Goal: Task Accomplishment & Management: Manage account settings

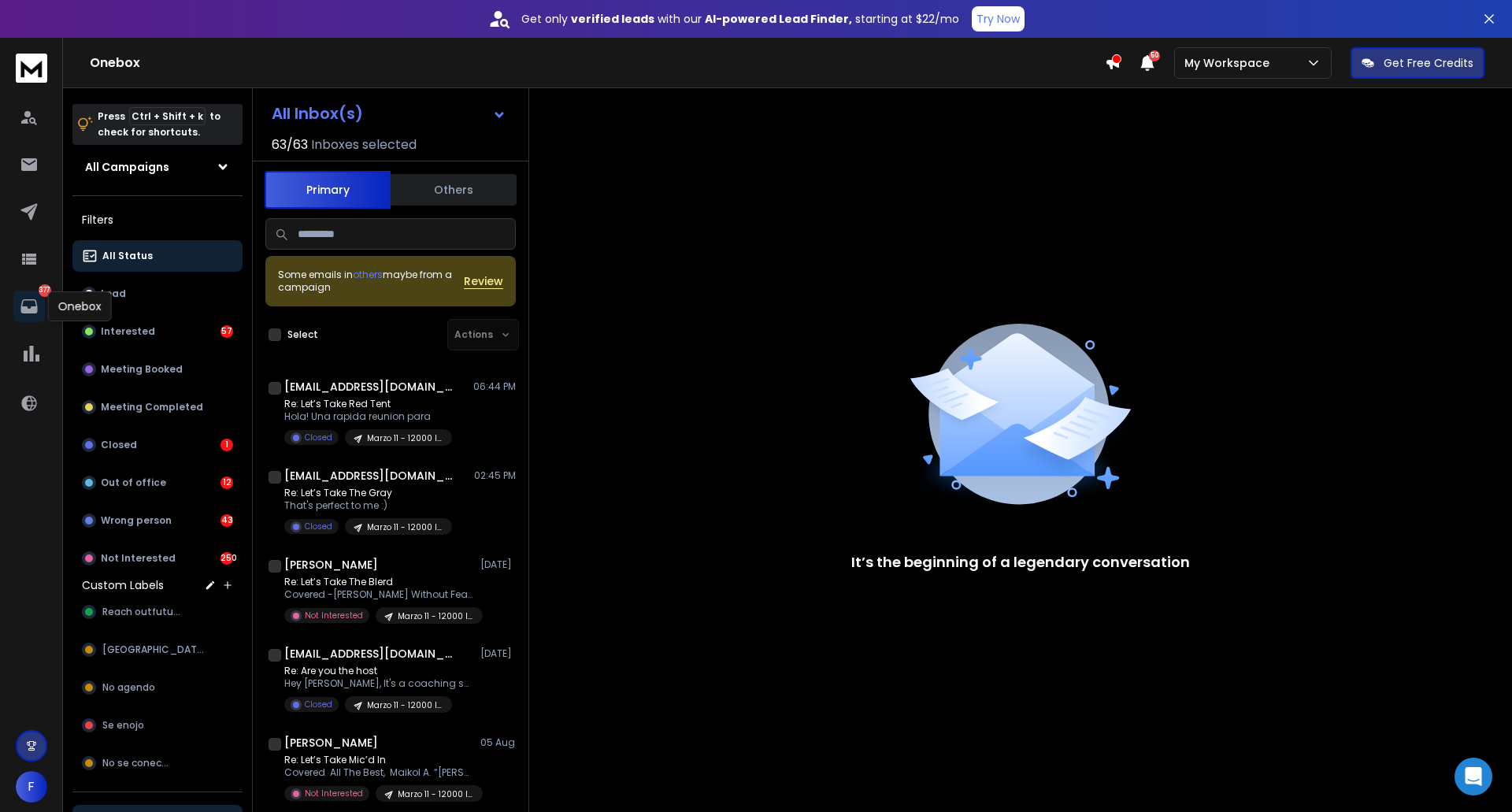
click at [419, 229] on input at bounding box center [391, 234] width 250 height 32
click at [168, 448] on button "Closed 1" at bounding box center [158, 444] width 170 height 32
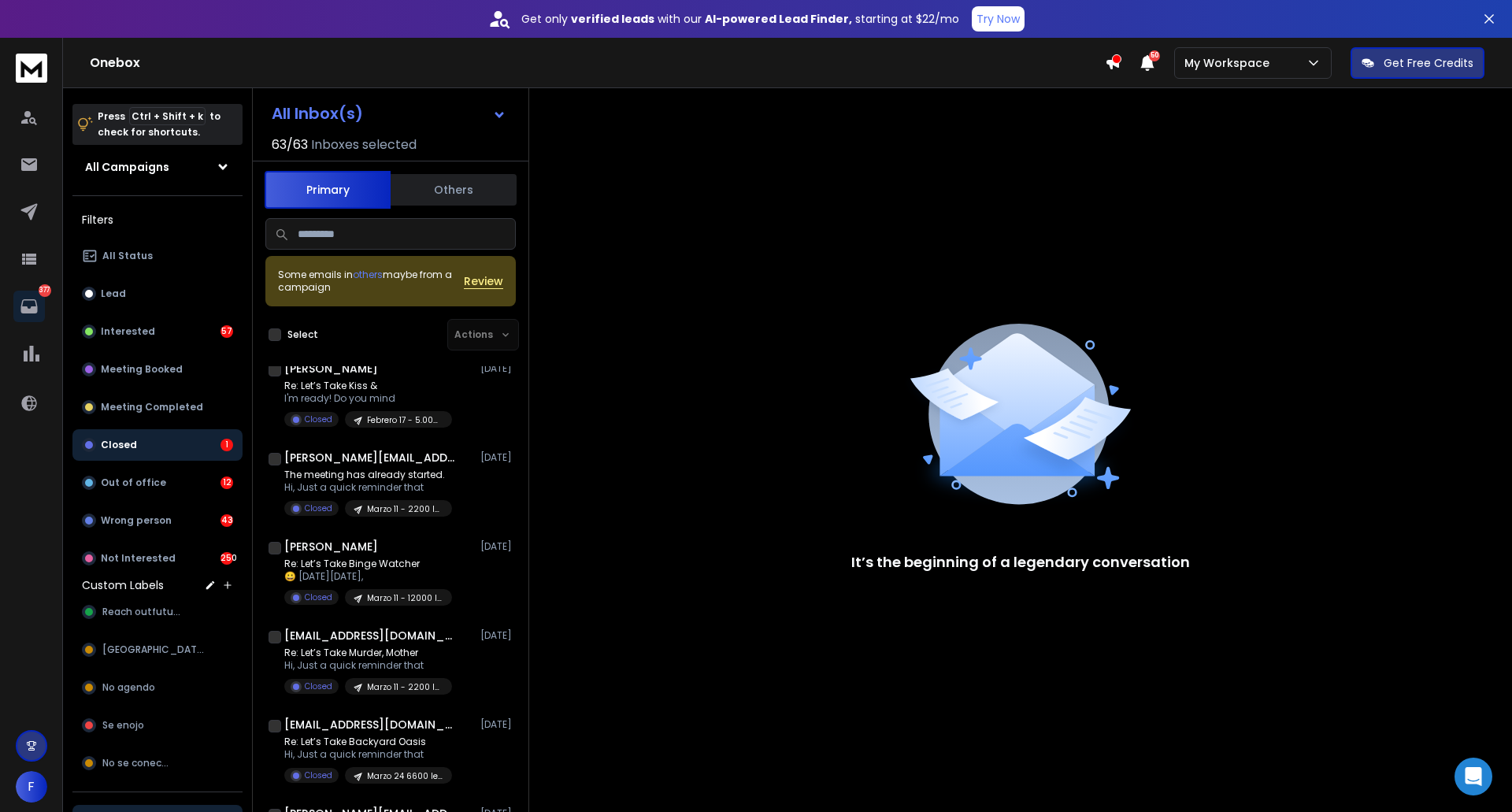
scroll to position [2442, 0]
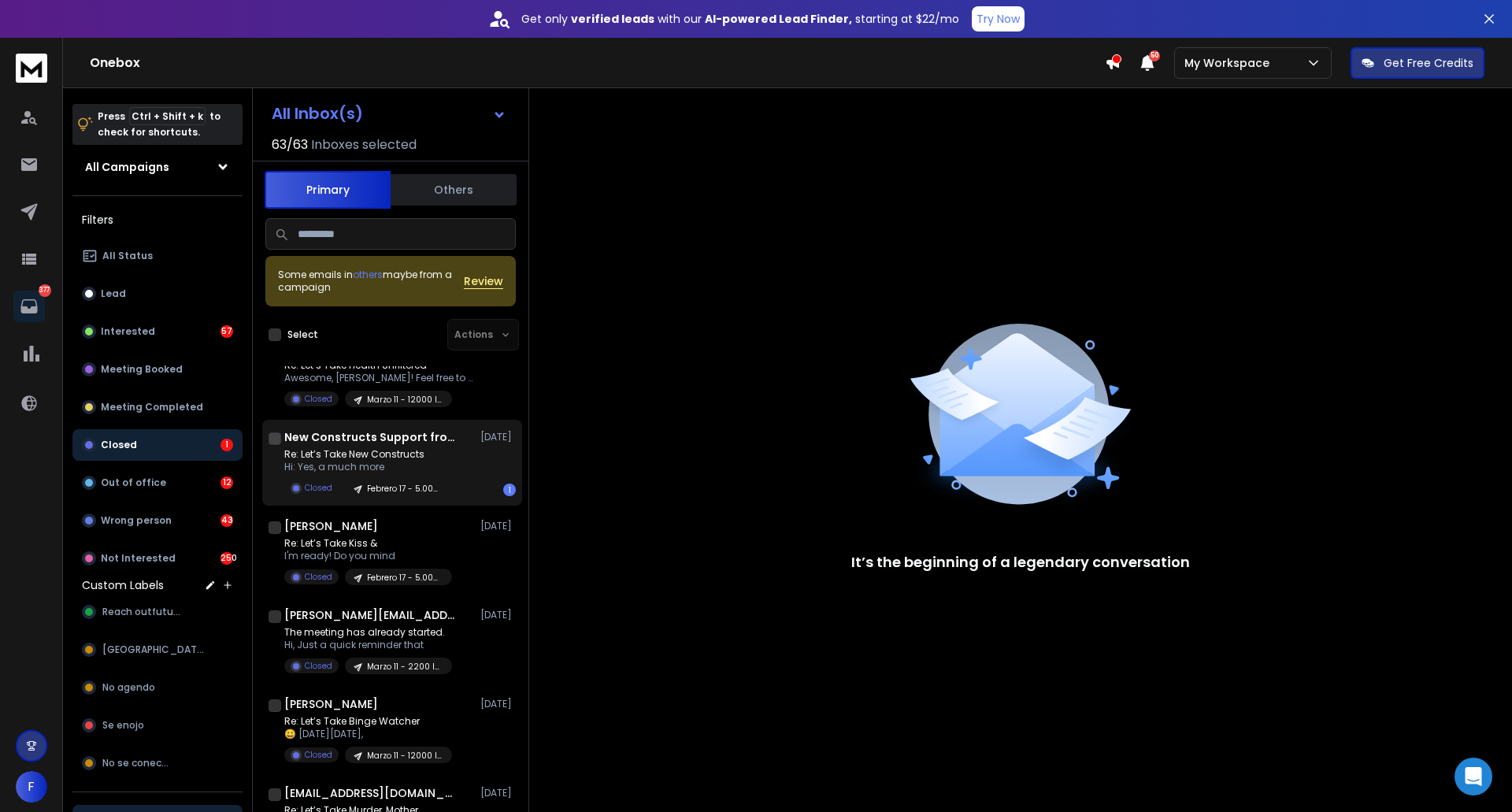
click at [472, 441] on div "New Constructs Support from New Constructs [DATE]" at bounding box center [400, 436] width 232 height 15
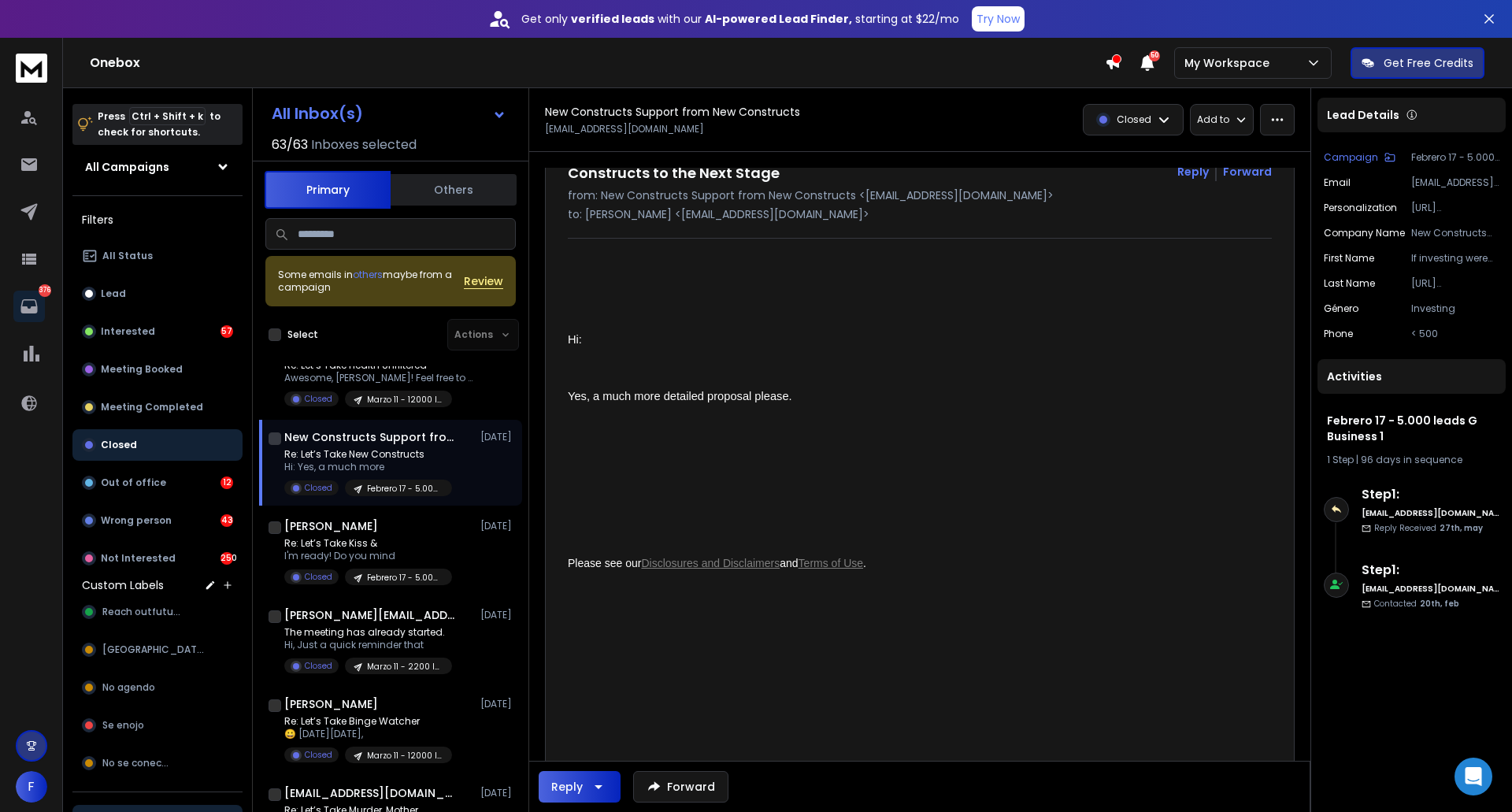
scroll to position [0, 0]
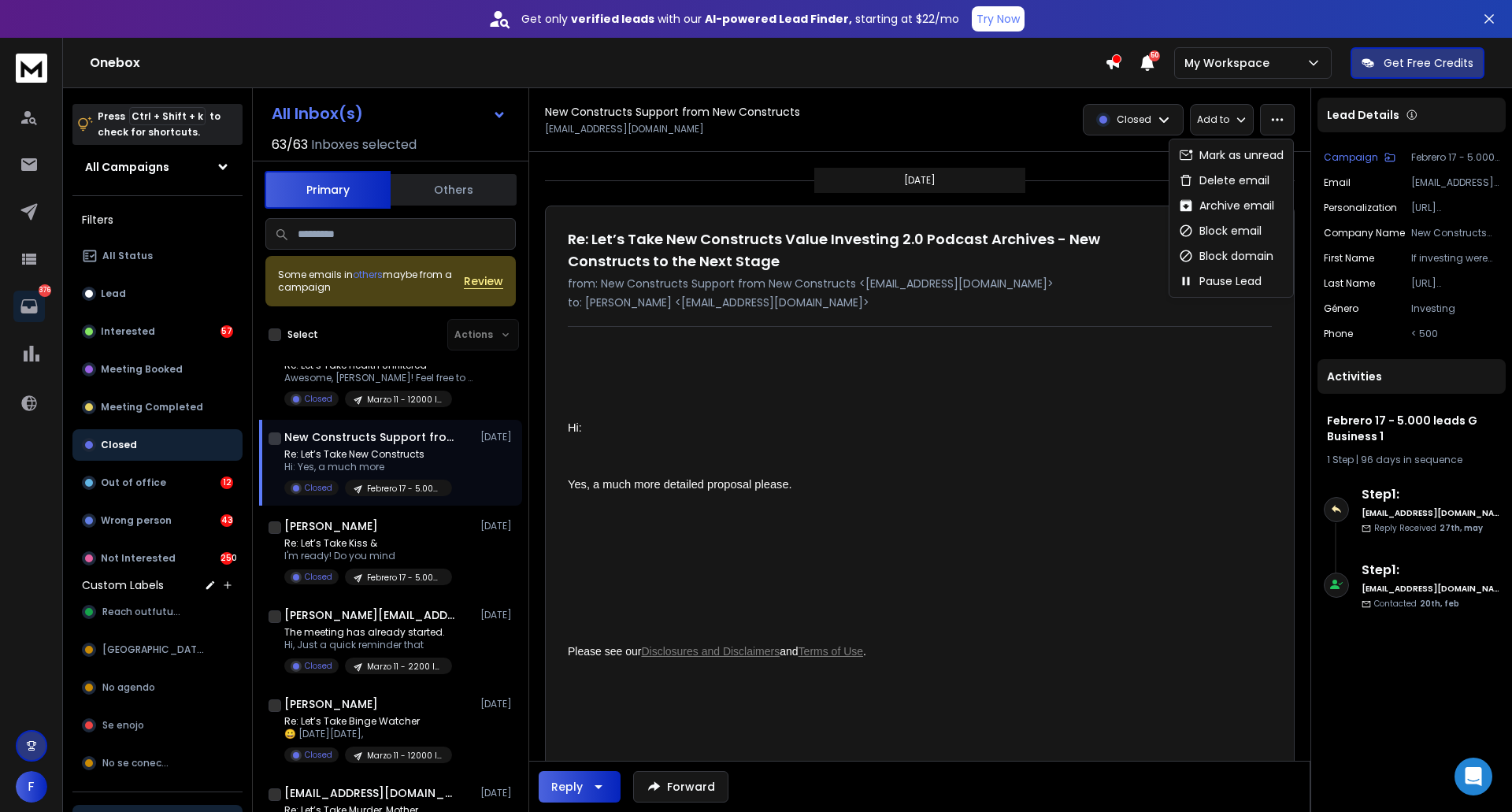
click at [1275, 122] on icon "button" at bounding box center [1278, 120] width 15 height 15
click at [1244, 162] on div "Mark as unread" at bounding box center [1232, 154] width 105 height 15
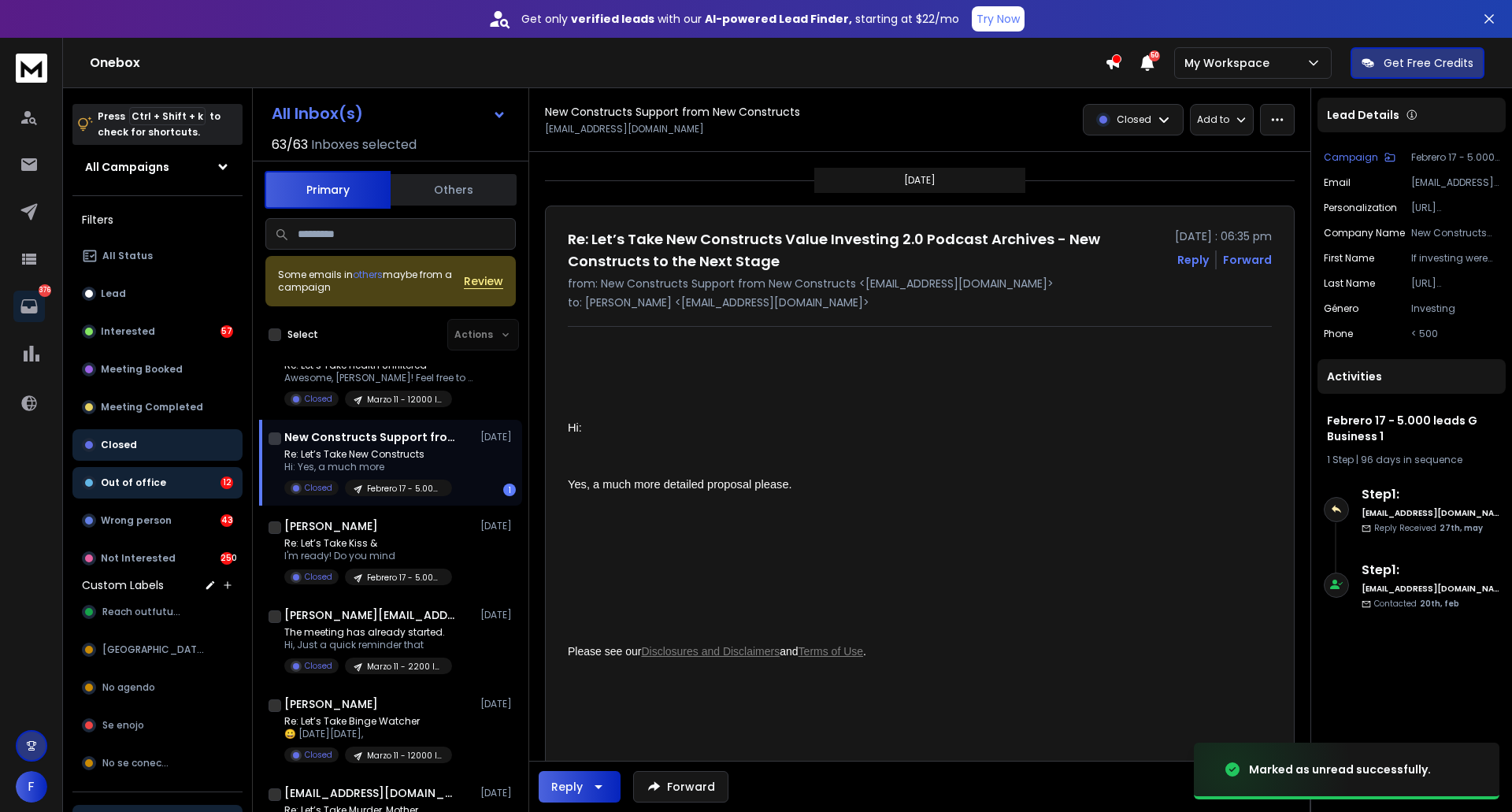
click at [164, 490] on button "Out of office 12" at bounding box center [158, 482] width 170 height 32
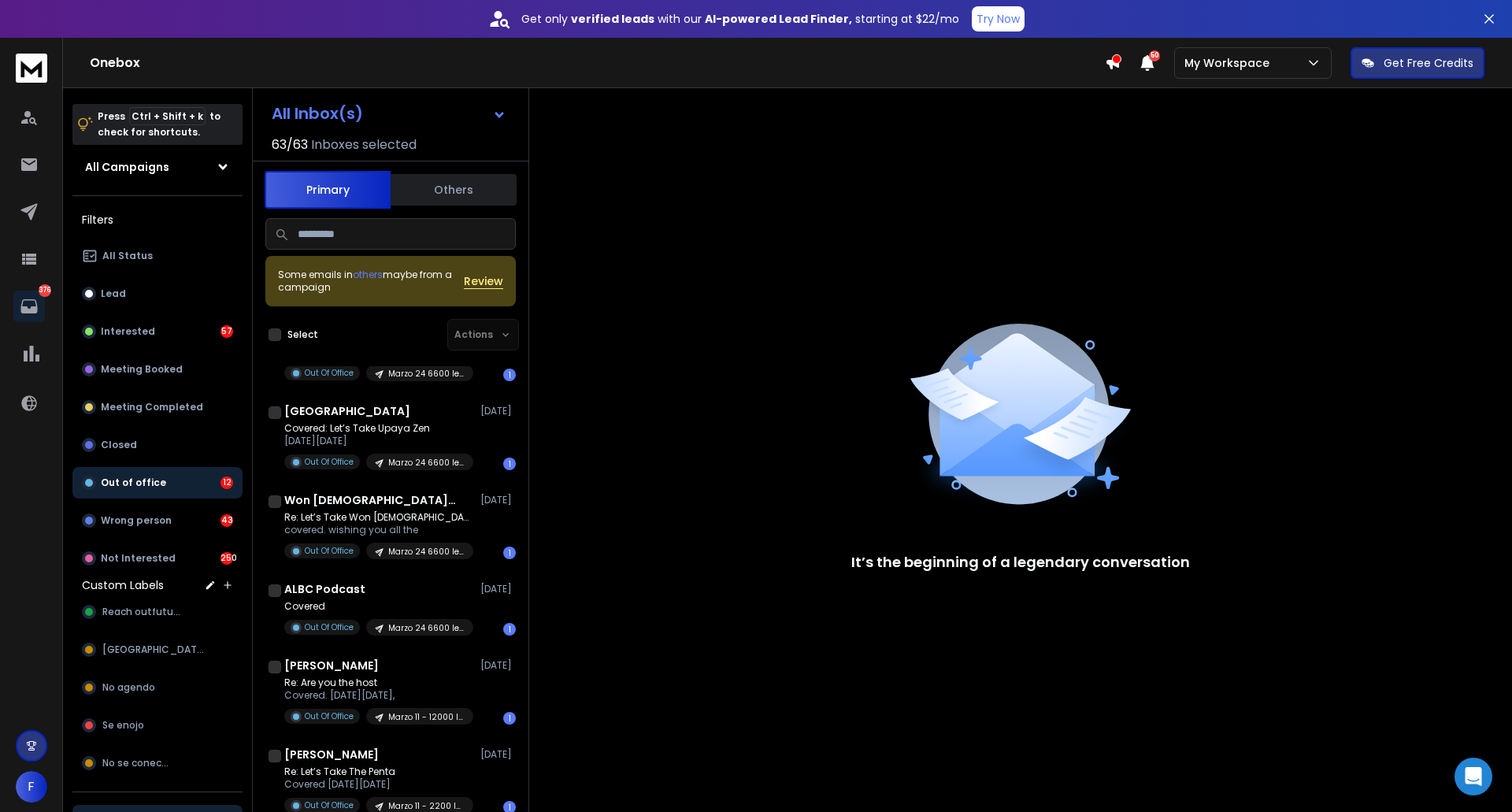
scroll to position [473, 0]
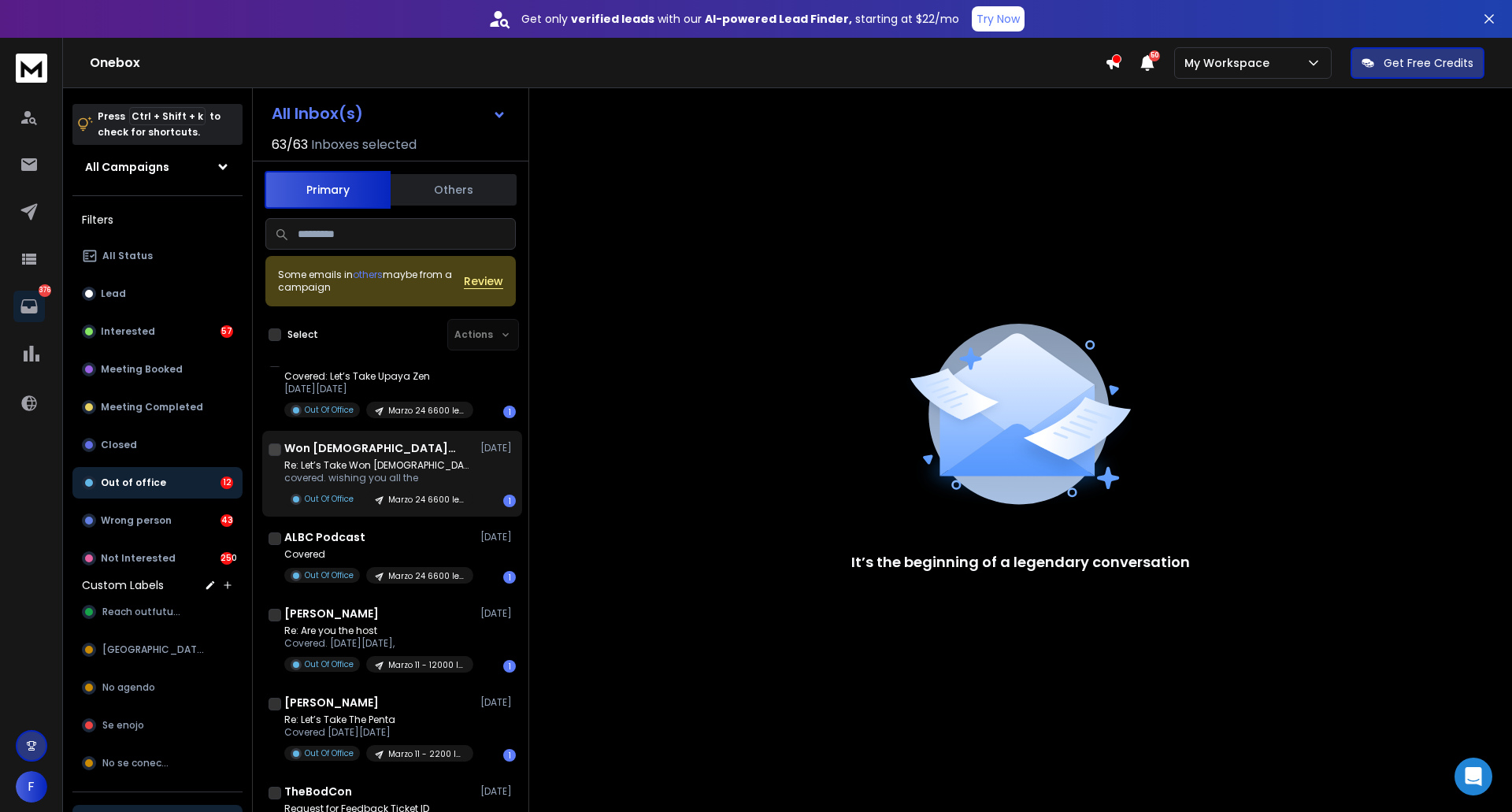
click at [429, 462] on p "Re: Let’s Take Won Buddhism" at bounding box center [379, 465] width 189 height 13
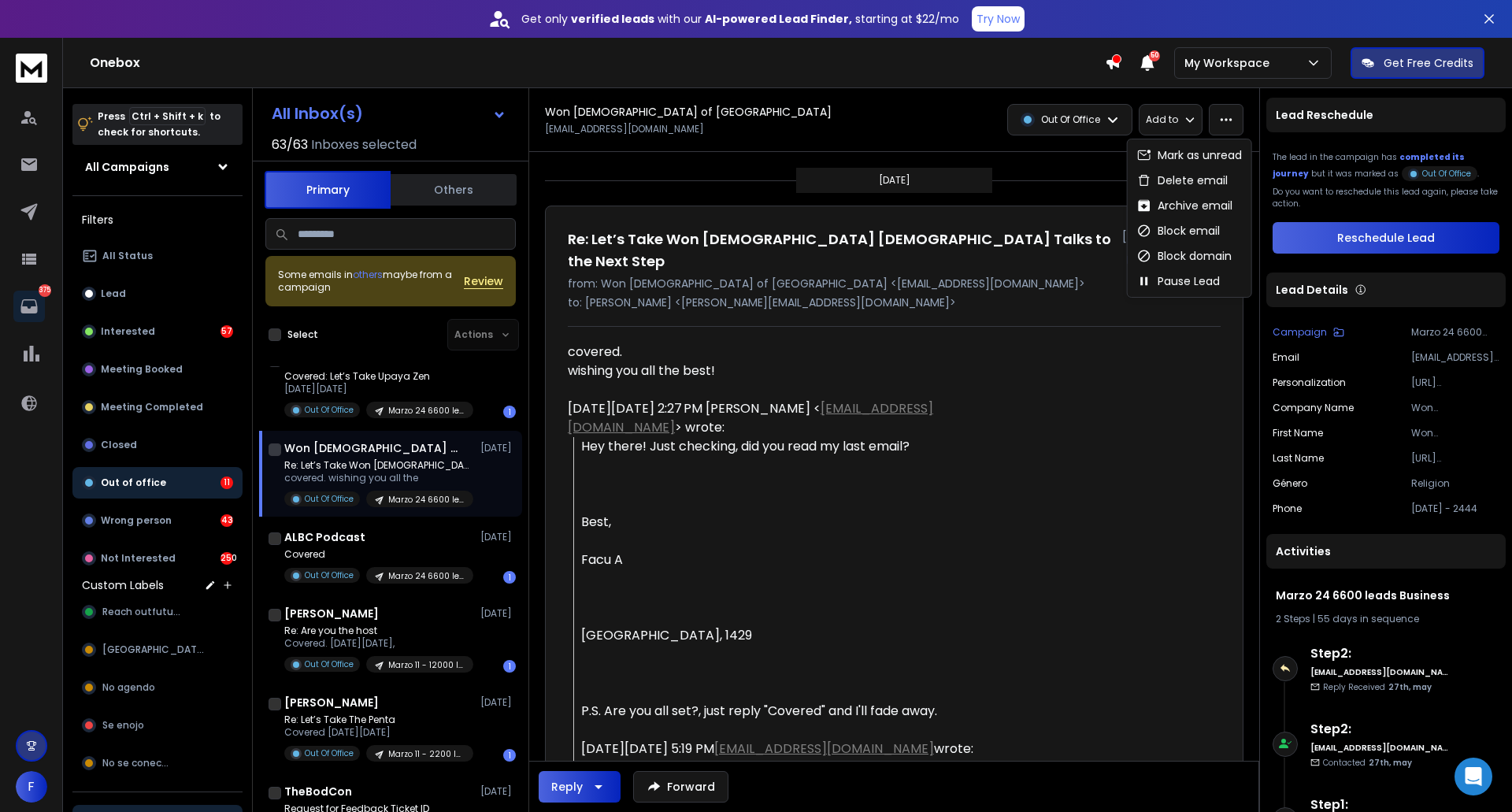
click at [1244, 124] on button "button" at bounding box center [1226, 120] width 35 height 32
click at [1214, 150] on div "Mark as unread" at bounding box center [1190, 154] width 105 height 15
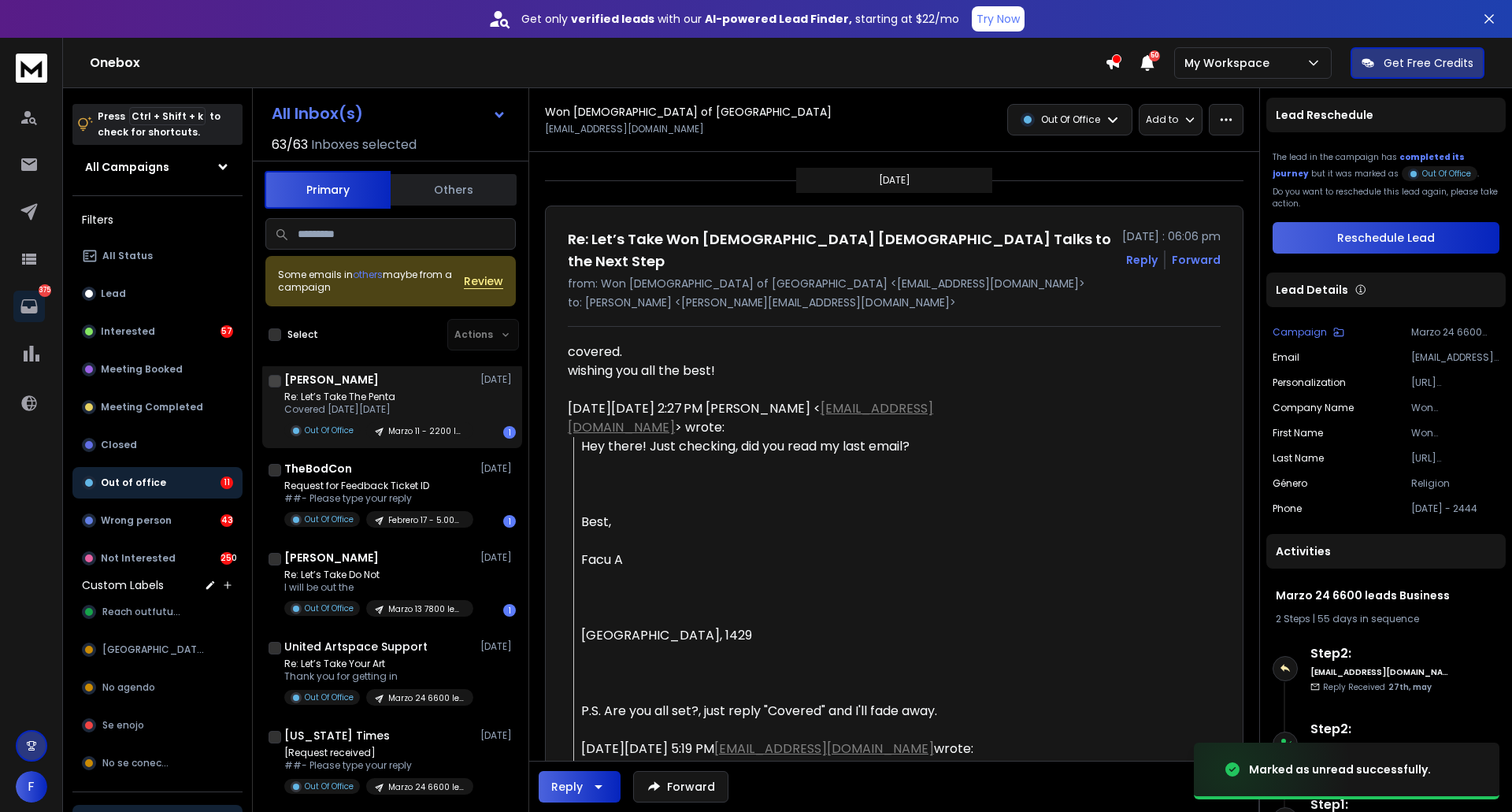
scroll to position [866, 0]
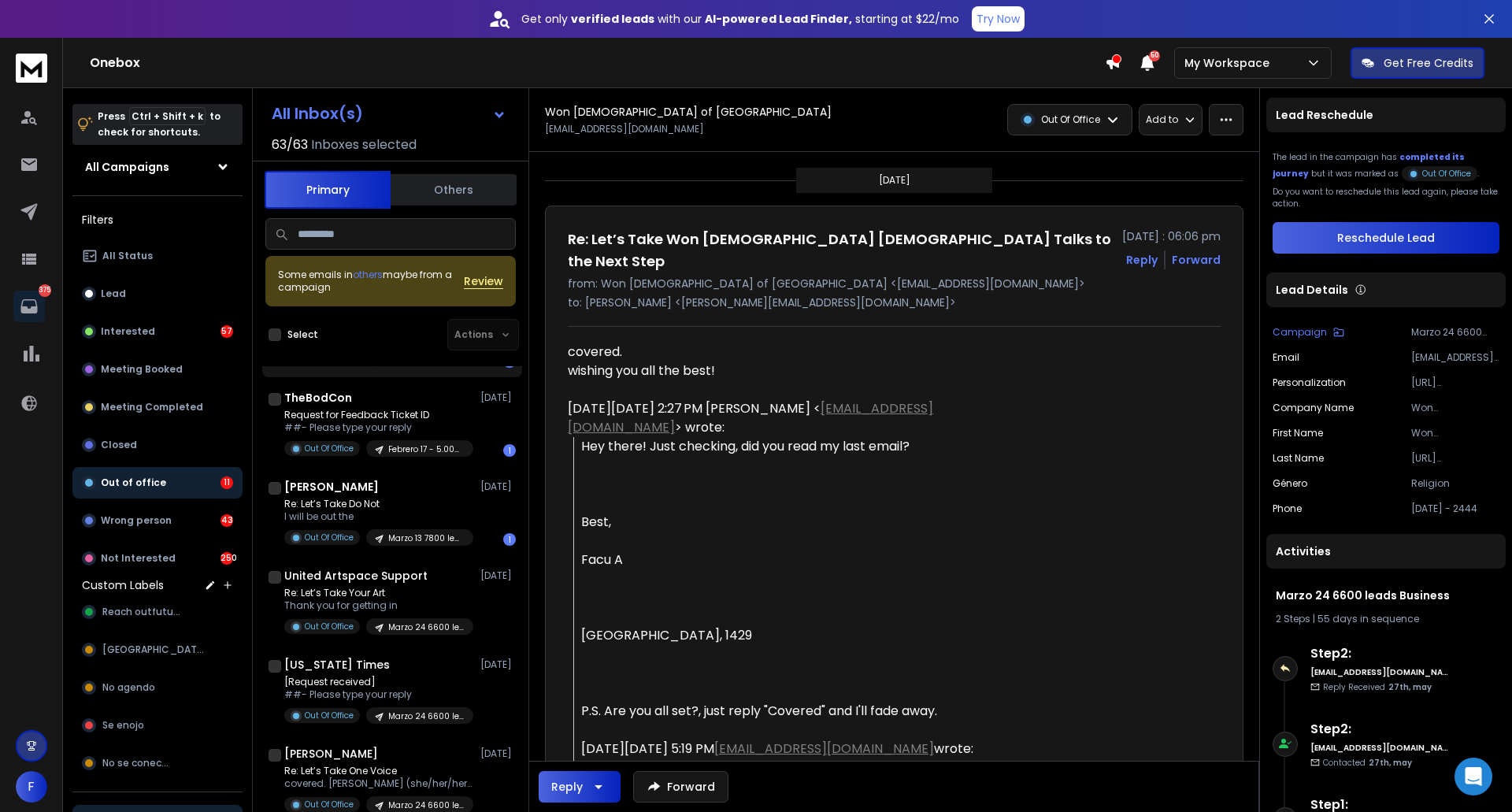
click at [458, 513] on p "I will be out the" at bounding box center [379, 517] width 189 height 13
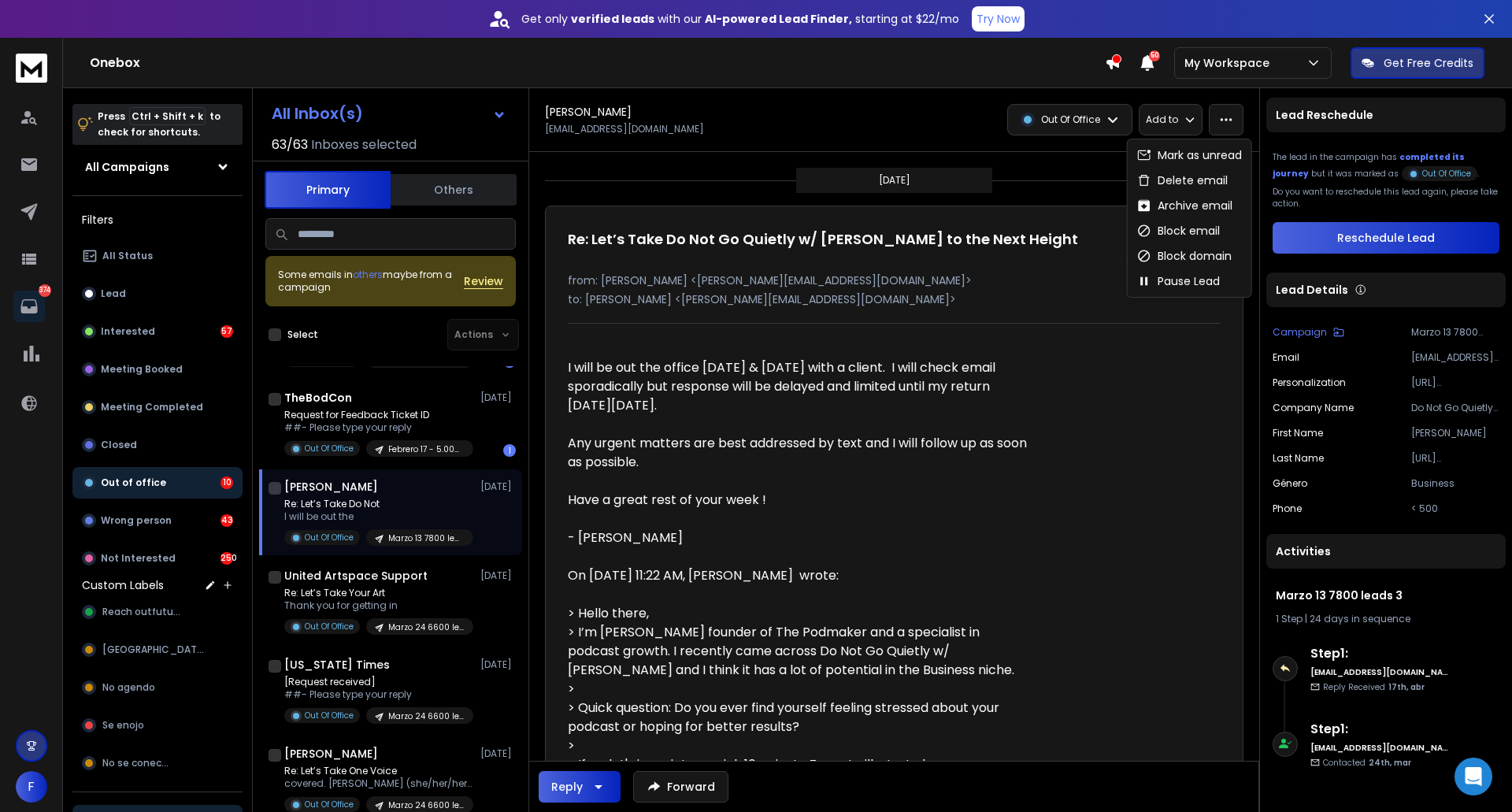
click at [1226, 128] on button "button" at bounding box center [1226, 120] width 35 height 32
click at [1181, 162] on div "Mark as unread" at bounding box center [1190, 154] width 105 height 15
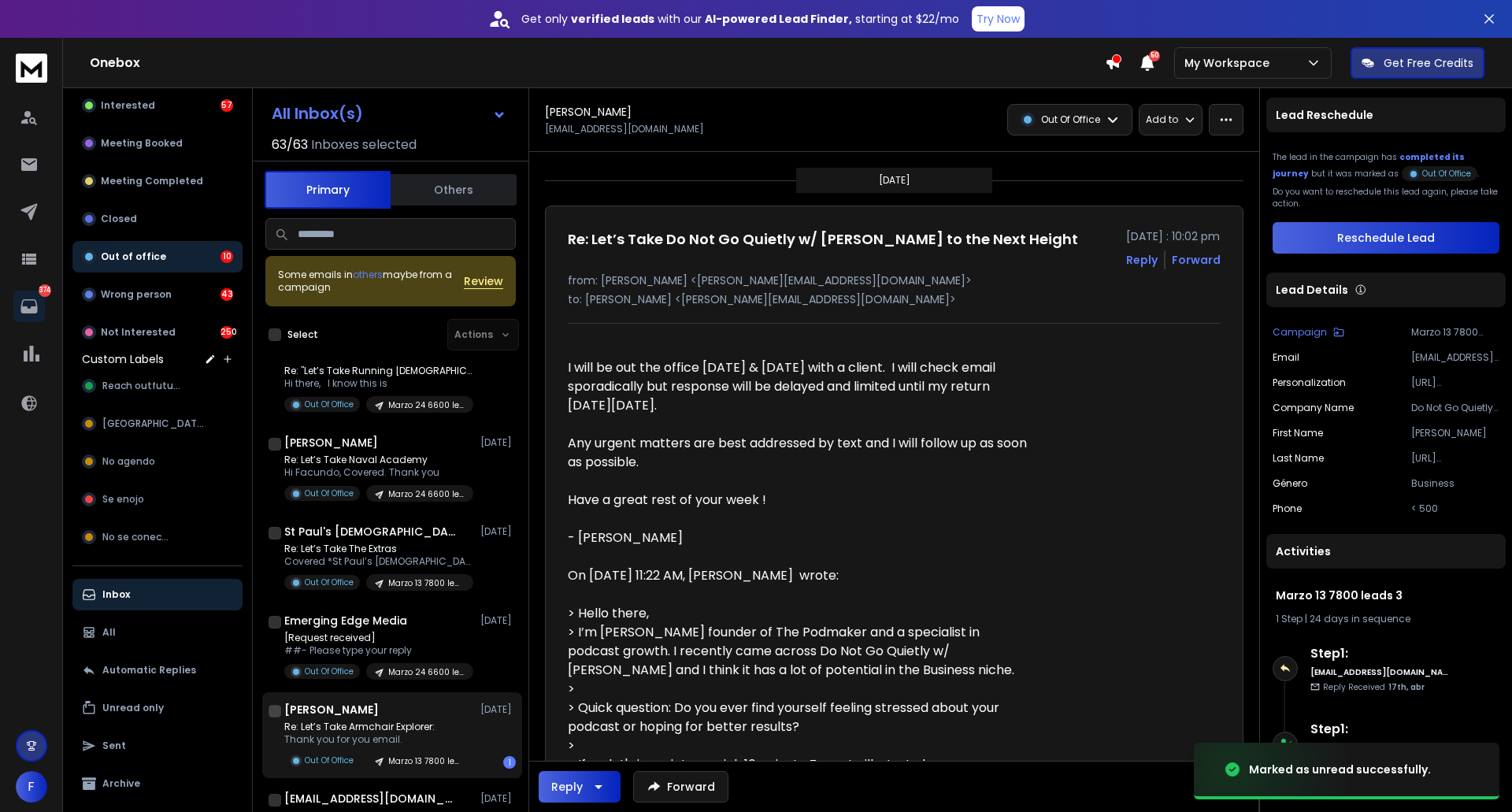
scroll to position [1496, 0]
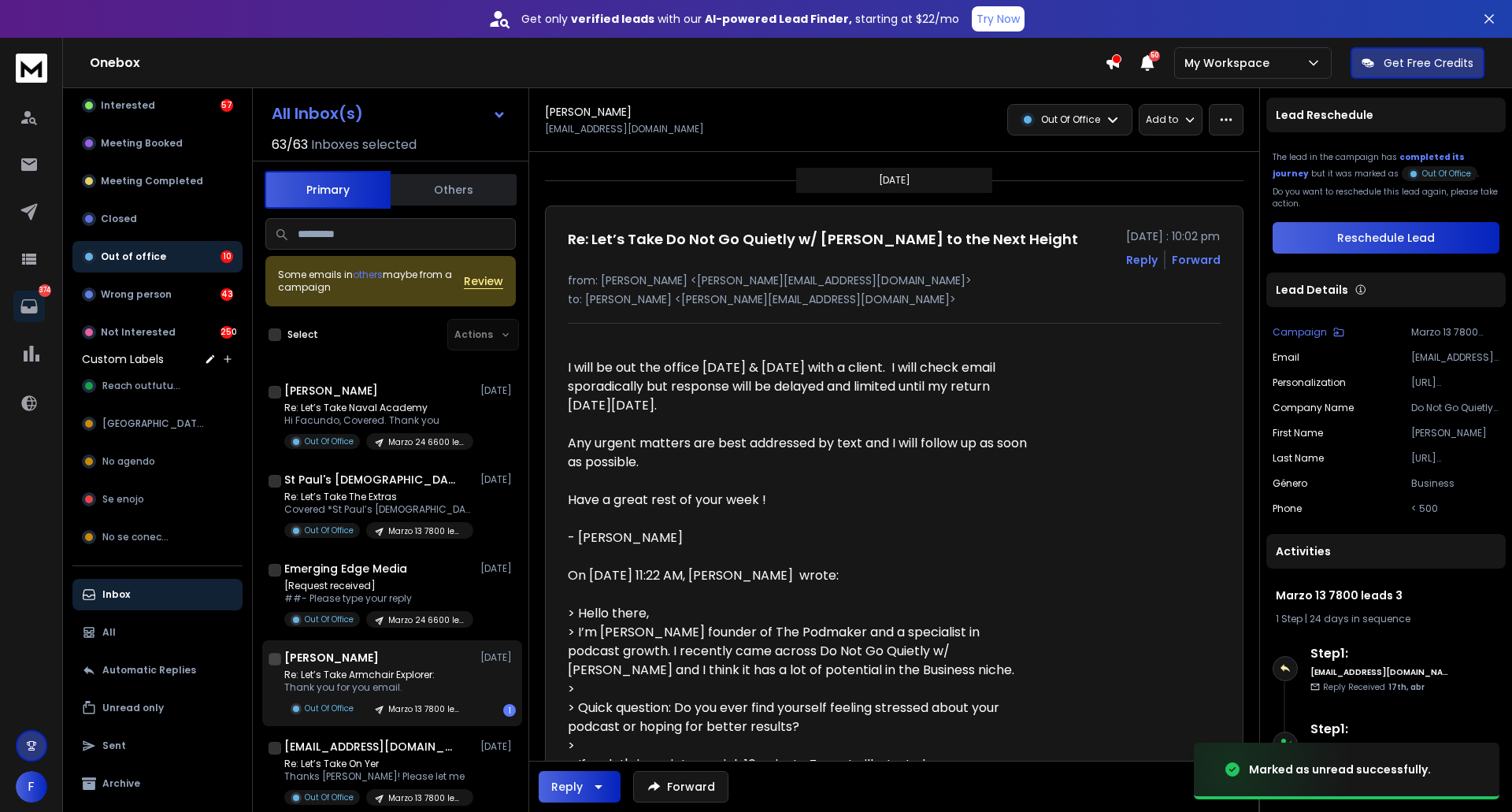
click at [393, 673] on p "Re: Let’s Take Armchair Explorer:" at bounding box center [379, 675] width 189 height 13
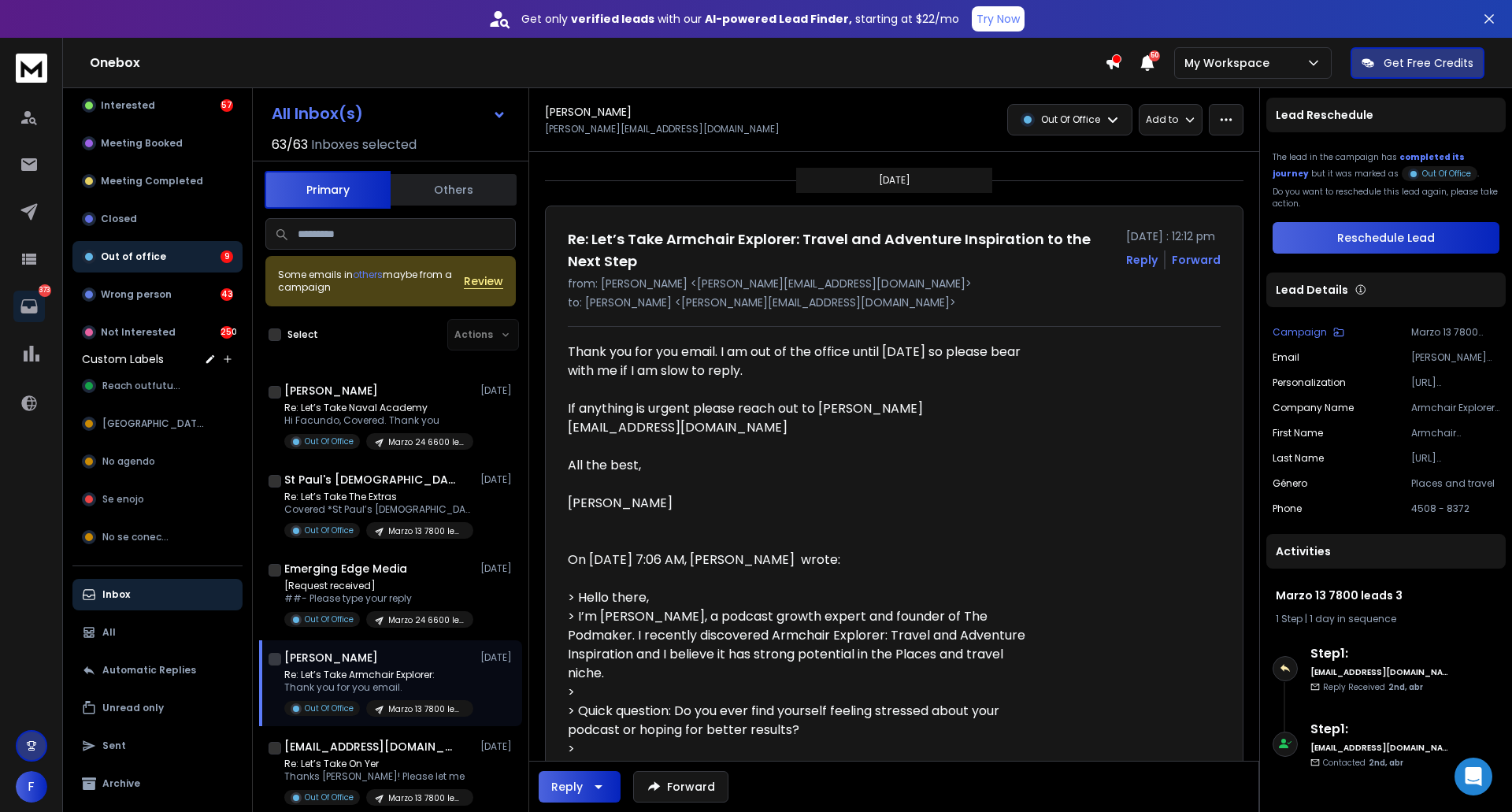
click at [1244, 118] on button "button" at bounding box center [1226, 120] width 35 height 32
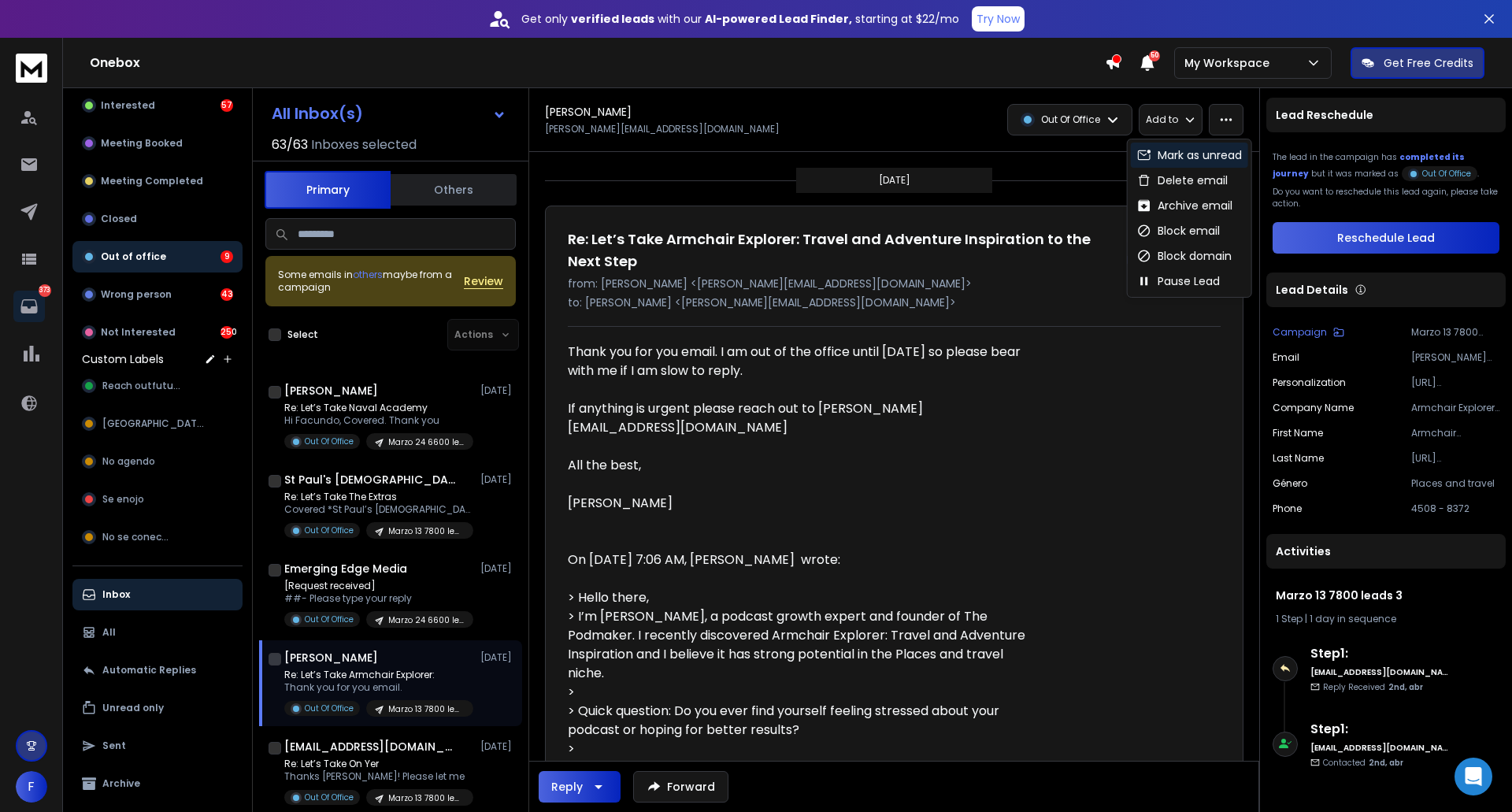
click at [1202, 157] on div "Mark as unread" at bounding box center [1190, 154] width 105 height 15
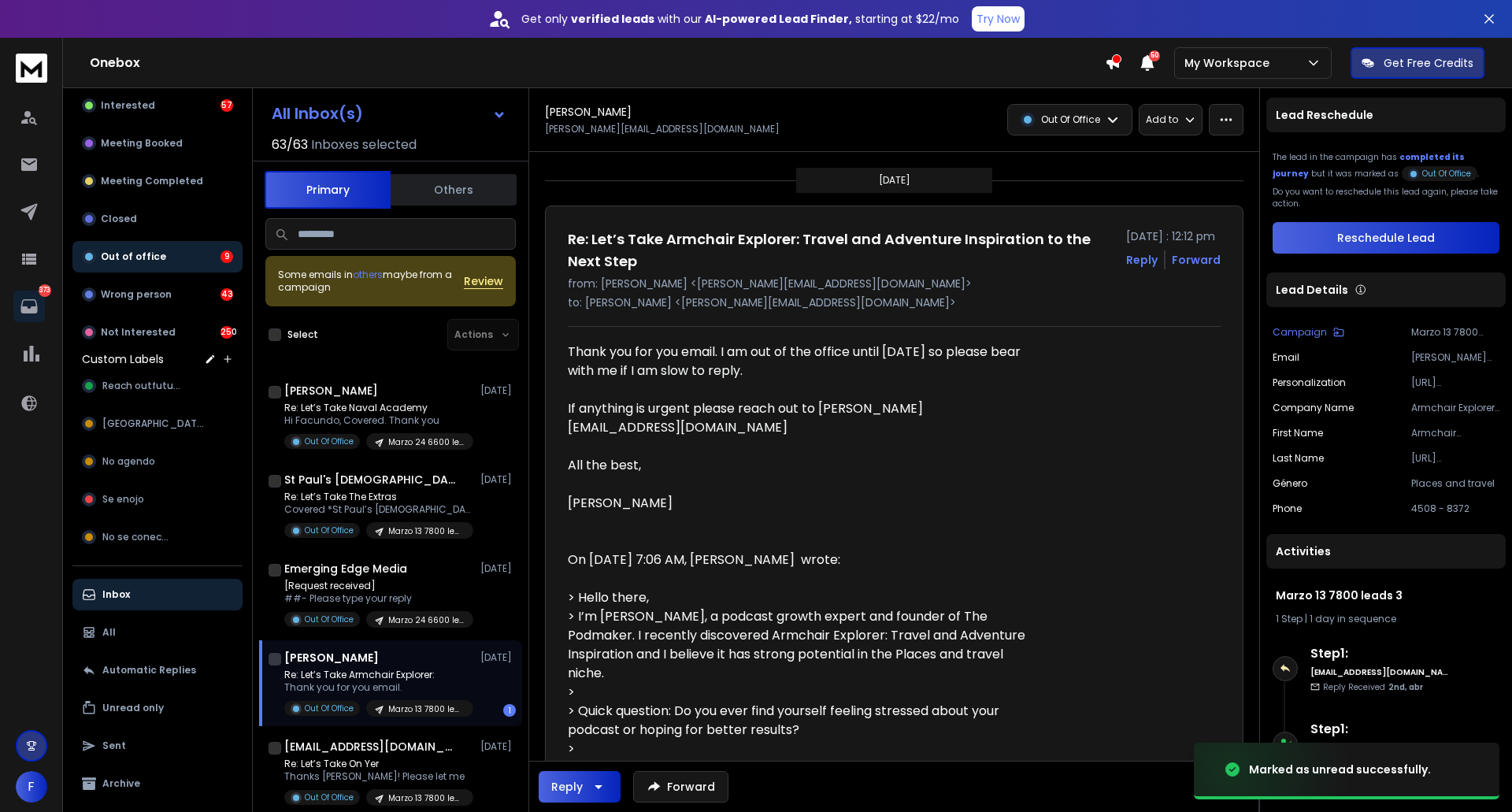
click at [47, 210] on div at bounding box center [32, 215] width 36 height 38
click at [28, 210] on icon at bounding box center [28, 212] width 16 height 16
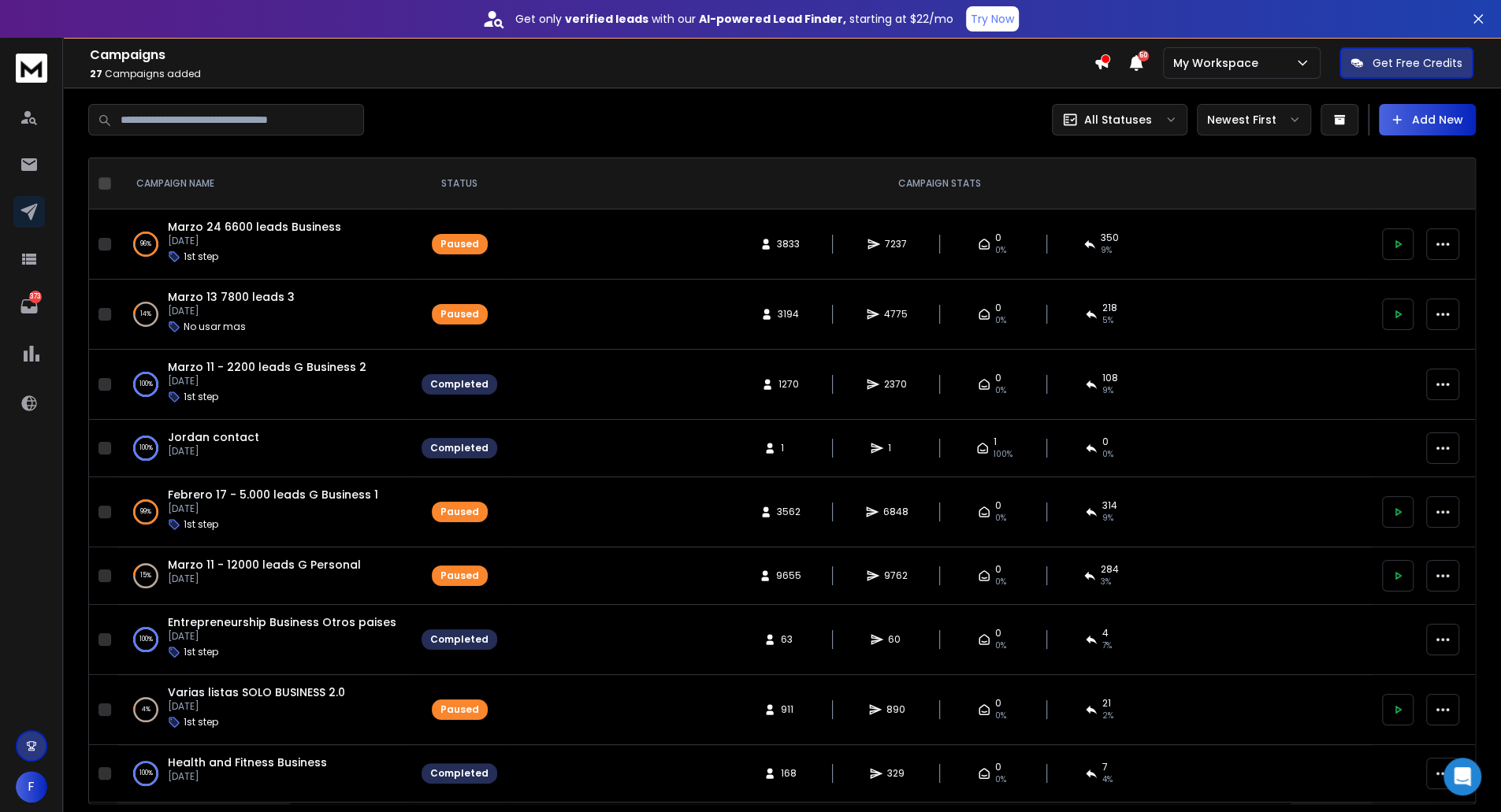
click at [291, 222] on span "Marzo 24 6600 leads Business" at bounding box center [255, 226] width 173 height 15
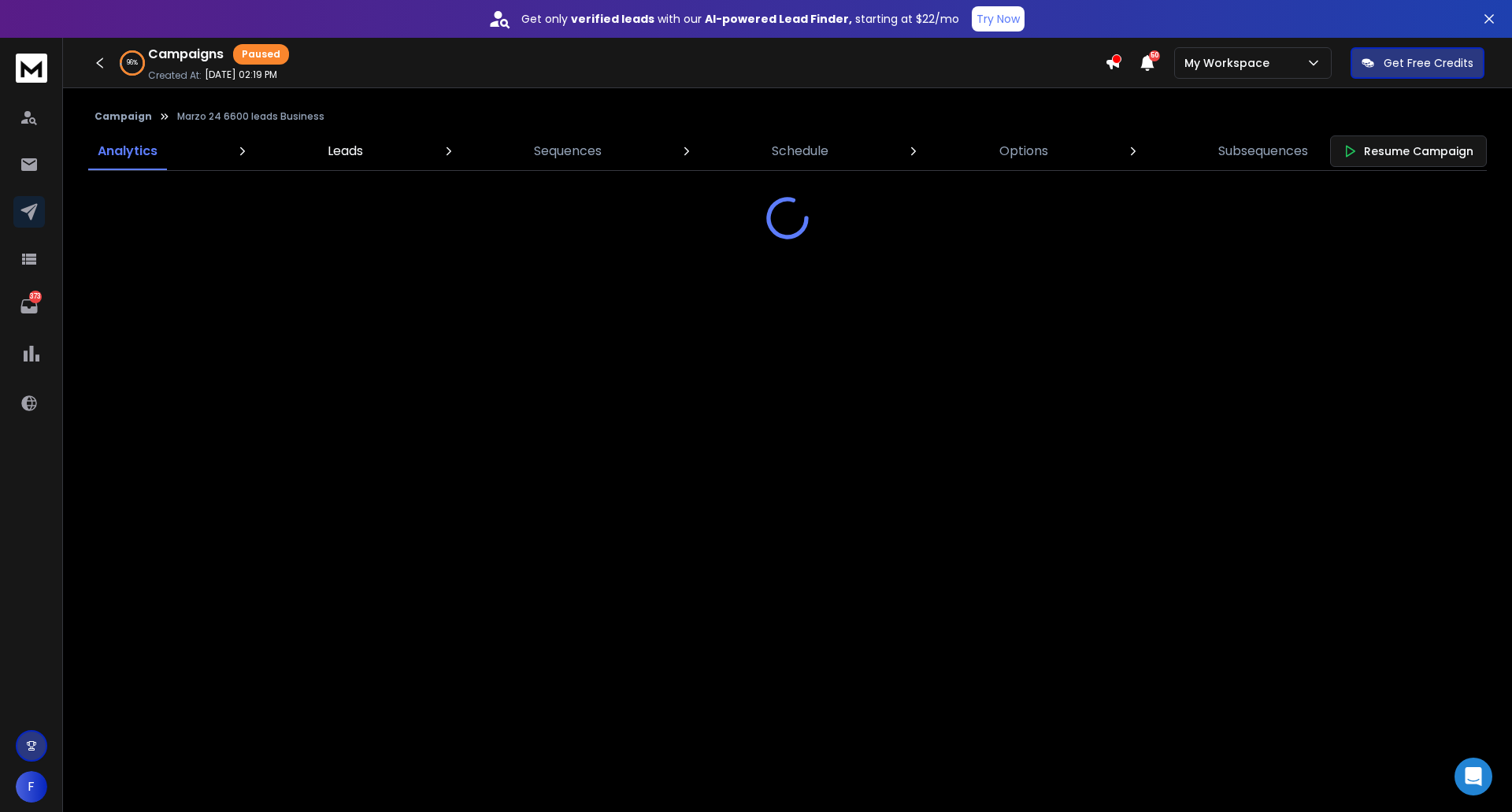
click at [352, 160] on p "Leads" at bounding box center [346, 150] width 36 height 19
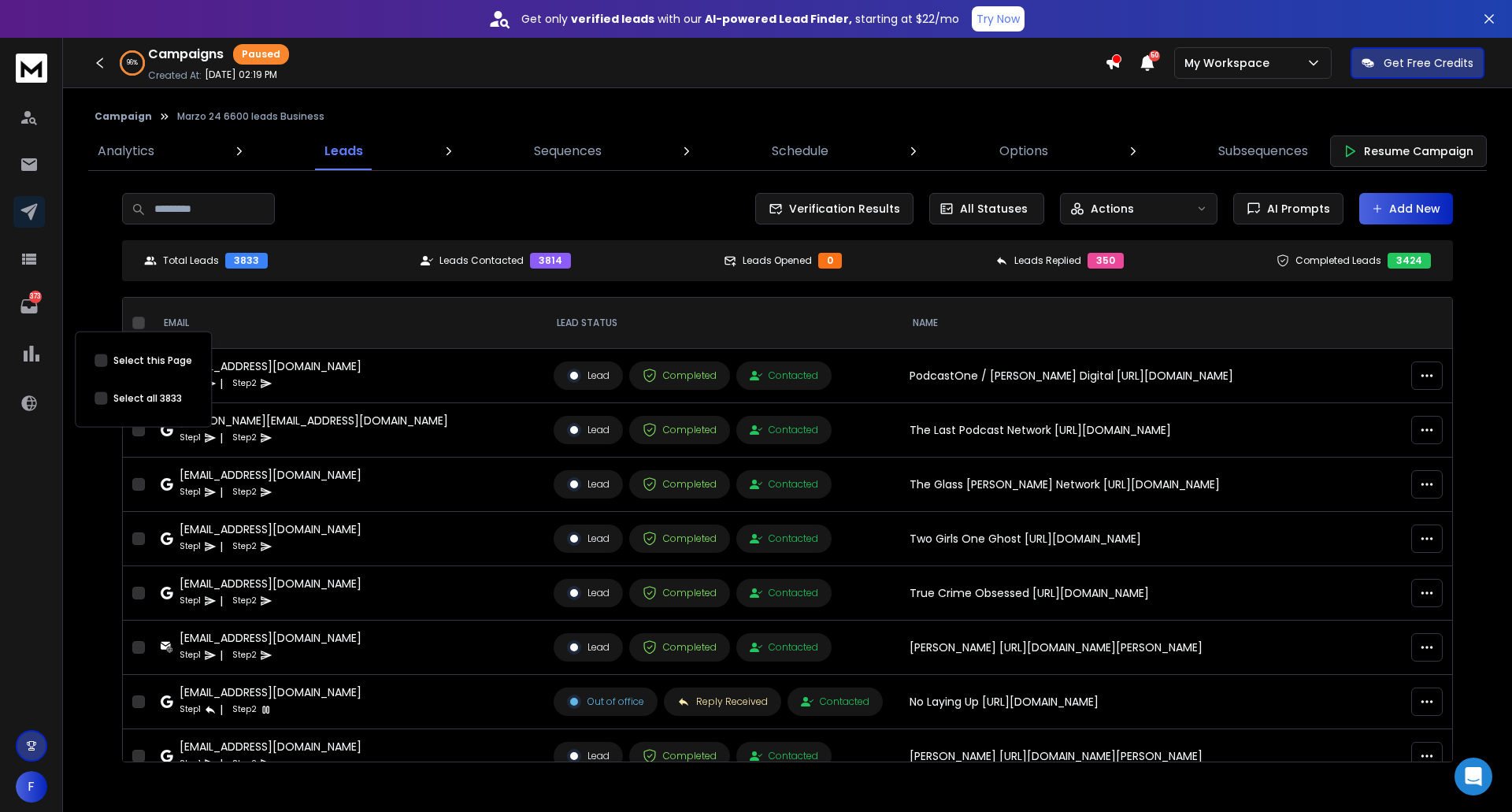
click at [102, 399] on button "Select this Page" at bounding box center [101, 399] width 13 height 13
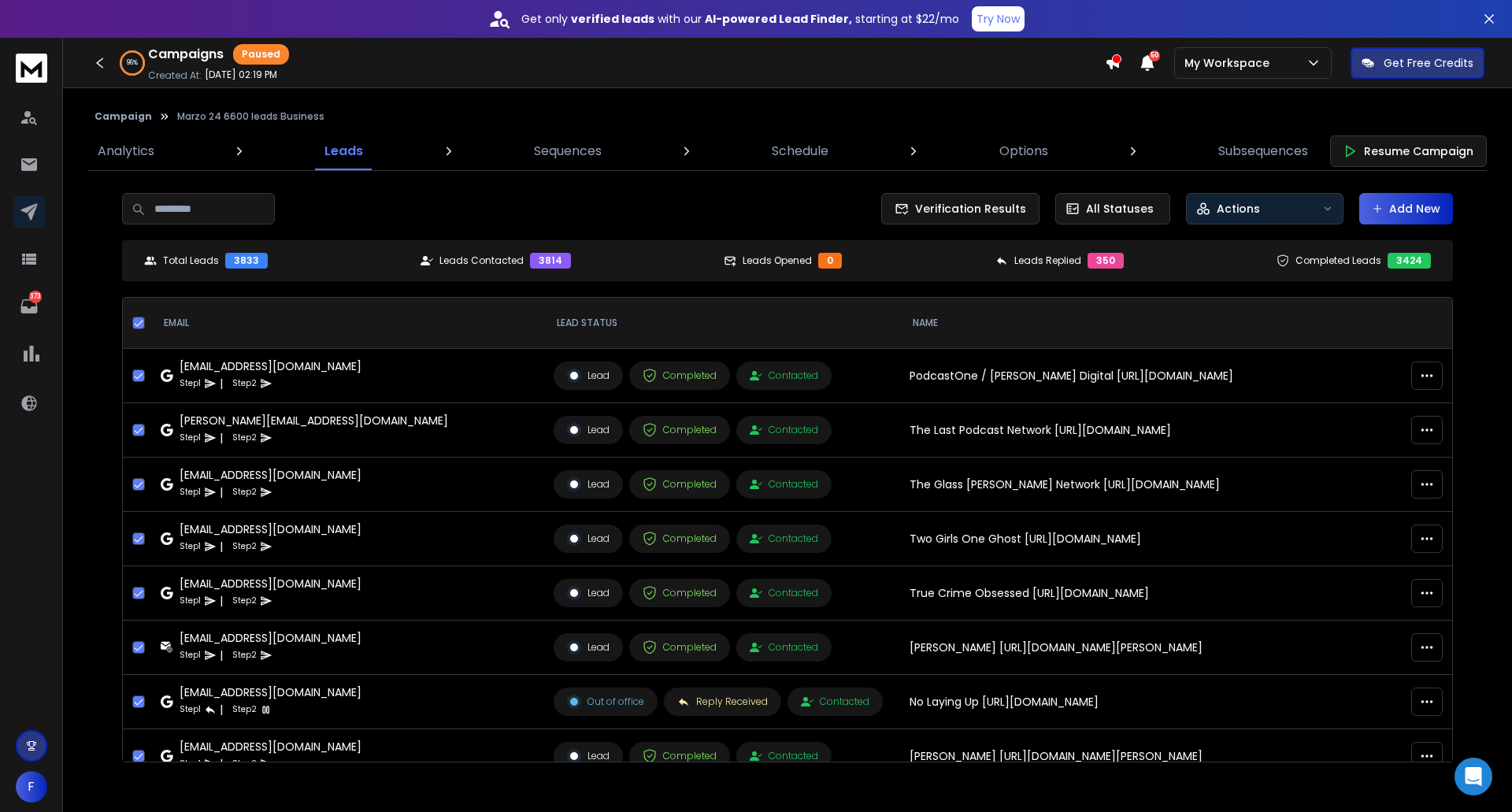
click at [1246, 218] on button "Actions" at bounding box center [1264, 208] width 158 height 32
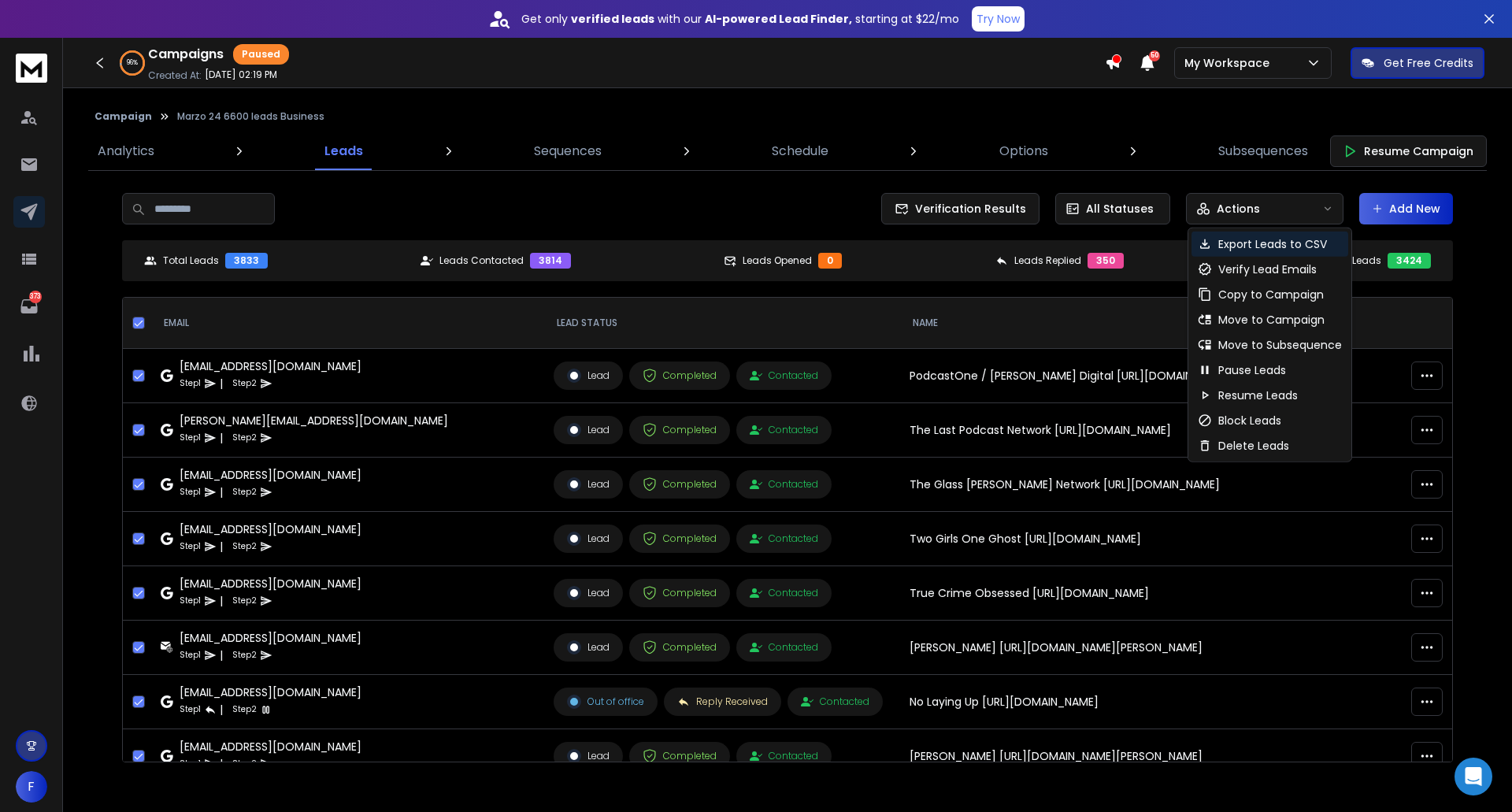
click at [1276, 251] on div "Export Leads to CSV" at bounding box center [1270, 244] width 157 height 25
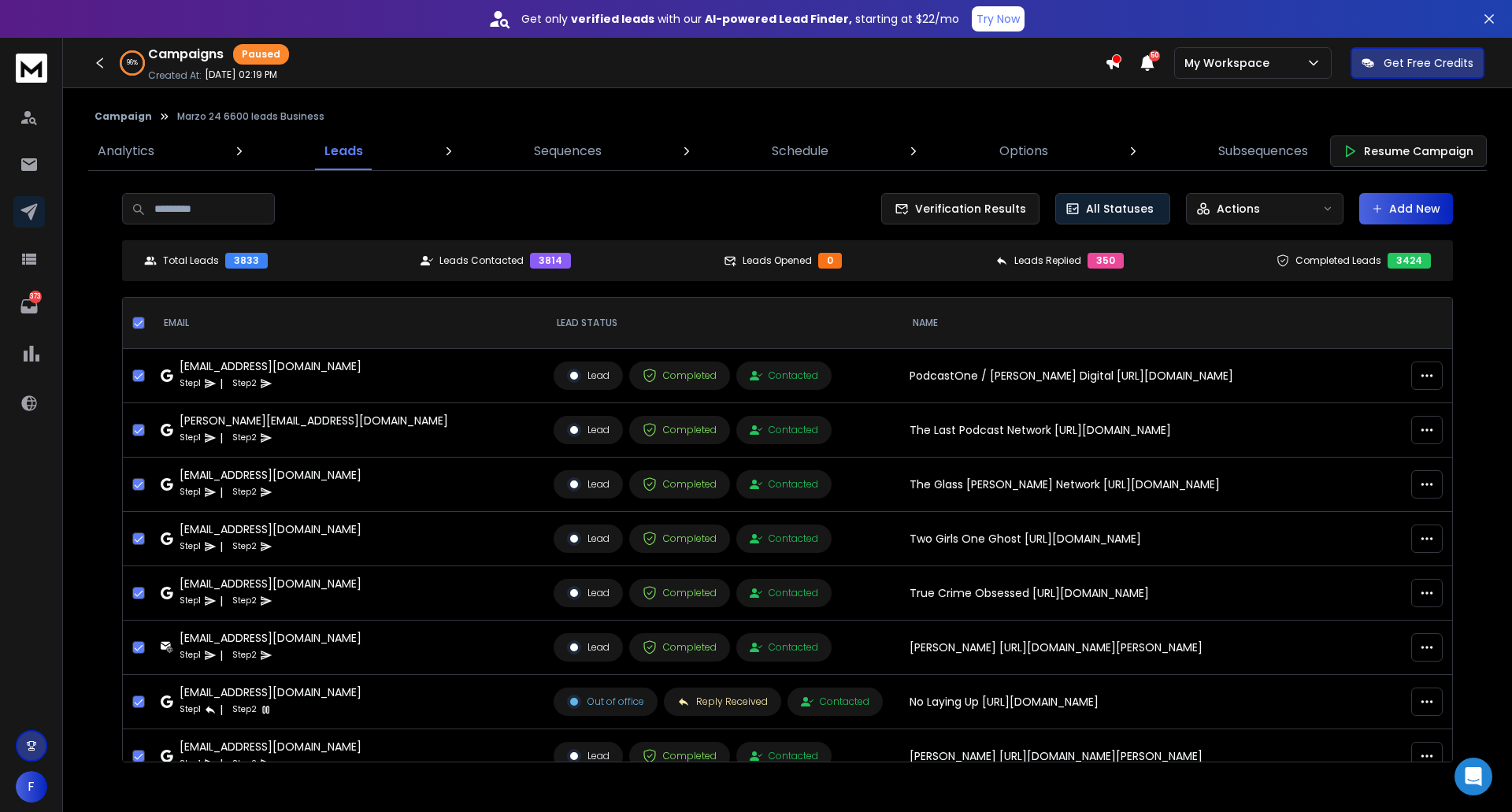
click at [1146, 213] on p "All Statuses" at bounding box center [1120, 208] width 68 height 15
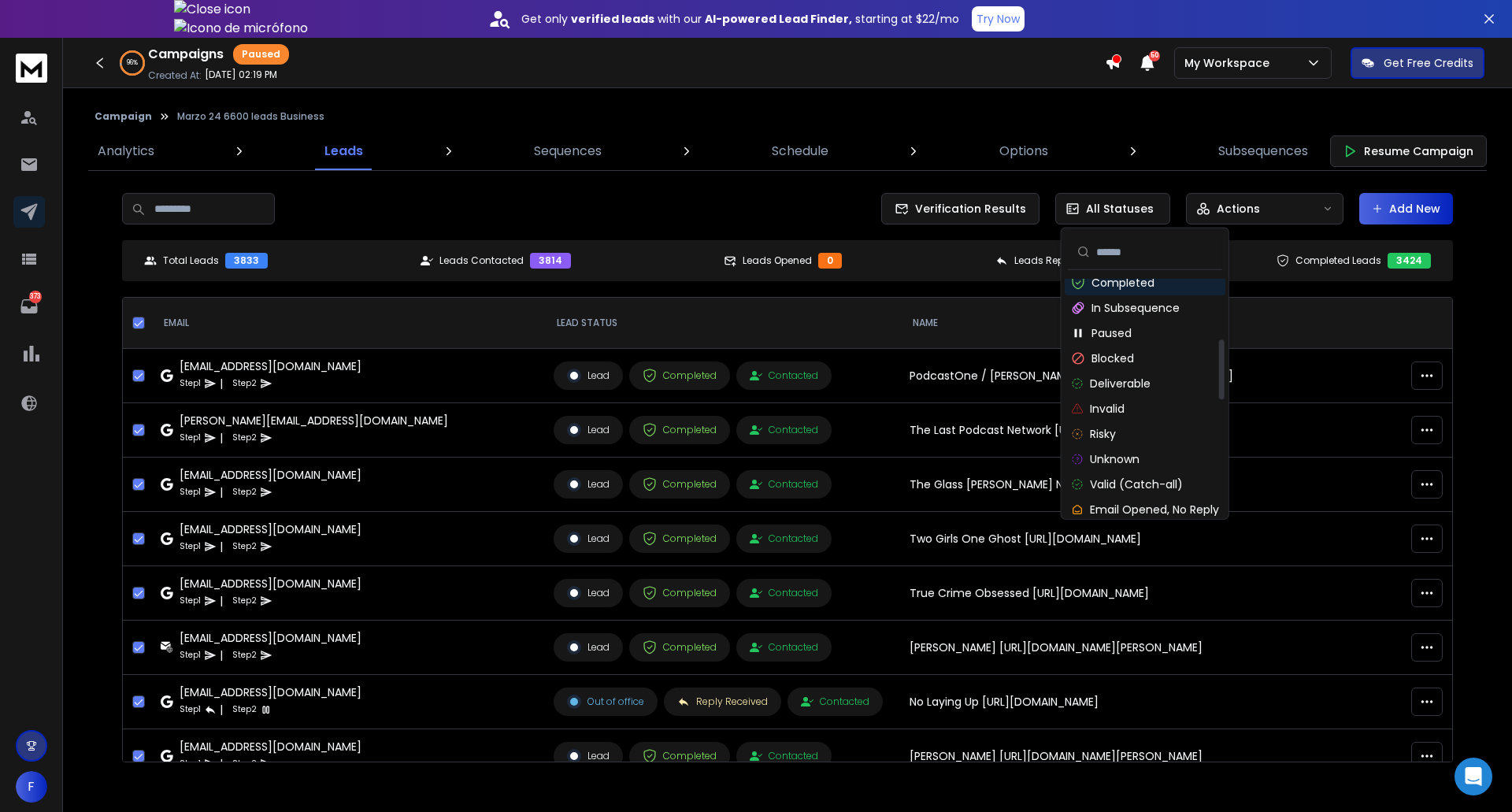
scroll to position [236, 0]
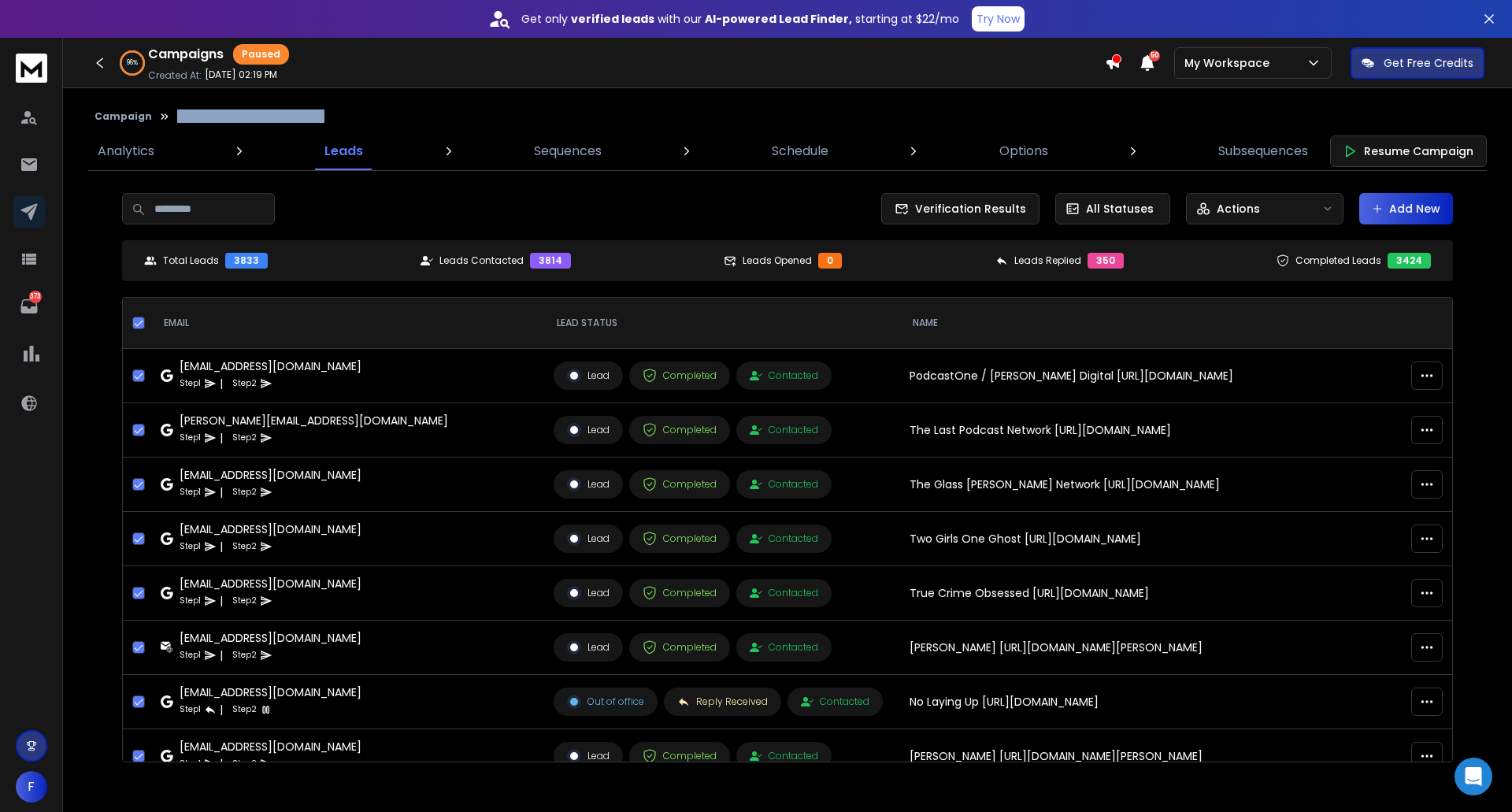
drag, startPoint x: 312, startPoint y: 118, endPoint x: 173, endPoint y: 111, distance: 139.2
click at [177, 111] on p "Marzo 24 6600 leads Business" at bounding box center [250, 116] width 147 height 13
copy p "Marzo 24 6600 leads Business"
click at [1093, 208] on p "All Statuses" at bounding box center [1120, 208] width 68 height 15
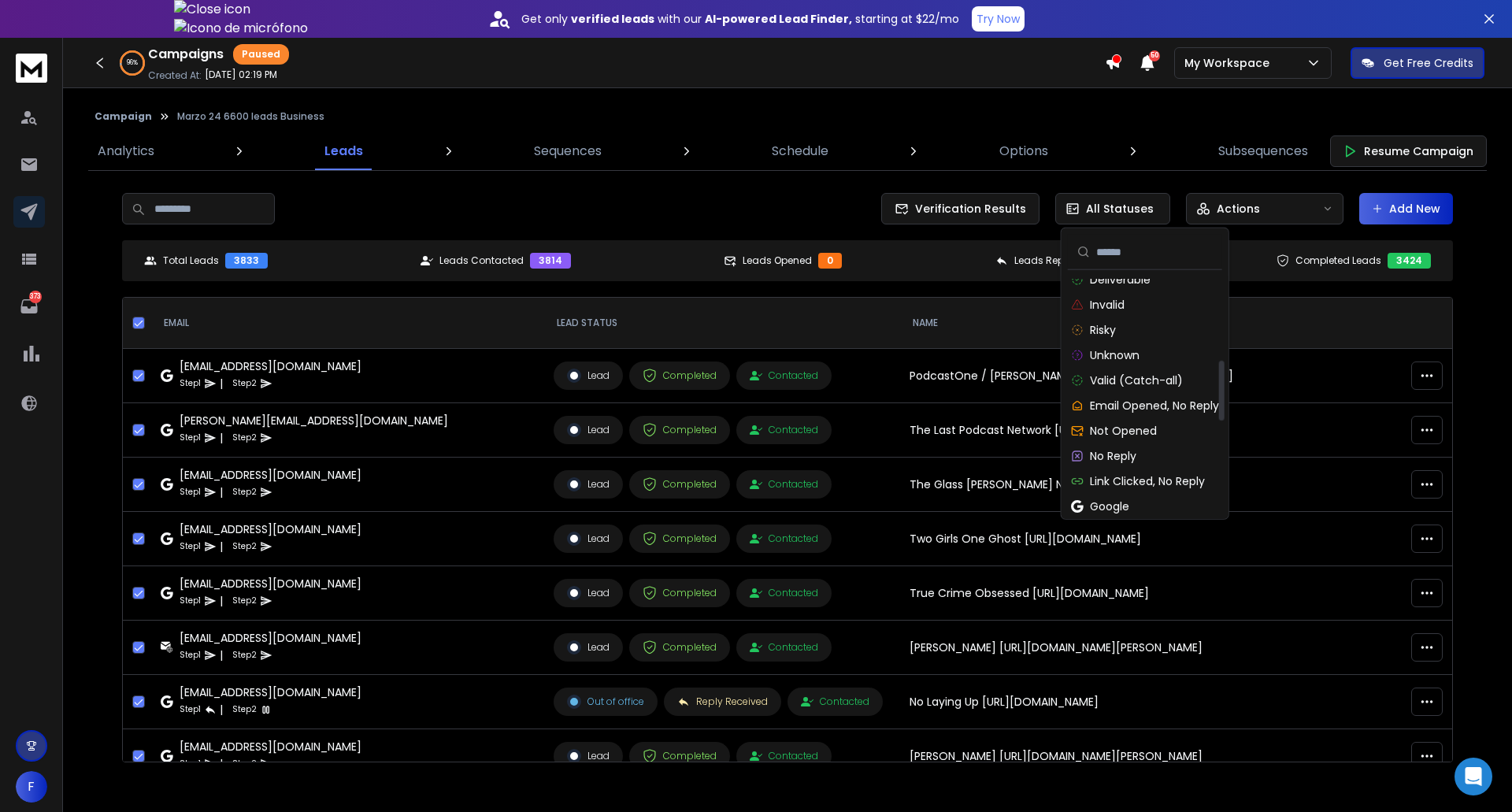
scroll to position [393, 0]
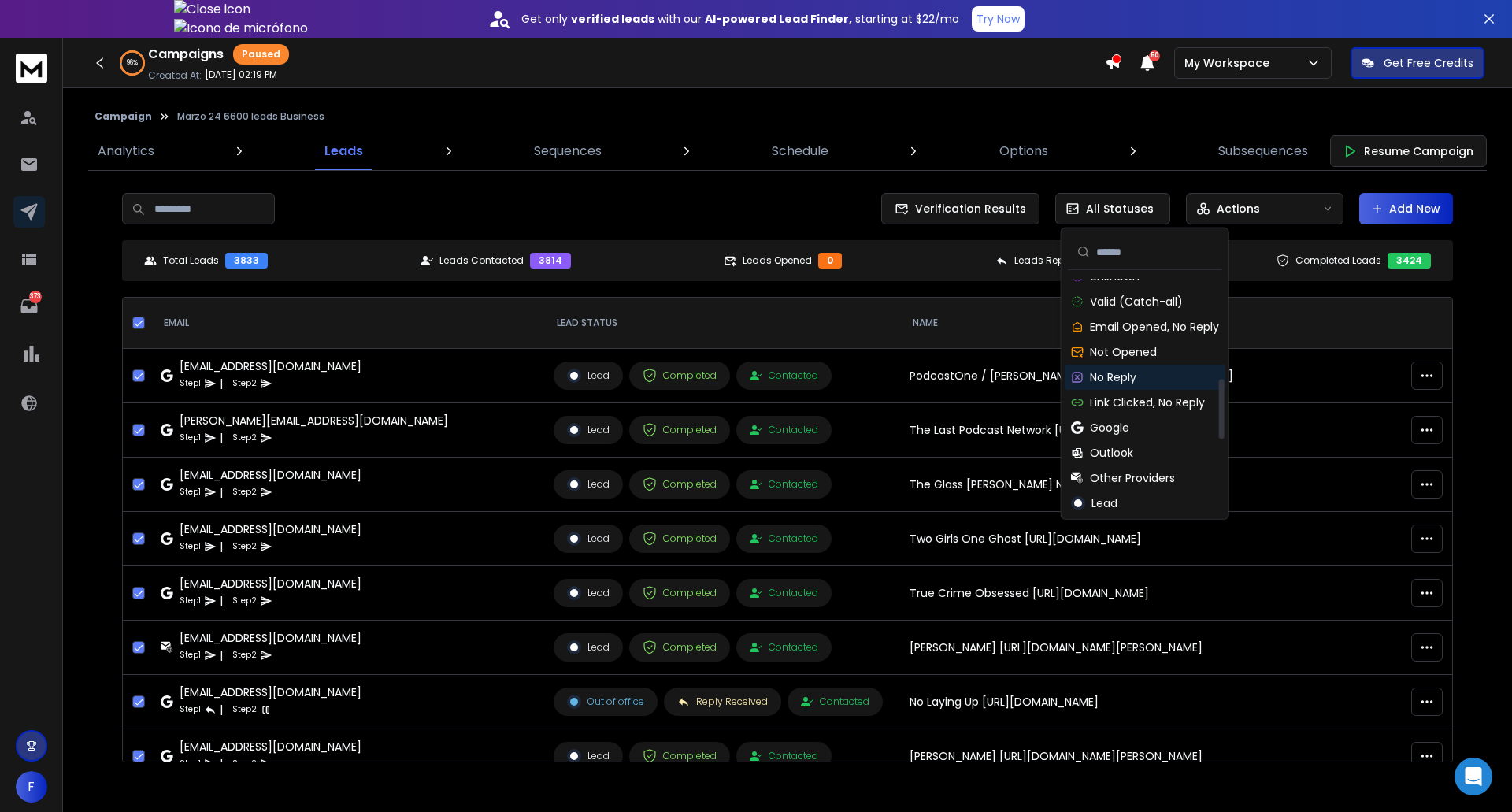
click at [1107, 373] on p "No Reply" at bounding box center [1113, 377] width 47 height 15
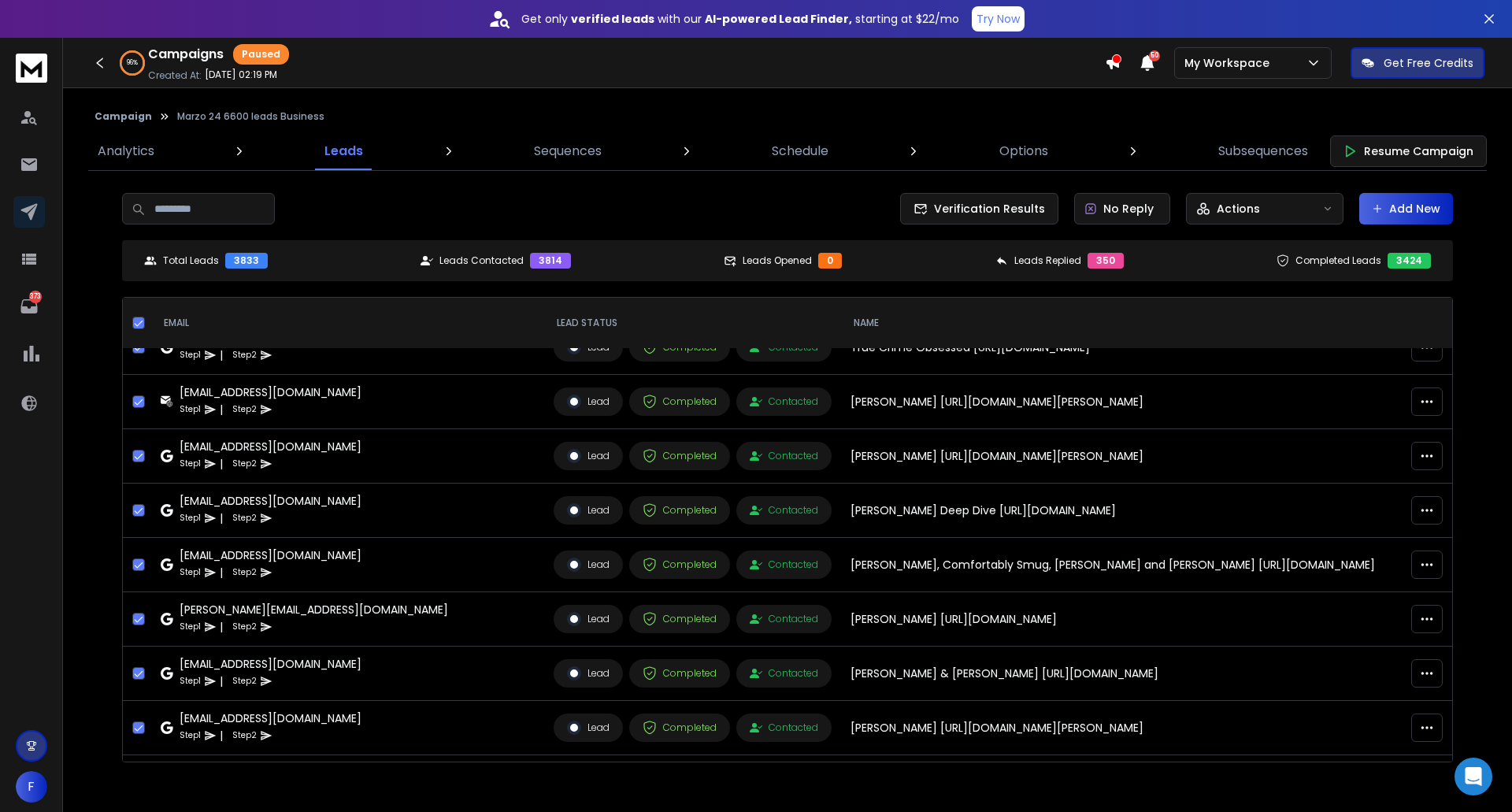
scroll to position [551, 0]
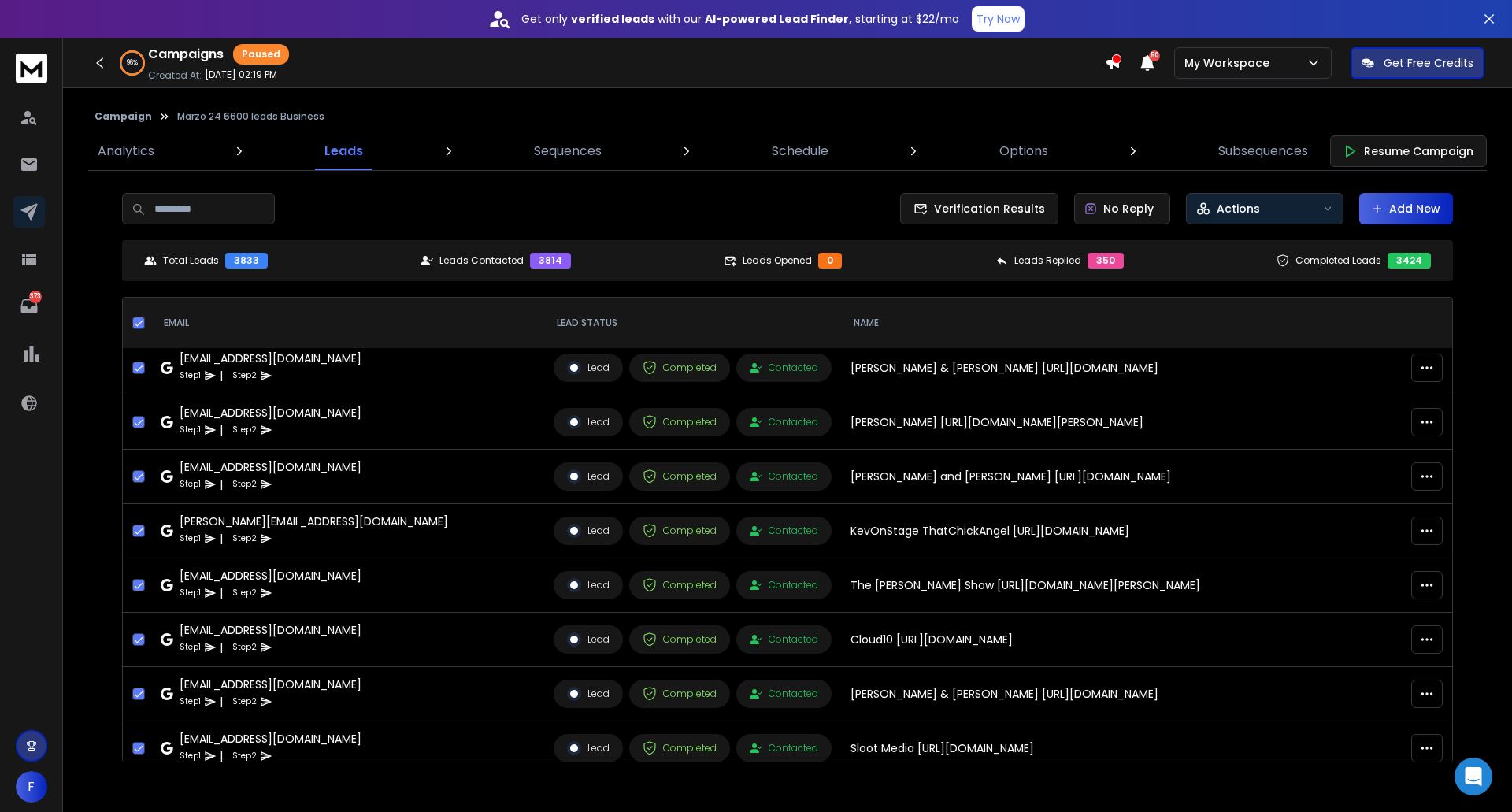
click at [1215, 217] on button "Actions" at bounding box center [1264, 208] width 158 height 32
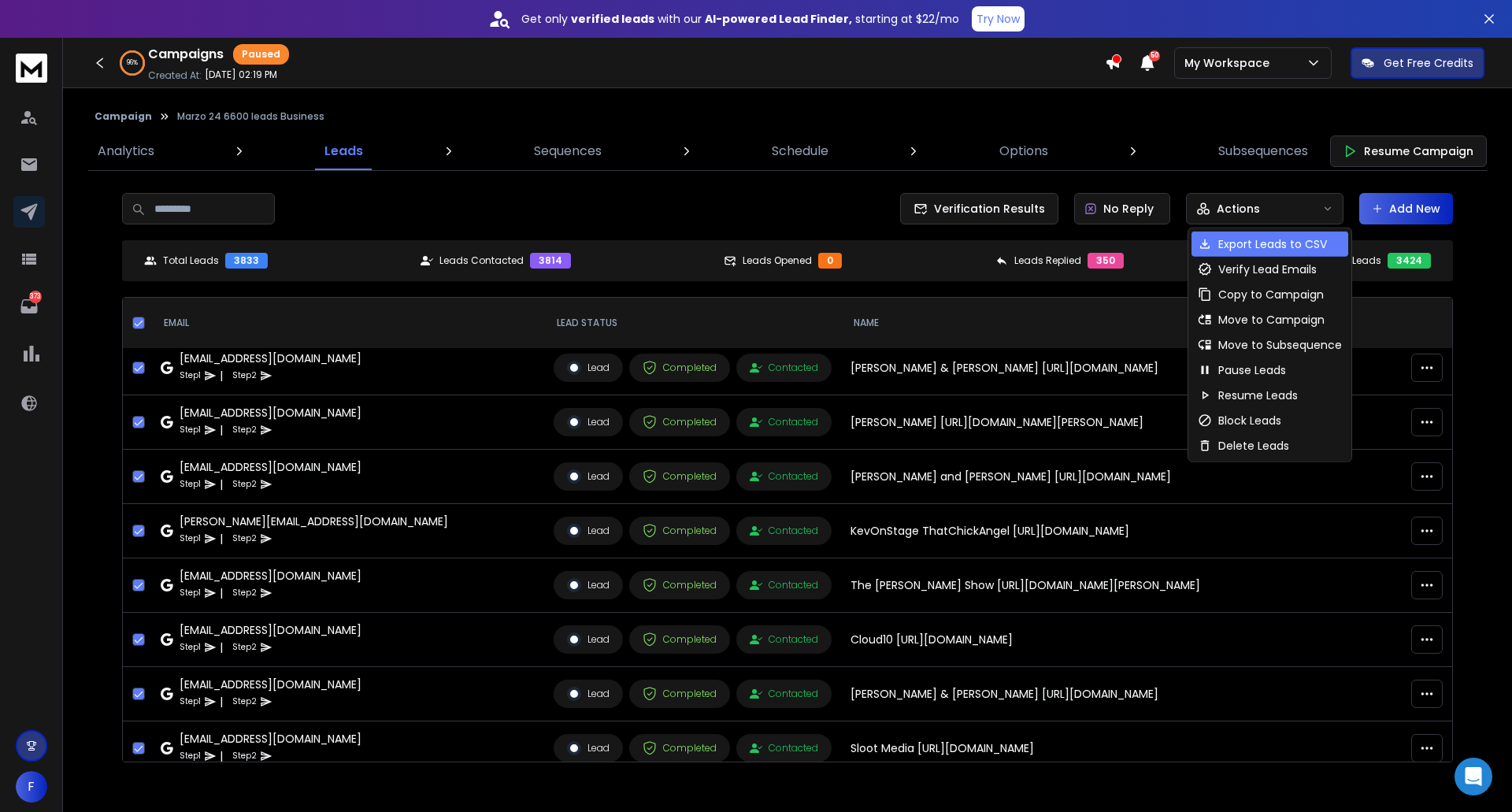
click at [1241, 246] on p "Export Leads to CSV" at bounding box center [1272, 243] width 109 height 15
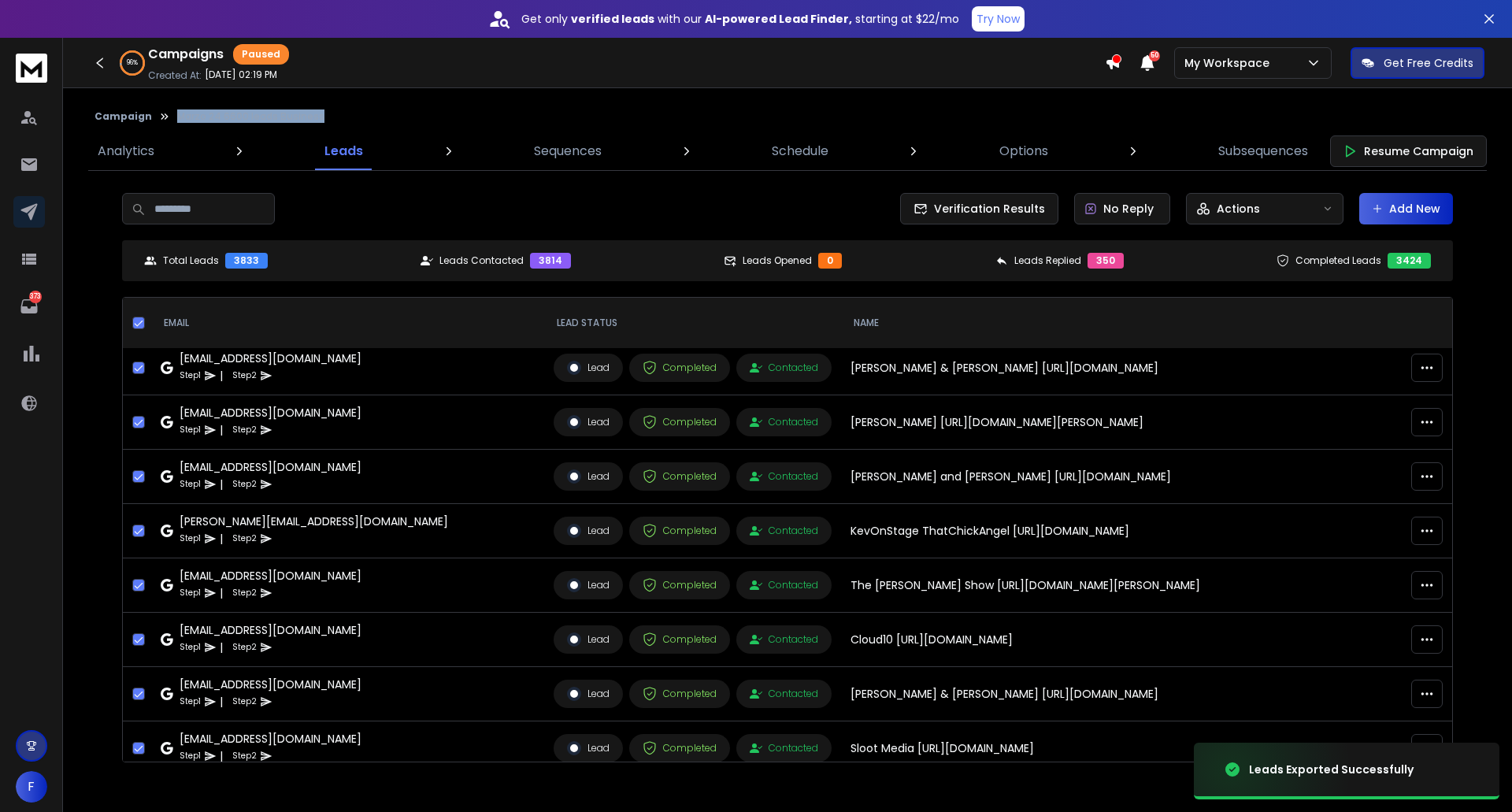
drag, startPoint x: 313, startPoint y: 117, endPoint x: 173, endPoint y: 117, distance: 140.0
click at [177, 117] on p "Marzo 24 6600 leads Business" at bounding box center [250, 116] width 147 height 13
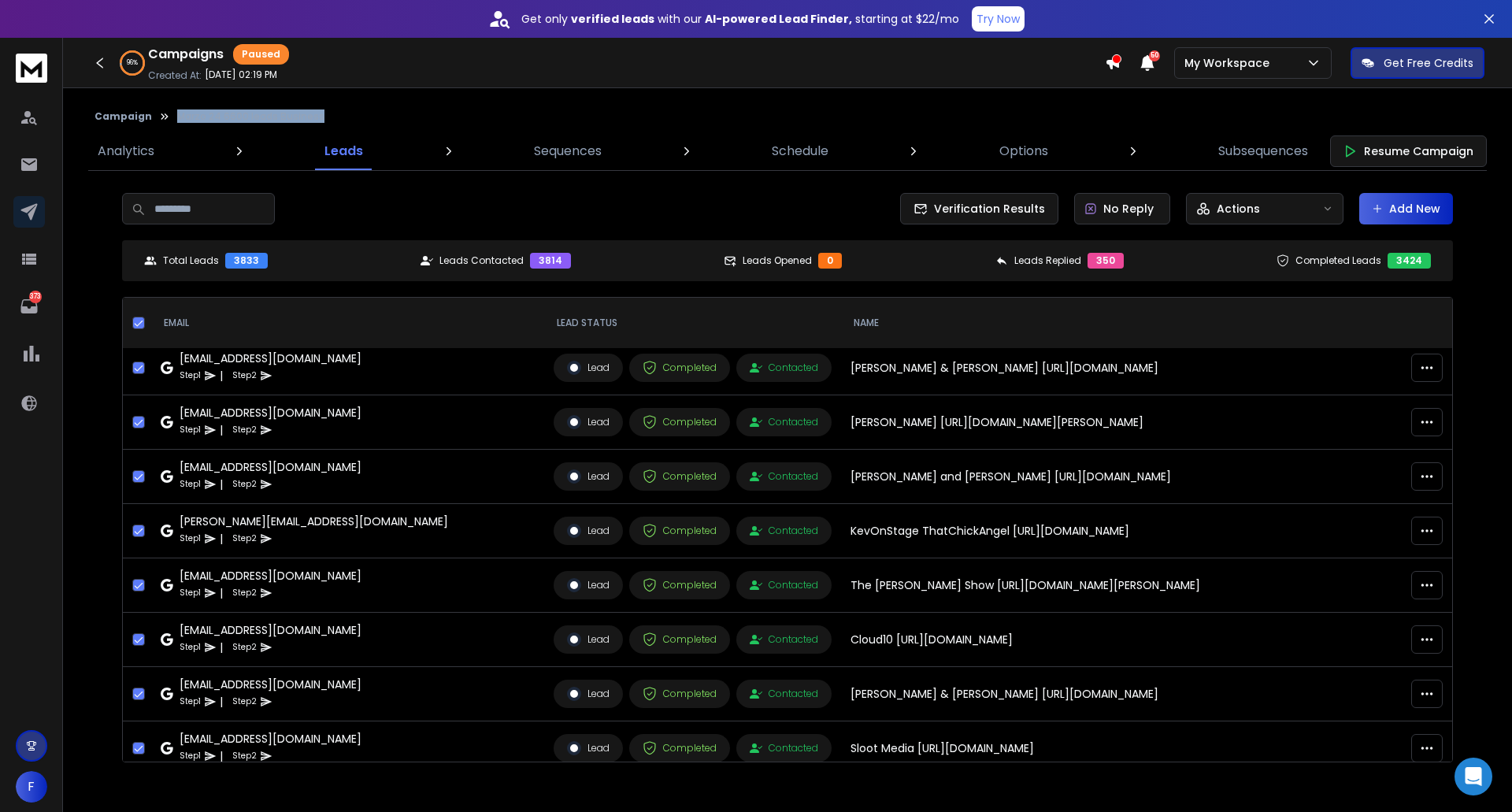
copy p "Marzo 24 6600 leads Business"
click at [111, 149] on p "Analytics" at bounding box center [126, 150] width 57 height 19
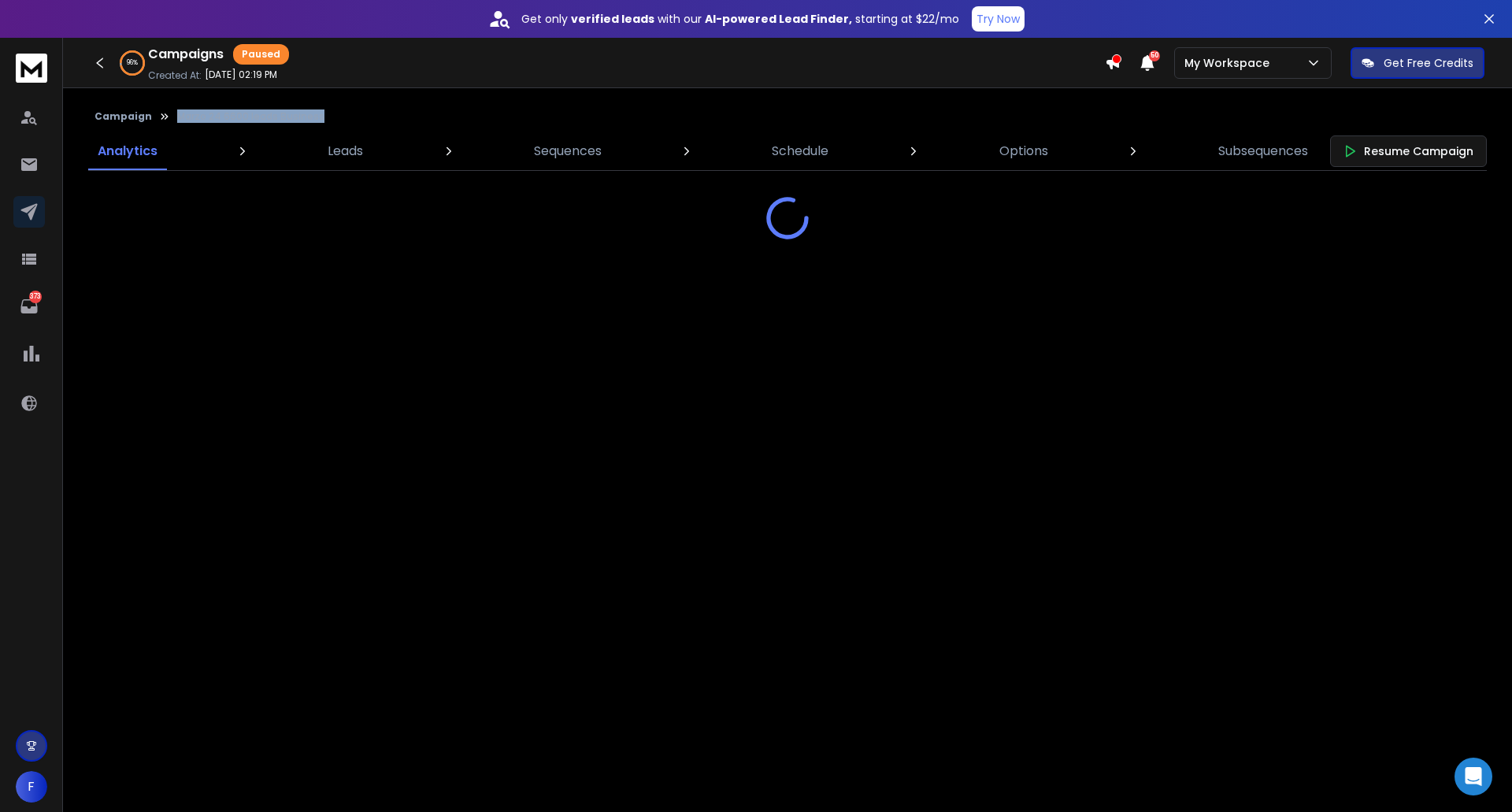
click at [127, 162] on link "Analytics" at bounding box center [127, 151] width 78 height 38
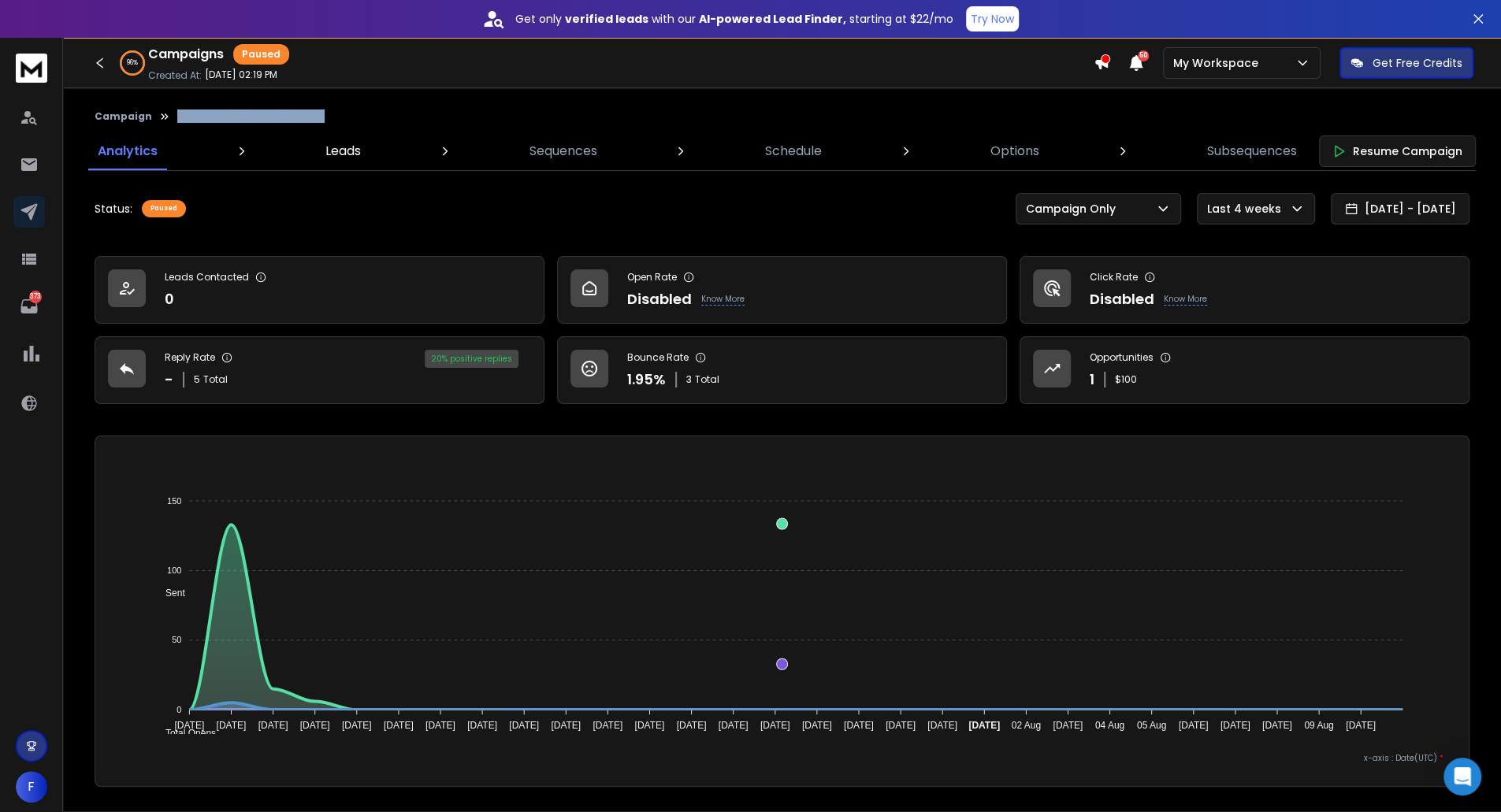
click at [349, 153] on p "Leads" at bounding box center [344, 150] width 36 height 19
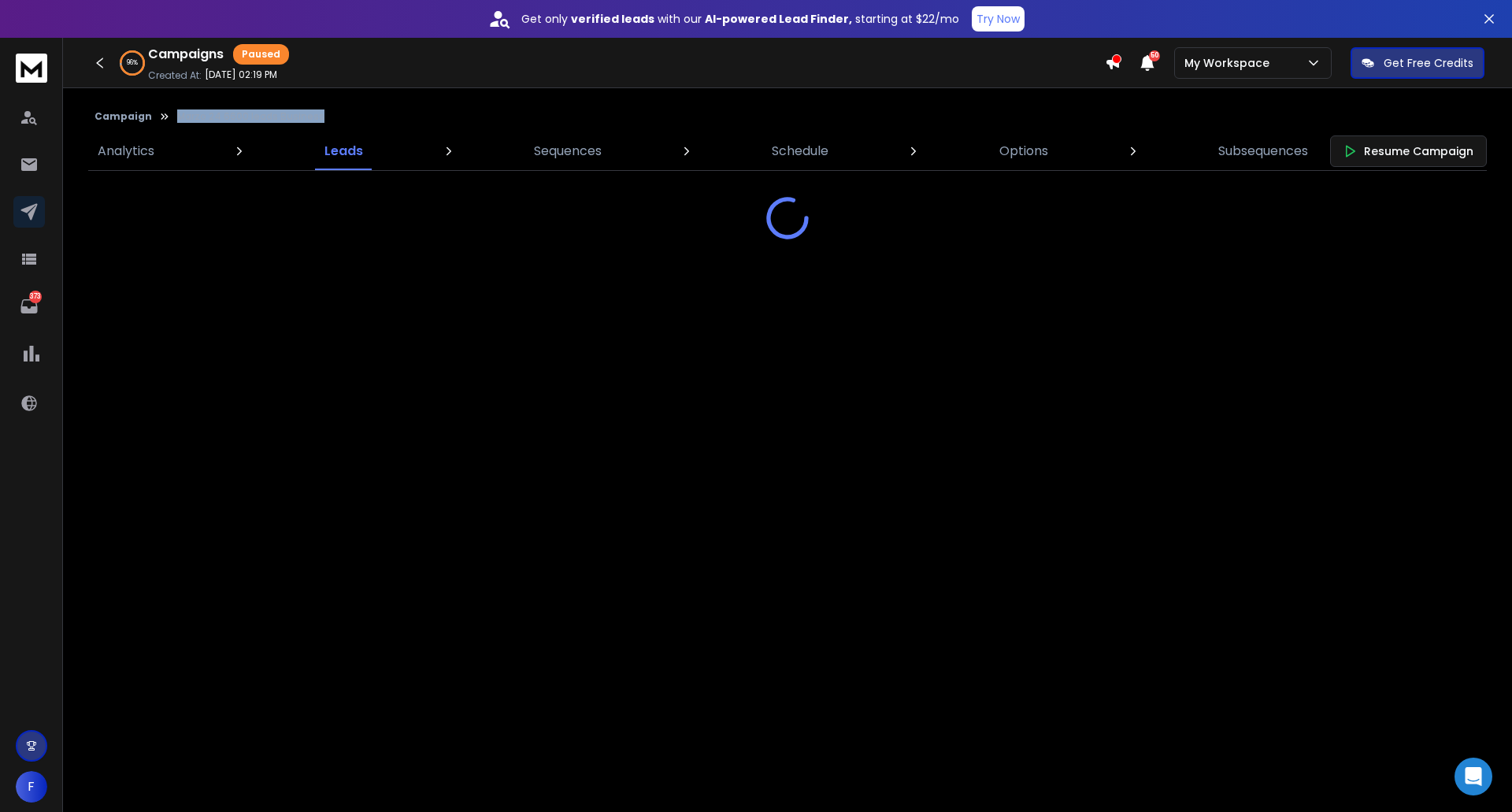
click at [275, 109] on div "Campaign Marzo 24 6600 leads Business" at bounding box center [788, 116] width 1399 height 25
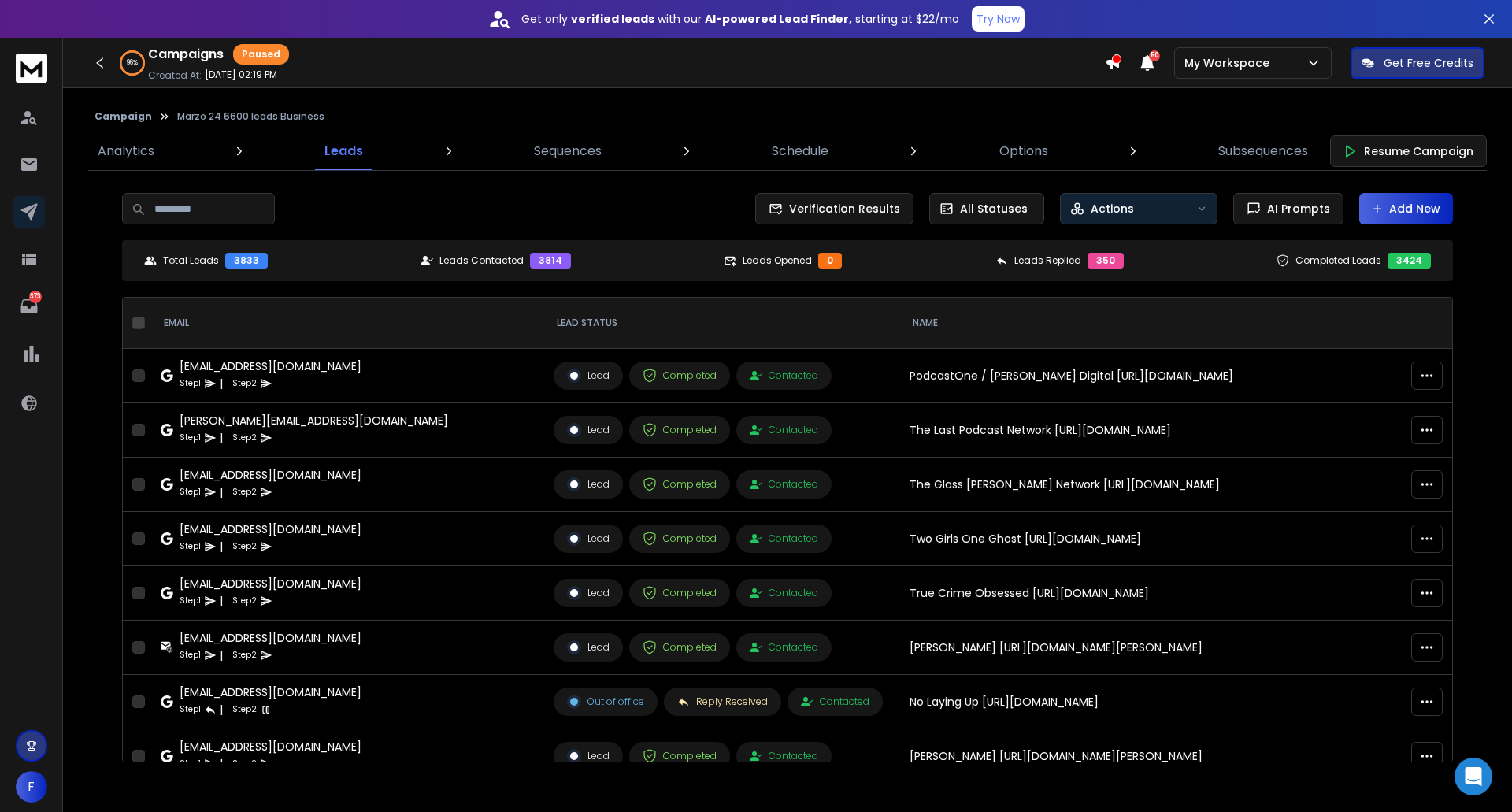
click at [1085, 205] on icon "button" at bounding box center [1077, 209] width 15 height 15
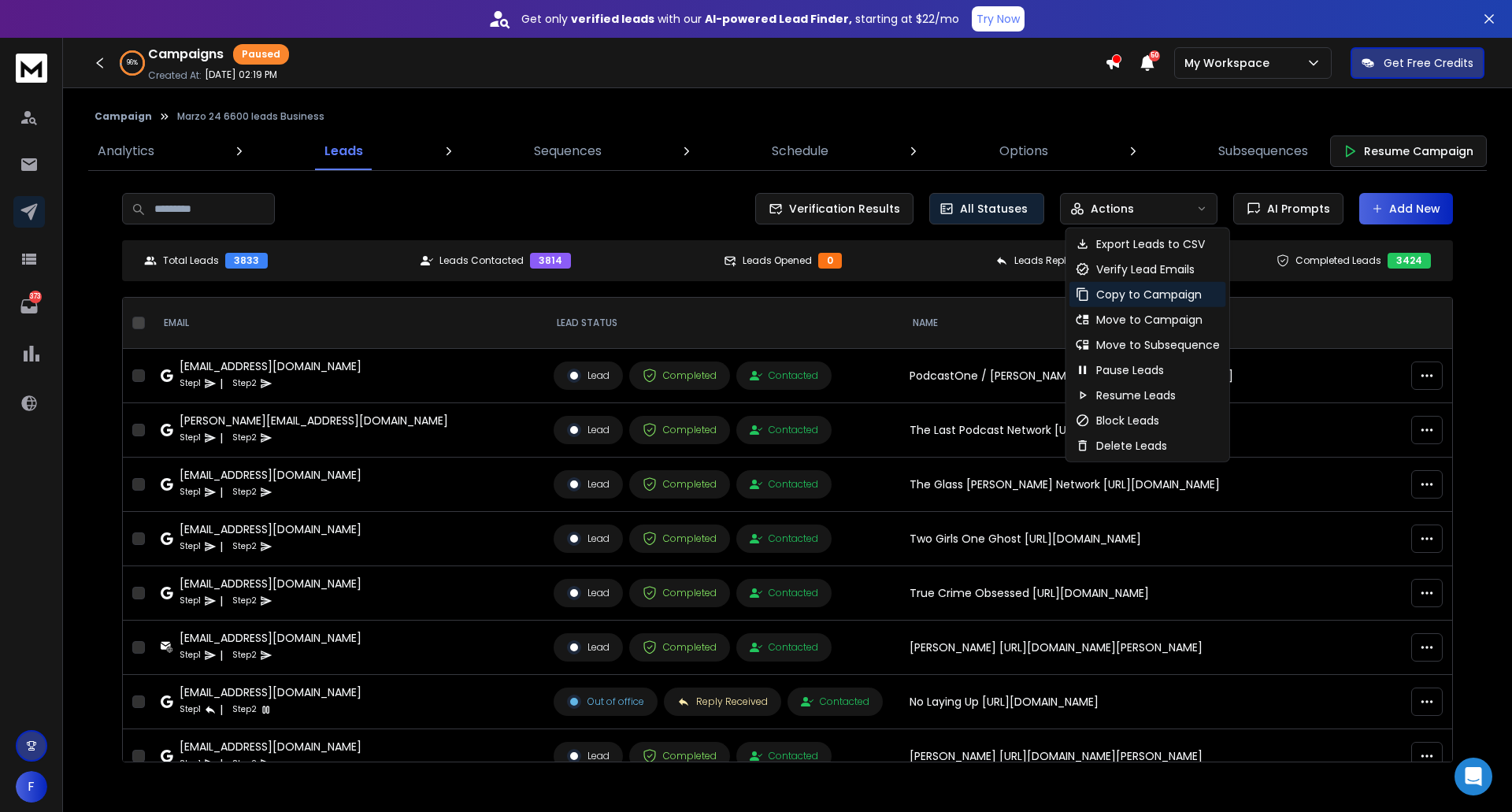
click at [1000, 220] on button "All Statuses" at bounding box center [986, 208] width 115 height 32
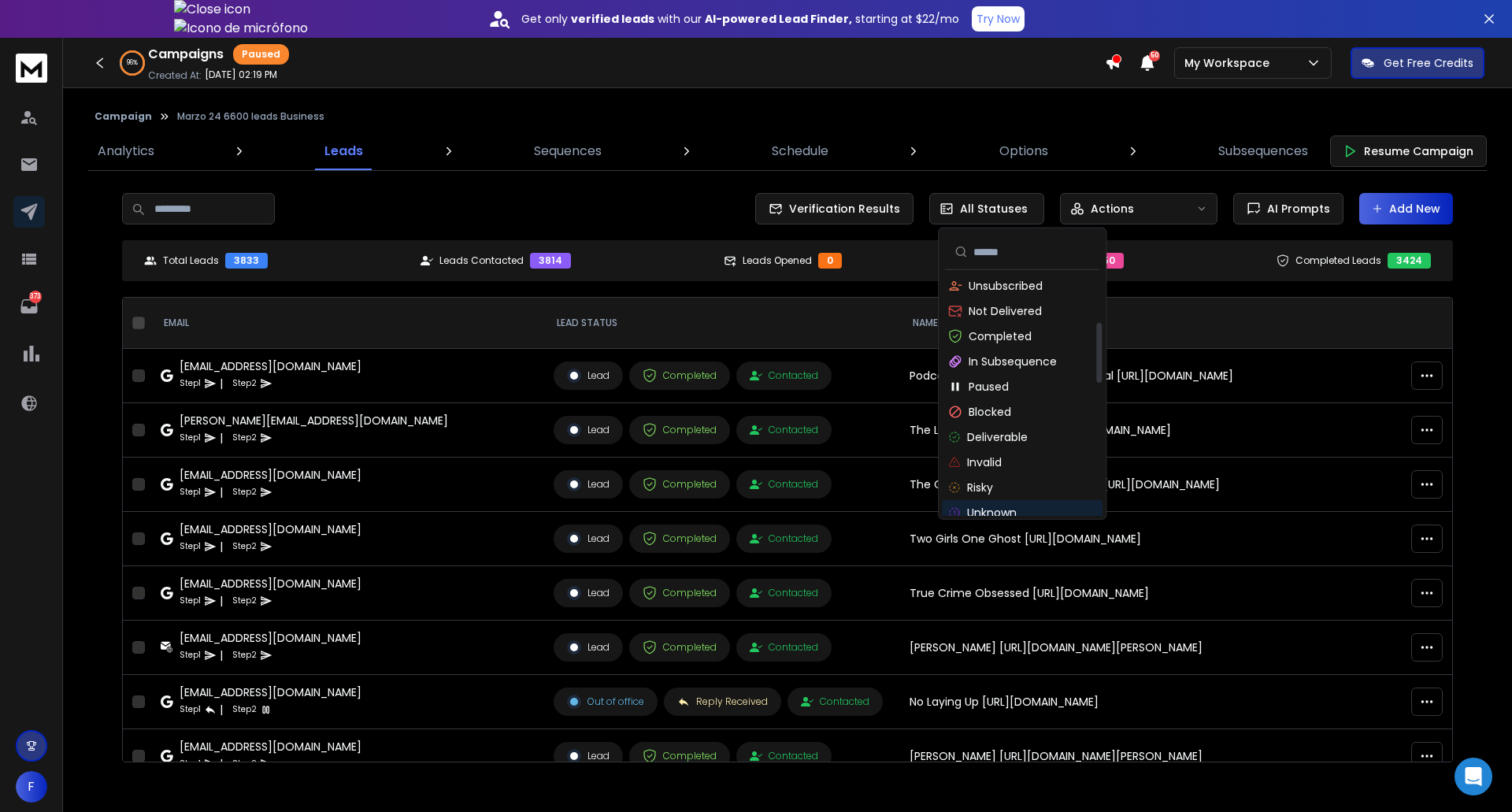
scroll to position [315, 0]
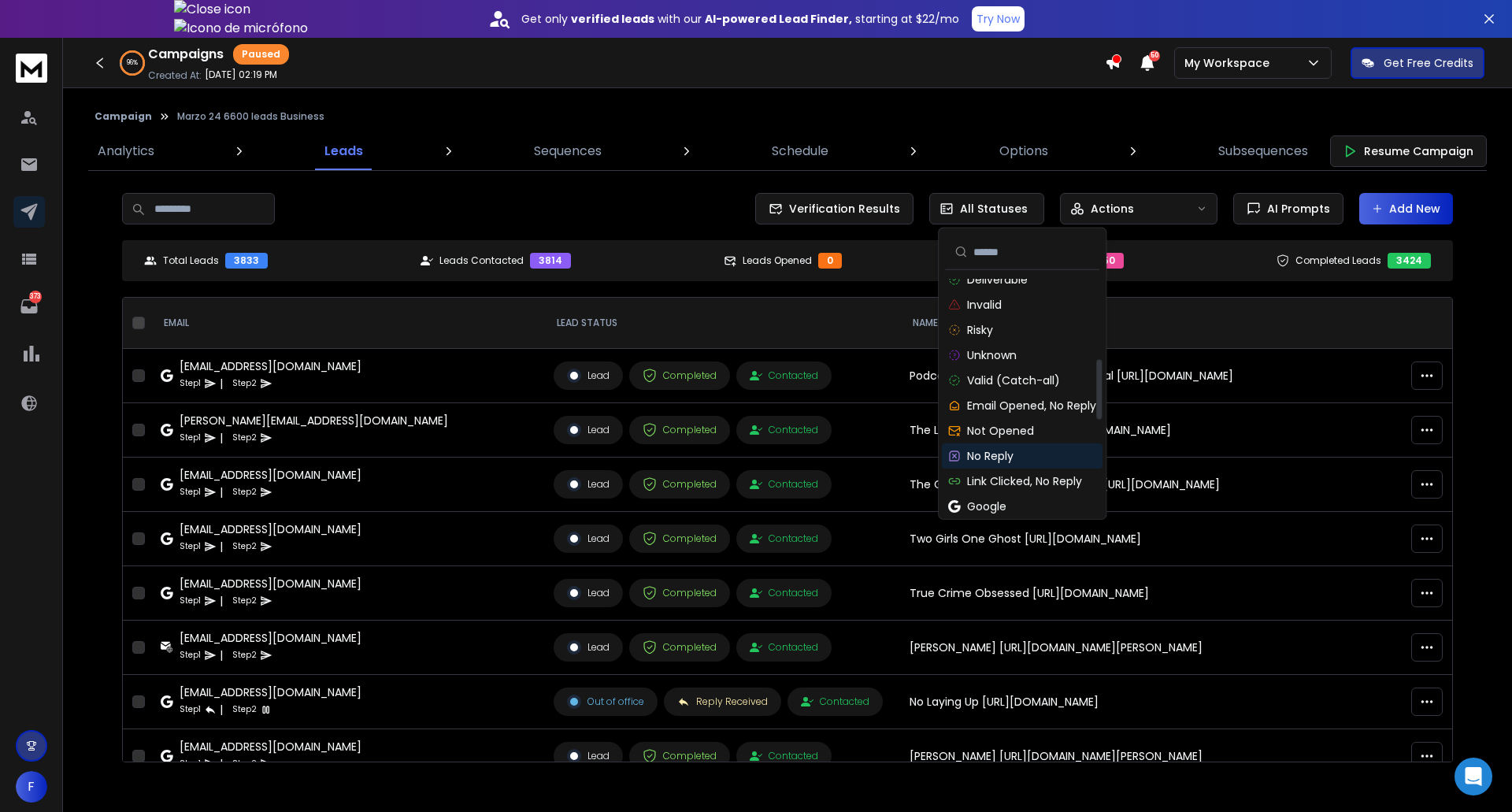
click at [1019, 455] on div "No Reply" at bounding box center [1022, 456] width 161 height 25
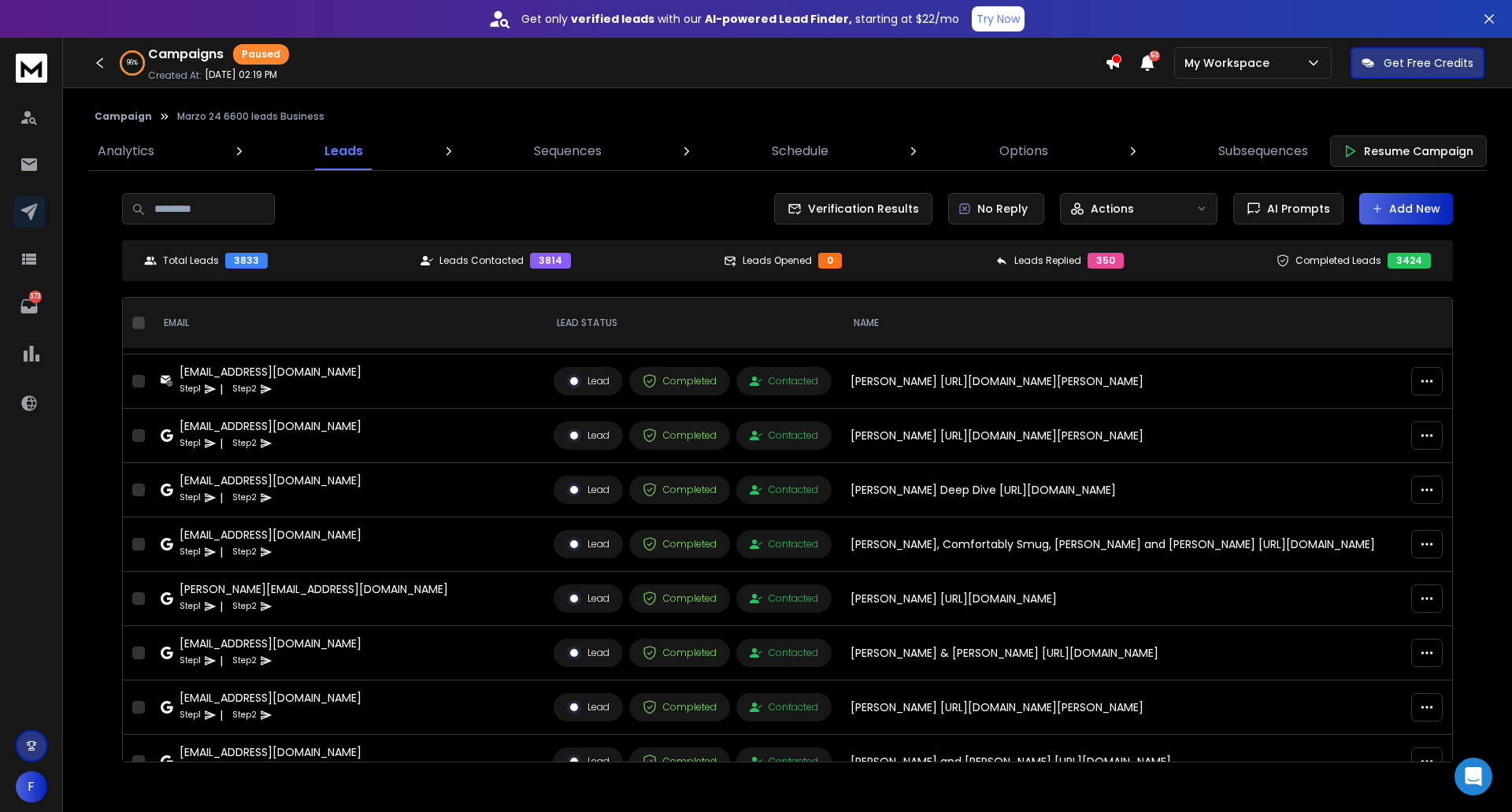
scroll to position [0, 0]
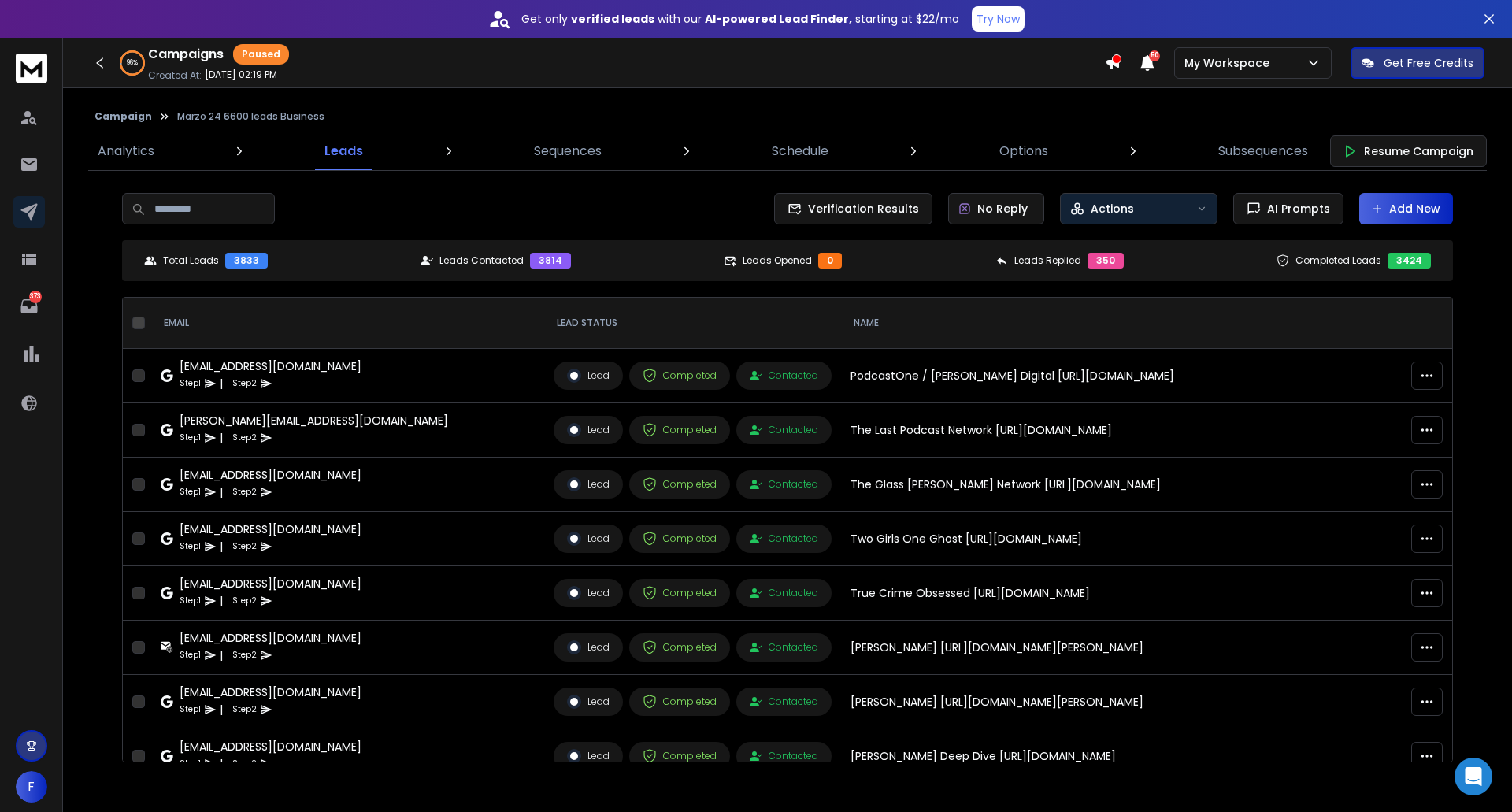
click at [1190, 202] on div "Actions" at bounding box center [1130, 208] width 120 height 15
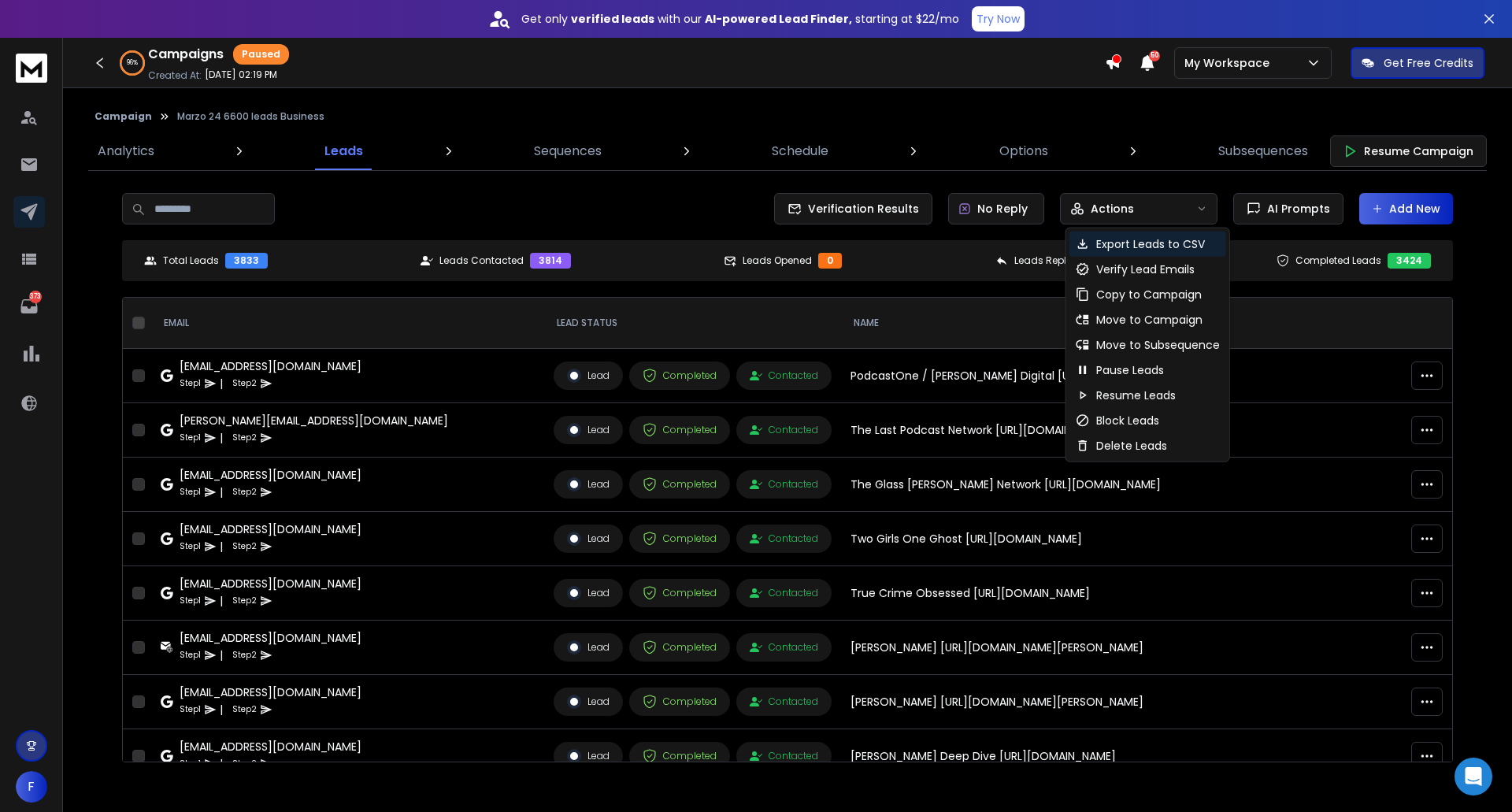
click at [1052, 204] on div "Verification Results No Reply Actions AI Prompts Add New" at bounding box center [1113, 208] width 678 height 32
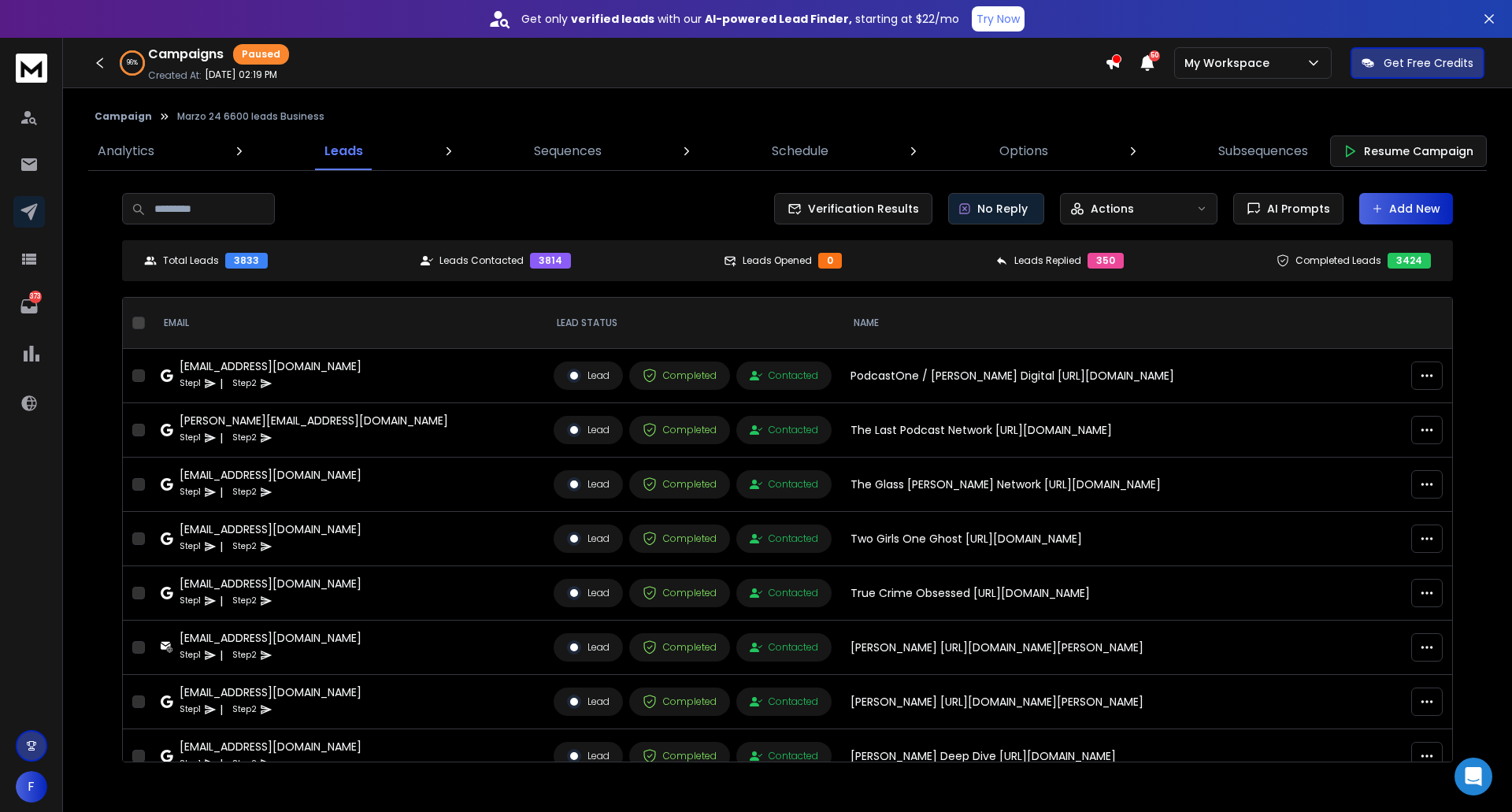
click at [1029, 199] on button "No Reply" at bounding box center [996, 208] width 96 height 32
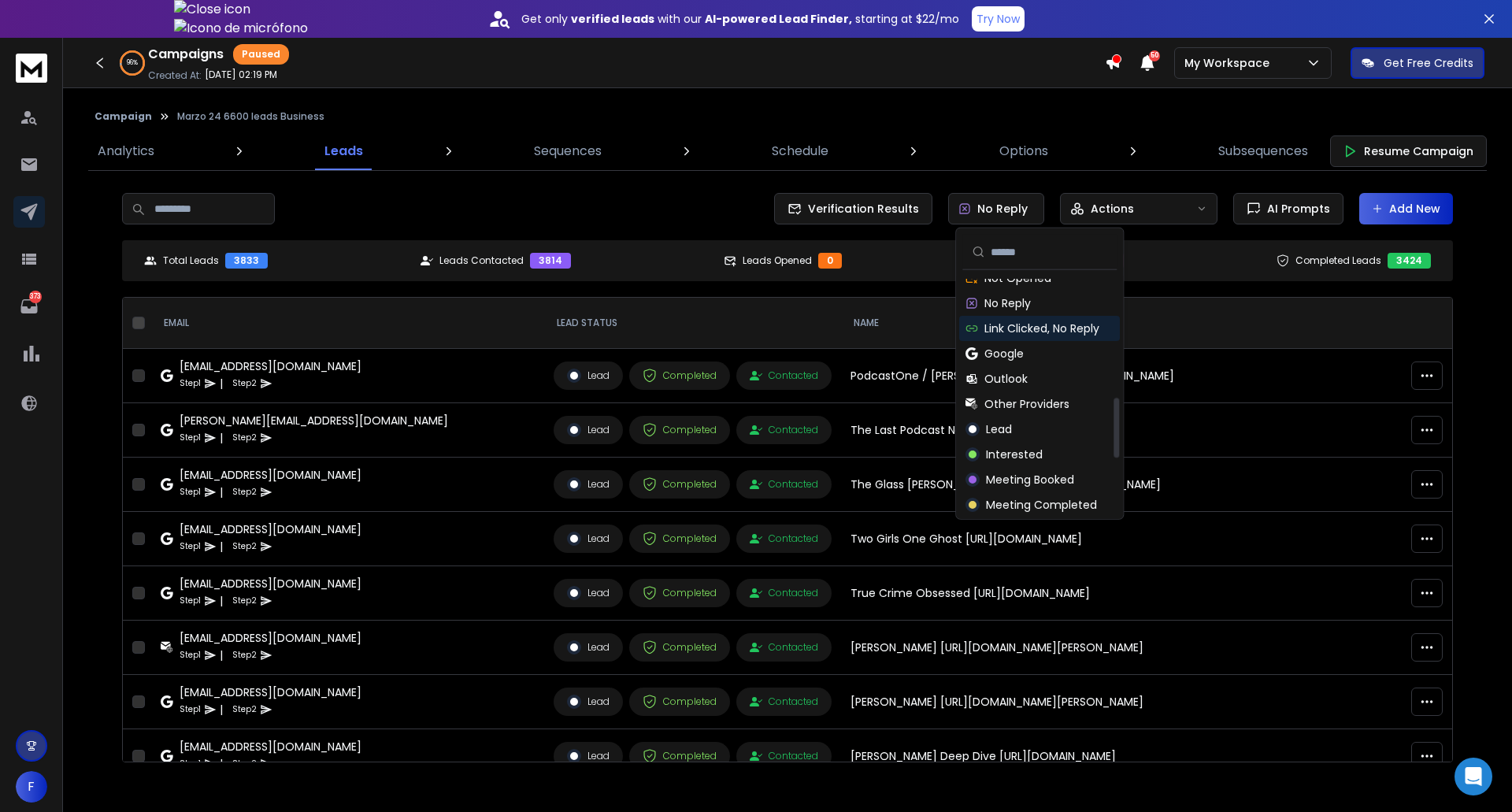
scroll to position [473, 0]
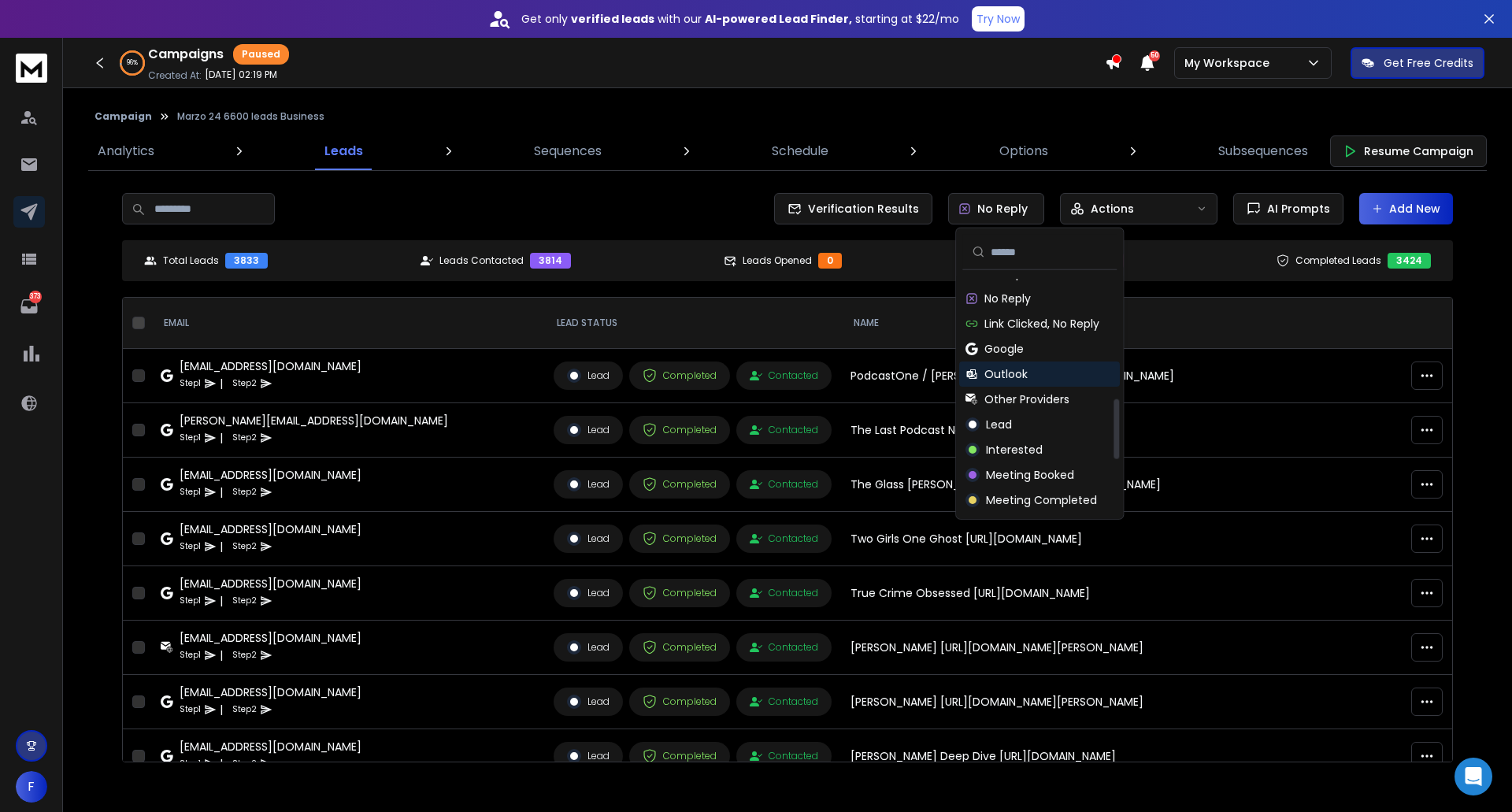
click at [1048, 368] on div "Outlook" at bounding box center [1040, 374] width 161 height 25
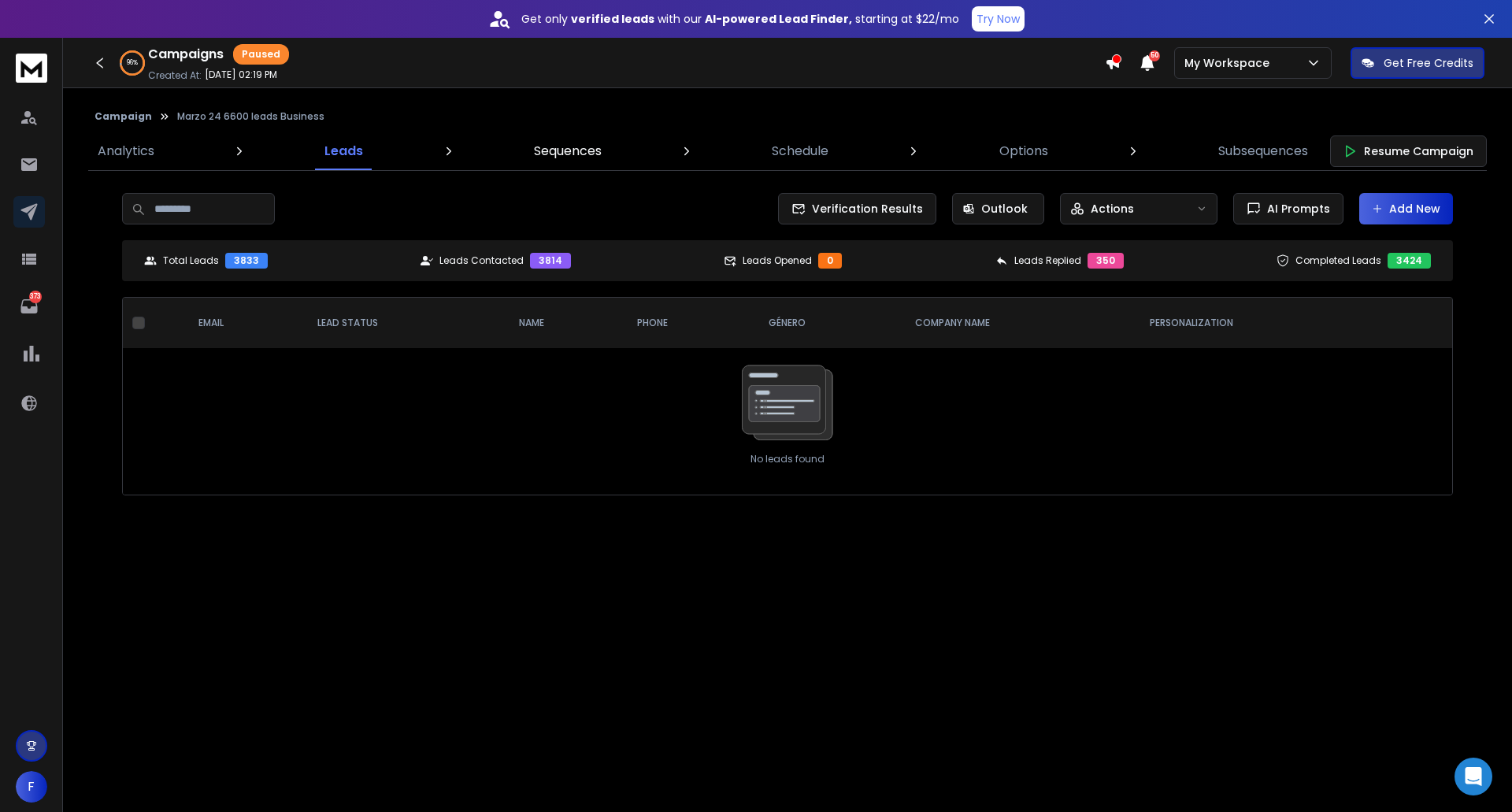
click at [537, 149] on p "Sequences" at bounding box center [568, 150] width 68 height 19
click at [345, 145] on p "Leads" at bounding box center [344, 150] width 39 height 19
click at [161, 157] on link "Analytics" at bounding box center [126, 151] width 76 height 38
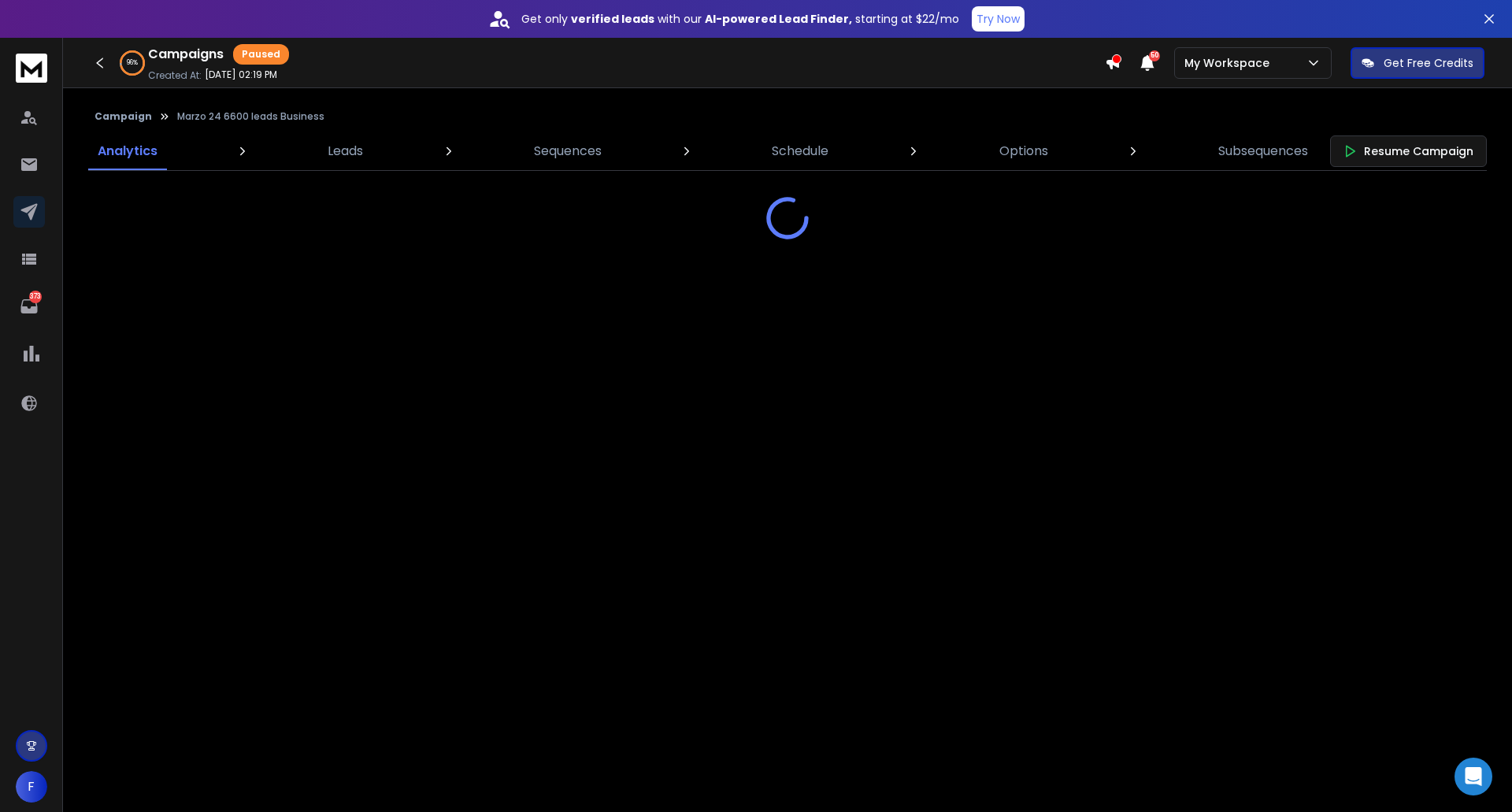
click at [374, 154] on div "Analytics Leads Sequences Schedule Options Subsequences" at bounding box center [703, 151] width 1229 height 38
click at [355, 150] on p "Leads" at bounding box center [346, 150] width 36 height 19
click at [559, 154] on p "Sequences" at bounding box center [568, 150] width 68 height 19
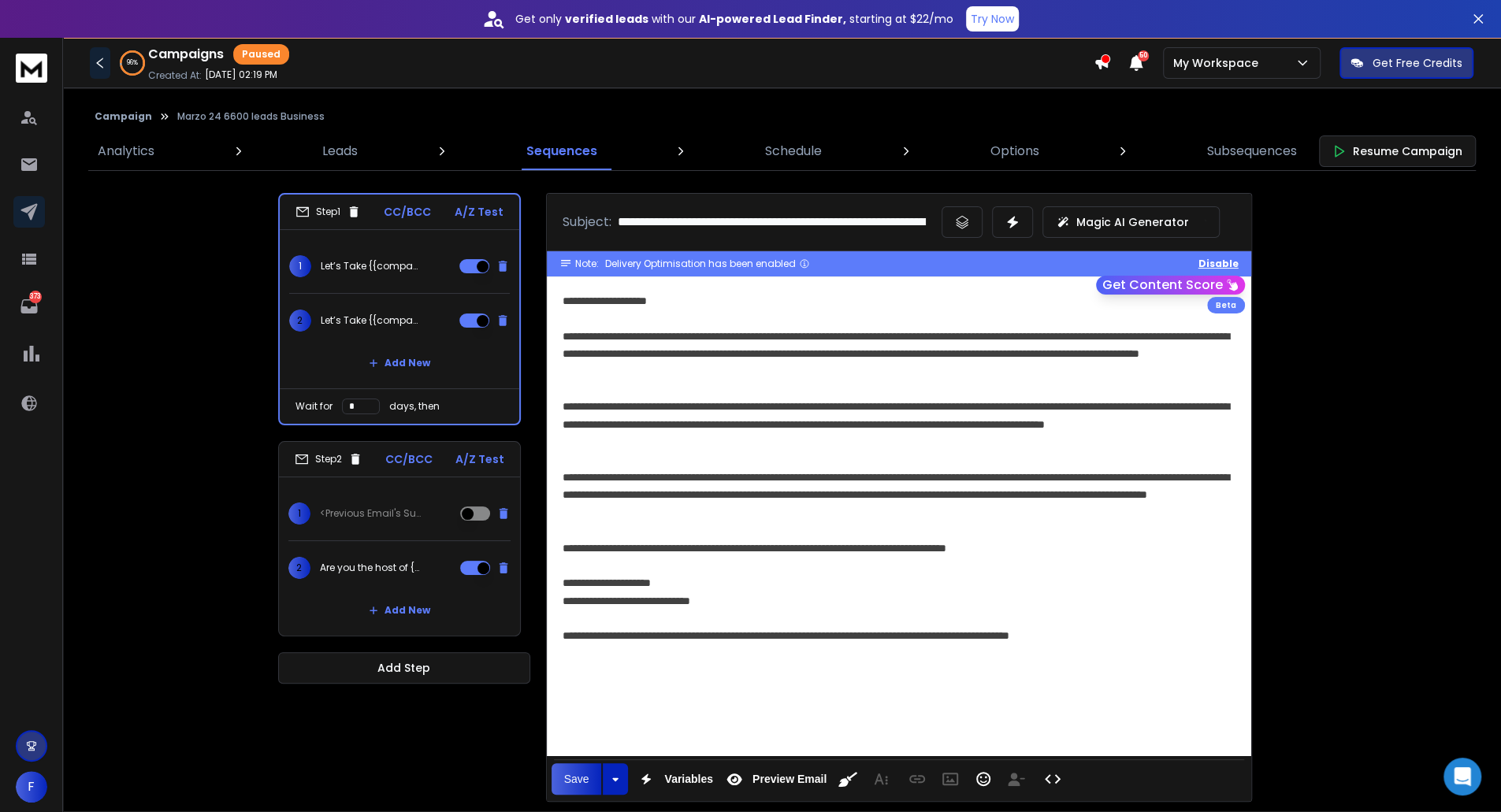
click at [103, 69] on icon at bounding box center [100, 63] width 15 height 15
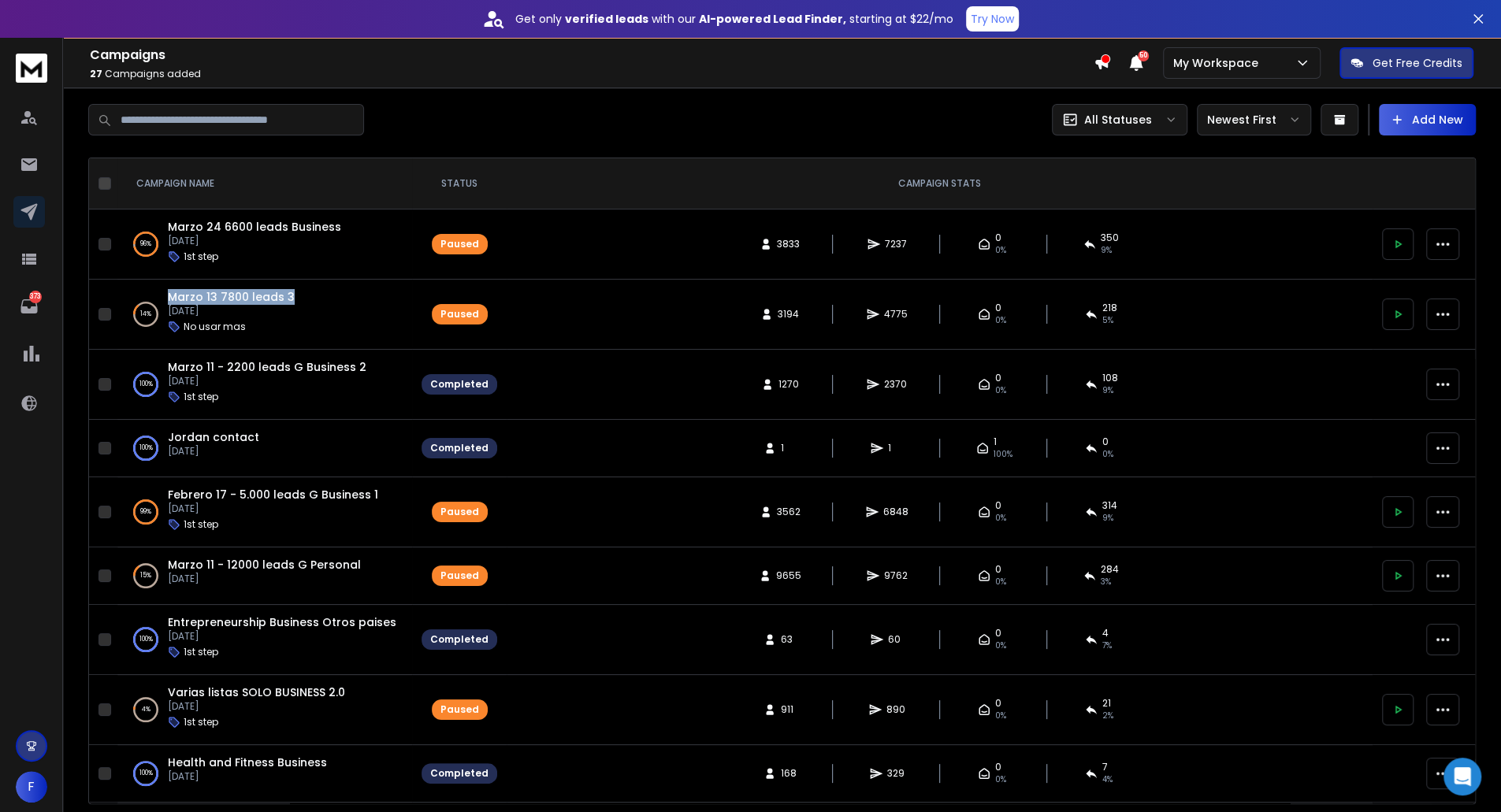
drag, startPoint x: 291, startPoint y: 298, endPoint x: 169, endPoint y: 298, distance: 122.0
click at [169, 298] on div "14 % Marzo 13 7800 leads 3 5 months ago No usar mas" at bounding box center [265, 314] width 264 height 50
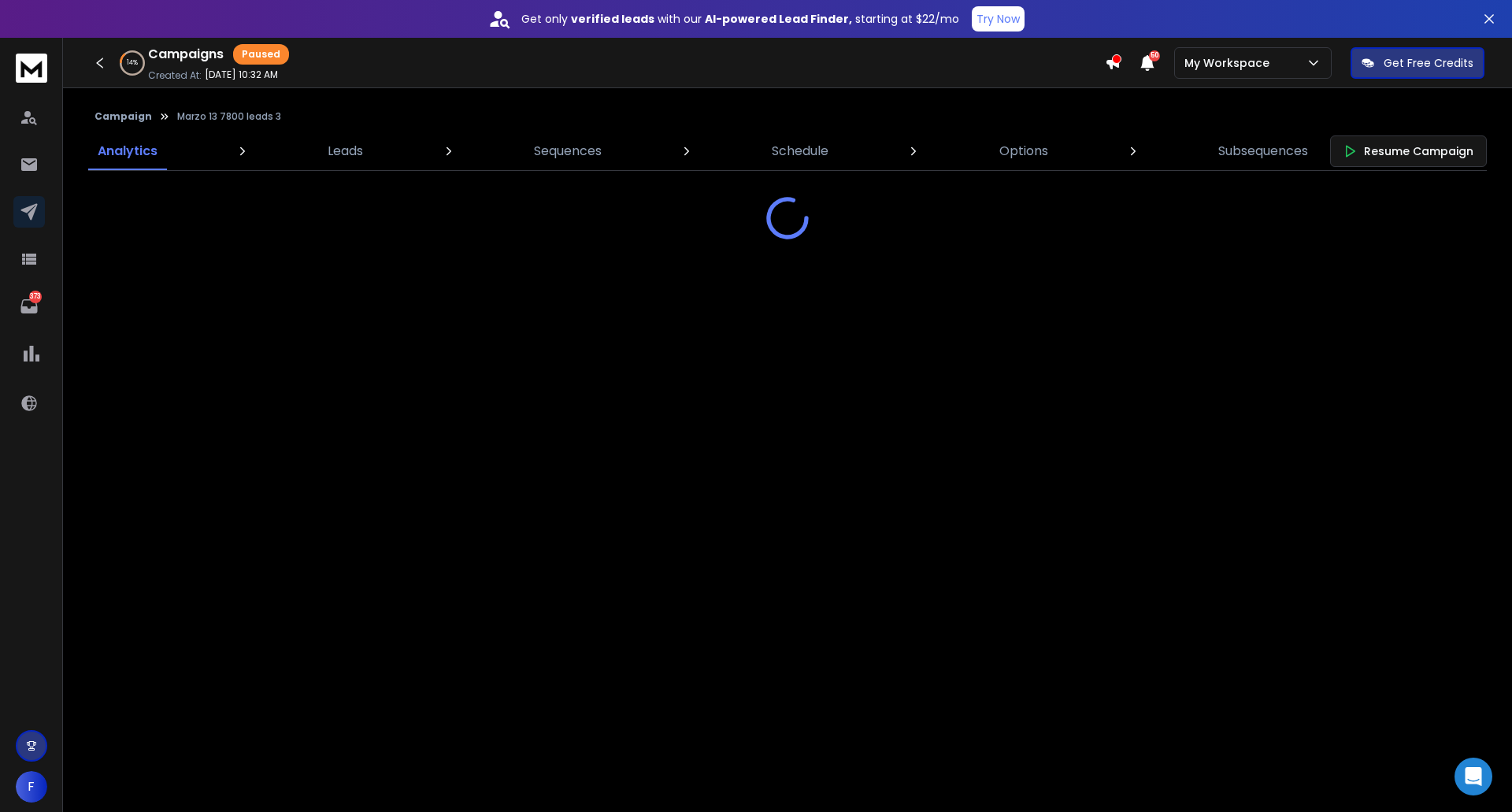
drag, startPoint x: 275, startPoint y: 118, endPoint x: 172, endPoint y: 118, distance: 103.0
click at [172, 118] on div "Campaign Marzo 13 7800 leads 3" at bounding box center [788, 116] width 1399 height 25
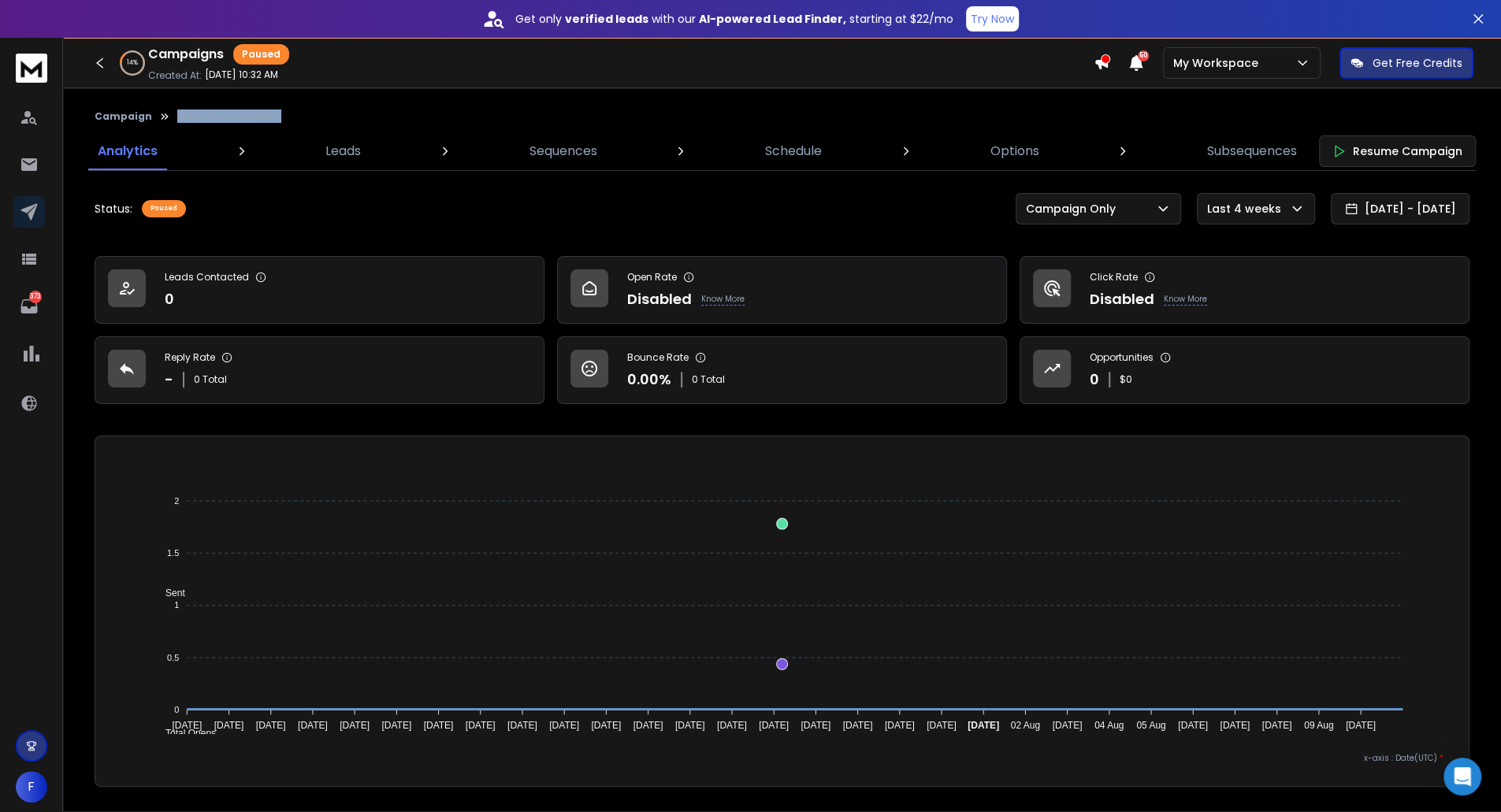
drag, startPoint x: 282, startPoint y: 110, endPoint x: 173, endPoint y: 117, distance: 109.2
click at [173, 117] on div "Campaign Marzo 13 7800 leads 3" at bounding box center [782, 116] width 1388 height 25
copy p "Marzo 13 7800 leads 3"
click at [1197, 204] on button "Last 4 weeks" at bounding box center [1256, 208] width 118 height 32
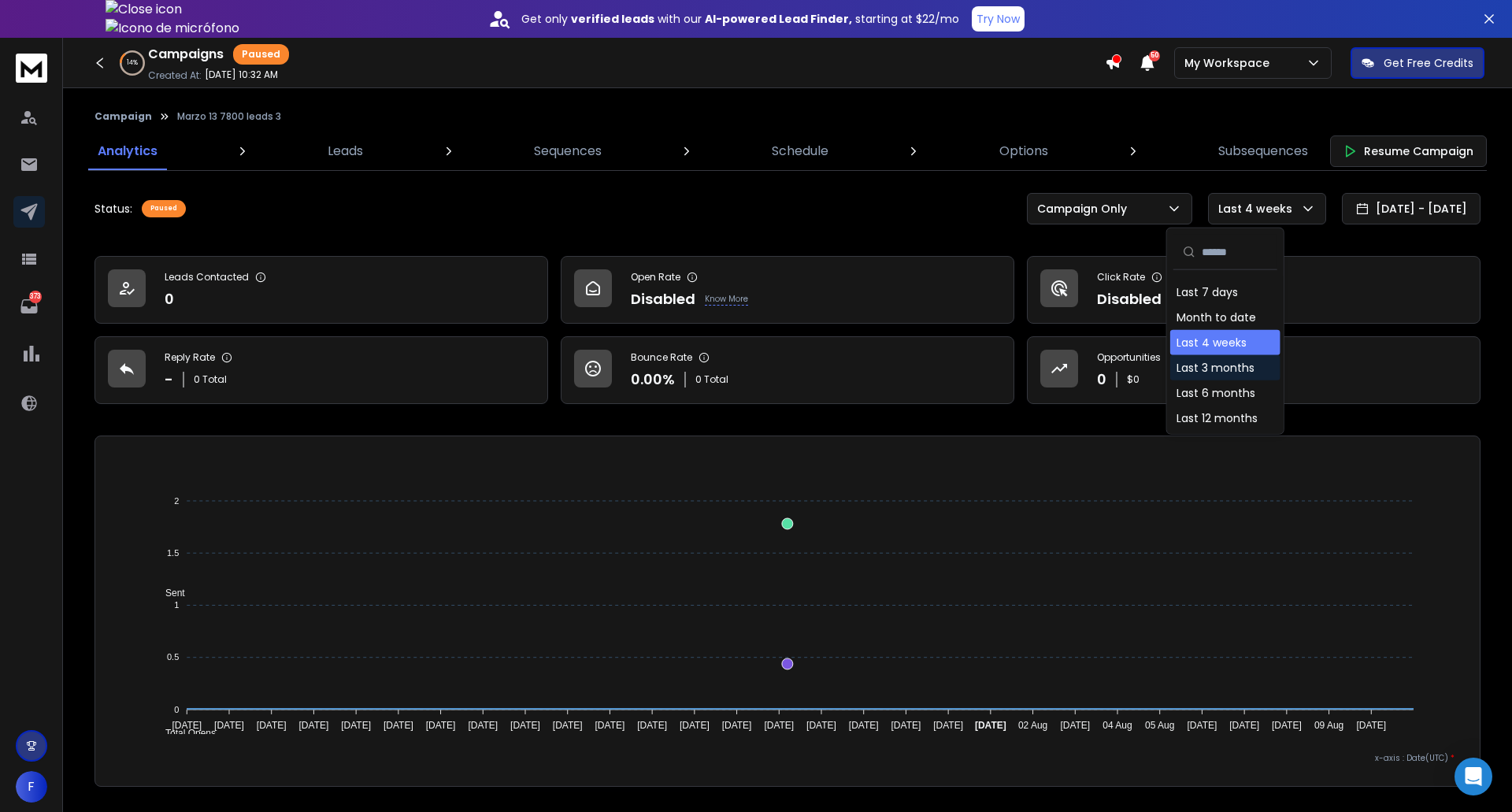
click at [1233, 360] on div "Last 3 months" at bounding box center [1216, 368] width 78 height 15
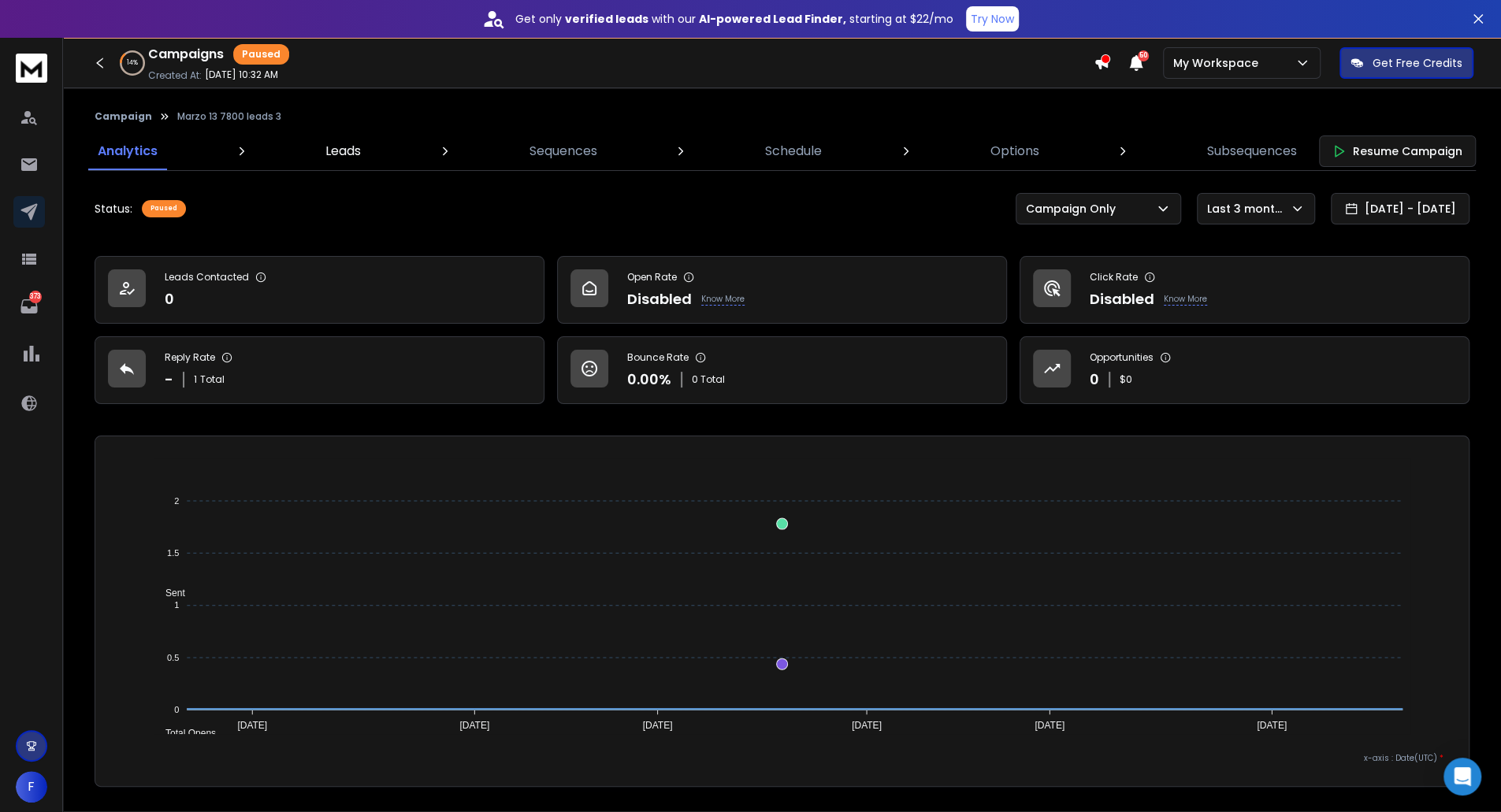
click at [353, 144] on p "Leads" at bounding box center [344, 150] width 36 height 19
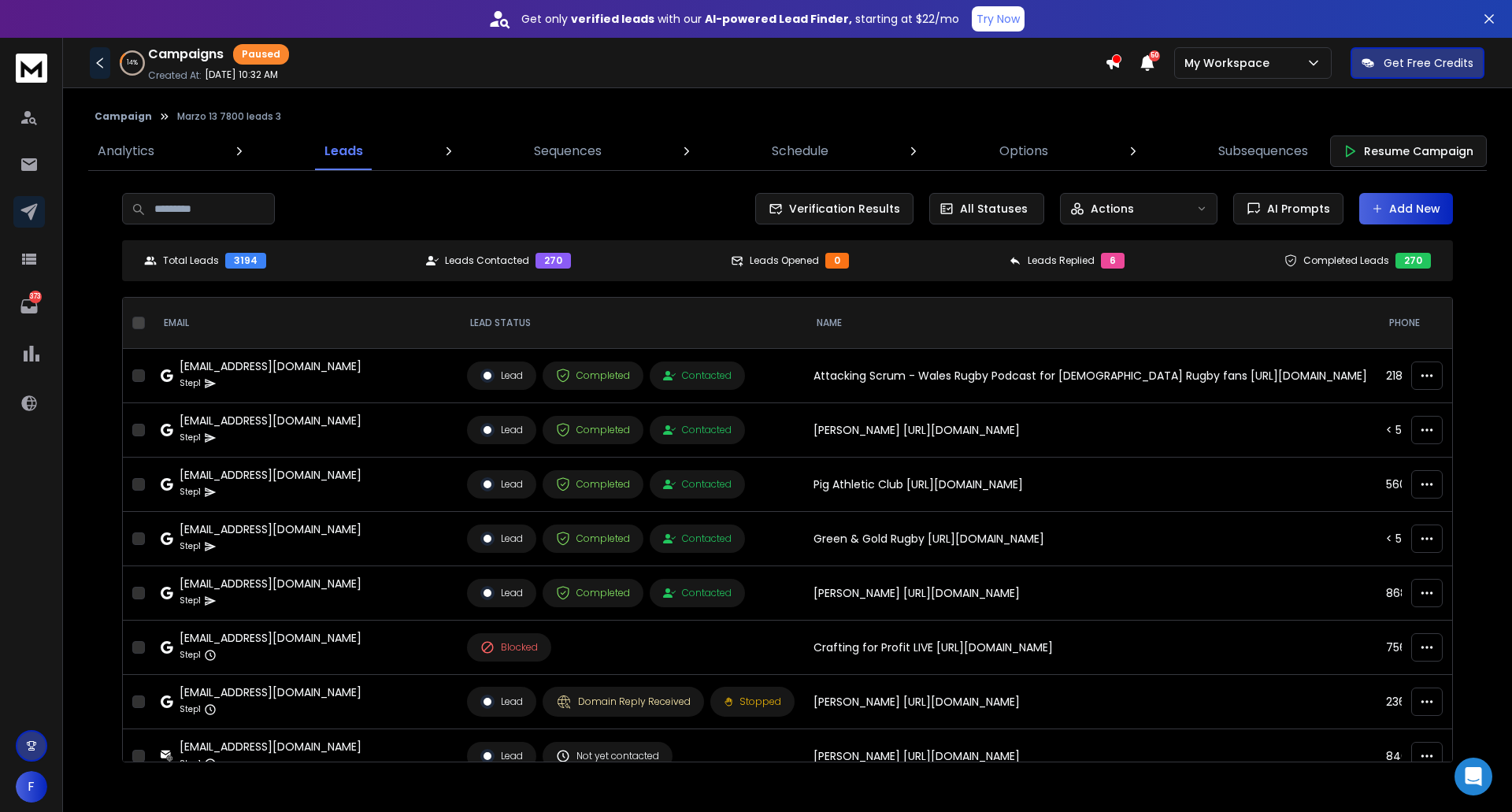
click at [99, 67] on icon at bounding box center [100, 63] width 15 height 15
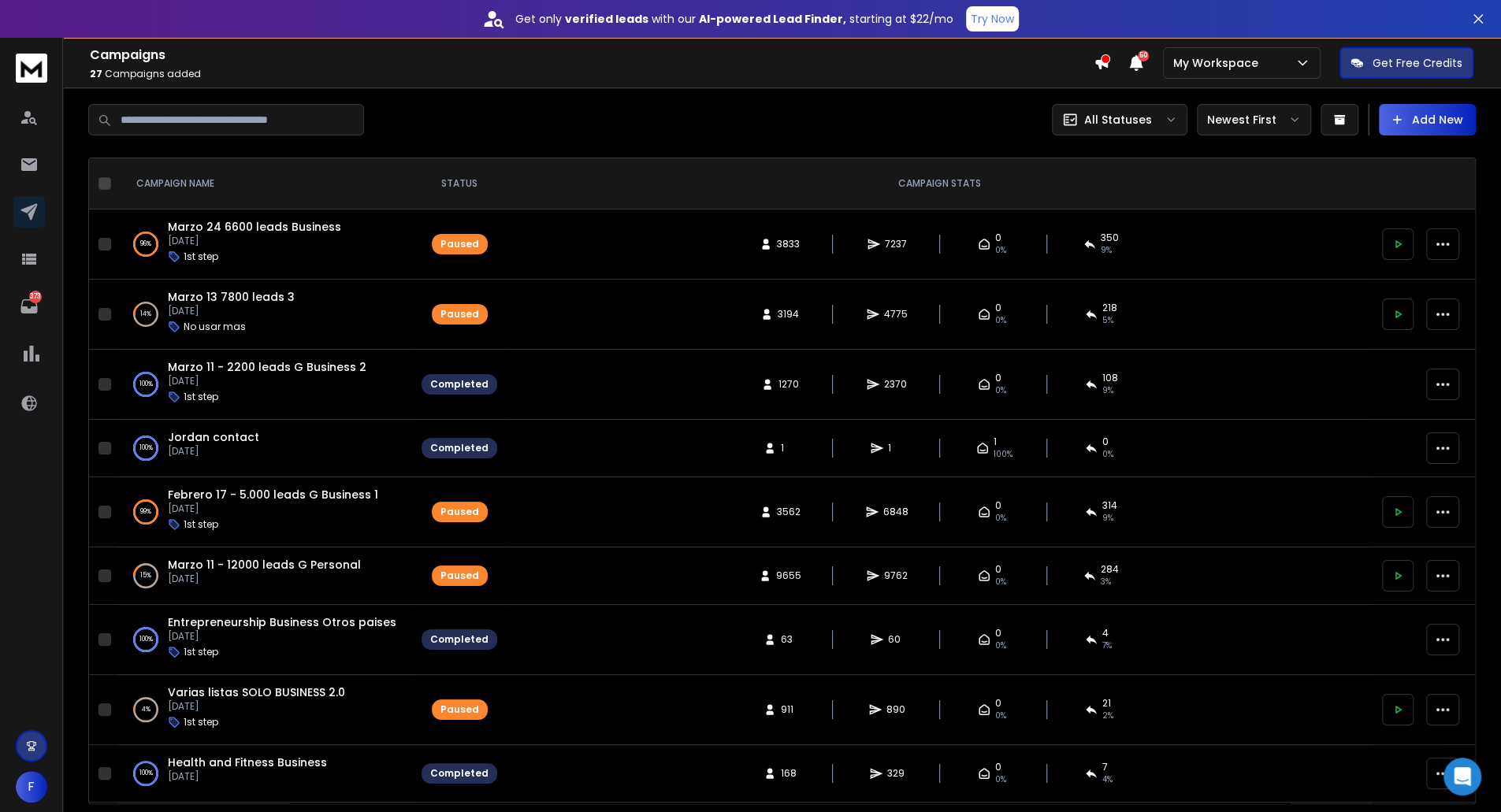
click at [276, 297] on span "Marzo 13 7800 leads 3" at bounding box center [231, 297] width 127 height 15
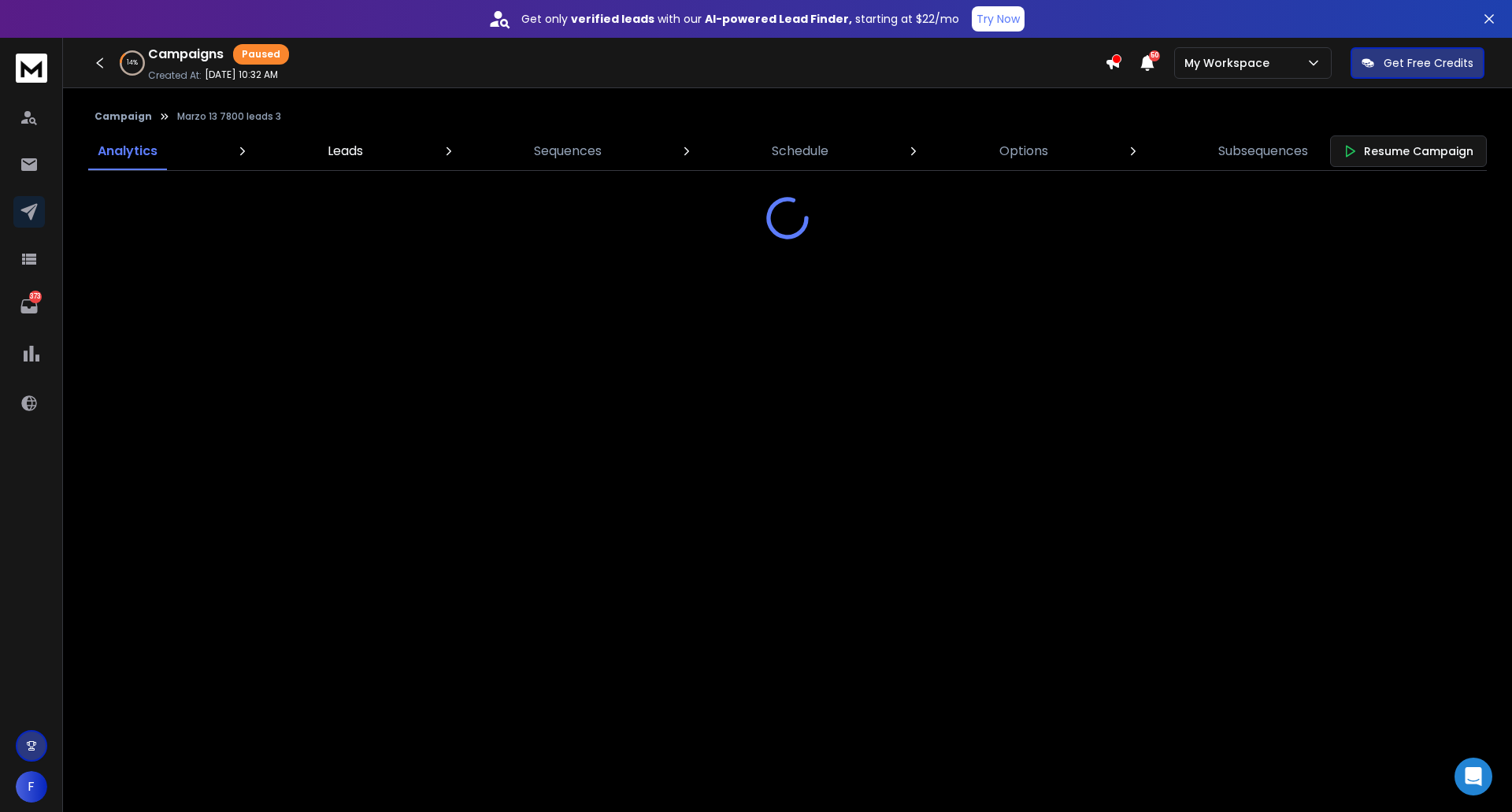
click at [355, 160] on p "Leads" at bounding box center [346, 150] width 36 height 19
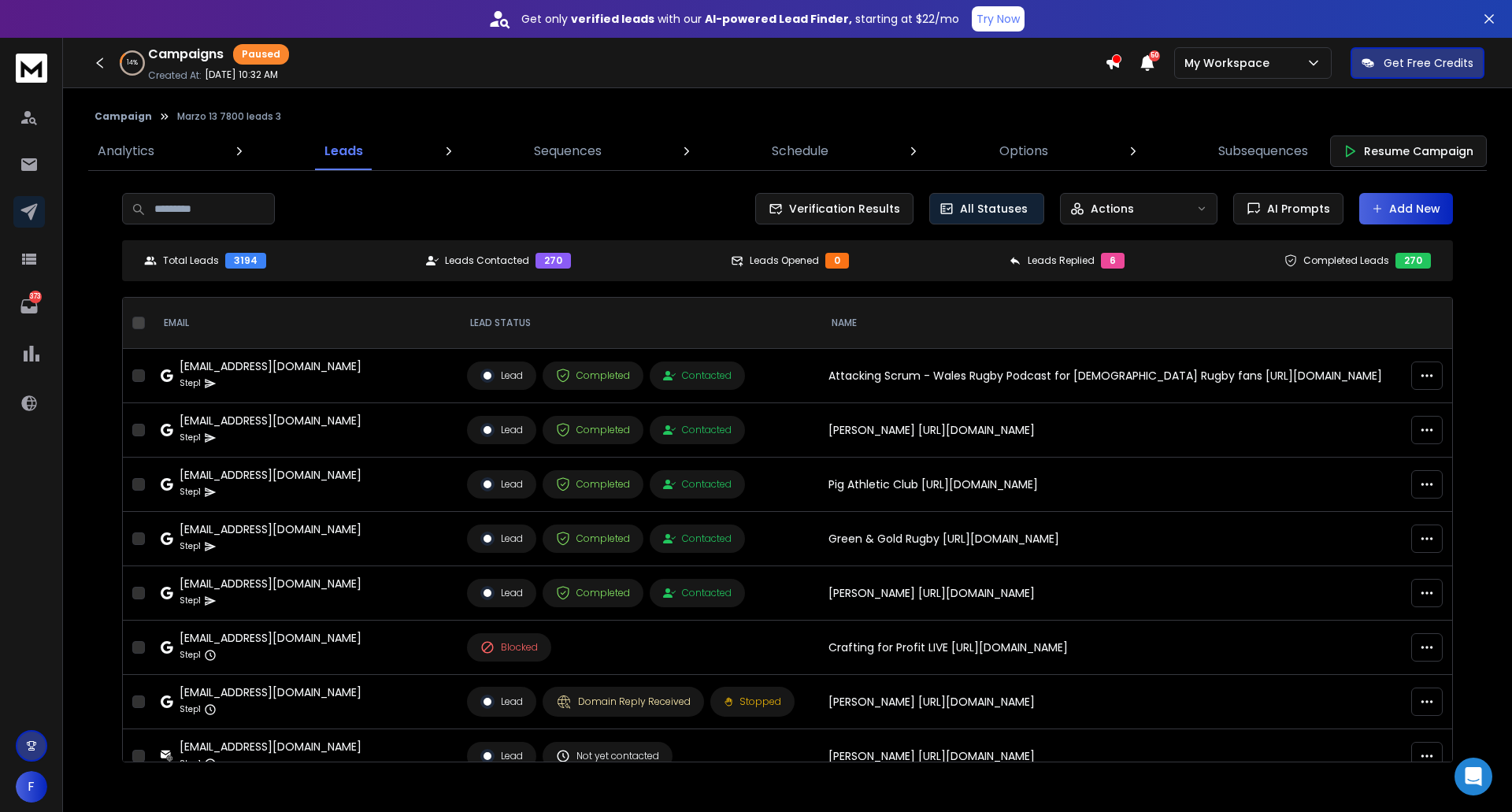
click at [1013, 205] on p "All Statuses" at bounding box center [994, 208] width 68 height 15
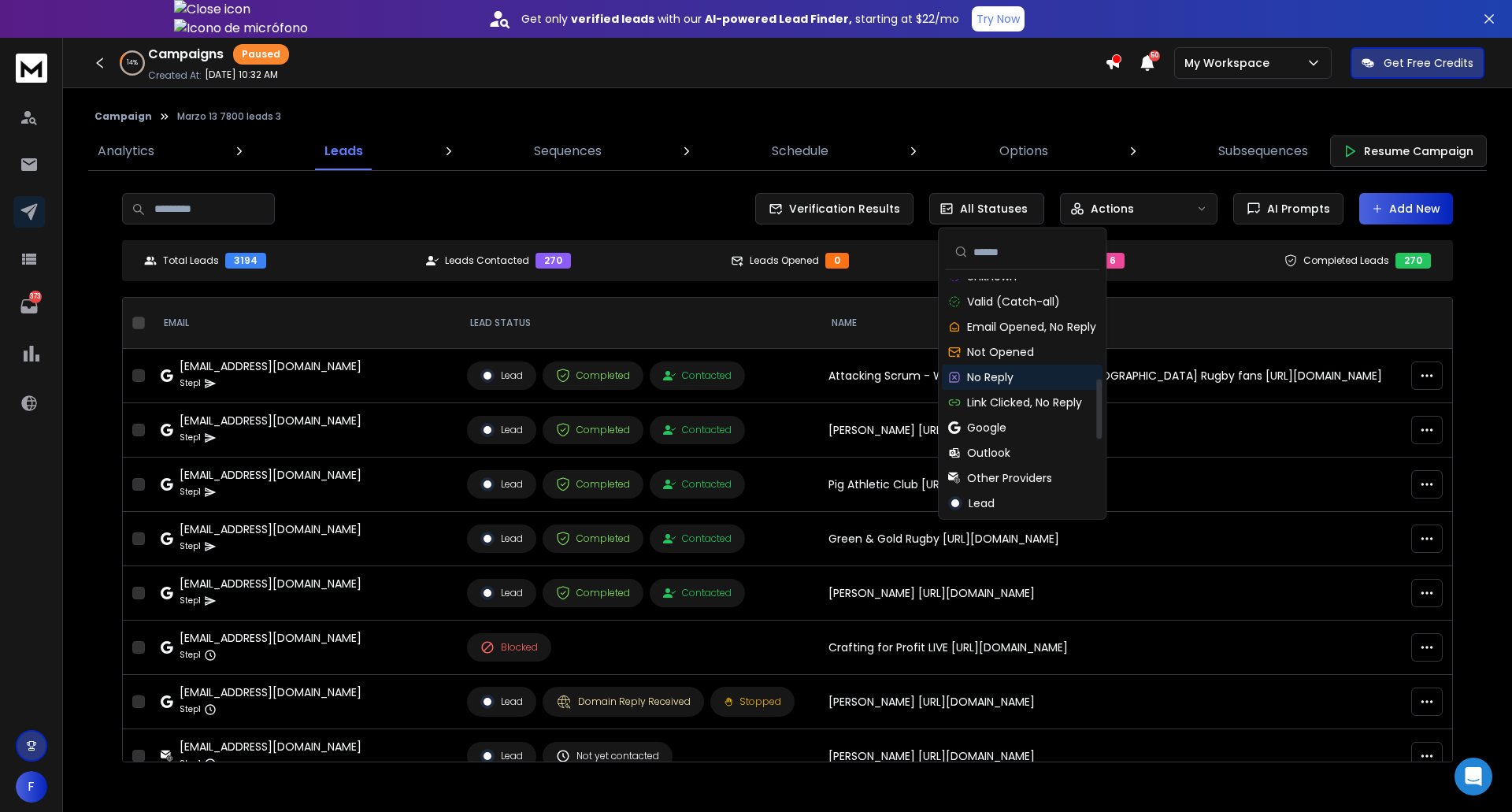
scroll to position [78, 0]
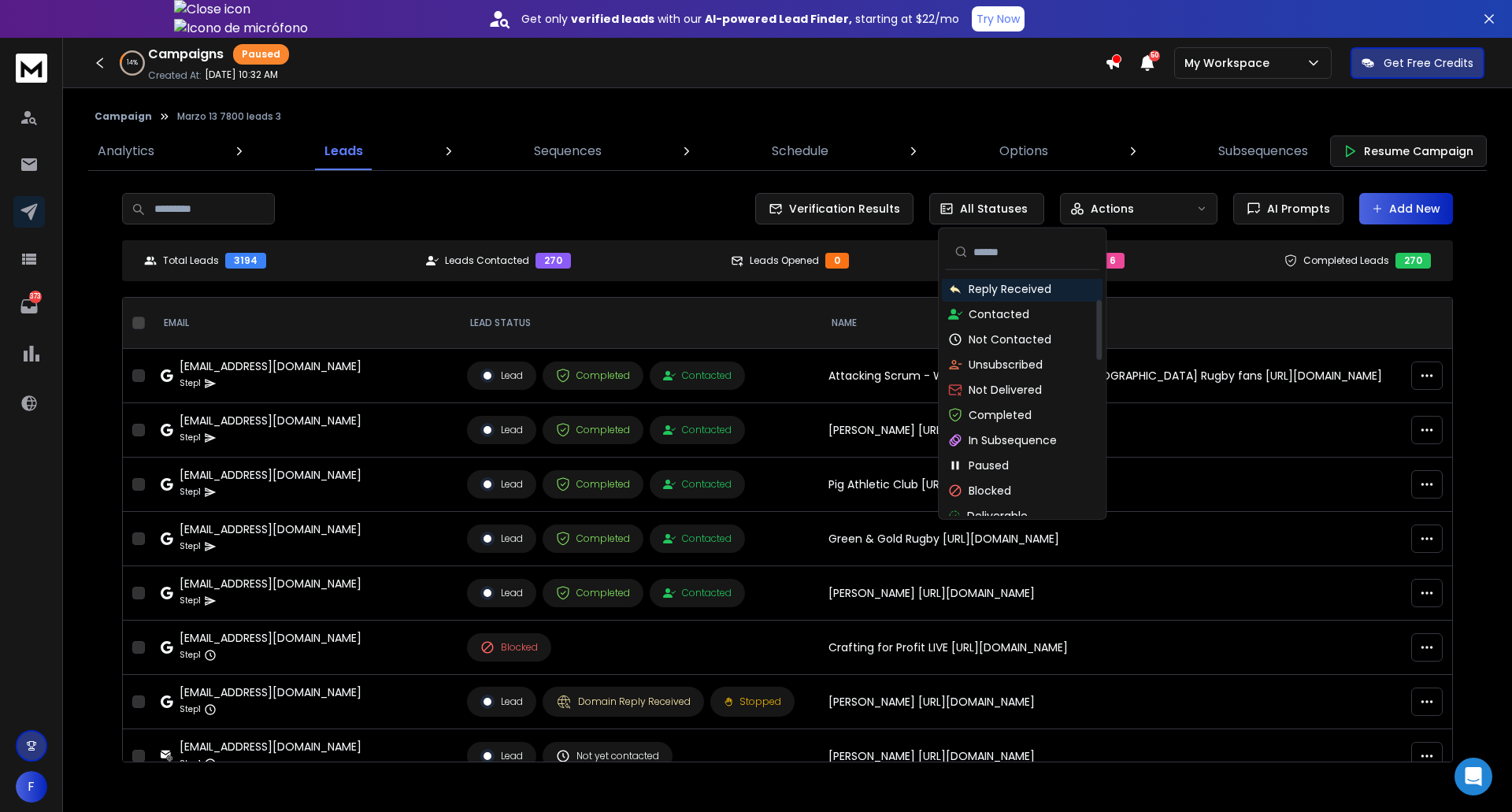
click at [998, 291] on p "Reply Received" at bounding box center [1010, 288] width 82 height 15
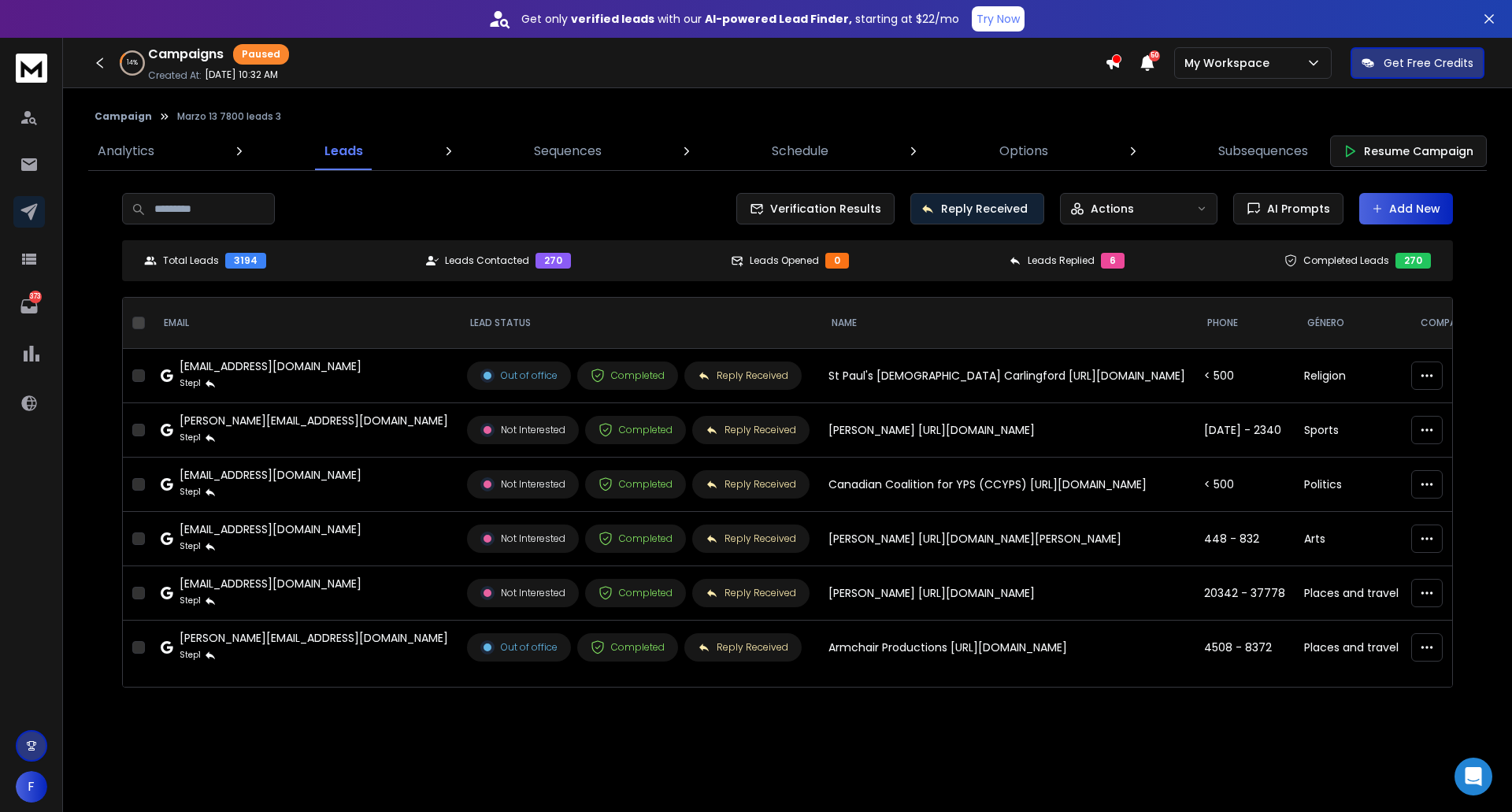
click at [1023, 201] on p "Reply Received" at bounding box center [984, 208] width 86 height 15
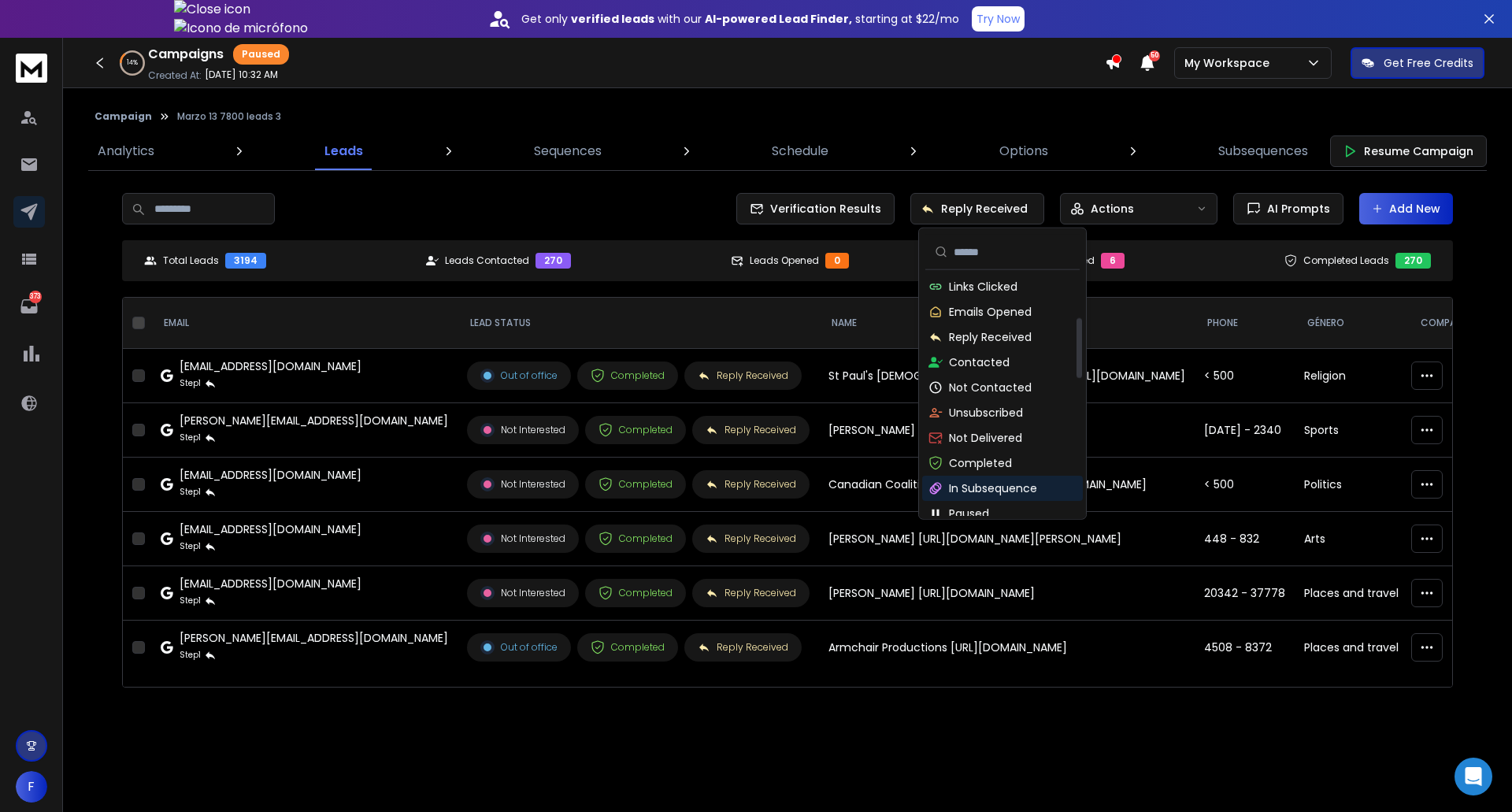
scroll to position [0, 0]
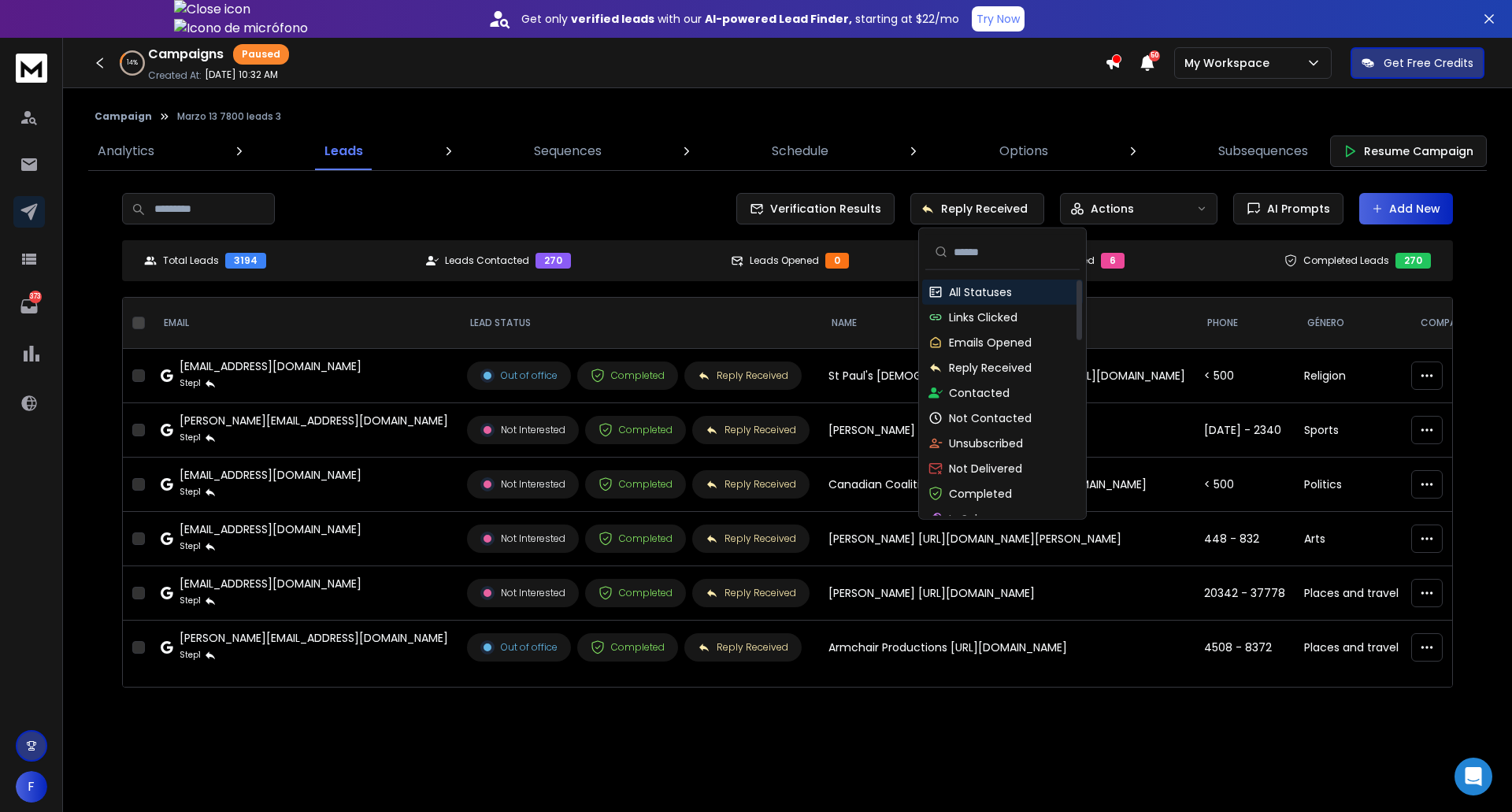
click at [977, 291] on p "All Statuses" at bounding box center [981, 292] width 63 height 15
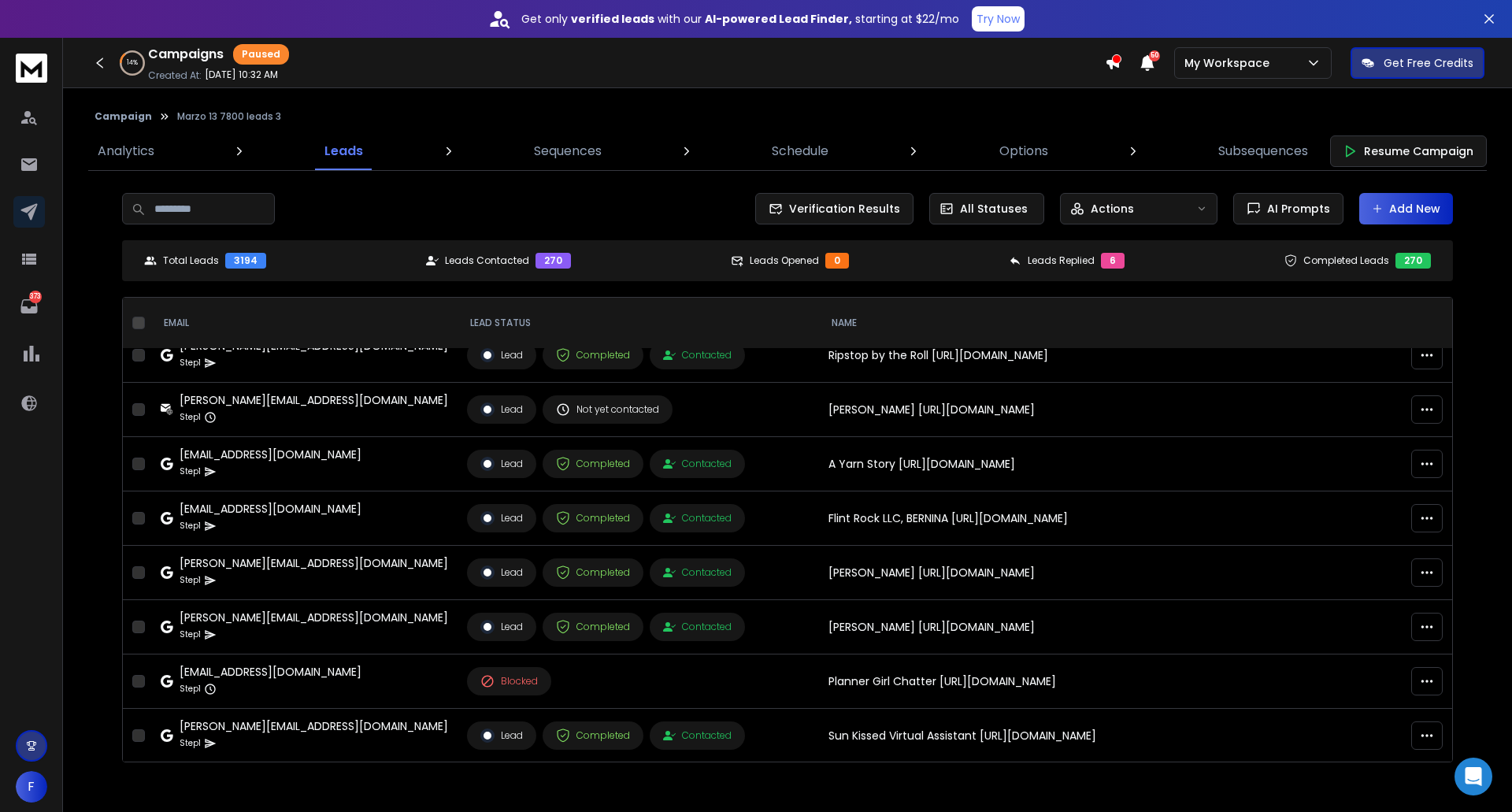
scroll to position [173, 0]
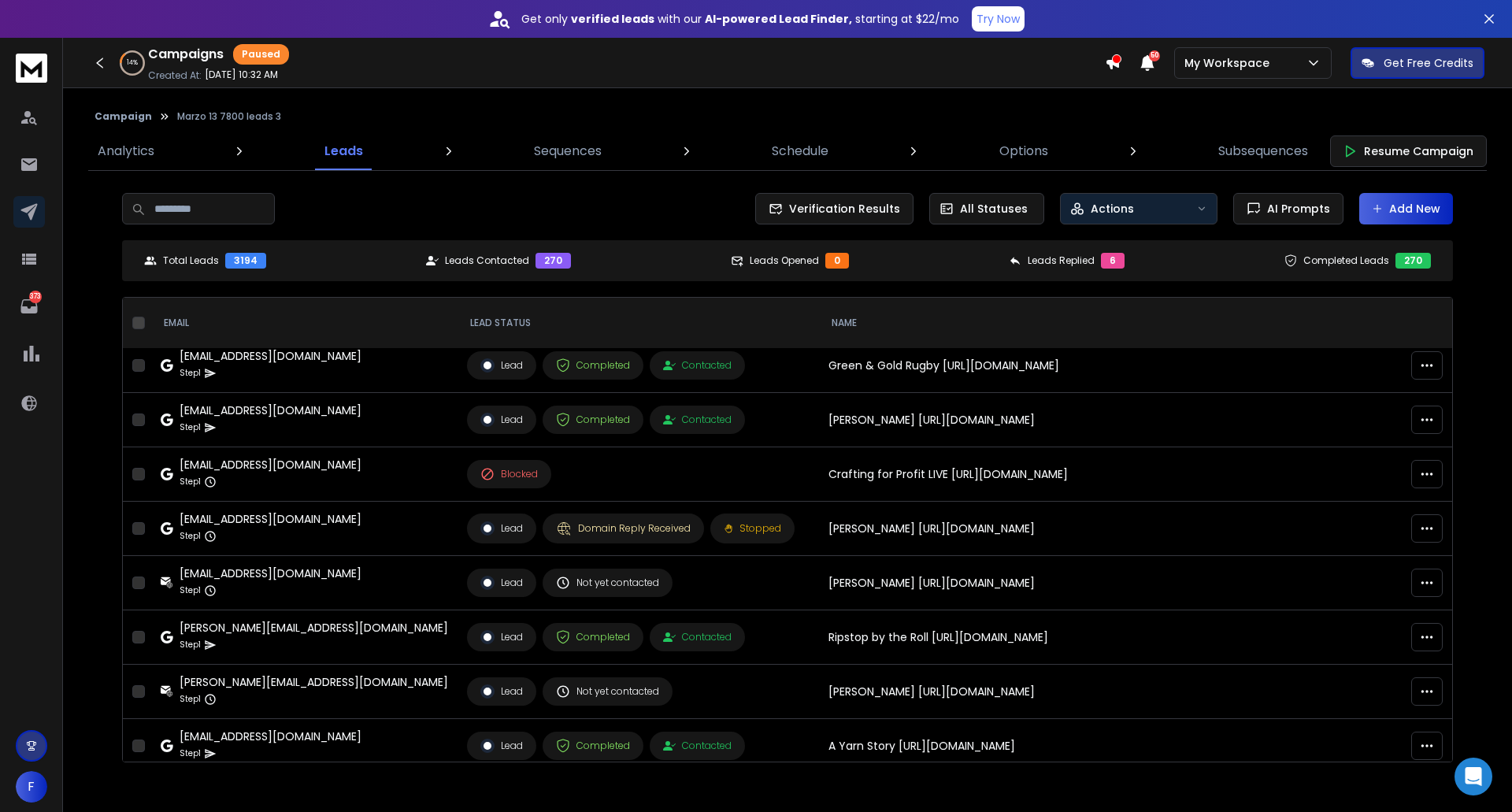
click at [1124, 210] on p "Actions" at bounding box center [1112, 208] width 44 height 15
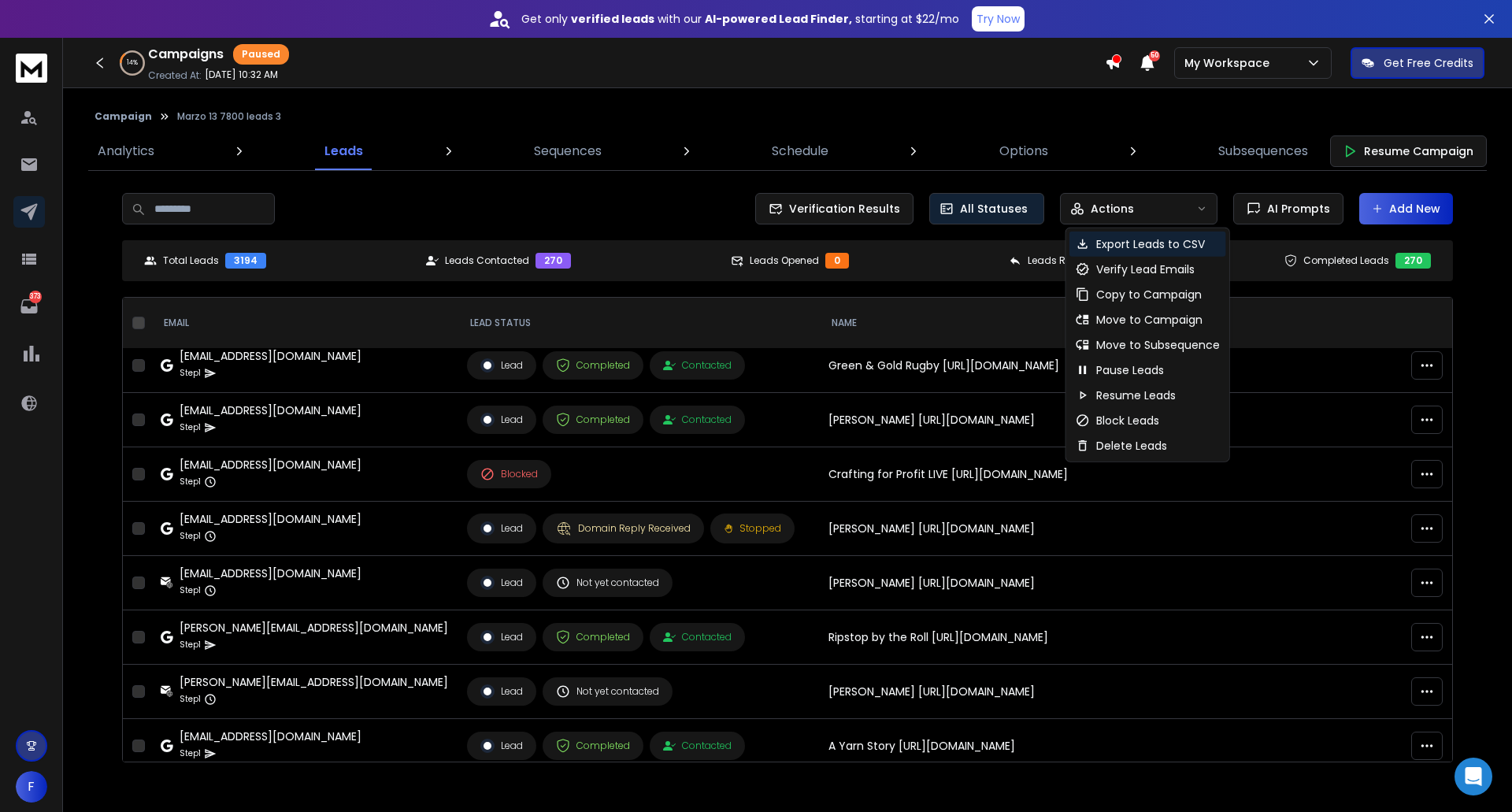
click at [1006, 215] on p "All Statuses" at bounding box center [994, 208] width 68 height 15
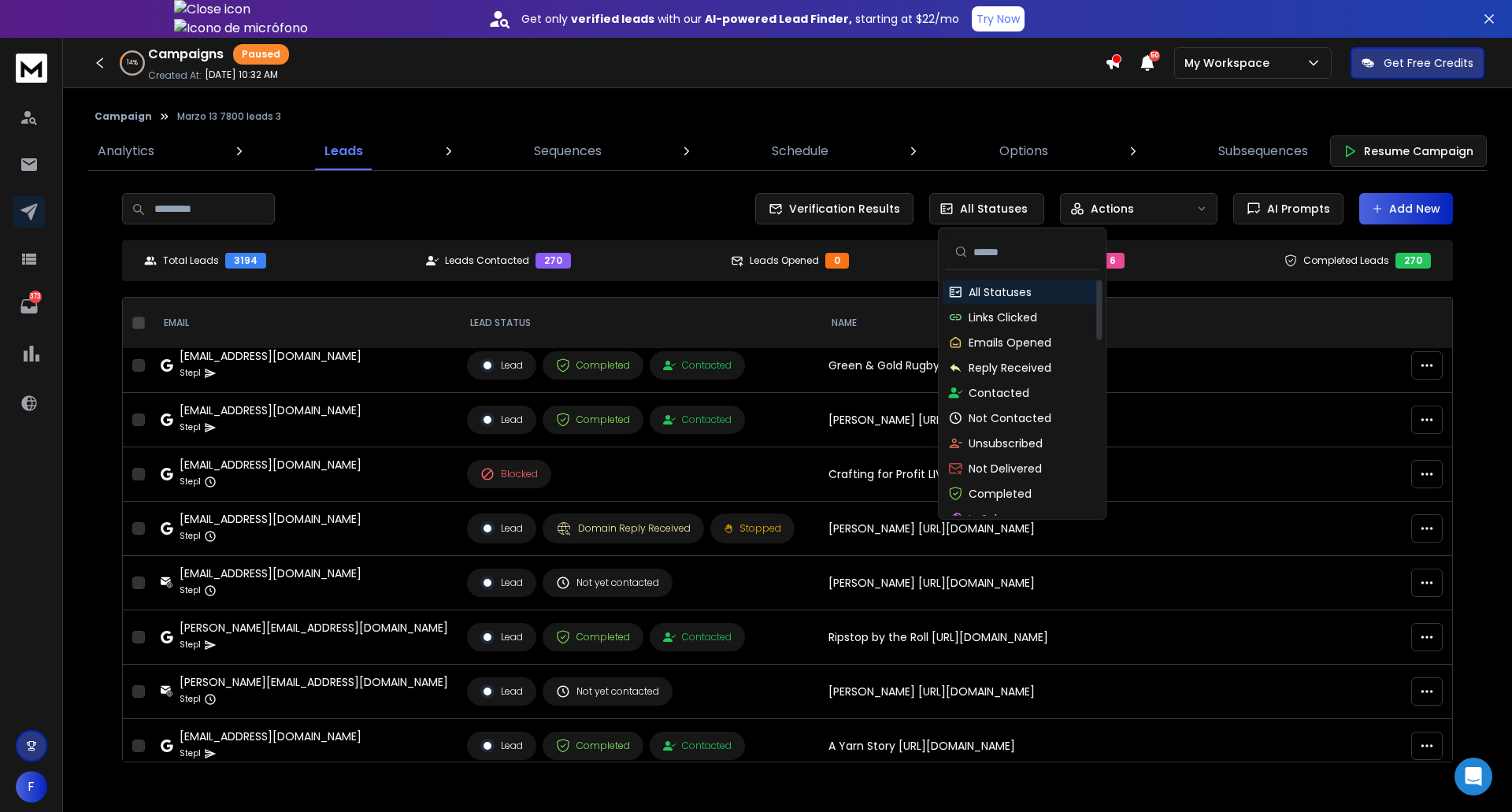
click at [988, 293] on p "All Statuses" at bounding box center [1000, 292] width 63 height 15
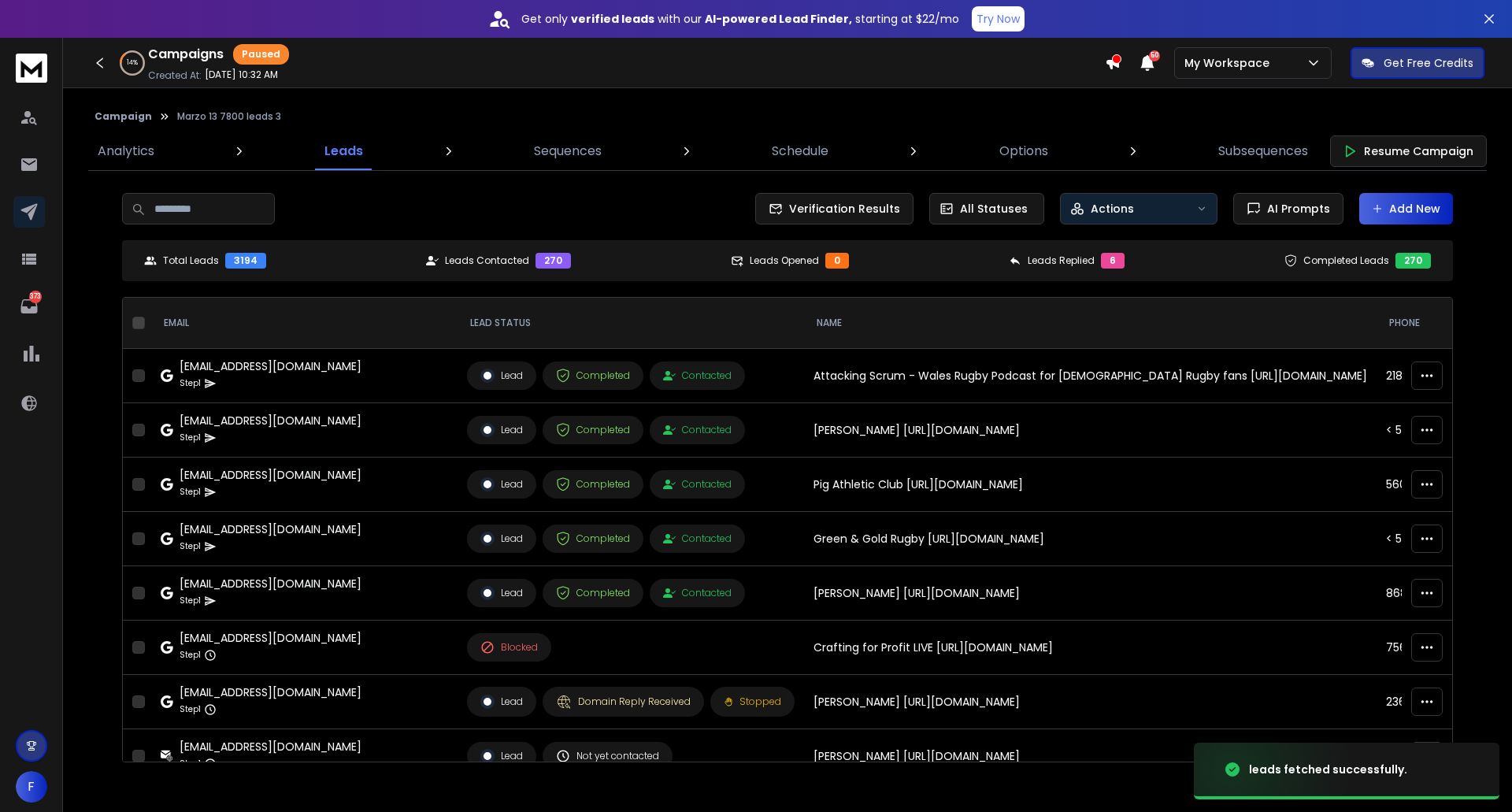
click at [1213, 208] on button "Actions" at bounding box center [1138, 208] width 158 height 32
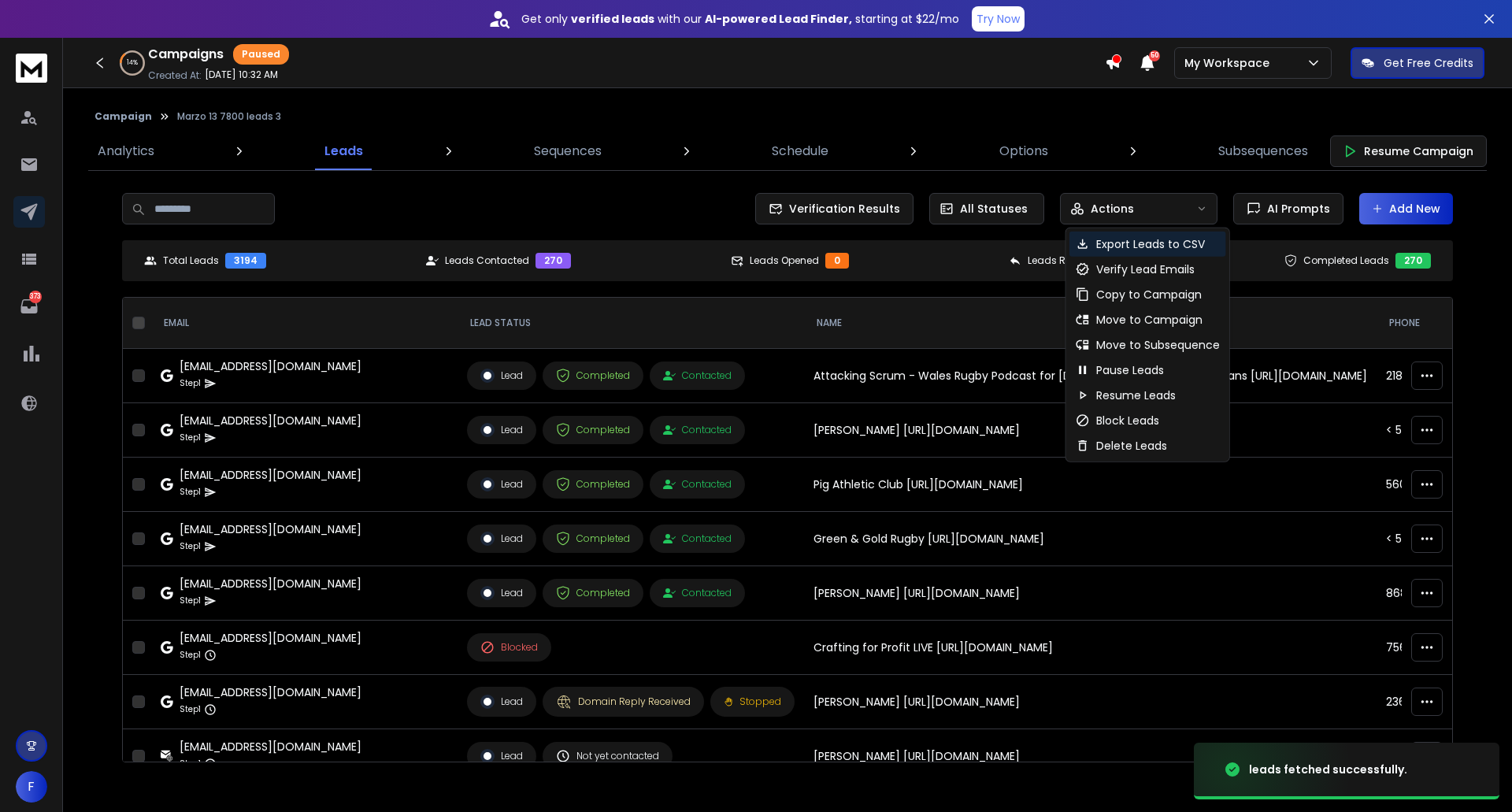
click at [1158, 238] on p "Export Leads to CSV" at bounding box center [1150, 243] width 109 height 15
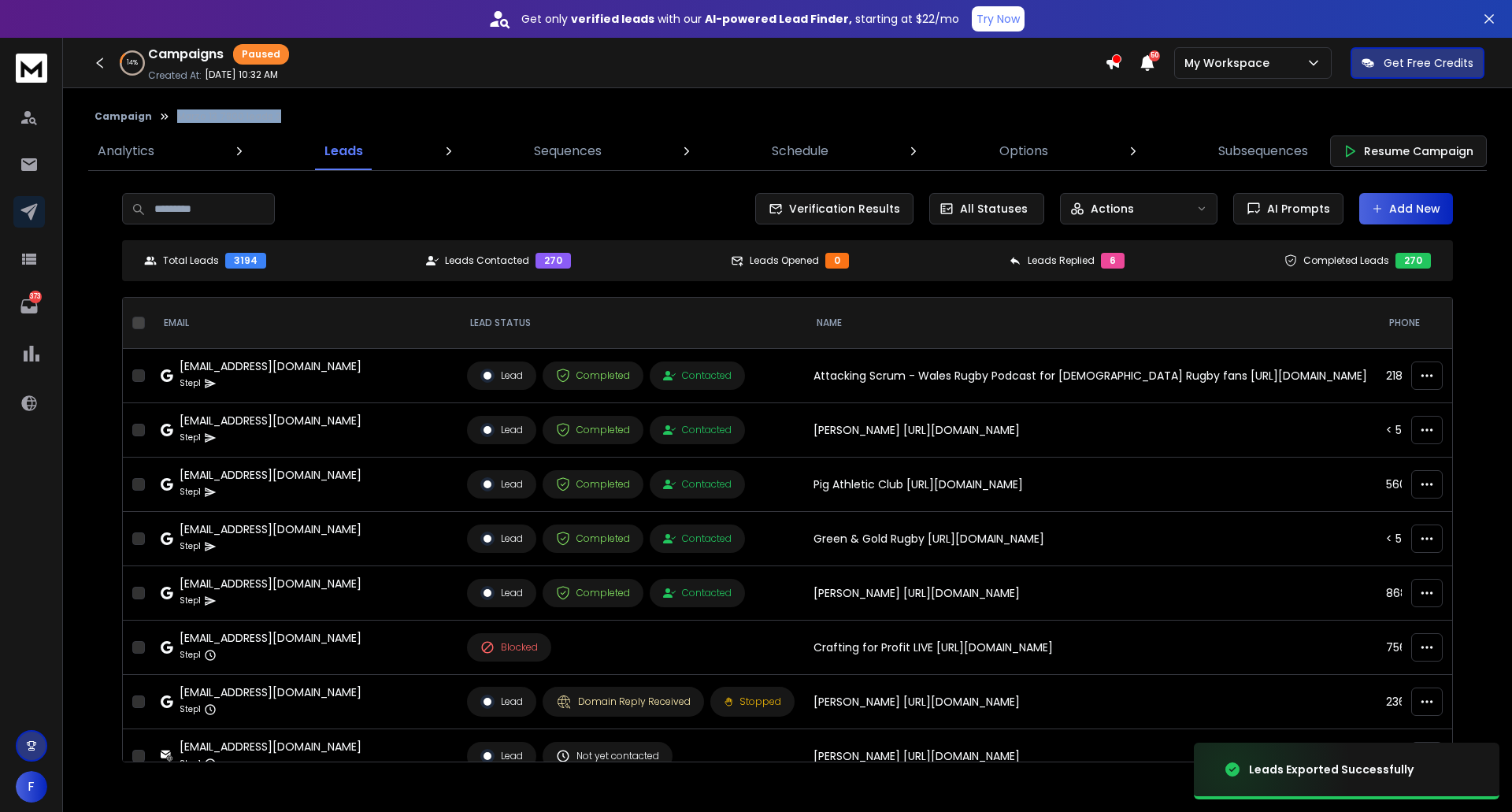
drag, startPoint x: 284, startPoint y: 123, endPoint x: 168, endPoint y: 114, distance: 116.3
click at [168, 114] on div "Campaign Marzo 13 7800 leads 3" at bounding box center [788, 116] width 1399 height 25
copy p "Marzo 13 7800 leads 3"
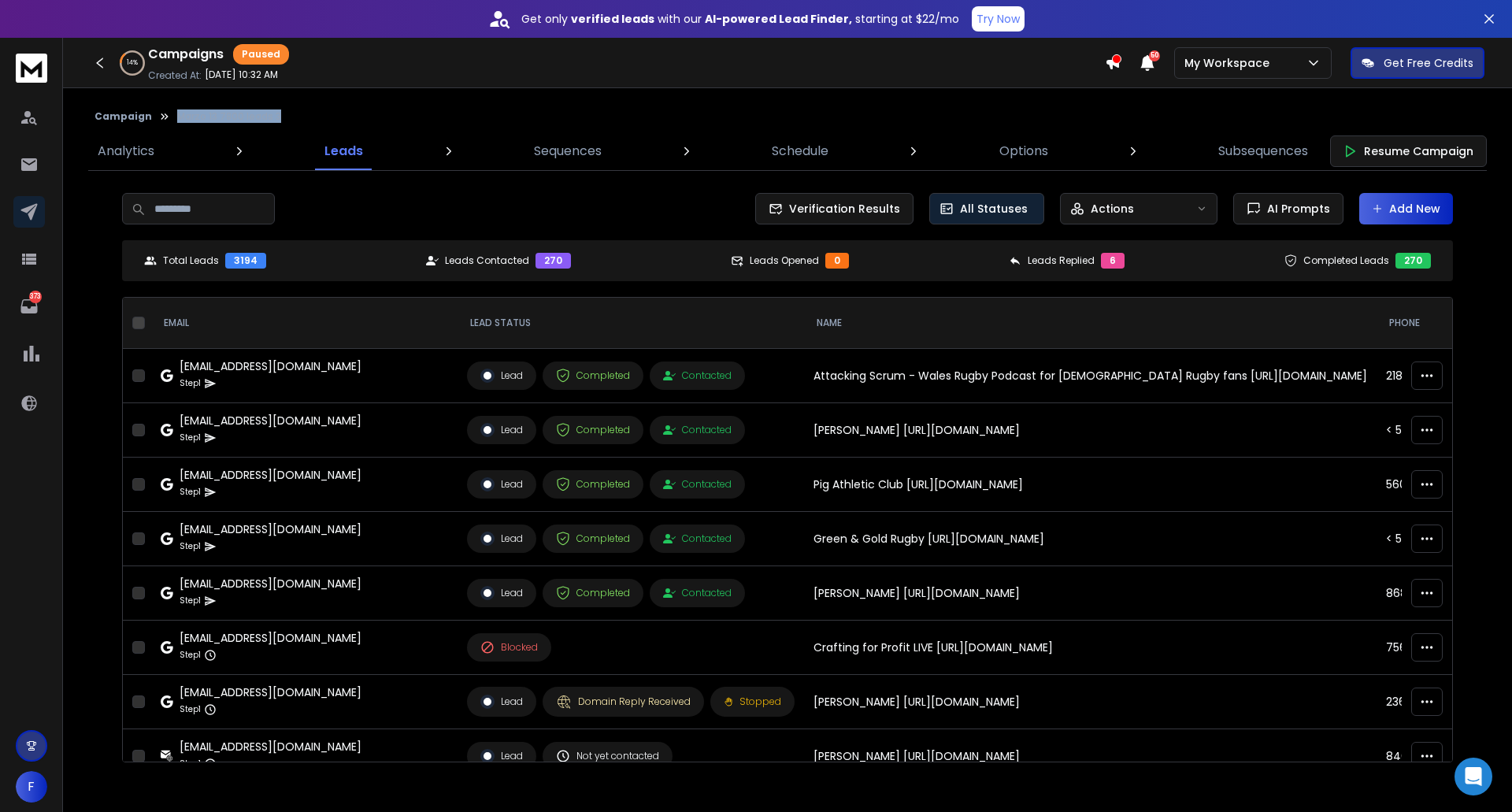
click at [1022, 212] on p "All Statuses" at bounding box center [994, 208] width 68 height 15
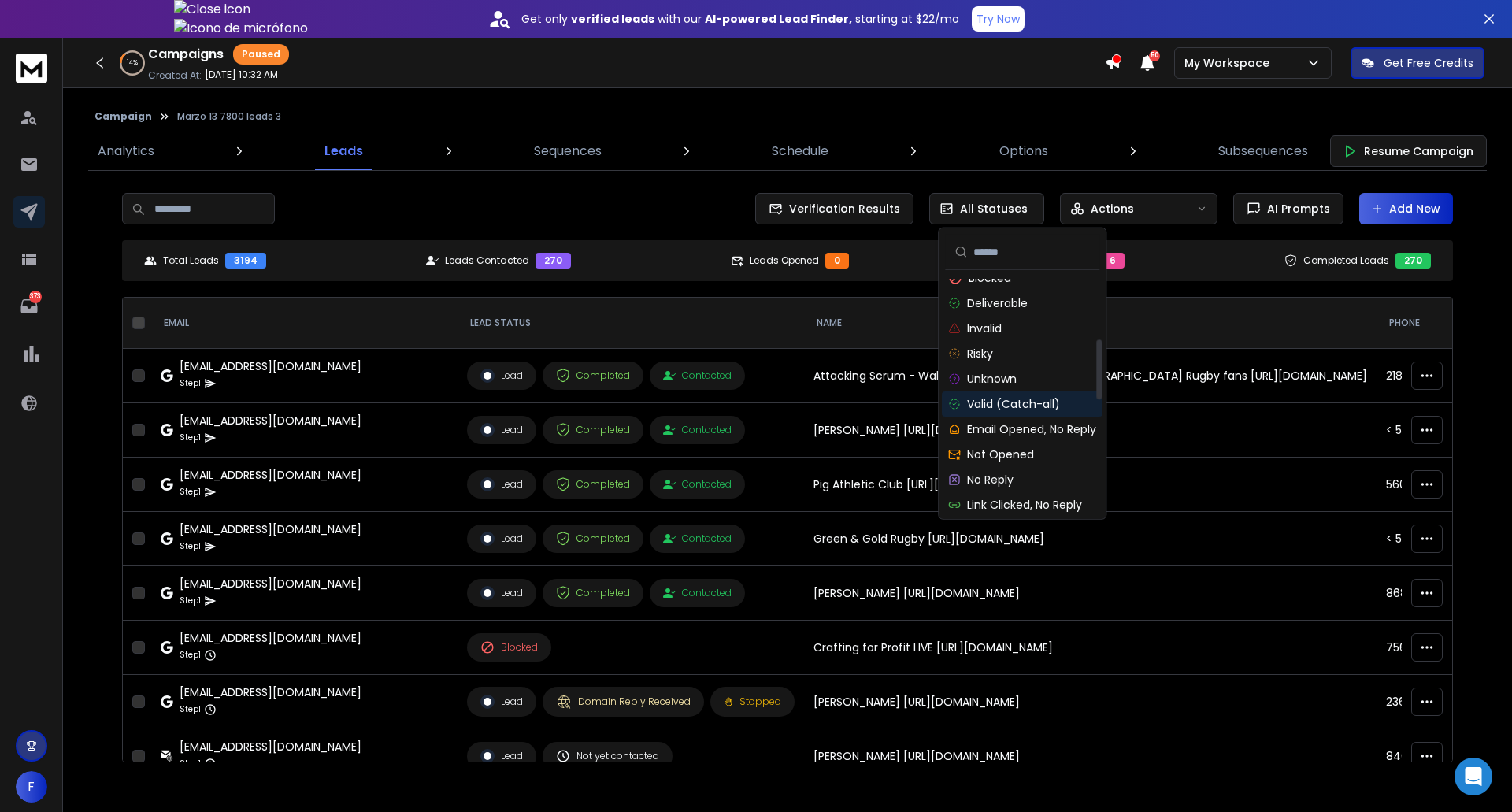
scroll to position [315, 0]
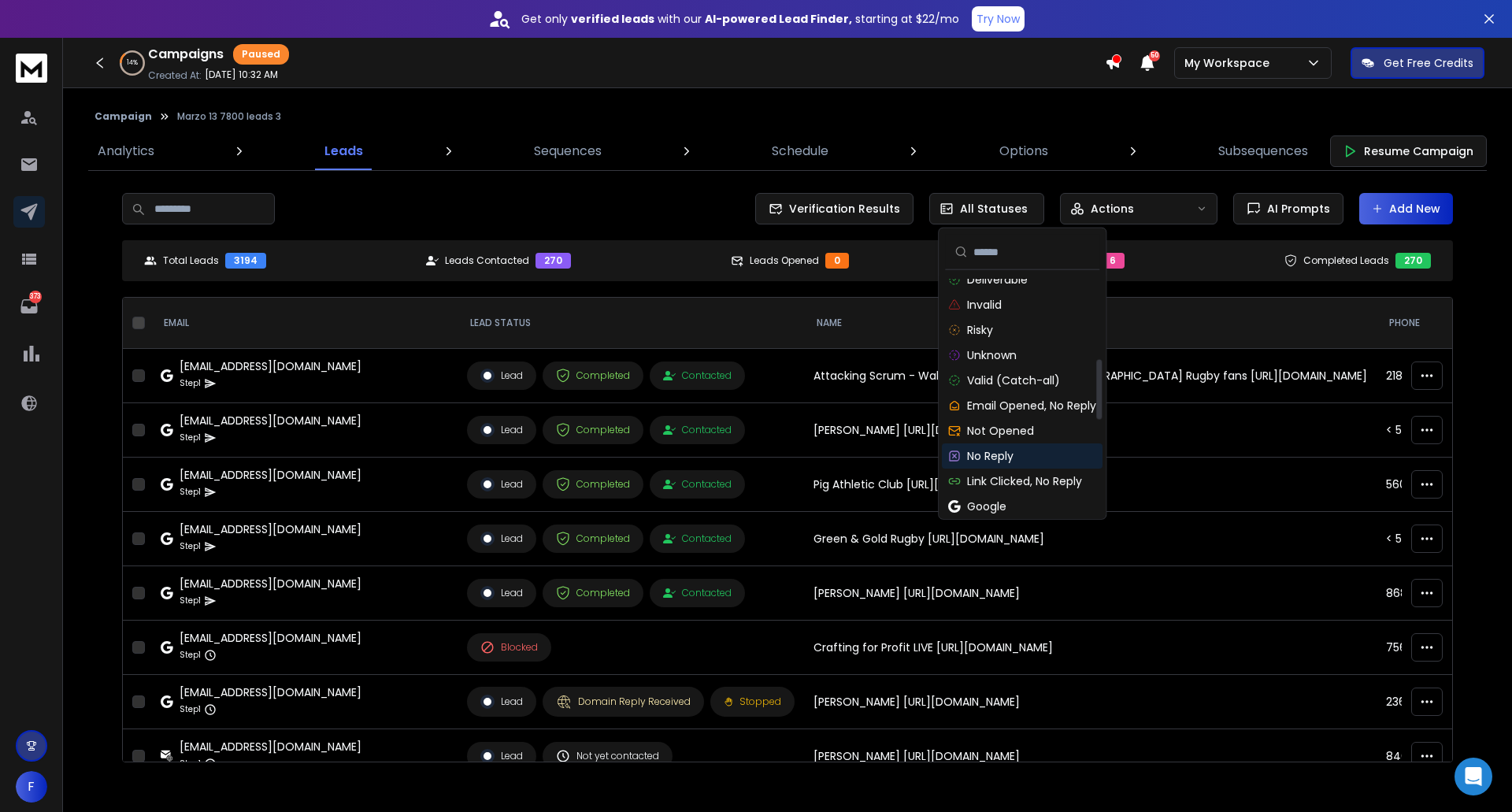
click at [1012, 449] on p "No Reply" at bounding box center [990, 456] width 47 height 15
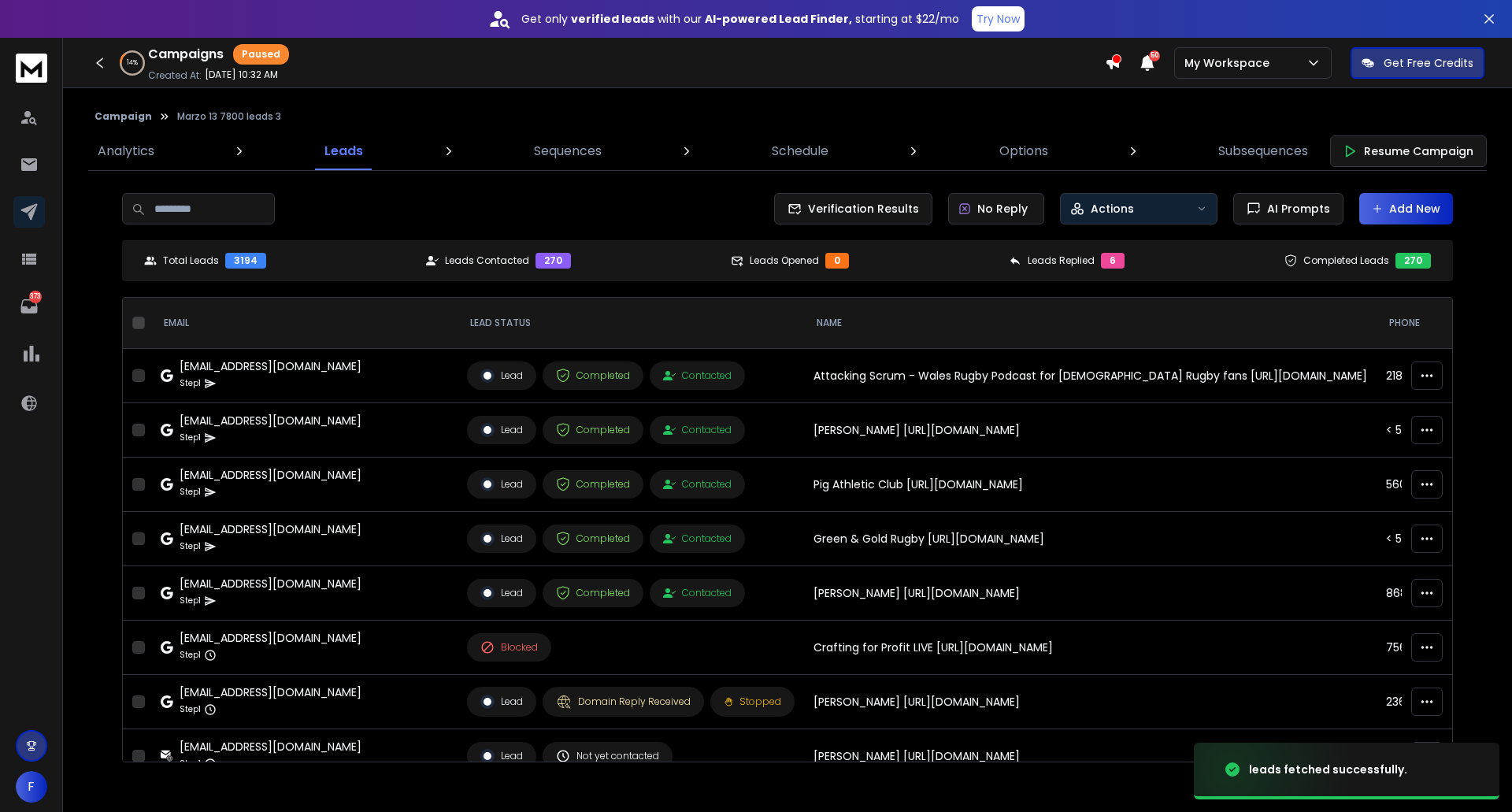
click at [1121, 209] on p "Actions" at bounding box center [1112, 208] width 44 height 15
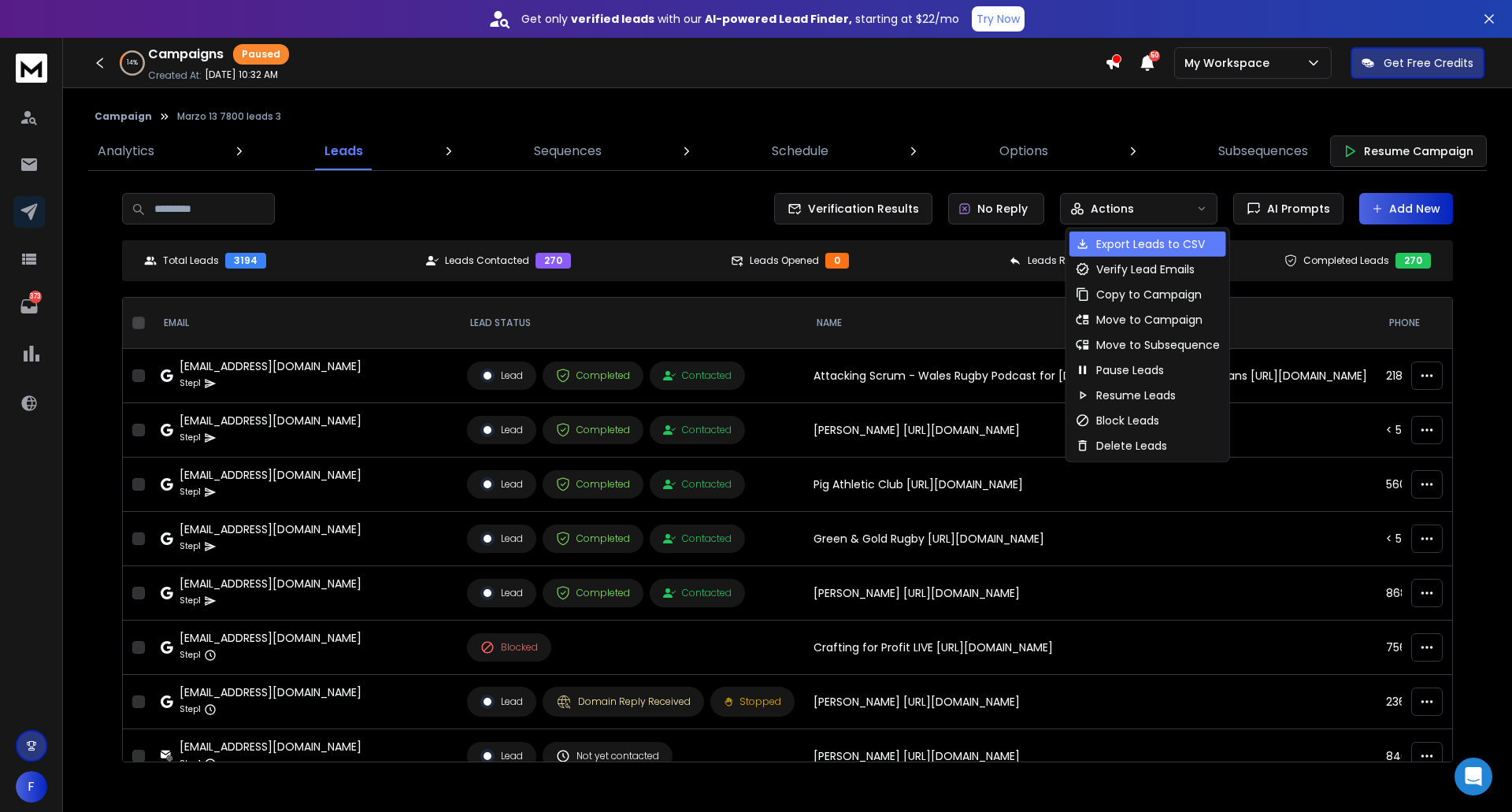
click at [1175, 241] on p "Export Leads to CSV" at bounding box center [1150, 243] width 109 height 15
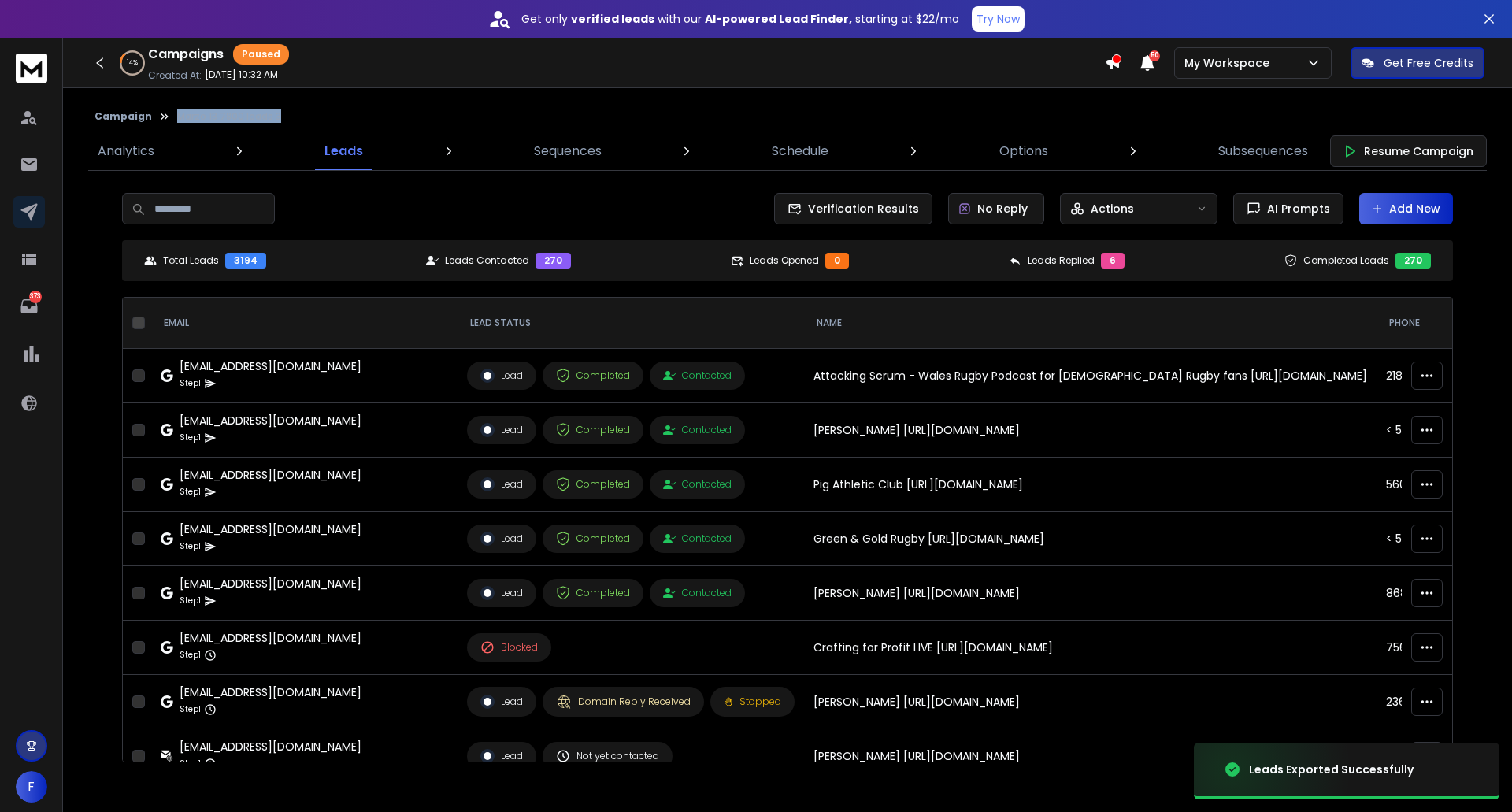
drag, startPoint x: 304, startPoint y: 111, endPoint x: 173, endPoint y: 112, distance: 131.0
click at [173, 112] on div "Campaign Marzo 13 7800 leads 3" at bounding box center [788, 116] width 1399 height 25
copy p "Marzo 13 7800 leads 3"
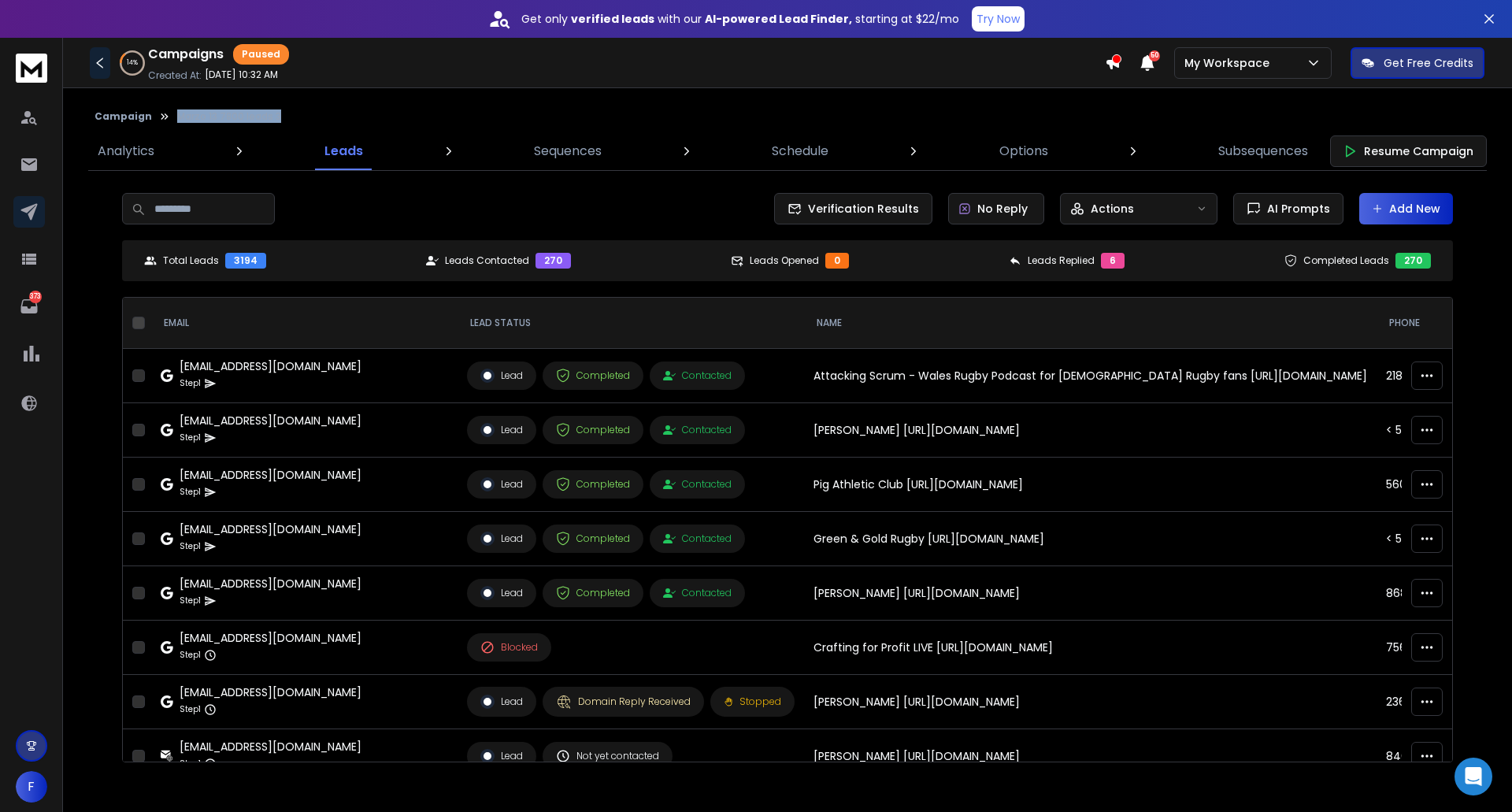
click at [101, 63] on icon at bounding box center [100, 63] width 15 height 15
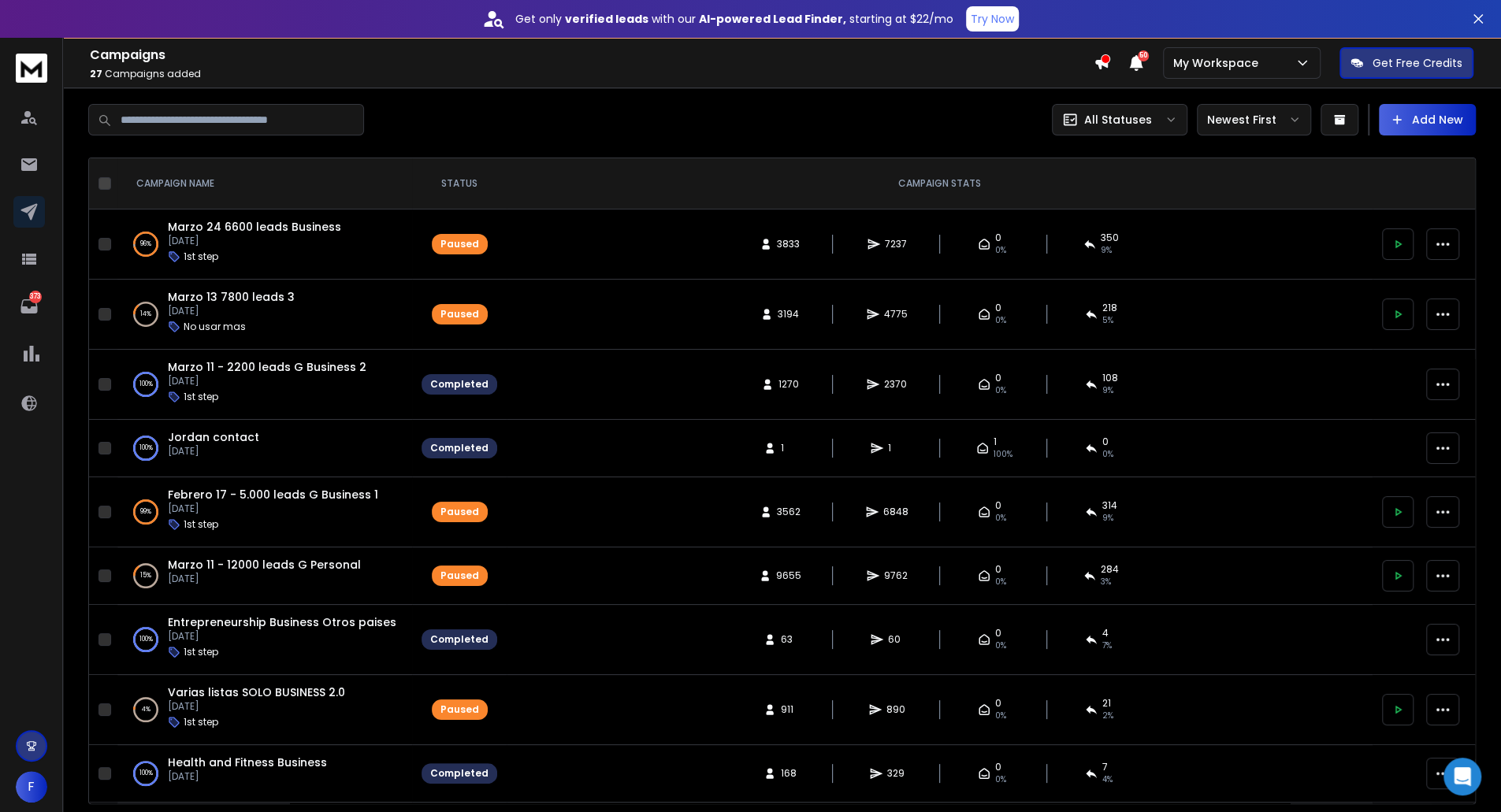
click at [236, 366] on span "Marzo 11 - 2200 leads G Business 2" at bounding box center [268, 367] width 199 height 15
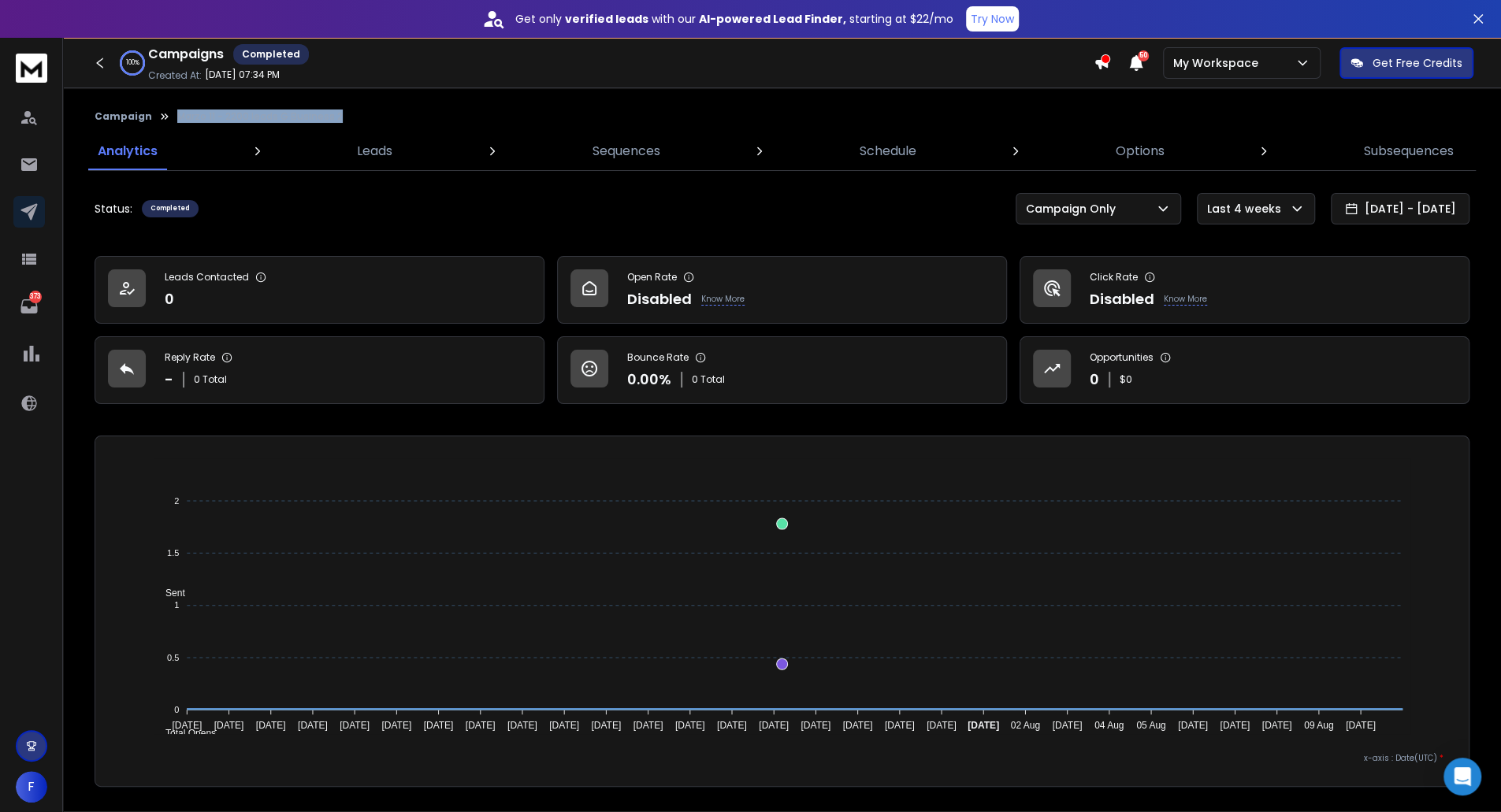
drag, startPoint x: 337, startPoint y: 119, endPoint x: 175, endPoint y: 116, distance: 162.0
click at [175, 116] on div "Campaign Marzo 11 - 2200 leads G Business 2" at bounding box center [782, 116] width 1388 height 25
click at [1237, 208] on p "Last 4 weeks" at bounding box center [1247, 208] width 80 height 15
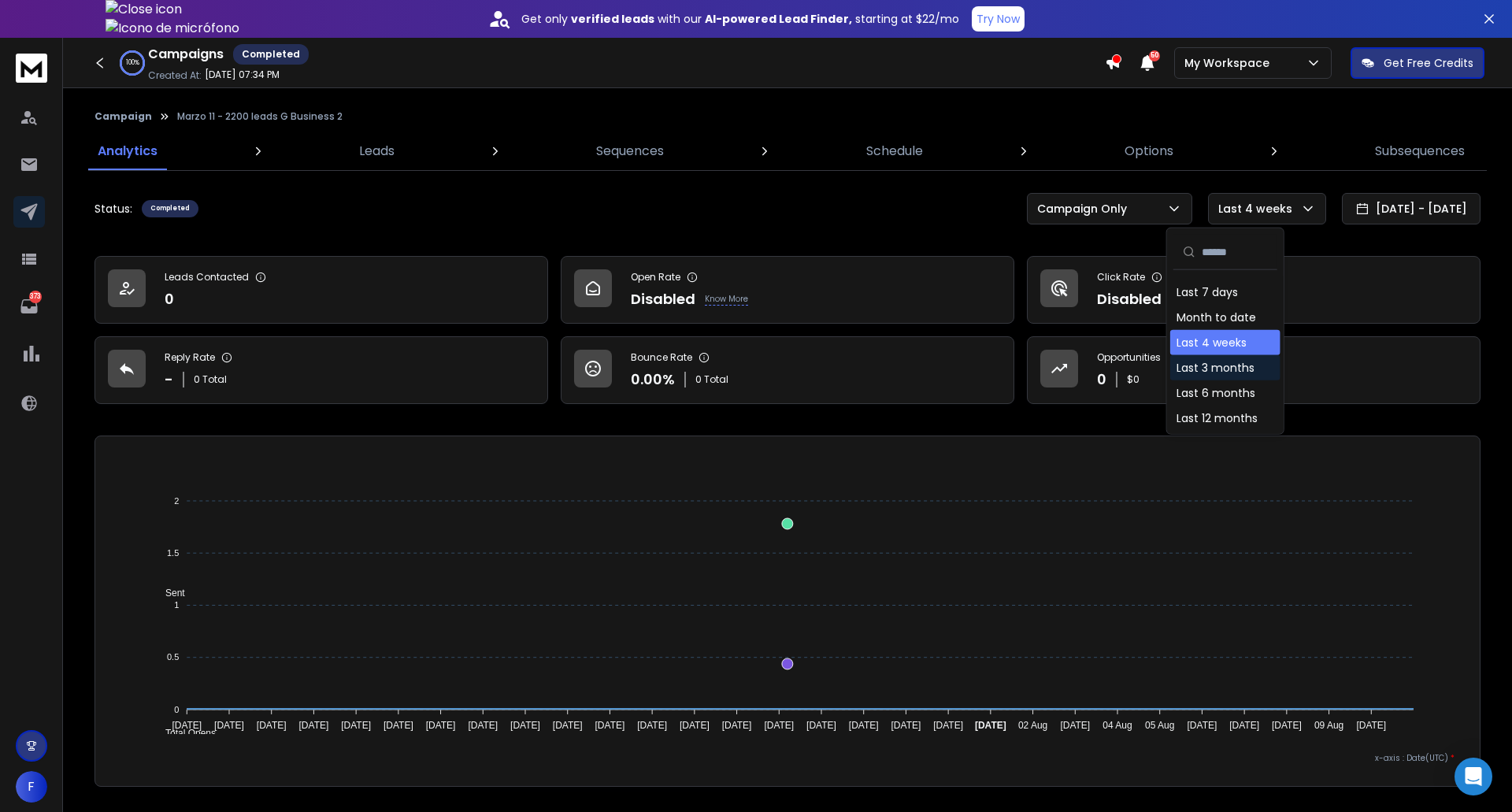
click at [1228, 364] on div "Last 3 months" at bounding box center [1216, 368] width 78 height 15
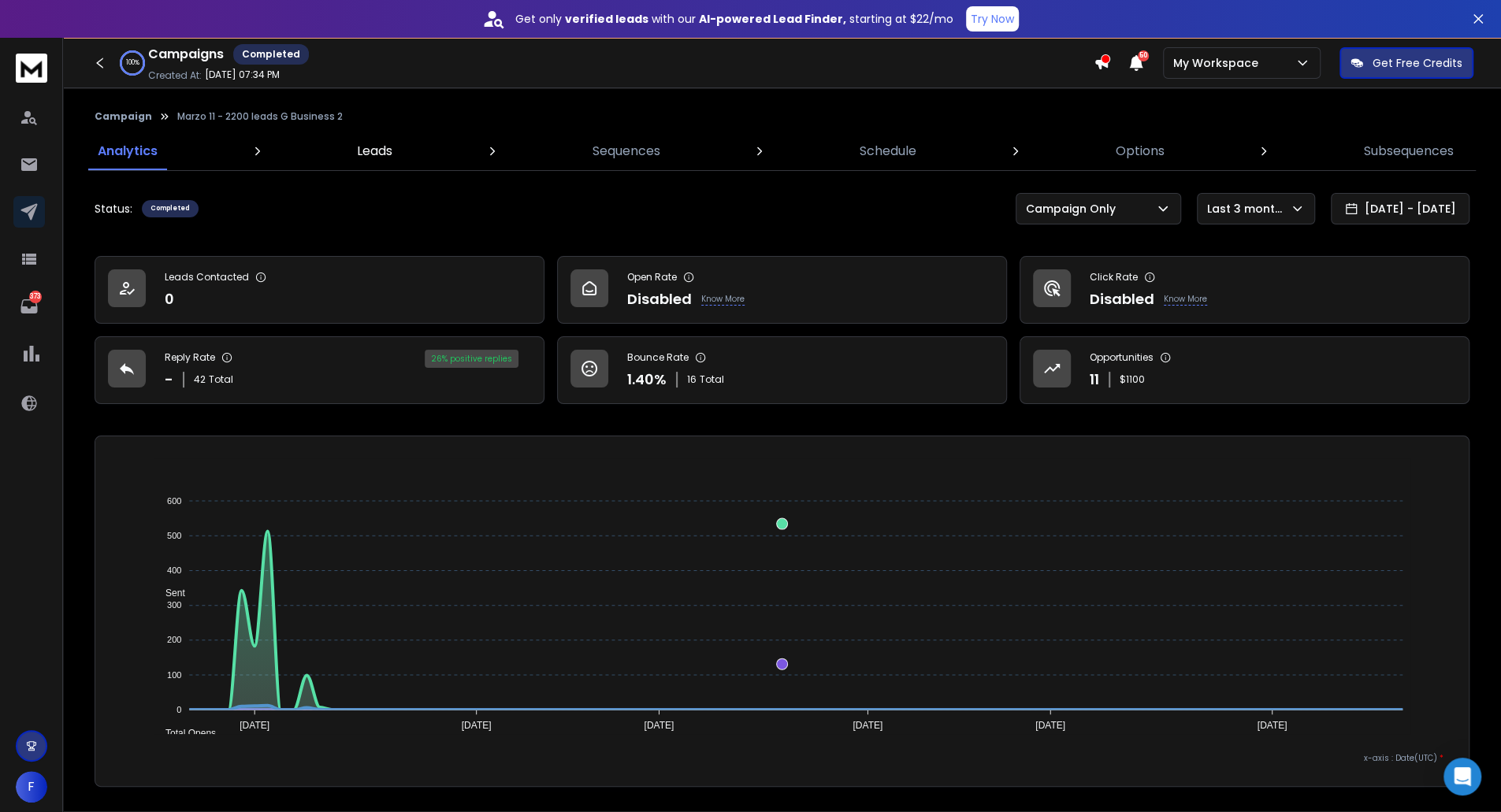
click at [374, 157] on p "Leads" at bounding box center [375, 150] width 36 height 19
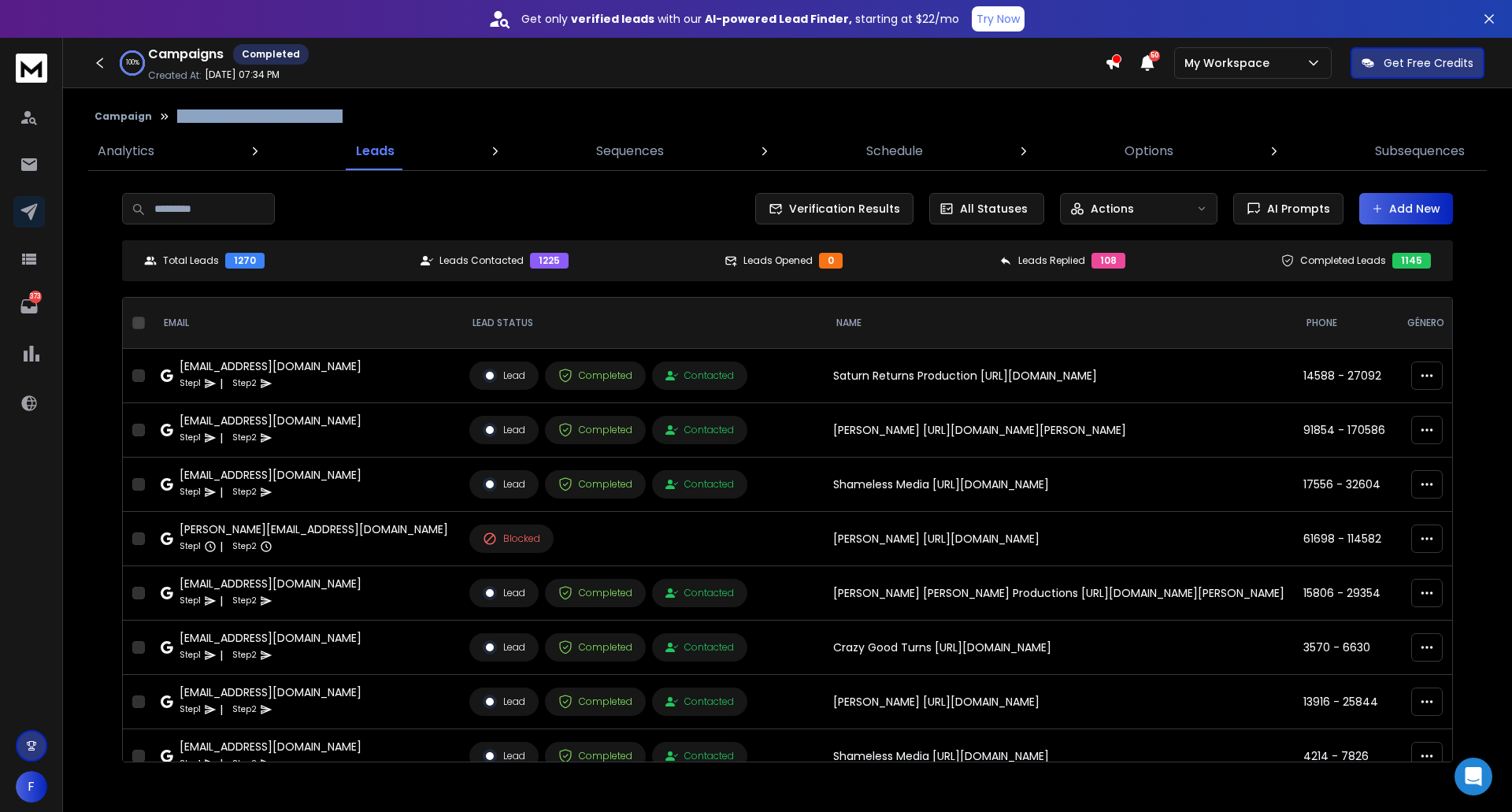
drag, startPoint x: 345, startPoint y: 119, endPoint x: 172, endPoint y: 118, distance: 173.0
click at [172, 118] on div "Campaign Marzo 11 - 2200 leads G Business 2" at bounding box center [788, 116] width 1399 height 25
copy p "Marzo 11 - 2200 leads G Business 2"
click at [1151, 215] on div "Actions" at bounding box center [1130, 208] width 120 height 15
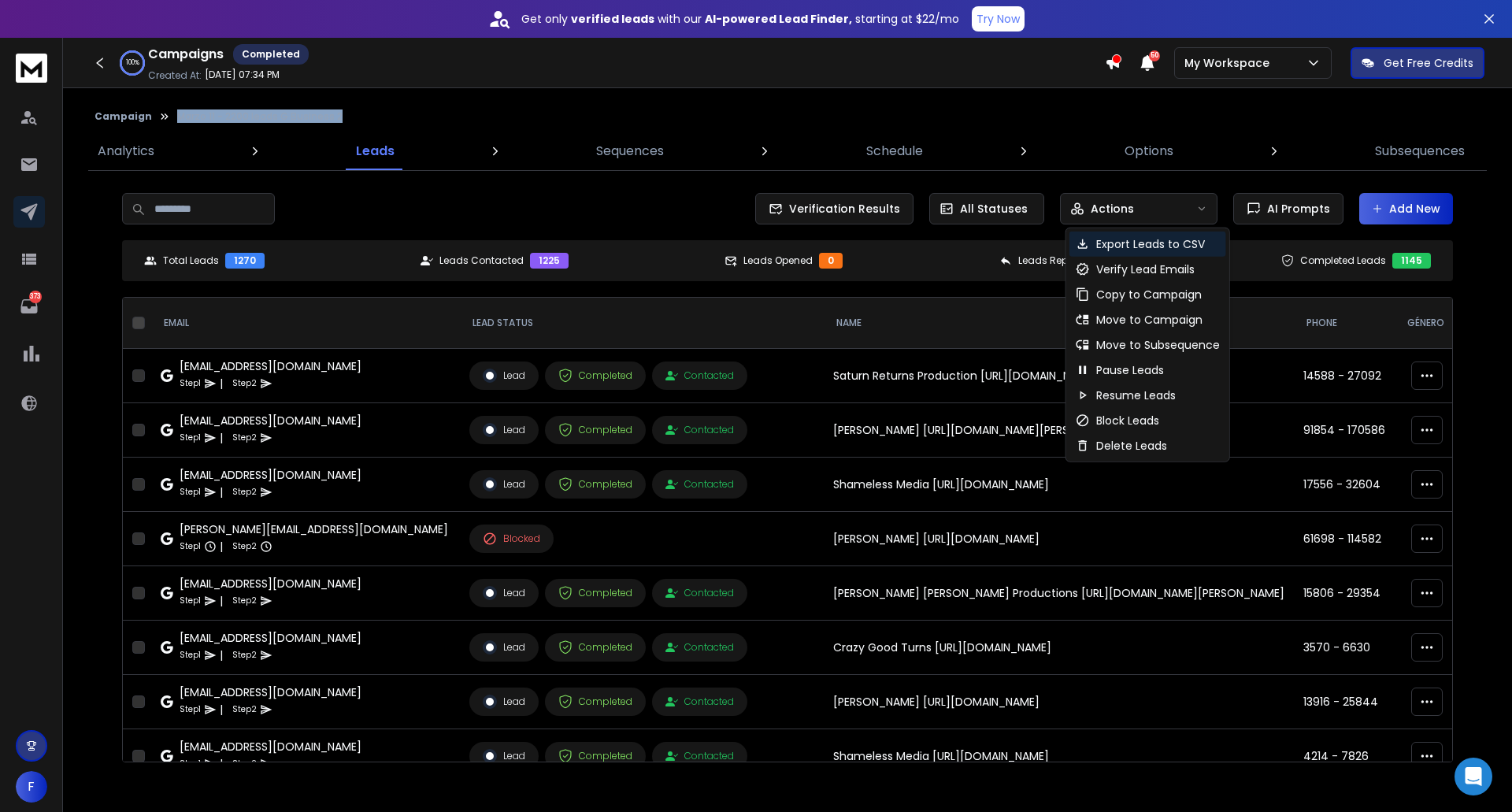
click at [1123, 242] on p "Export Leads to CSV" at bounding box center [1150, 243] width 109 height 15
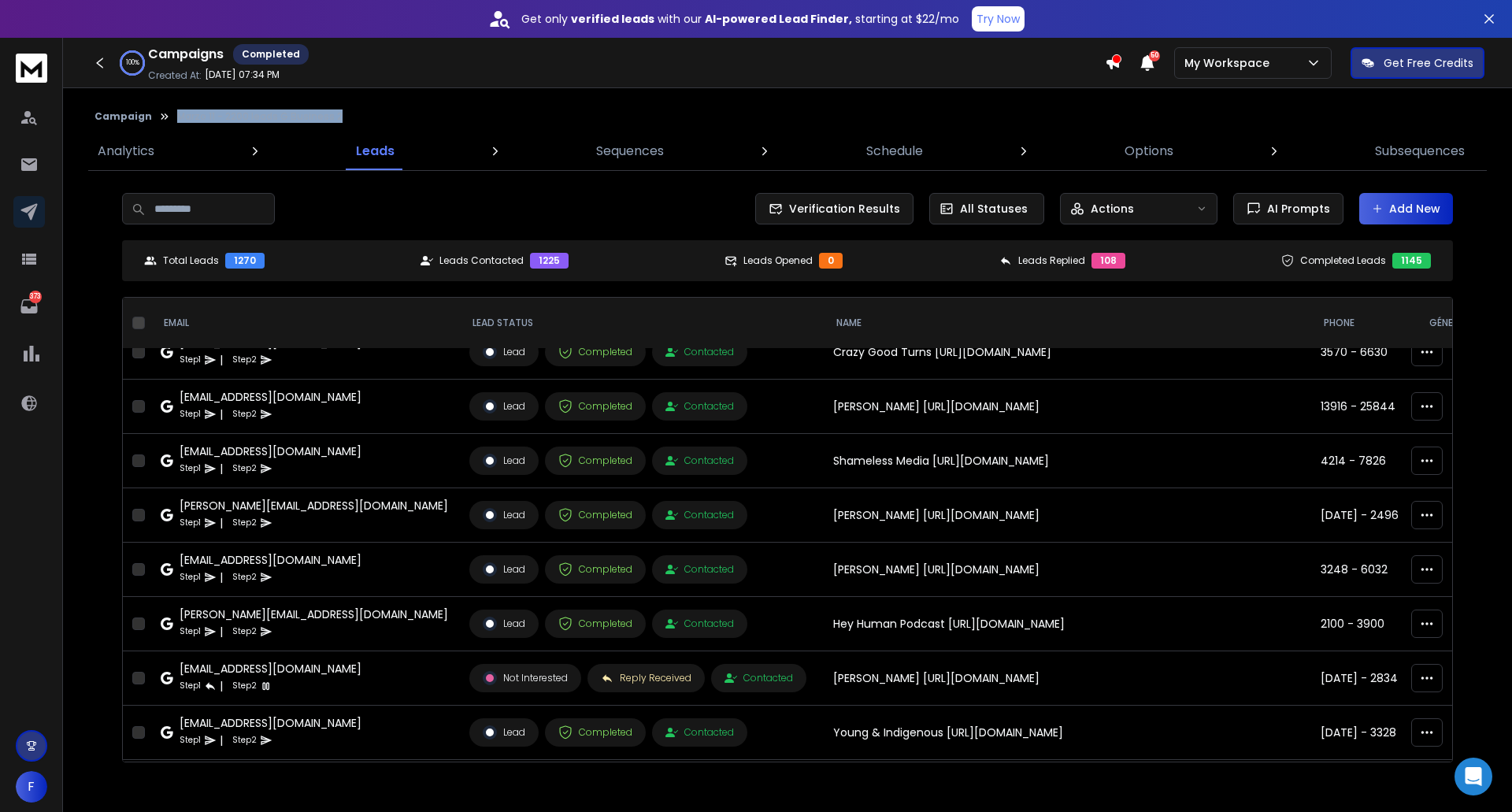
scroll to position [30, 0]
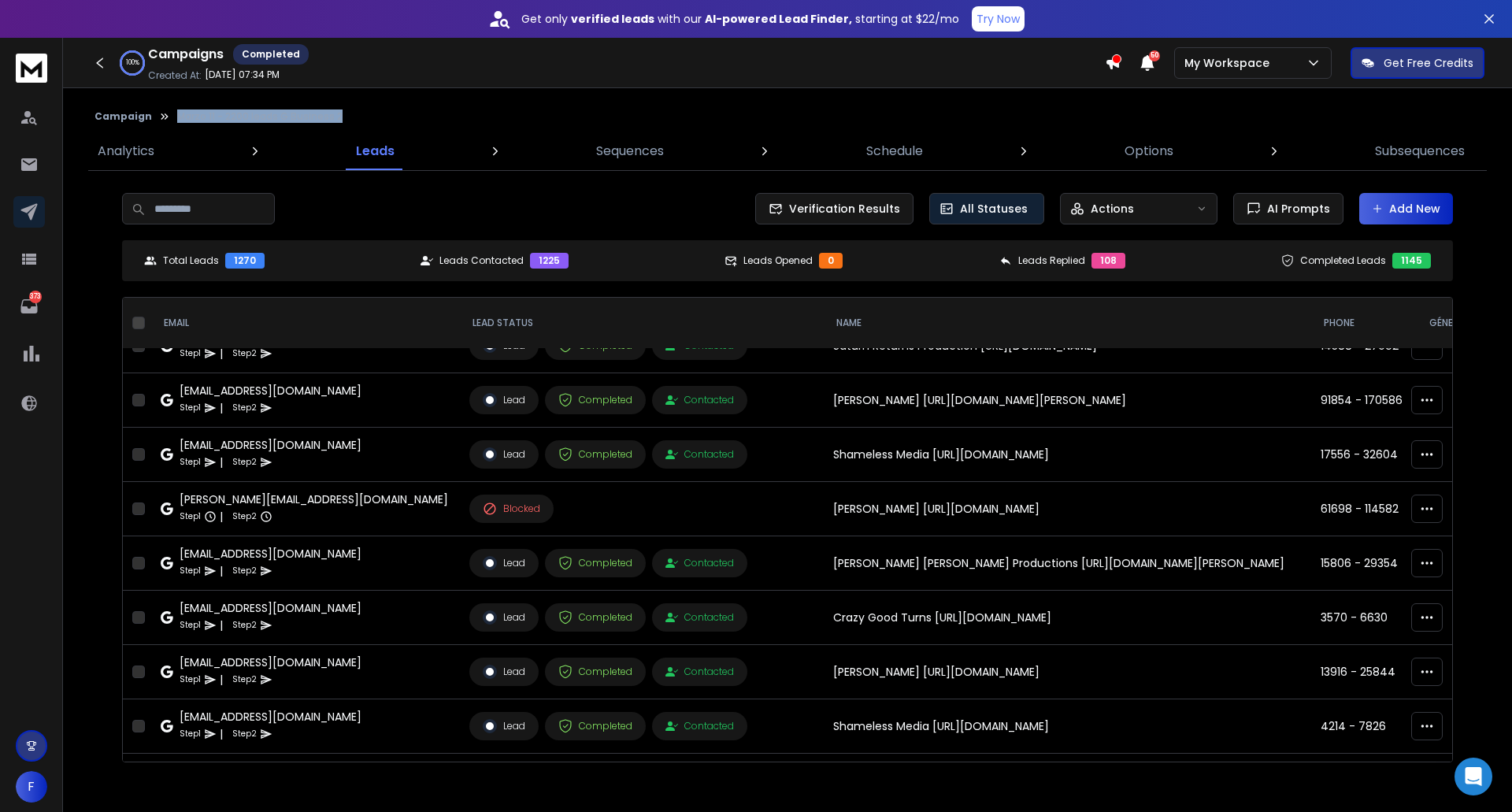
click at [1010, 203] on p "All Statuses" at bounding box center [994, 208] width 68 height 15
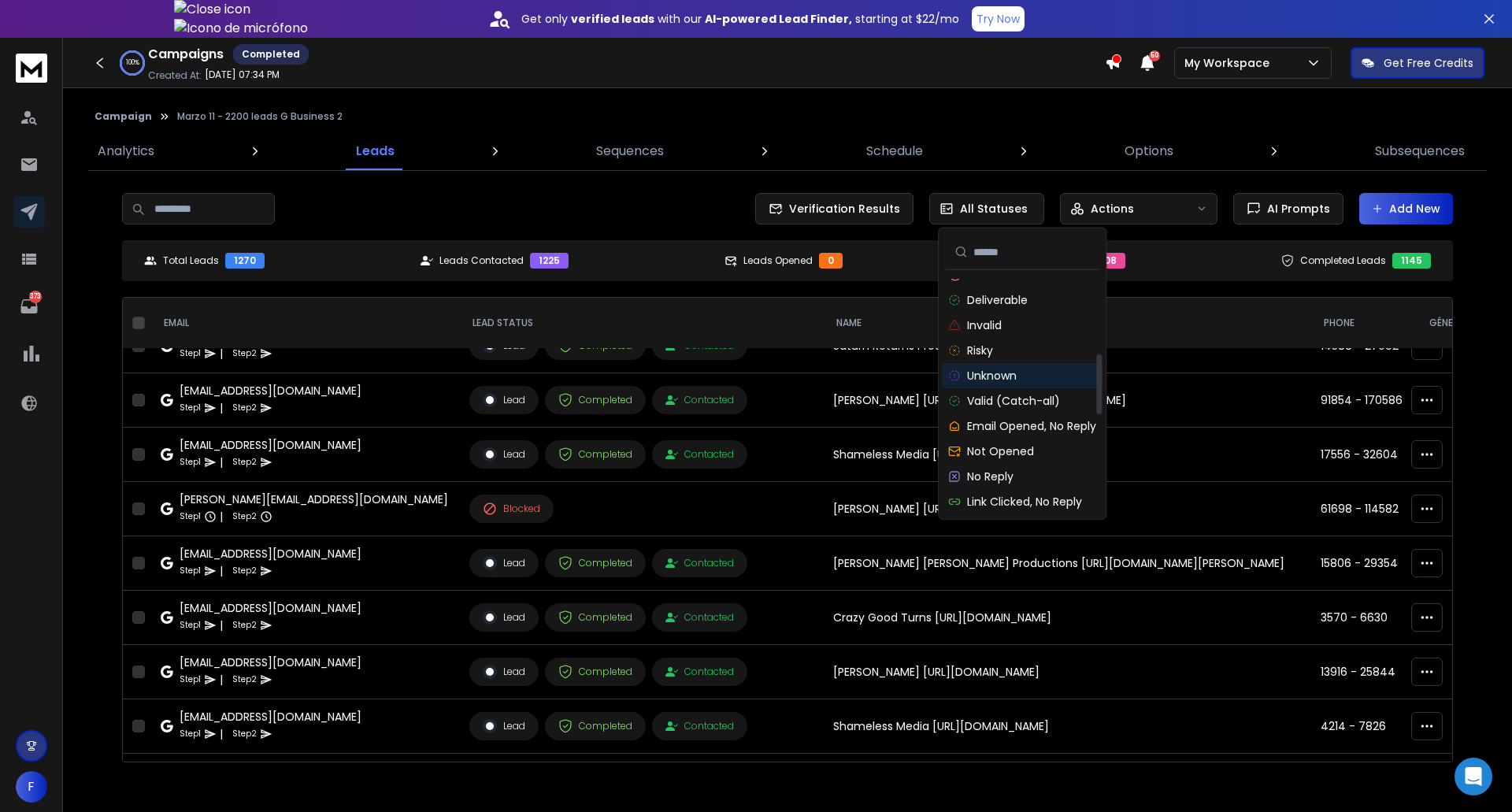
scroll to position [315, 0]
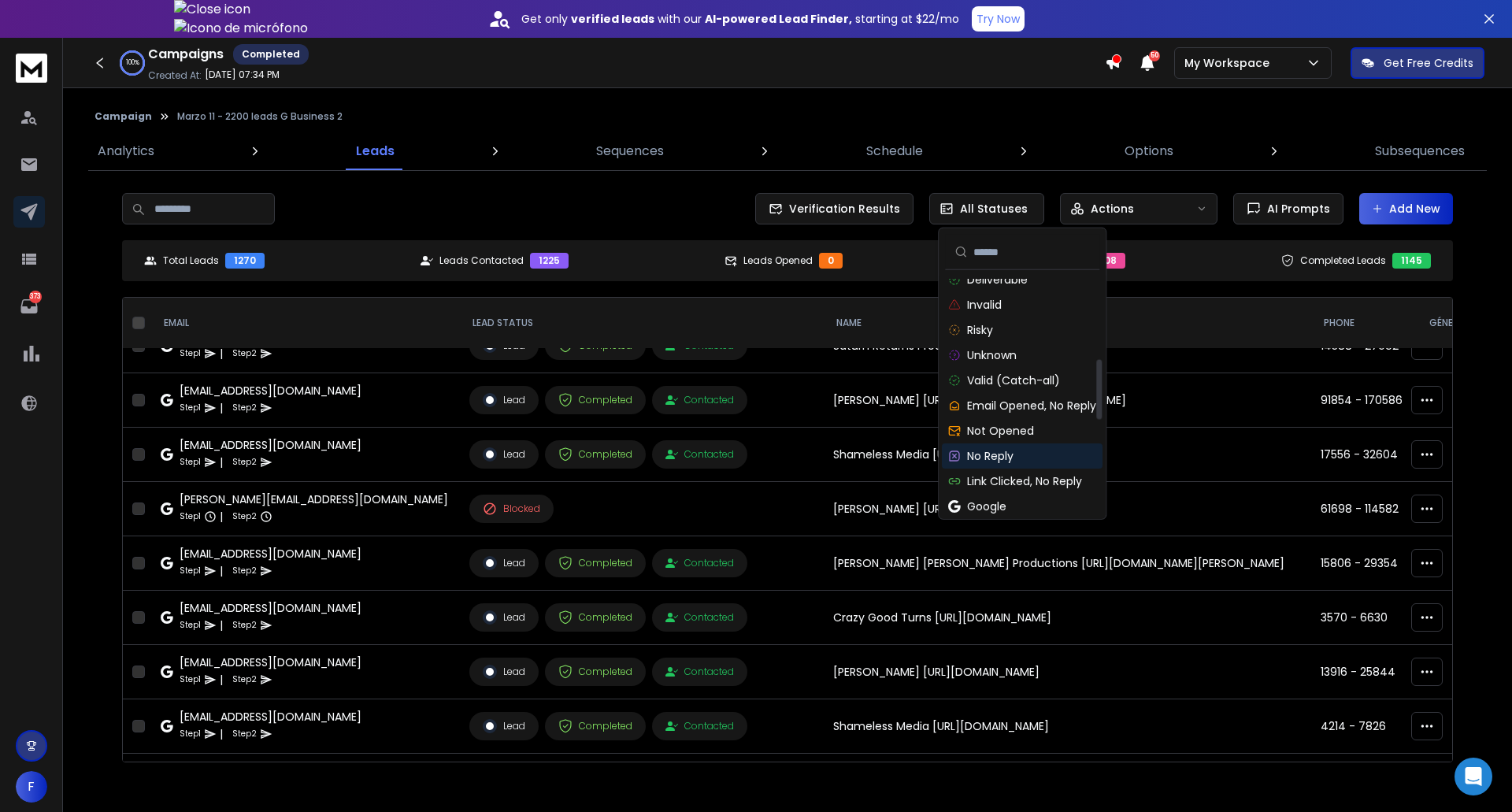
click at [994, 453] on p "No Reply" at bounding box center [990, 456] width 47 height 15
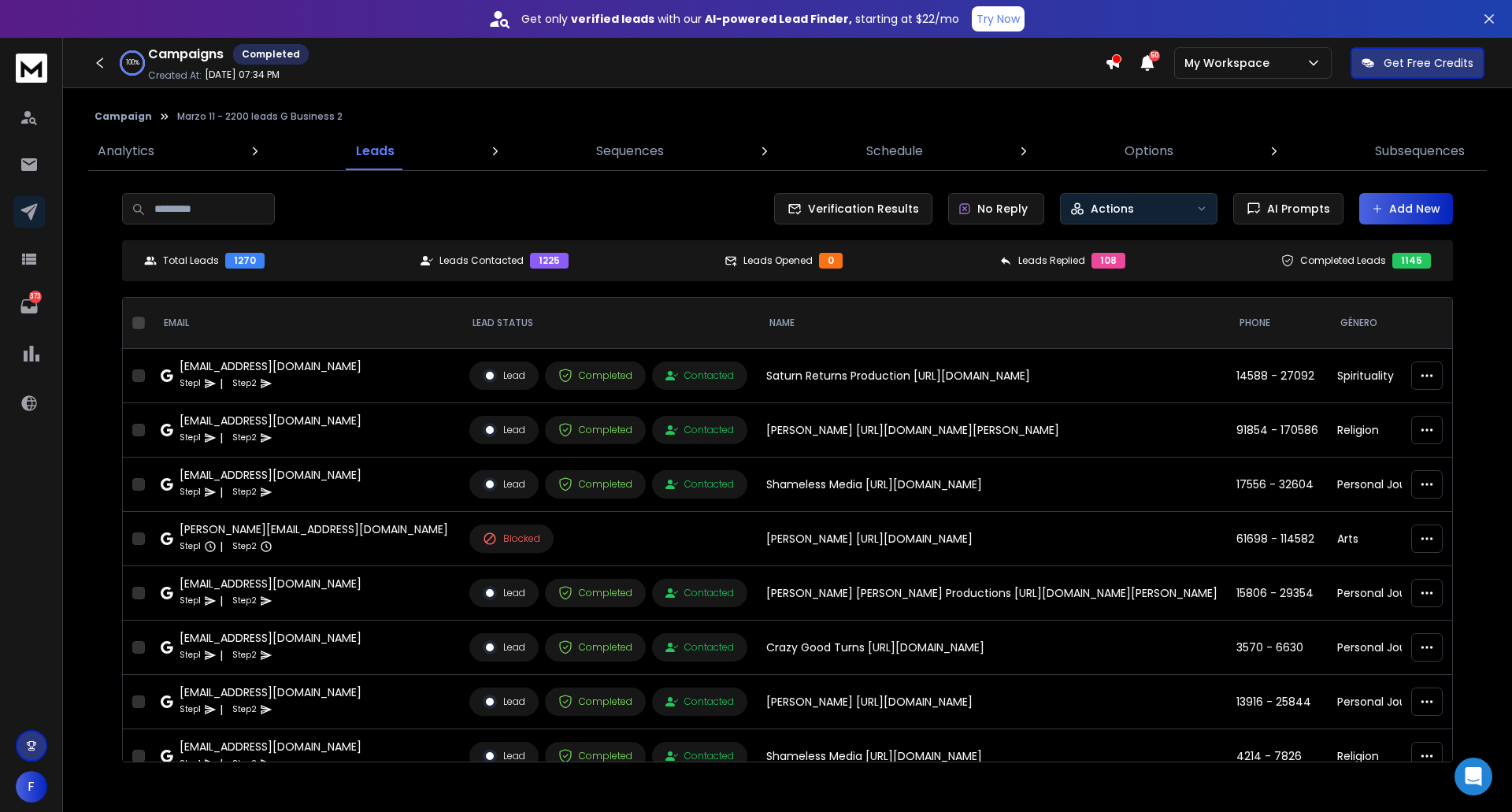
click at [1099, 210] on p "Actions" at bounding box center [1112, 208] width 44 height 15
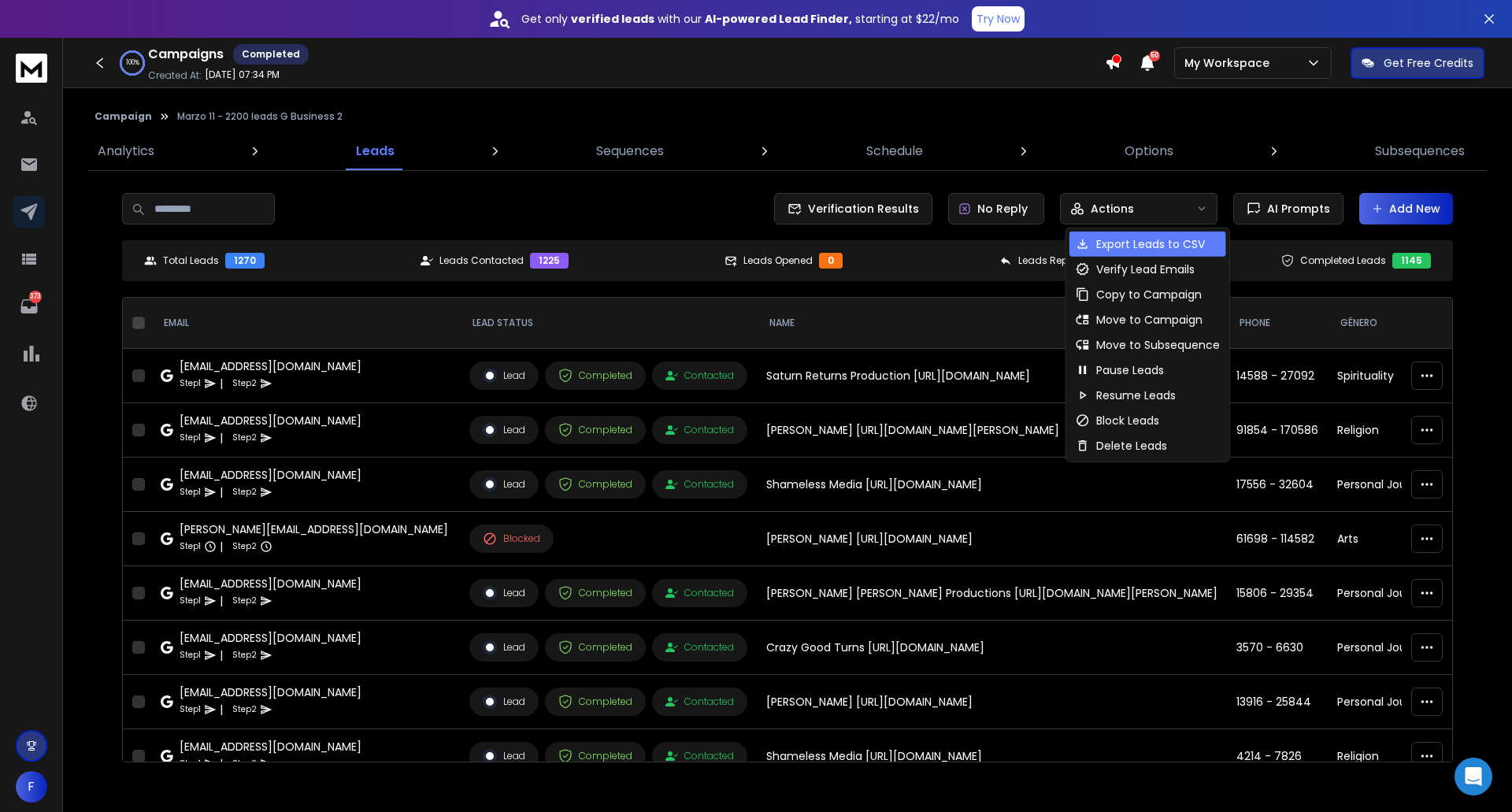
click at [1160, 246] on p "Export Leads to CSV" at bounding box center [1150, 243] width 109 height 15
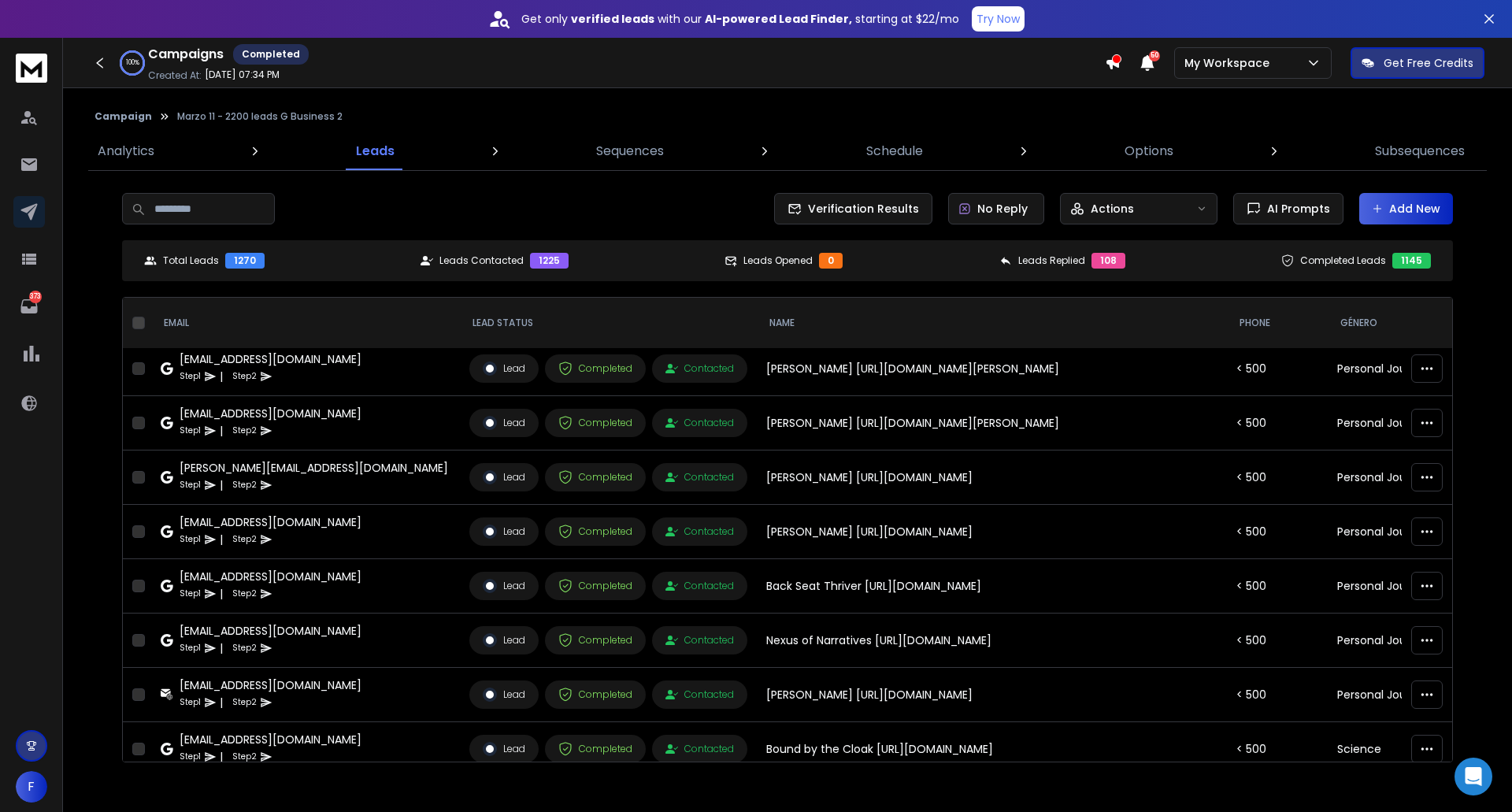
scroll to position [2315, 0]
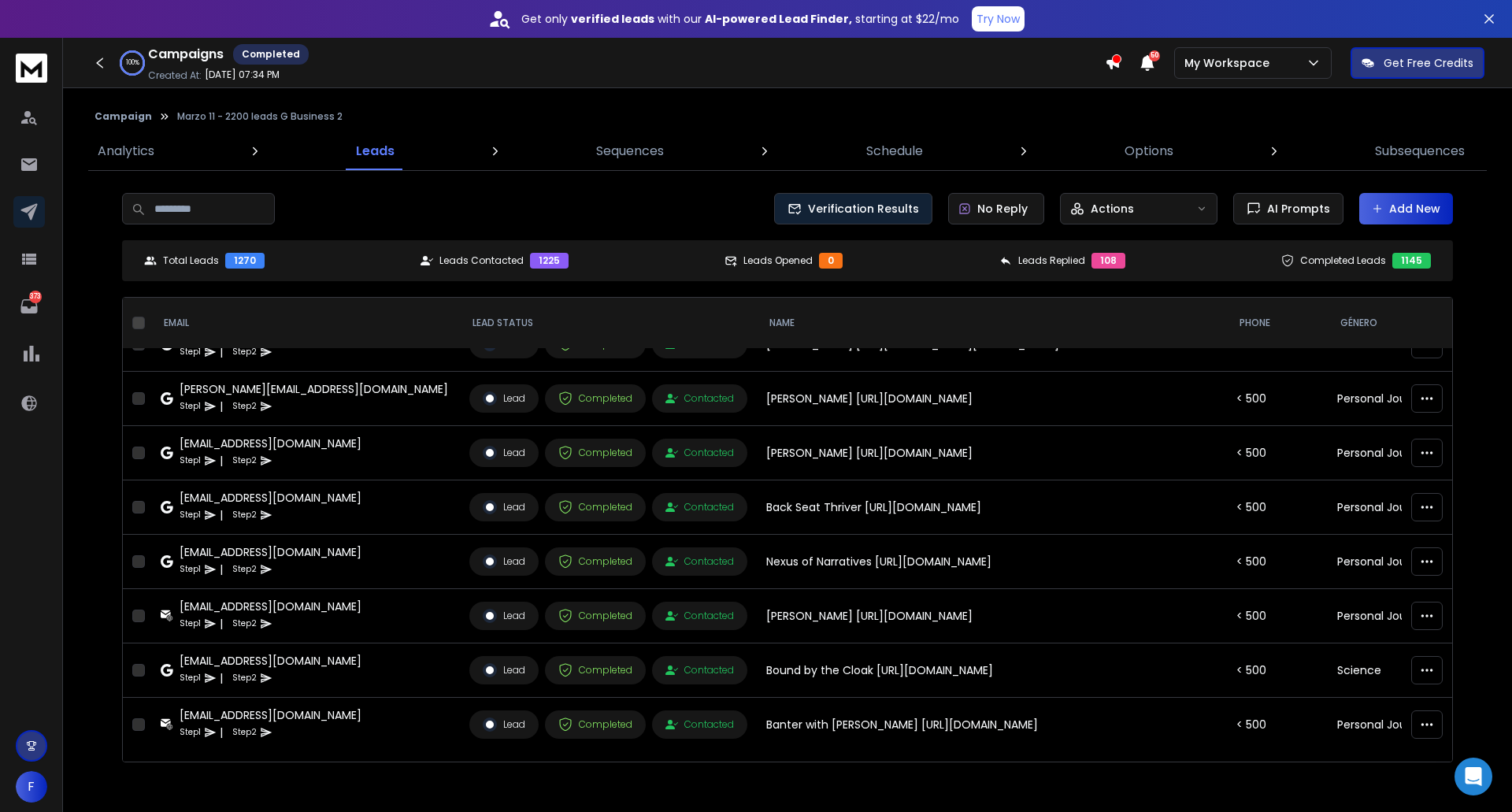
click at [912, 210] on span "Verification Results" at bounding box center [860, 208] width 117 height 15
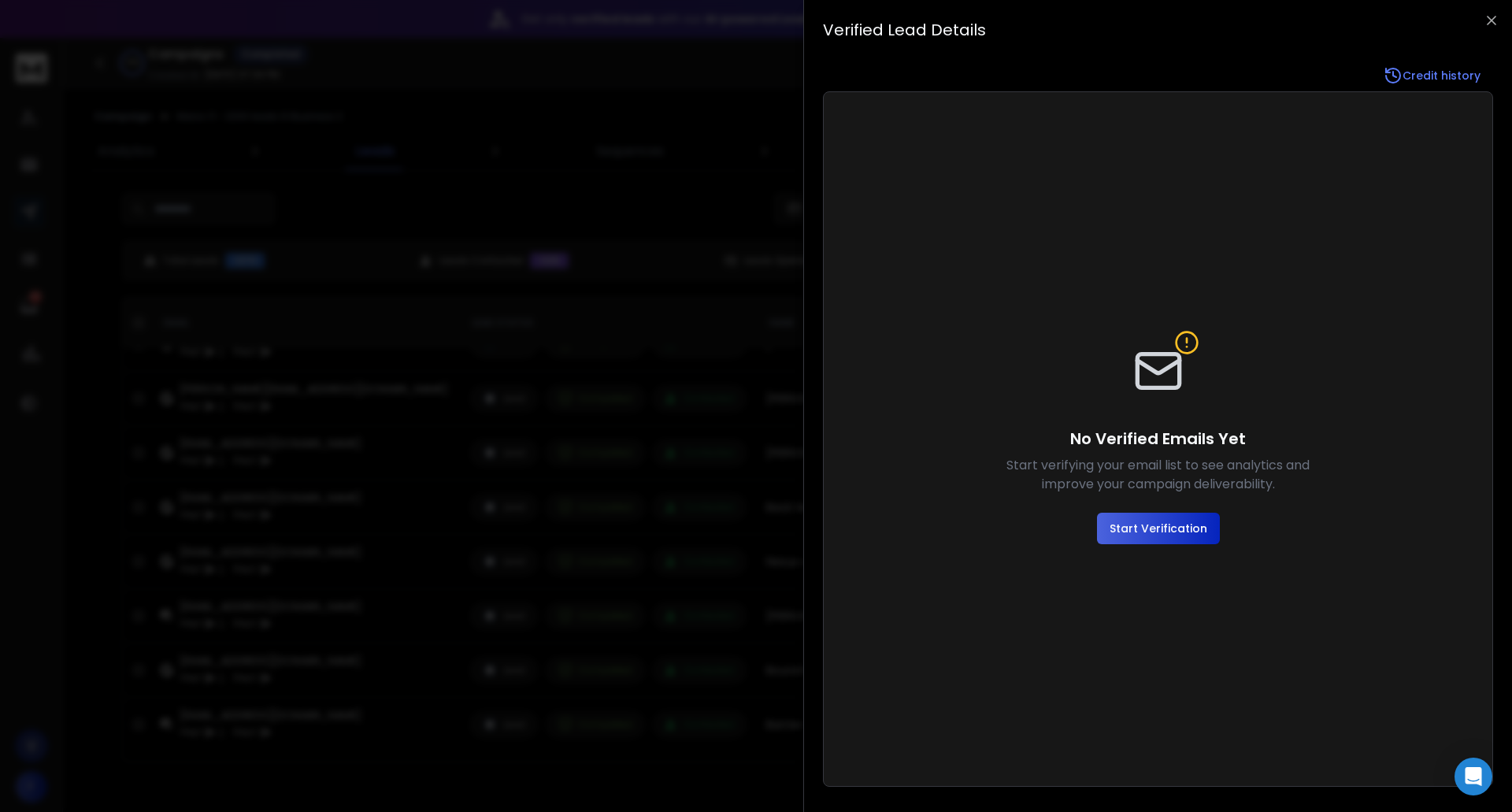
click at [709, 266] on div at bounding box center [756, 406] width 1512 height 812
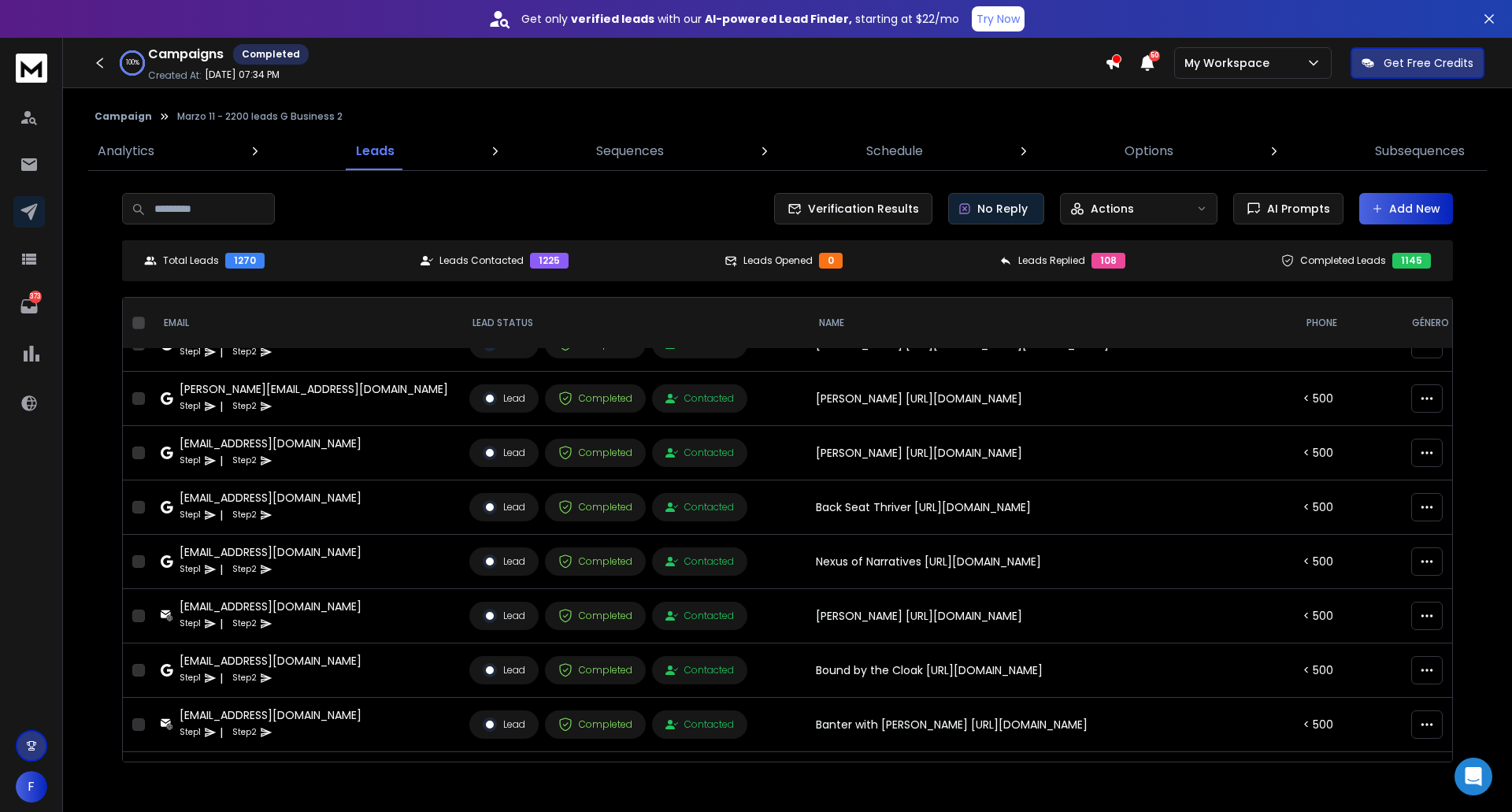
click at [1009, 206] on p "No Reply" at bounding box center [1002, 208] width 50 height 15
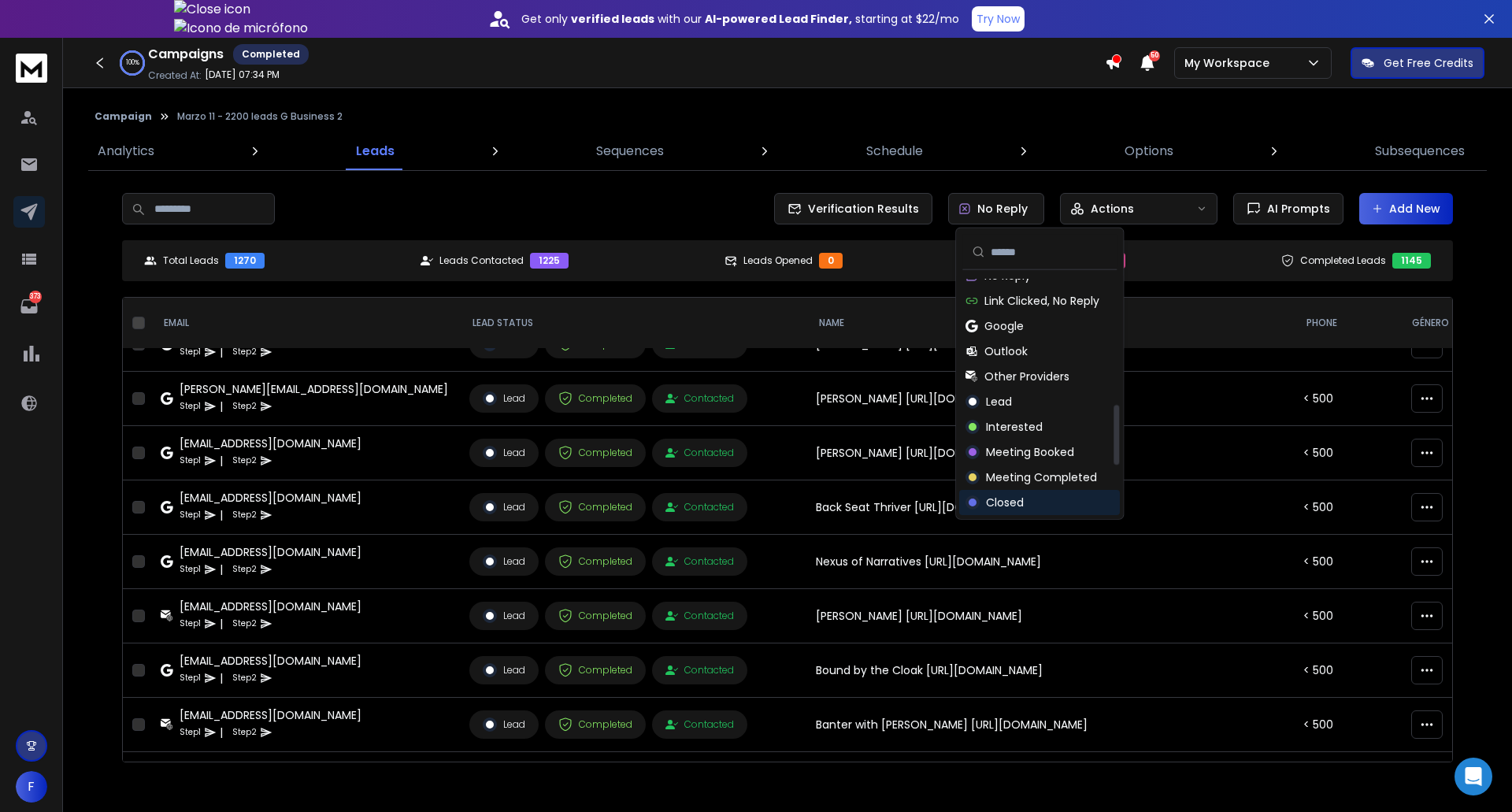
scroll to position [473, 0]
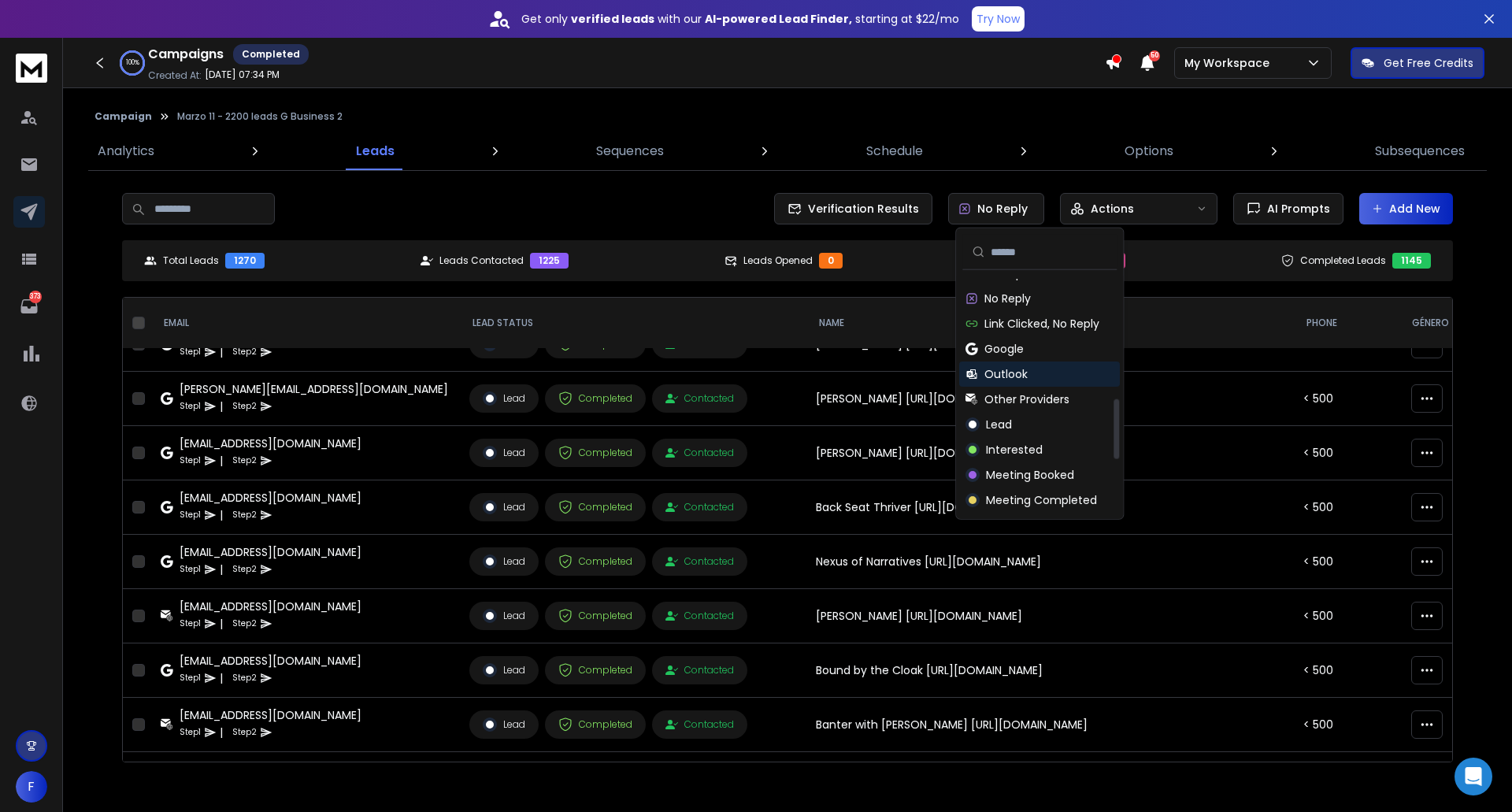
click at [1034, 385] on div "Outlook" at bounding box center [1040, 374] width 161 height 25
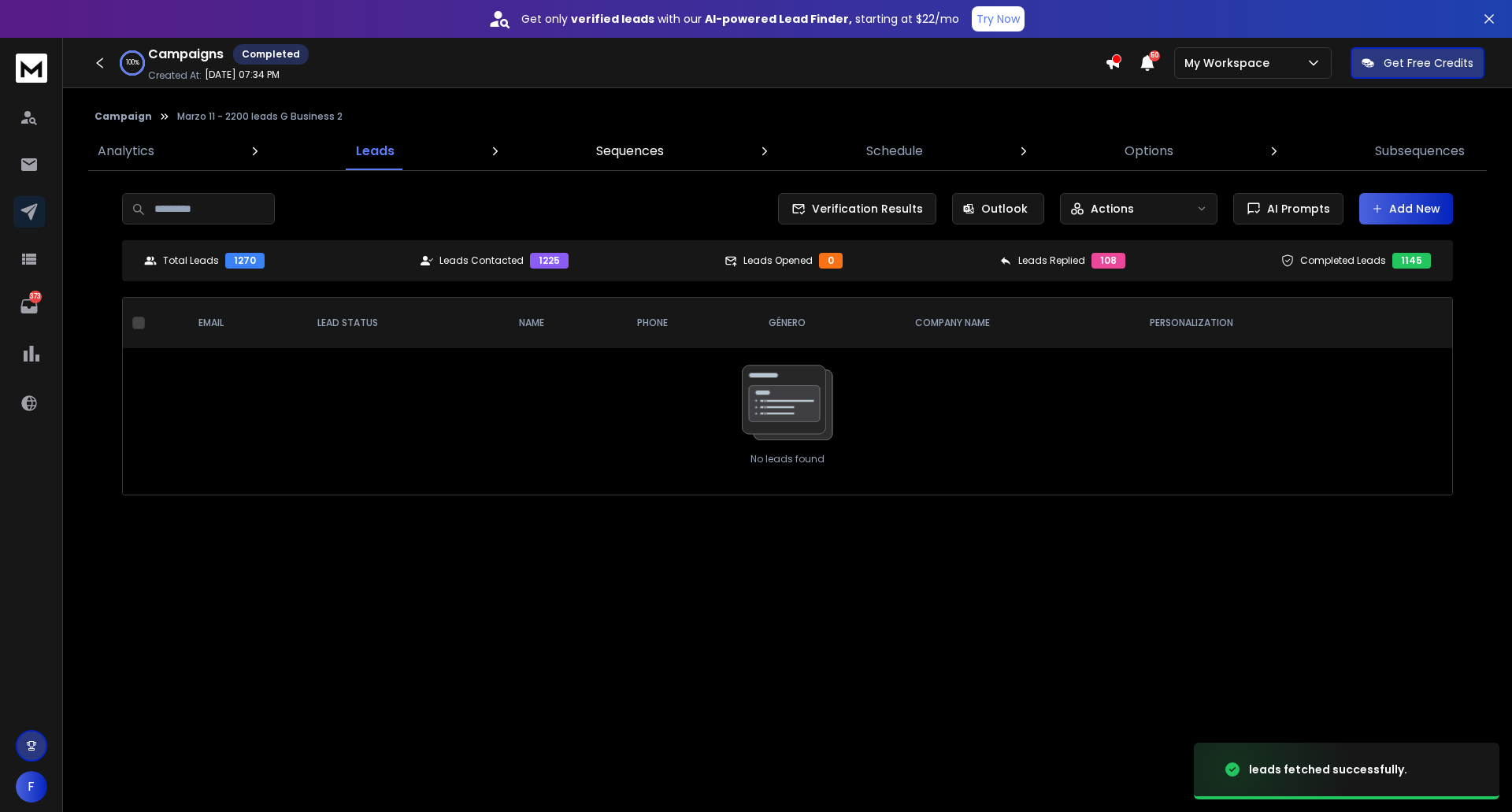
click at [613, 162] on link "Sequences" at bounding box center [629, 151] width 86 height 38
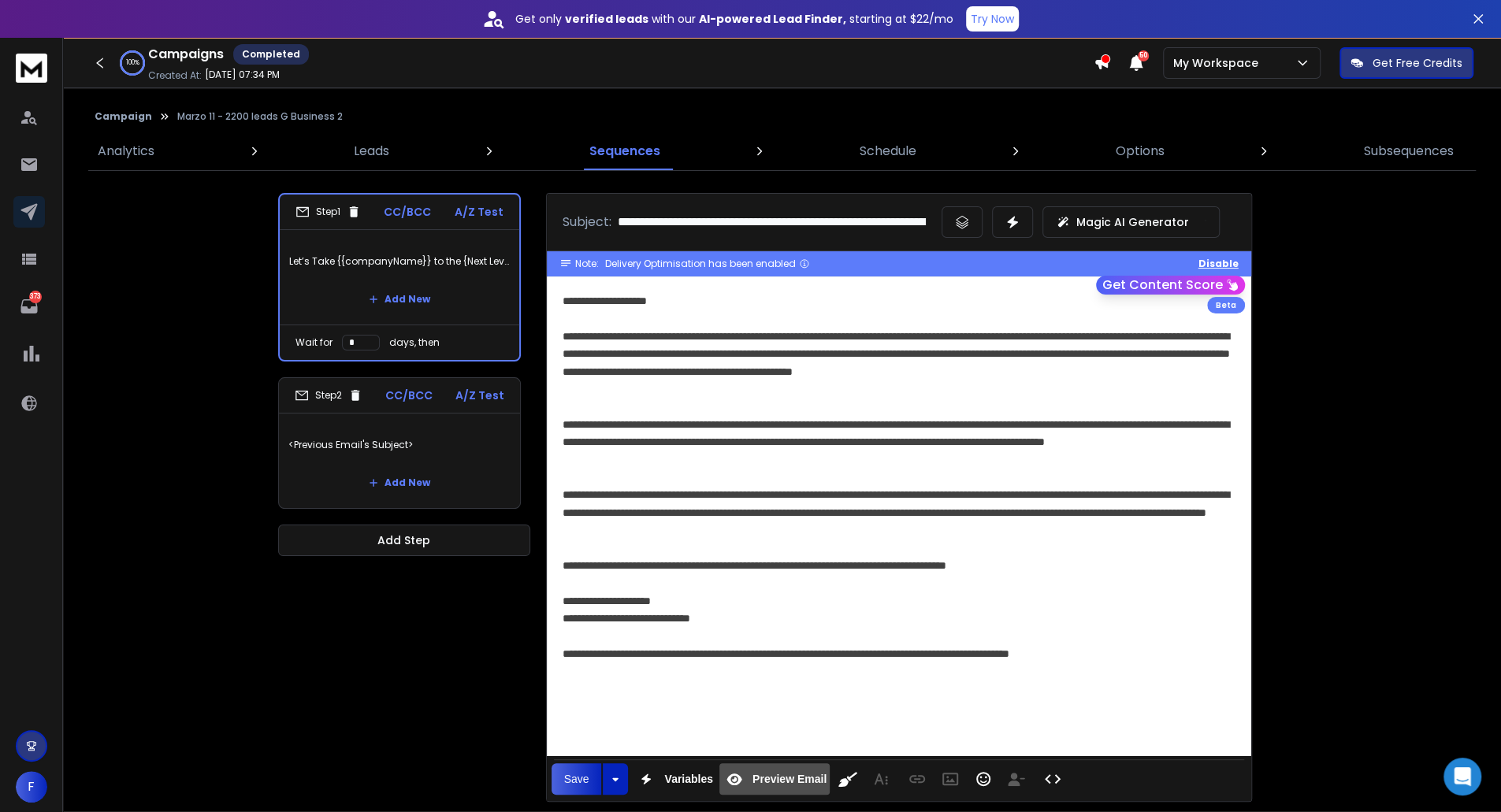
click at [771, 772] on span "Preview Email" at bounding box center [789, 779] width 80 height 14
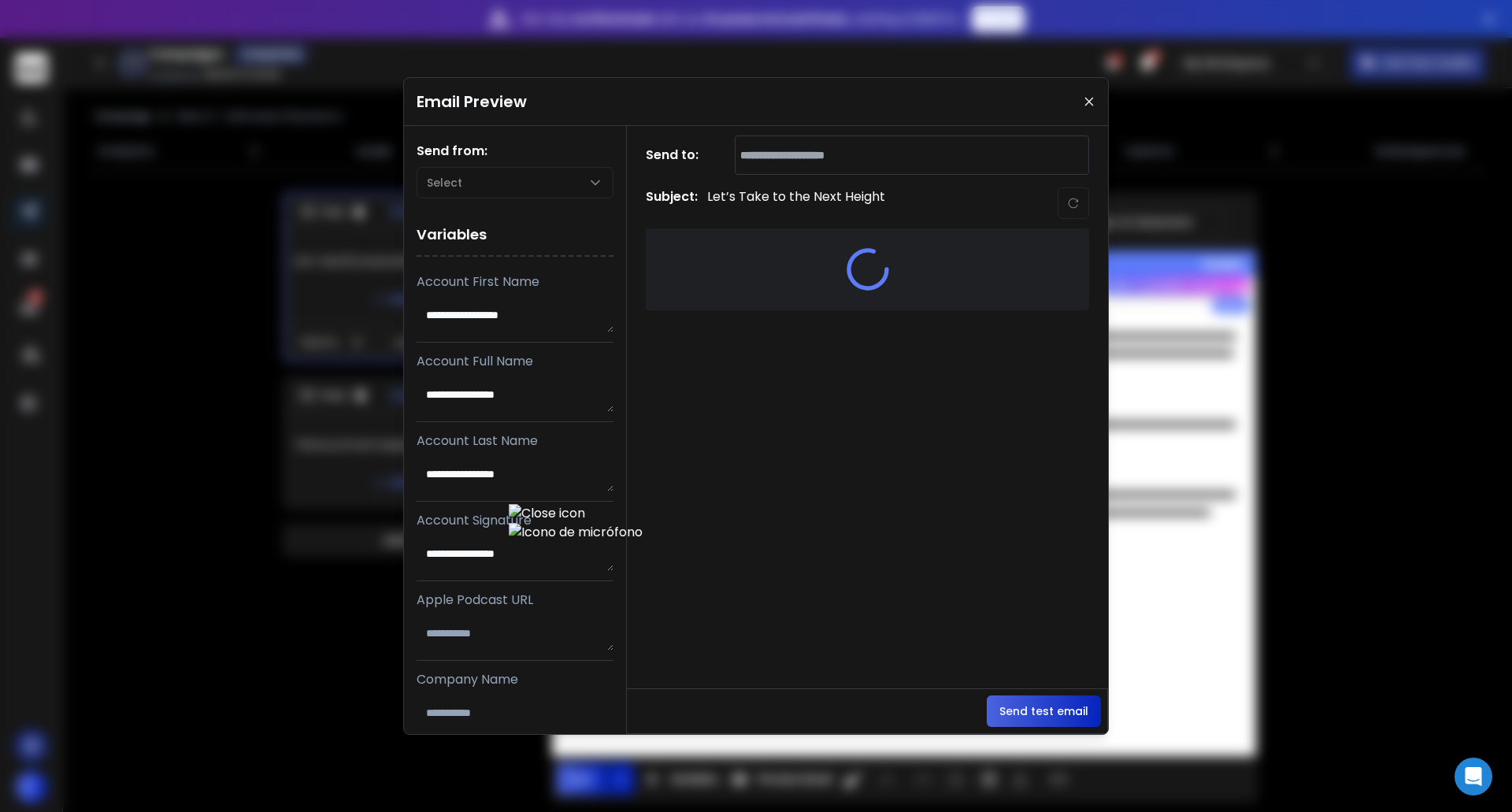
type textarea "**********"
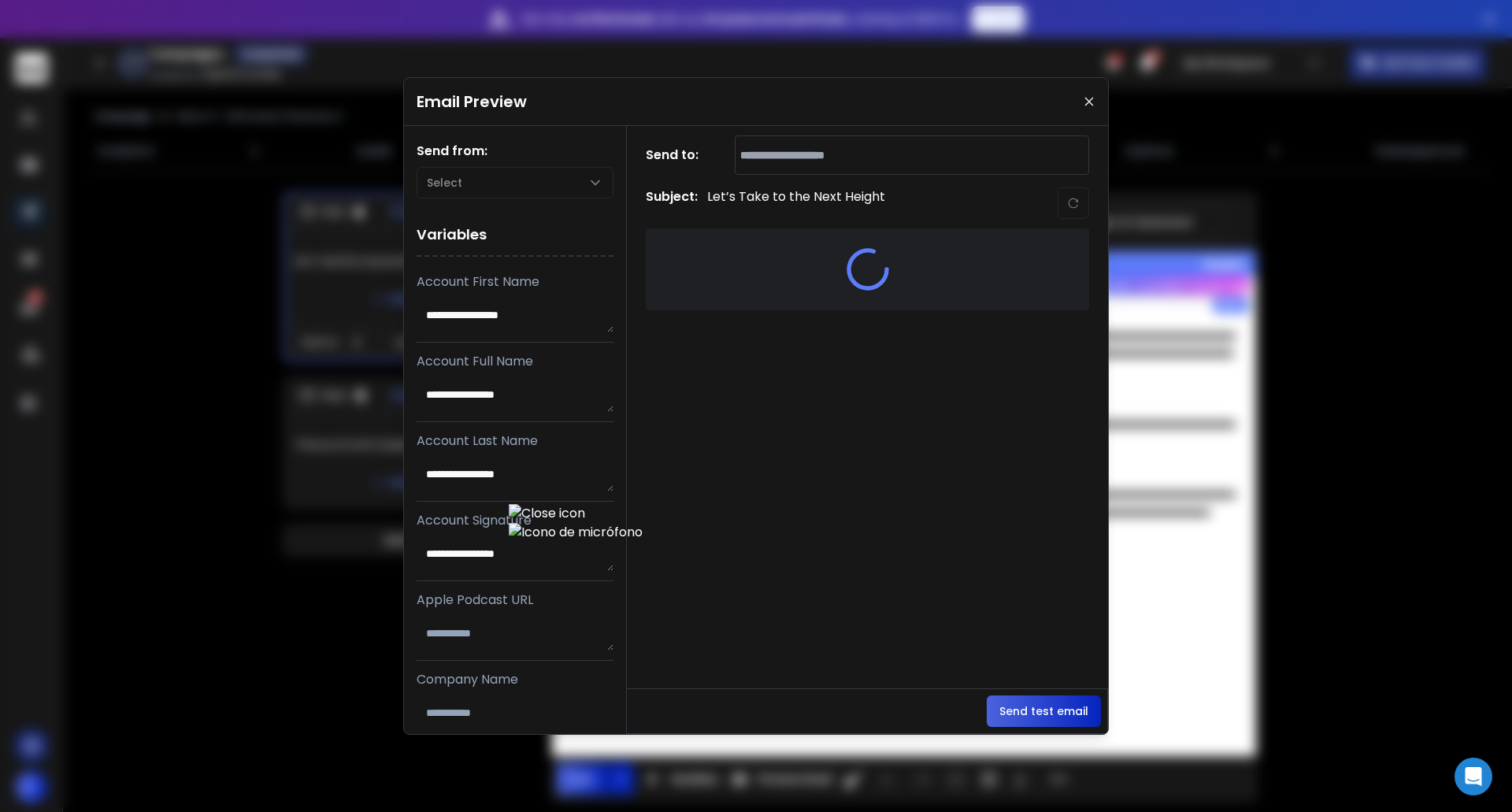
type textarea "*********"
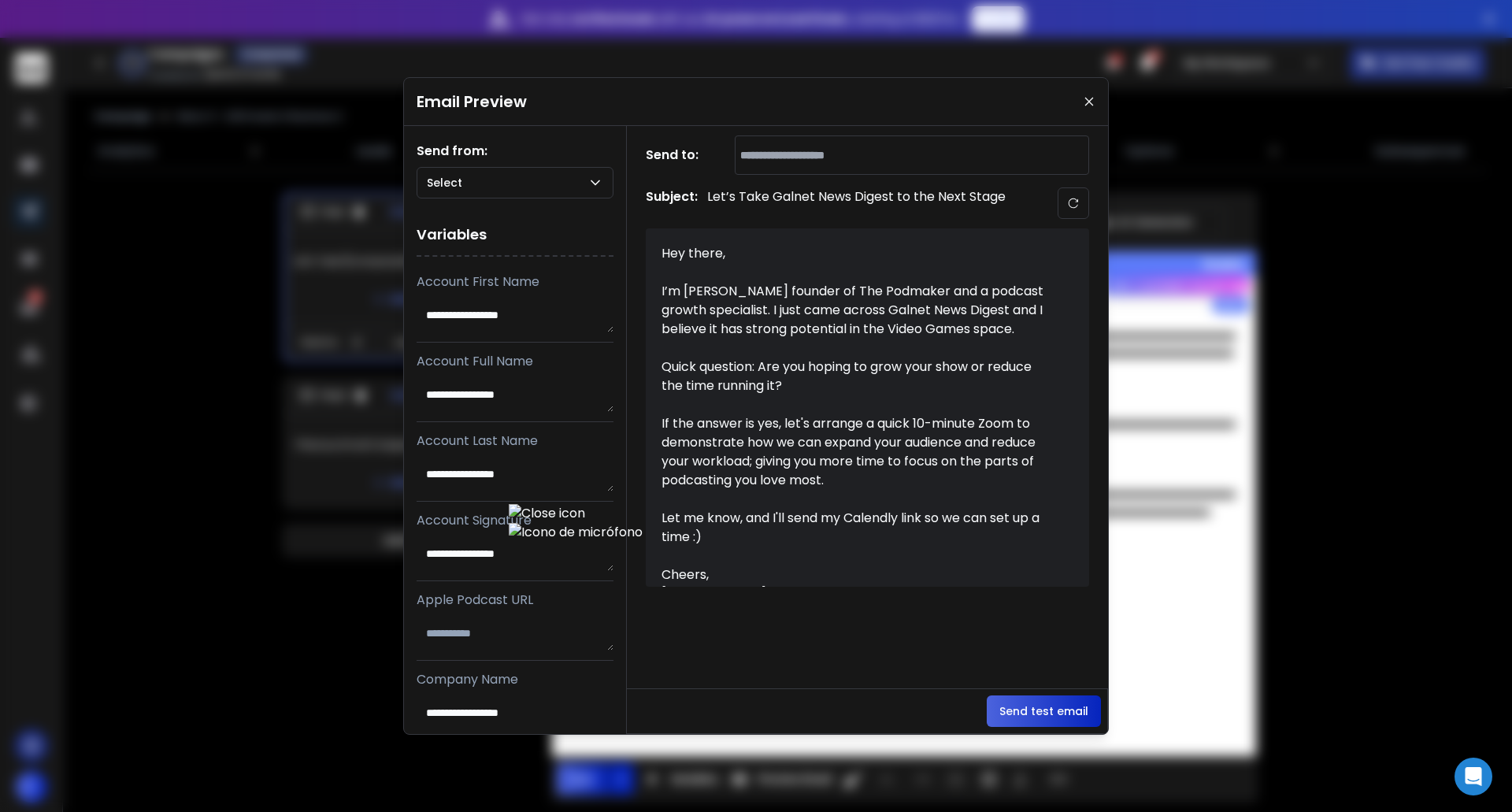
type textarea "*******"
type textarea "**********"
type textarea "*****"
type textarea "*******"
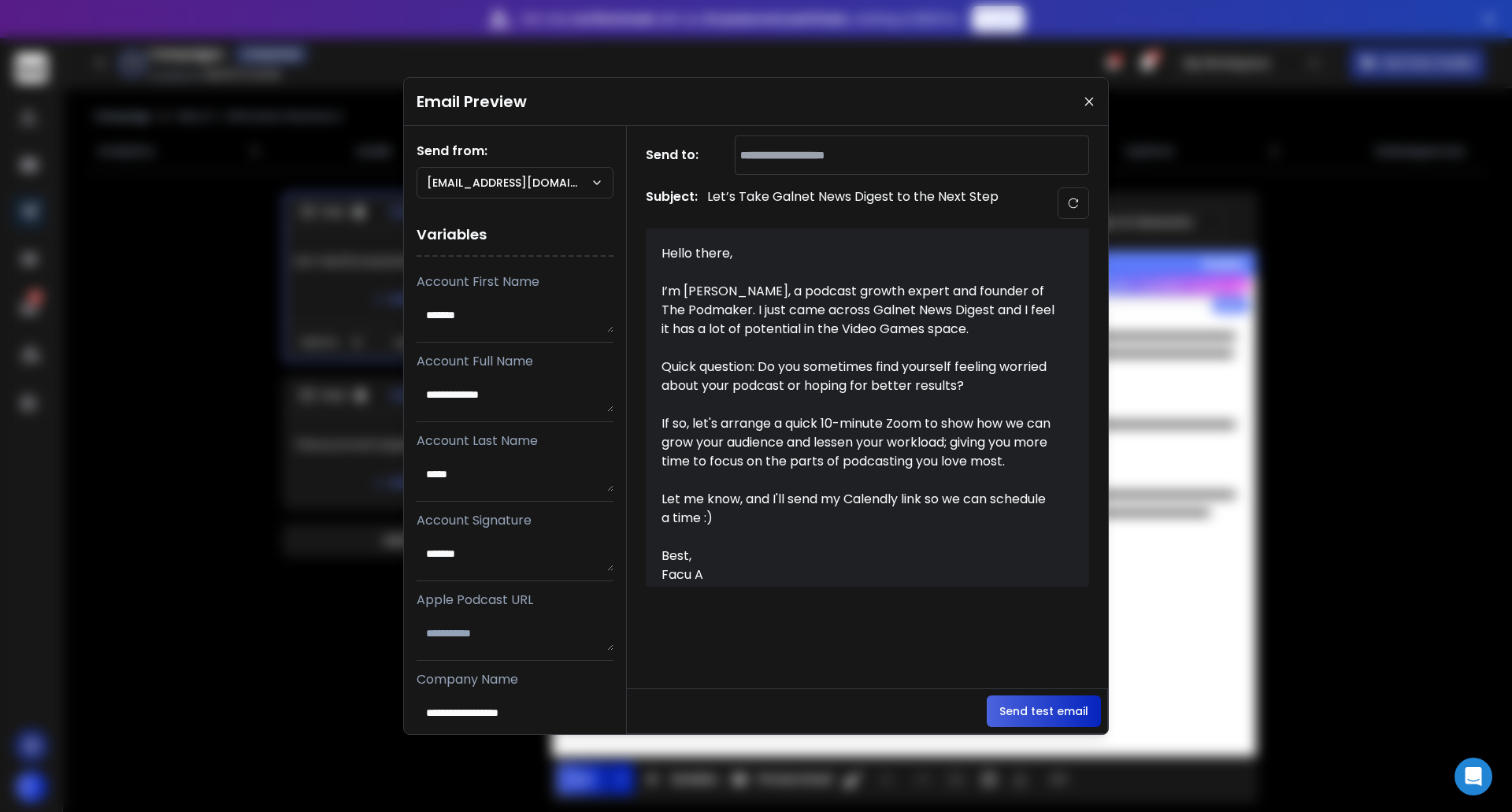
click at [1090, 94] on div "Email Preview" at bounding box center [756, 102] width 704 height 47
click at [1086, 99] on icon at bounding box center [1090, 101] width 9 height 9
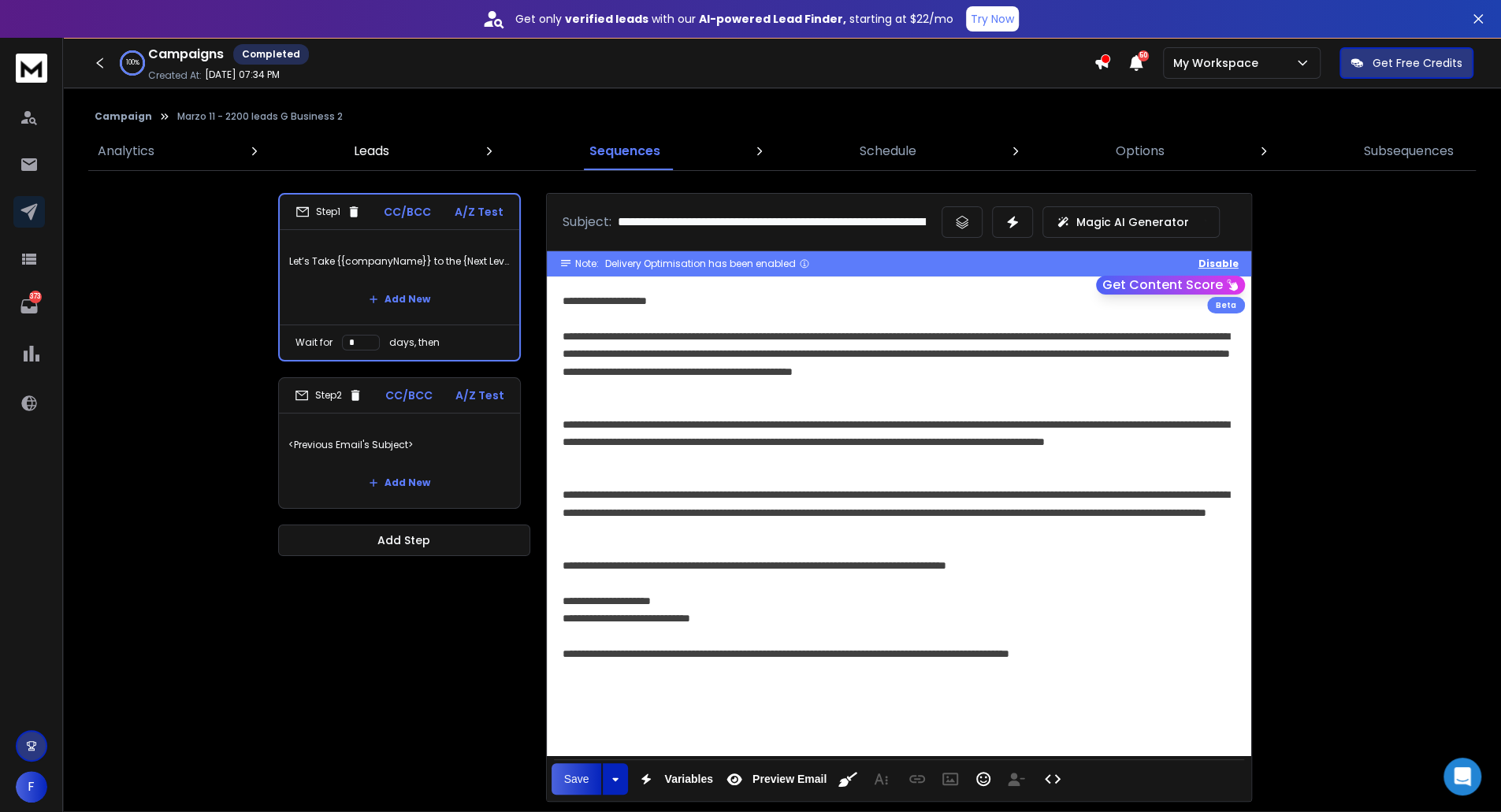
click at [388, 165] on link "Leads" at bounding box center [371, 151] width 54 height 38
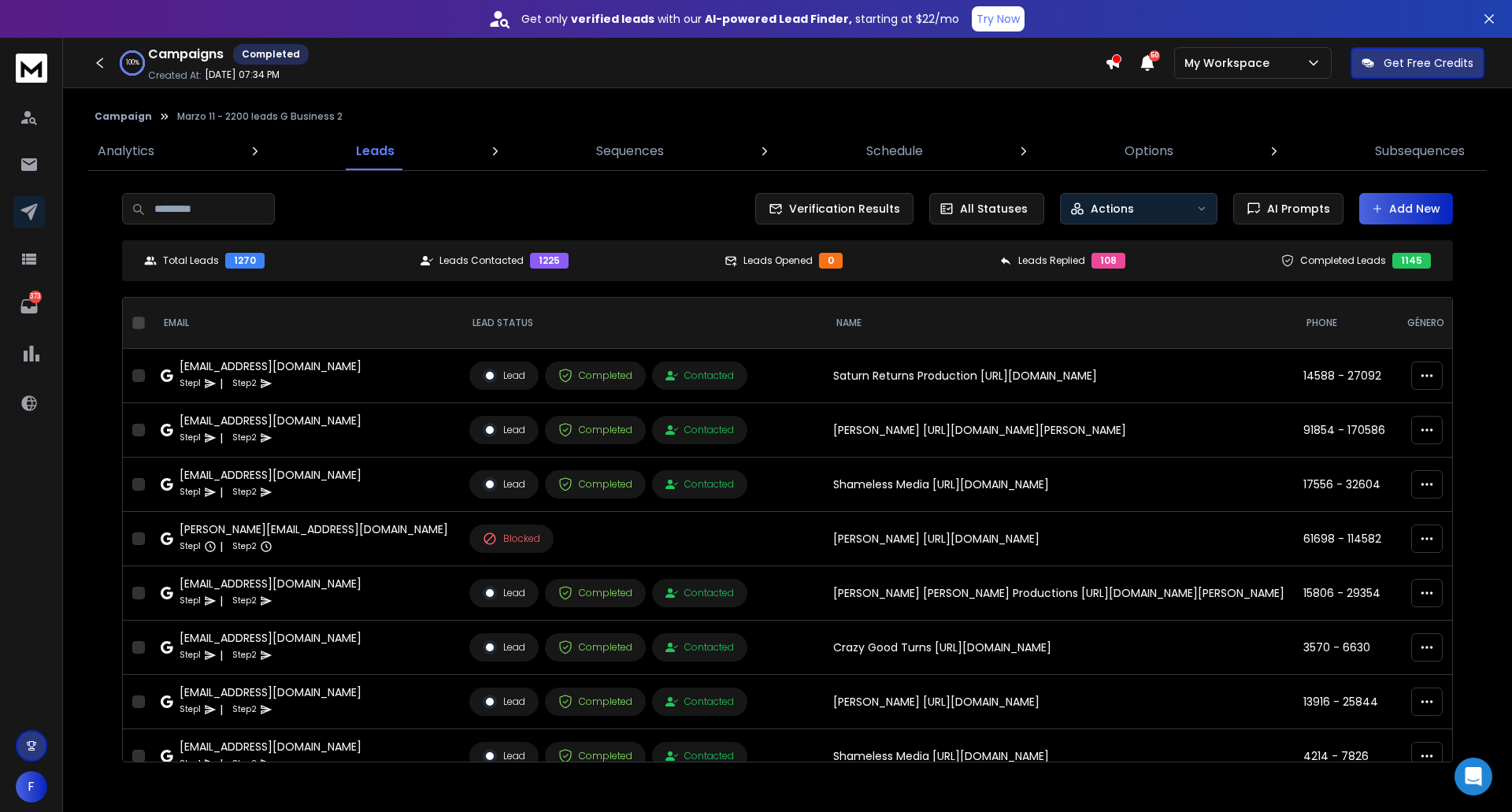
click at [1098, 208] on p "Actions" at bounding box center [1112, 208] width 44 height 15
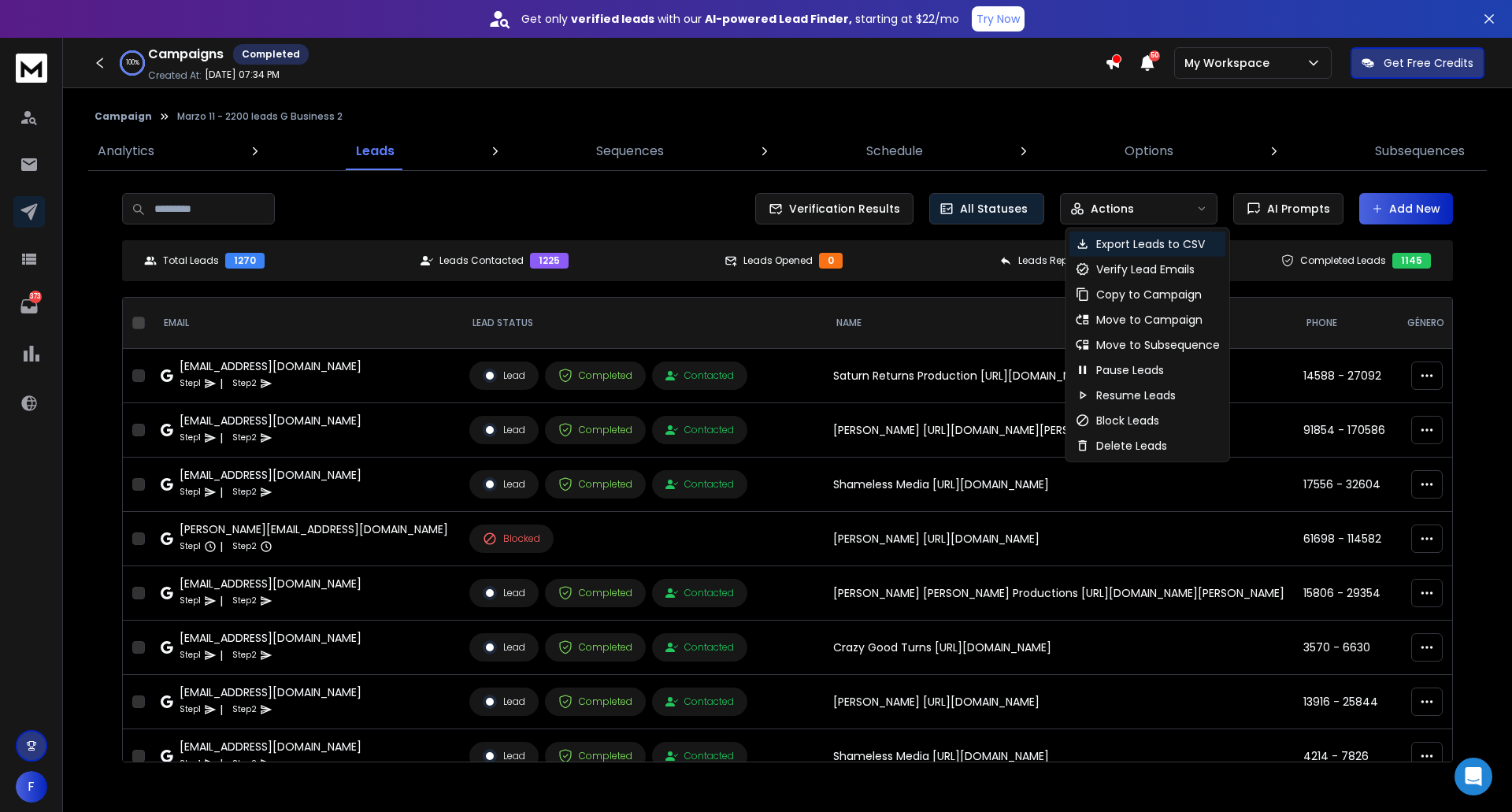
click at [1011, 207] on p "All Statuses" at bounding box center [994, 208] width 68 height 15
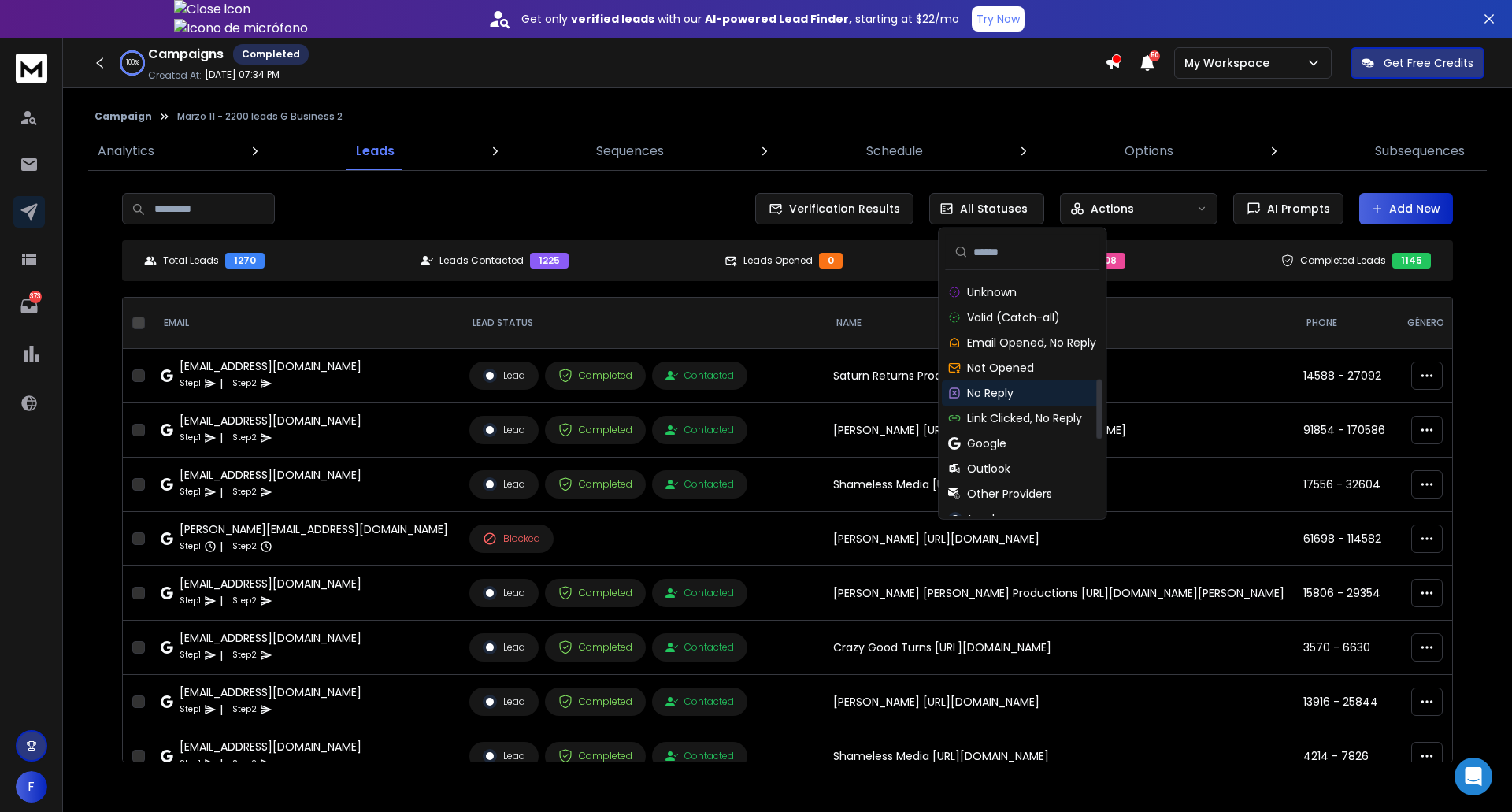
scroll to position [393, 0]
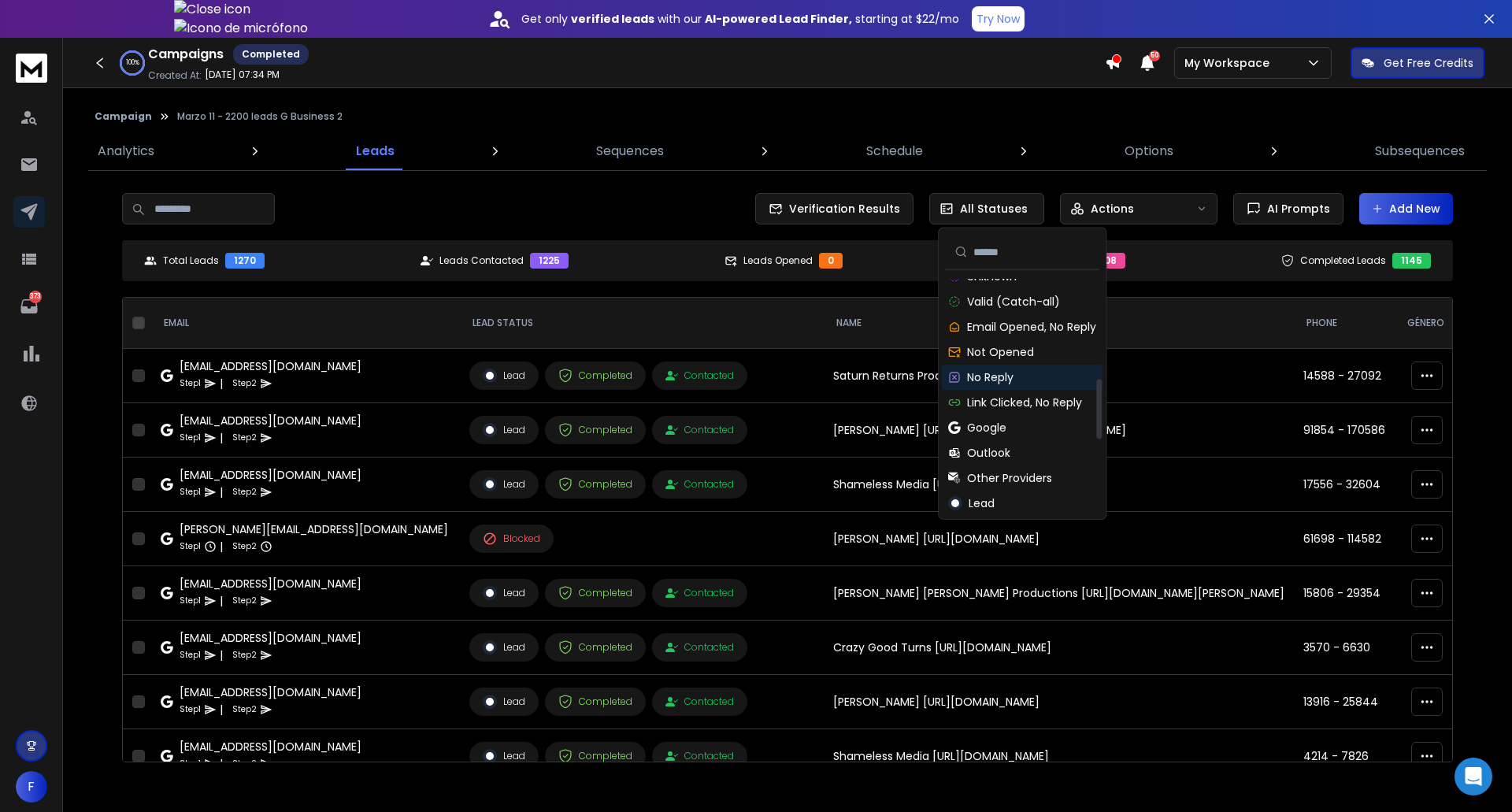
click at [1014, 383] on p "No Reply" at bounding box center [990, 377] width 47 height 15
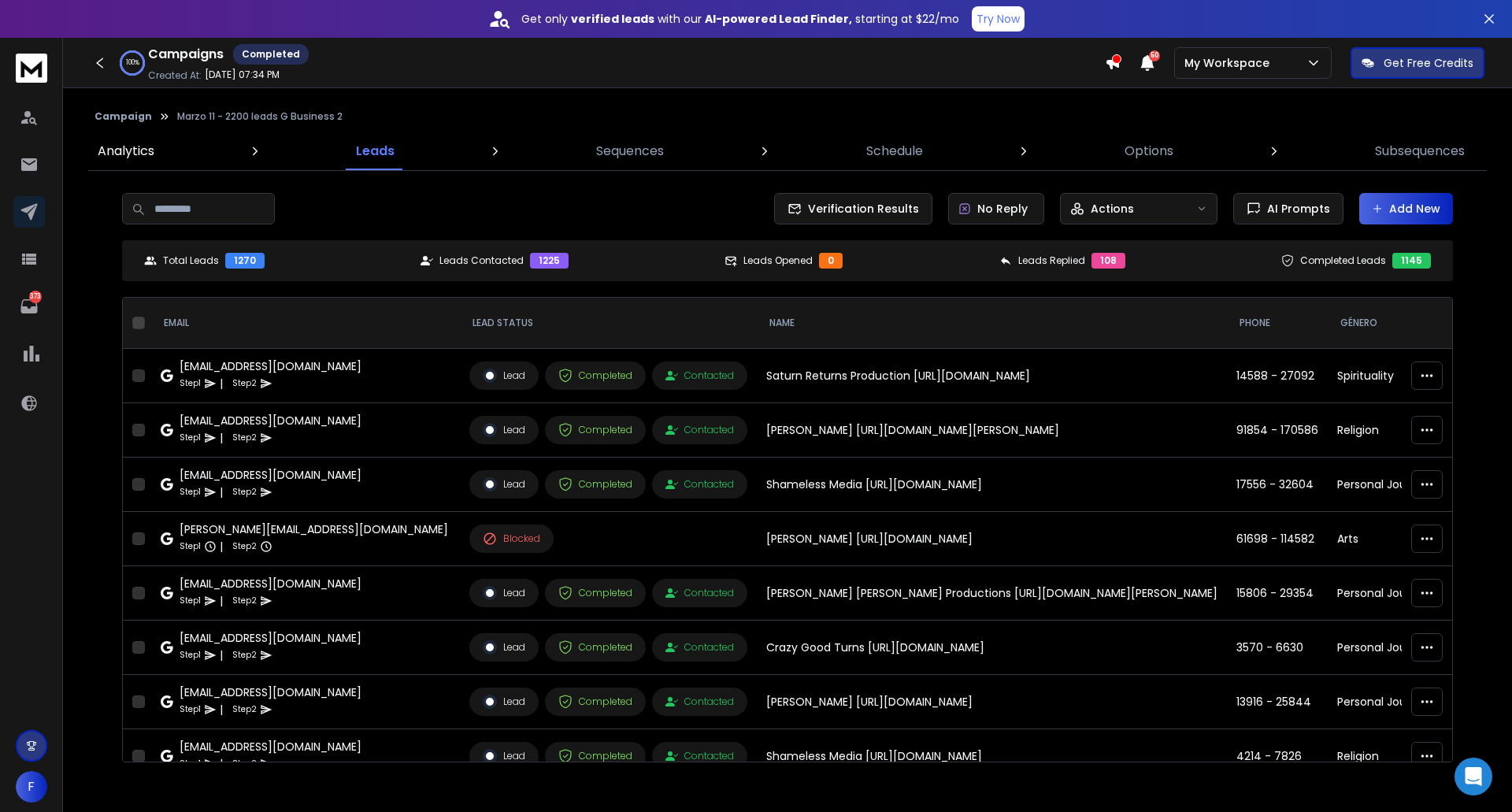
click at [146, 147] on p "Analytics" at bounding box center [126, 150] width 57 height 19
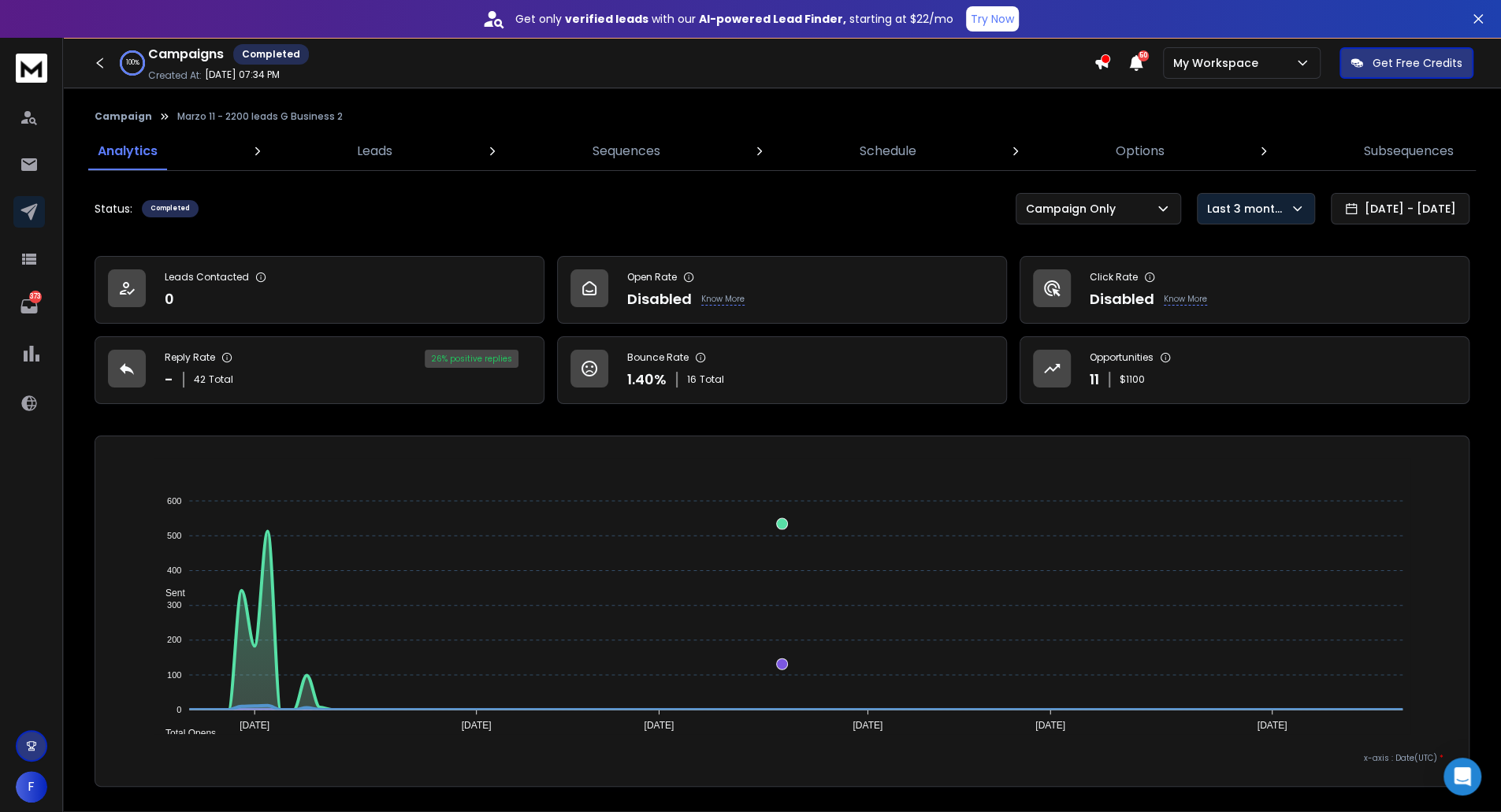
click at [1228, 201] on p "Last 3 months" at bounding box center [1249, 208] width 82 height 15
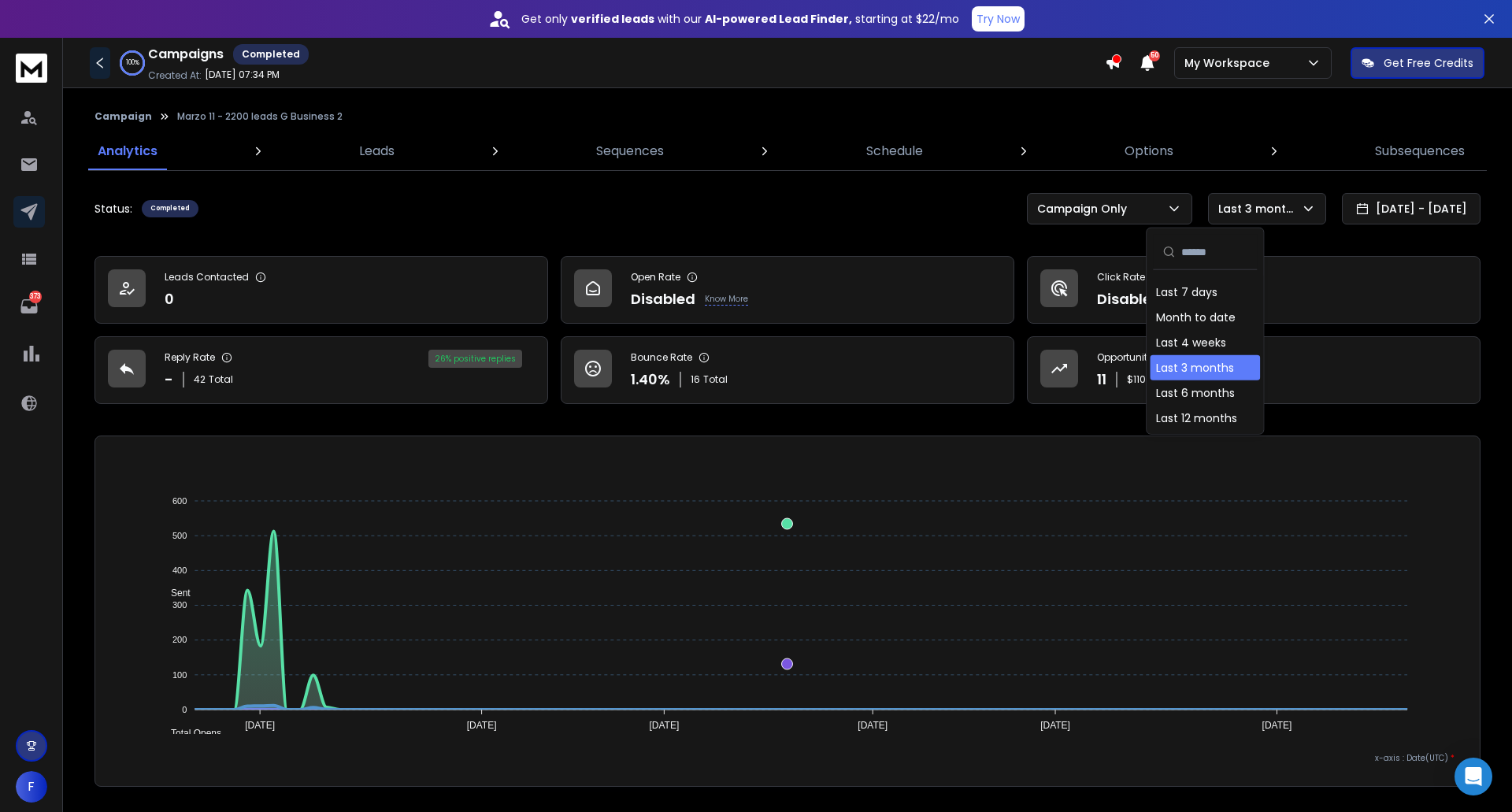
click at [97, 65] on icon at bounding box center [100, 63] width 15 height 15
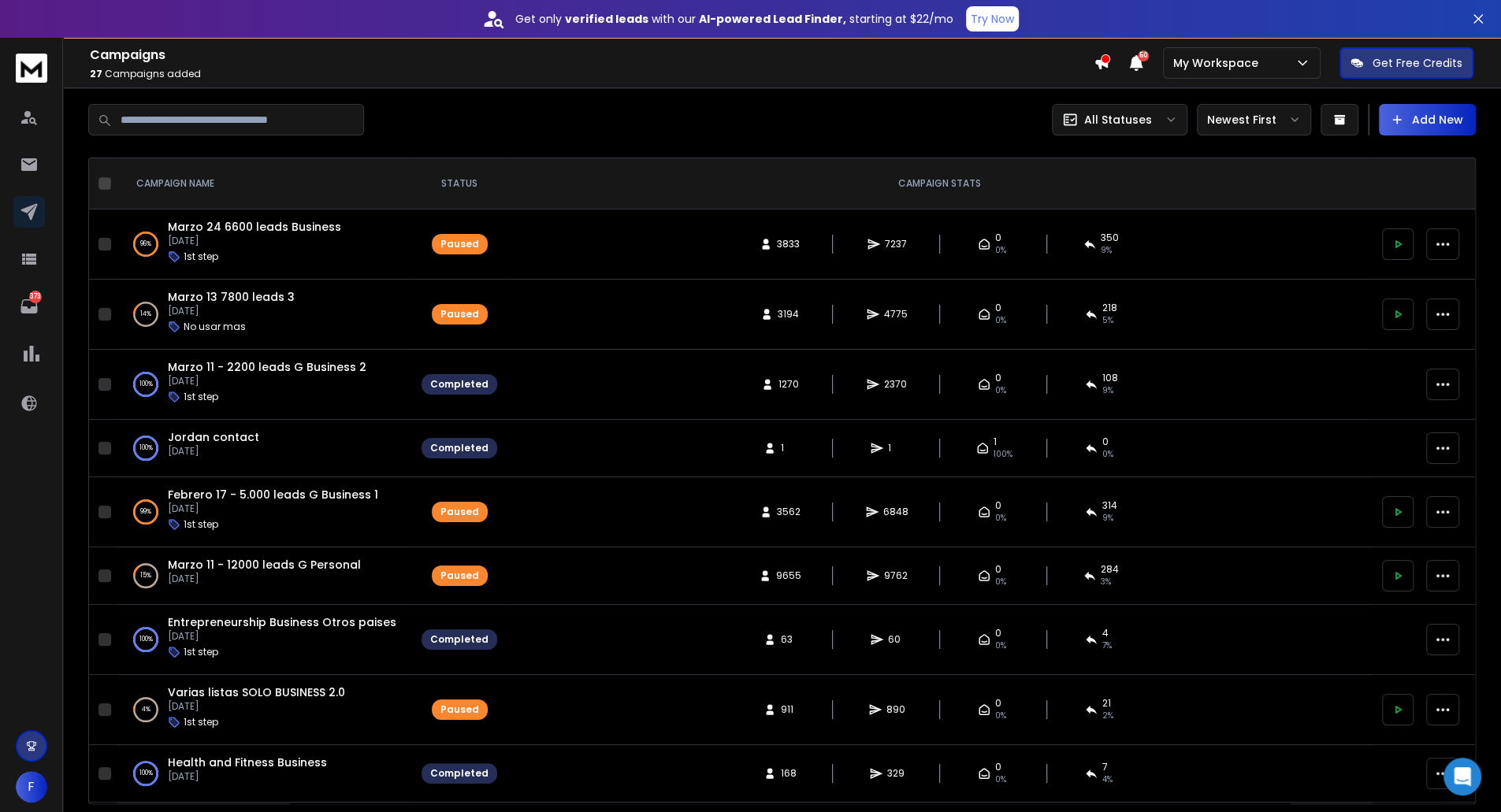
click at [234, 425] on td "100 % Jordan contact 5 months ago" at bounding box center [264, 448] width 295 height 57
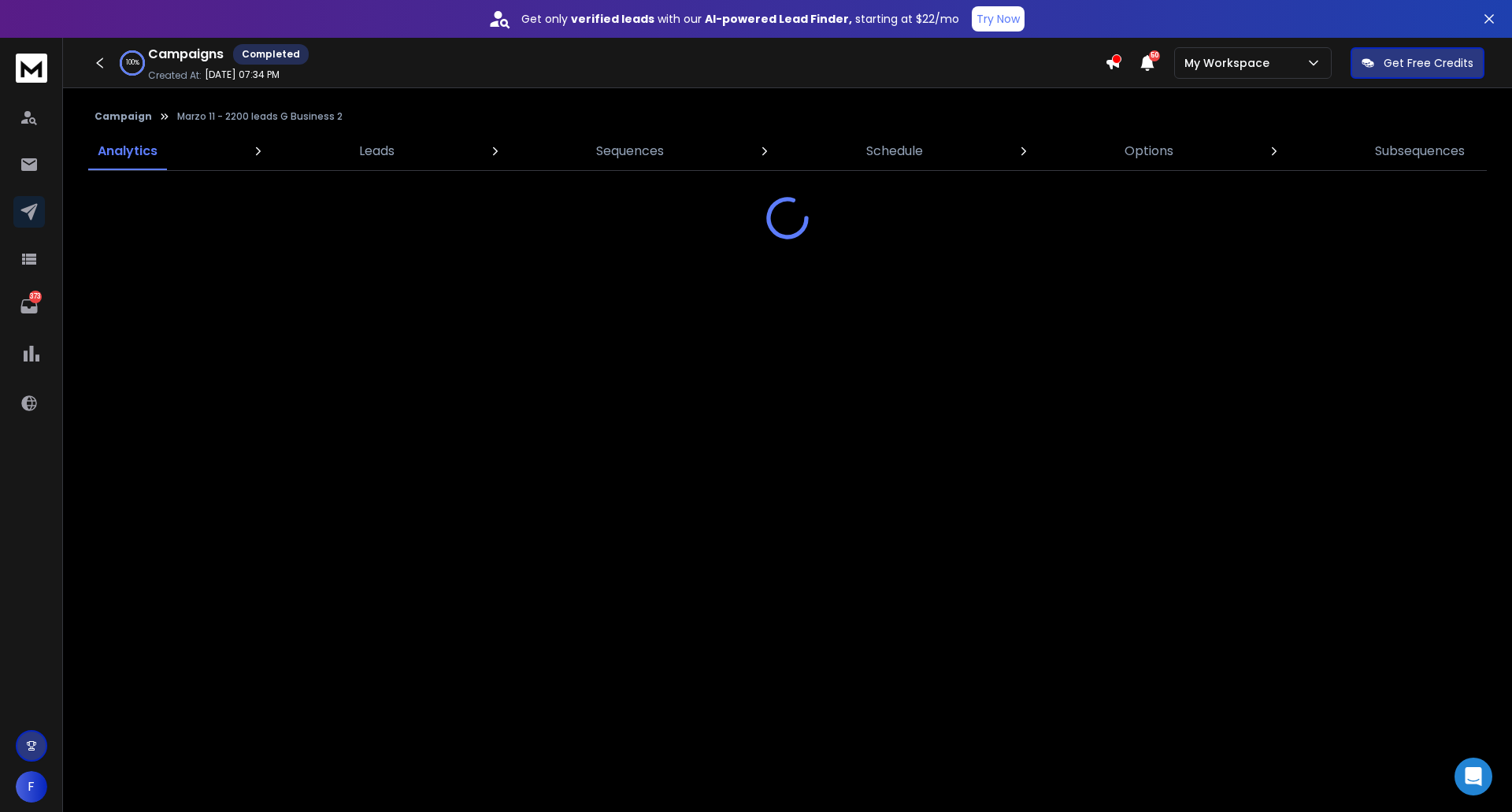
click at [233, 432] on div "Get only verified leads with our AI-powered Lead Finder, starting at $22/mo Try…" at bounding box center [756, 406] width 1512 height 812
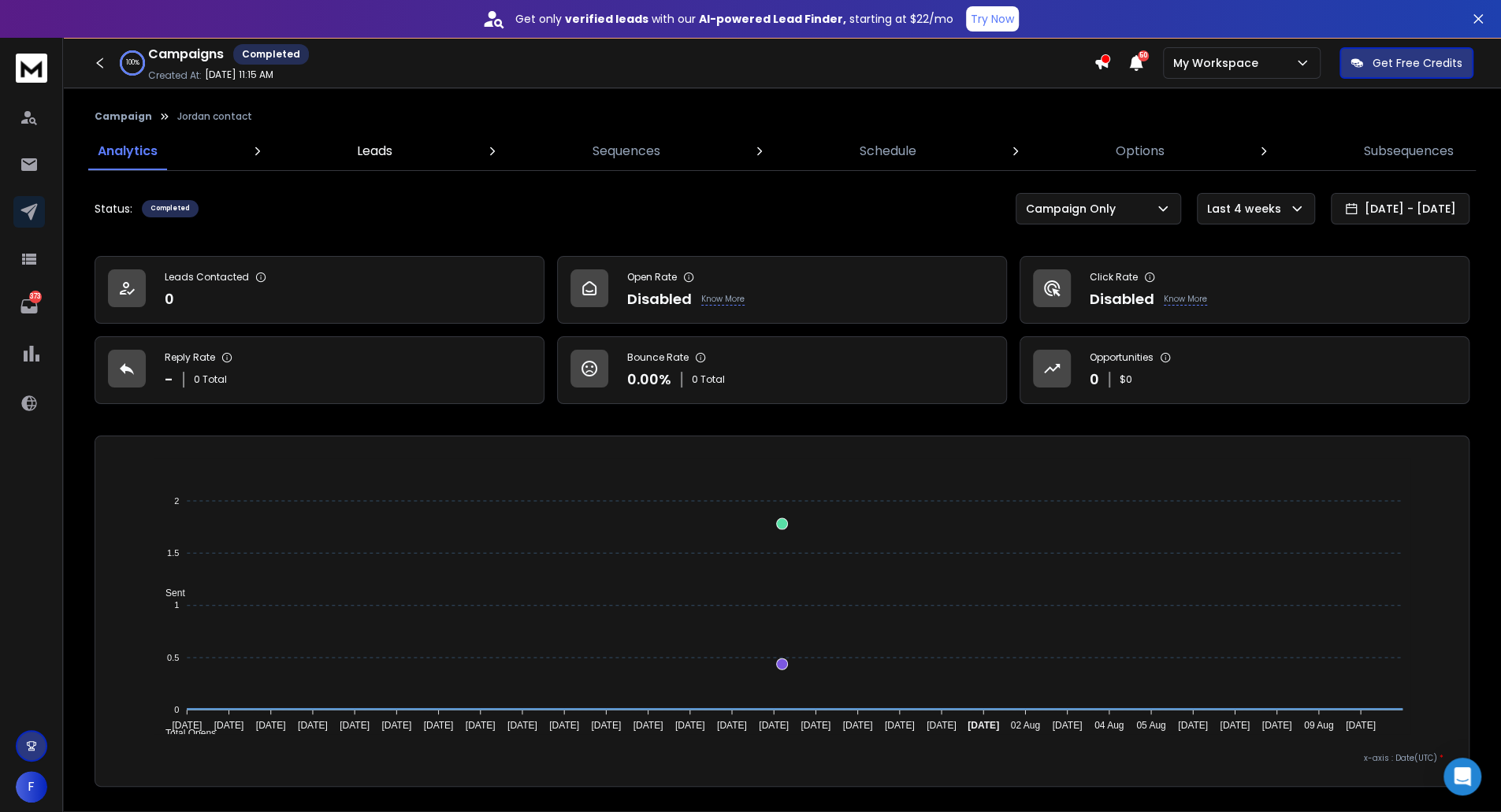
click at [372, 154] on p "Leads" at bounding box center [375, 150] width 36 height 19
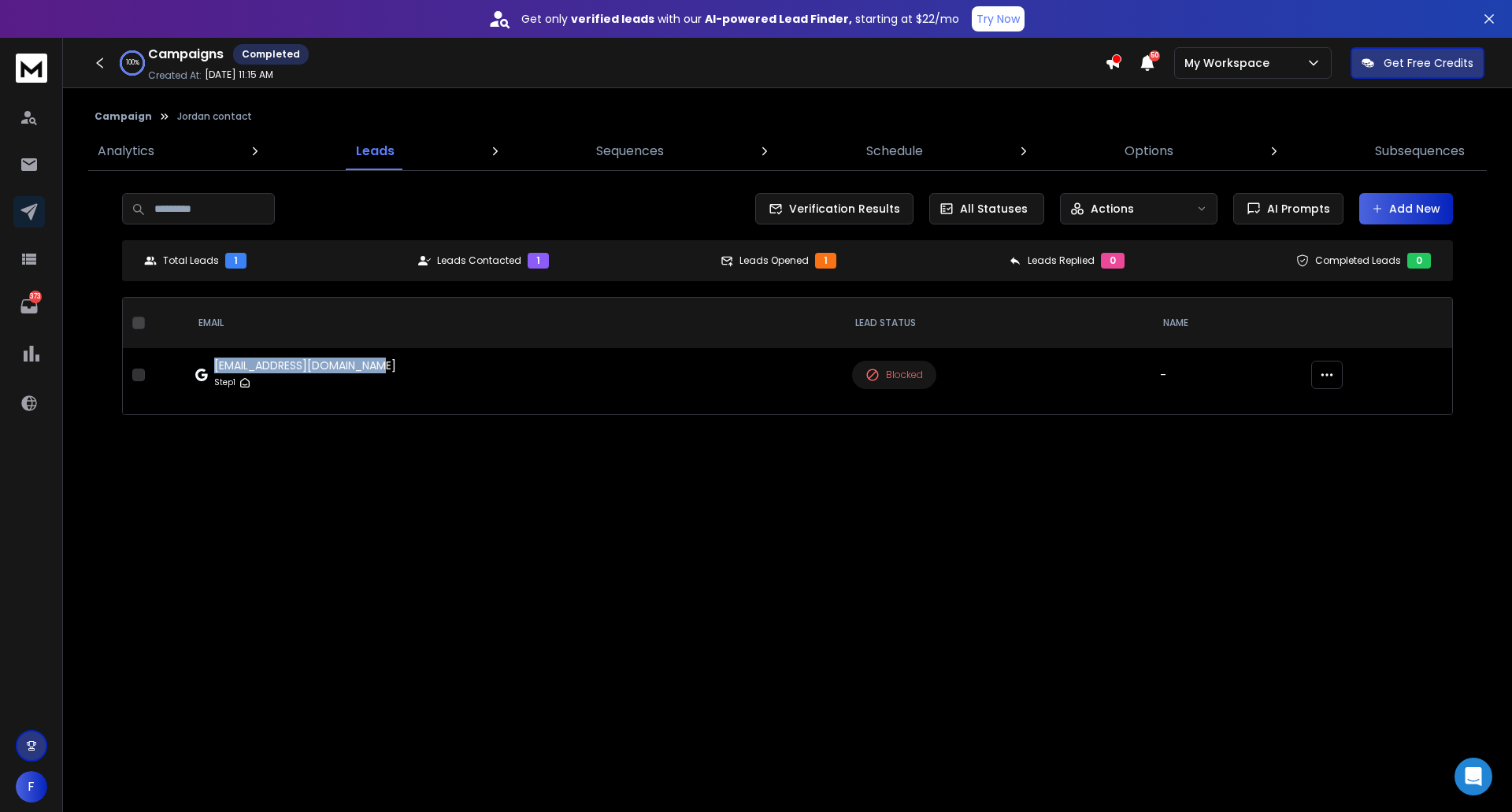
drag, startPoint x: 214, startPoint y: 364, endPoint x: 375, endPoint y: 362, distance: 161.0
click at [375, 362] on div "jordan@hoteltechreport.com Step 1" at bounding box center [514, 375] width 638 height 35
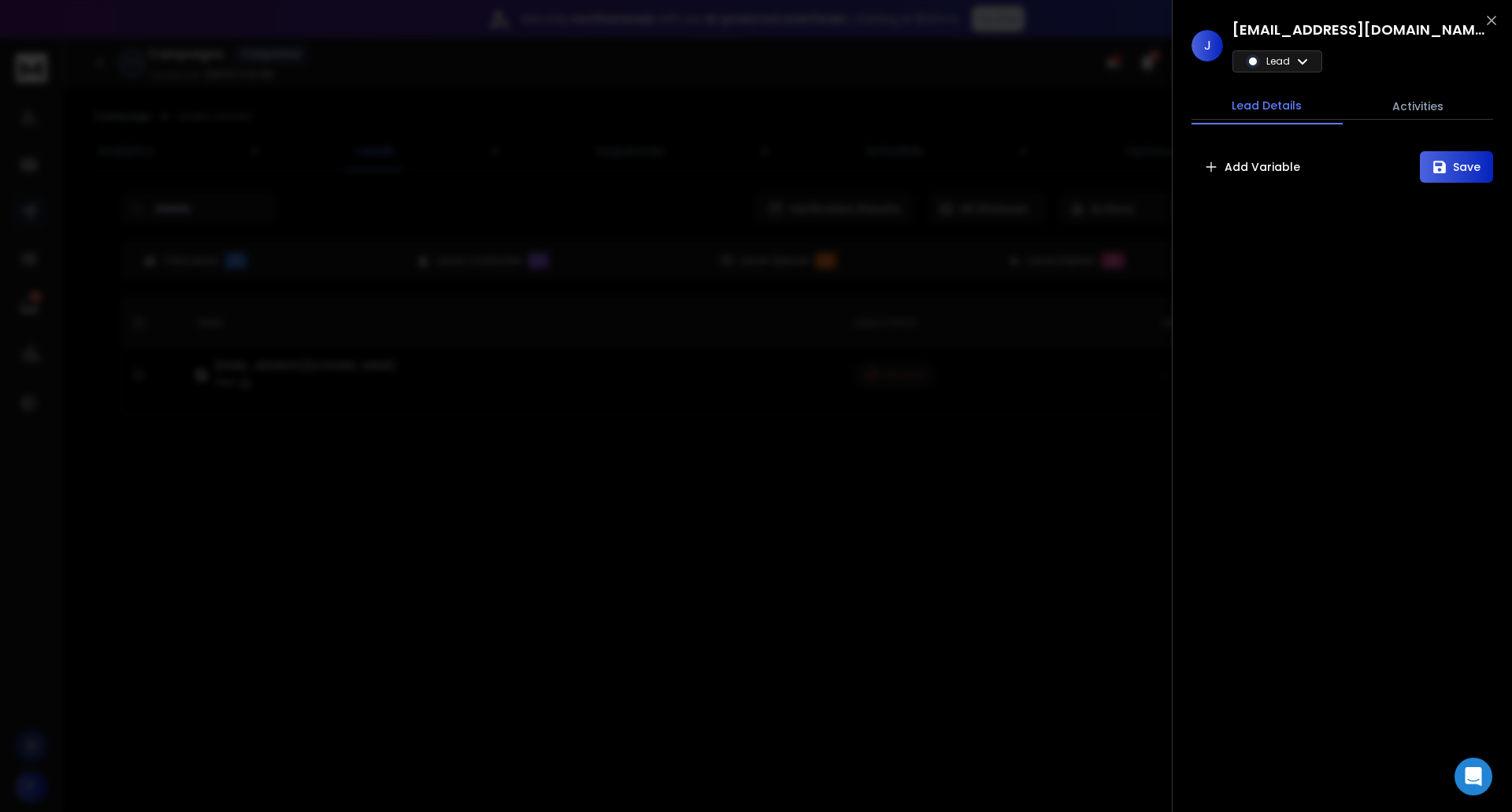
click at [101, 258] on div at bounding box center [756, 406] width 1512 height 812
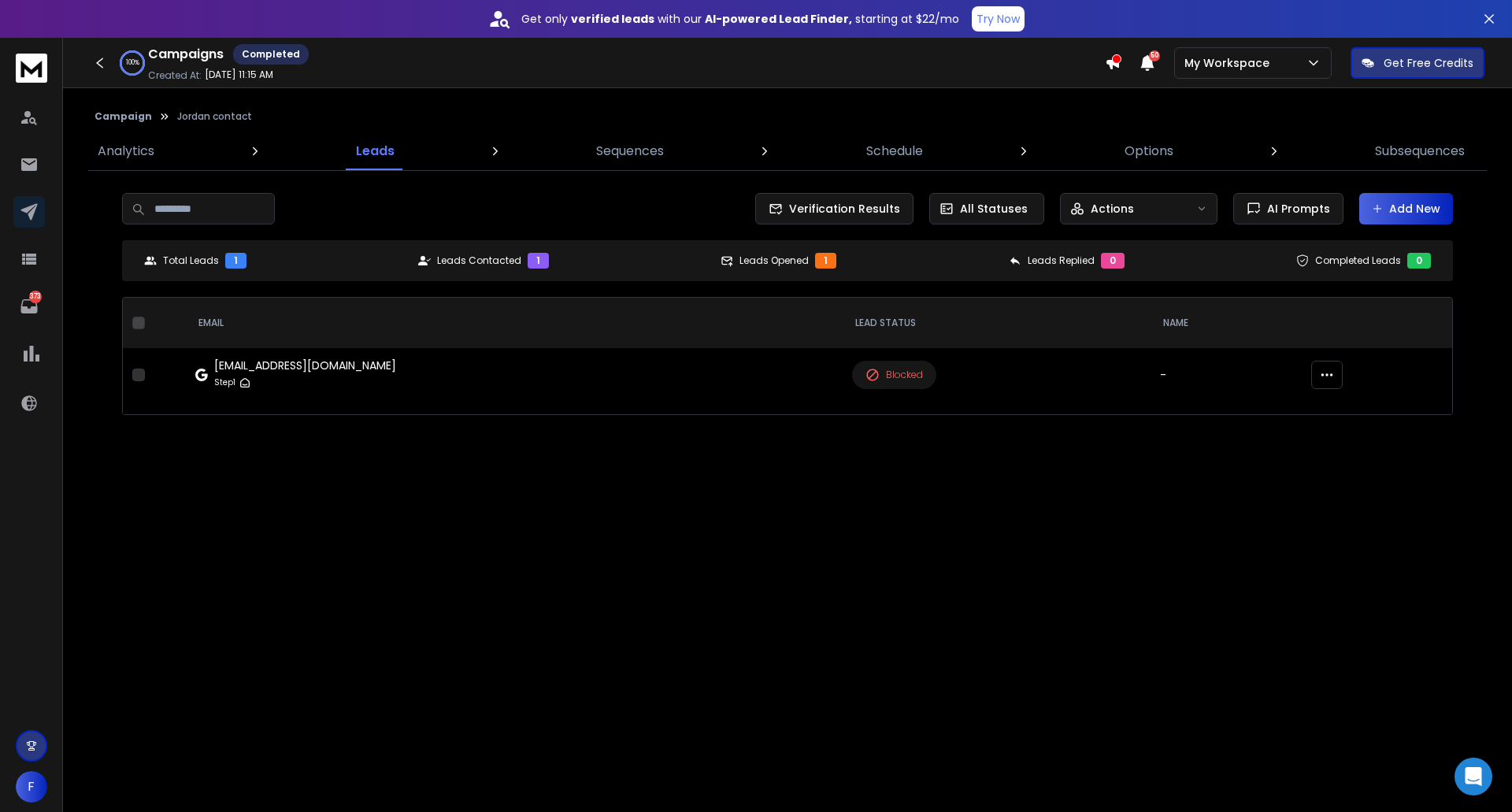
click at [96, 80] on div "100 % Campaigns Completed Created At: Mar 06, 2025, 11:15 AM 50 My Workspace Ge…" at bounding box center [756, 63] width 1512 height 50
click at [103, 62] on icon at bounding box center [100, 63] width 15 height 15
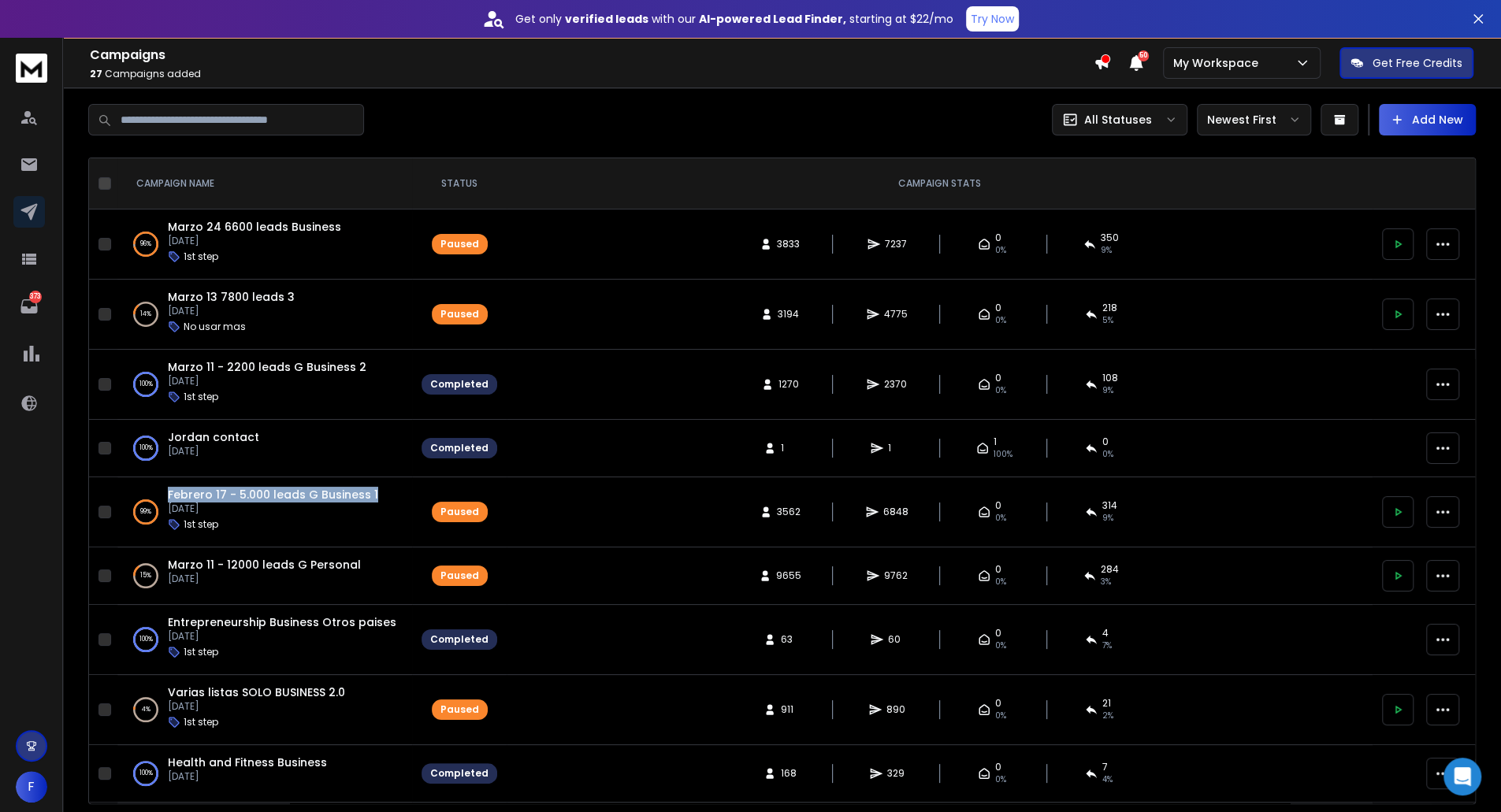
drag, startPoint x: 372, startPoint y: 490, endPoint x: 170, endPoint y: 492, distance: 202.0
click at [170, 492] on div "99 % Febrero 17 - 5.000 leads G Business 1 6 months ago 1st step" at bounding box center [265, 512] width 264 height 50
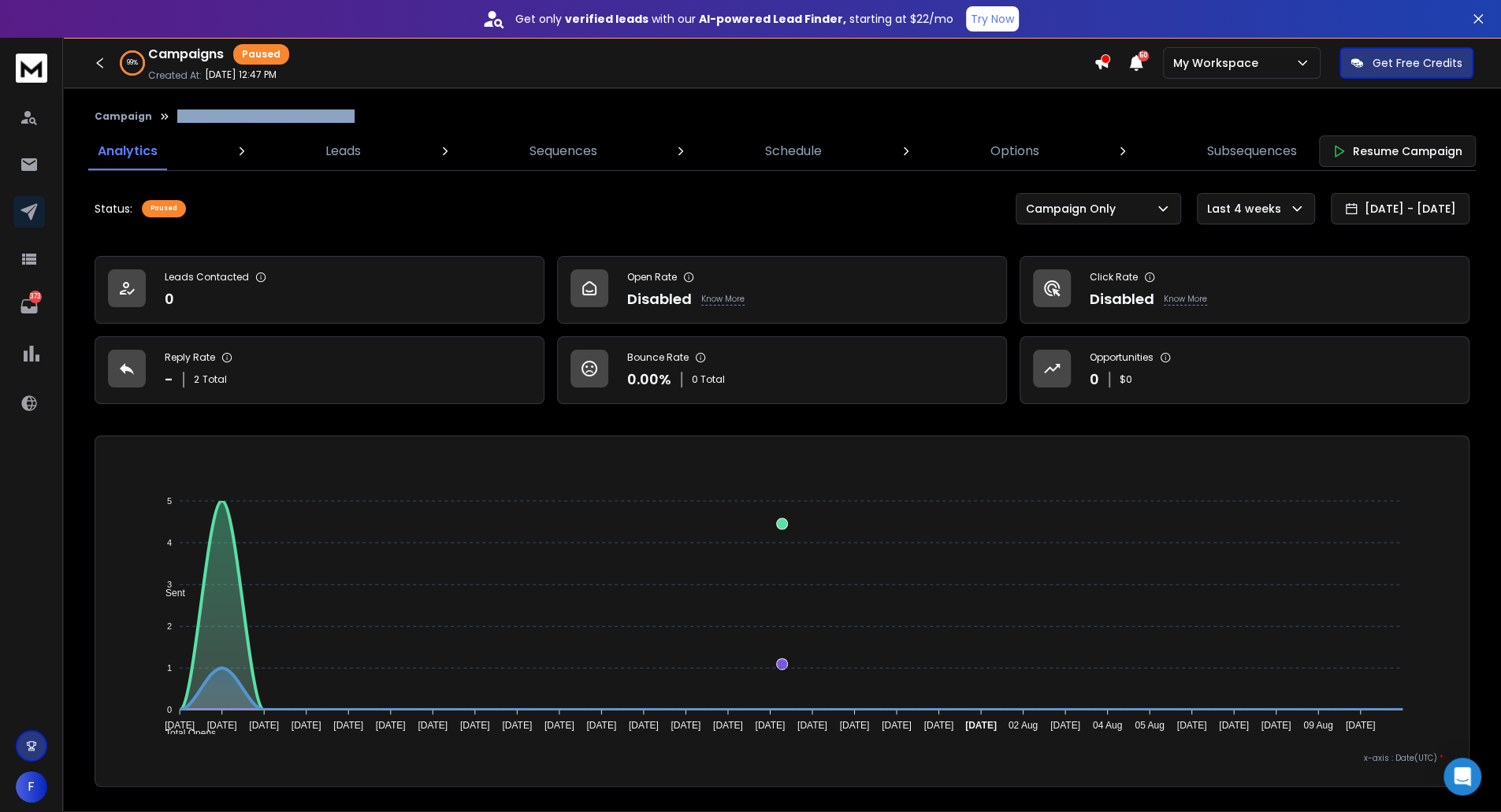
drag, startPoint x: 353, startPoint y: 121, endPoint x: 172, endPoint y: 118, distance: 181.0
click at [172, 118] on div "Campaign Febrero 17 - 5.000 leads G Business 1" at bounding box center [782, 116] width 1388 height 25
copy p "Febrero 17 - 5.000 leads G Business 1"
click at [329, 156] on p "Leads" at bounding box center [344, 150] width 36 height 19
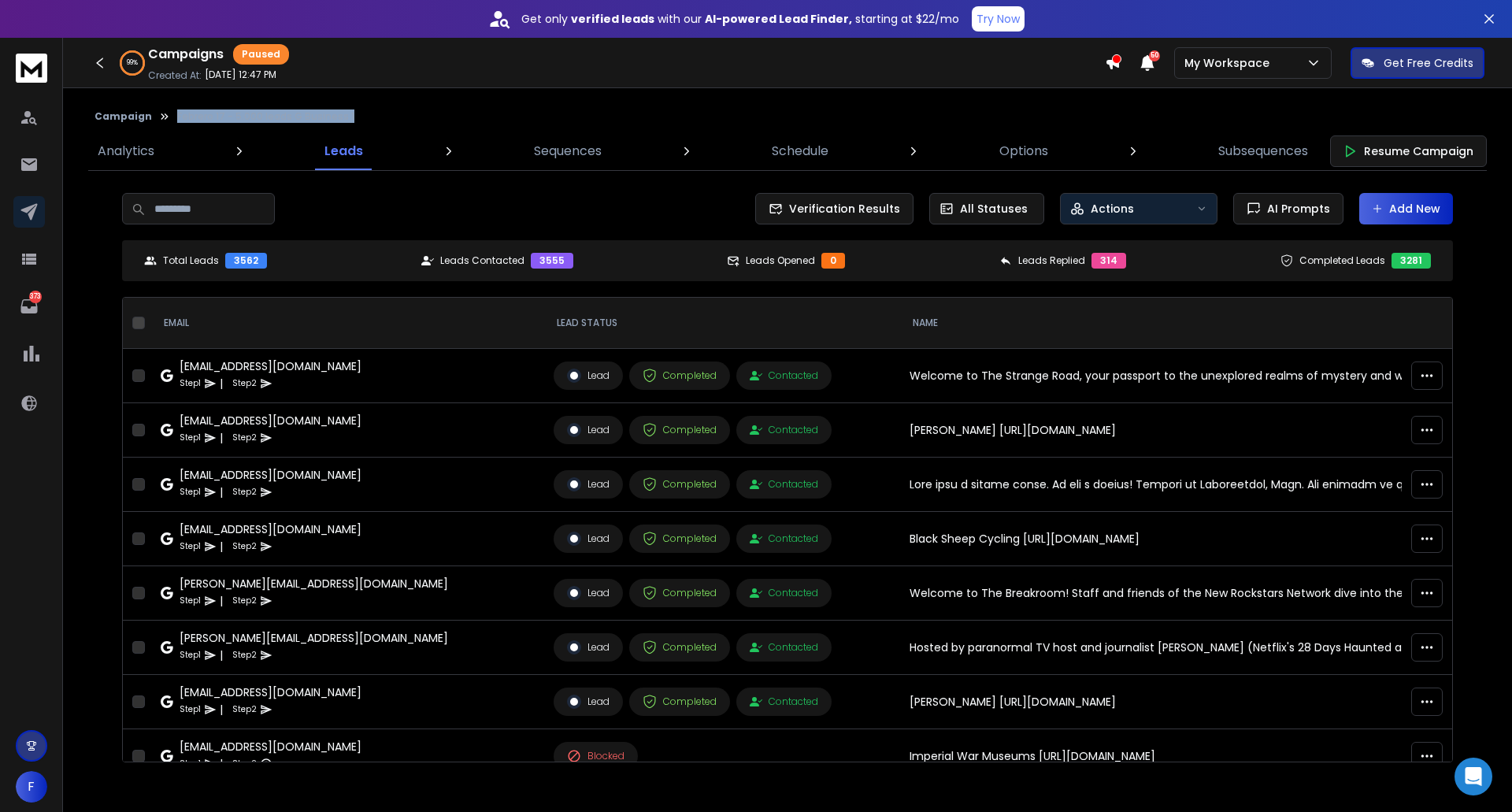
click at [1140, 212] on div "Actions" at bounding box center [1130, 208] width 120 height 15
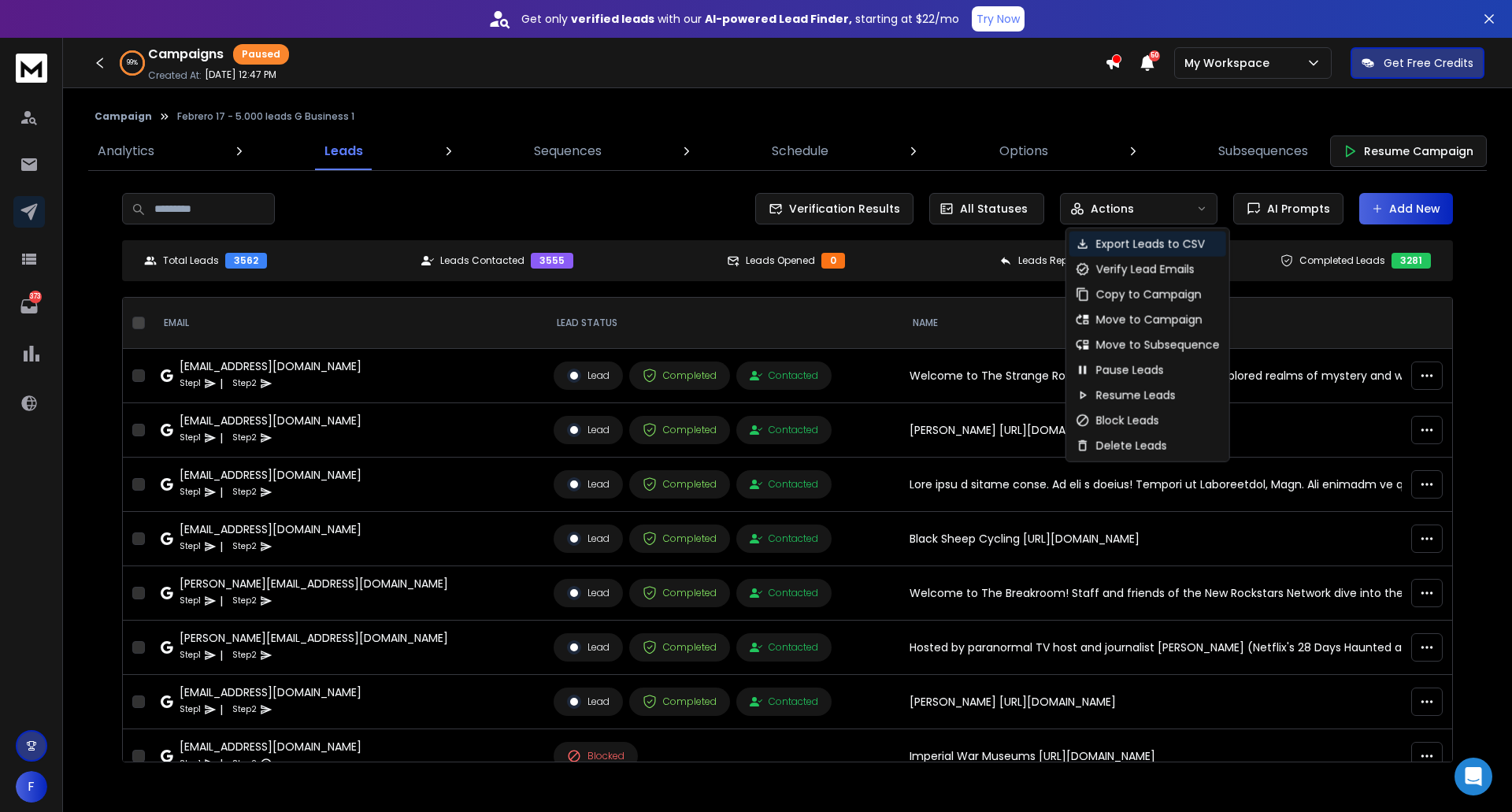
click at [1142, 245] on p "Export Leads to CSV" at bounding box center [1150, 243] width 109 height 15
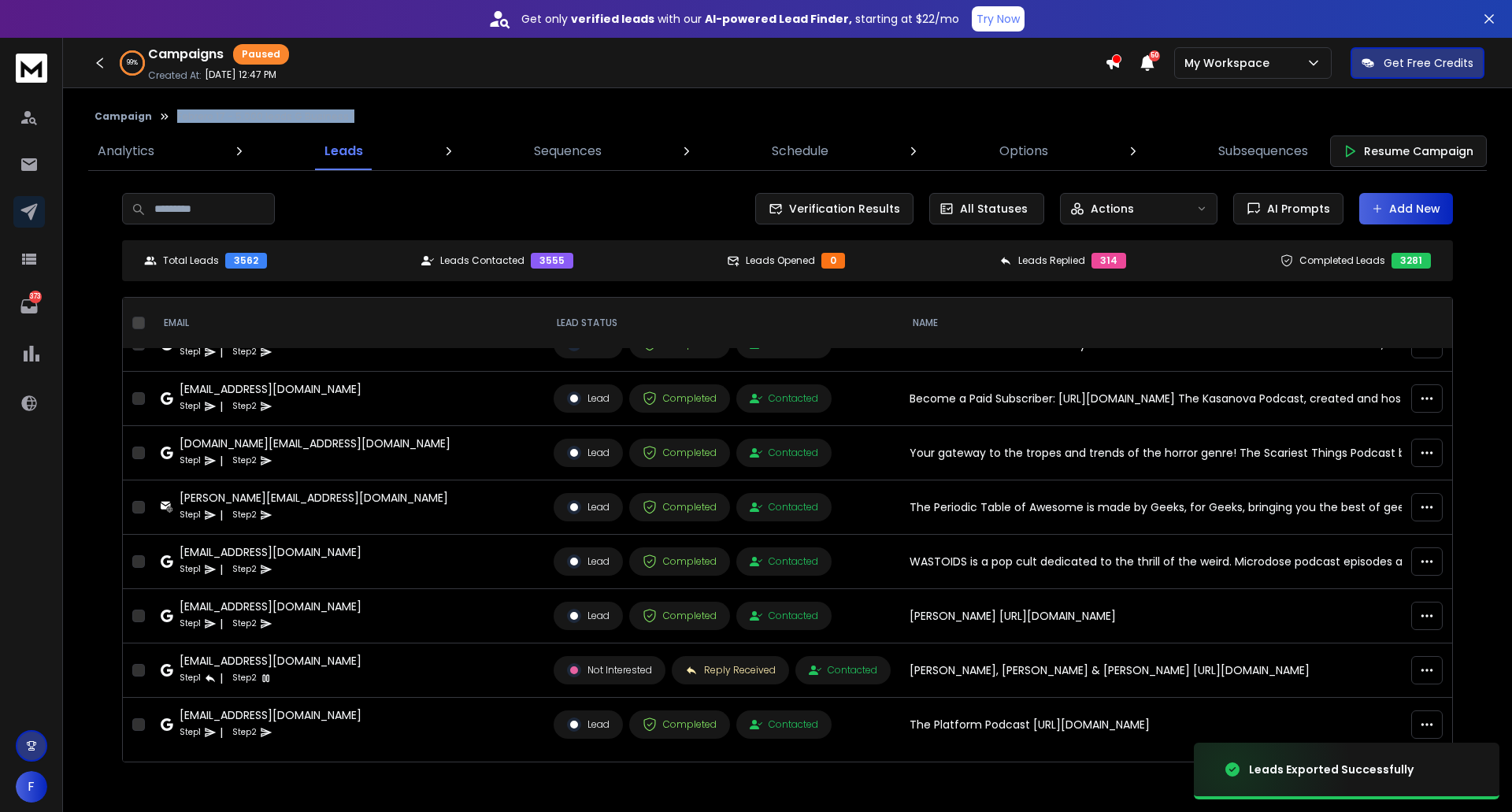
scroll to position [2315, 0]
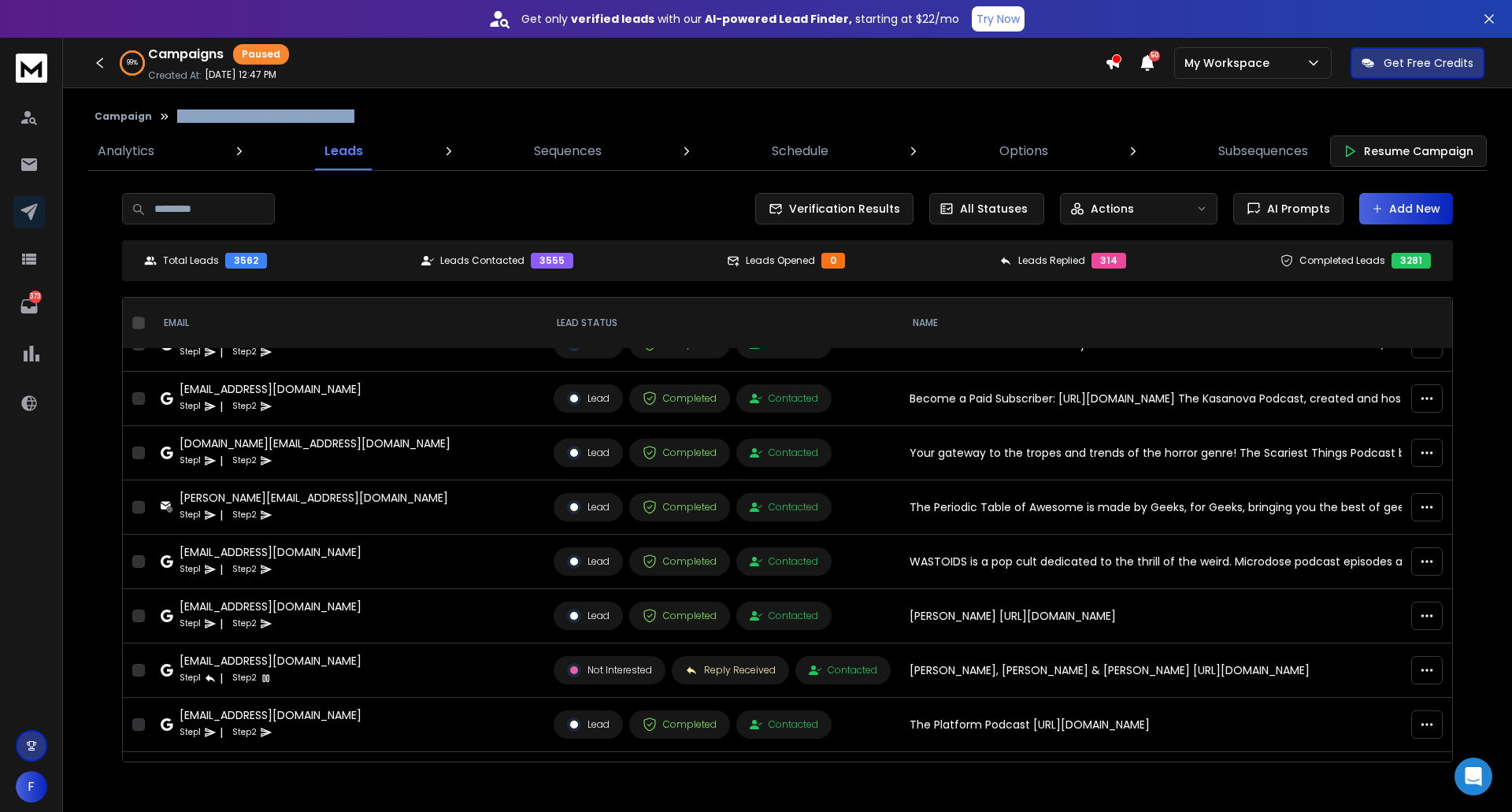
click at [876, 117] on div "Campaign Febrero 17 - 5.000 leads G Business 1" at bounding box center [788, 116] width 1399 height 25
click at [1096, 207] on p "Actions" at bounding box center [1112, 208] width 44 height 15
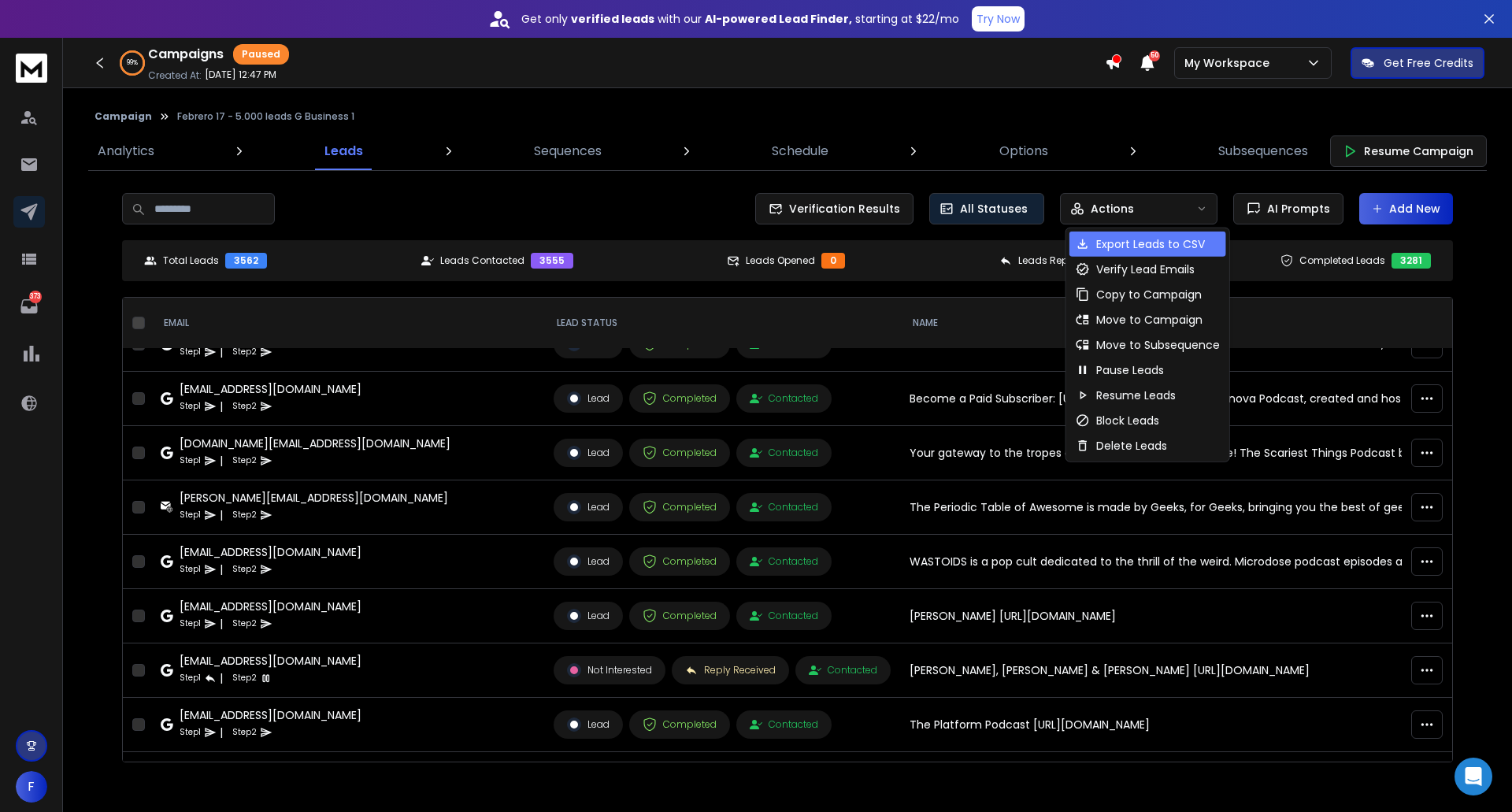
click at [1001, 196] on button "All Statuses" at bounding box center [986, 208] width 115 height 32
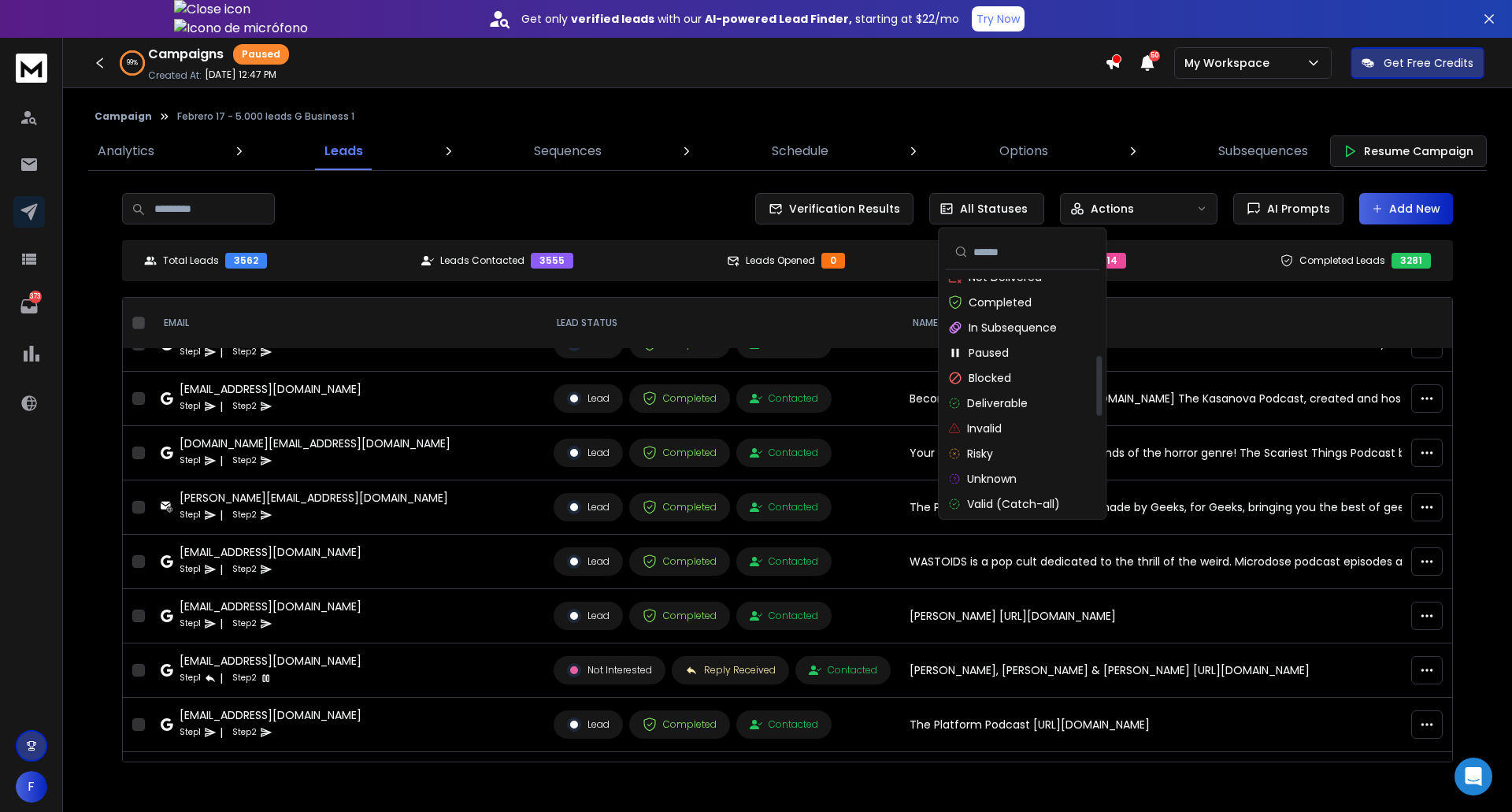
scroll to position [315, 0]
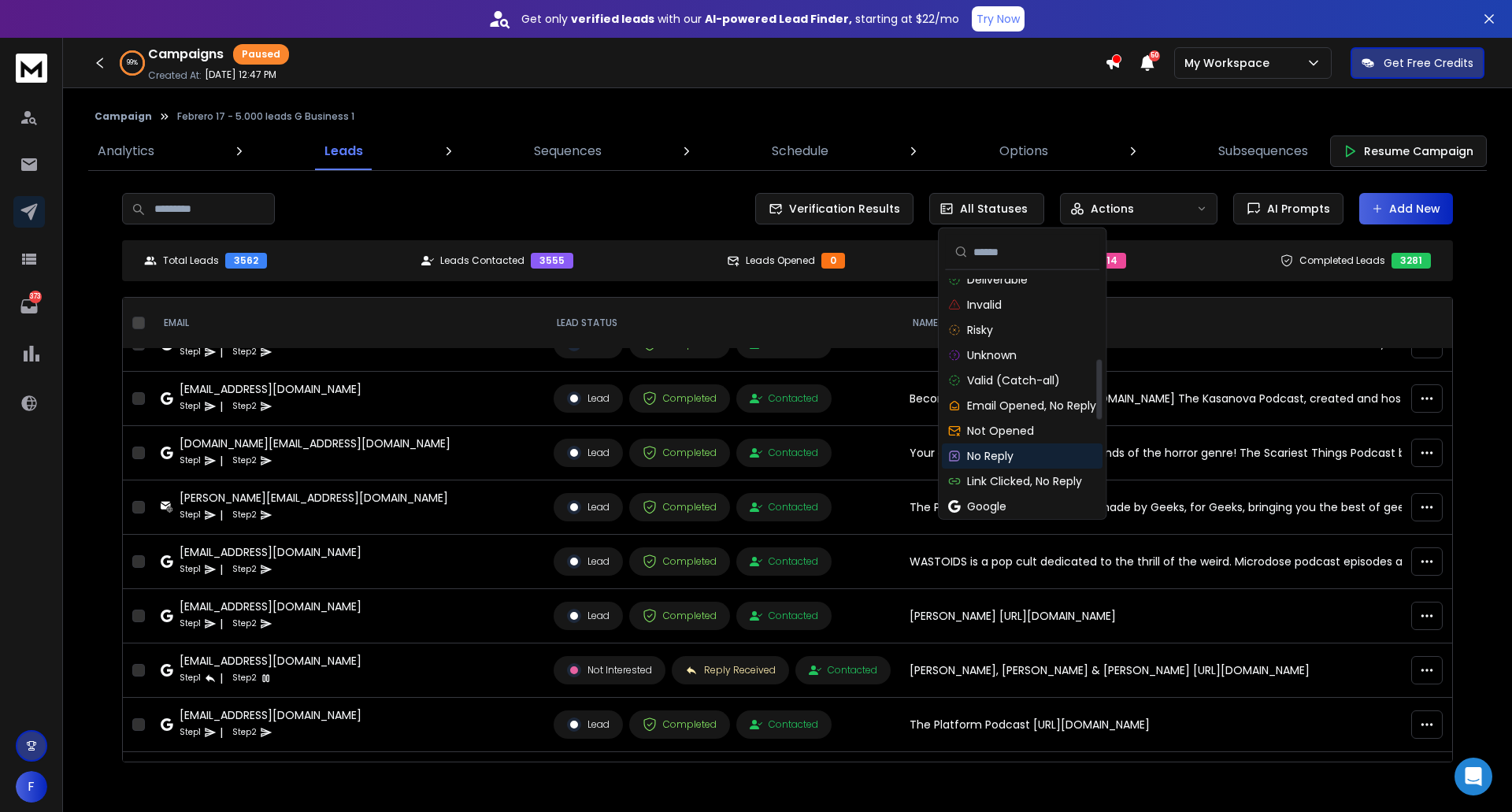
click at [983, 450] on p "No Reply" at bounding box center [990, 456] width 47 height 15
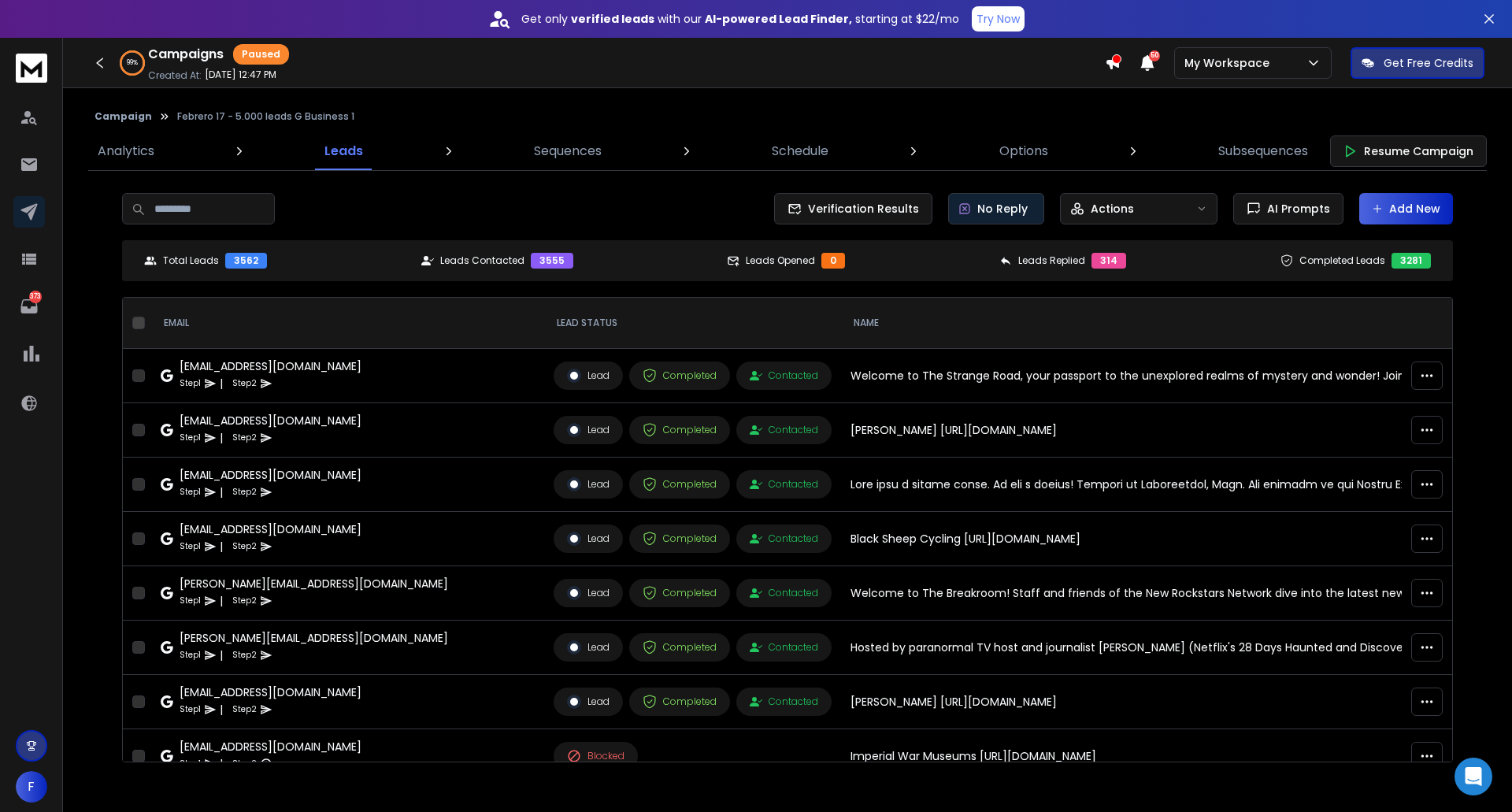
click at [1002, 218] on button "No Reply" at bounding box center [996, 208] width 96 height 32
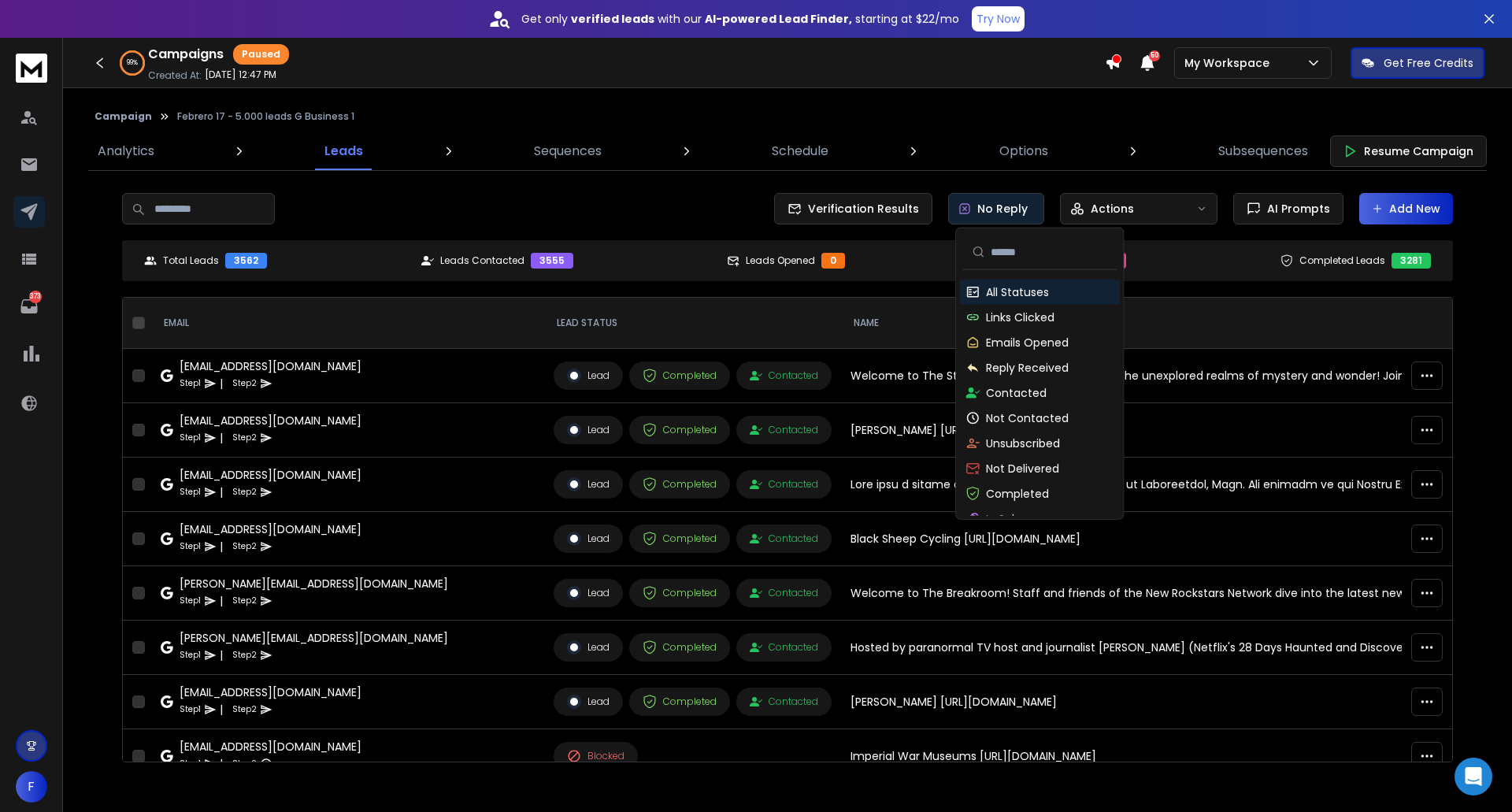
click at [1001, 212] on p "No Reply" at bounding box center [1002, 208] width 50 height 15
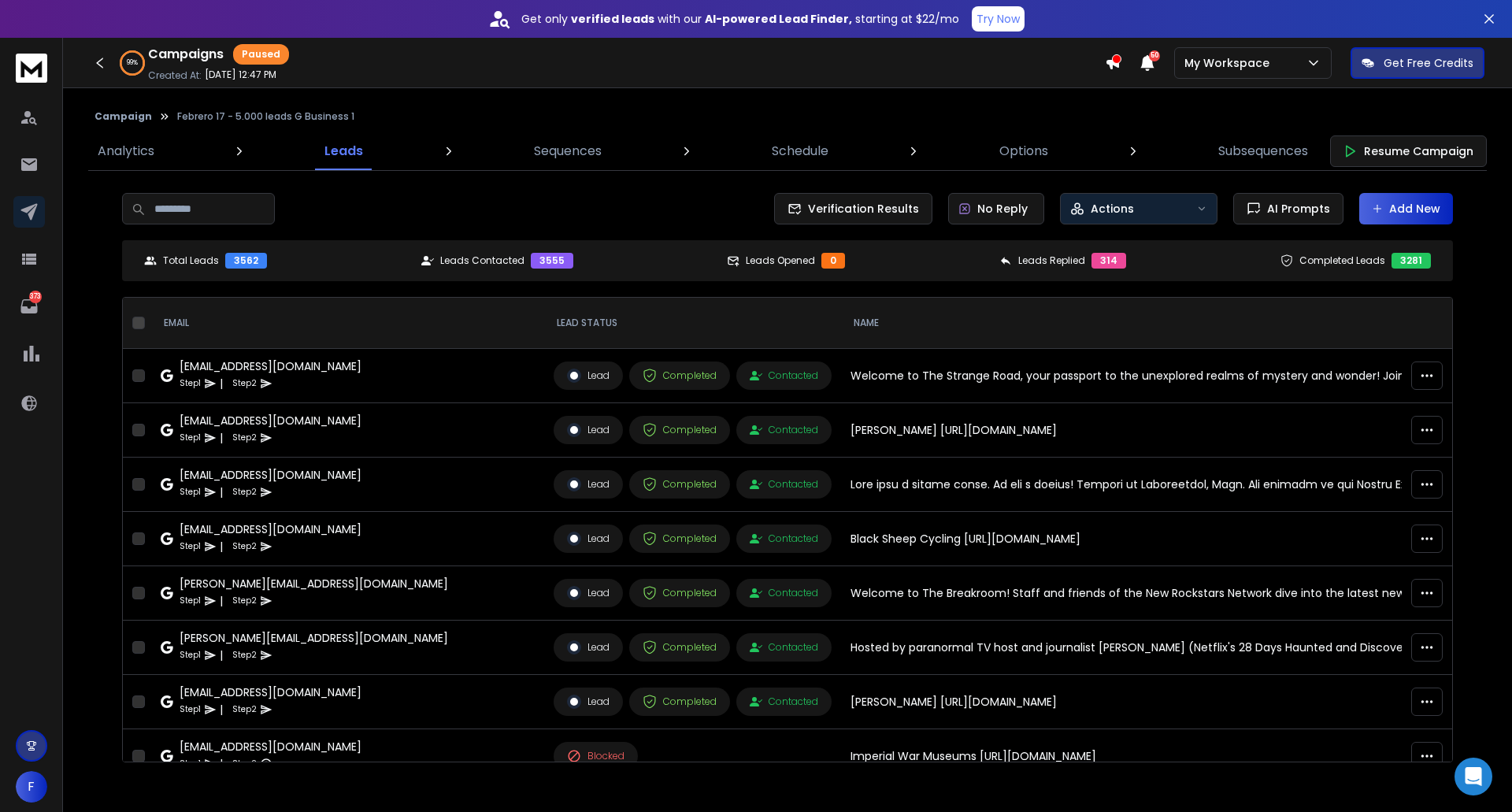
click at [1111, 204] on p "Actions" at bounding box center [1112, 208] width 44 height 15
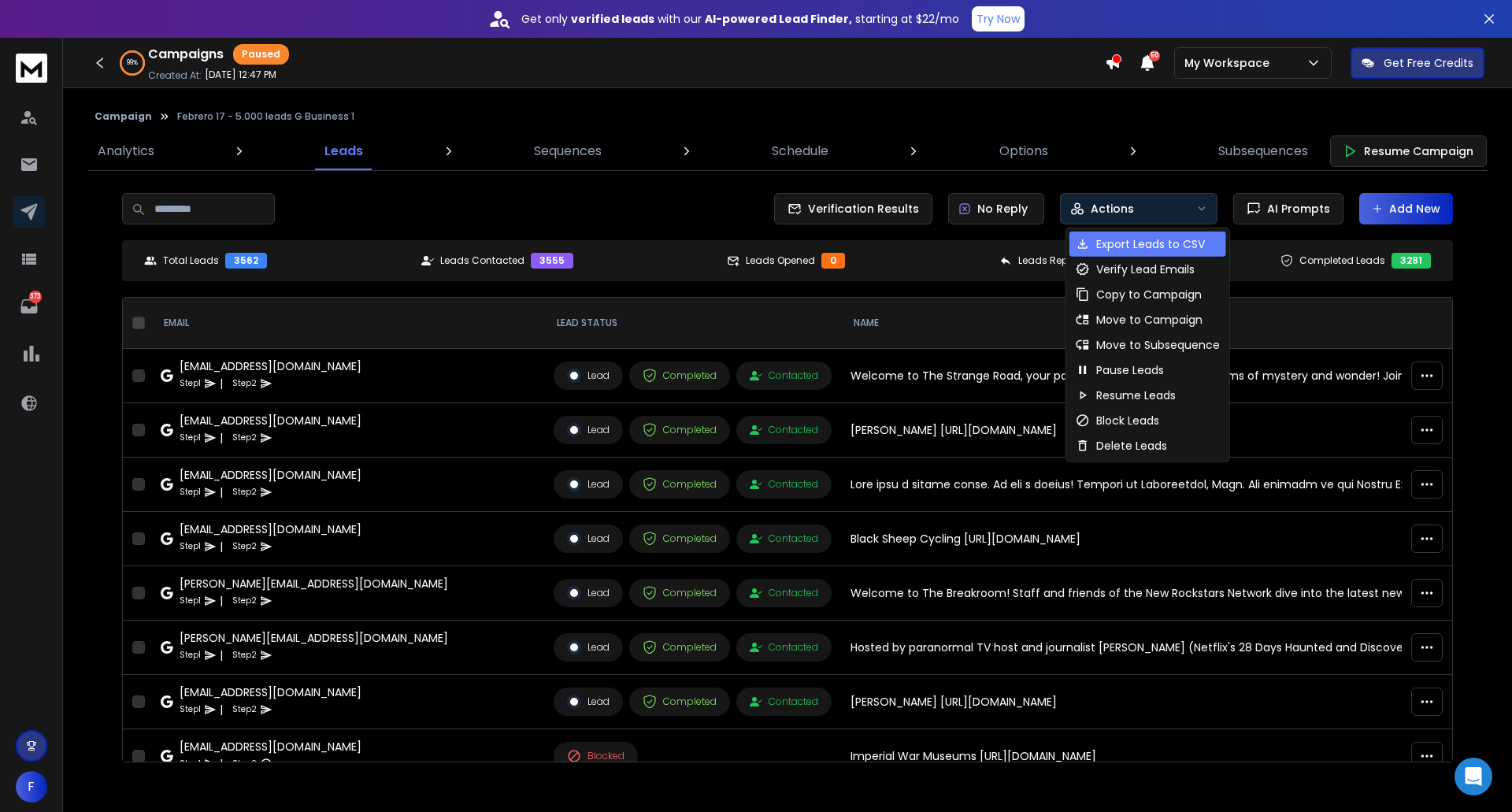
click at [1111, 204] on p "Actions" at bounding box center [1112, 208] width 44 height 15
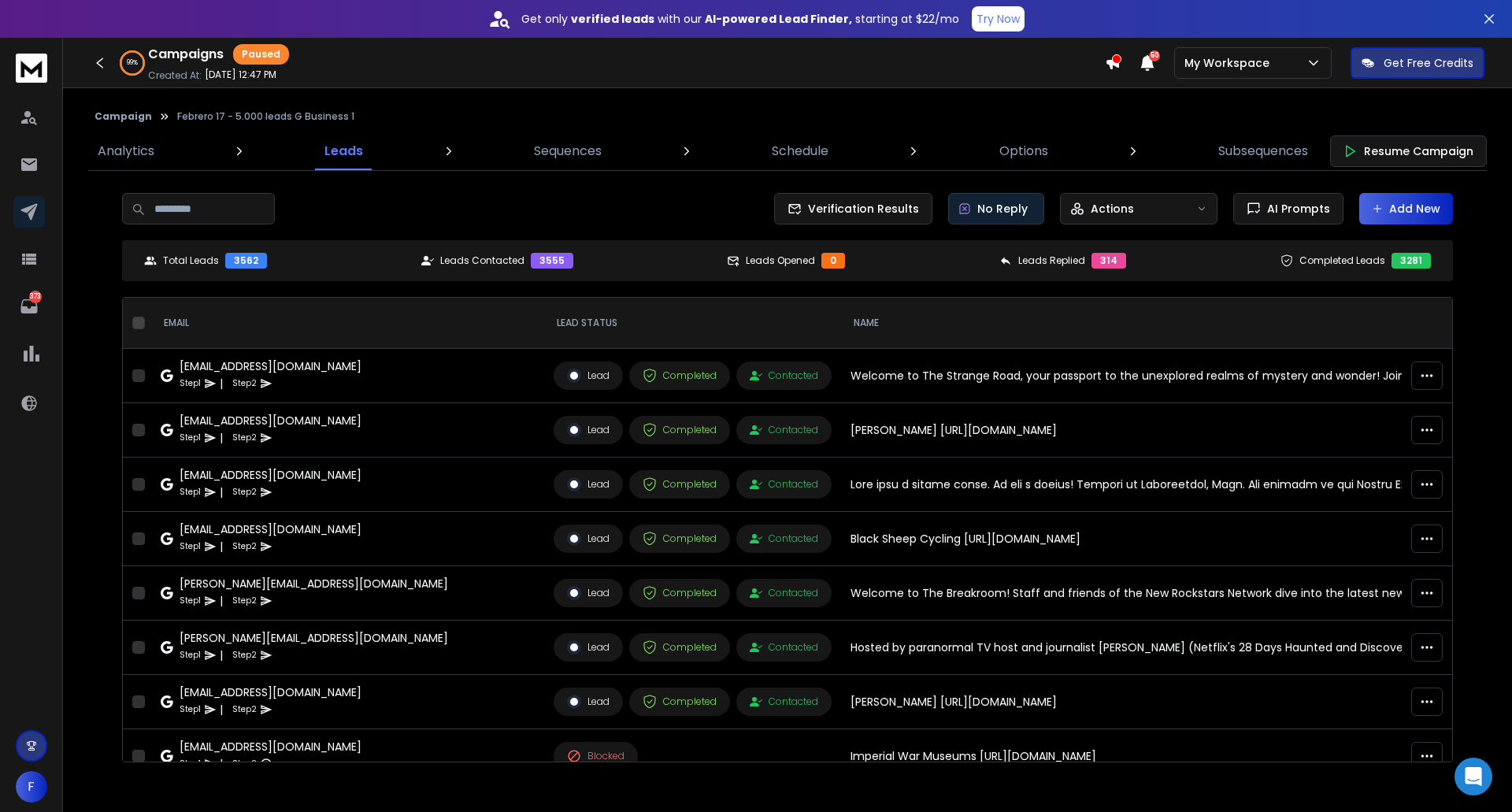
click at [995, 193] on button "No Reply" at bounding box center [996, 208] width 96 height 32
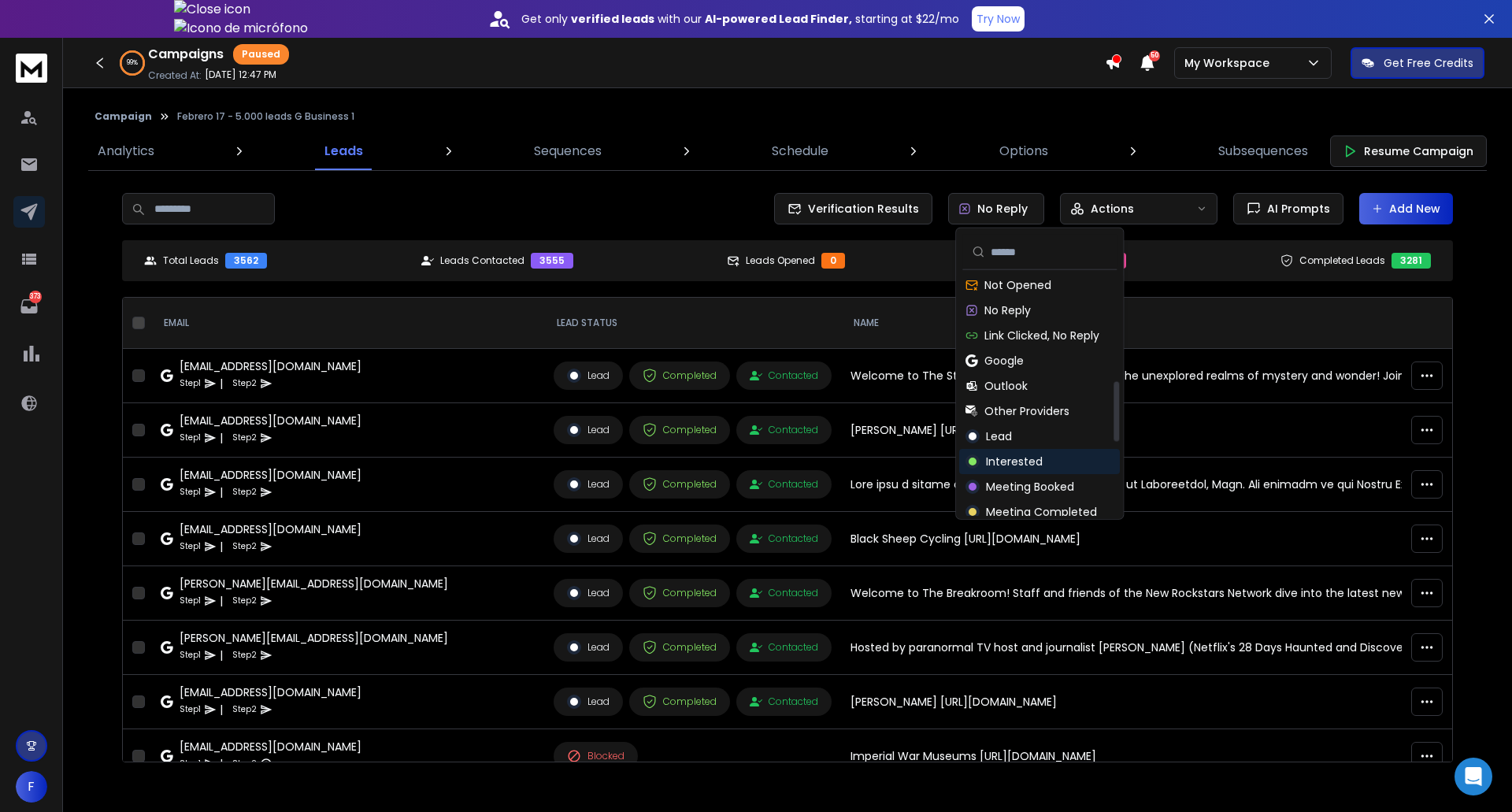
scroll to position [393, 0]
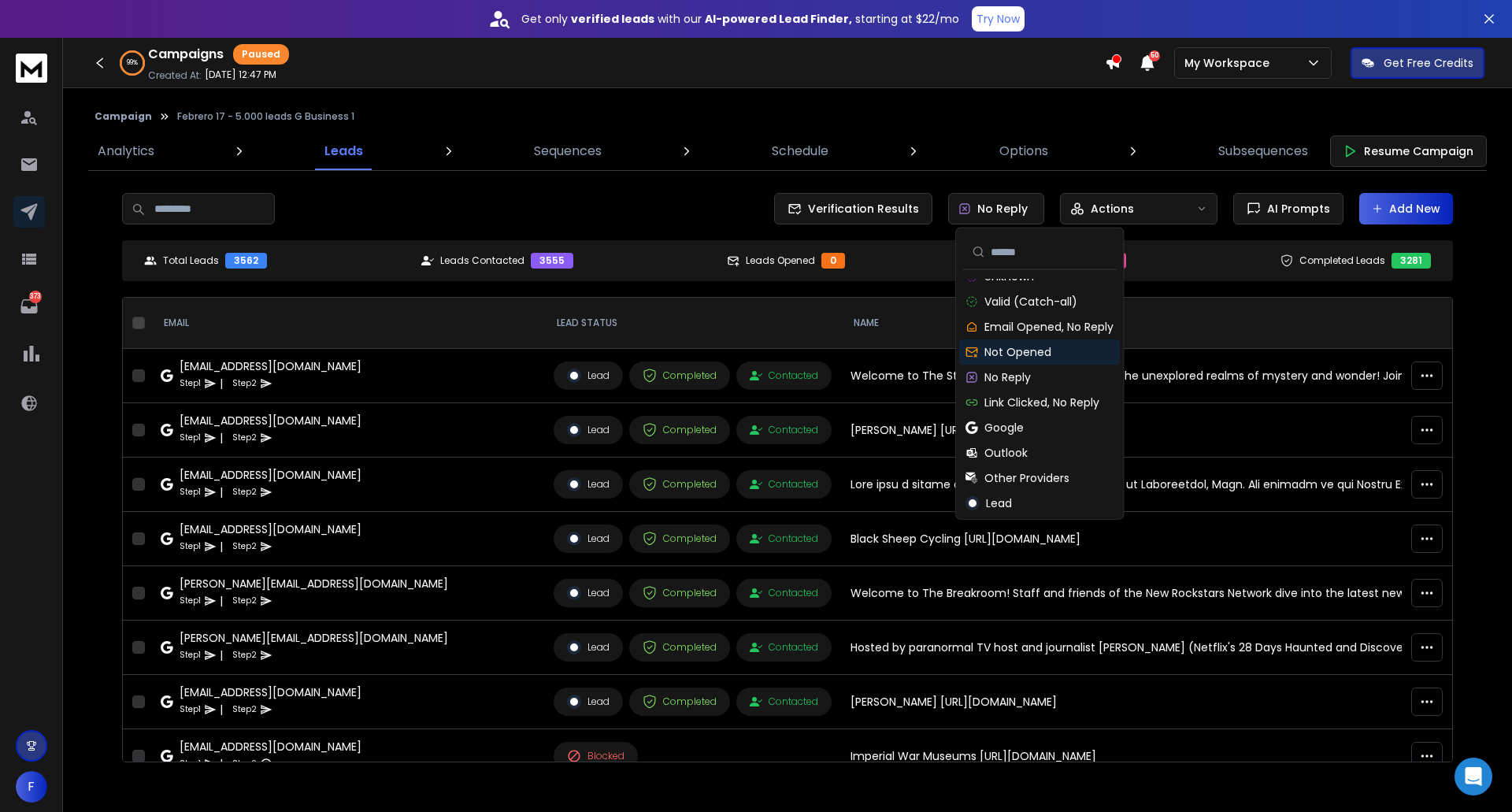
click at [706, 209] on div "Verification Results No Reply Actions AI Prompts Add New" at bounding box center [788, 208] width 1331 height 32
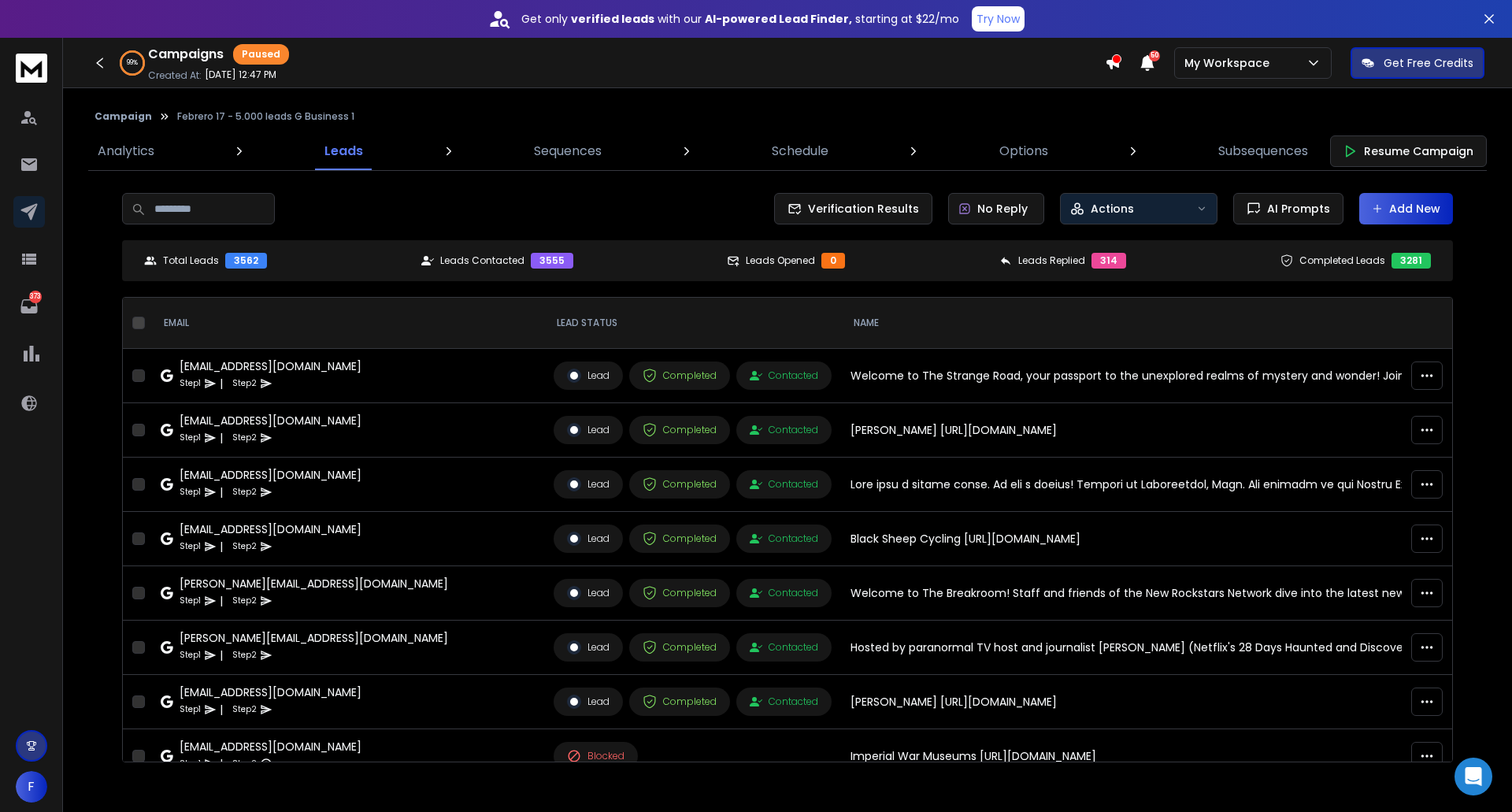
click at [1188, 207] on div "Actions" at bounding box center [1130, 208] width 120 height 15
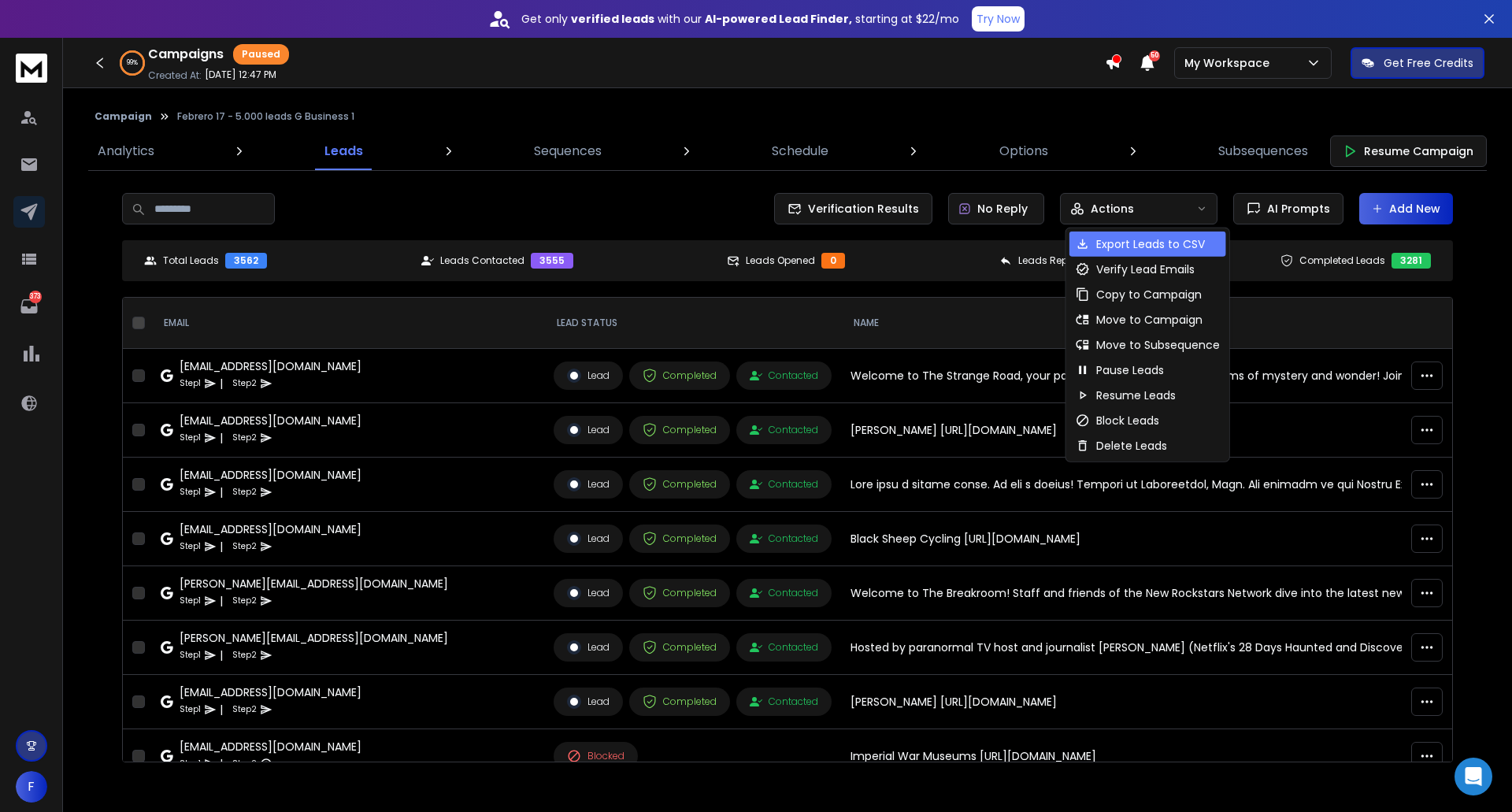
click at [1124, 246] on p "Export Leads to CSV" at bounding box center [1150, 243] width 109 height 15
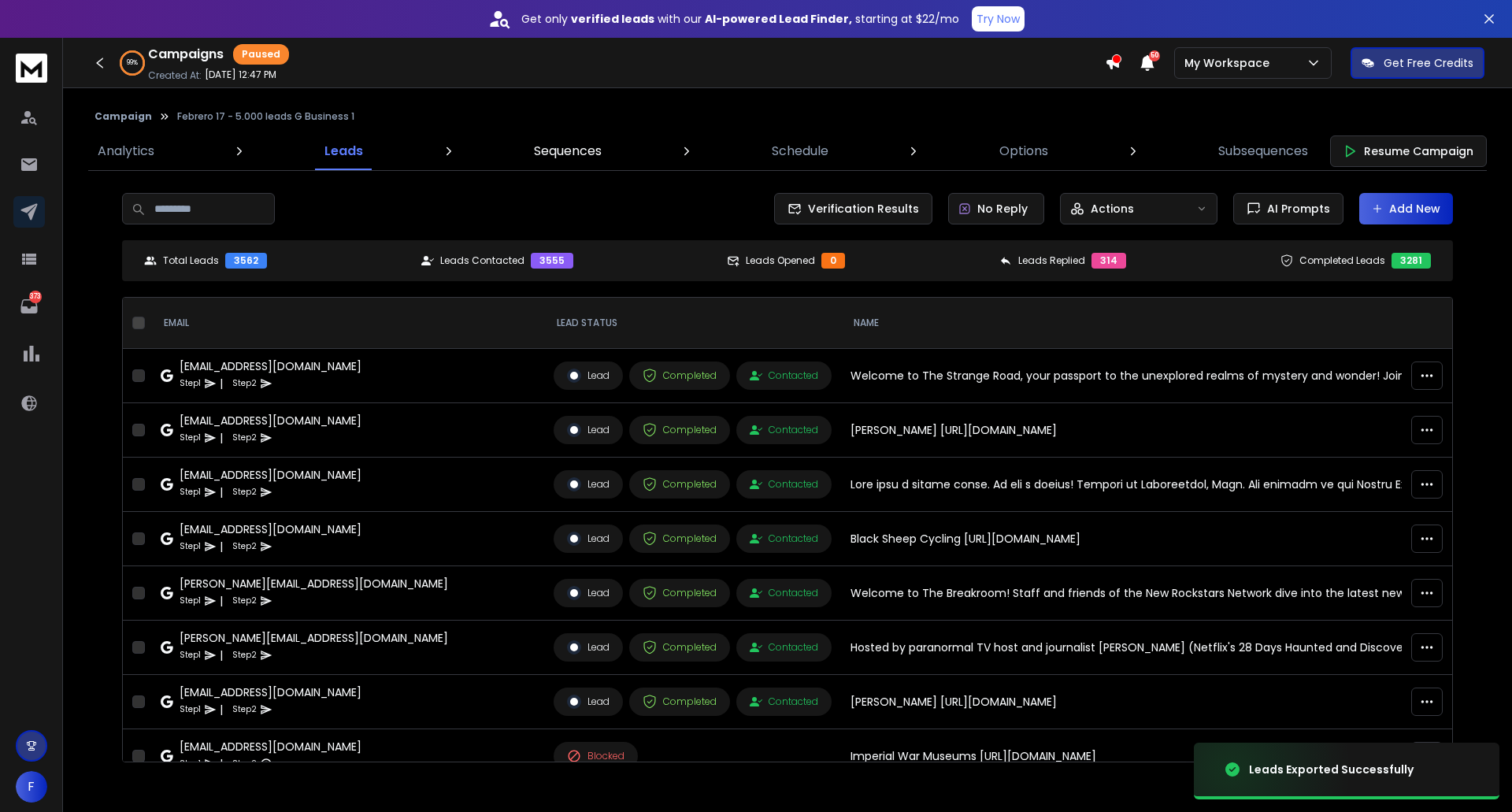
click at [545, 153] on p "Sequences" at bounding box center [568, 150] width 68 height 19
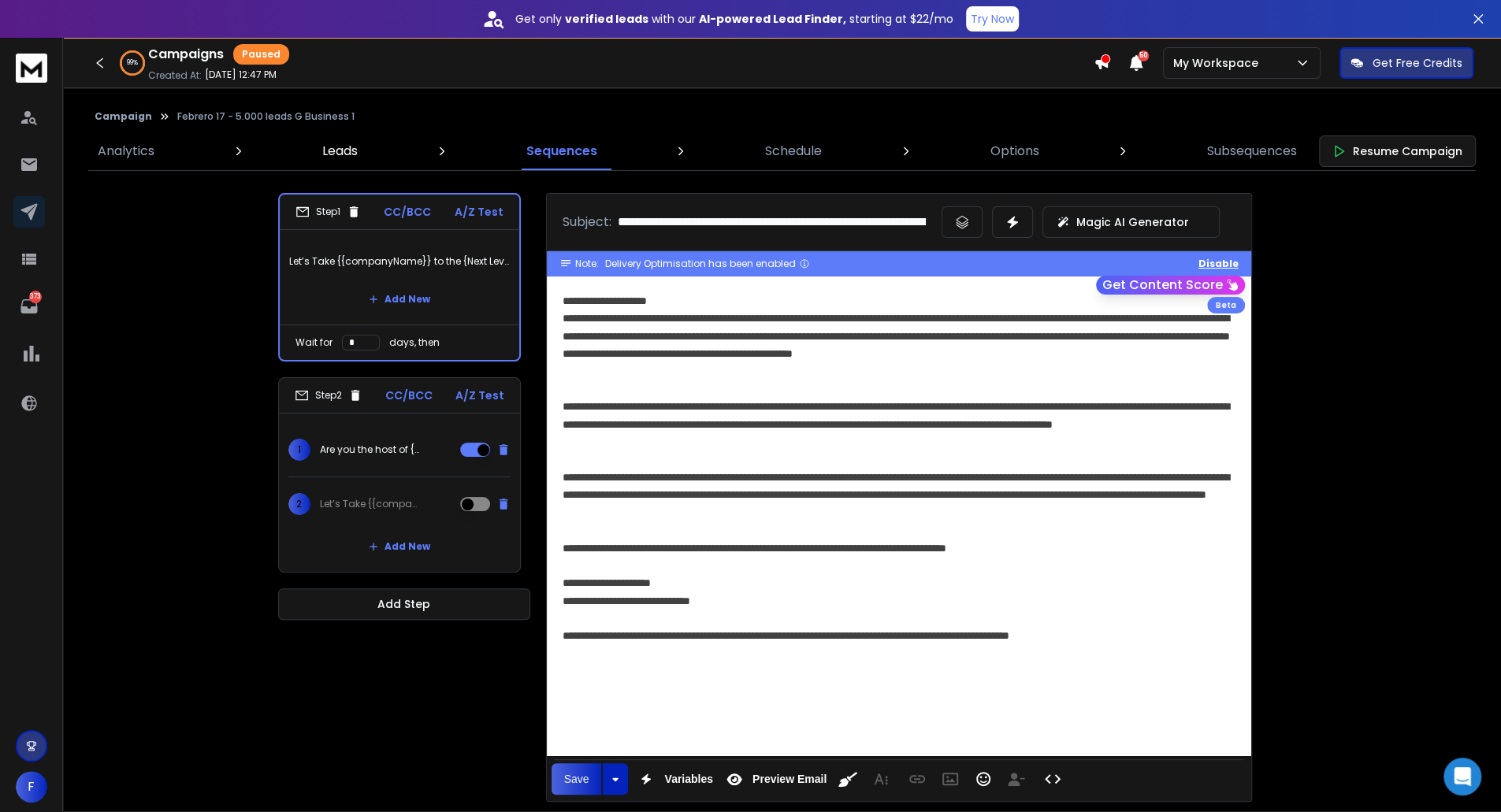
drag, startPoint x: 352, startPoint y: 166, endPoint x: 204, endPoint y: 162, distance: 148.1
click at [352, 166] on link "Leads" at bounding box center [339, 151] width 54 height 38
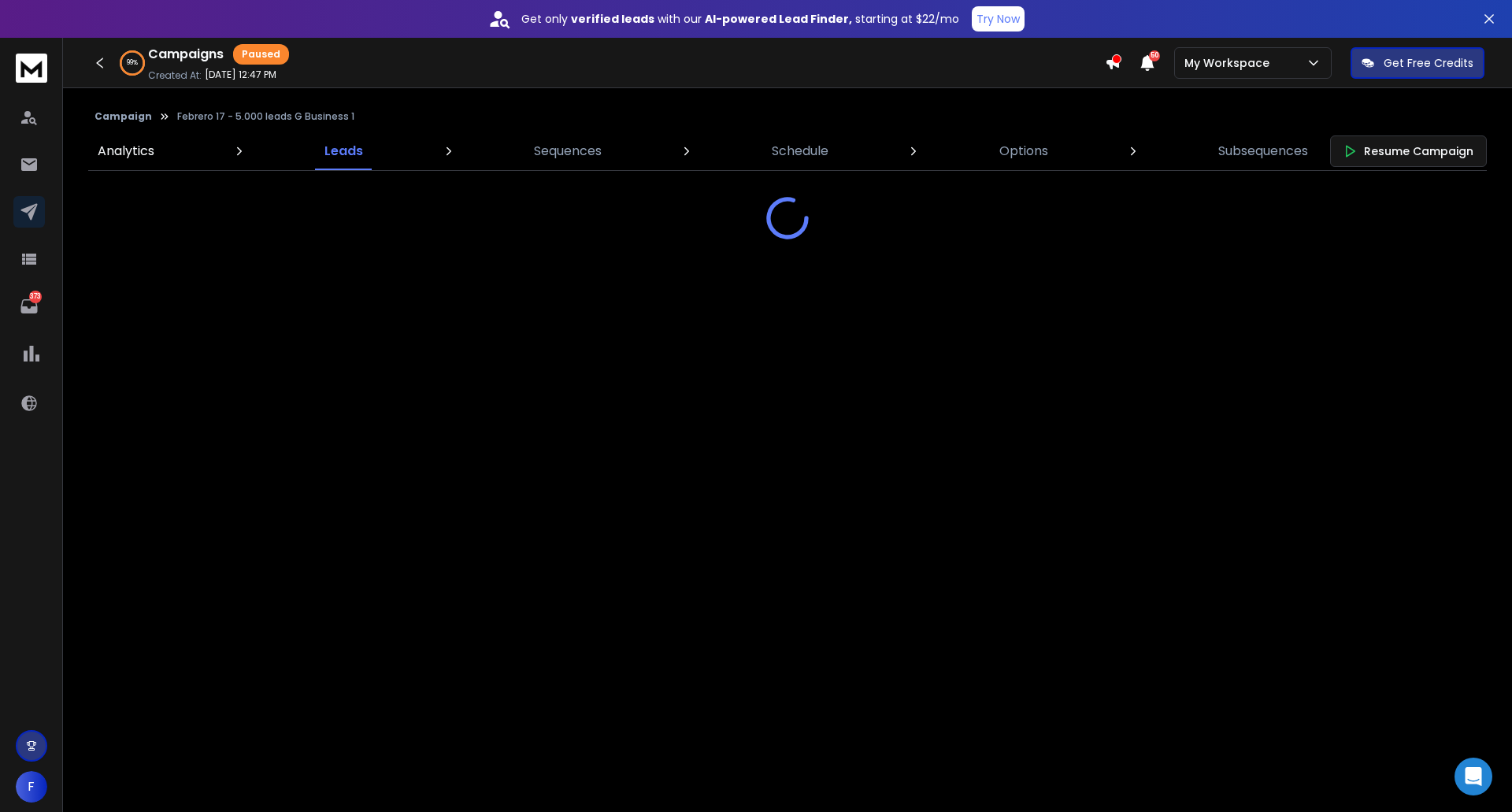
drag, startPoint x: 166, startPoint y: 145, endPoint x: 156, endPoint y: 147, distance: 10.2
click at [159, 145] on div "Analytics Leads Sequences Schedule Options Subsequences" at bounding box center [703, 151] width 1229 height 38
click at [126, 162] on link "Analytics" at bounding box center [126, 151] width 76 height 38
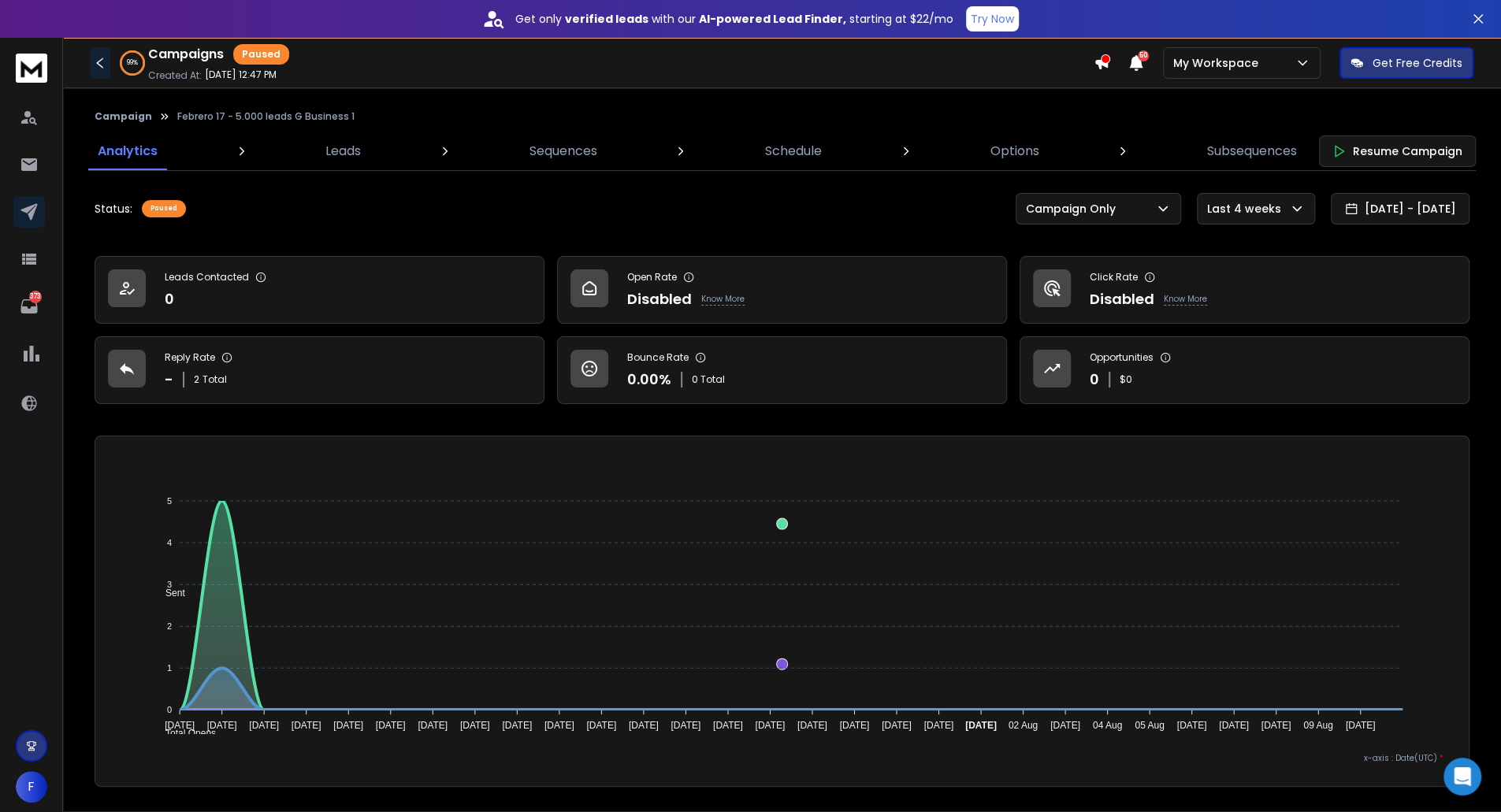
click at [93, 59] on icon at bounding box center [100, 63] width 15 height 15
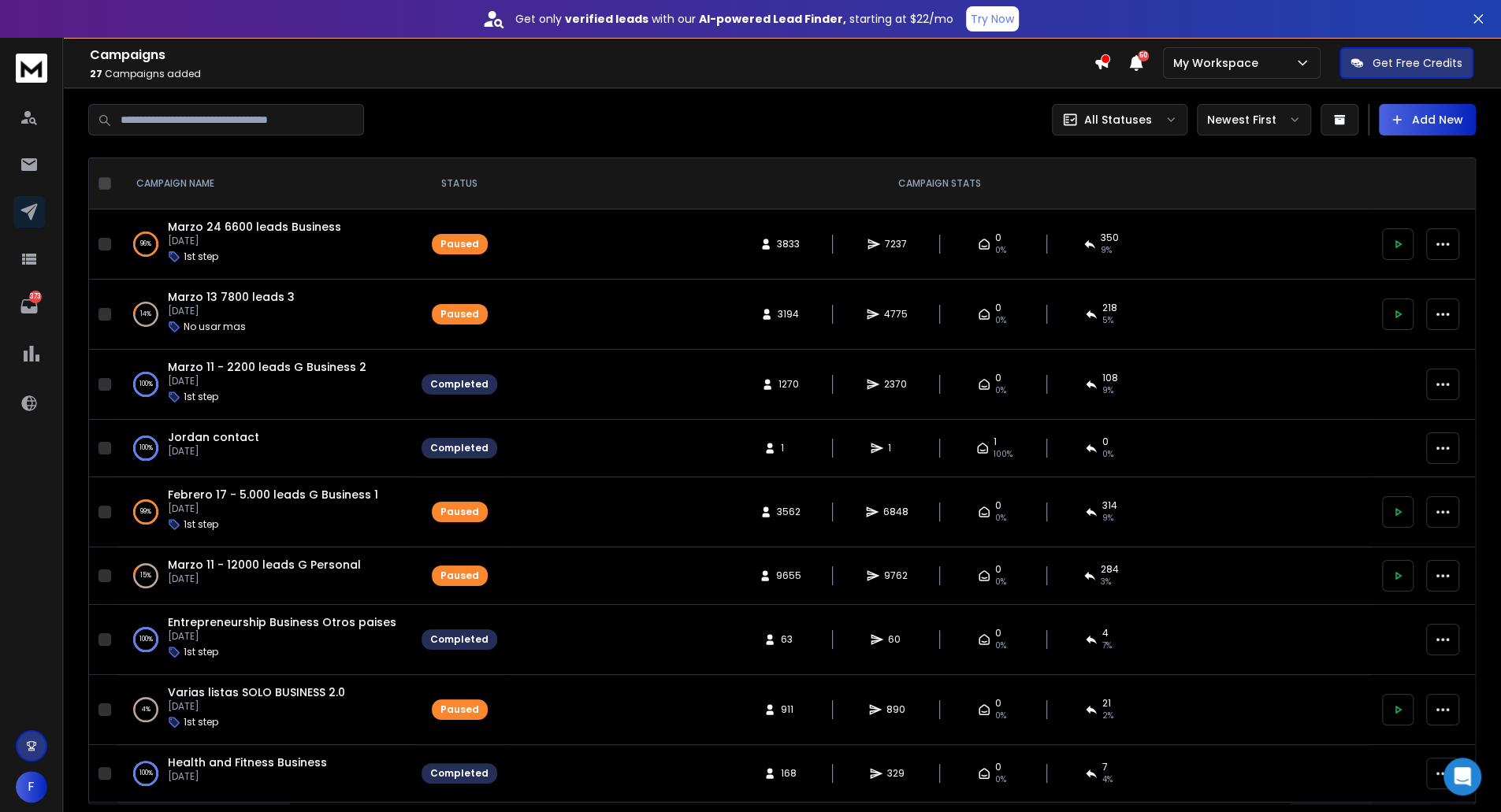
drag, startPoint x: 265, startPoint y: 569, endPoint x: 276, endPoint y: 508, distance: 62.0
click at [265, 568] on span "Marzo 11 - 12000 leads G Personal" at bounding box center [264, 564] width 193 height 15
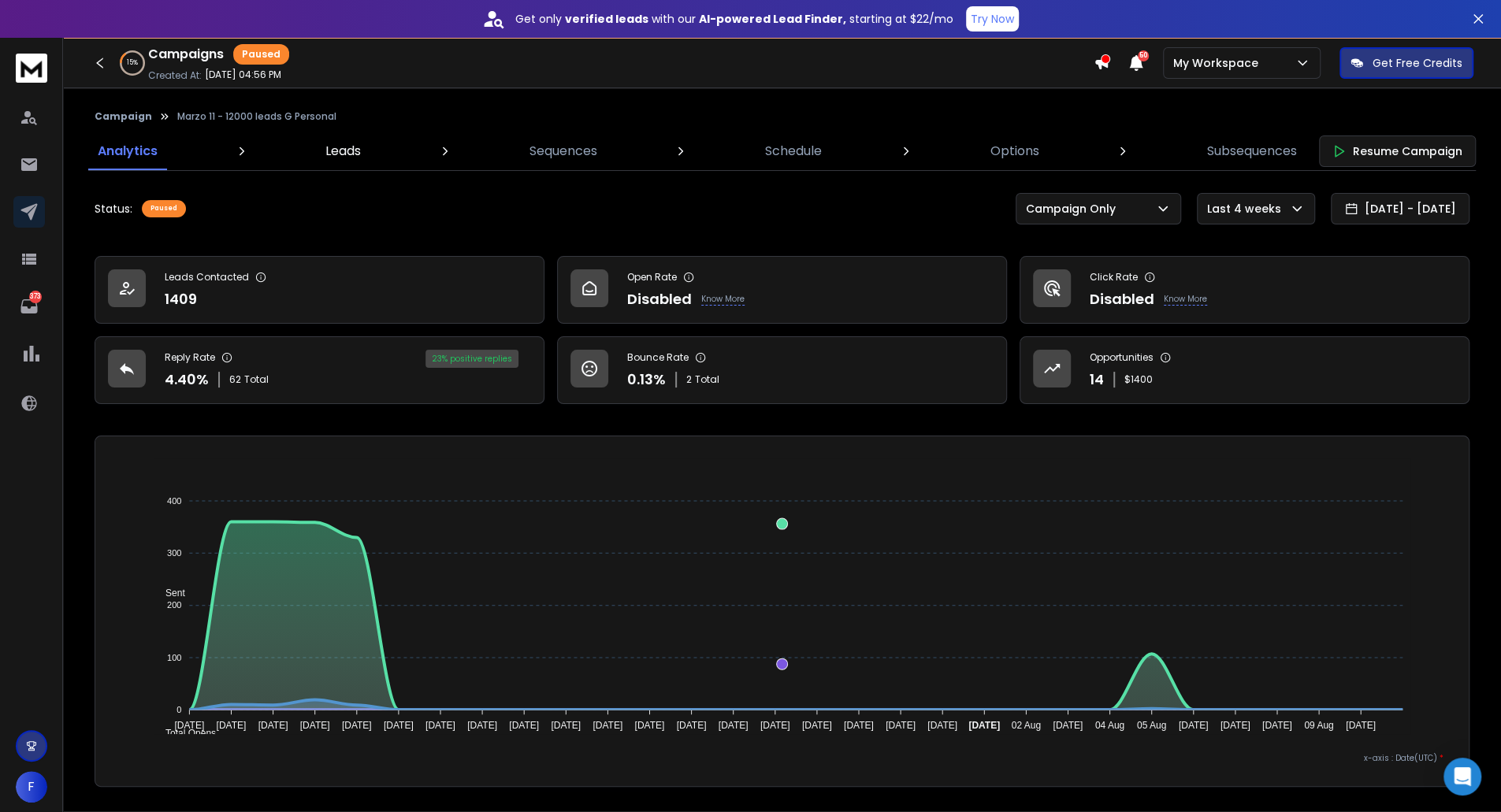
drag, startPoint x: 299, startPoint y: 134, endPoint x: 331, endPoint y: 144, distance: 33.5
click at [300, 134] on div "Analytics Leads Sequences Schedule Options Subsequences" at bounding box center [697, 151] width 1218 height 38
click at [353, 148] on p "Leads" at bounding box center [344, 150] width 36 height 19
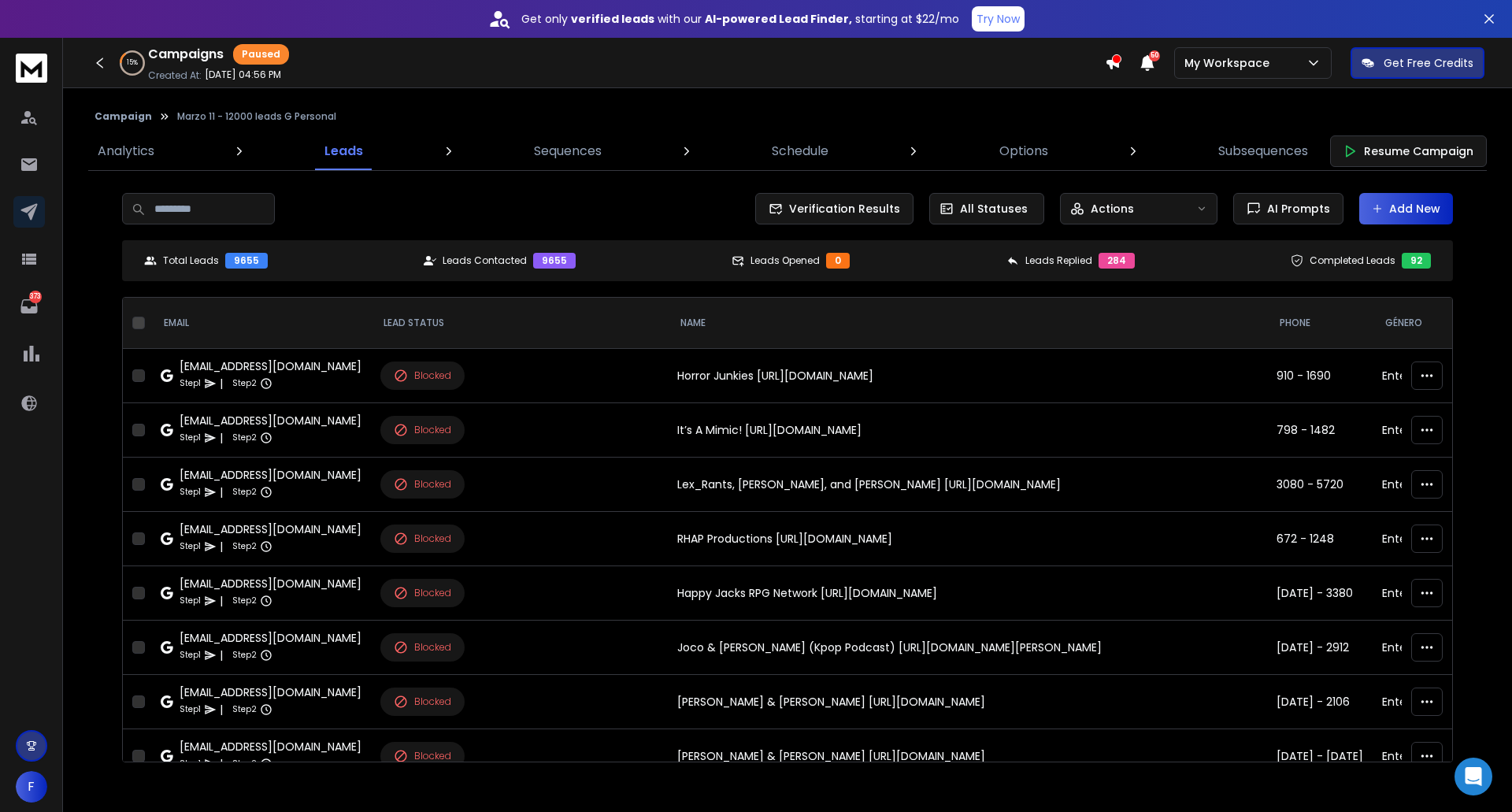
click at [88, 61] on div "15 % Campaigns Paused Created At: [DATE] 04:56 PM 50 My Workspace Get Free Cred…" at bounding box center [756, 63] width 1512 height 50
click at [107, 62] on icon at bounding box center [100, 63] width 15 height 15
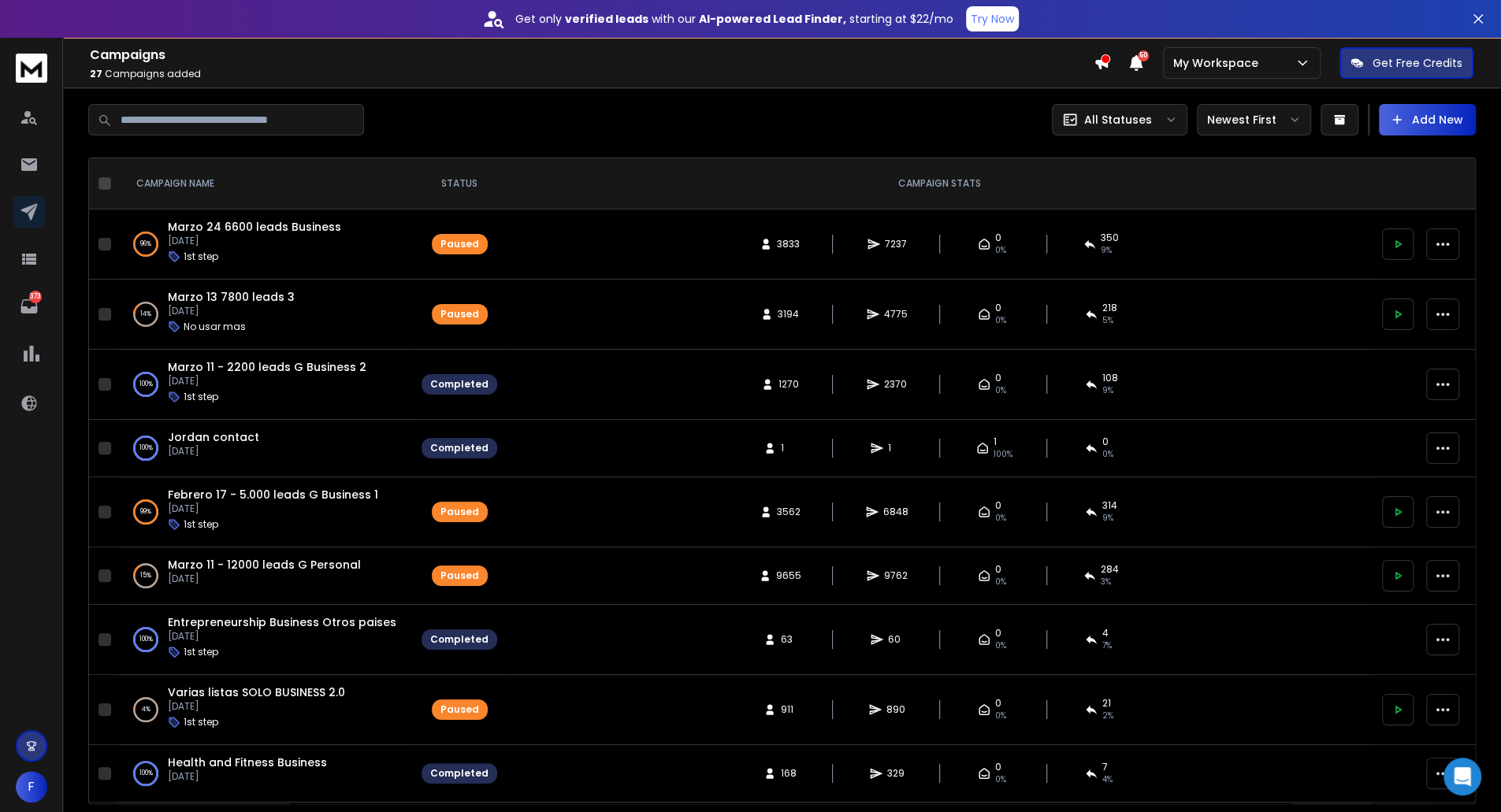
click at [315, 621] on span "Entrepreneurship Business Otros paises" at bounding box center [282, 621] width 229 height 15
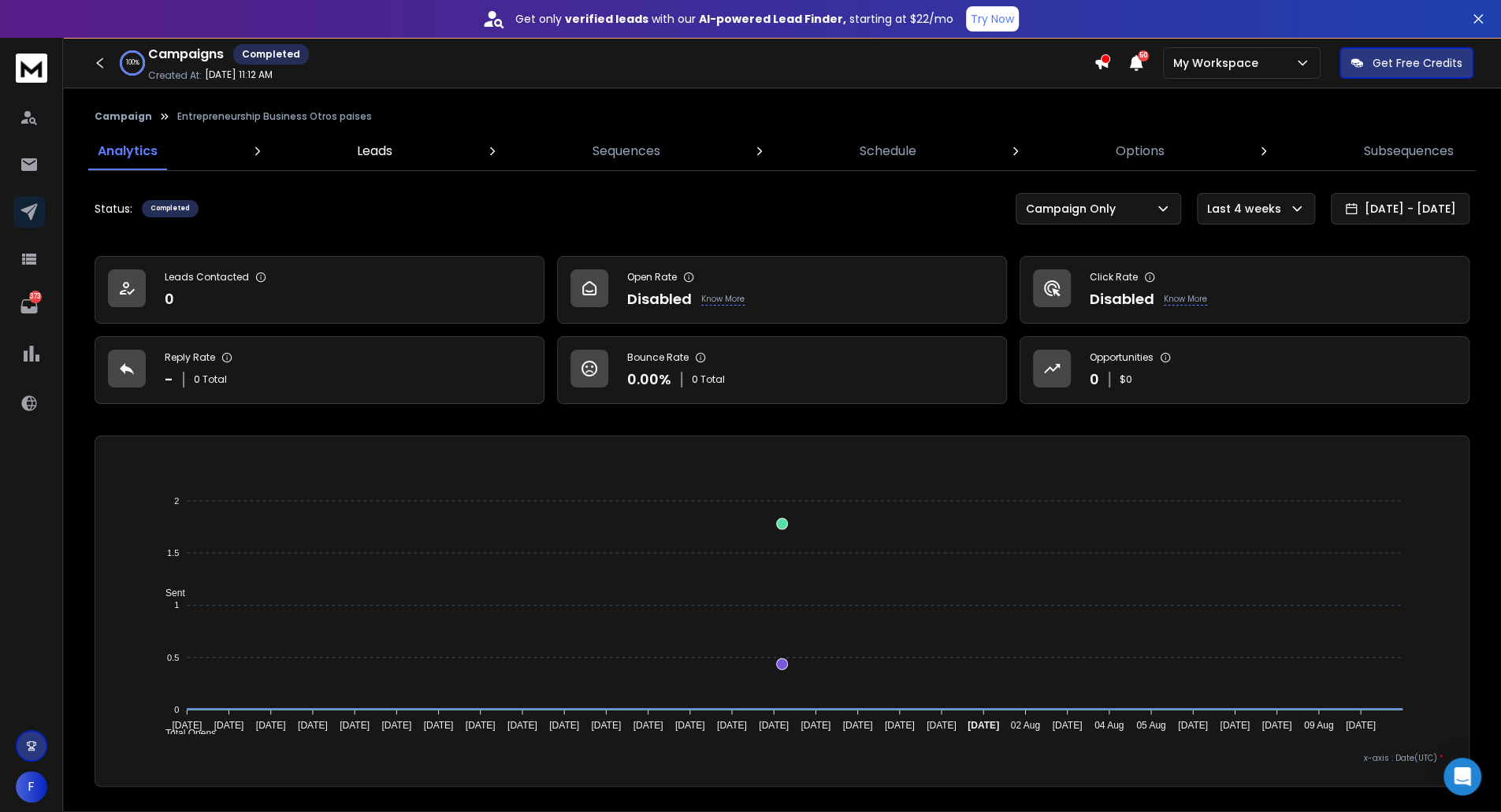
click at [382, 157] on p "Leads" at bounding box center [375, 150] width 36 height 19
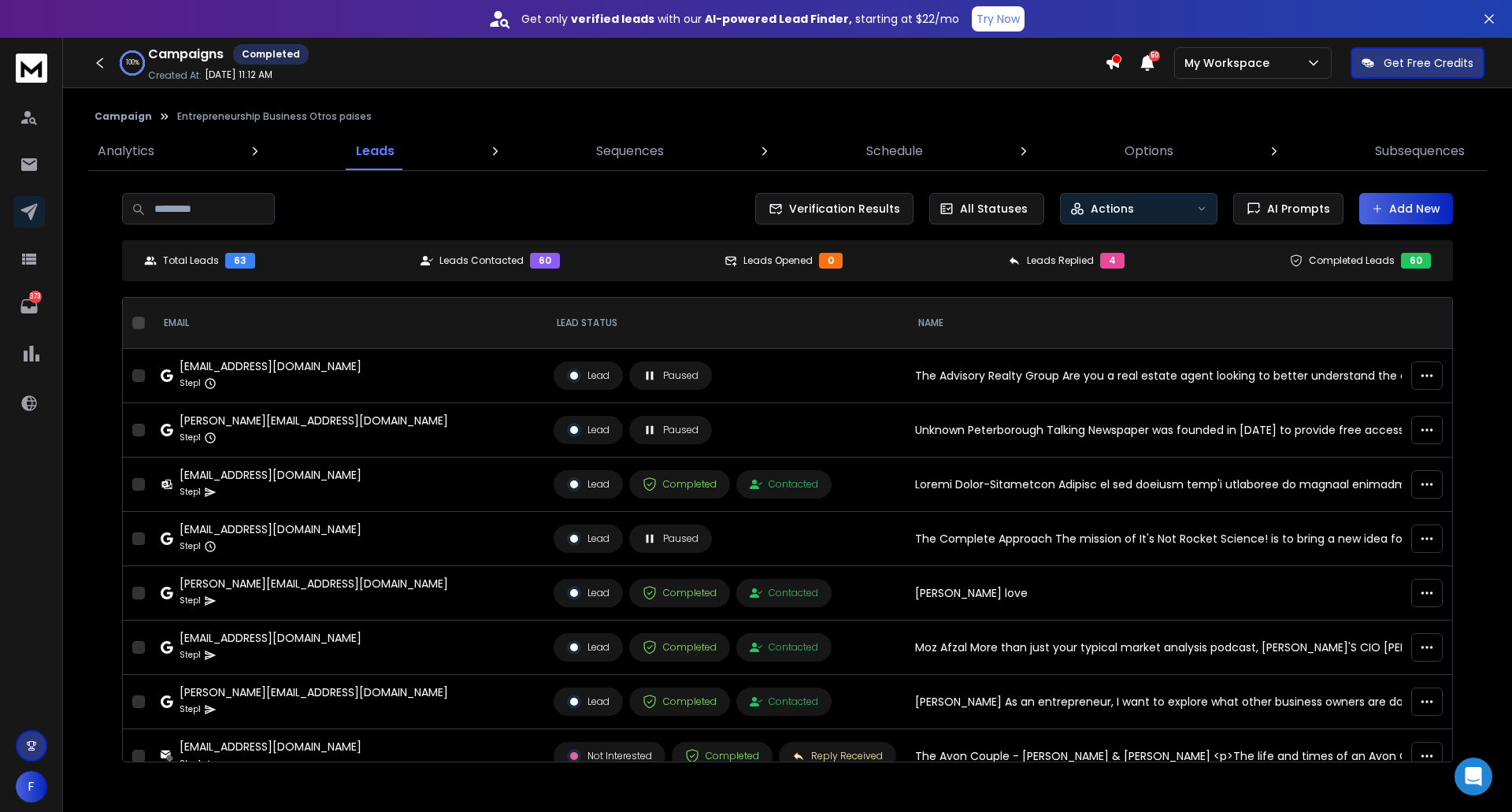
click at [1126, 218] on button "Actions" at bounding box center [1138, 208] width 158 height 32
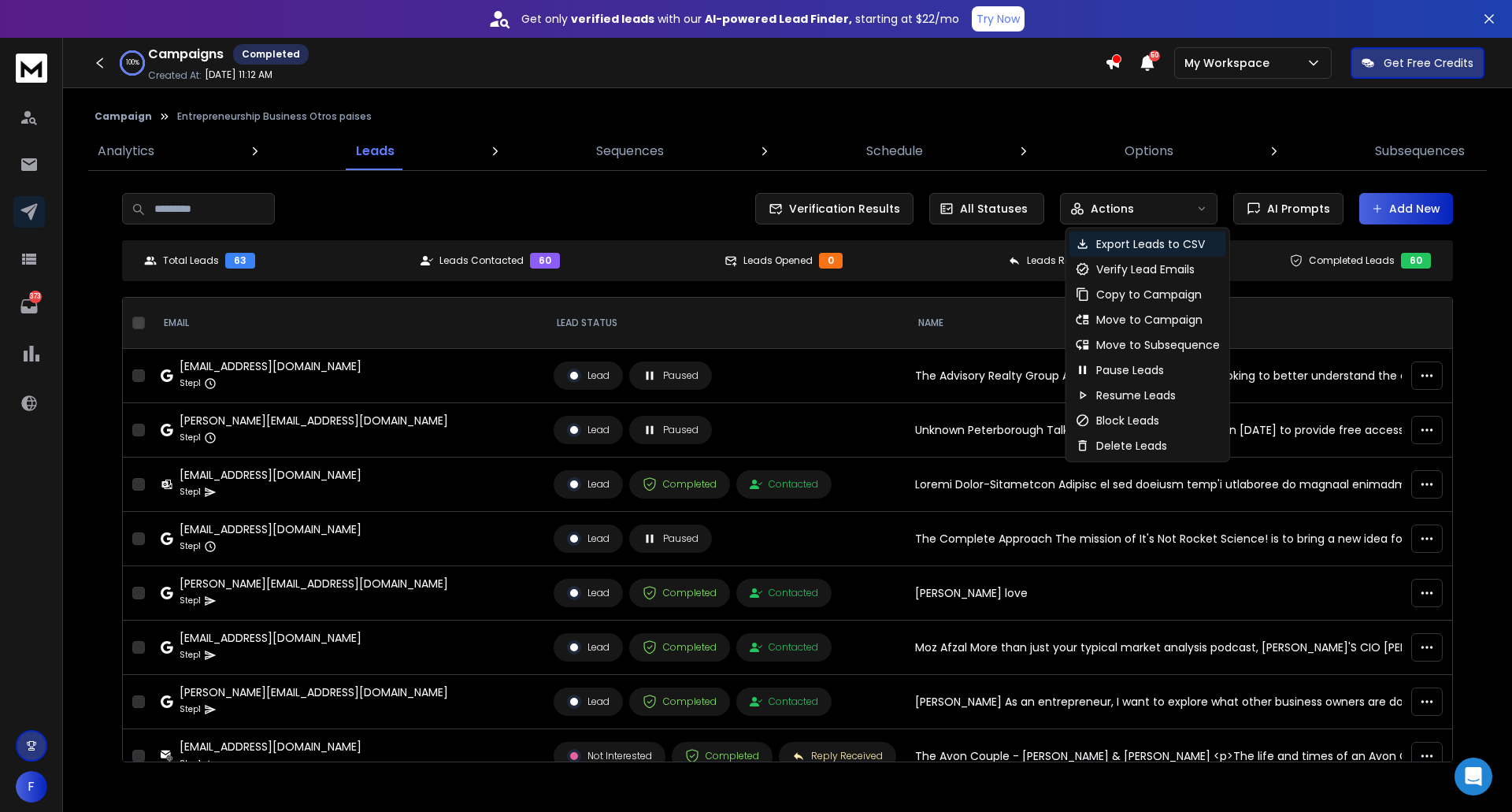
click at [1117, 246] on p "Export Leads to CSV" at bounding box center [1150, 243] width 109 height 15
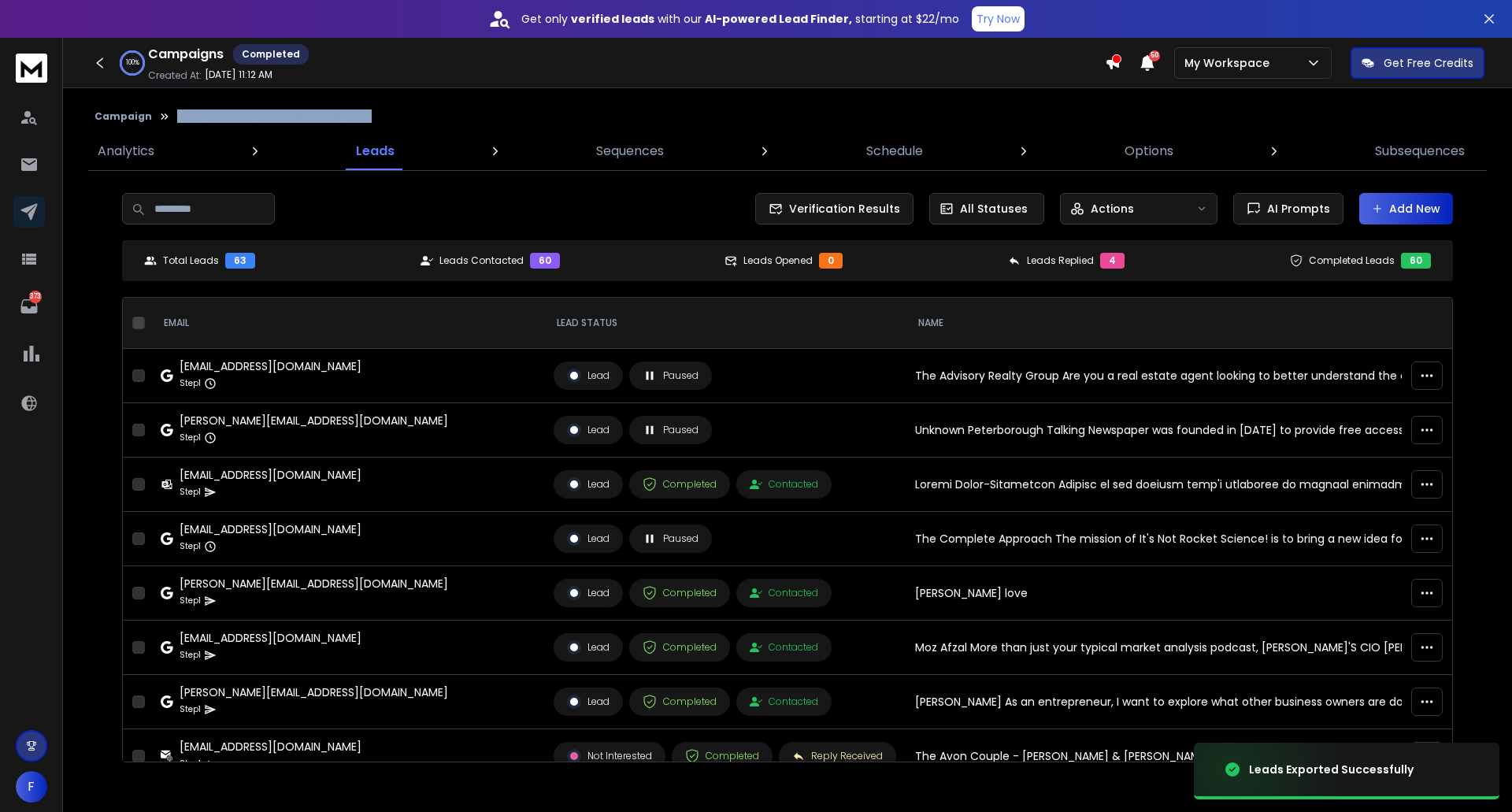
drag, startPoint x: 361, startPoint y: 111, endPoint x: 172, endPoint y: 116, distance: 189.1
click at [172, 116] on div "Campaign Entrepreneurship Business Otros paises" at bounding box center [788, 116] width 1399 height 25
copy p "Entrepreneurship Business Otros paises"
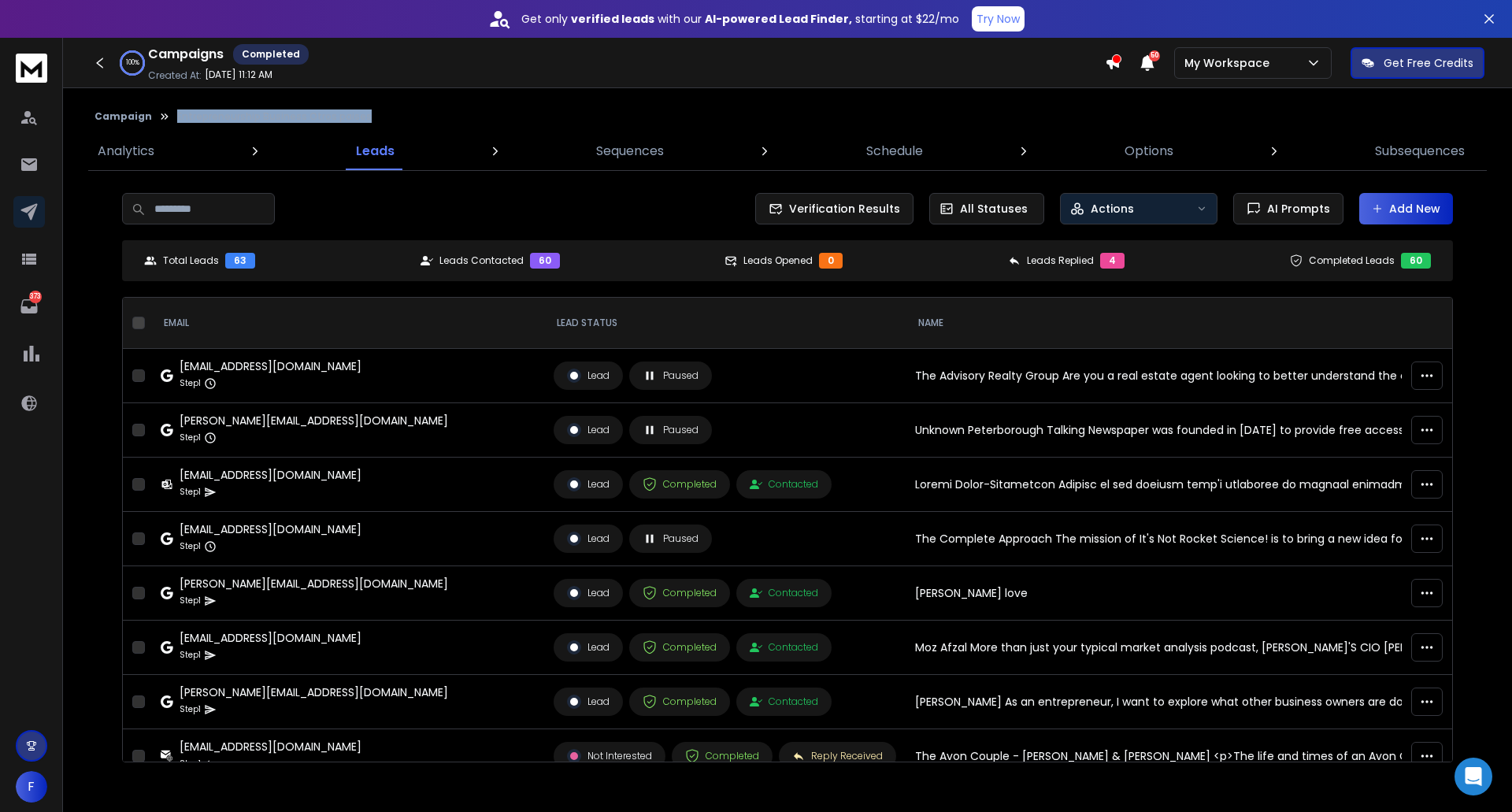
click at [1099, 204] on p "Actions" at bounding box center [1112, 208] width 44 height 15
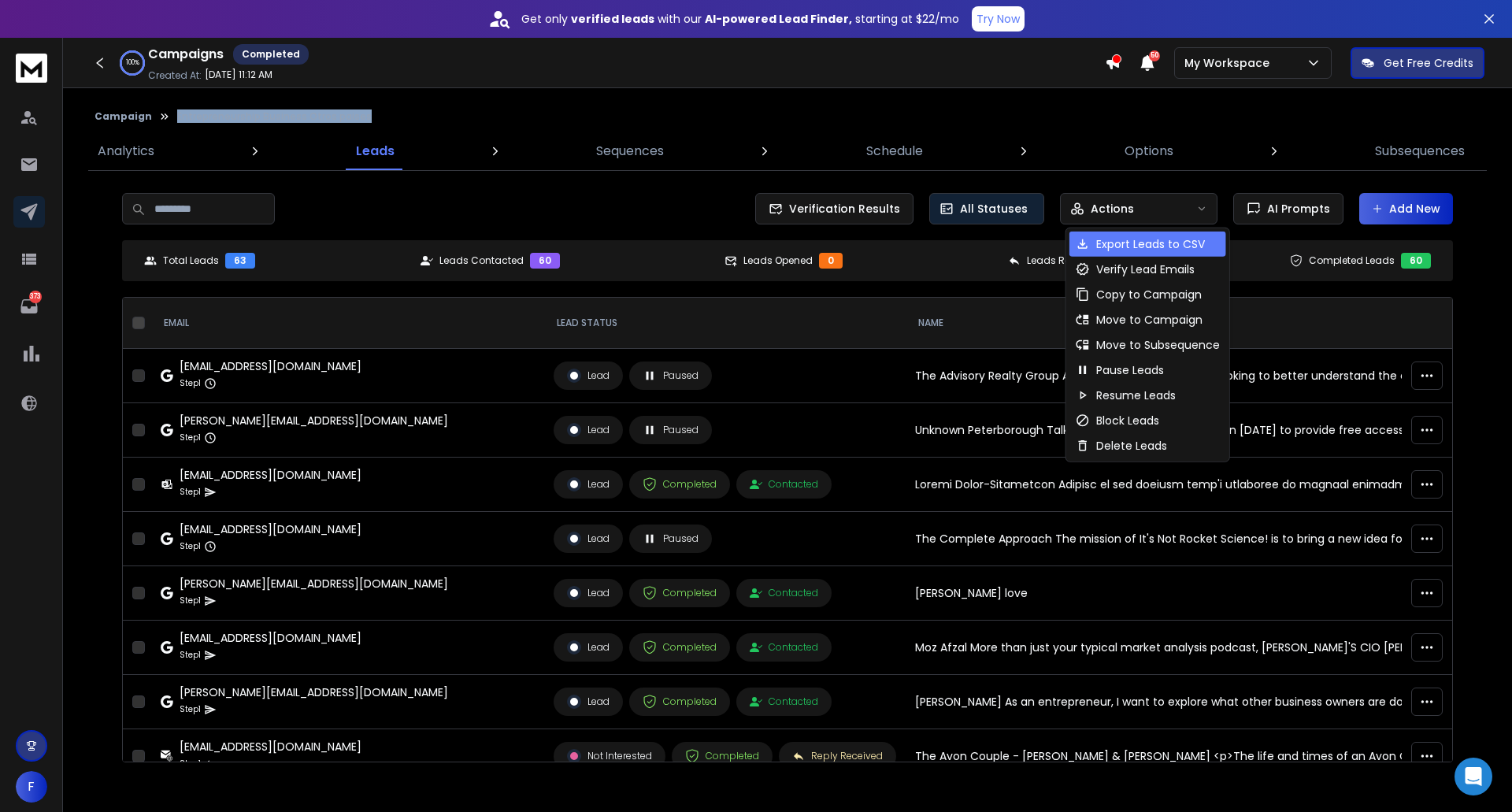
click at [1025, 208] on p "All Statuses" at bounding box center [994, 208] width 68 height 15
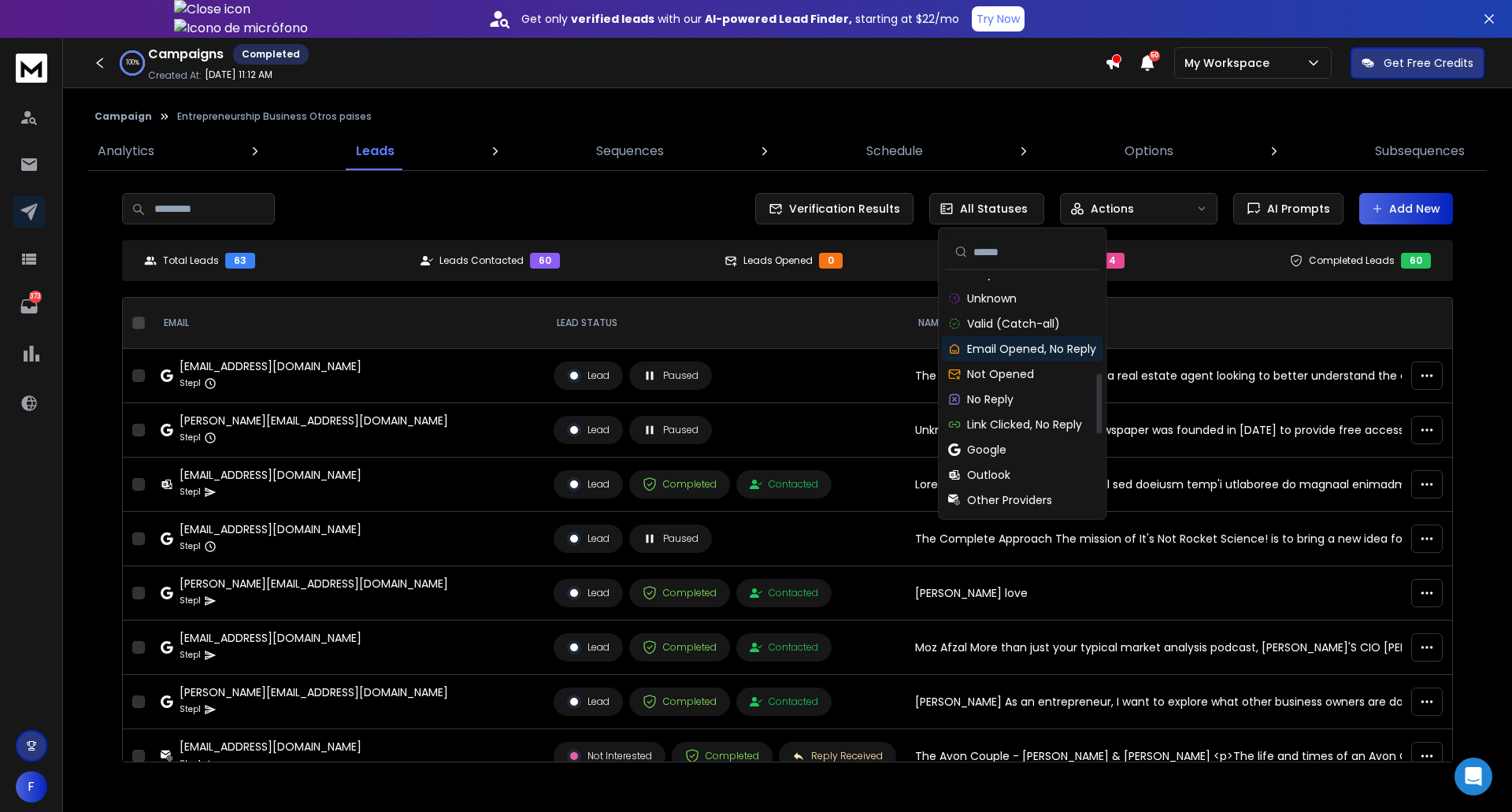
scroll to position [393, 0]
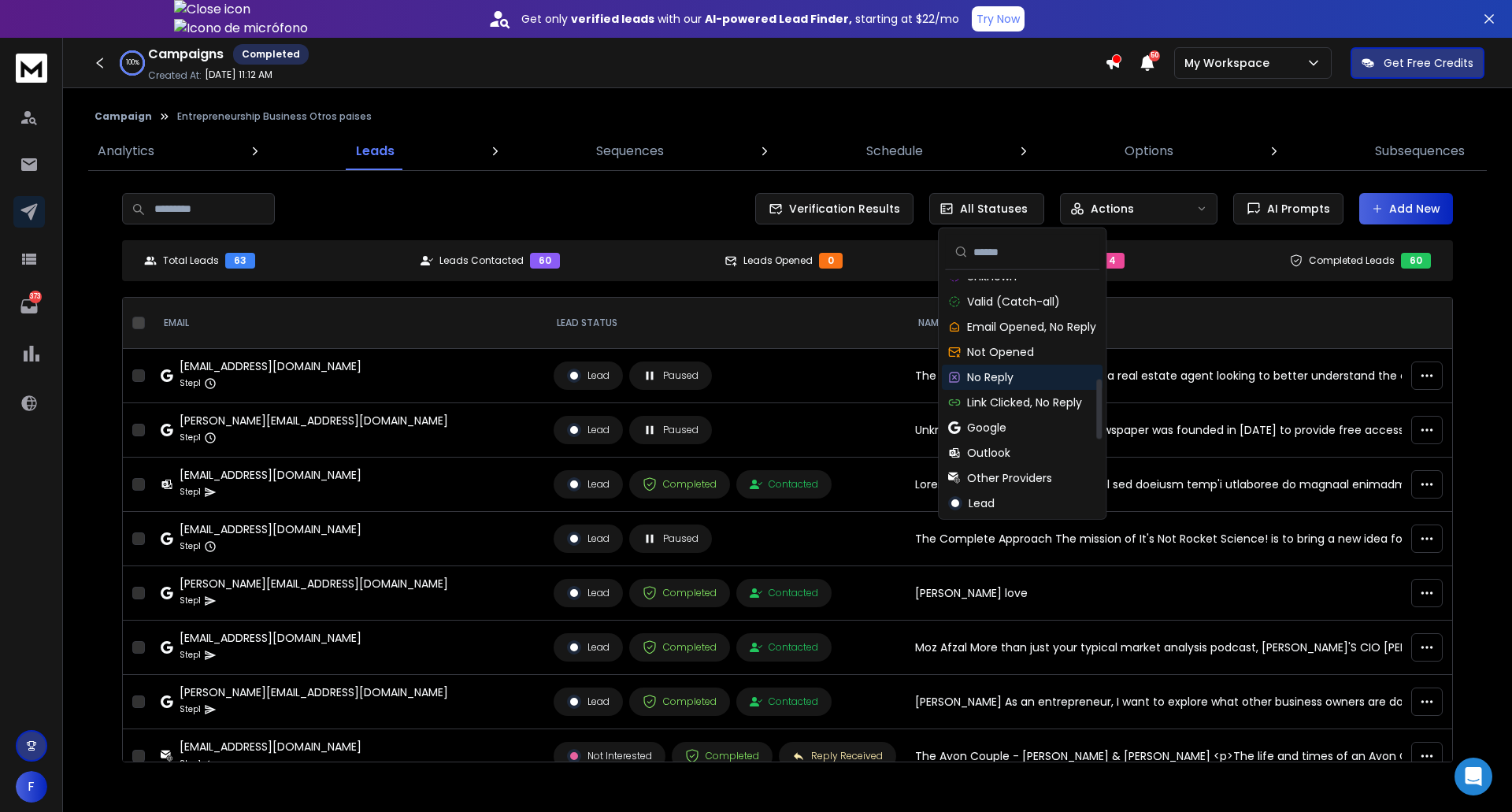
click at [1016, 372] on div "No Reply" at bounding box center [1022, 377] width 161 height 25
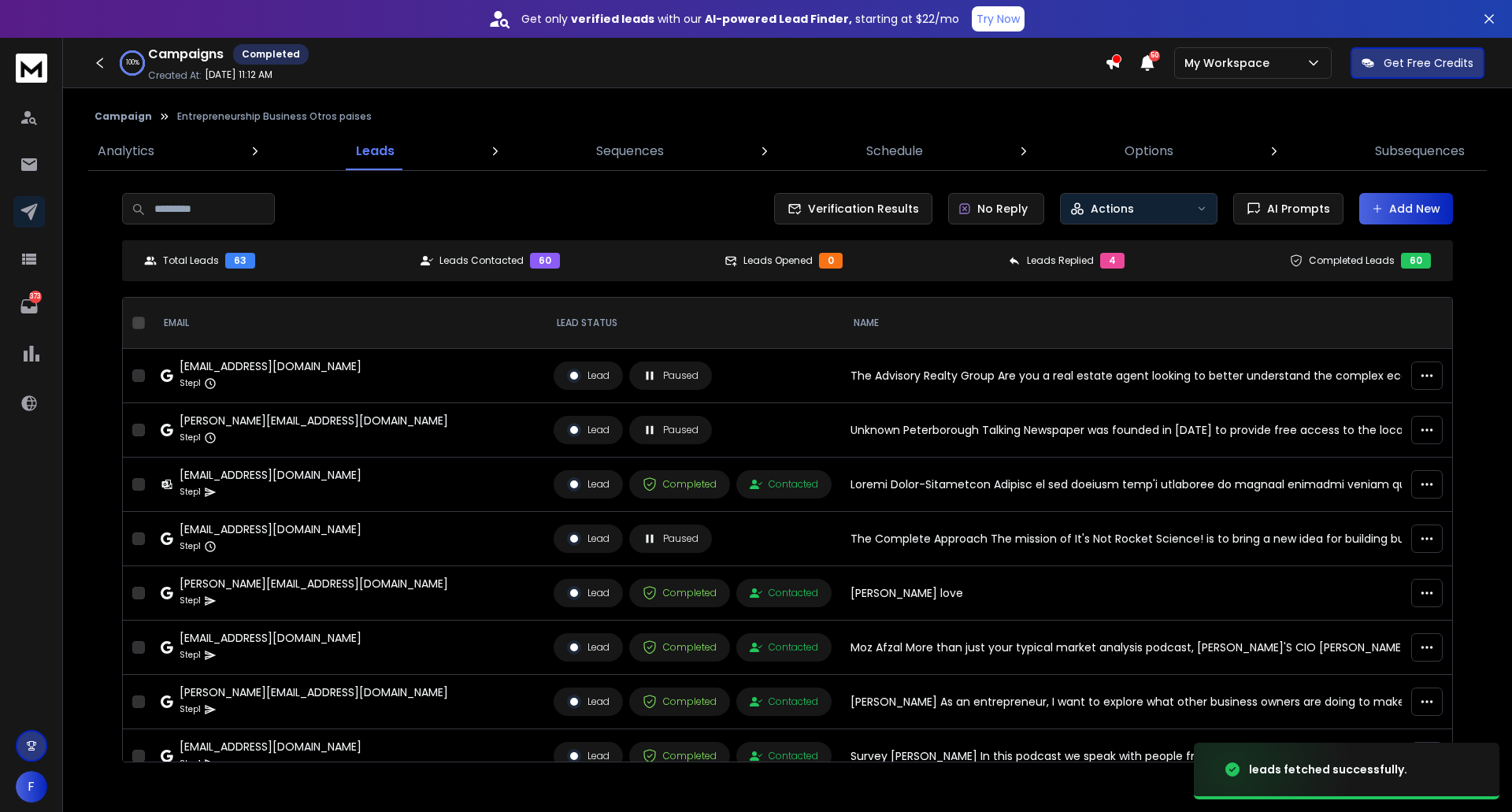
click at [1142, 218] on button "Actions" at bounding box center [1138, 208] width 158 height 32
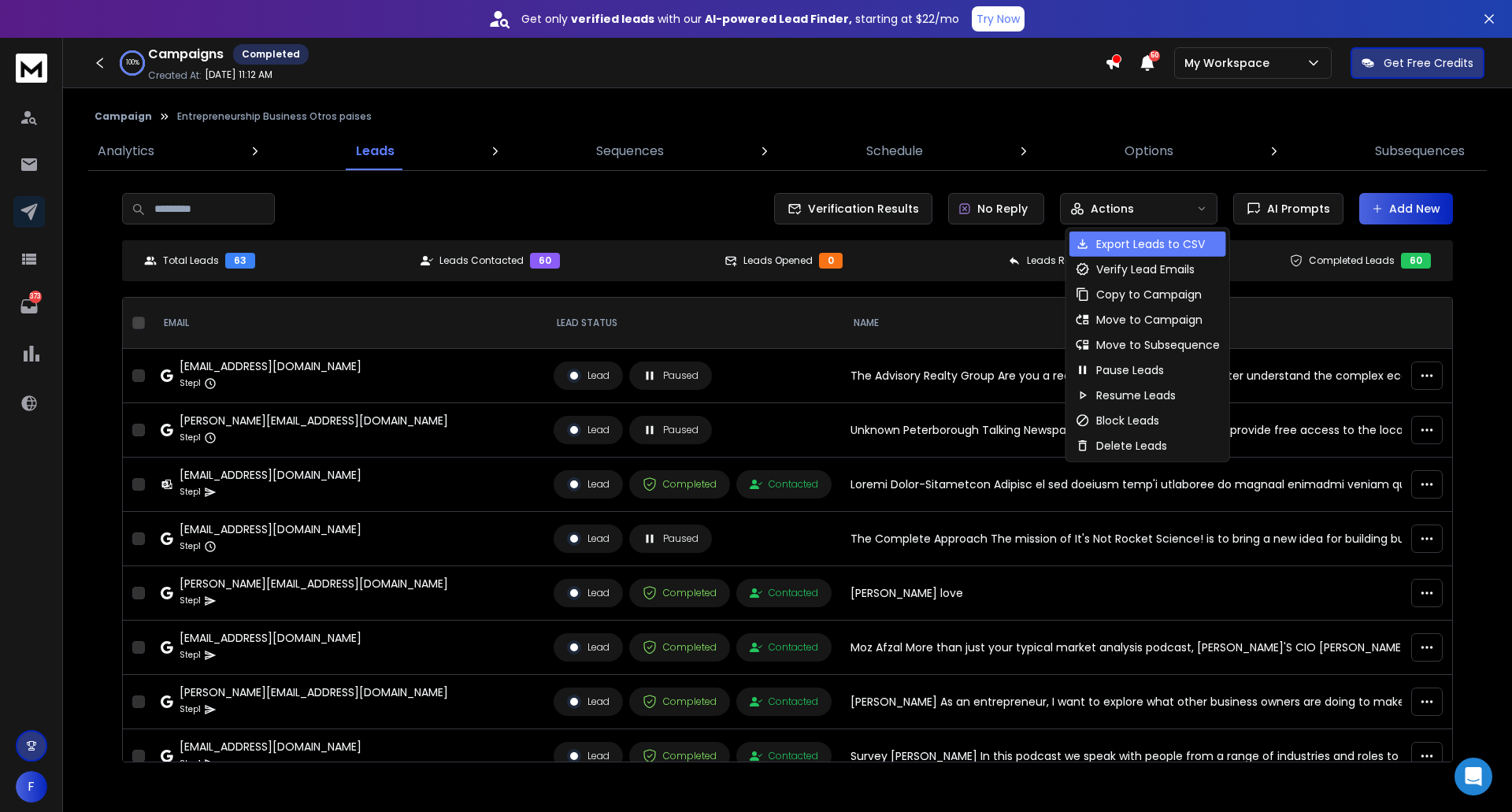
click at [1136, 242] on p "Export Leads to CSV" at bounding box center [1150, 243] width 109 height 15
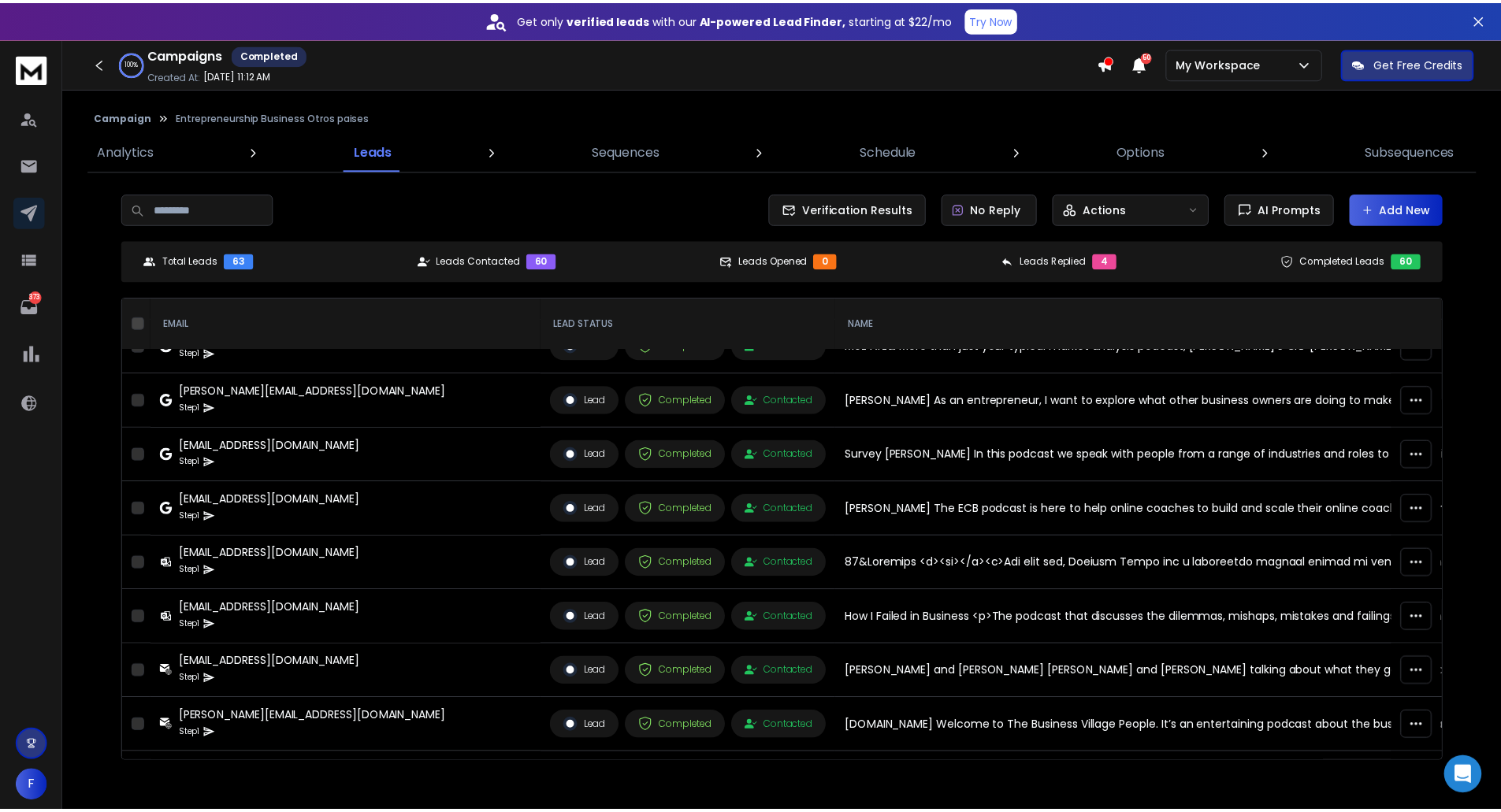
scroll to position [315, 0]
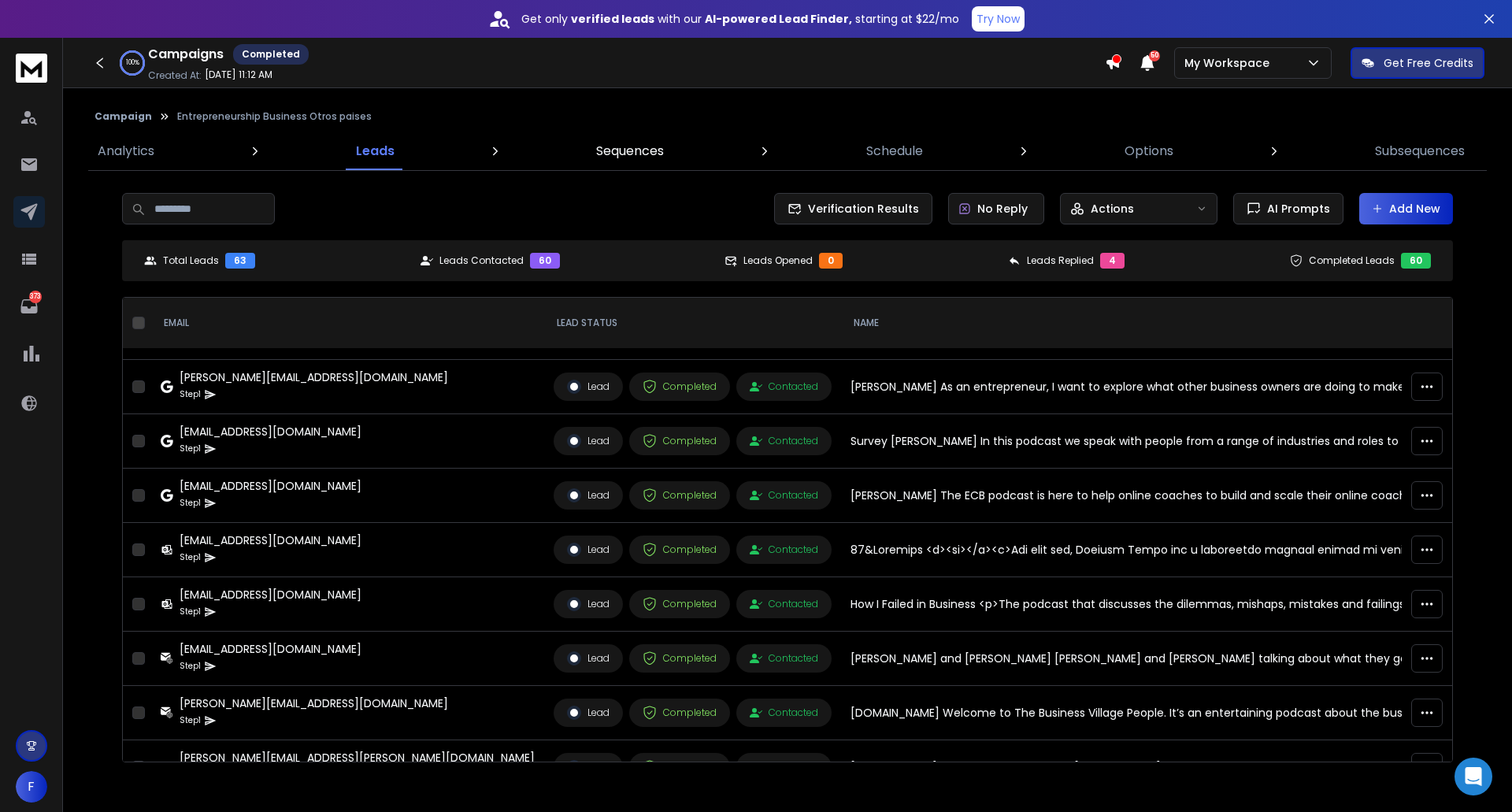
click at [610, 151] on p "Sequences" at bounding box center [630, 150] width 68 height 19
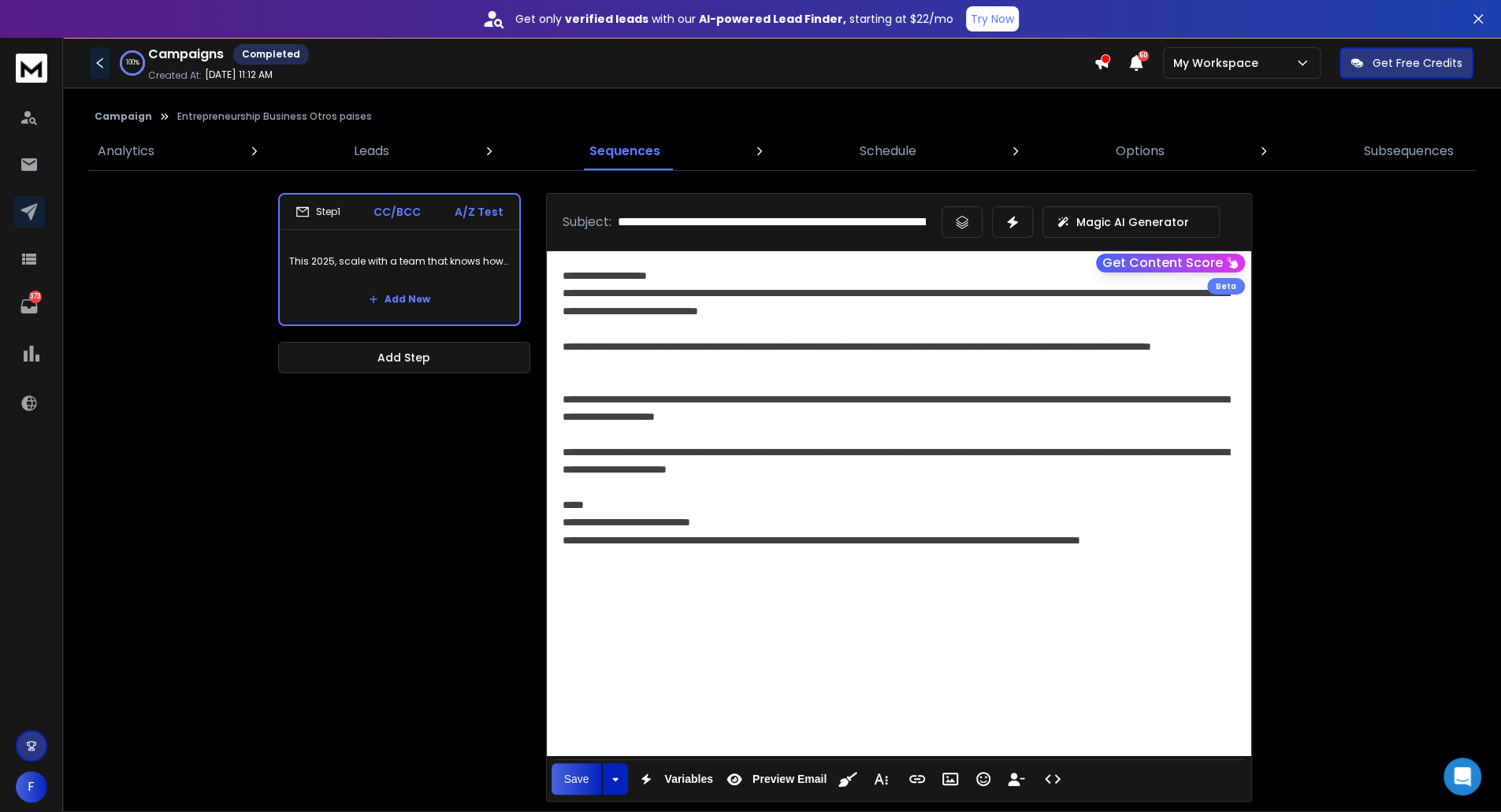
click at [95, 57] on icon at bounding box center [100, 63] width 15 height 15
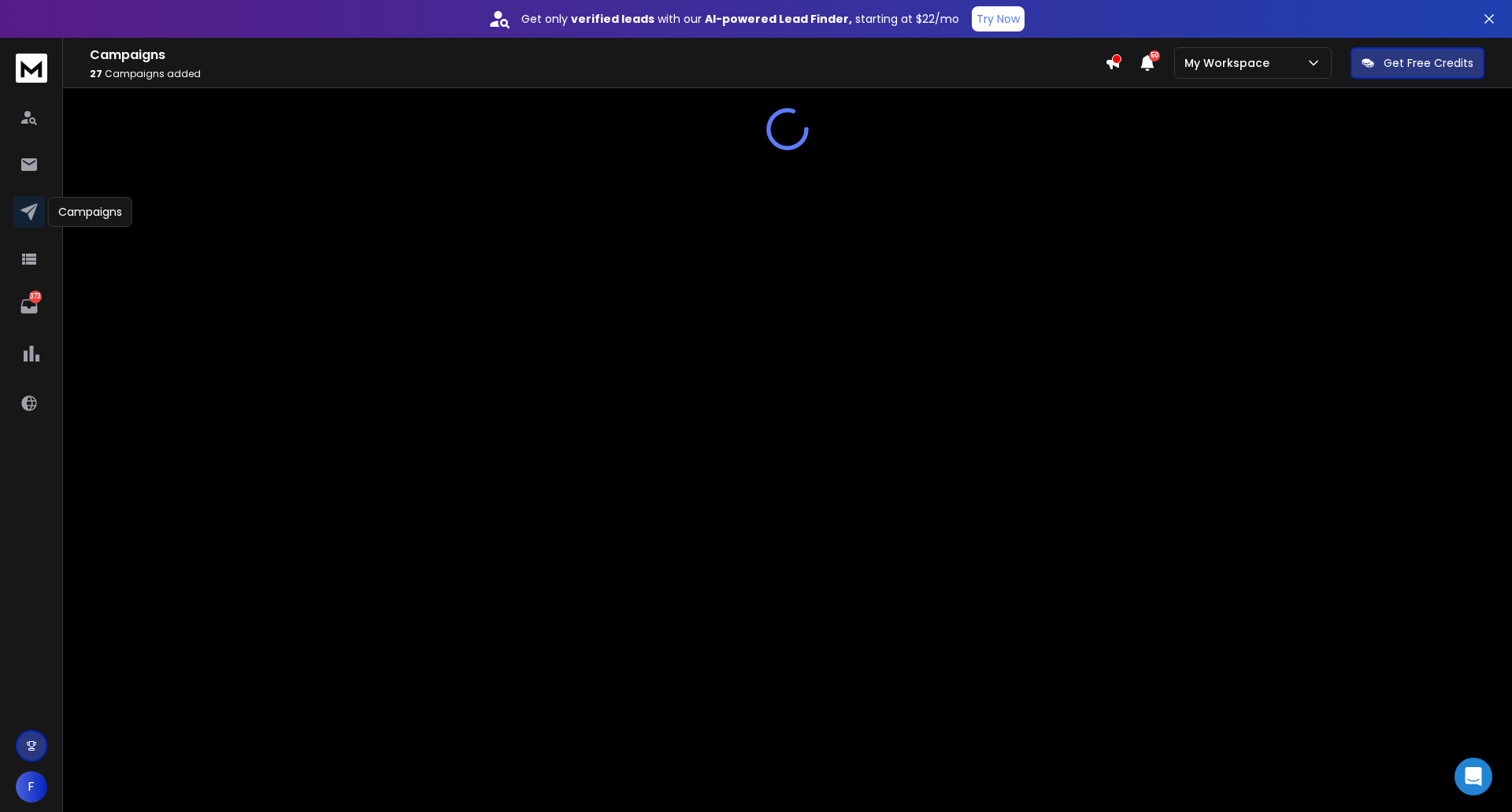
click at [30, 210] on icon at bounding box center [28, 212] width 19 height 19
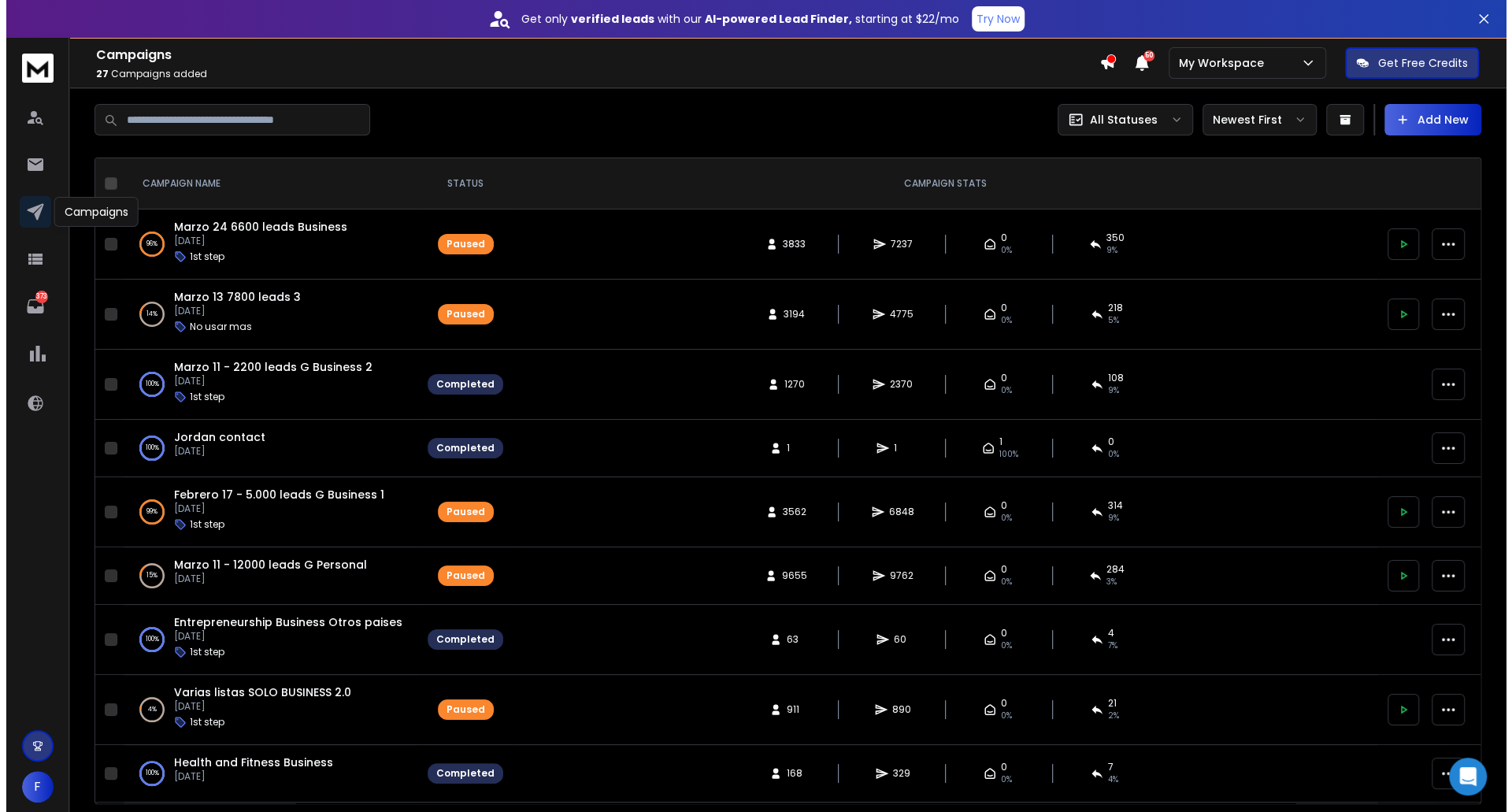
scroll to position [78, 0]
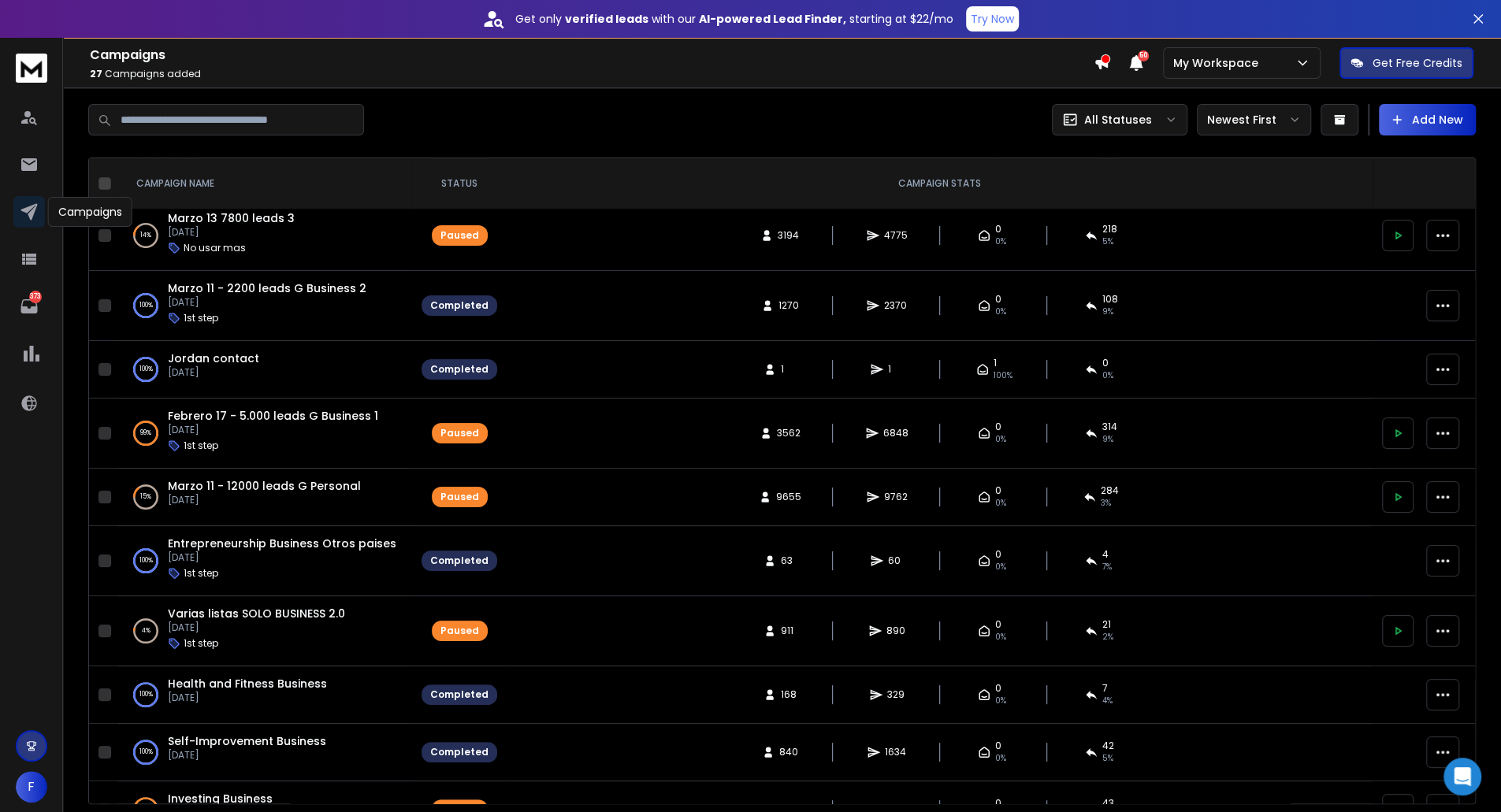
click at [292, 422] on span "Febrero 17 - 5.000 leads G Business 1" at bounding box center [273, 415] width 210 height 15
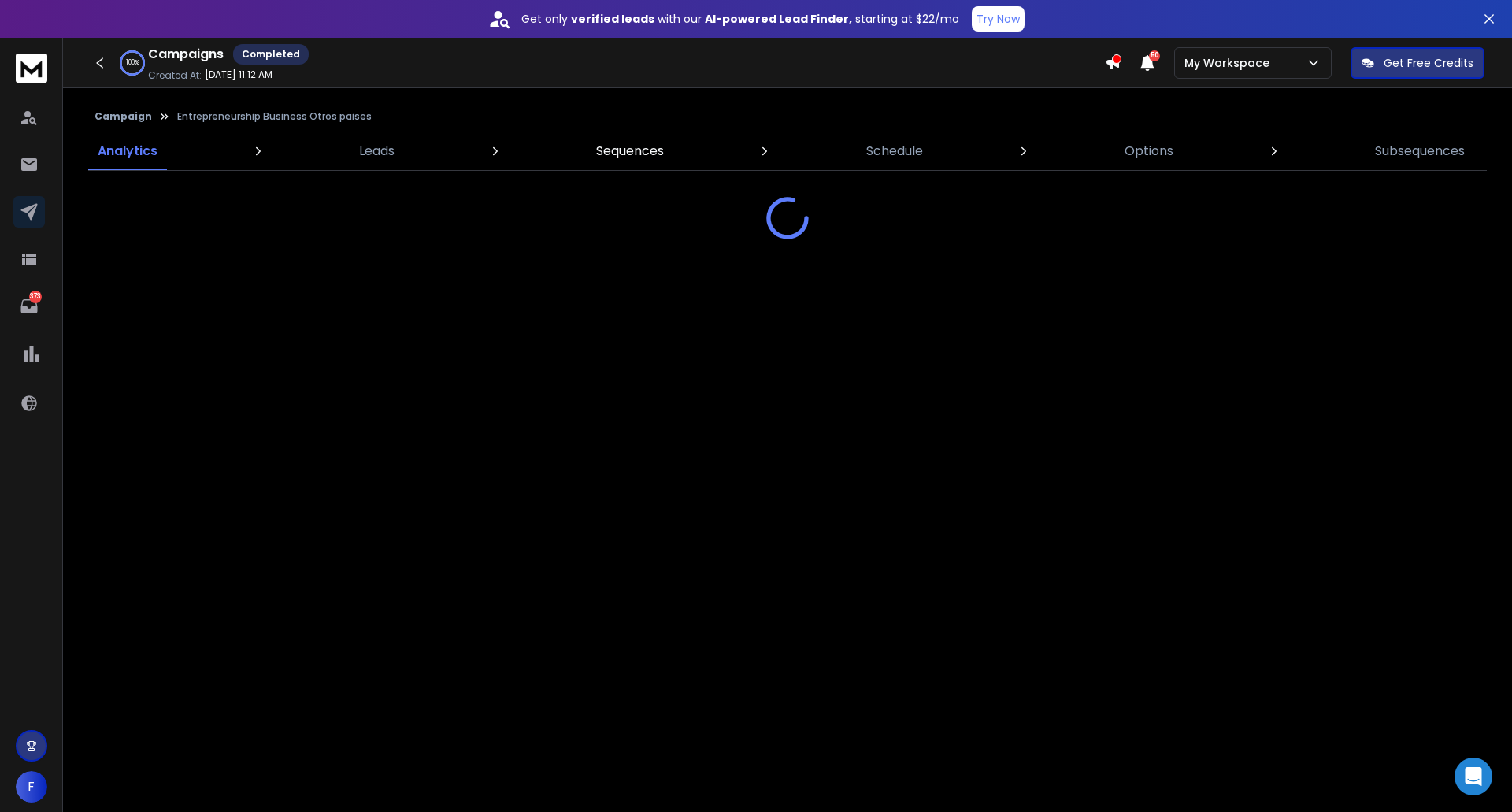
click at [632, 149] on p "Sequences" at bounding box center [630, 150] width 68 height 19
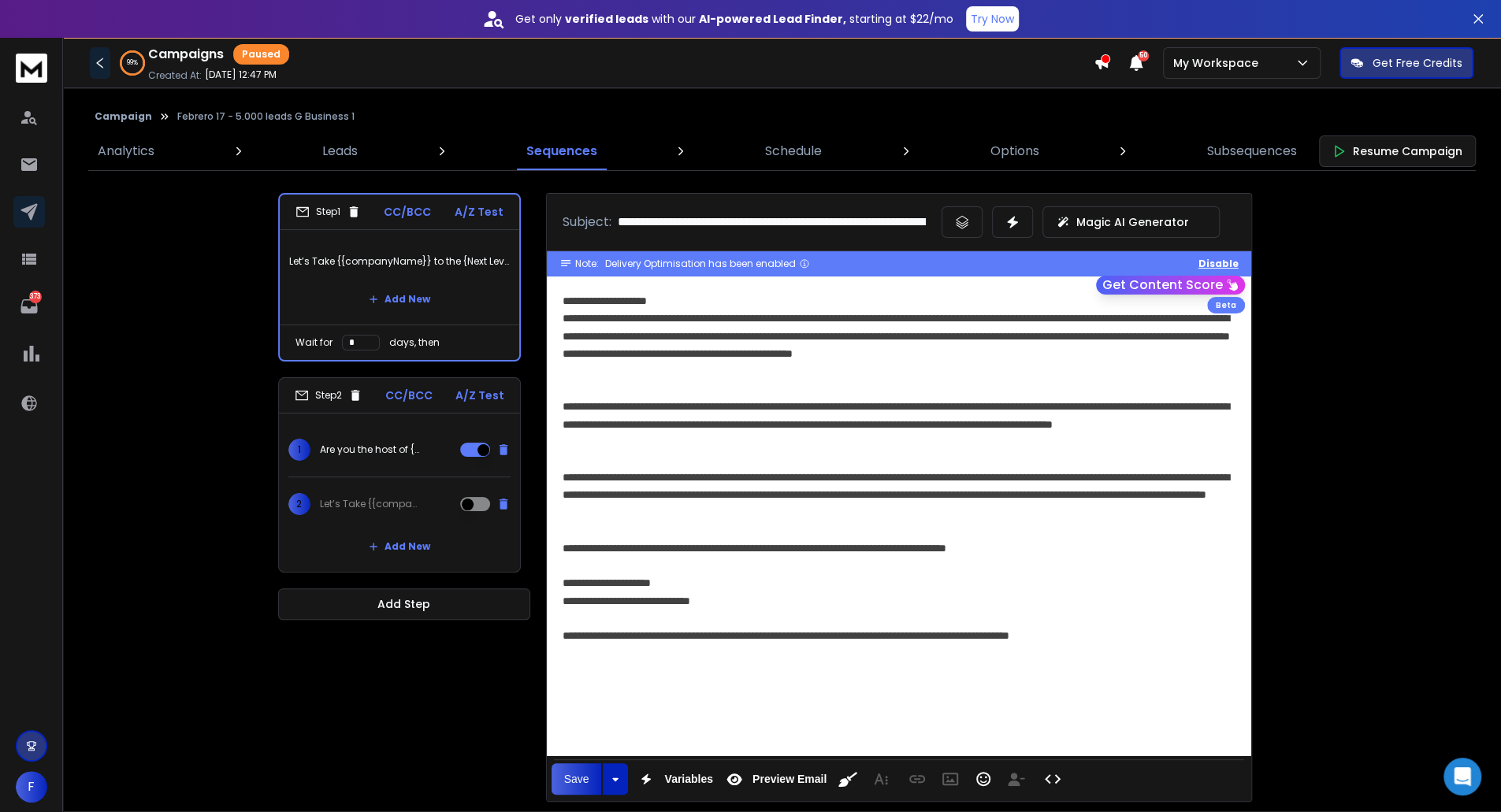
click at [92, 62] on button at bounding box center [99, 62] width 20 height 32
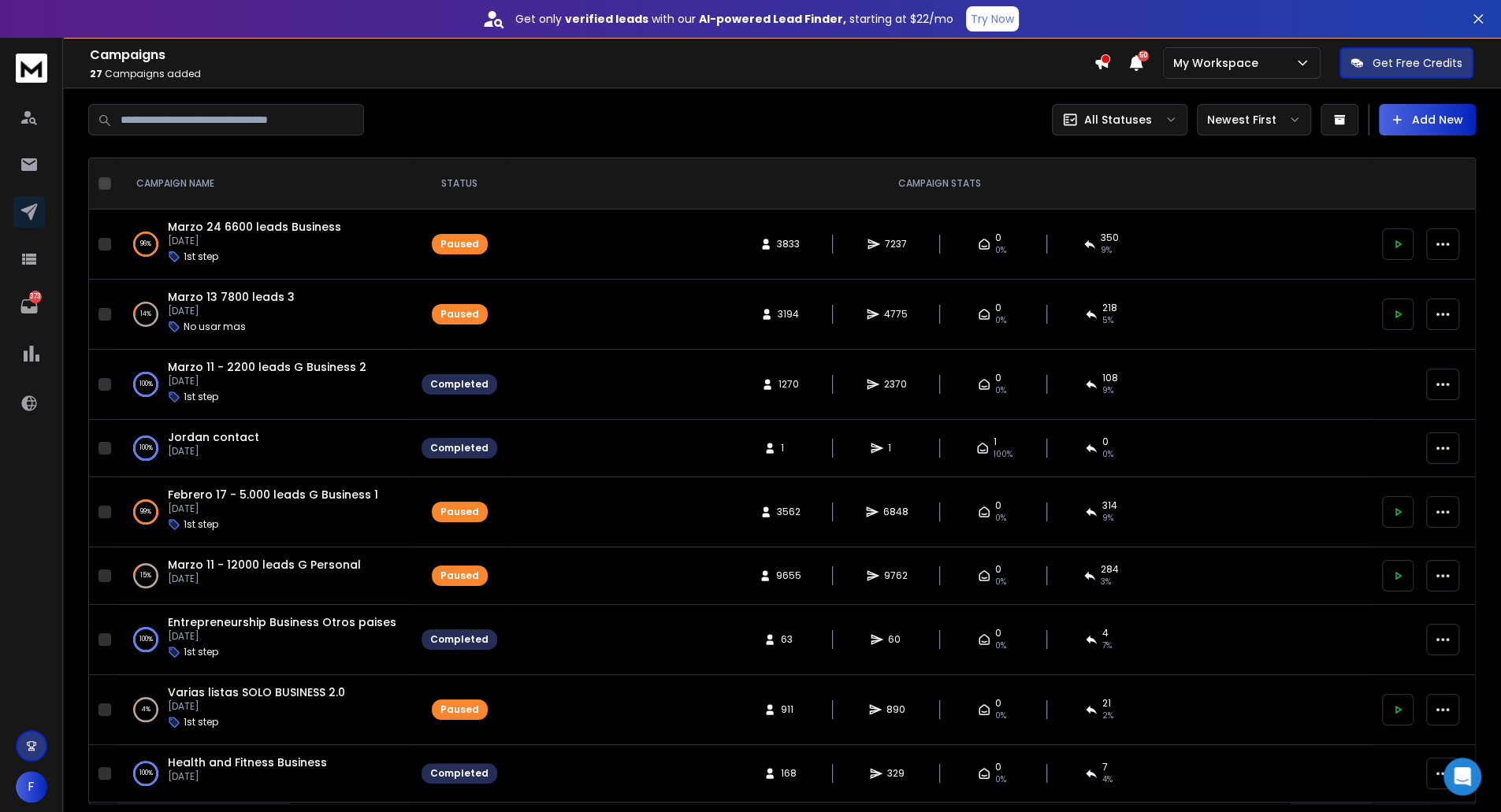
click at [244, 686] on span "Varias listas SOLO BUSINESS 2.0" at bounding box center [256, 692] width 177 height 15
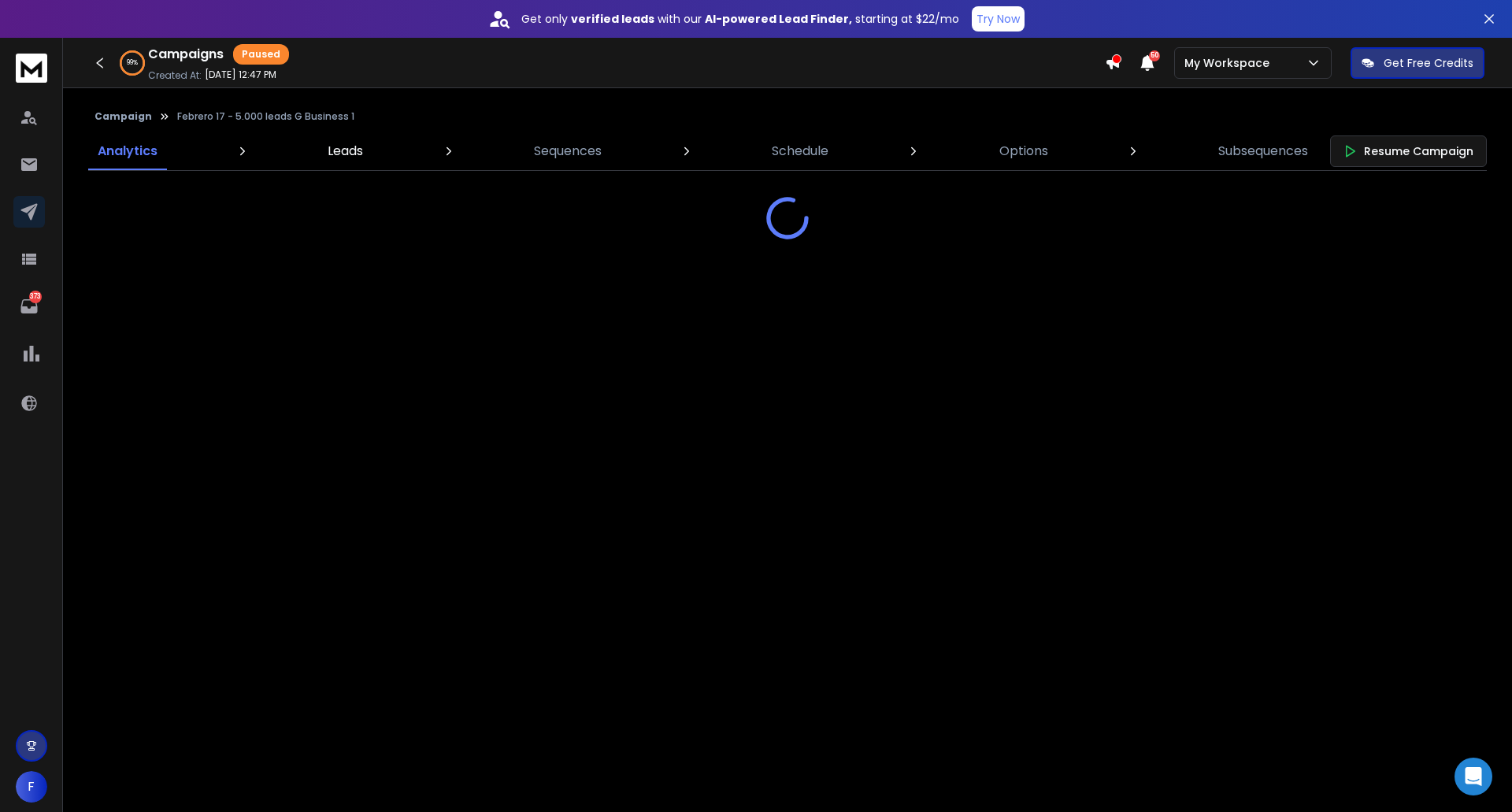
click at [344, 157] on p "Leads" at bounding box center [346, 150] width 36 height 19
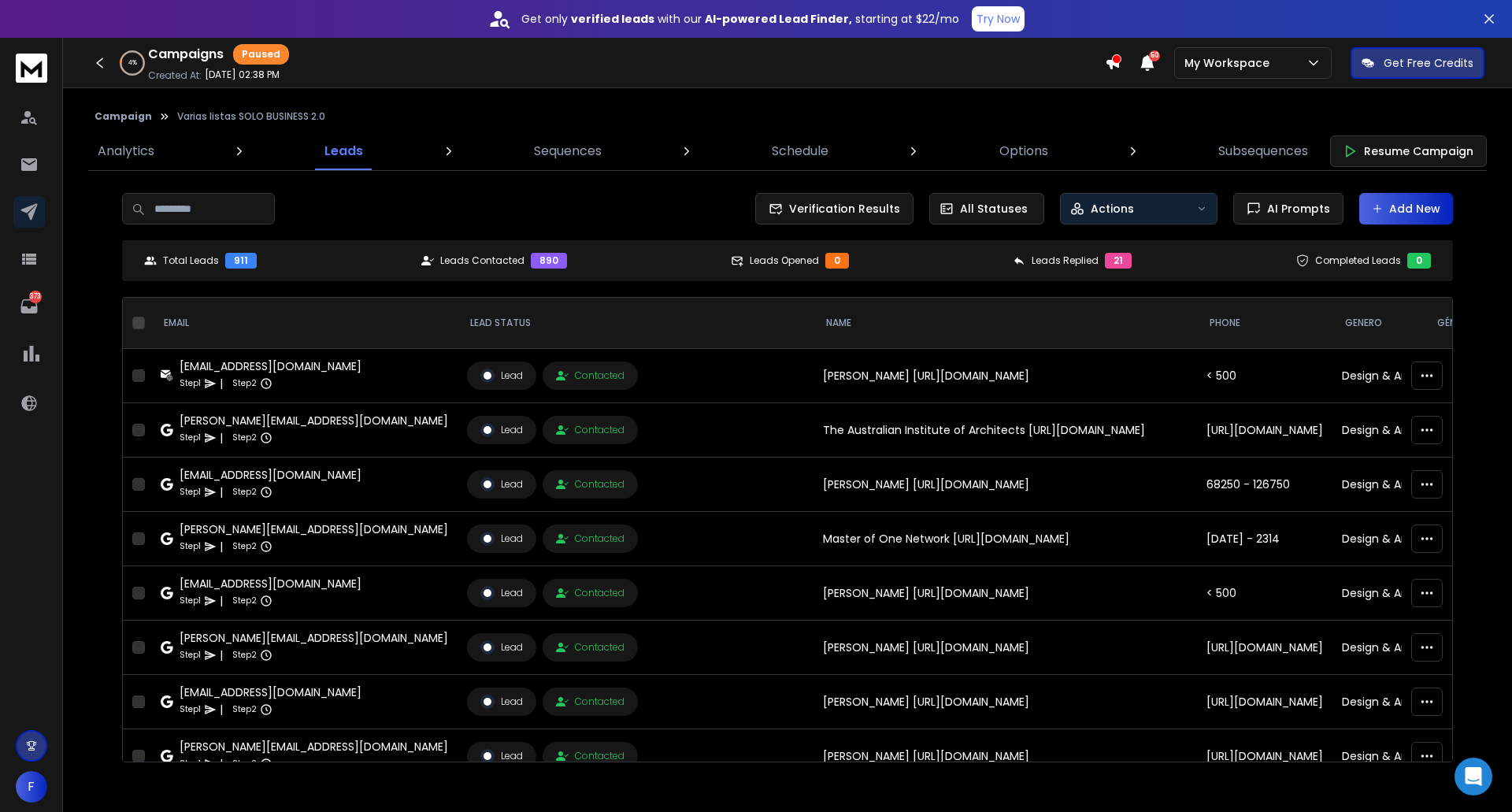
click at [1160, 212] on div "Actions" at bounding box center [1130, 208] width 120 height 15
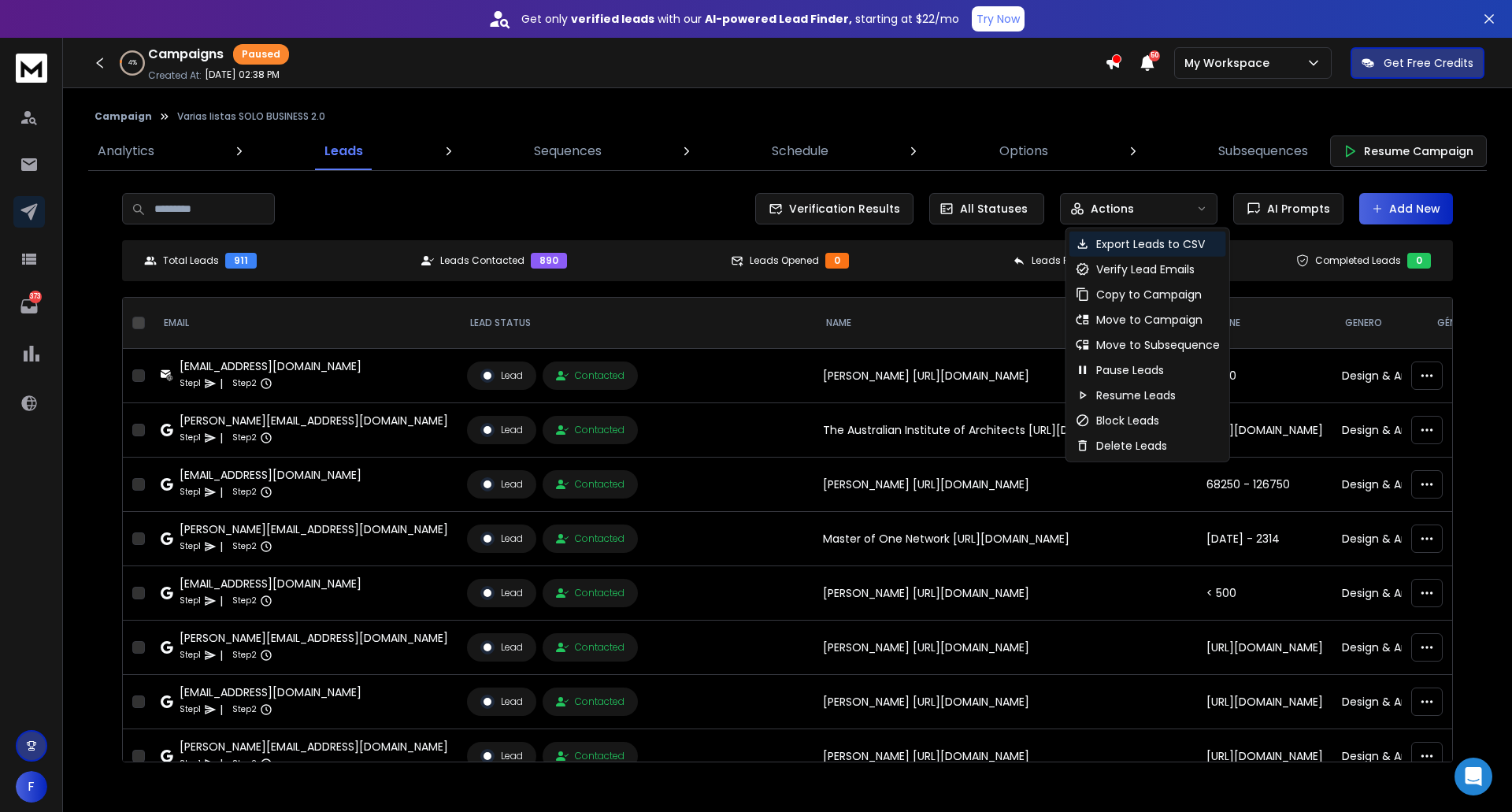
click at [1157, 234] on div "Export Leads to CSV" at bounding box center [1148, 244] width 157 height 25
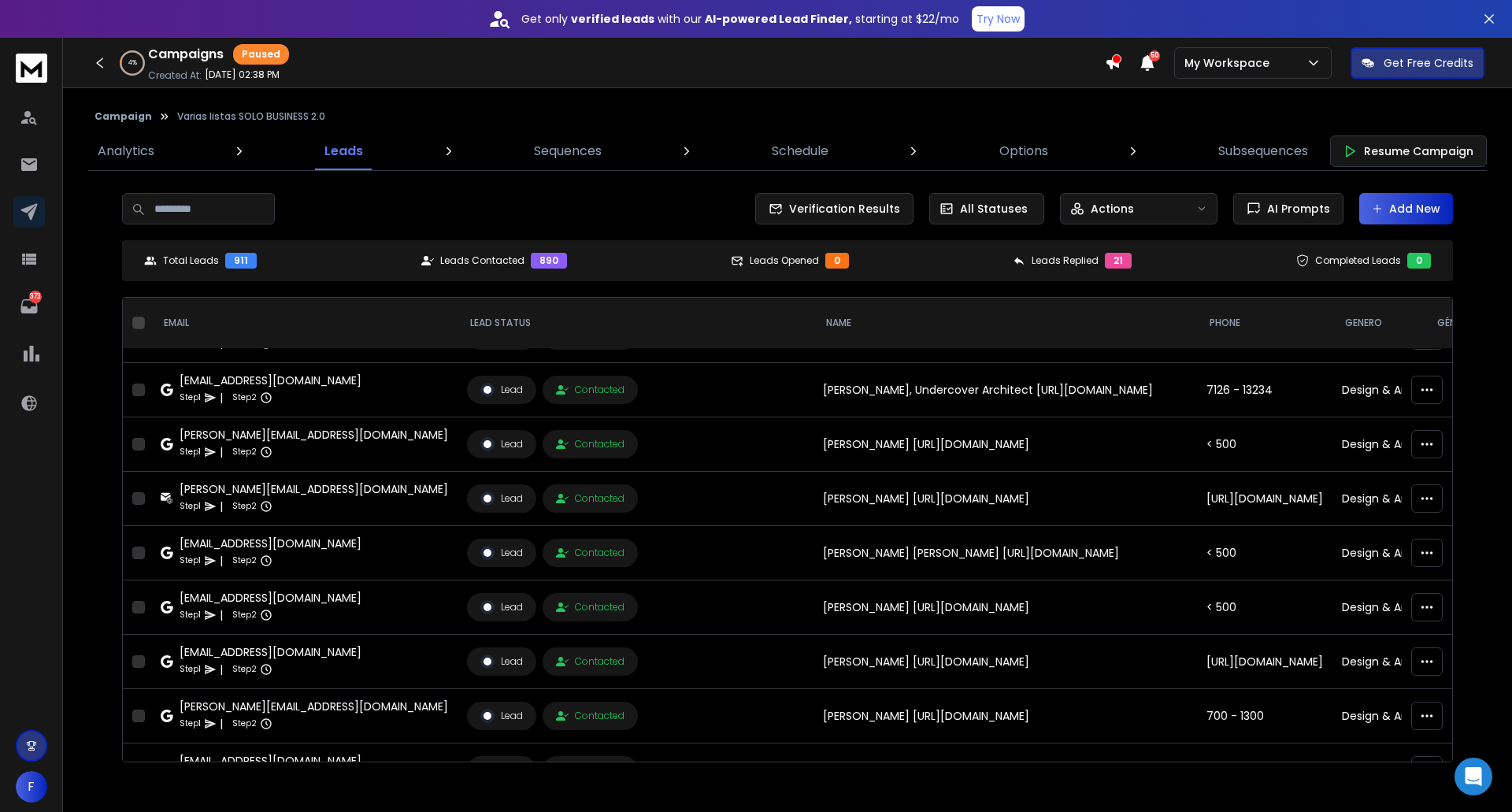
scroll to position [2315, 0]
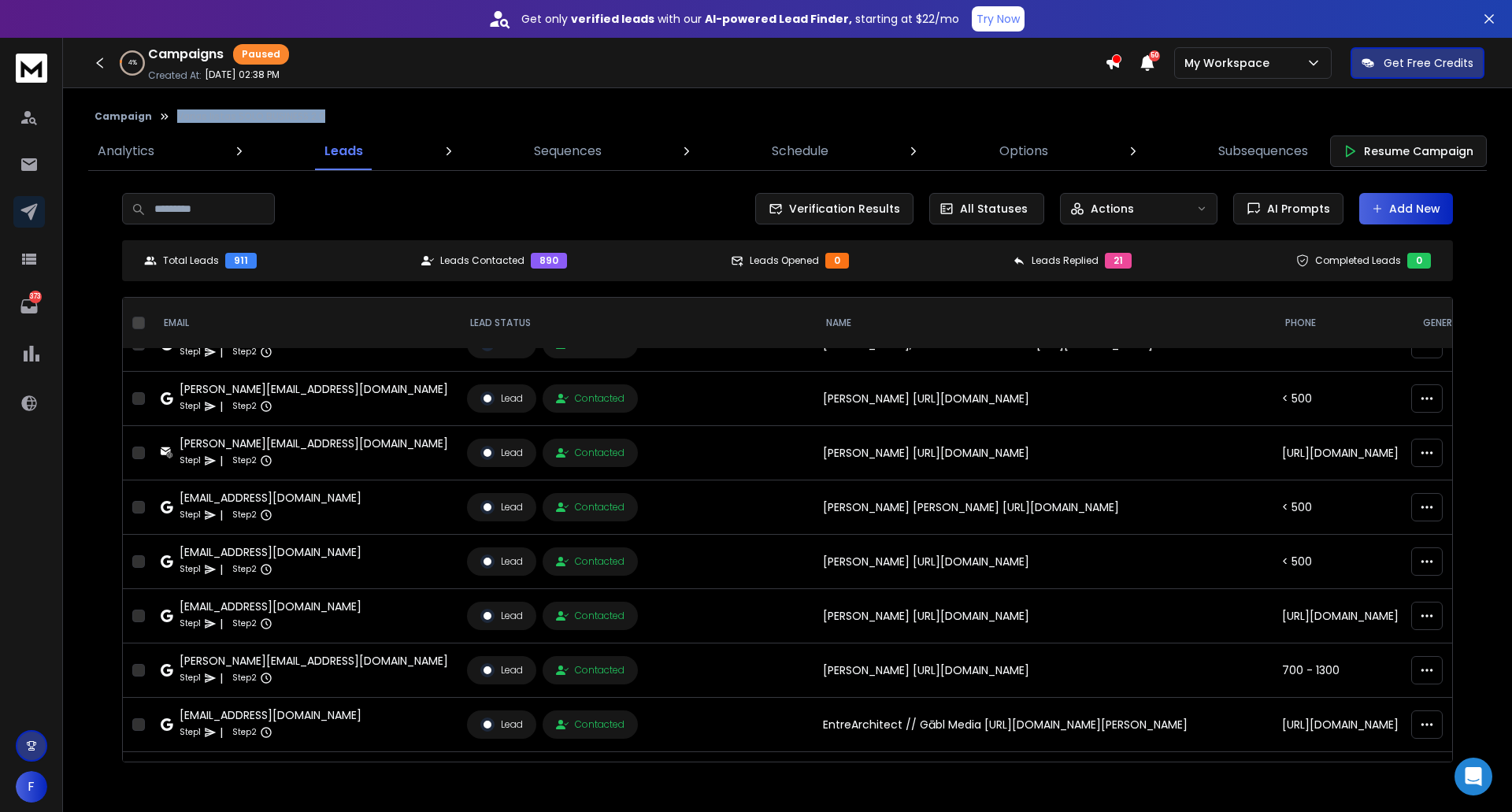
drag, startPoint x: 323, startPoint y: 118, endPoint x: 172, endPoint y: 111, distance: 151.2
click at [172, 111] on div "Campaign Varias listas SOLO BUSINESS 2.0" at bounding box center [788, 116] width 1399 height 25
copy p "Varias listas SOLO BUSINESS 2.0"
click at [992, 217] on button "All Statuses" at bounding box center [986, 208] width 115 height 32
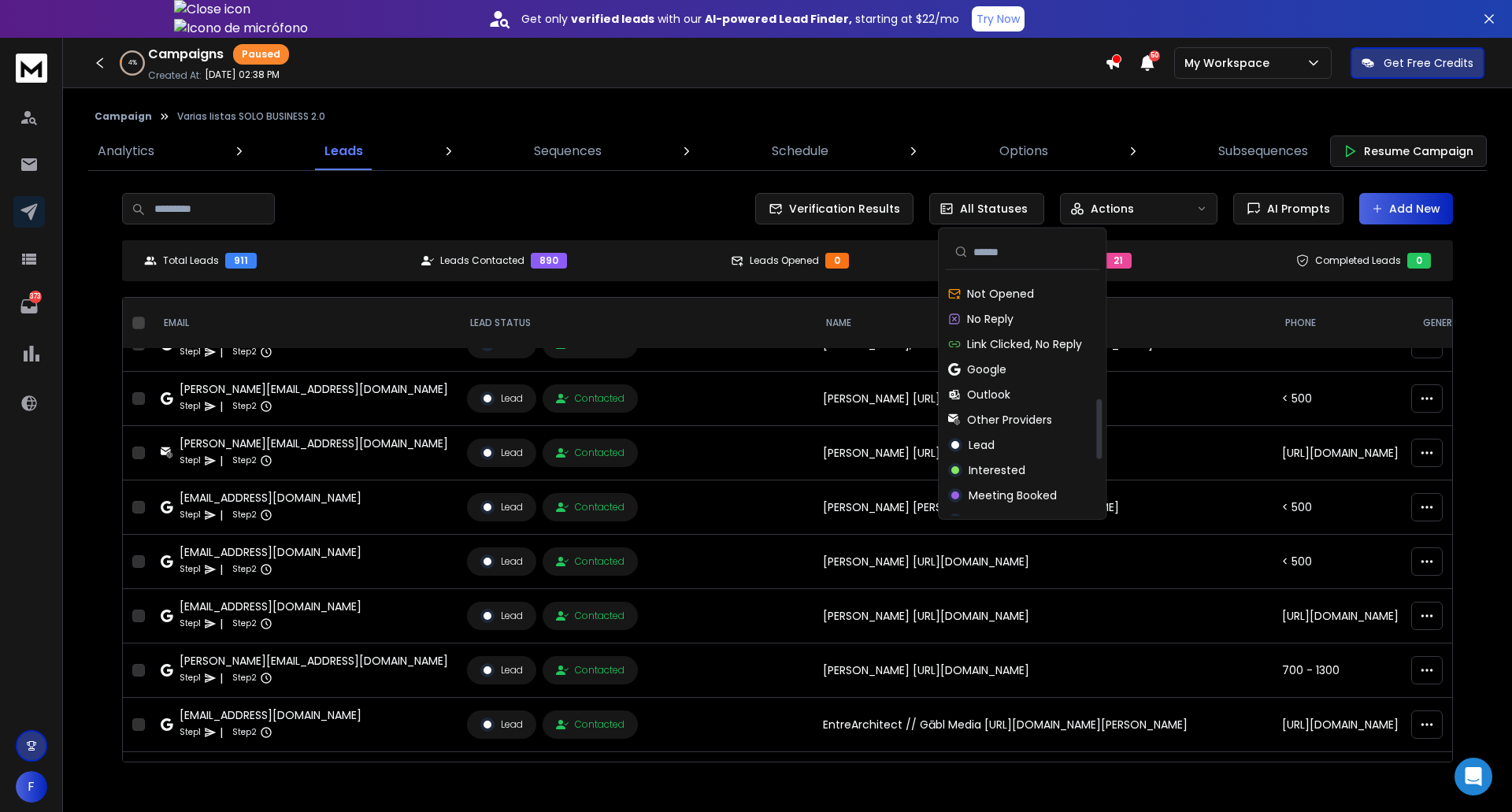
scroll to position [473, 0]
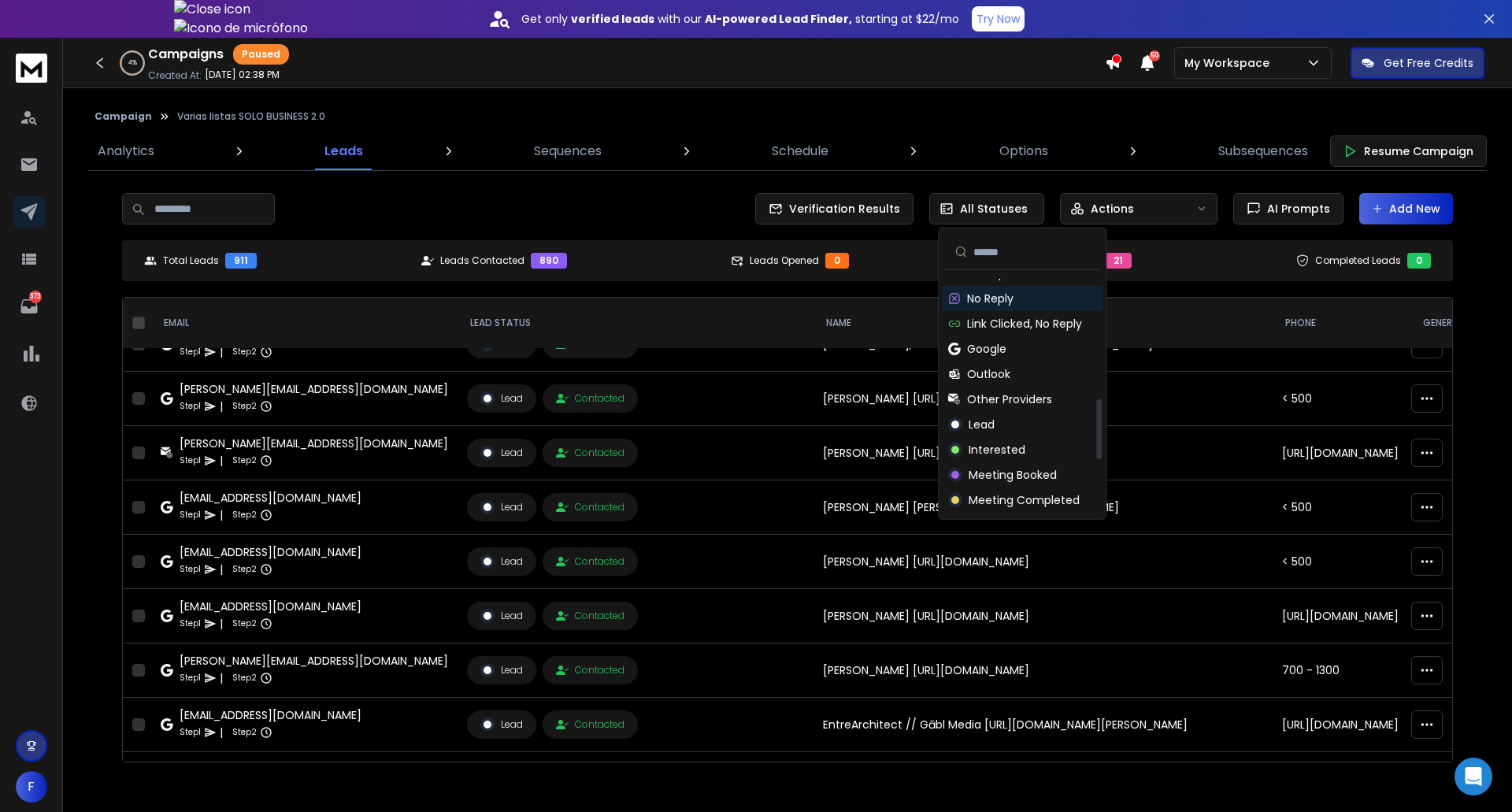
click at [991, 296] on p "No Reply" at bounding box center [990, 298] width 47 height 15
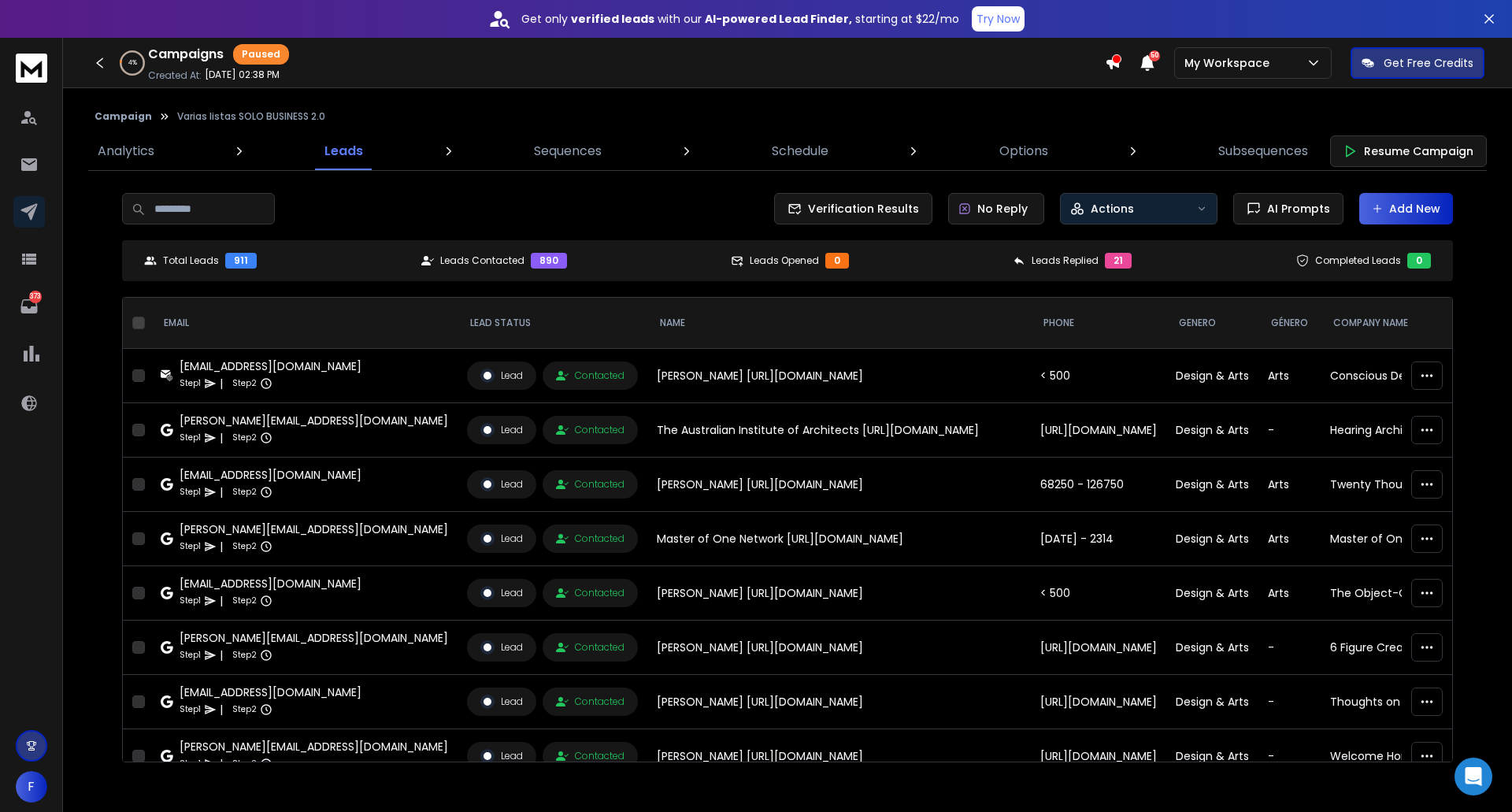
click at [1099, 217] on button "Actions" at bounding box center [1138, 208] width 158 height 32
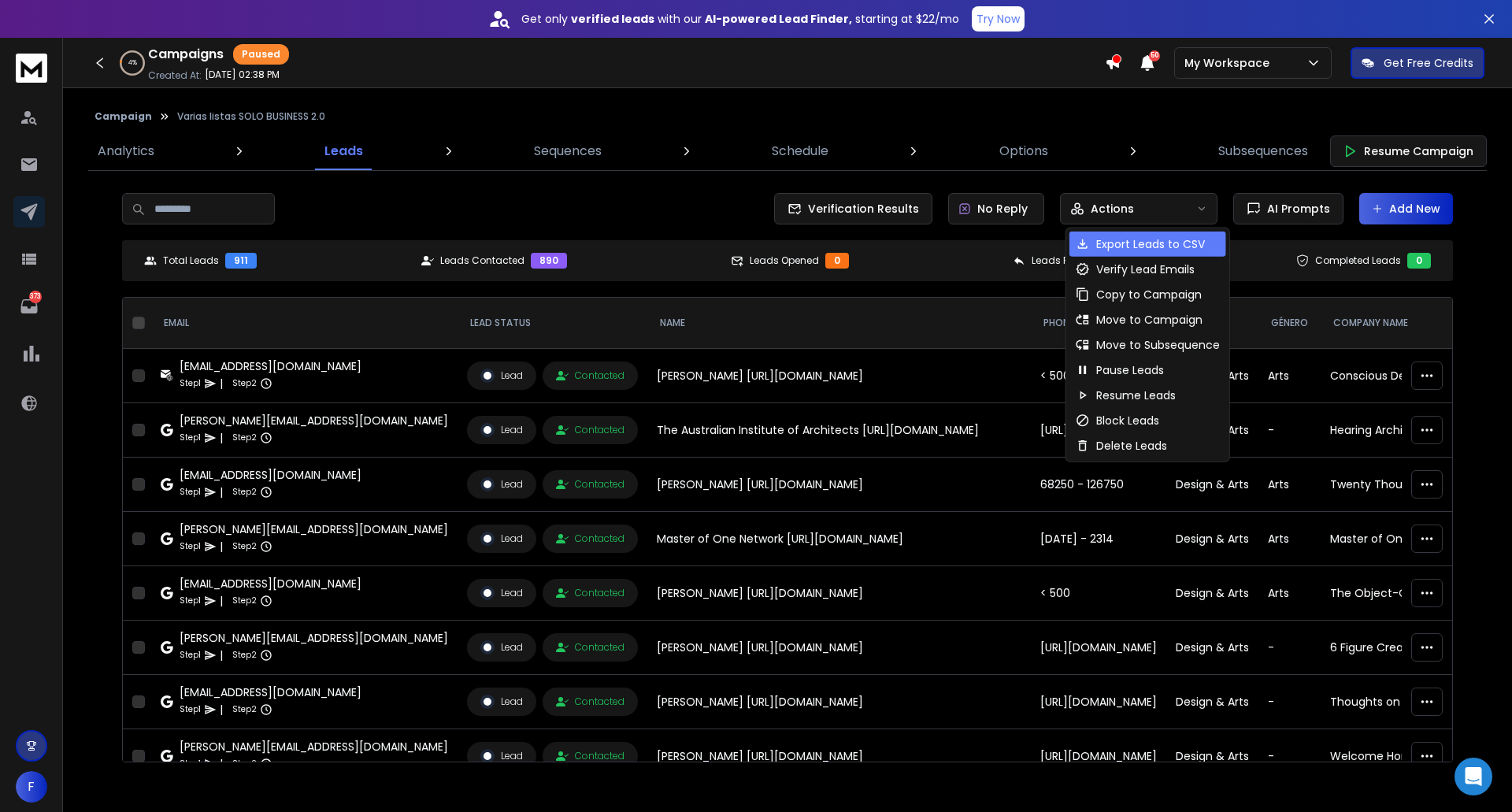
click at [1131, 248] on p "Export Leads to CSV" at bounding box center [1150, 243] width 109 height 15
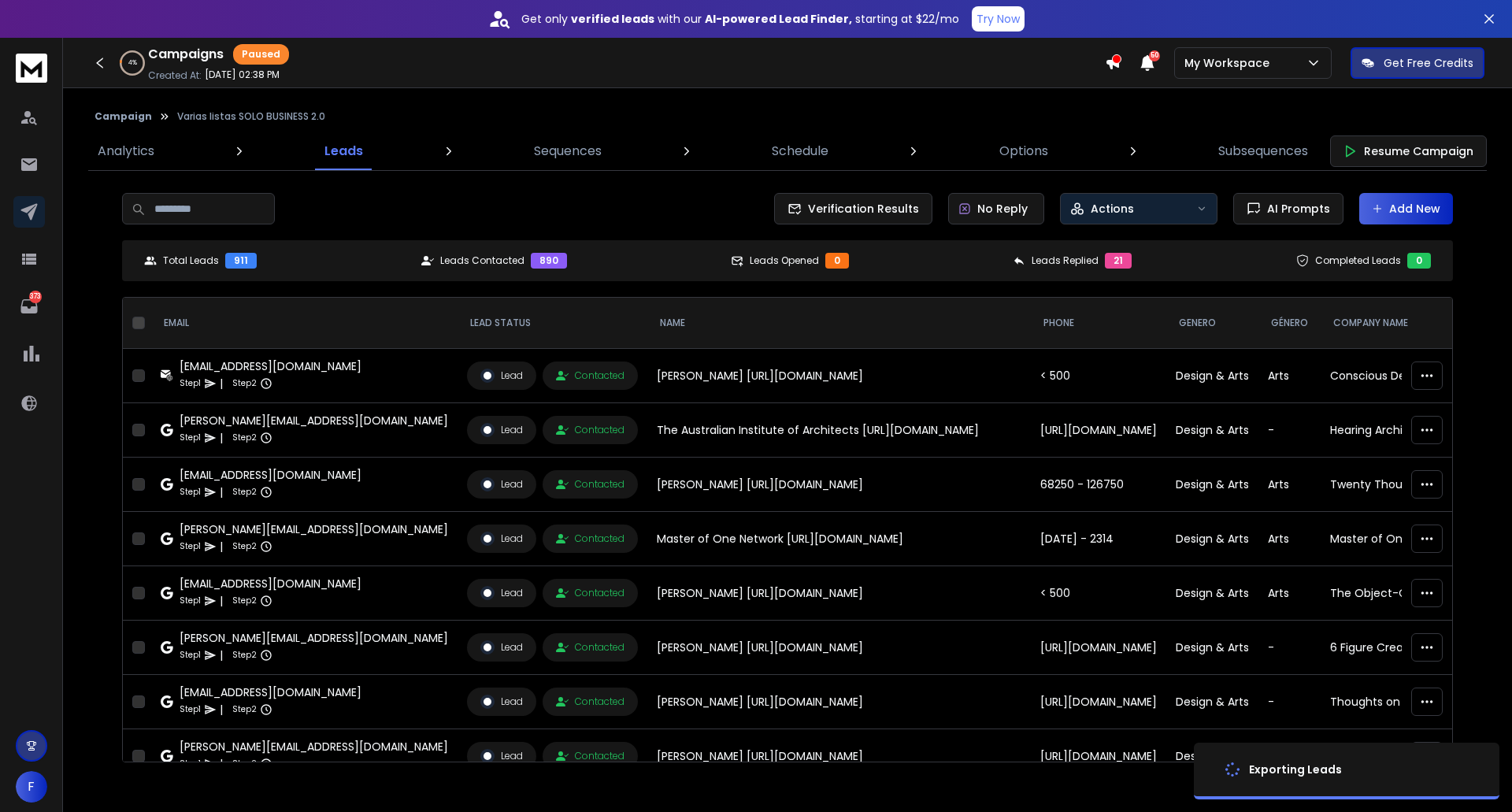
click at [1085, 212] on icon "button" at bounding box center [1077, 209] width 15 height 15
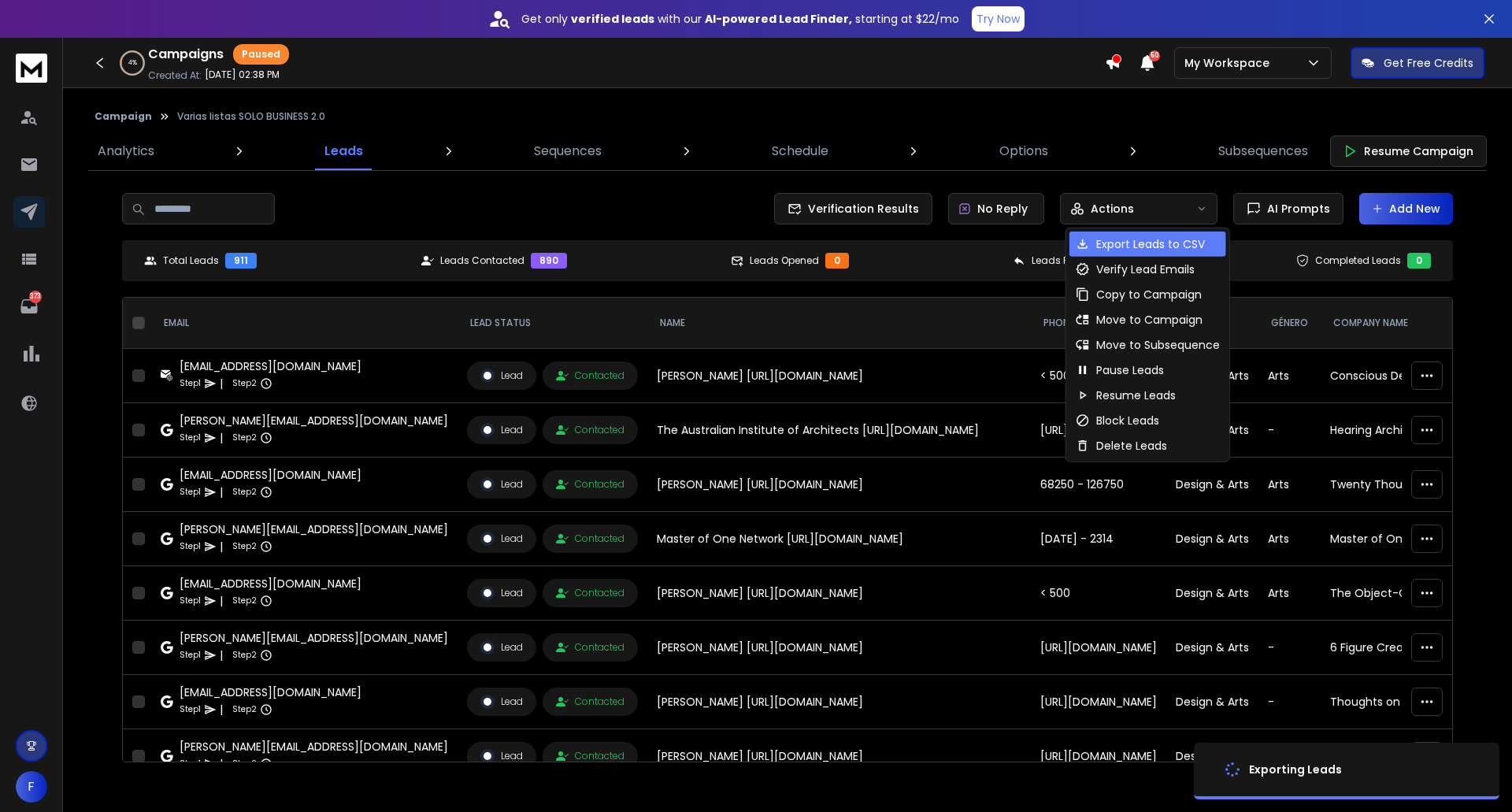
click at [643, 204] on div "Verification Results No Reply Actions AI Prompts Add New" at bounding box center [788, 208] width 1331 height 32
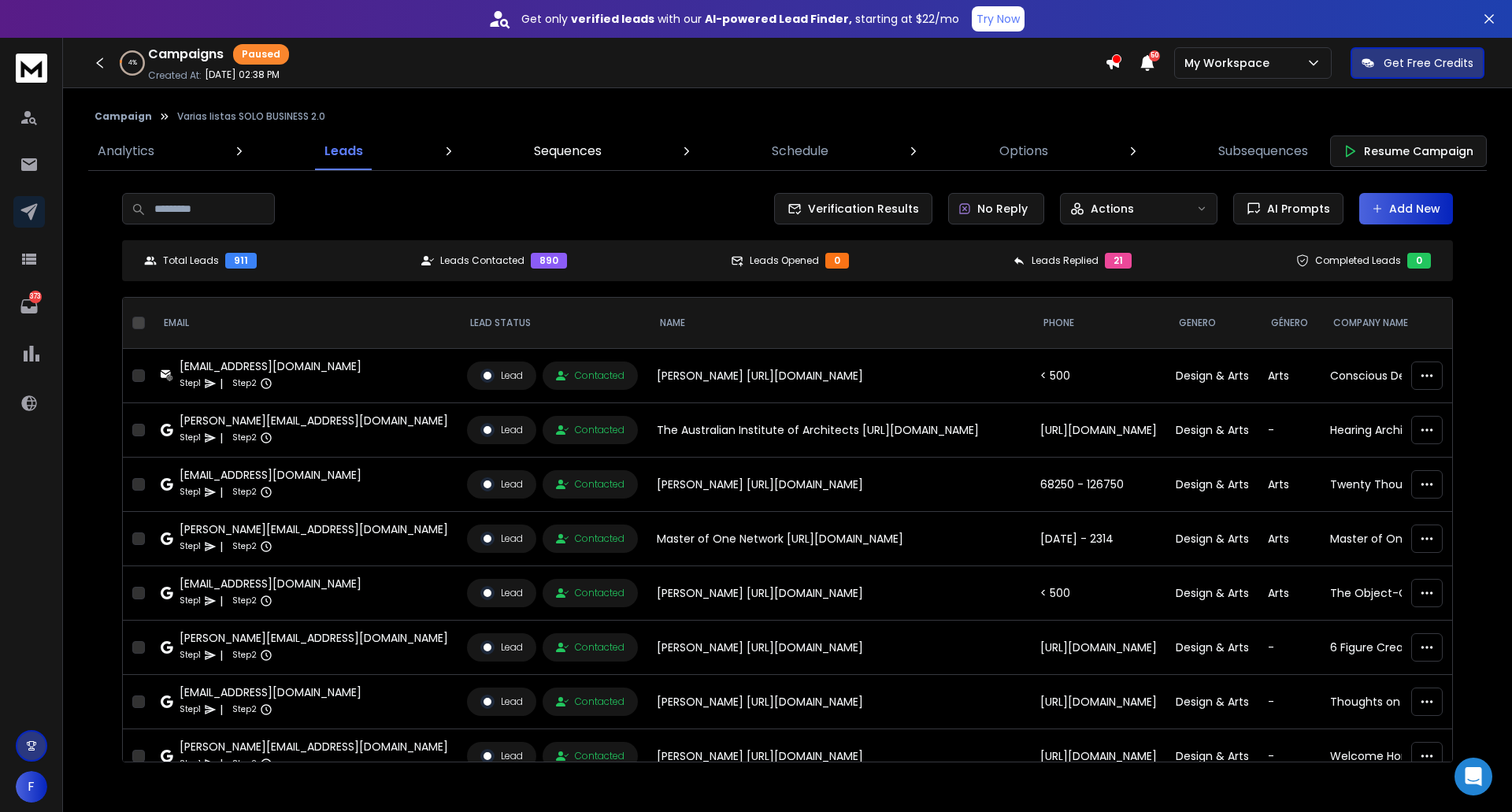
click at [543, 152] on p "Sequences" at bounding box center [568, 150] width 68 height 19
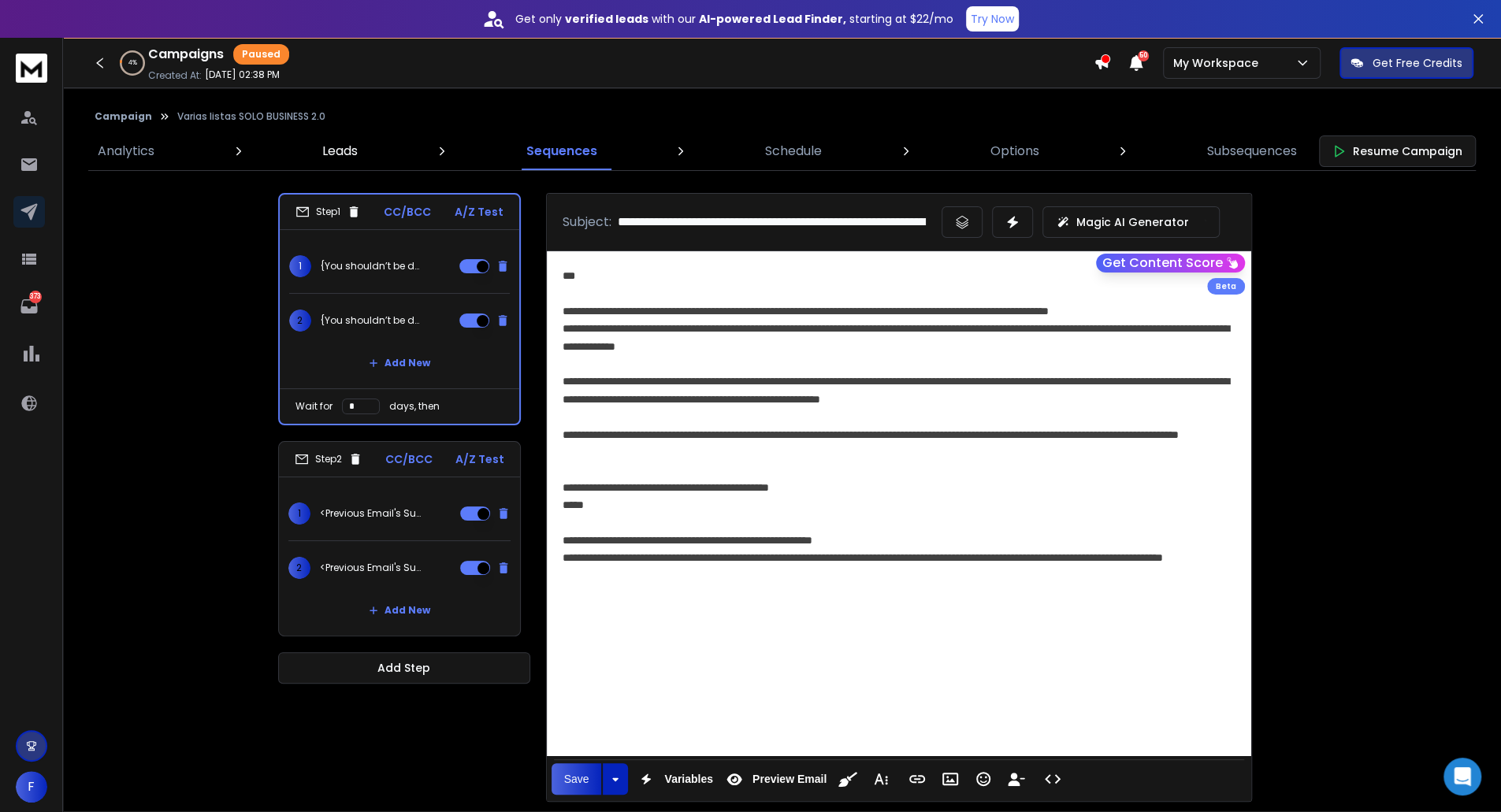
click at [315, 151] on link "Leads" at bounding box center [339, 151] width 54 height 38
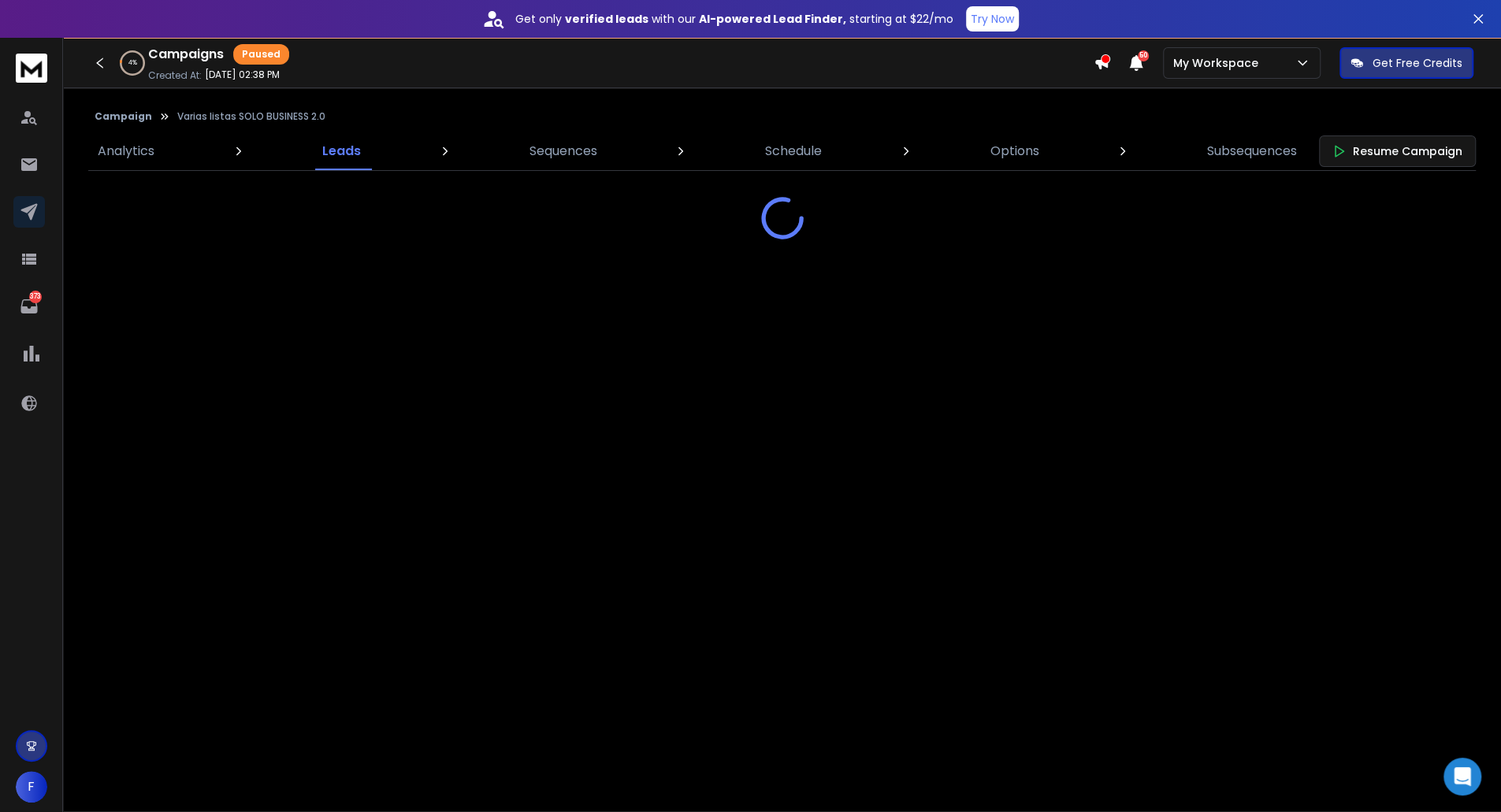
click at [323, 151] on link "Leads" at bounding box center [341, 151] width 57 height 38
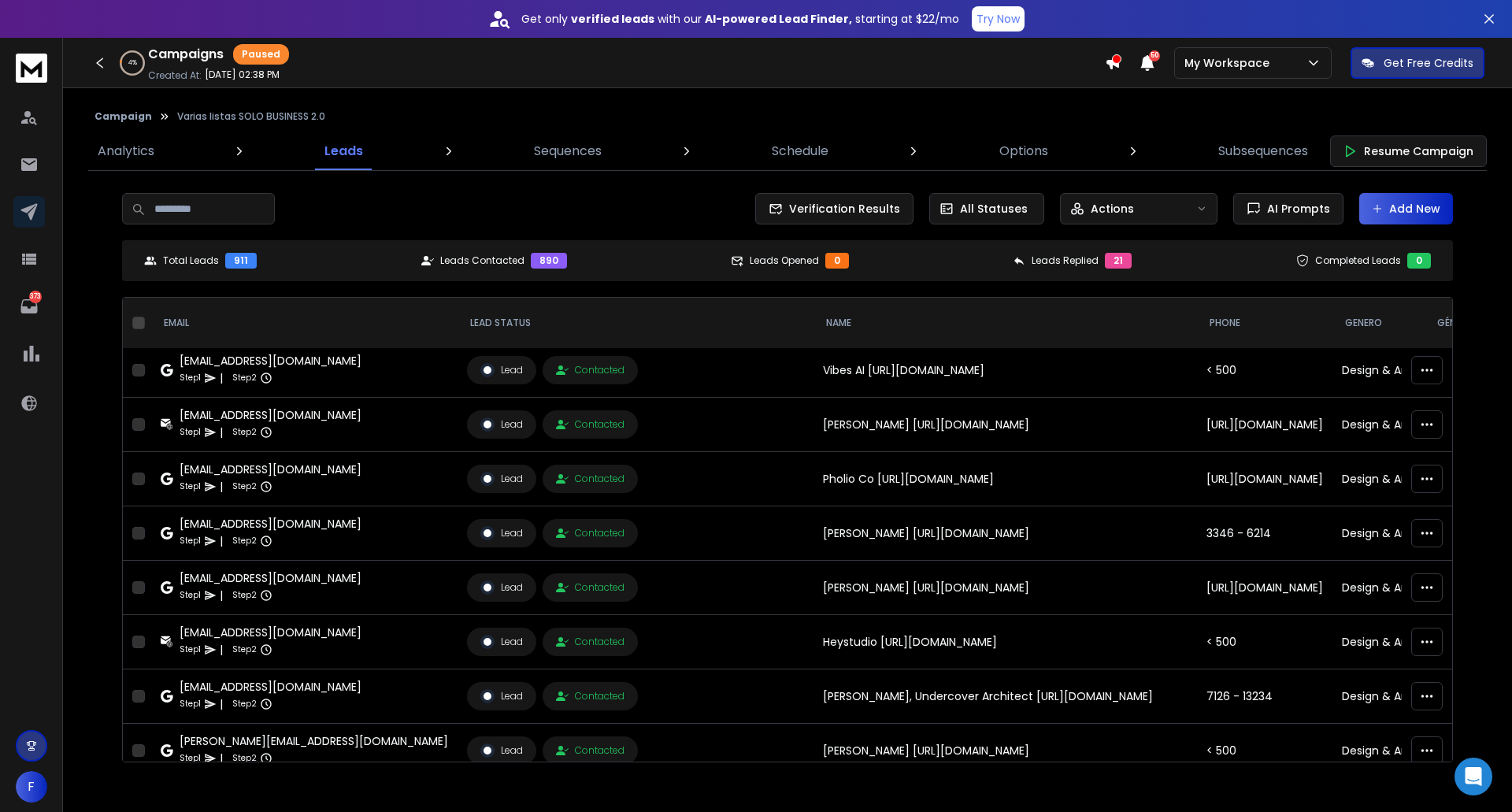
scroll to position [1969, 0]
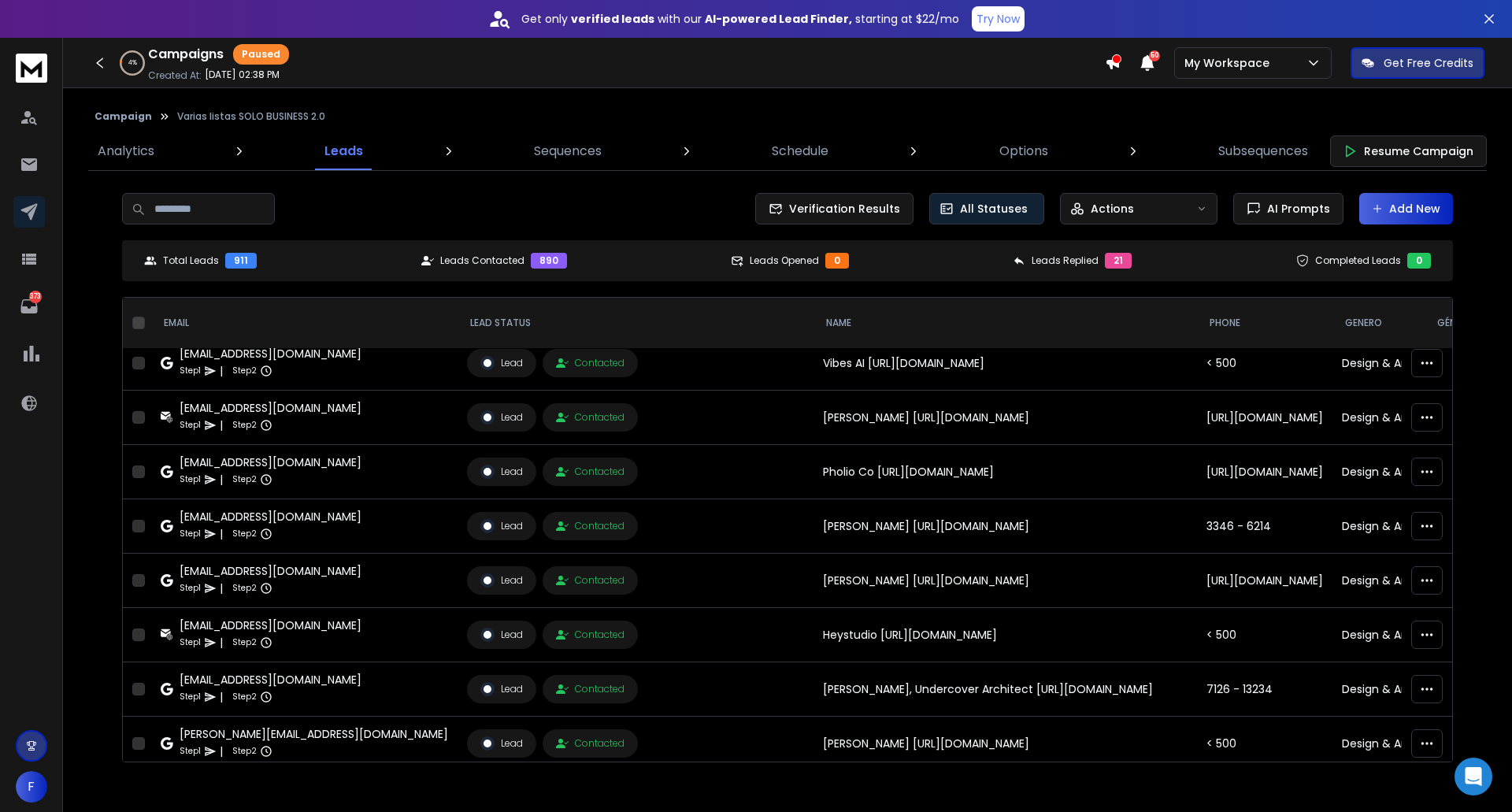
click at [1018, 204] on p "All Statuses" at bounding box center [994, 208] width 68 height 15
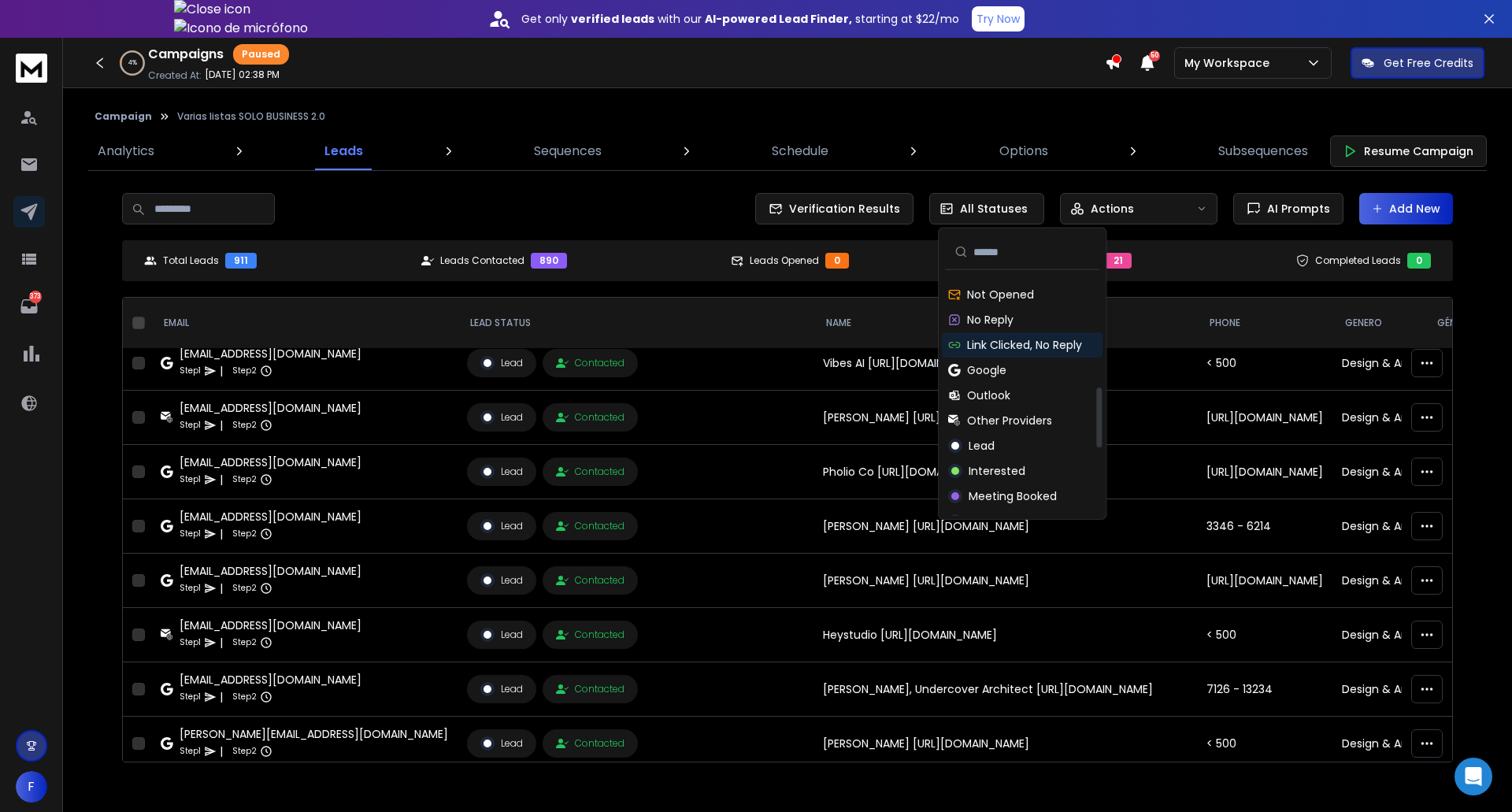
scroll to position [473, 0]
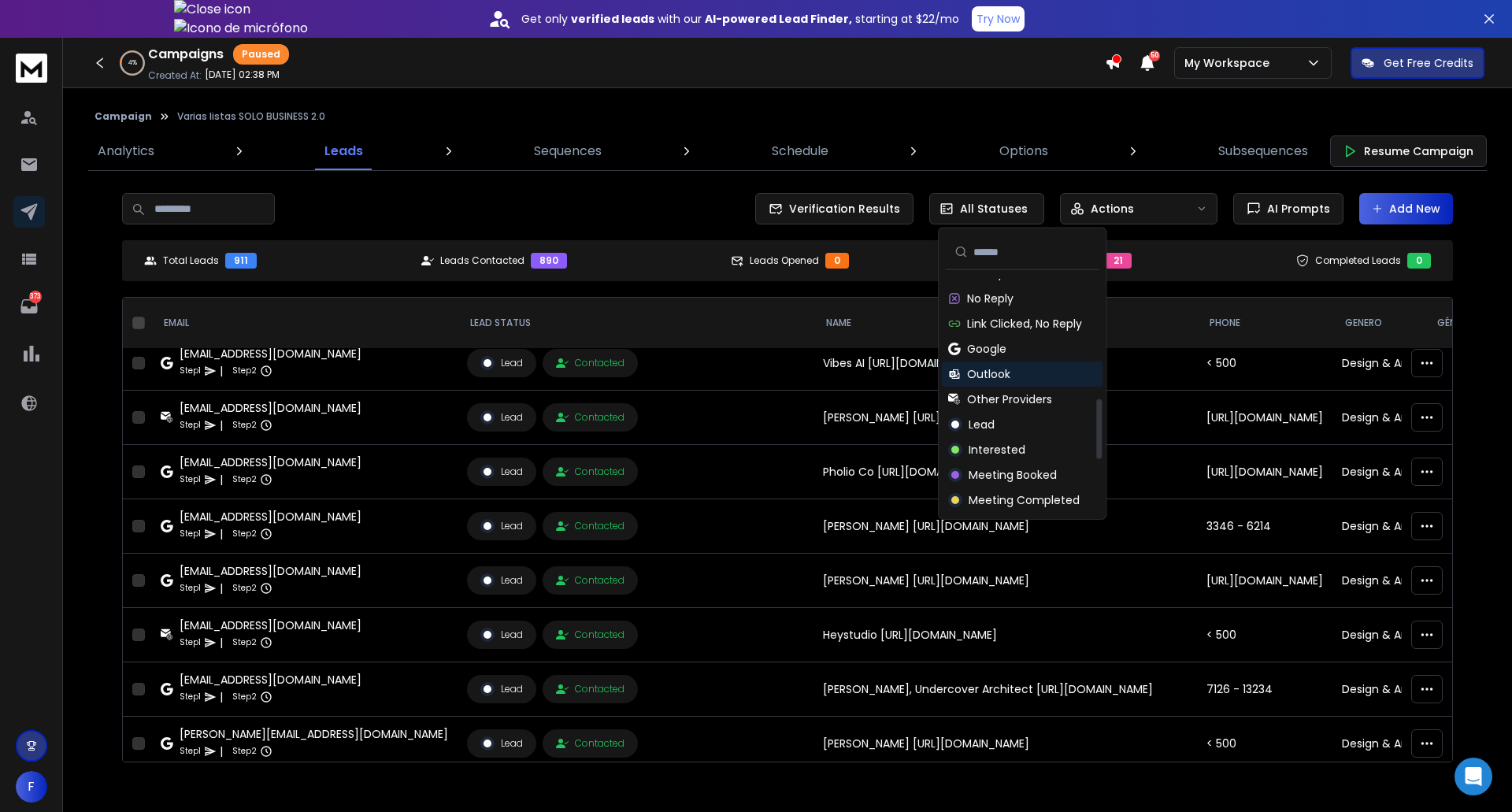
click at [1019, 364] on div "Outlook" at bounding box center [1022, 374] width 161 height 25
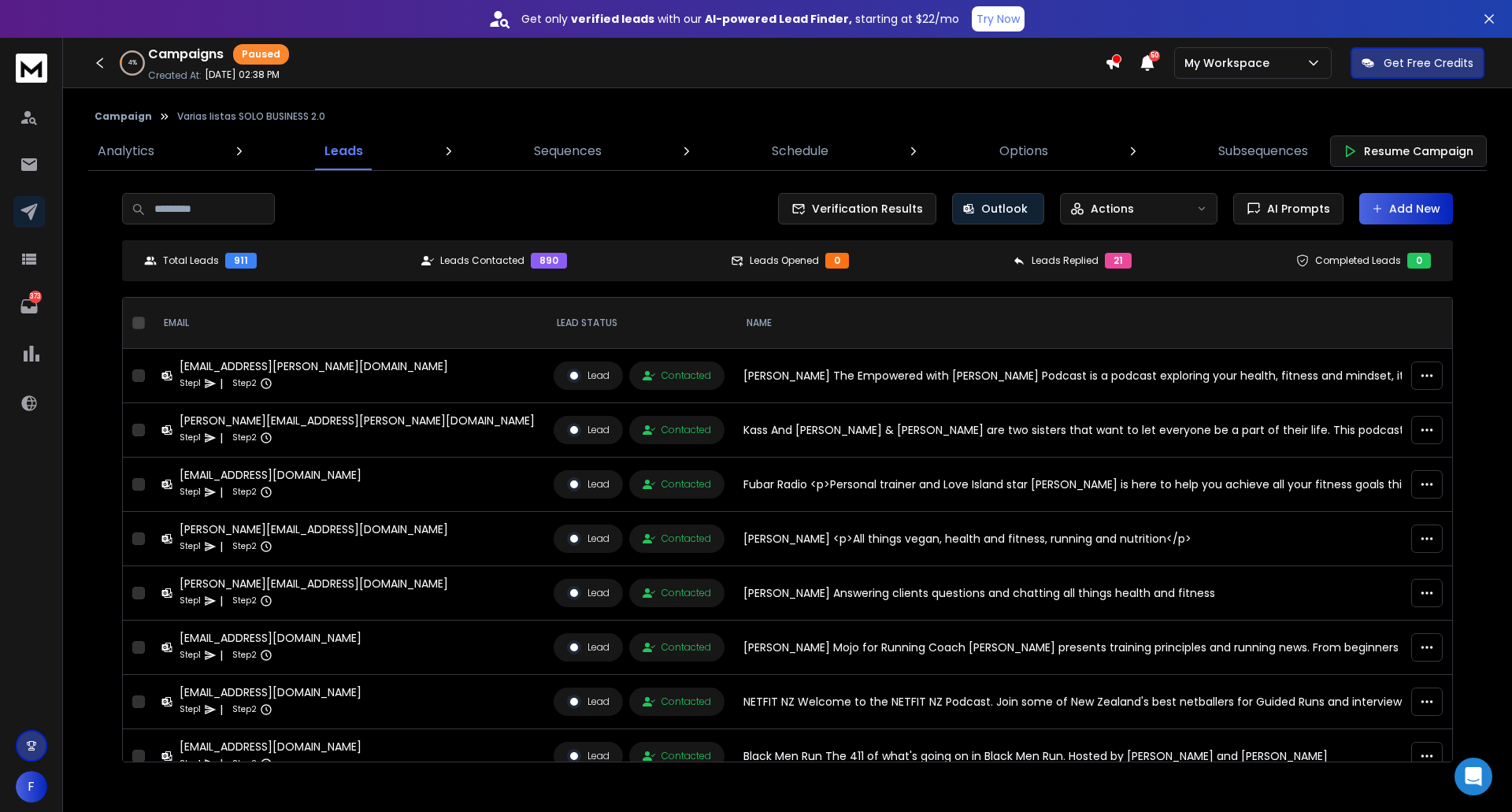
click at [1027, 202] on p "Outlook" at bounding box center [1005, 208] width 47 height 15
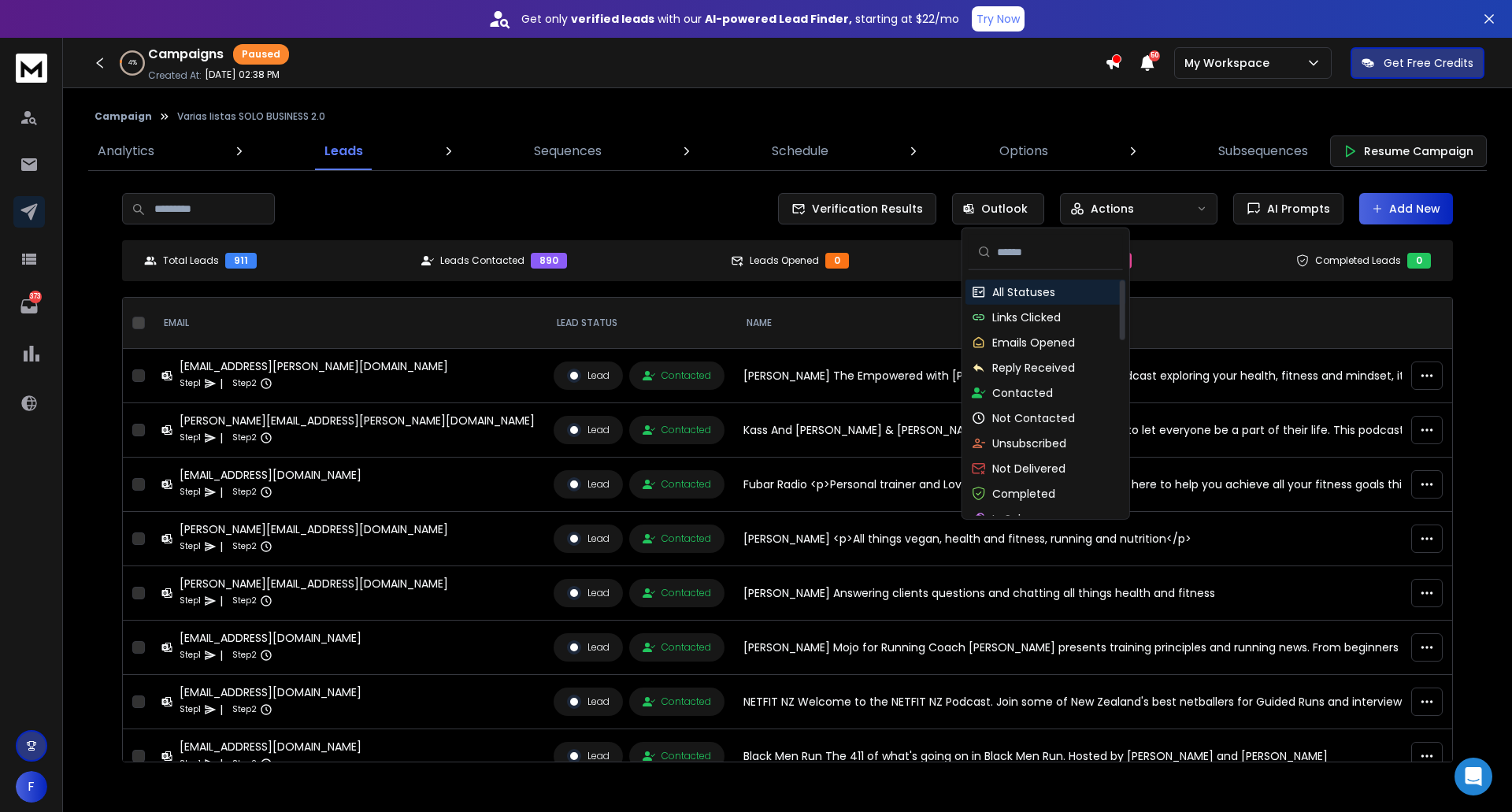
click at [1013, 292] on p "All Statuses" at bounding box center [1023, 292] width 63 height 15
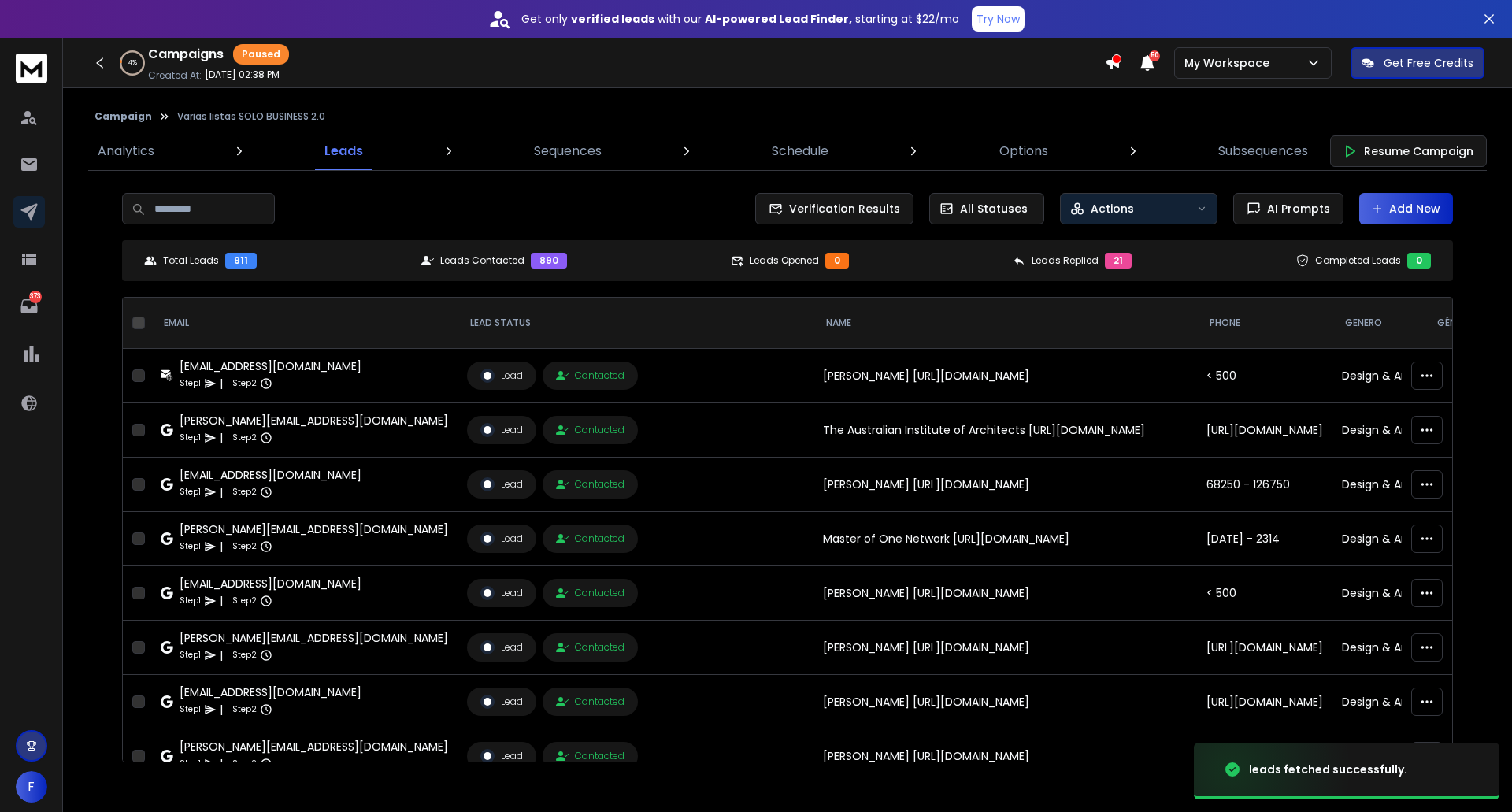
click at [1115, 212] on p "Actions" at bounding box center [1112, 208] width 44 height 15
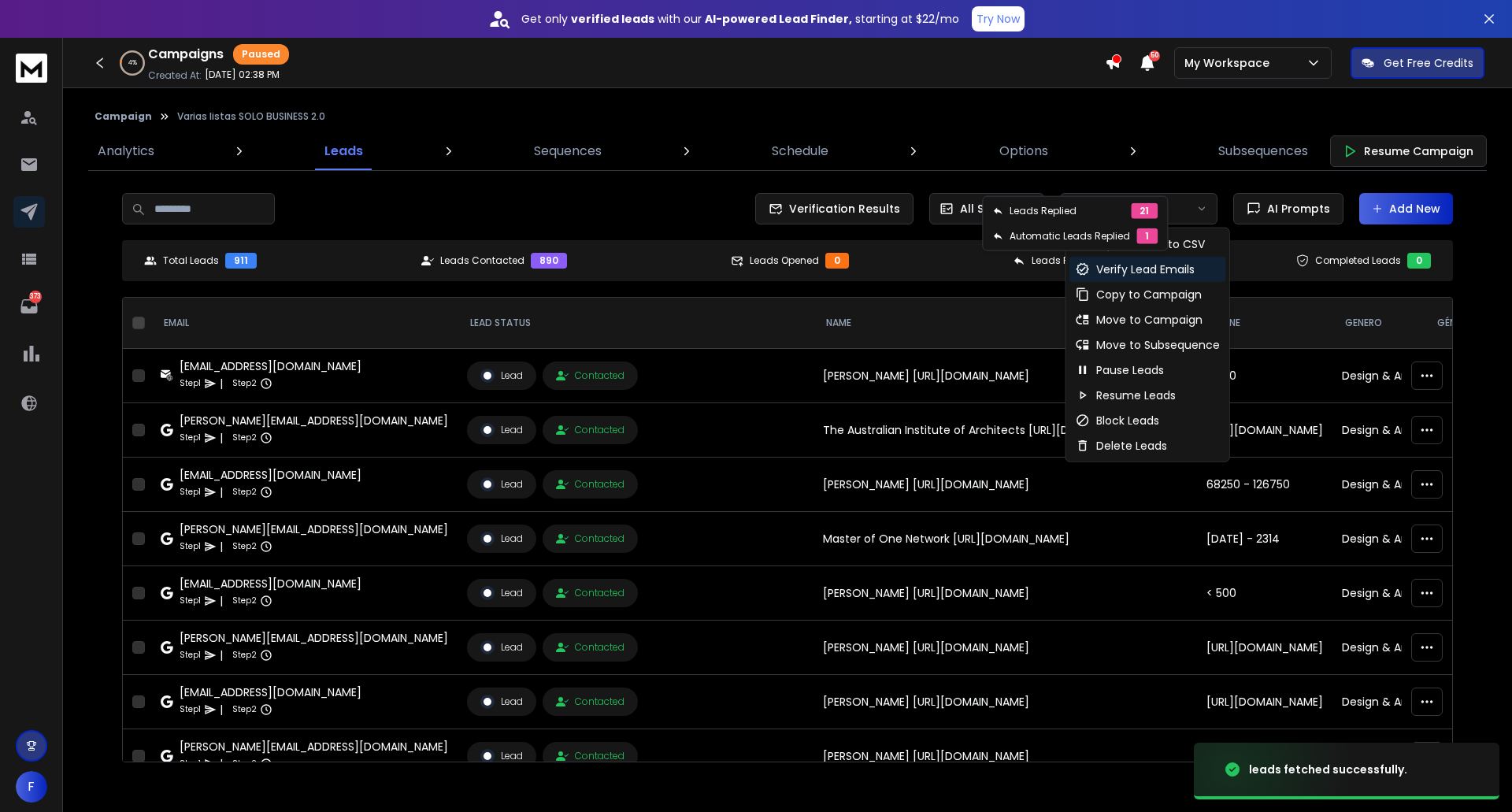
click at [1018, 218] on div "Leads Replied 21 Automatic Leads Replied 1" at bounding box center [1074, 224] width 166 height 41
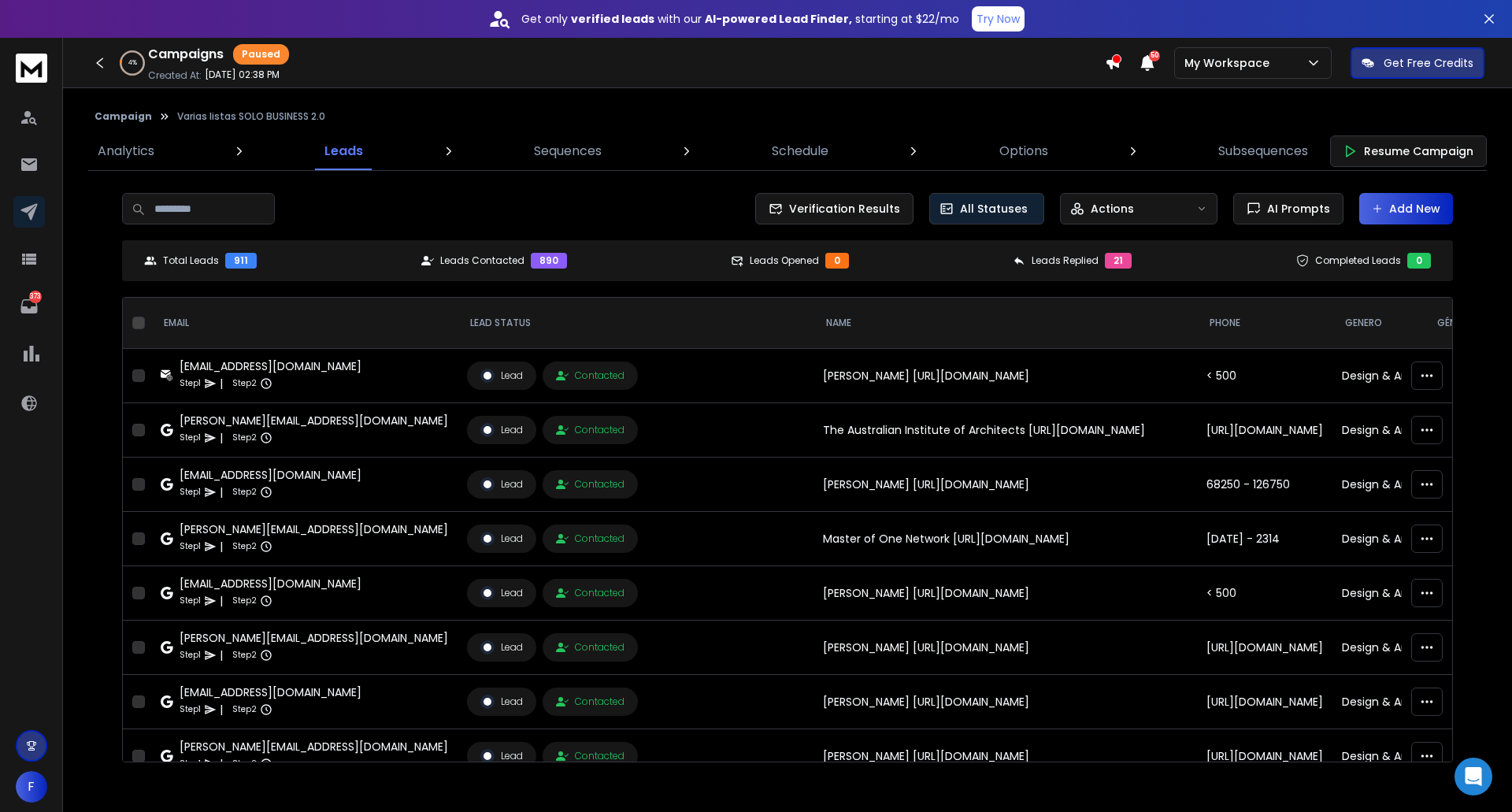
click at [985, 196] on button "All Statuses" at bounding box center [986, 208] width 115 height 32
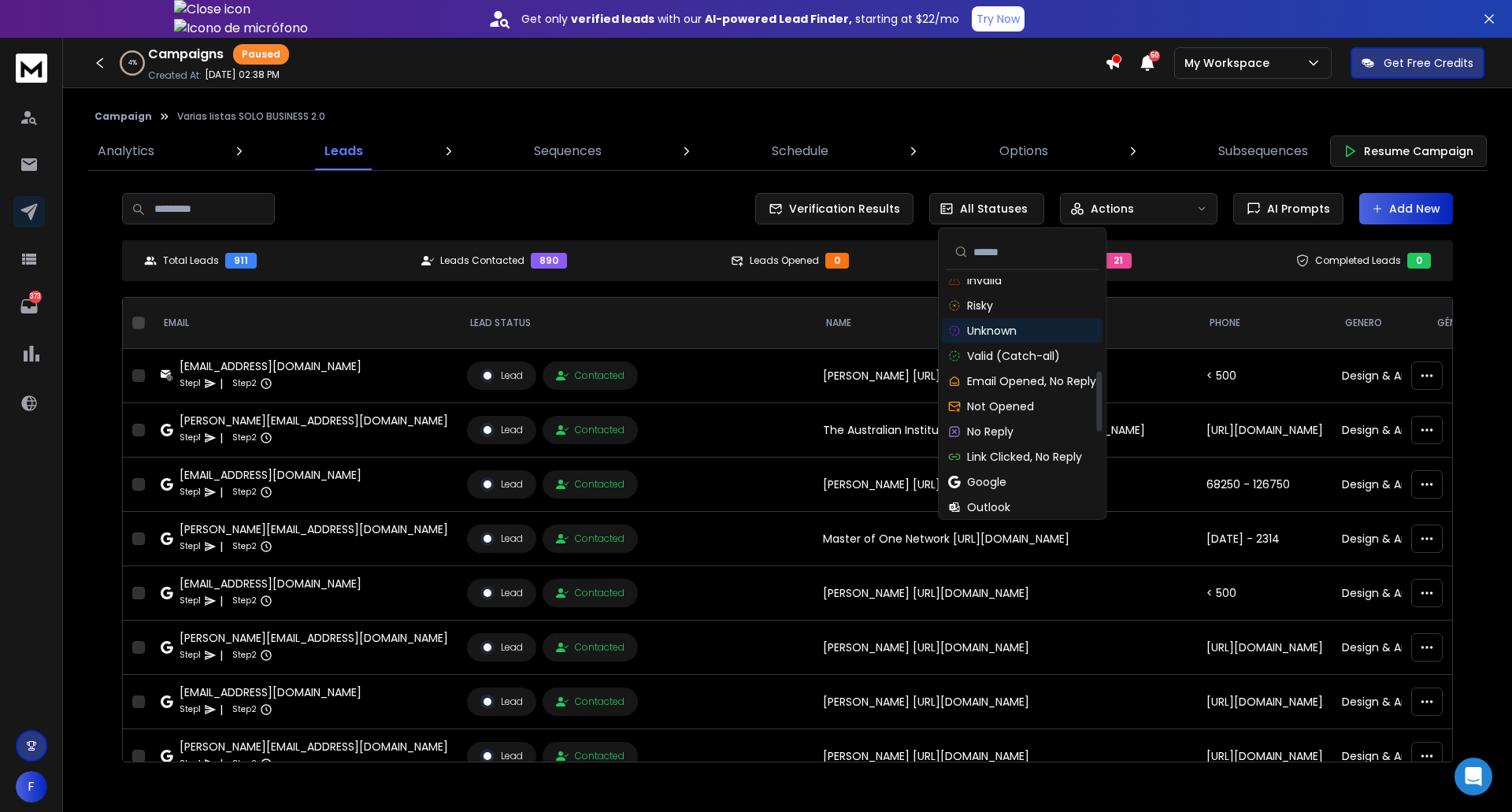
scroll to position [393, 0]
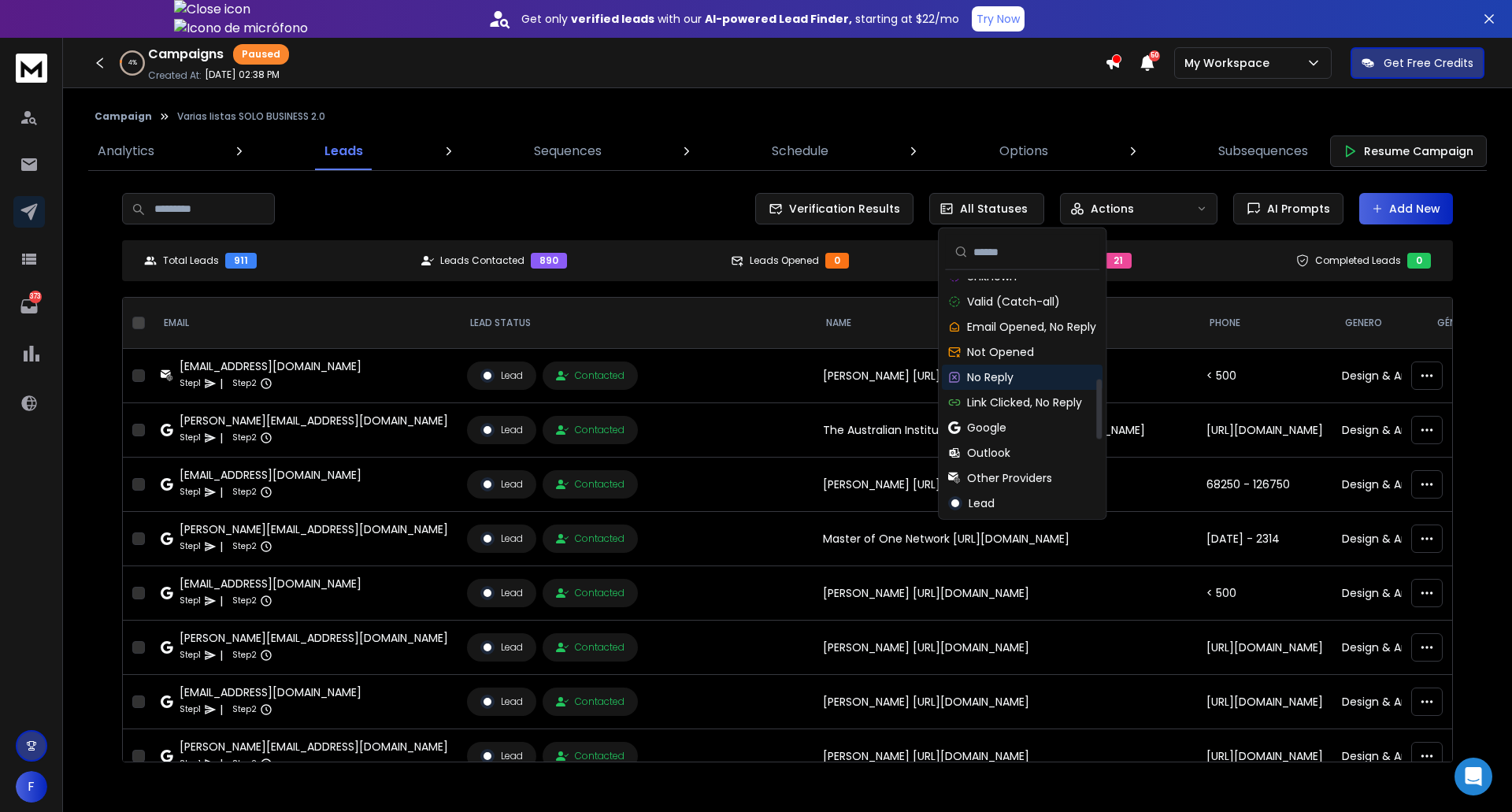
click at [1011, 372] on p "No Reply" at bounding box center [990, 377] width 47 height 15
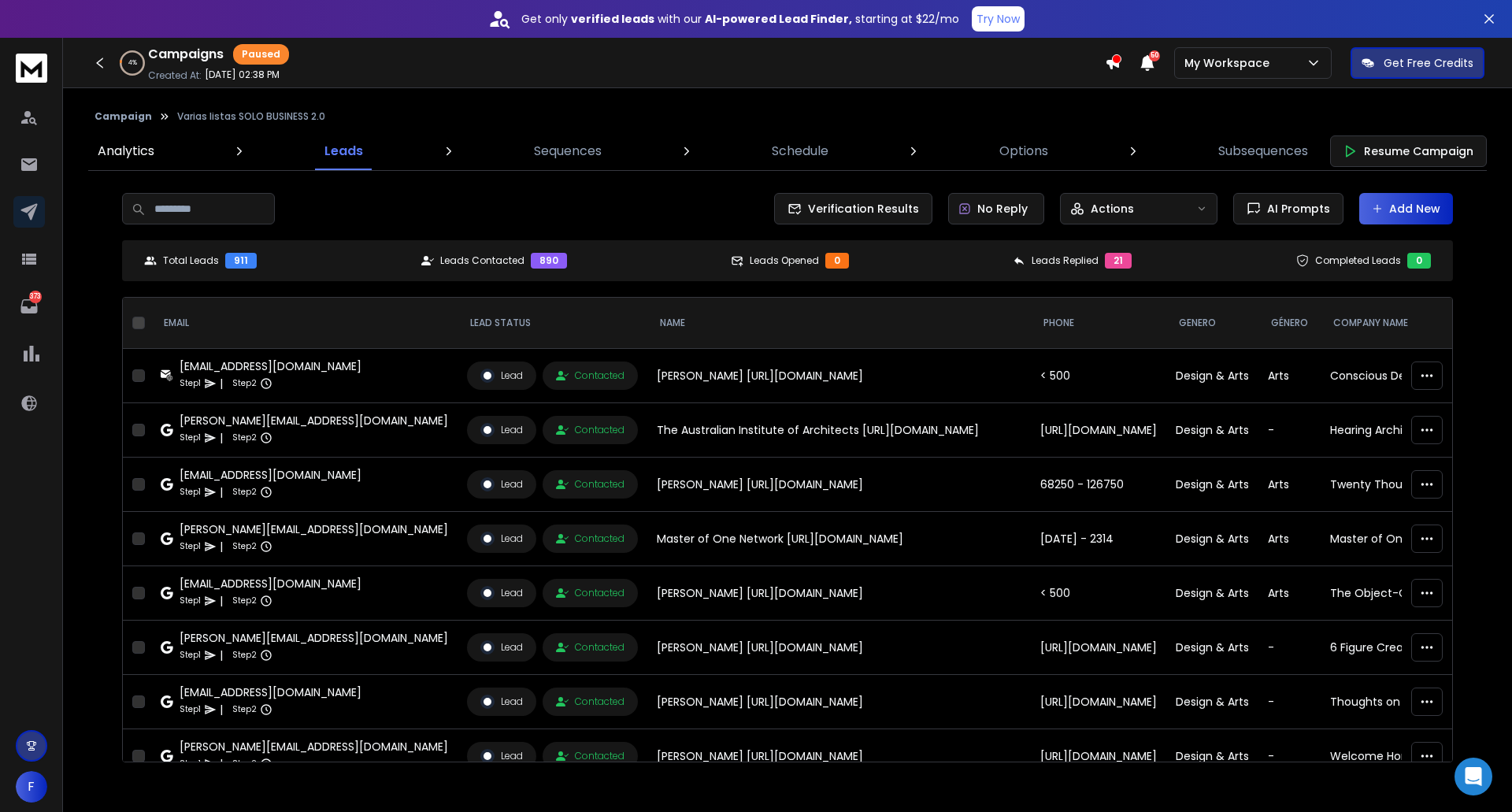
click at [141, 154] on p "Analytics" at bounding box center [126, 150] width 57 height 19
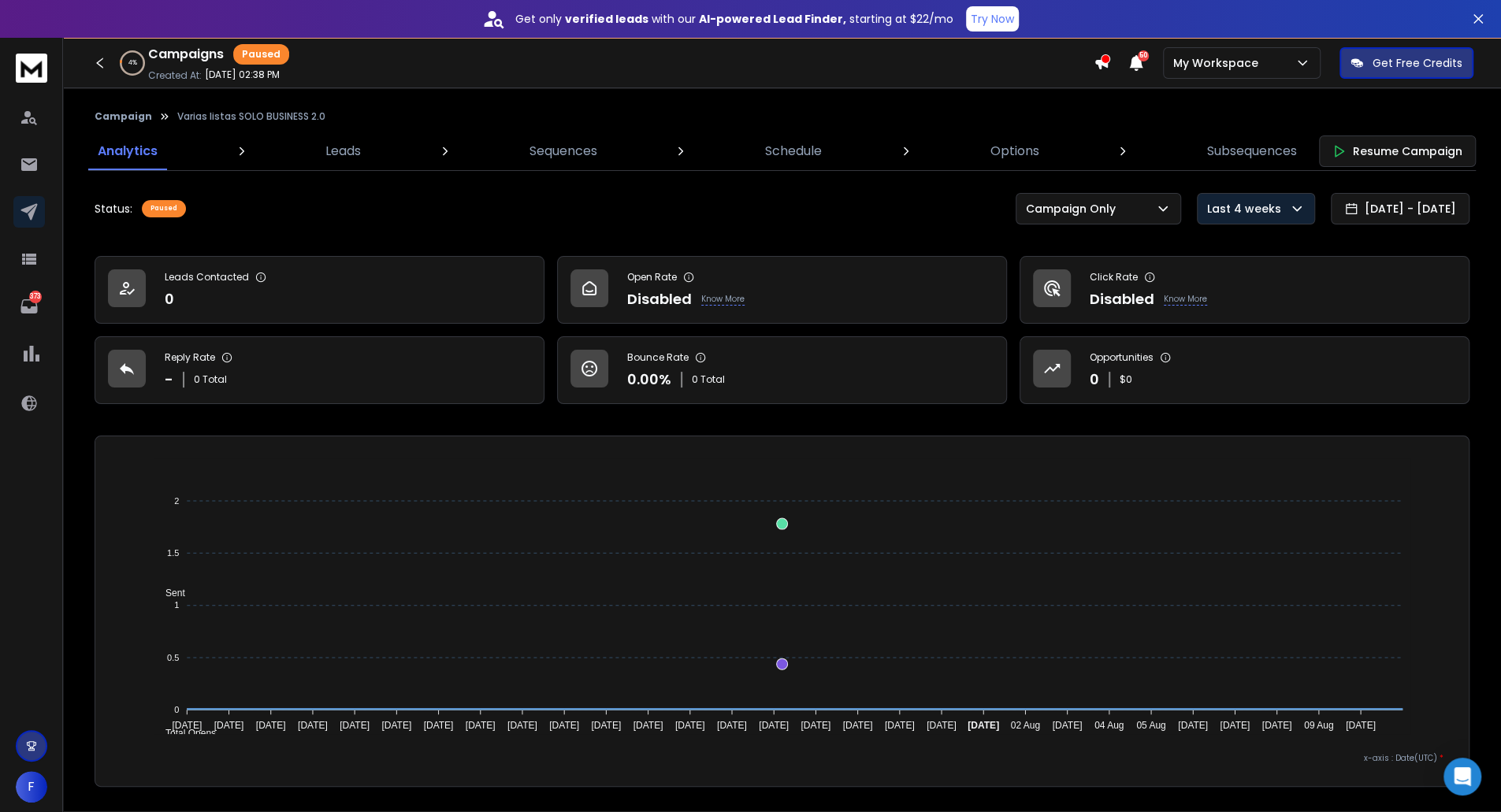
click at [1208, 215] on p "Last 4 weeks" at bounding box center [1247, 208] width 80 height 15
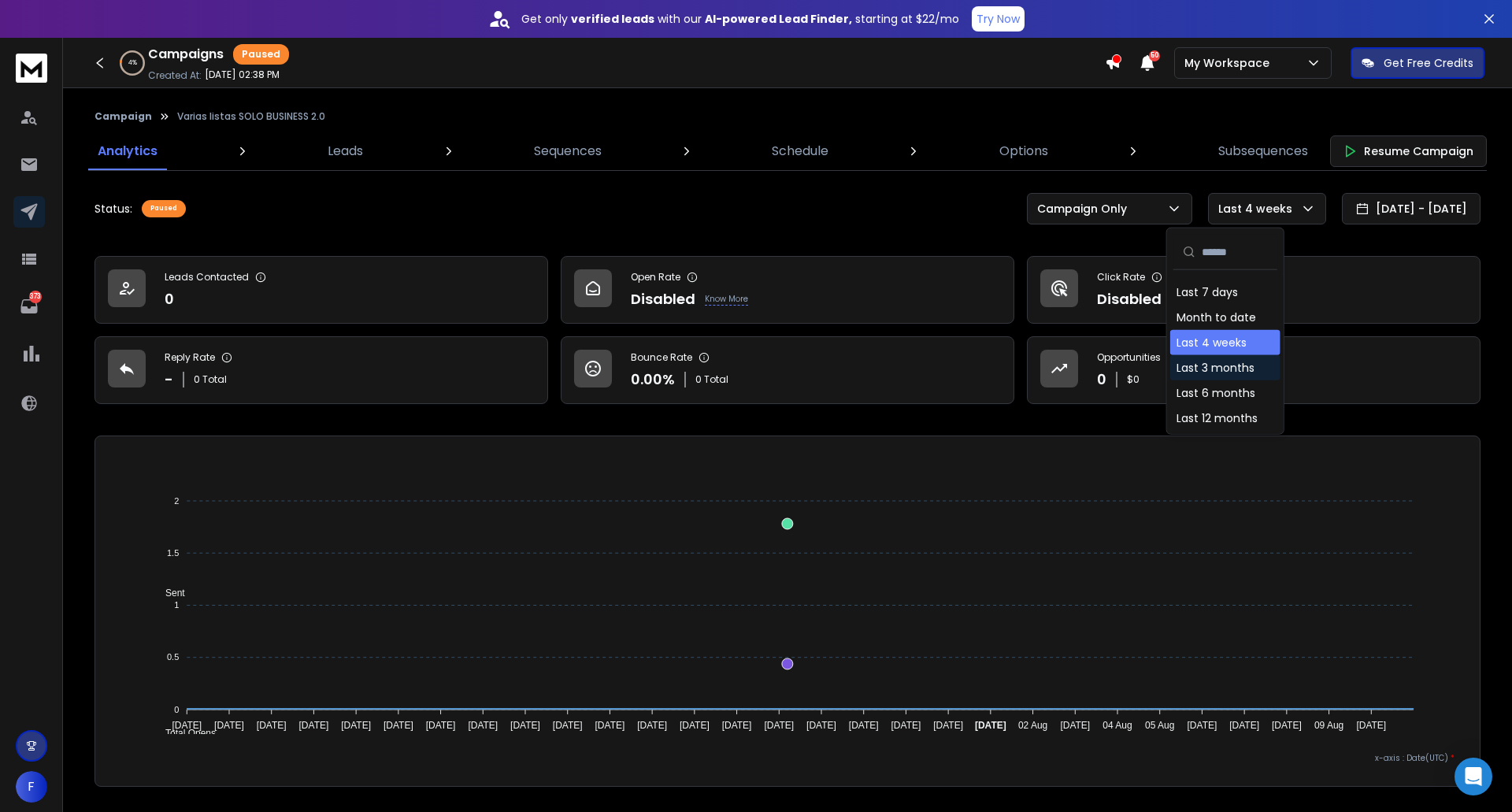
click at [1202, 363] on div "Last 3 months" at bounding box center [1216, 368] width 78 height 15
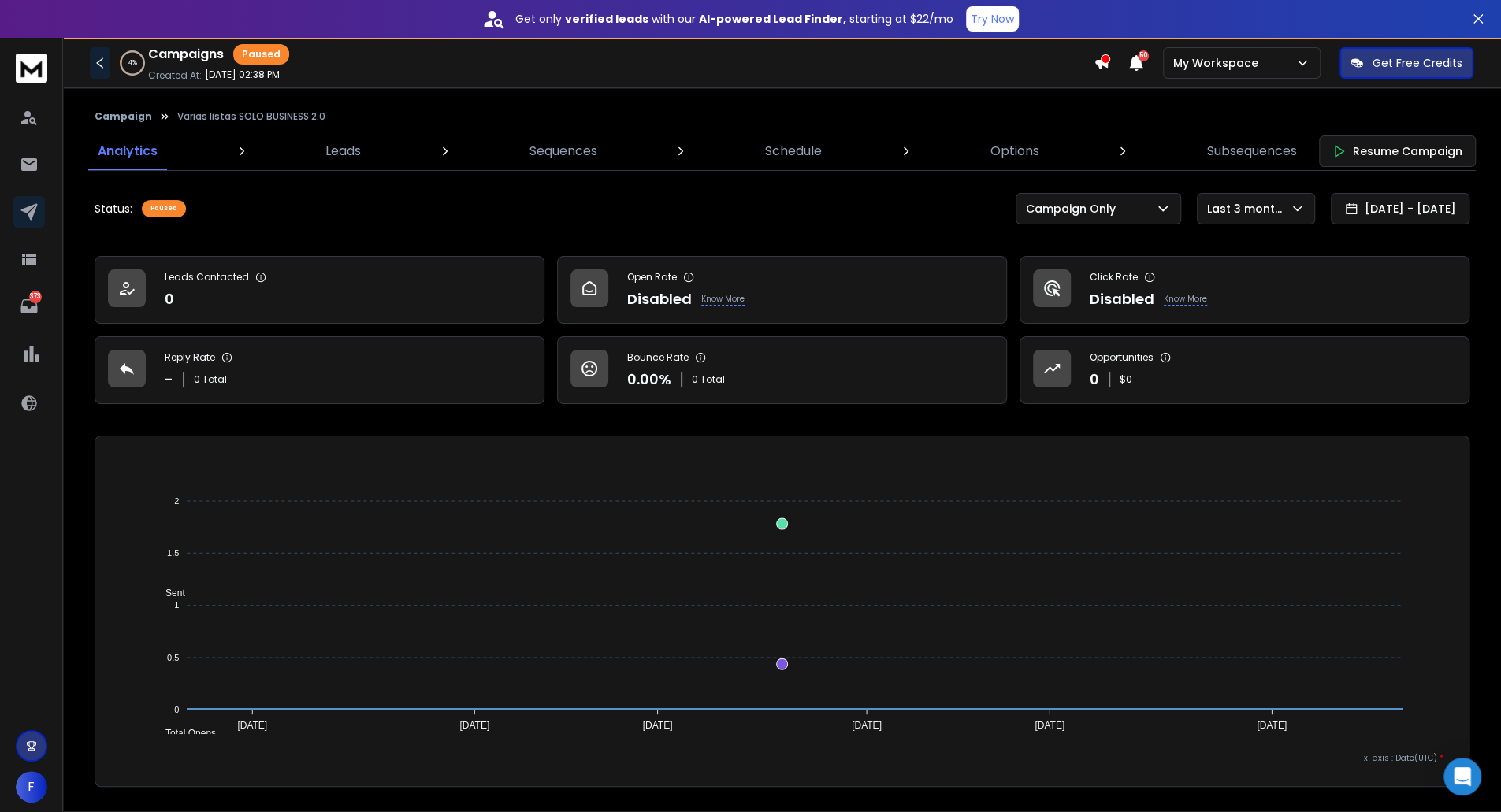
click at [98, 65] on icon at bounding box center [100, 63] width 15 height 15
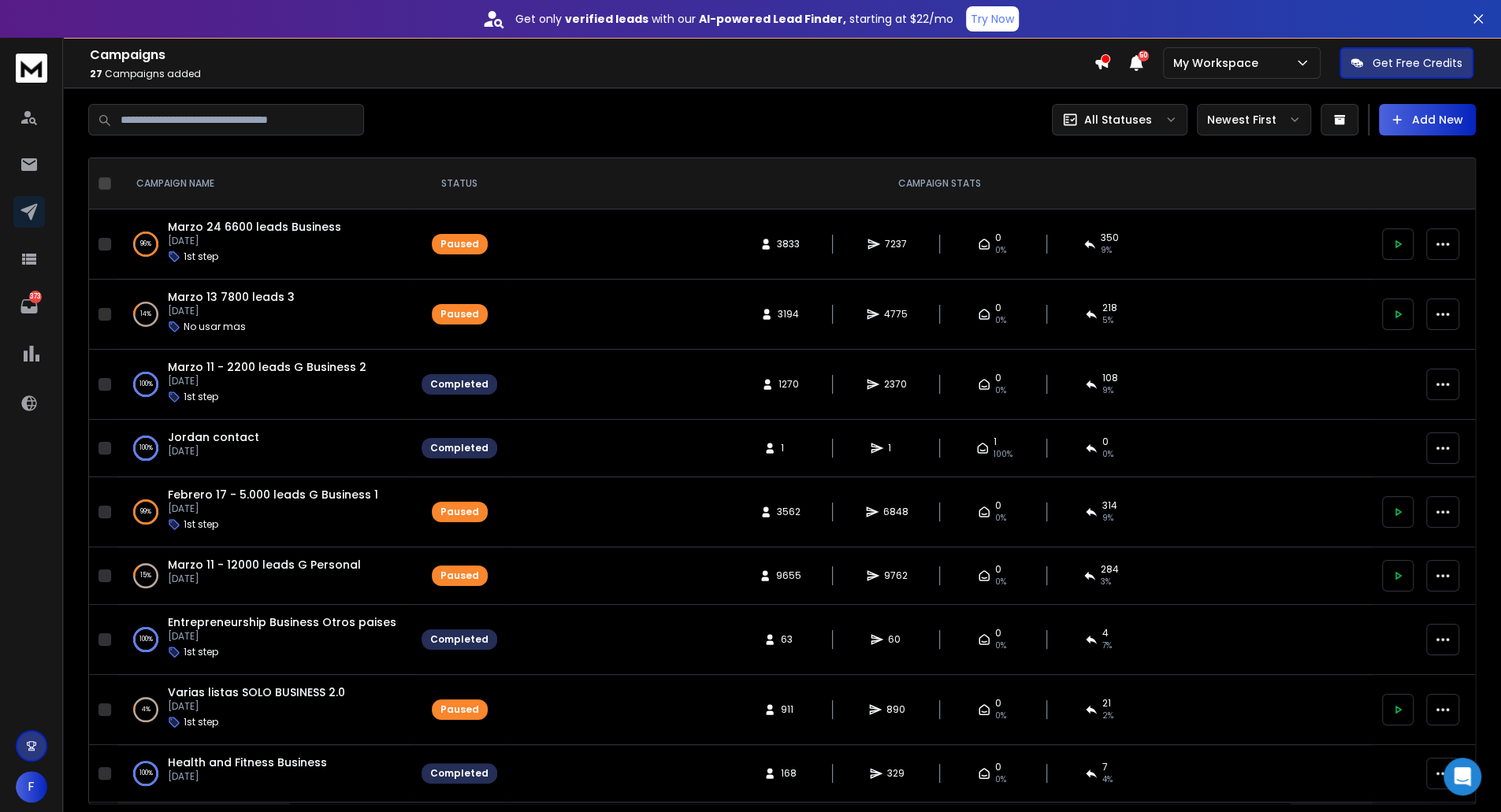
click at [254, 489] on span "Febrero 17 - 5.000 leads G Business 1" at bounding box center [273, 494] width 210 height 15
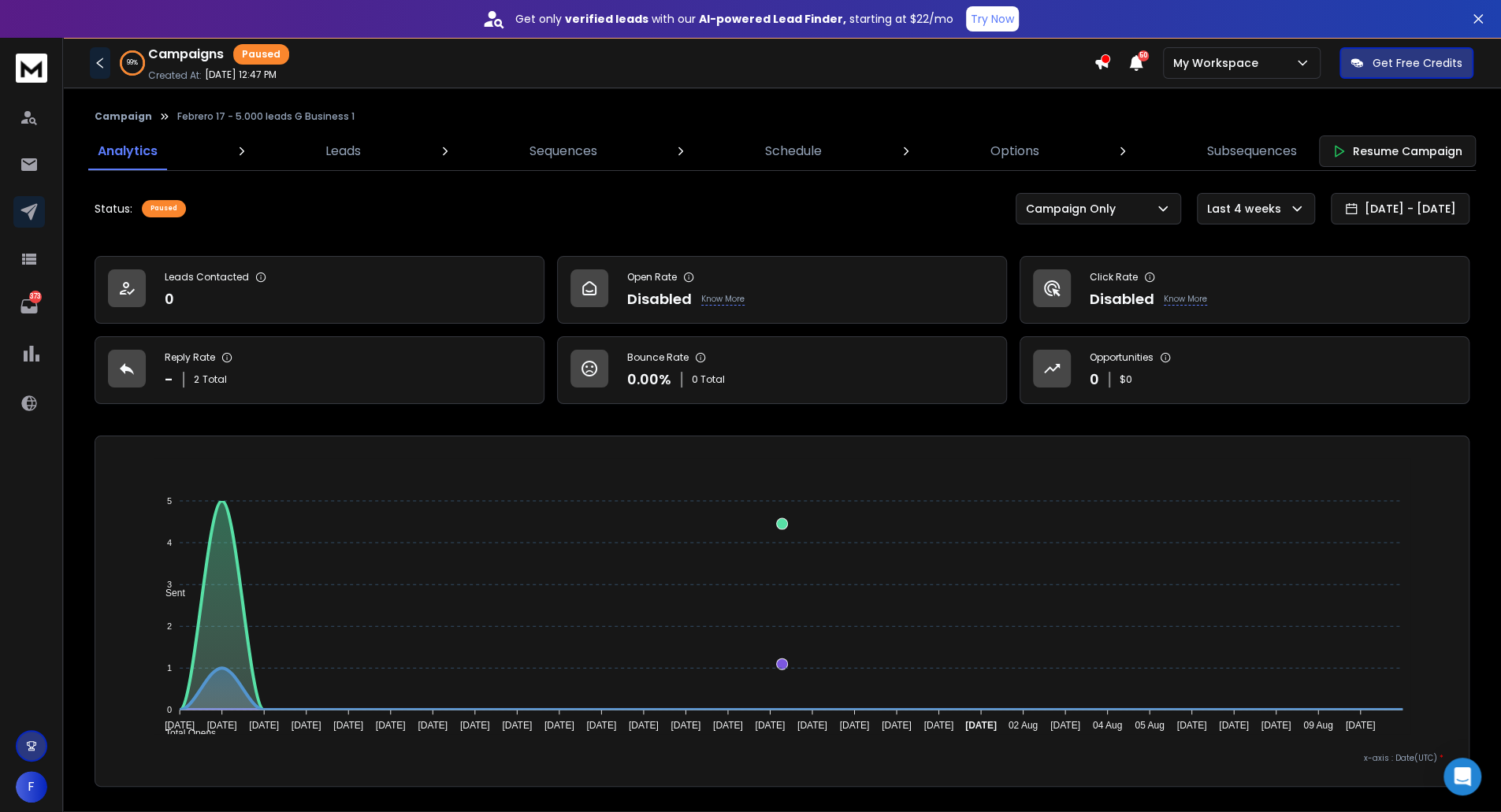
click at [103, 56] on icon at bounding box center [100, 63] width 15 height 15
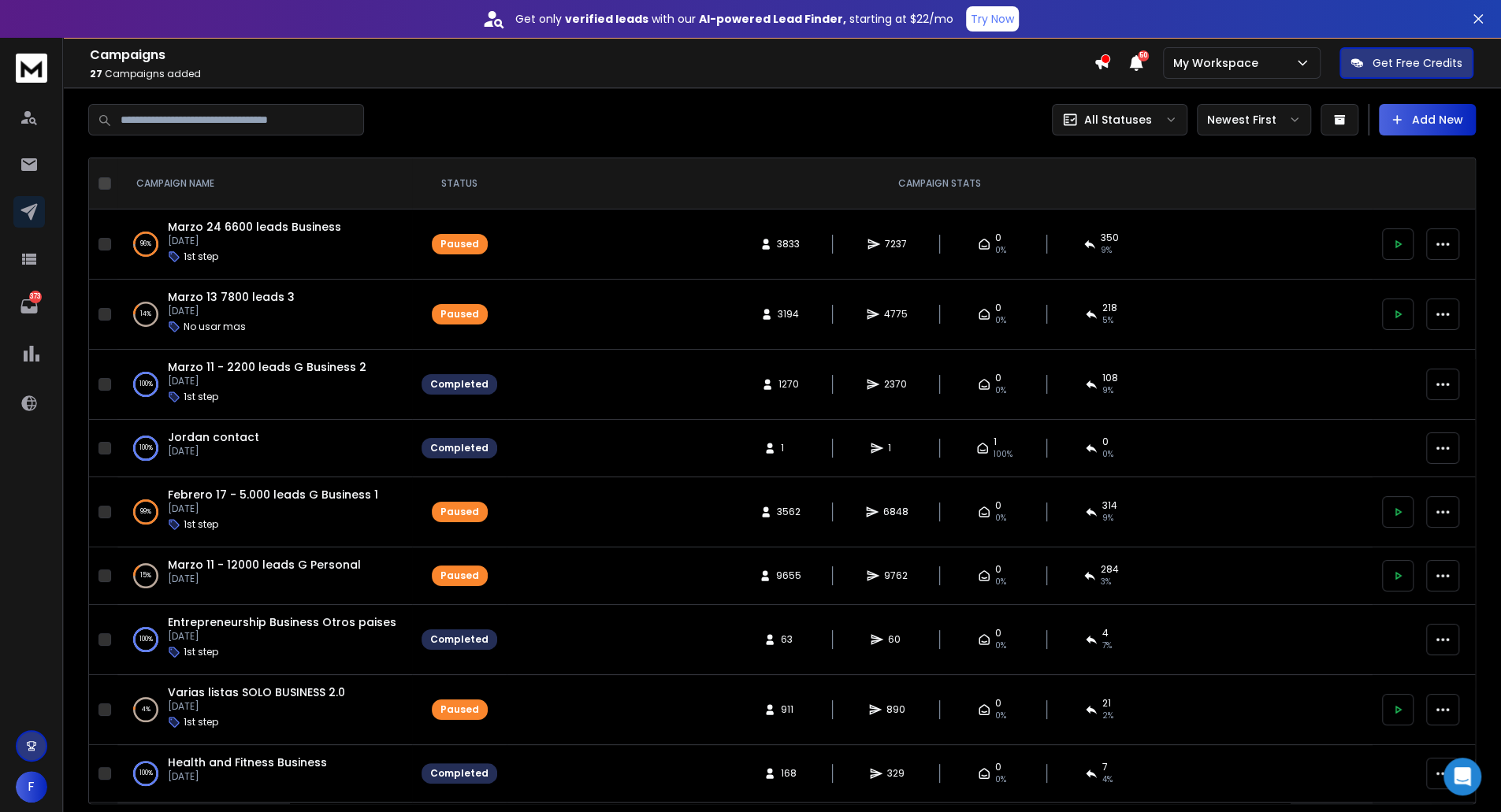
click at [236, 763] on span "Health and Fitness Business" at bounding box center [247, 762] width 159 height 15
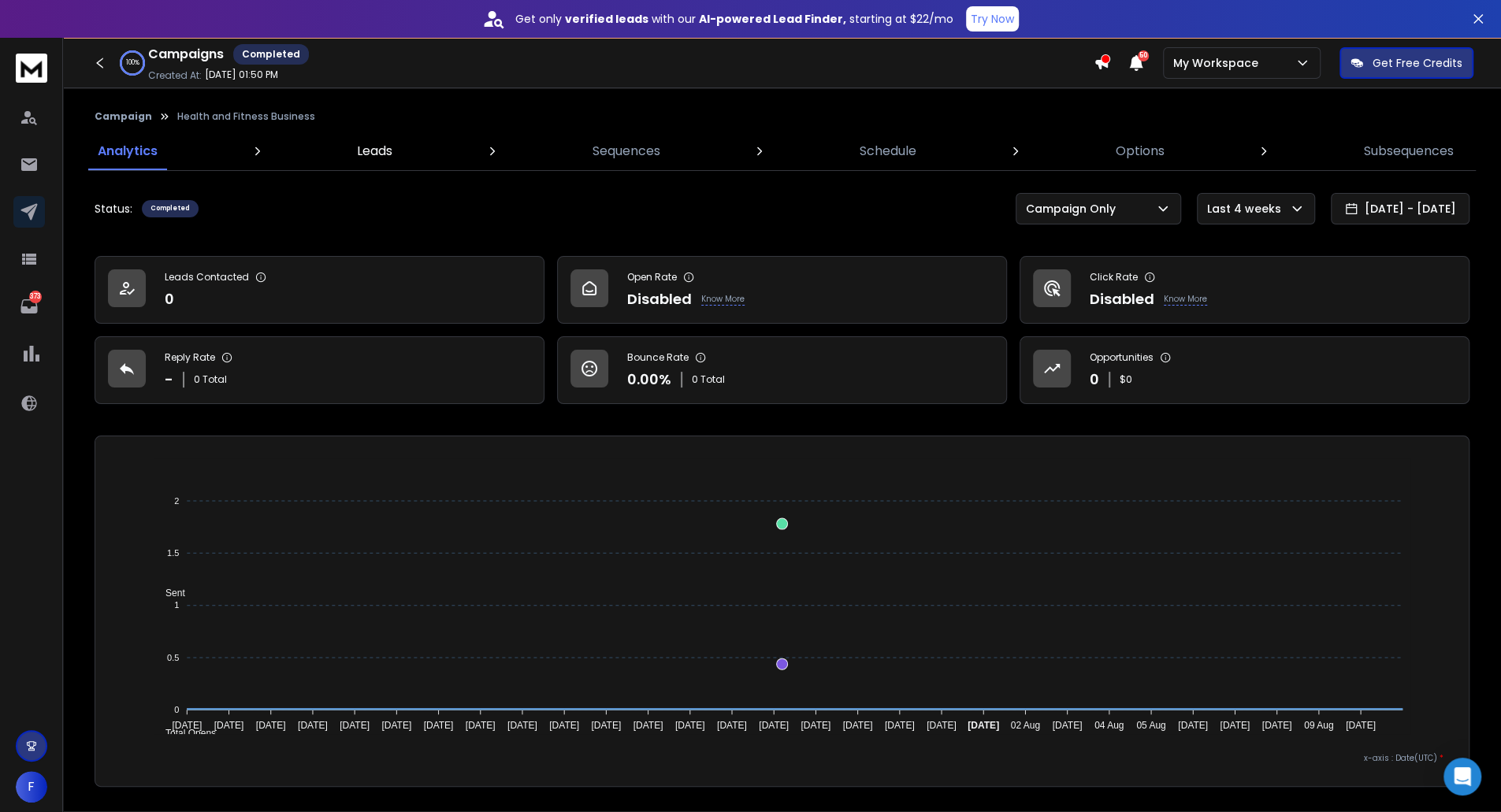
click at [378, 144] on p "Leads" at bounding box center [375, 150] width 36 height 19
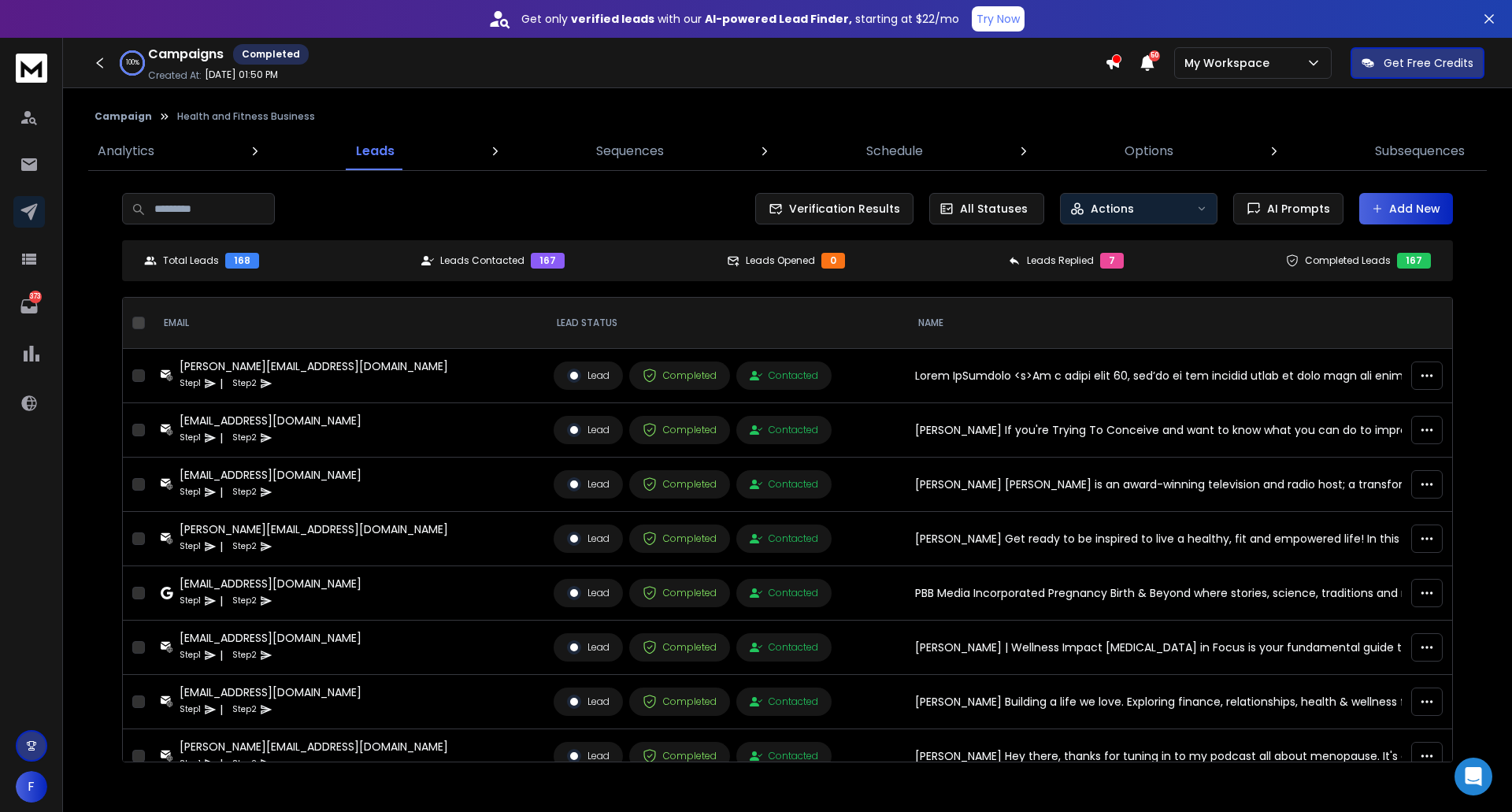
click at [1149, 204] on div "Actions" at bounding box center [1130, 208] width 120 height 15
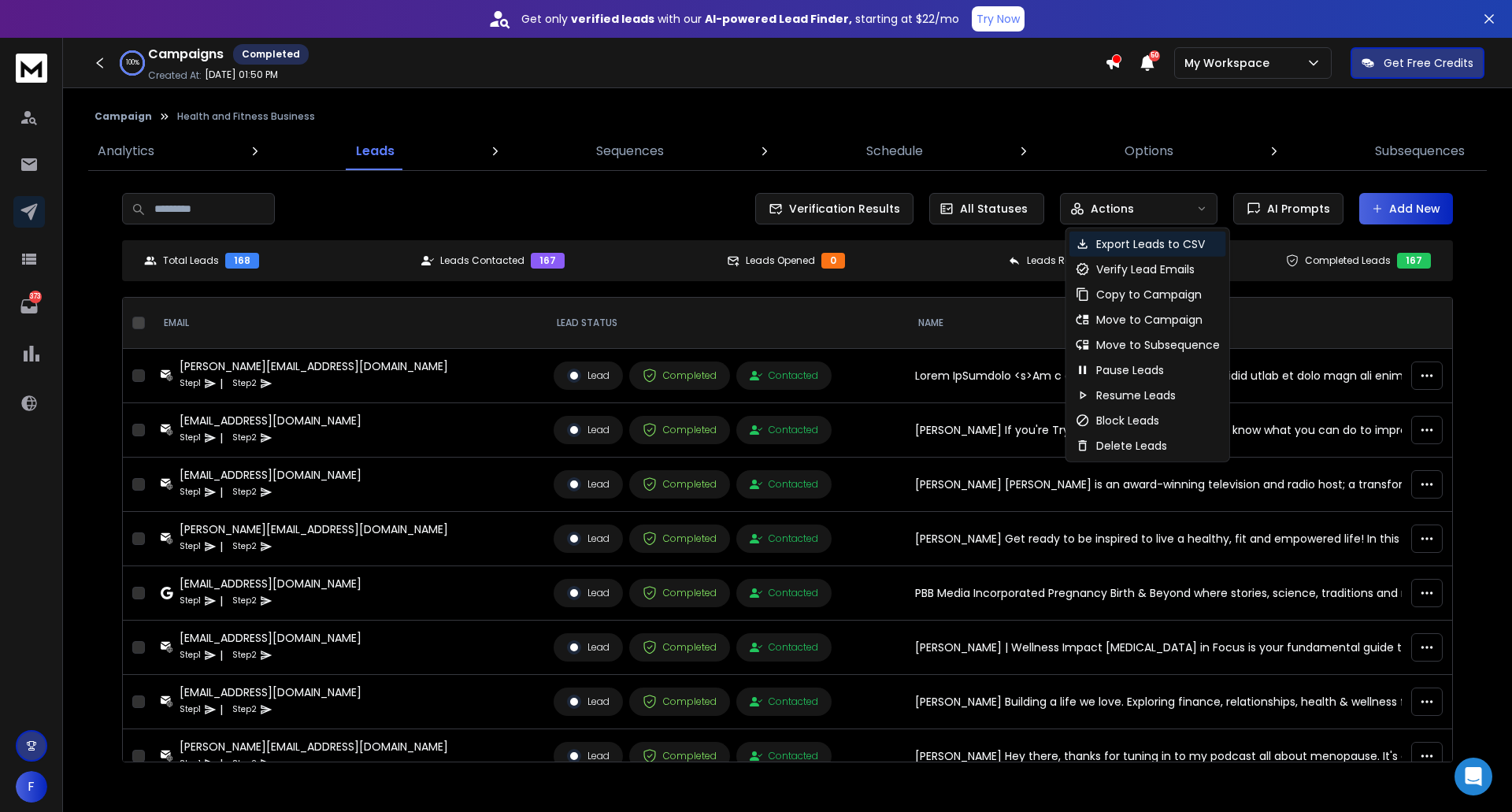
click at [1147, 234] on div "Export Leads to CSV" at bounding box center [1148, 244] width 157 height 25
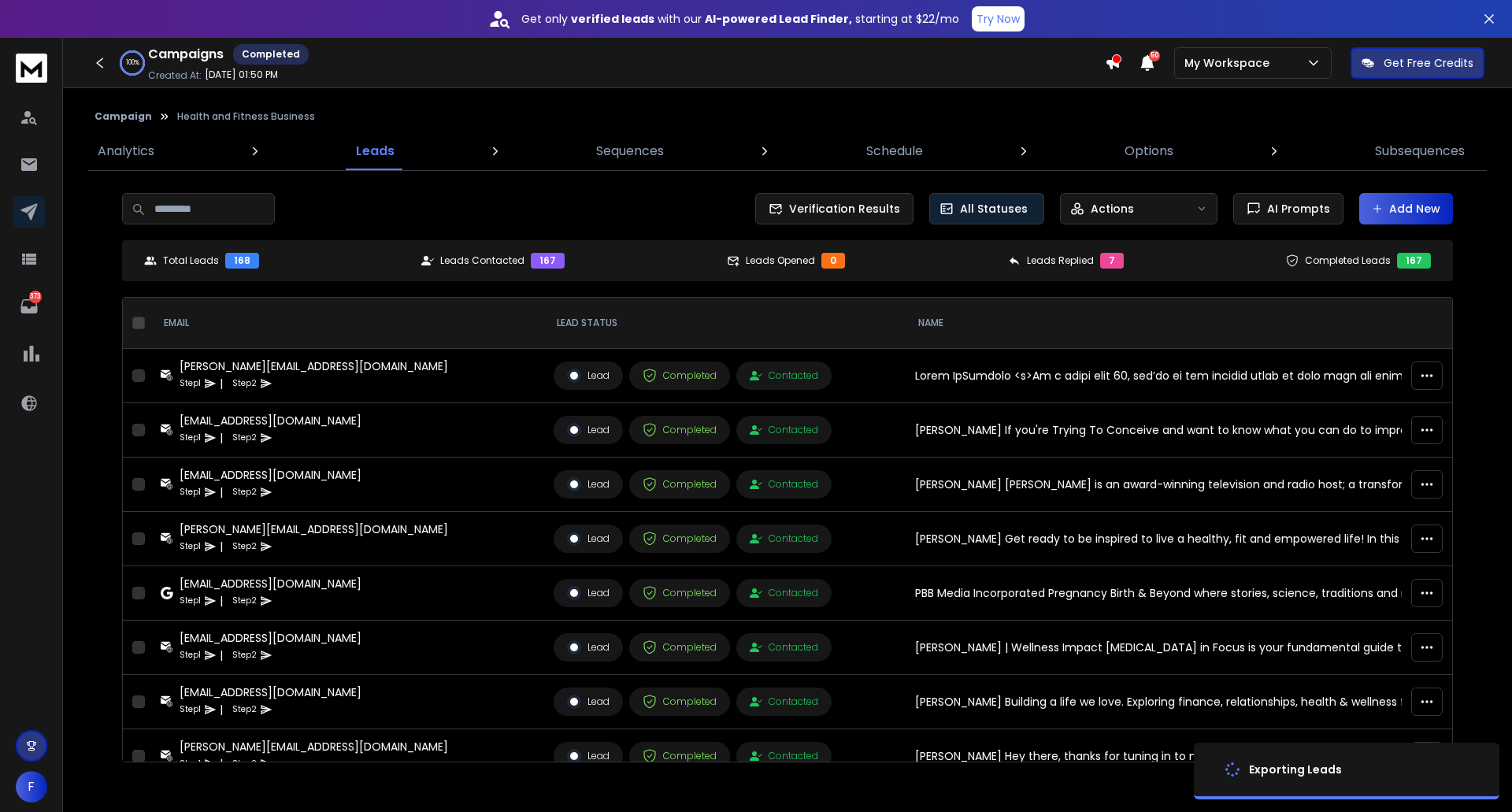
click at [973, 207] on p "All Statuses" at bounding box center [994, 208] width 68 height 15
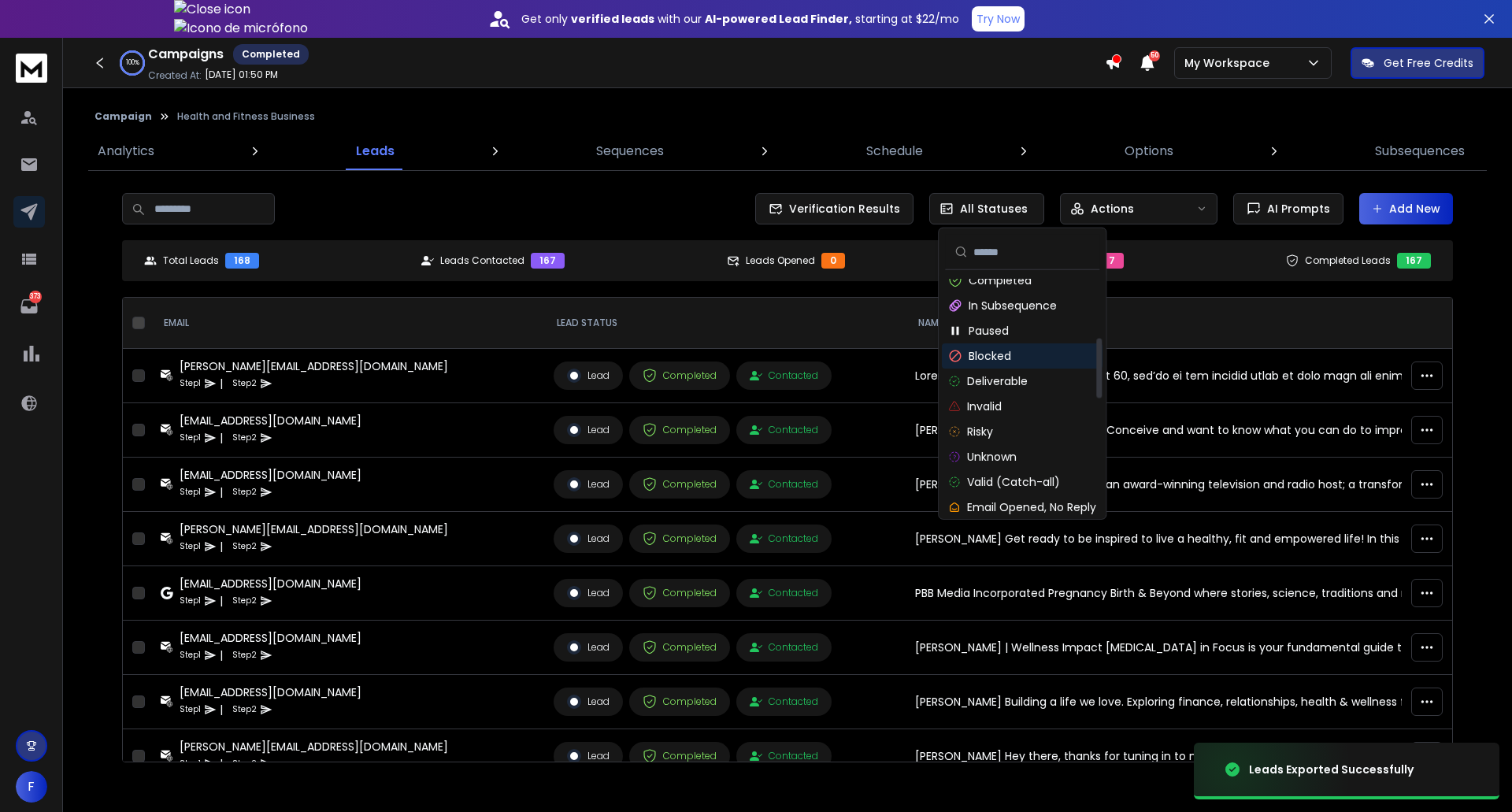
scroll to position [236, 0]
click at [359, 108] on div "Campaign Health and Fitness Business" at bounding box center [788, 116] width 1399 height 25
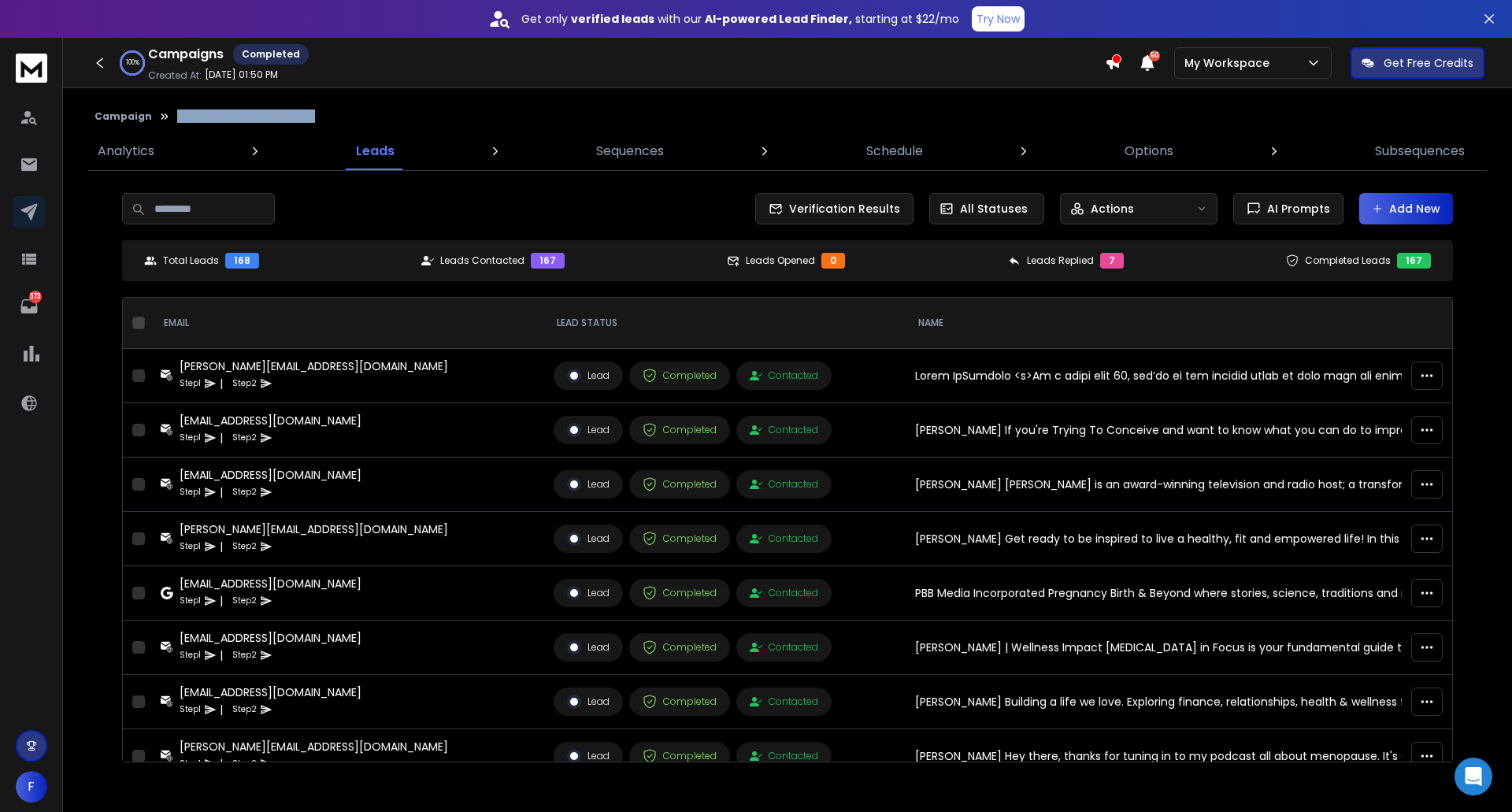
drag, startPoint x: 326, startPoint y: 112, endPoint x: 168, endPoint y: 120, distance: 158.2
click at [168, 120] on div "Campaign Health and Fitness Business" at bounding box center [788, 116] width 1399 height 25
copy p "Health and Fitness Business"
click at [985, 213] on p "All Statuses" at bounding box center [994, 208] width 68 height 15
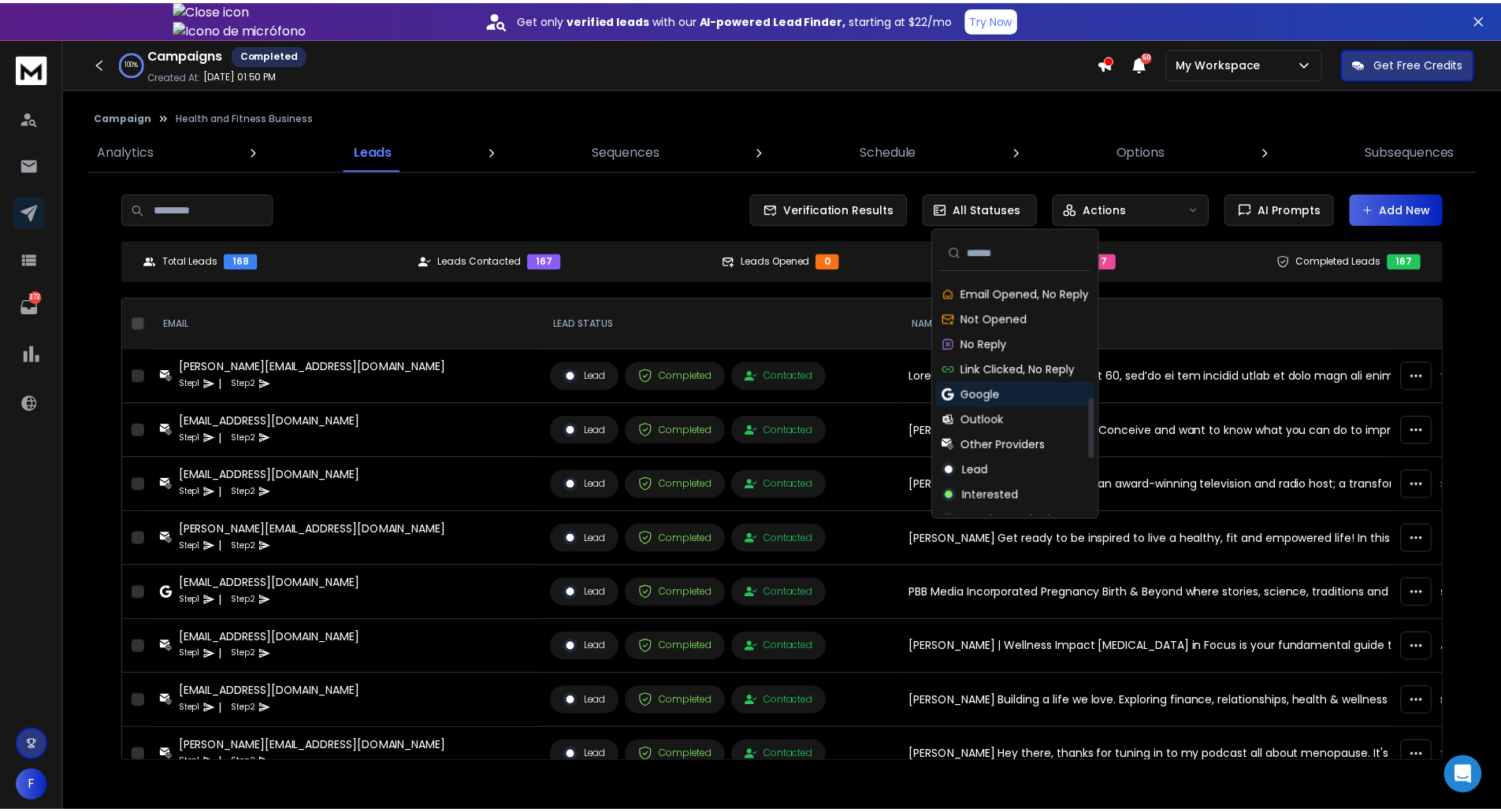
scroll to position [473, 0]
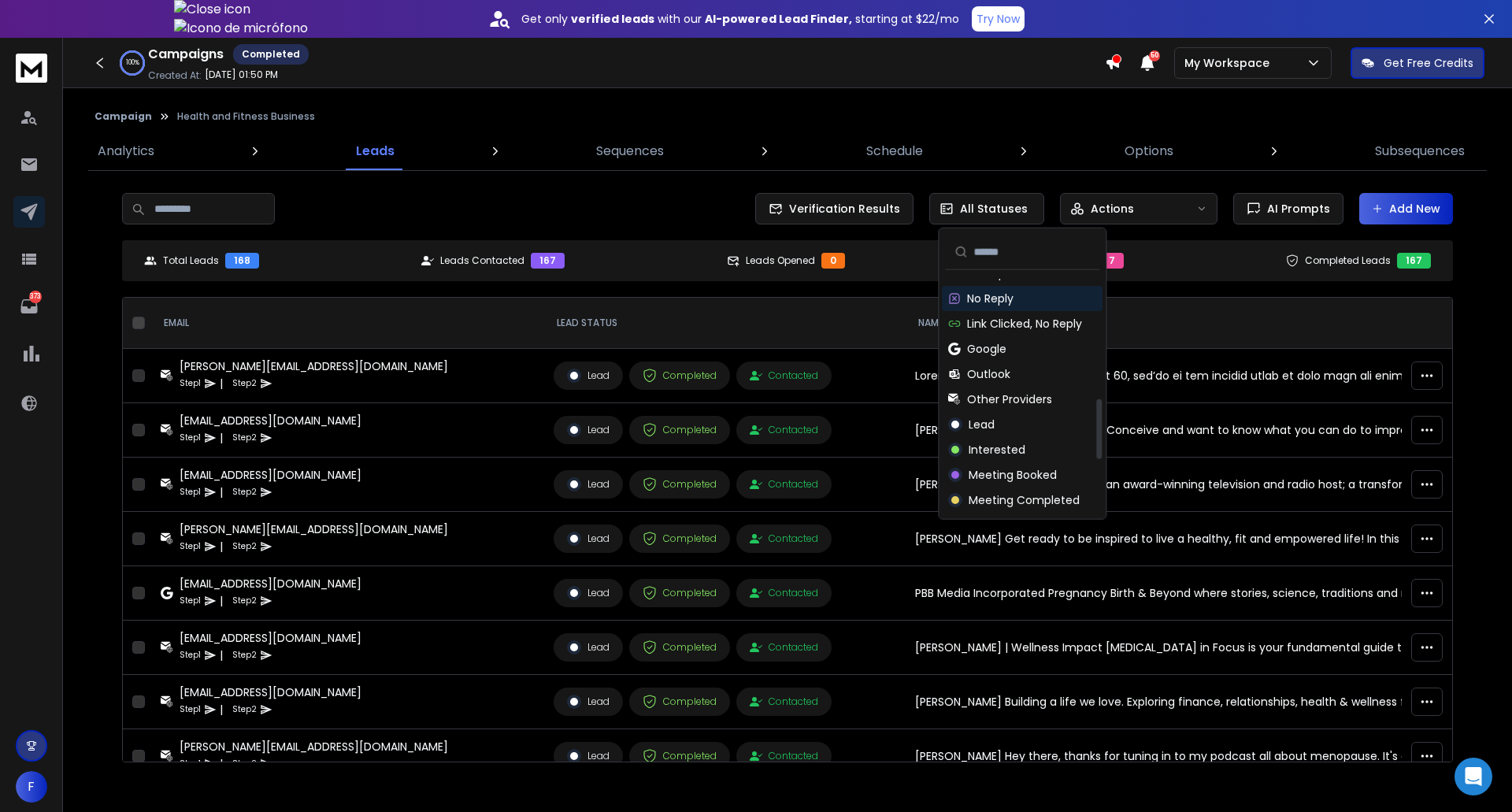
click at [1013, 297] on p "No Reply" at bounding box center [990, 298] width 47 height 15
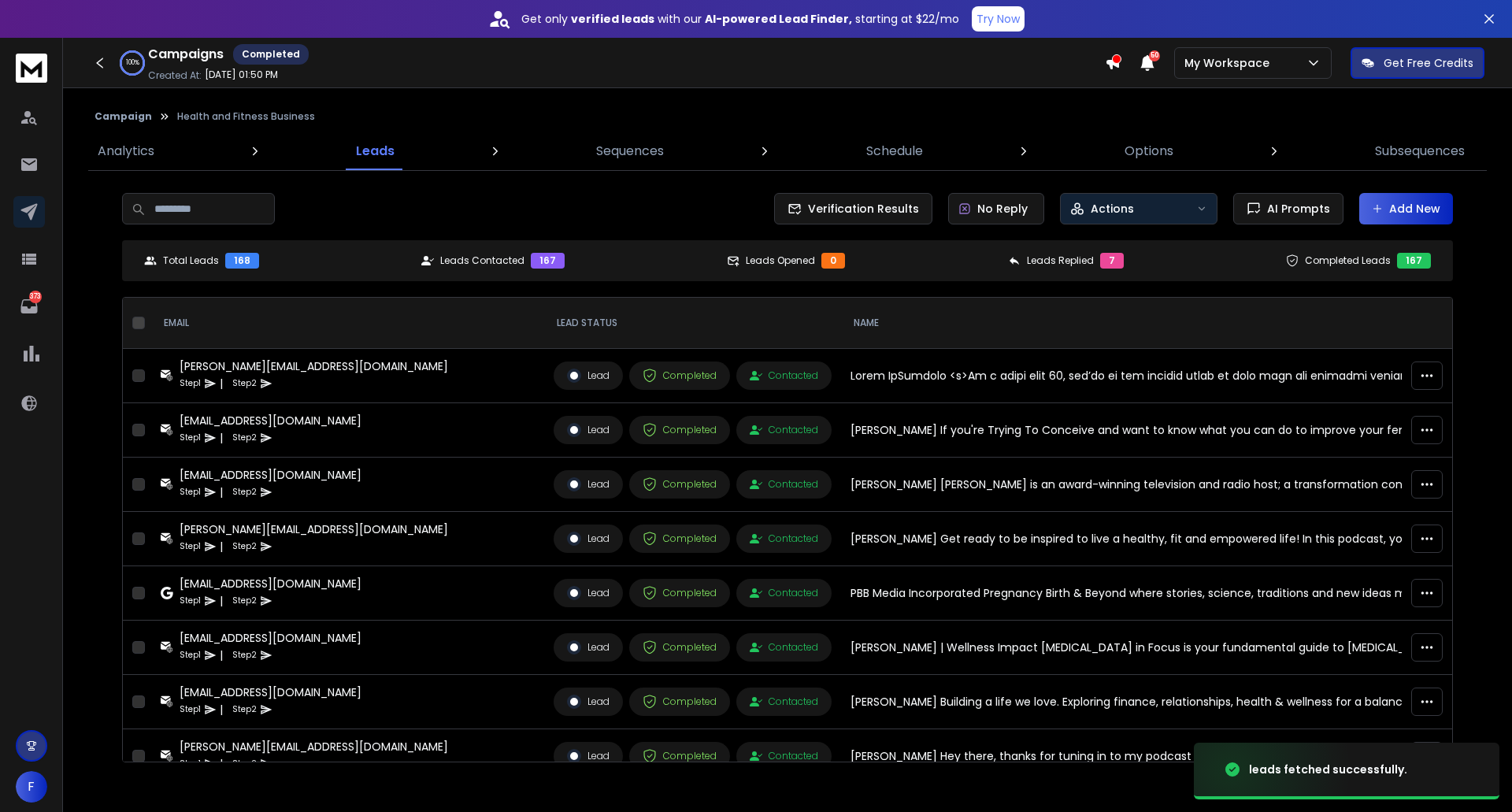
click at [1147, 215] on div "Actions" at bounding box center [1130, 208] width 120 height 15
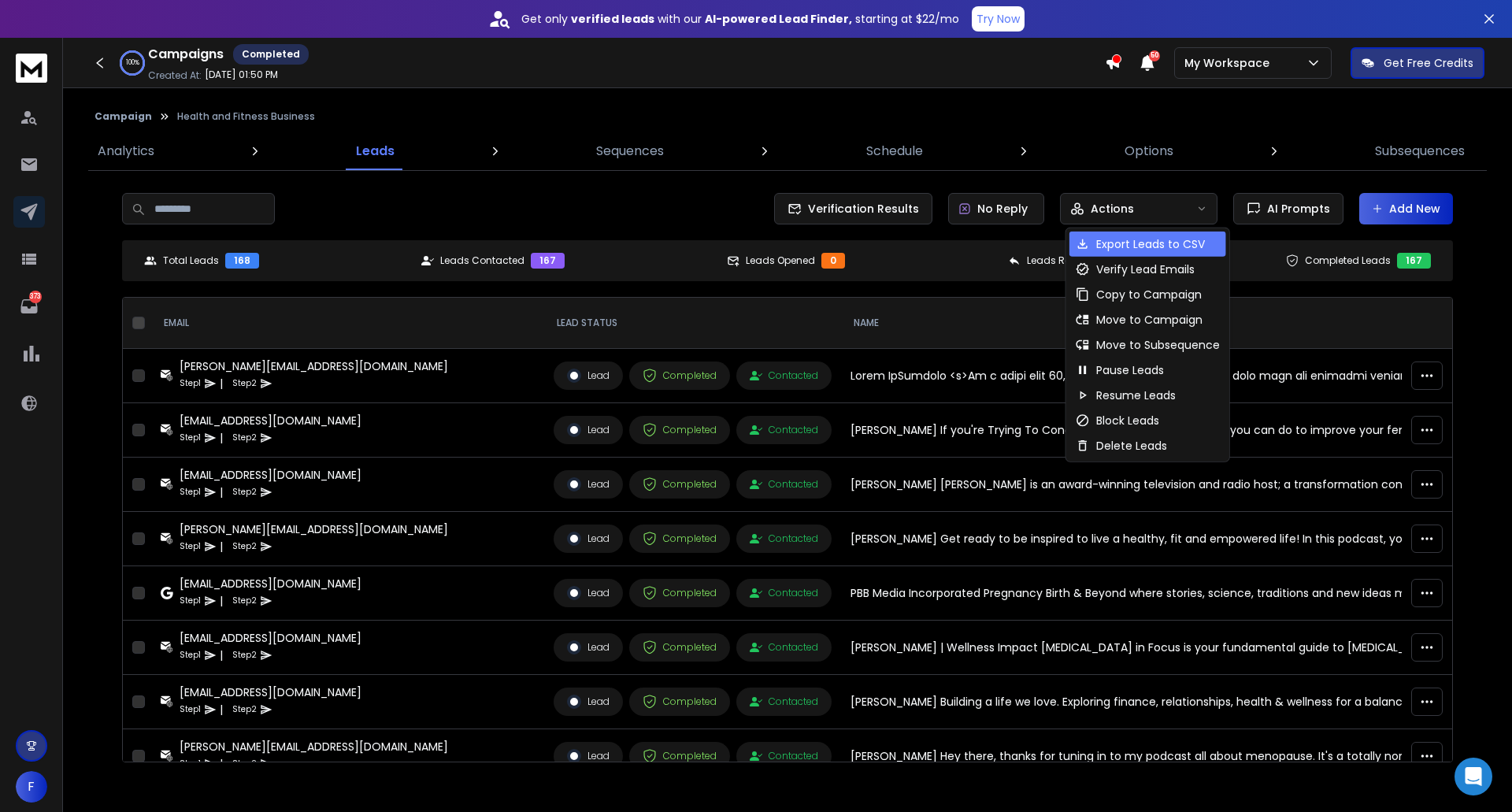
click at [1129, 240] on p "Export Leads to CSV" at bounding box center [1150, 243] width 109 height 15
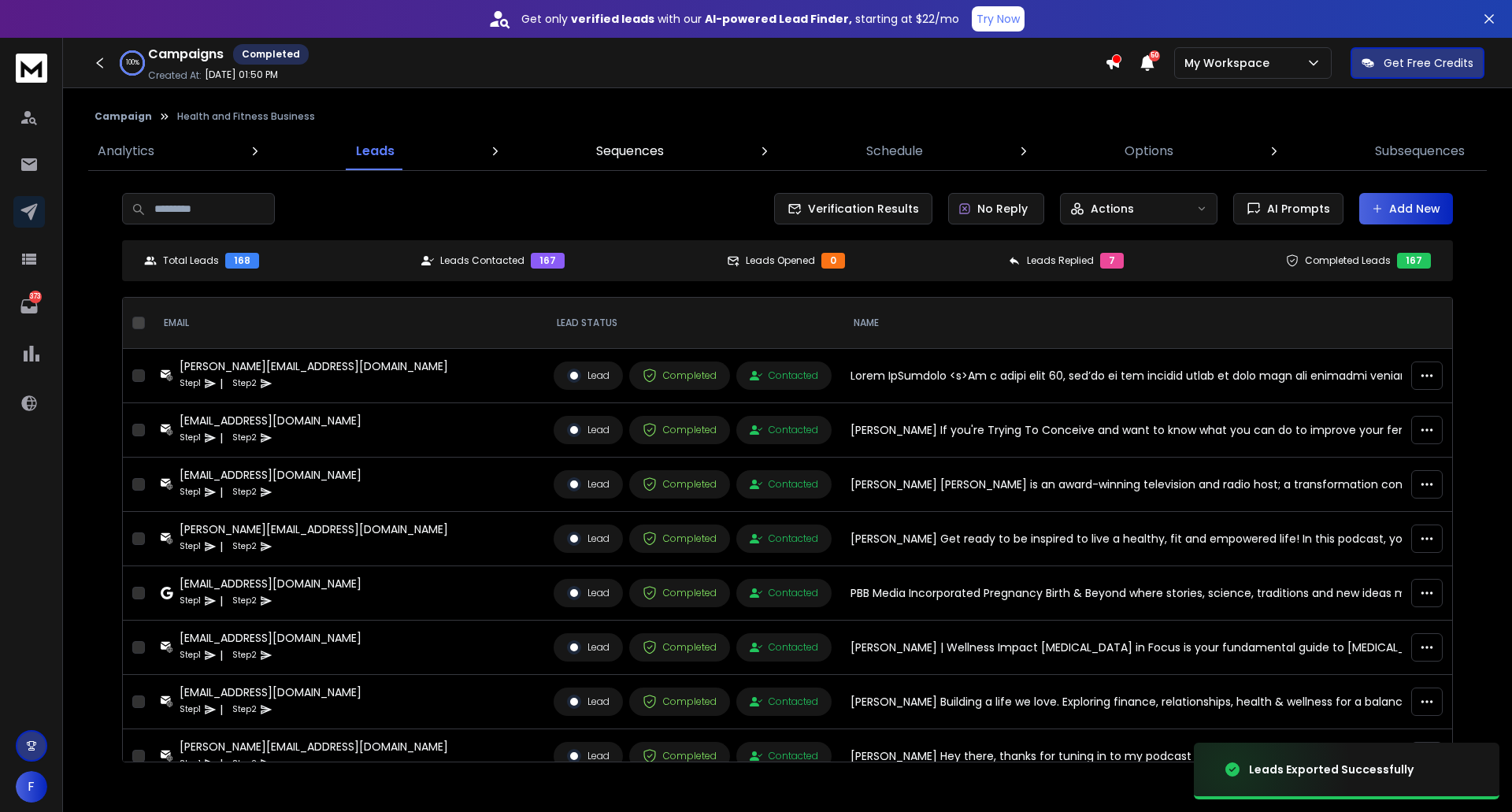
click at [636, 150] on p "Sequences" at bounding box center [630, 150] width 68 height 19
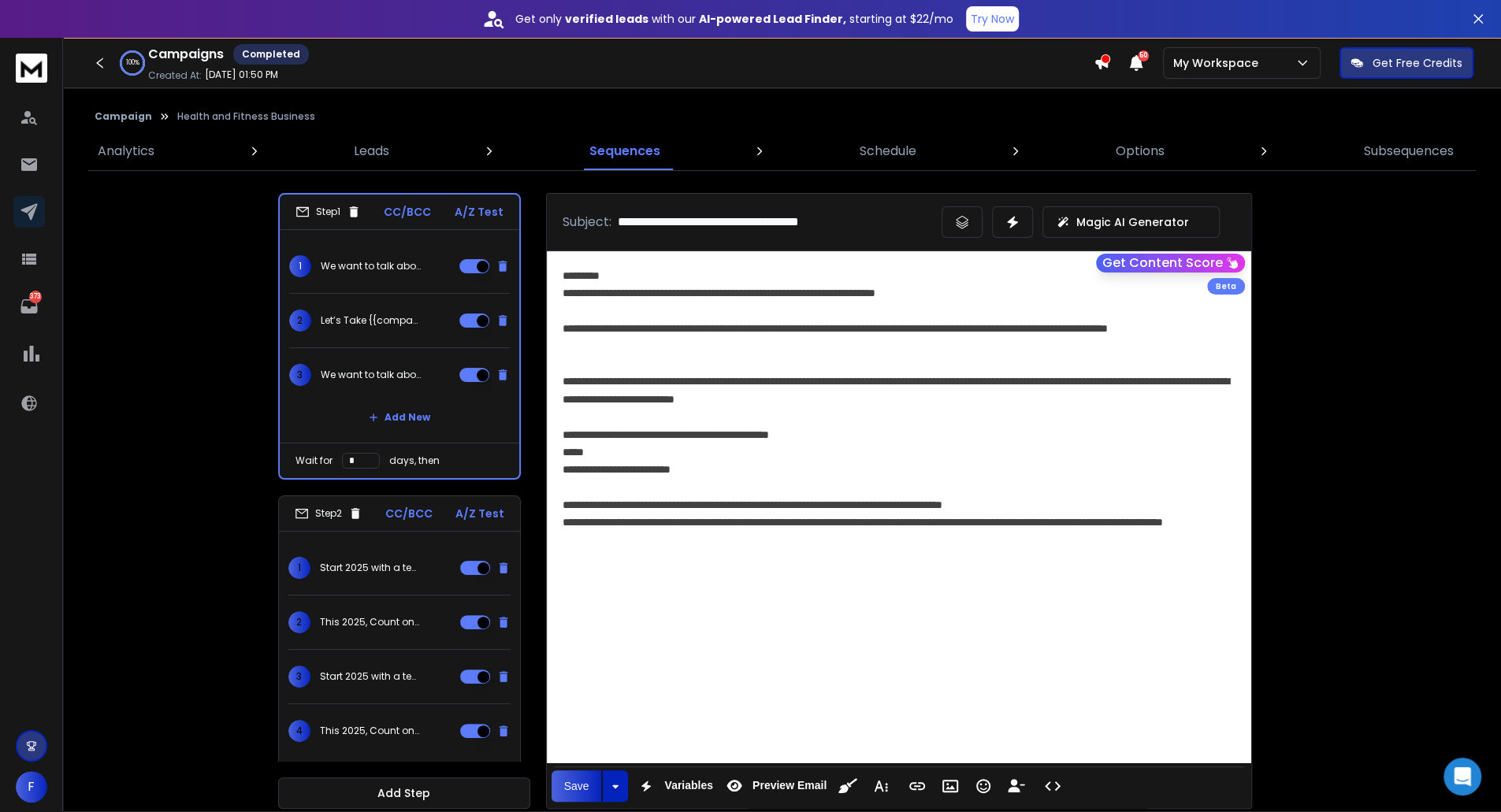
click at [394, 645] on div "2 This 2025, Count on a Team to Grow {{companyName}}" at bounding box center [399, 622] width 222 height 54
type input "**********"
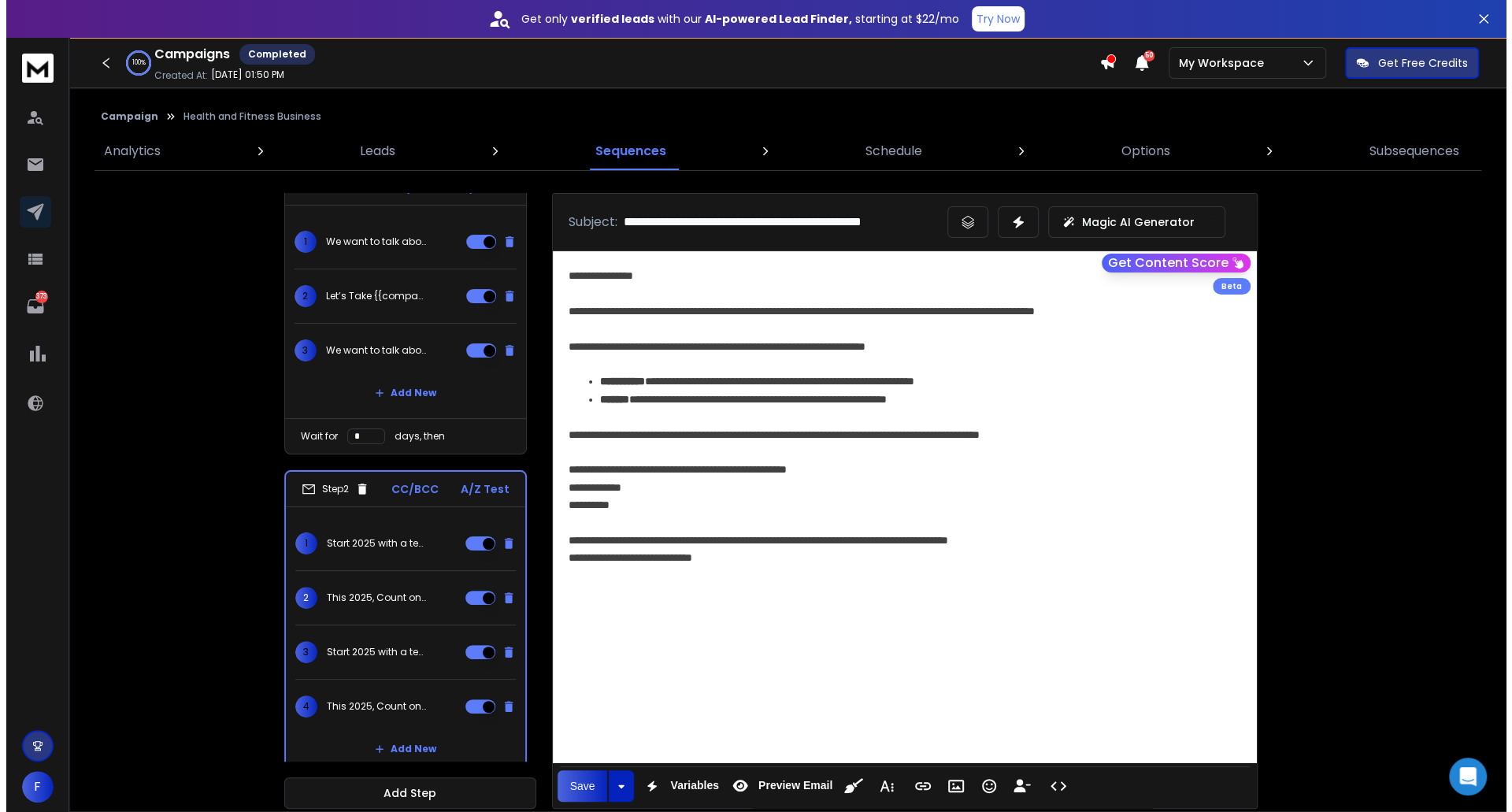
scroll to position [35, 0]
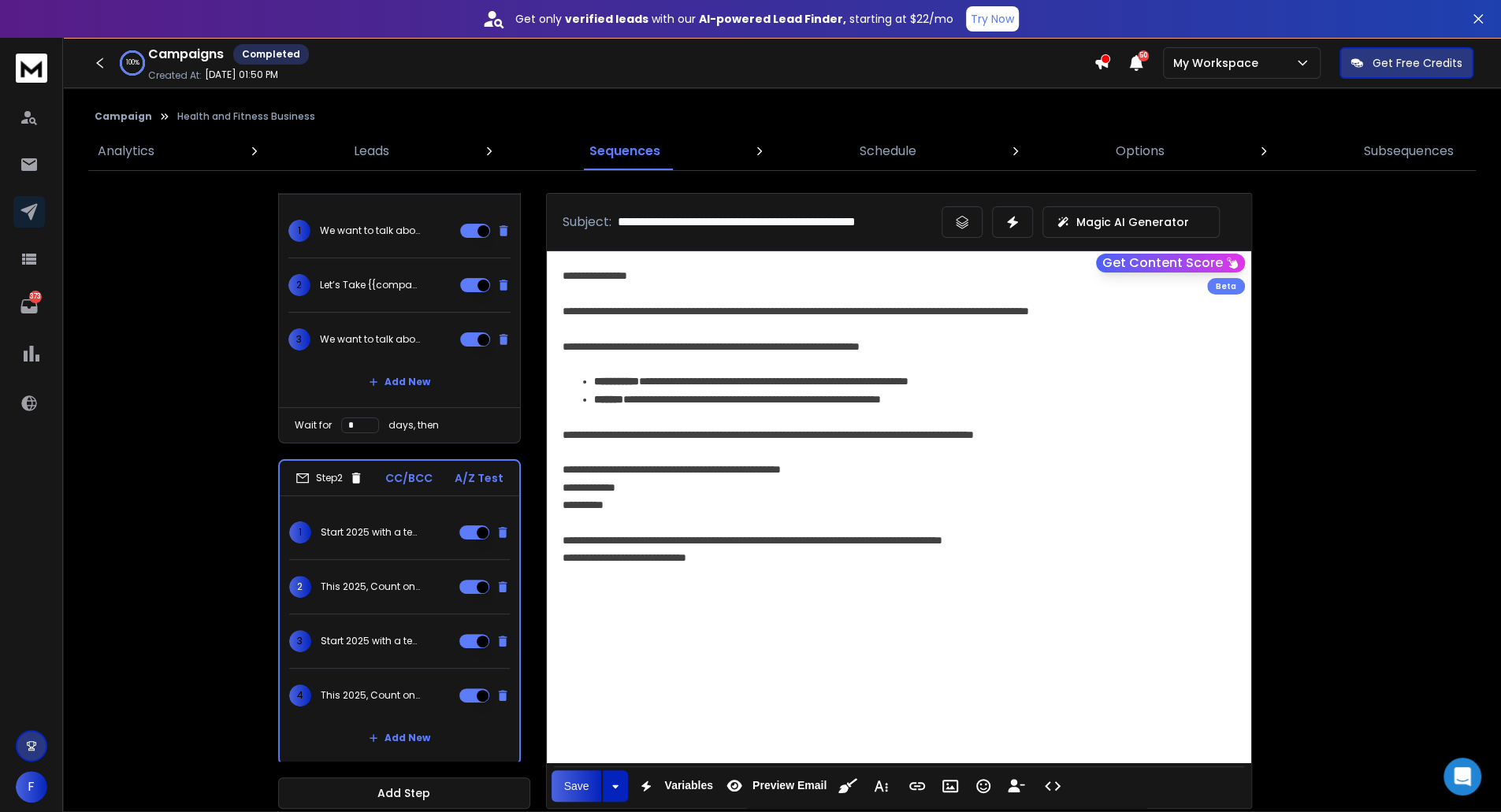
click at [380, 171] on div "**********" at bounding box center [782, 460] width 1388 height 711
click at [382, 149] on p "Leads" at bounding box center [372, 150] width 36 height 19
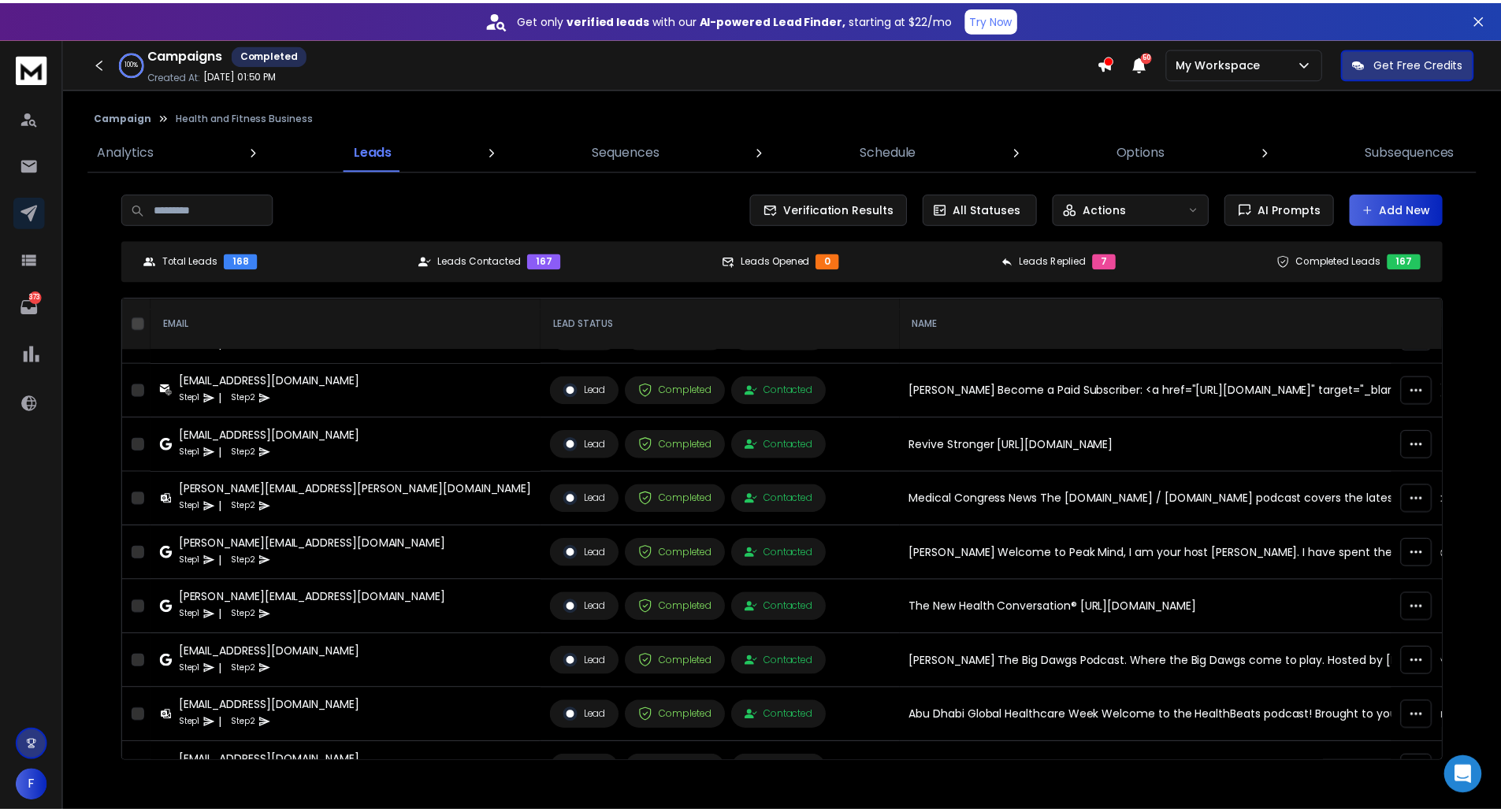
scroll to position [1654, 0]
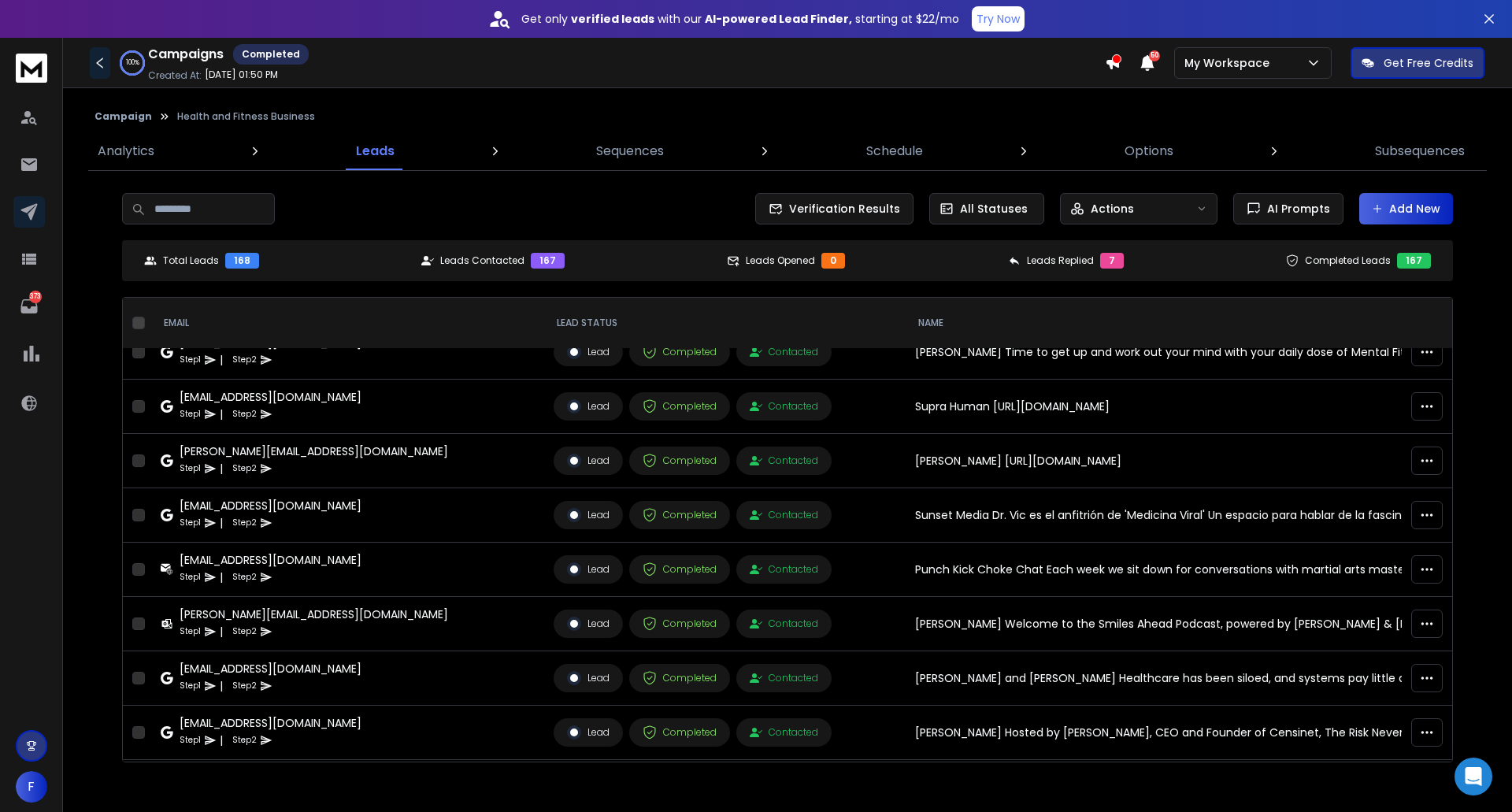
click at [95, 68] on icon at bounding box center [100, 63] width 15 height 15
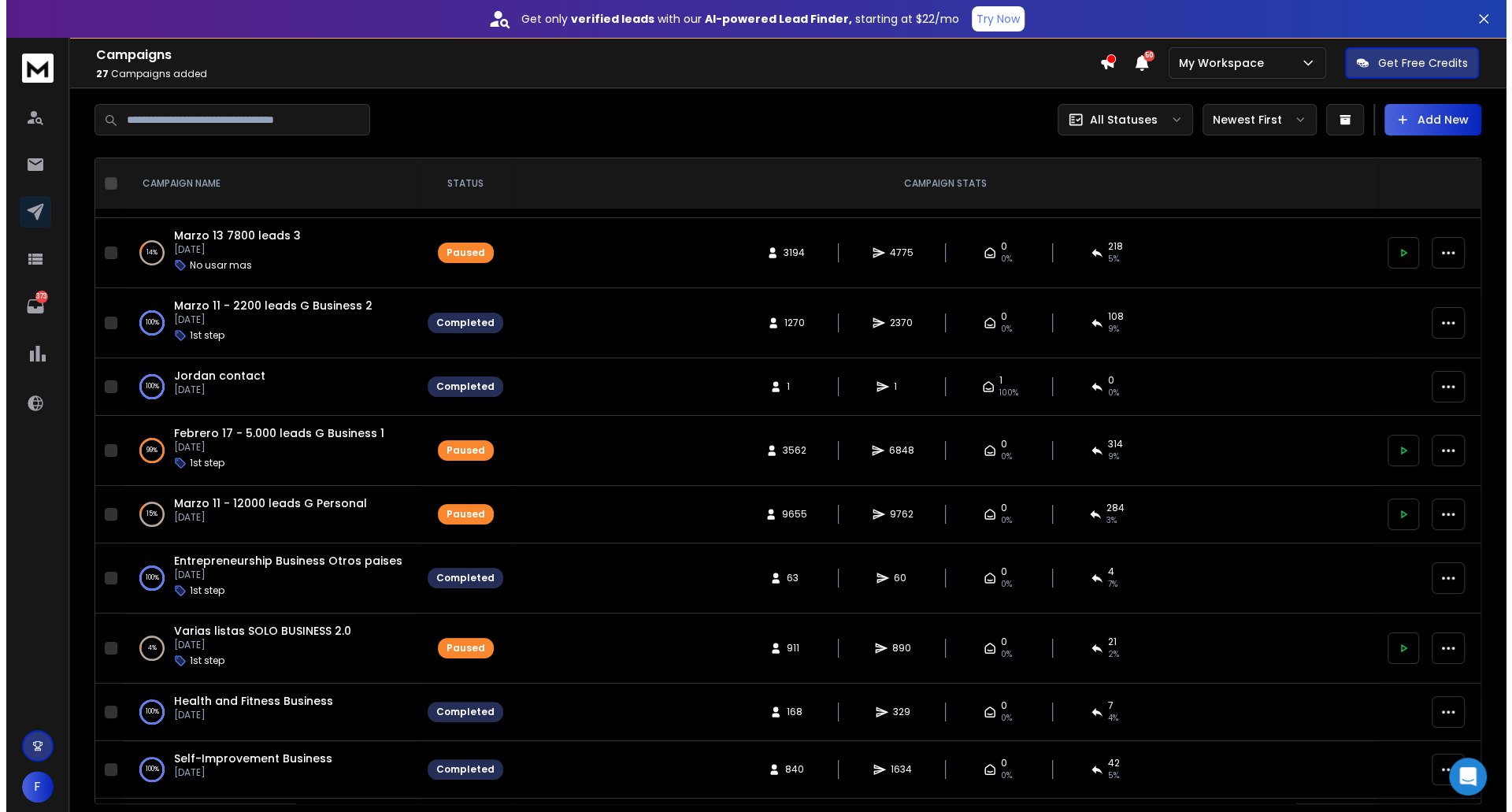
scroll to position [57, 0]
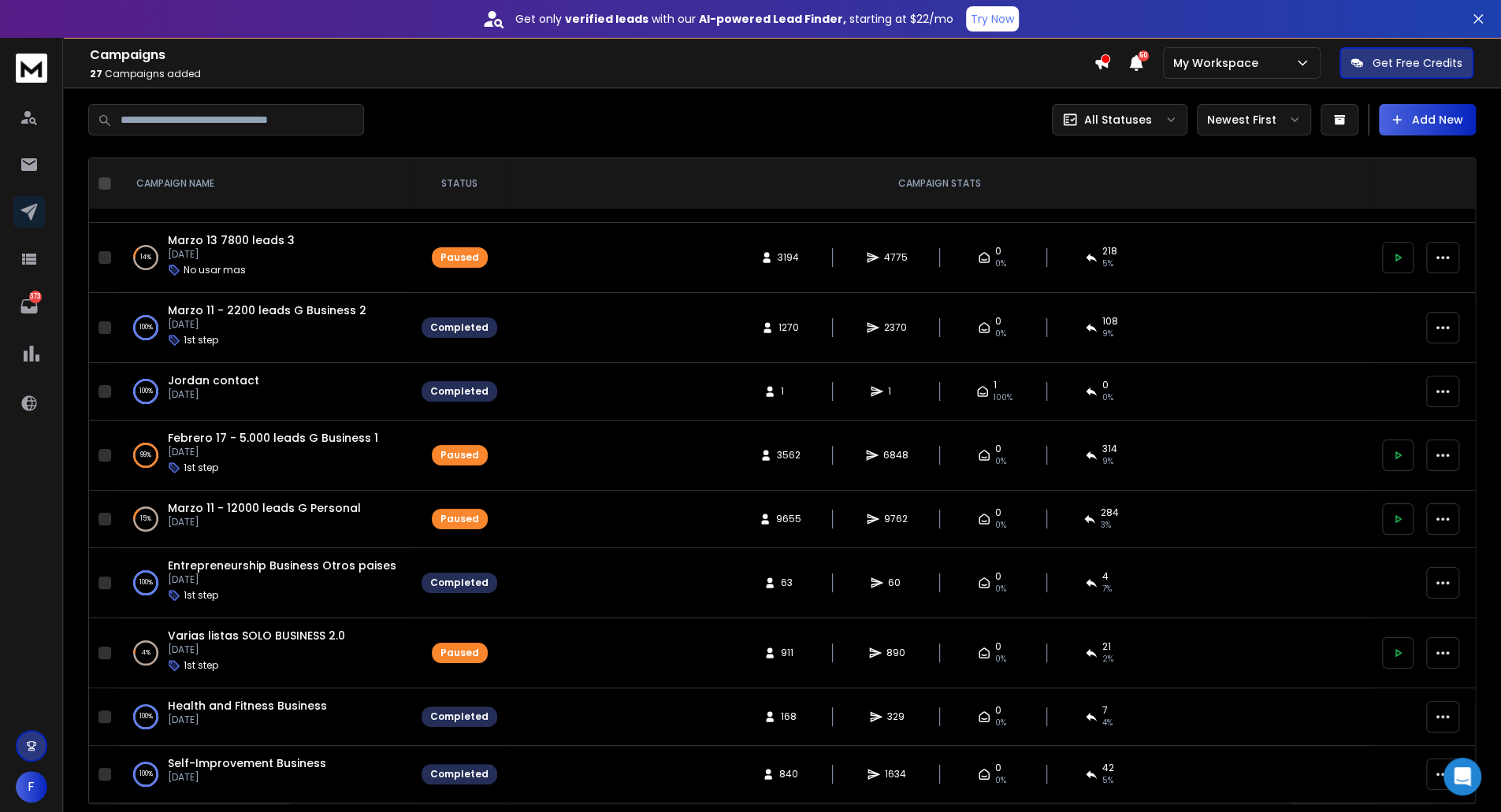
click at [272, 755] on span "Self-Improvement Business" at bounding box center [247, 763] width 158 height 15
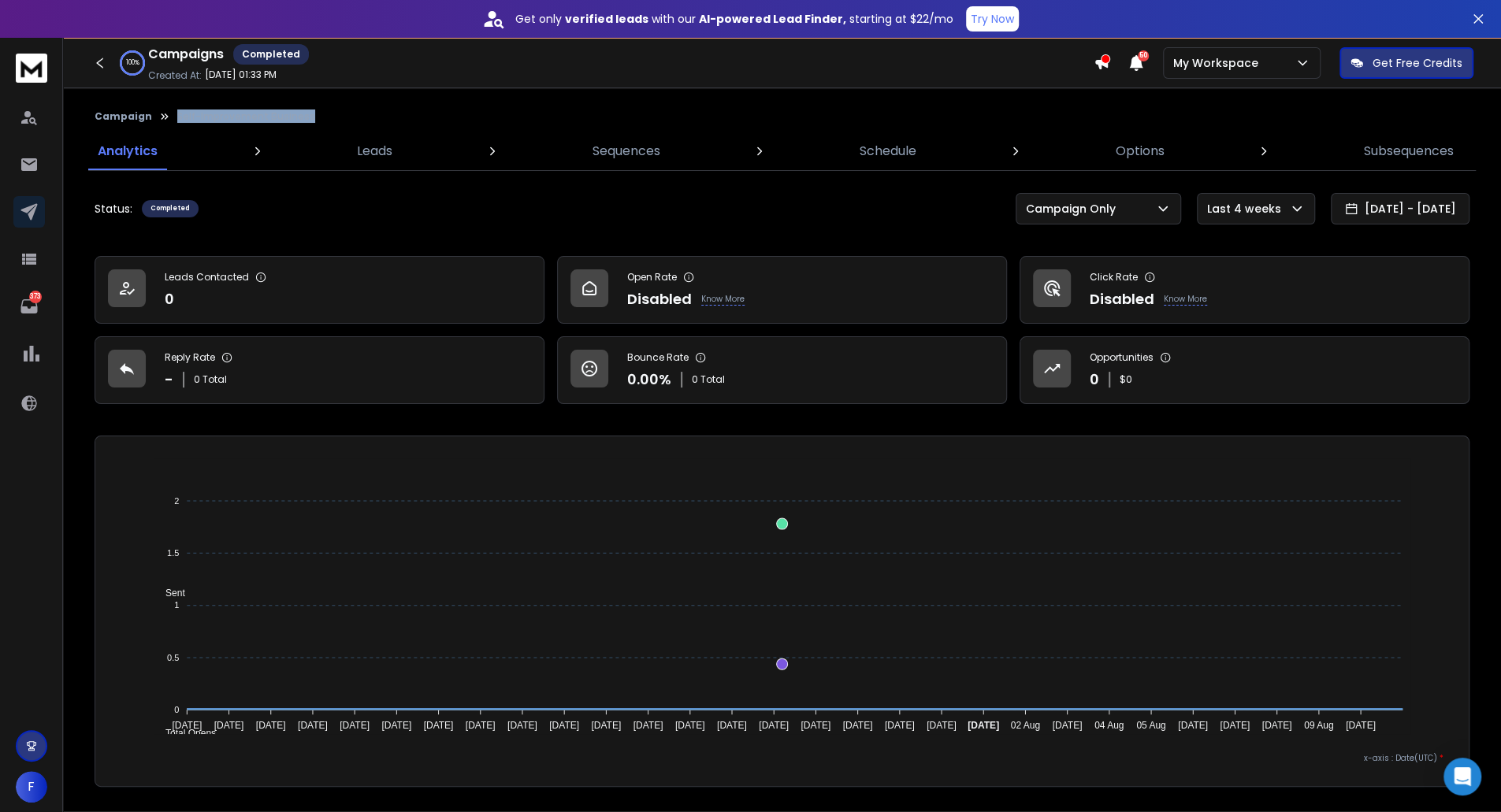
drag, startPoint x: 274, startPoint y: 114, endPoint x: 166, endPoint y: 111, distance: 108.0
click at [166, 111] on div "Campaign Self-Improvement Business" at bounding box center [782, 116] width 1388 height 25
click at [1216, 192] on div "Status: Completed Campaign Only Last 4 weeks [DATE] - [DATE] Leads Contacted 0 …" at bounding box center [782, 614] width 1388 height 856
click at [1222, 206] on p "Last 4 weeks" at bounding box center [1247, 208] width 80 height 15
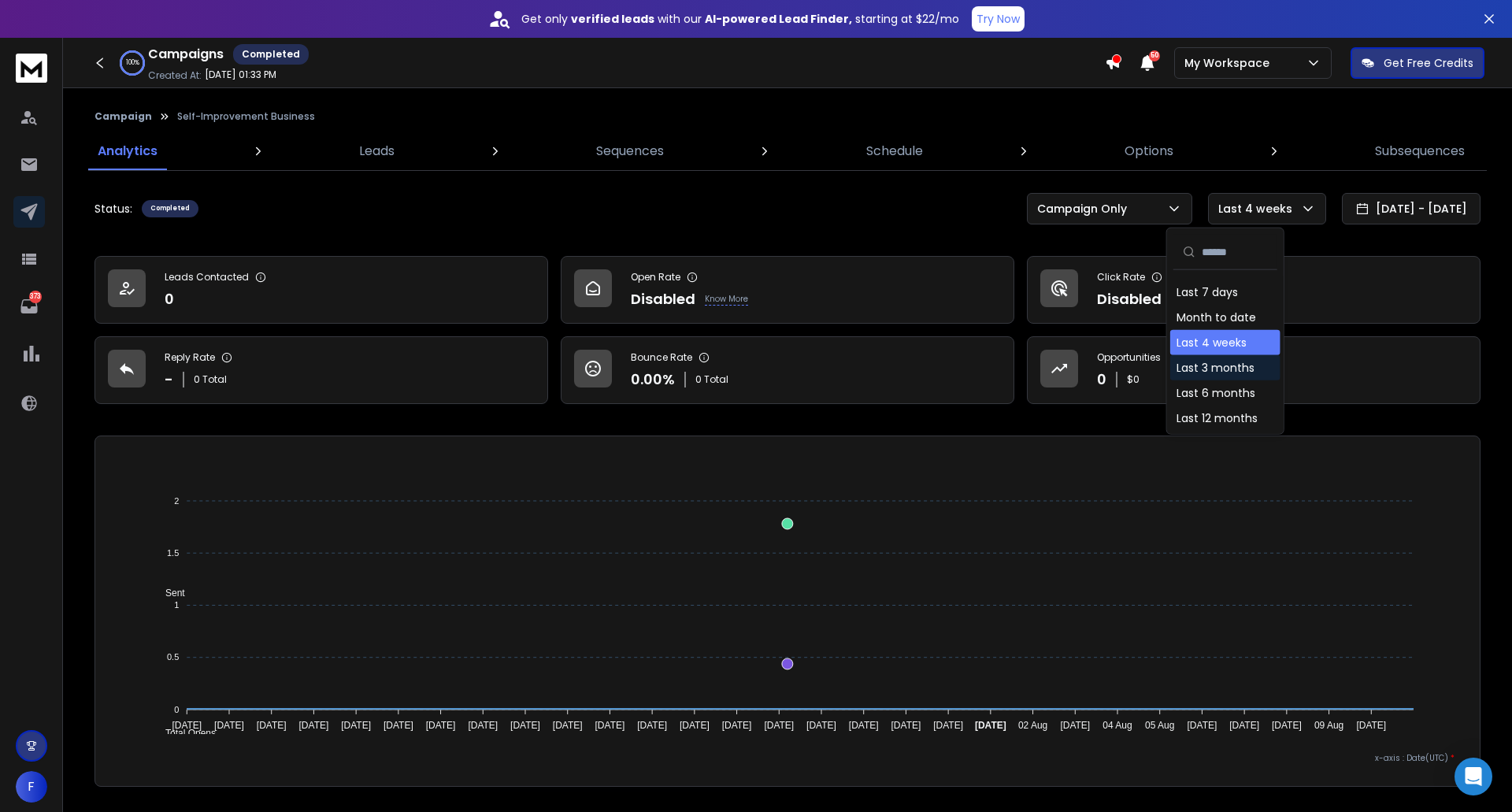
click at [1228, 372] on div "Last 3 months" at bounding box center [1216, 368] width 78 height 15
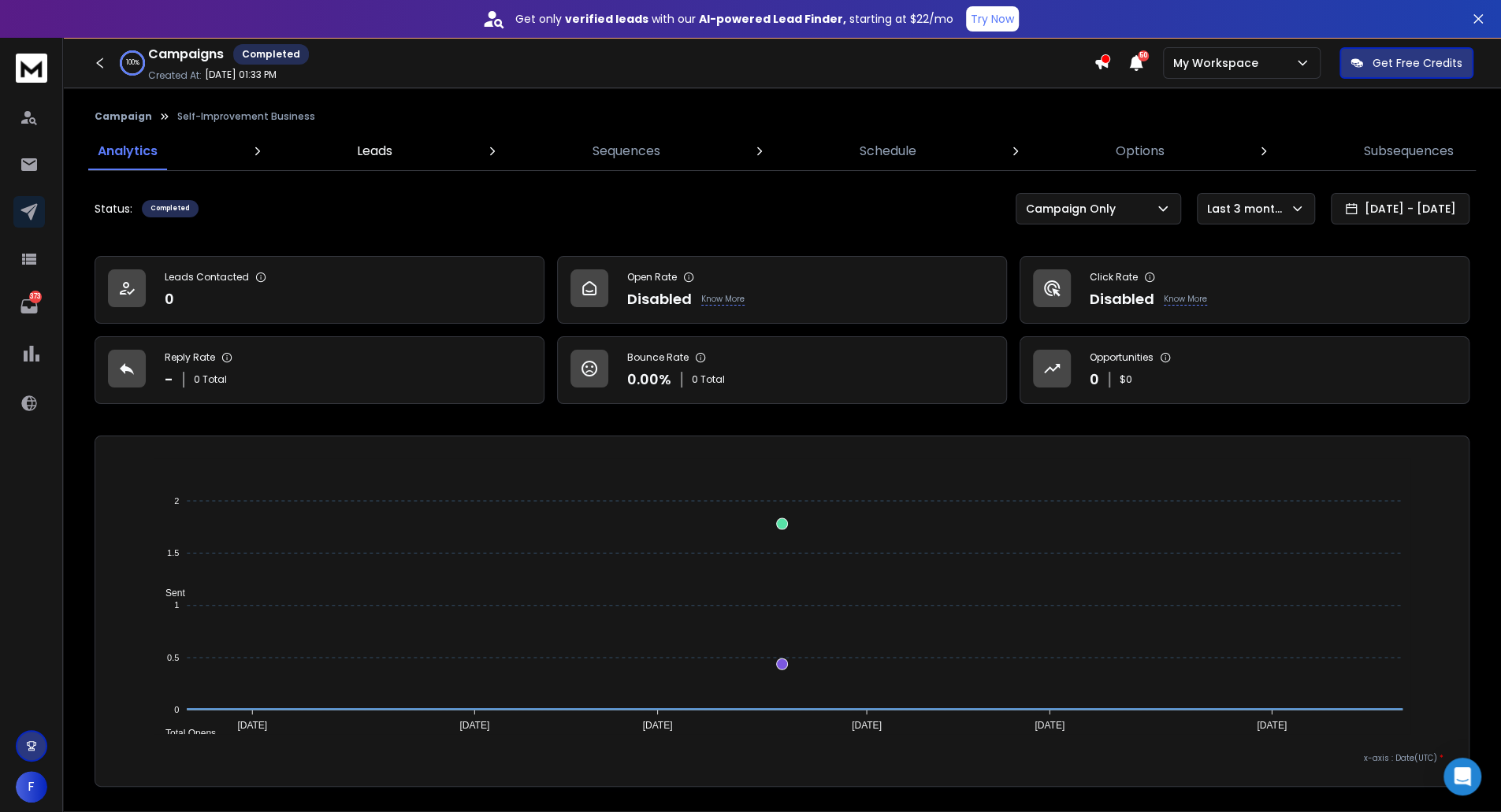
click at [377, 164] on link "Leads" at bounding box center [374, 151] width 54 height 38
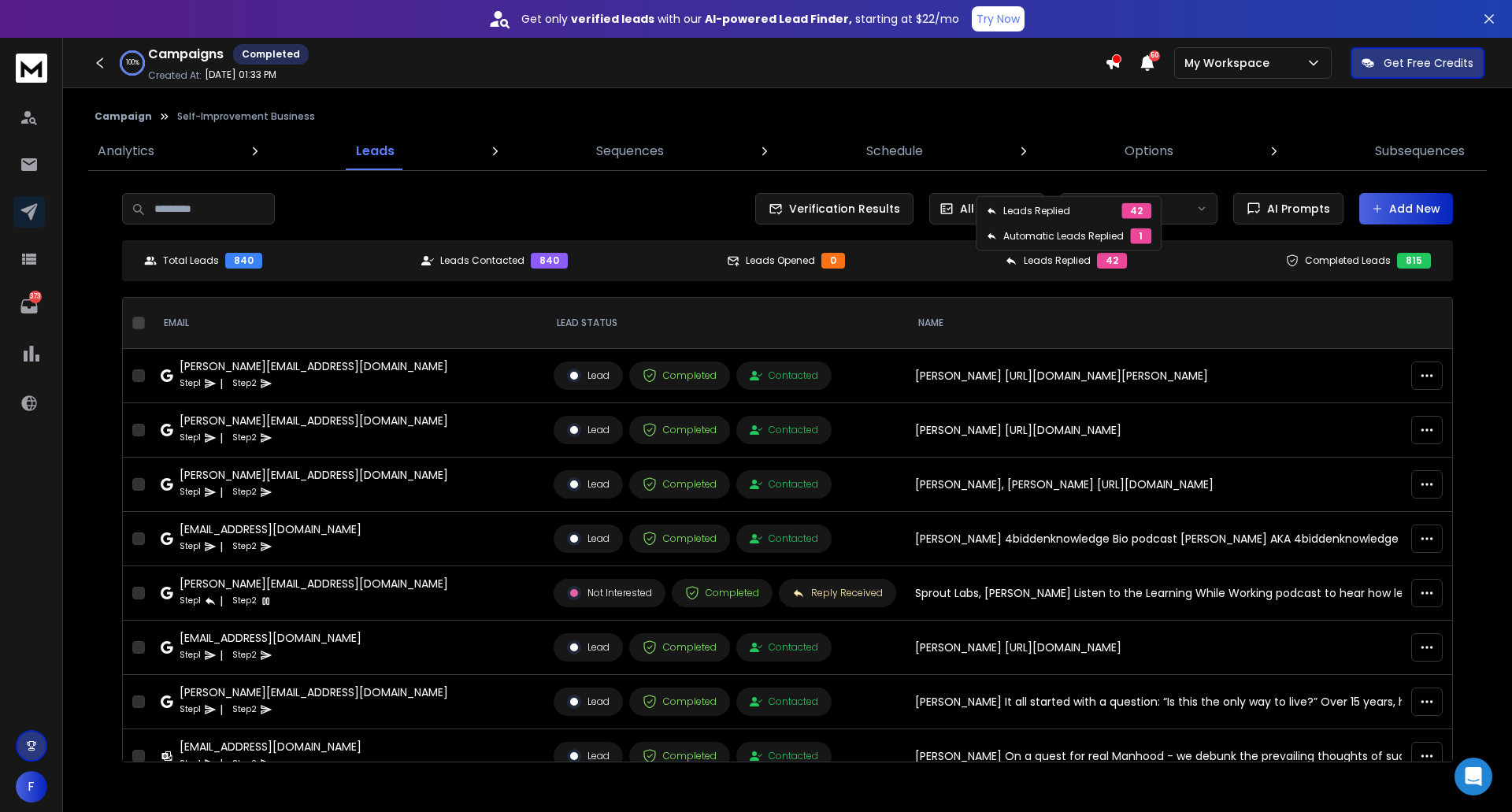
click at [1082, 221] on div "Leads Replied 42 Automatic Leads Replied 1" at bounding box center [1069, 224] width 166 height 41
click at [1178, 215] on div "Actions" at bounding box center [1130, 208] width 120 height 15
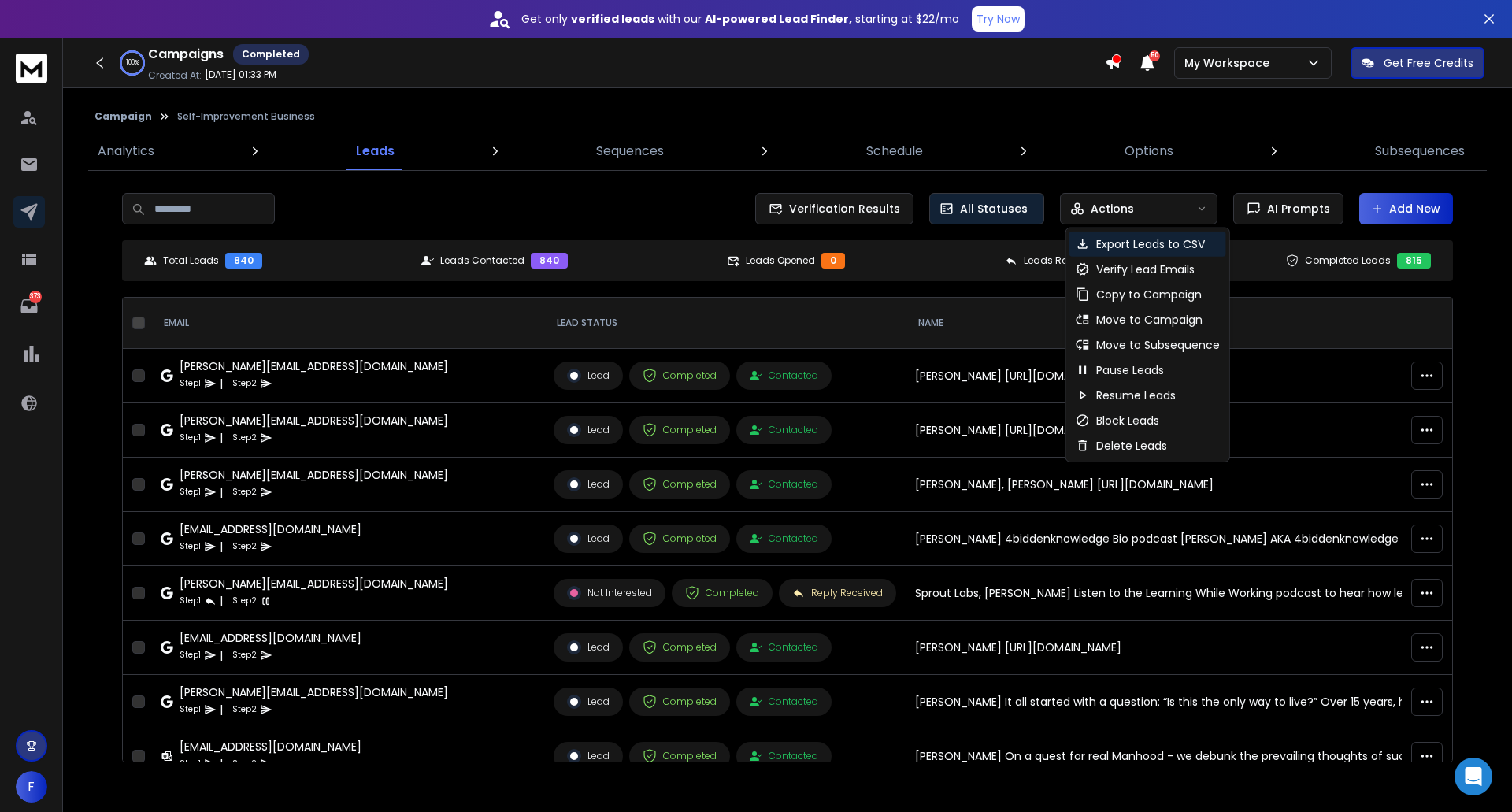
drag, startPoint x: 1157, startPoint y: 244, endPoint x: 1046, endPoint y: 217, distance: 114.2
click at [1157, 245] on p "Export Leads to CSV" at bounding box center [1150, 243] width 109 height 15
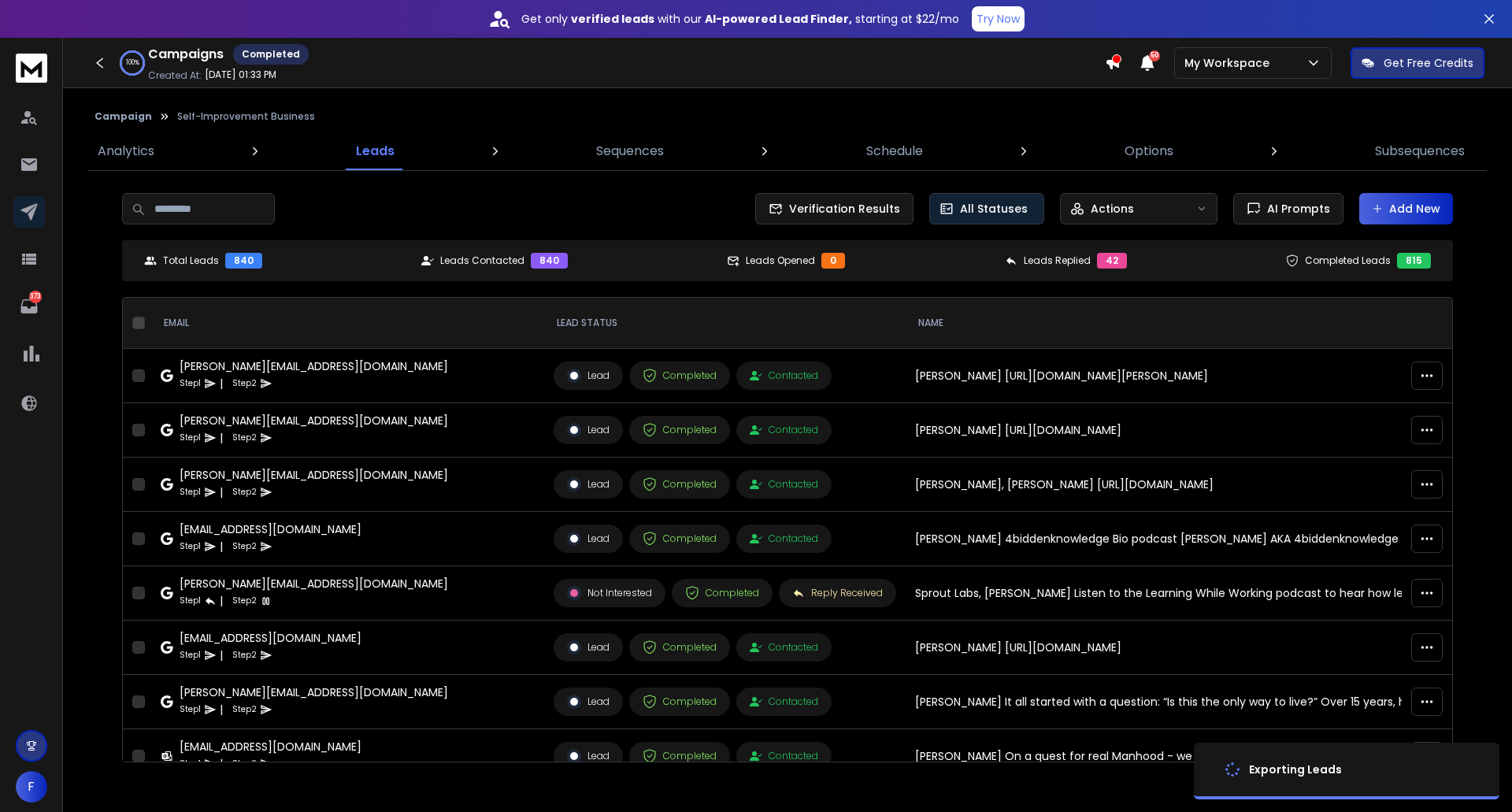
click at [1007, 212] on p "All Statuses" at bounding box center [994, 208] width 68 height 15
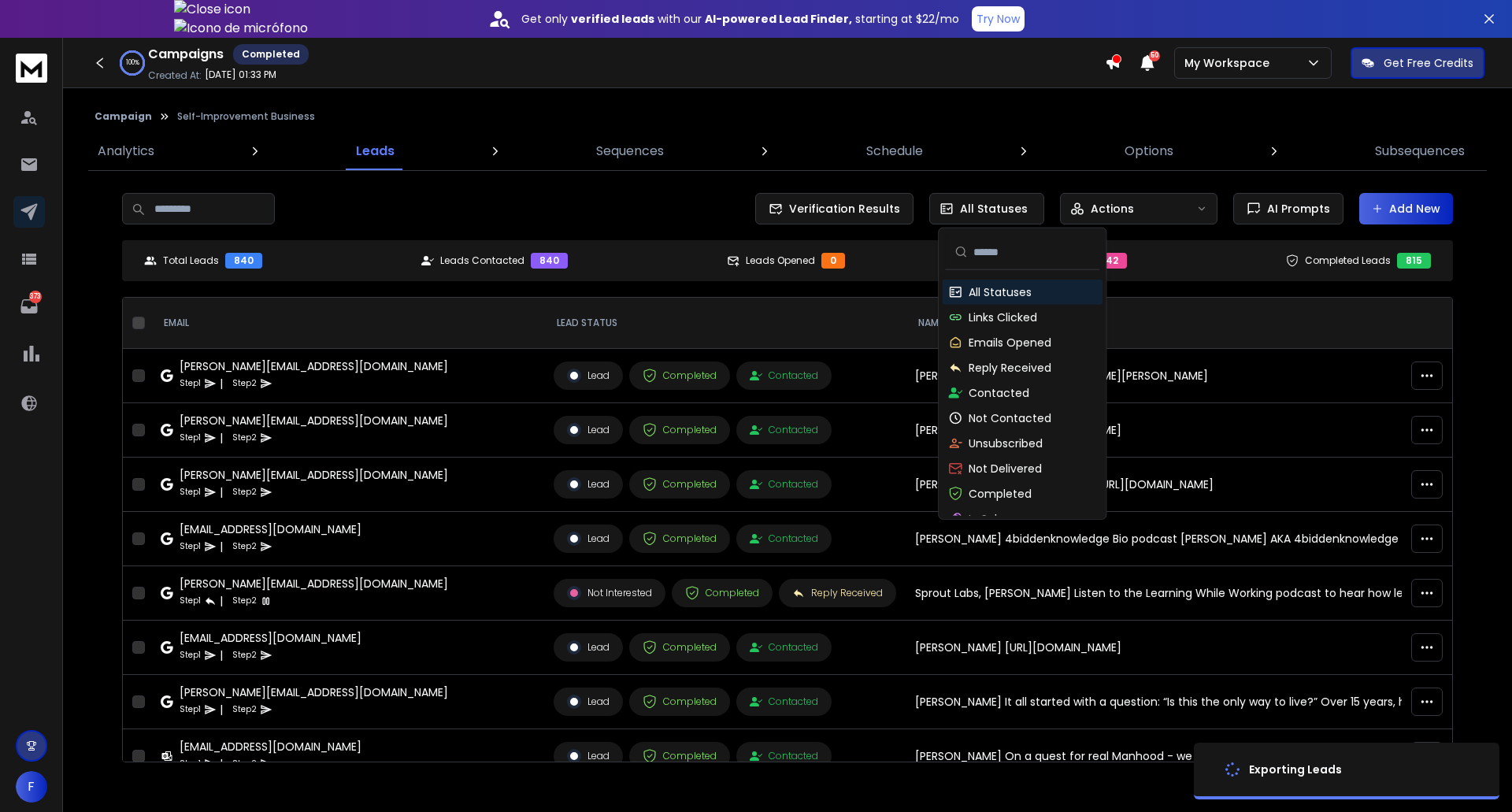
click at [739, 228] on div "Verification Results All Statuses Actions AI Prompts Add New Total Leads 840 Le…" at bounding box center [788, 469] width 1331 height 553
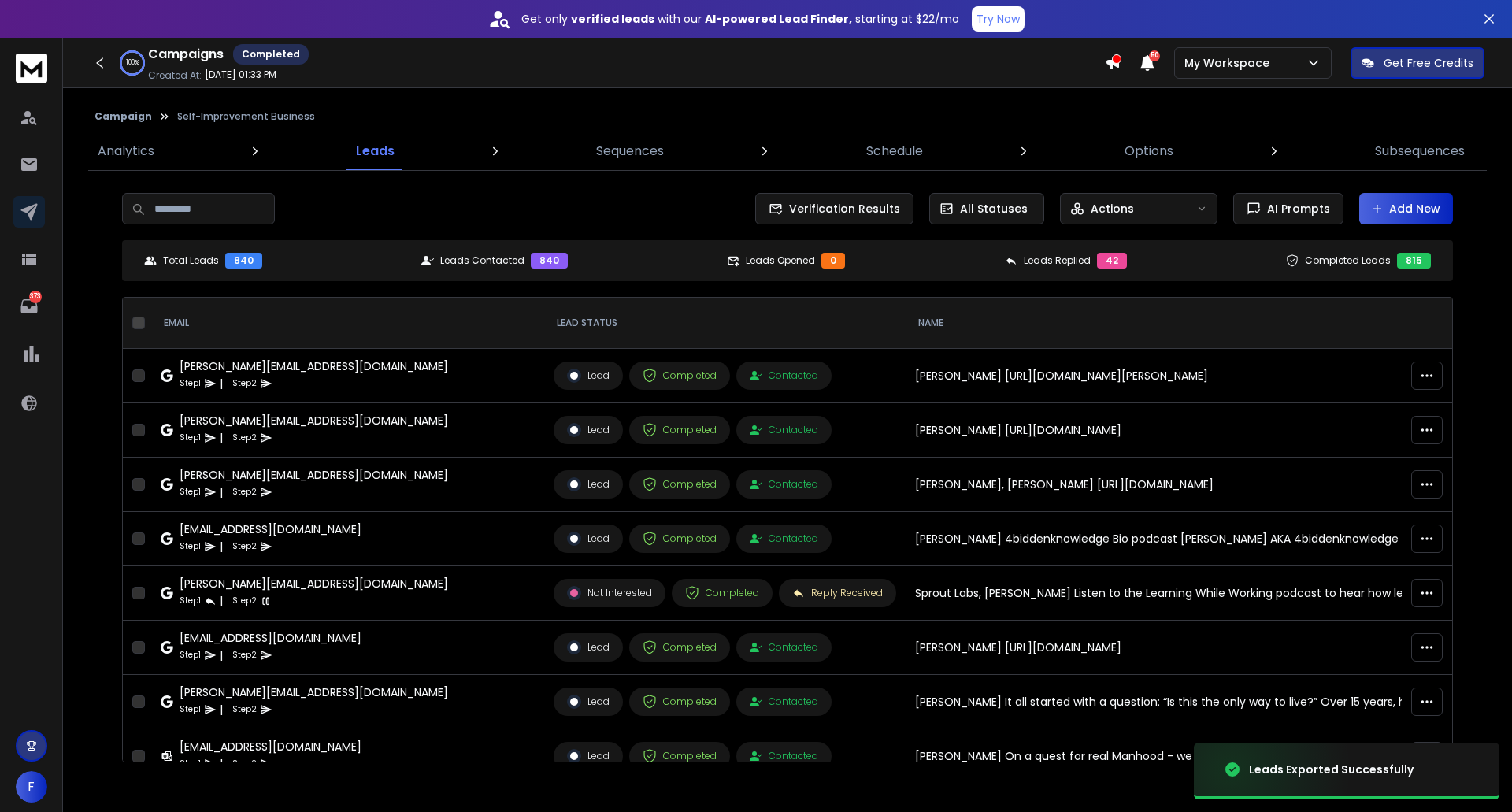
click at [561, 193] on div "Verification Results All Statuses Actions AI Prompts Add New" at bounding box center [788, 208] width 1331 height 32
click at [1073, 209] on button "Actions" at bounding box center [1138, 208] width 158 height 32
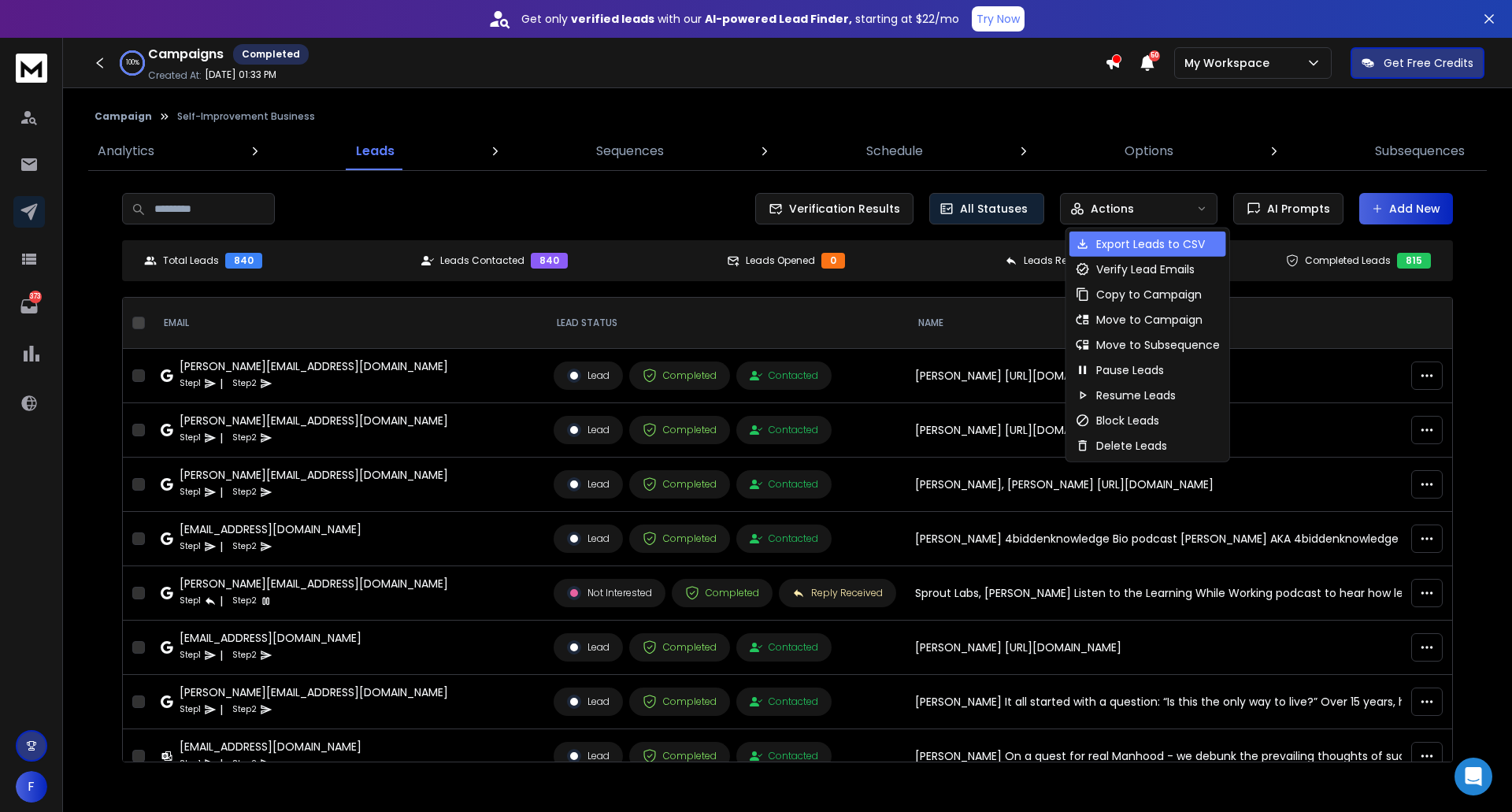
click at [1007, 212] on p "All Statuses" at bounding box center [994, 208] width 68 height 15
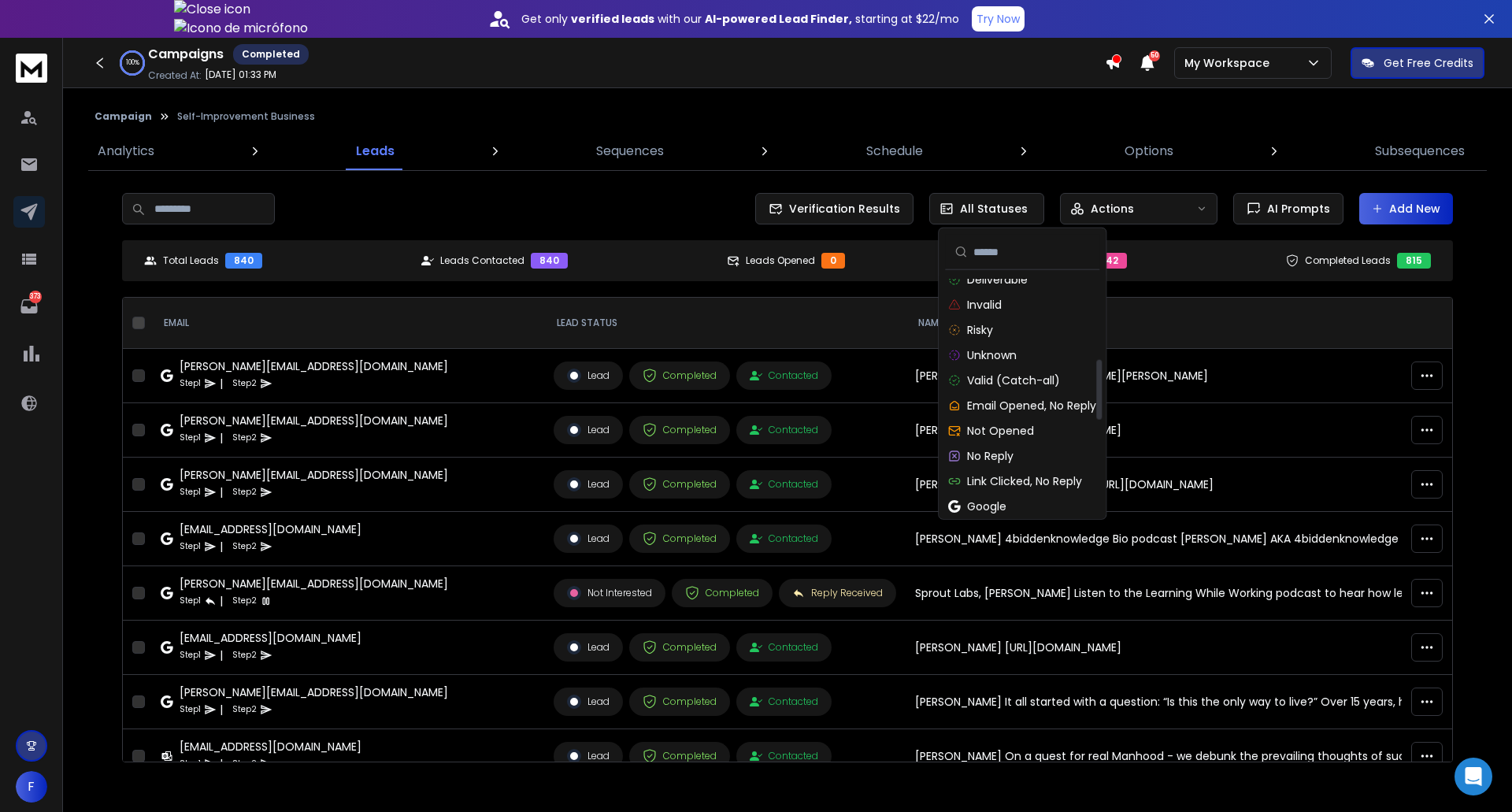
scroll to position [393, 0]
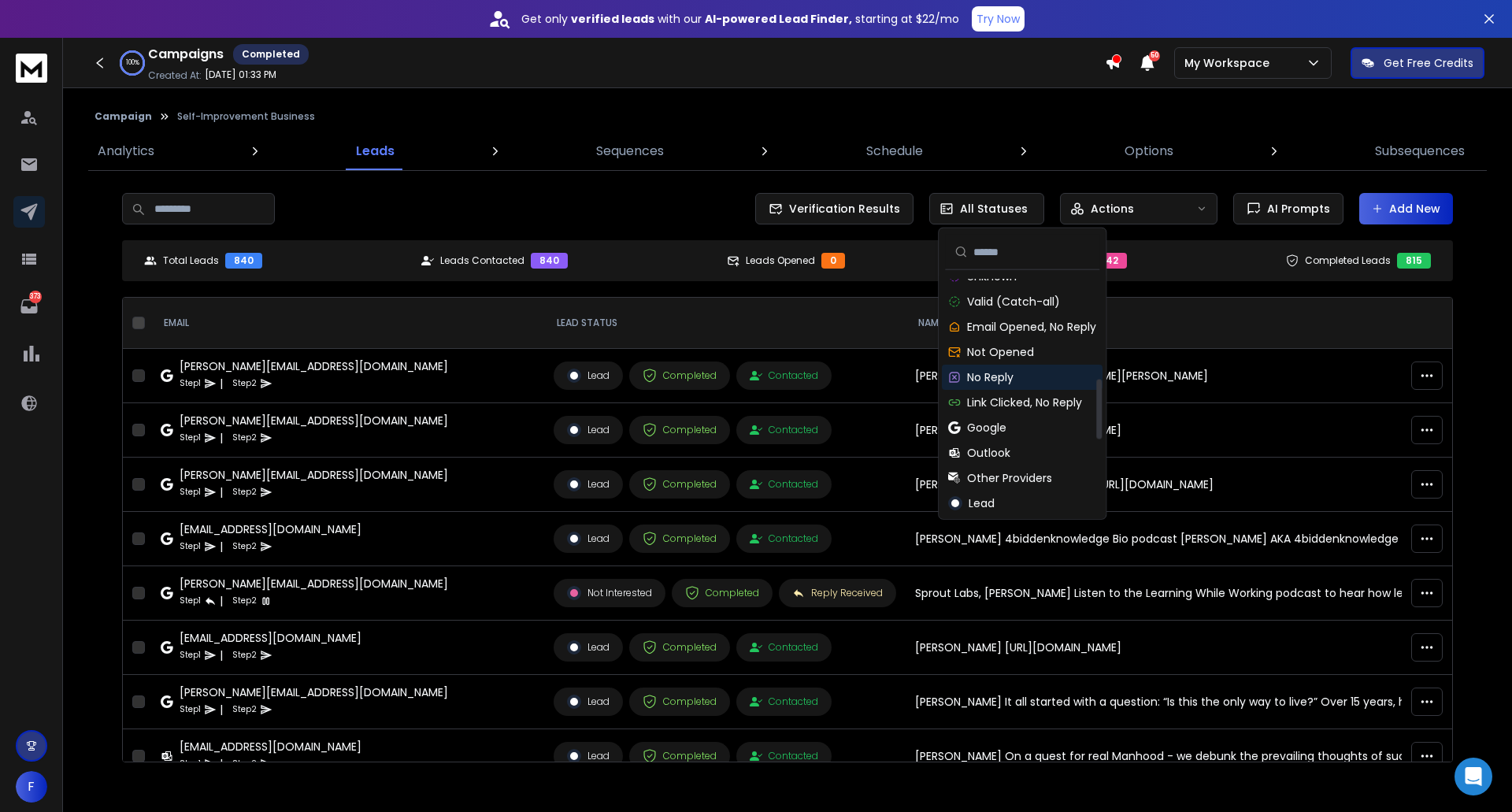
click at [1008, 377] on p "No Reply" at bounding box center [990, 377] width 47 height 15
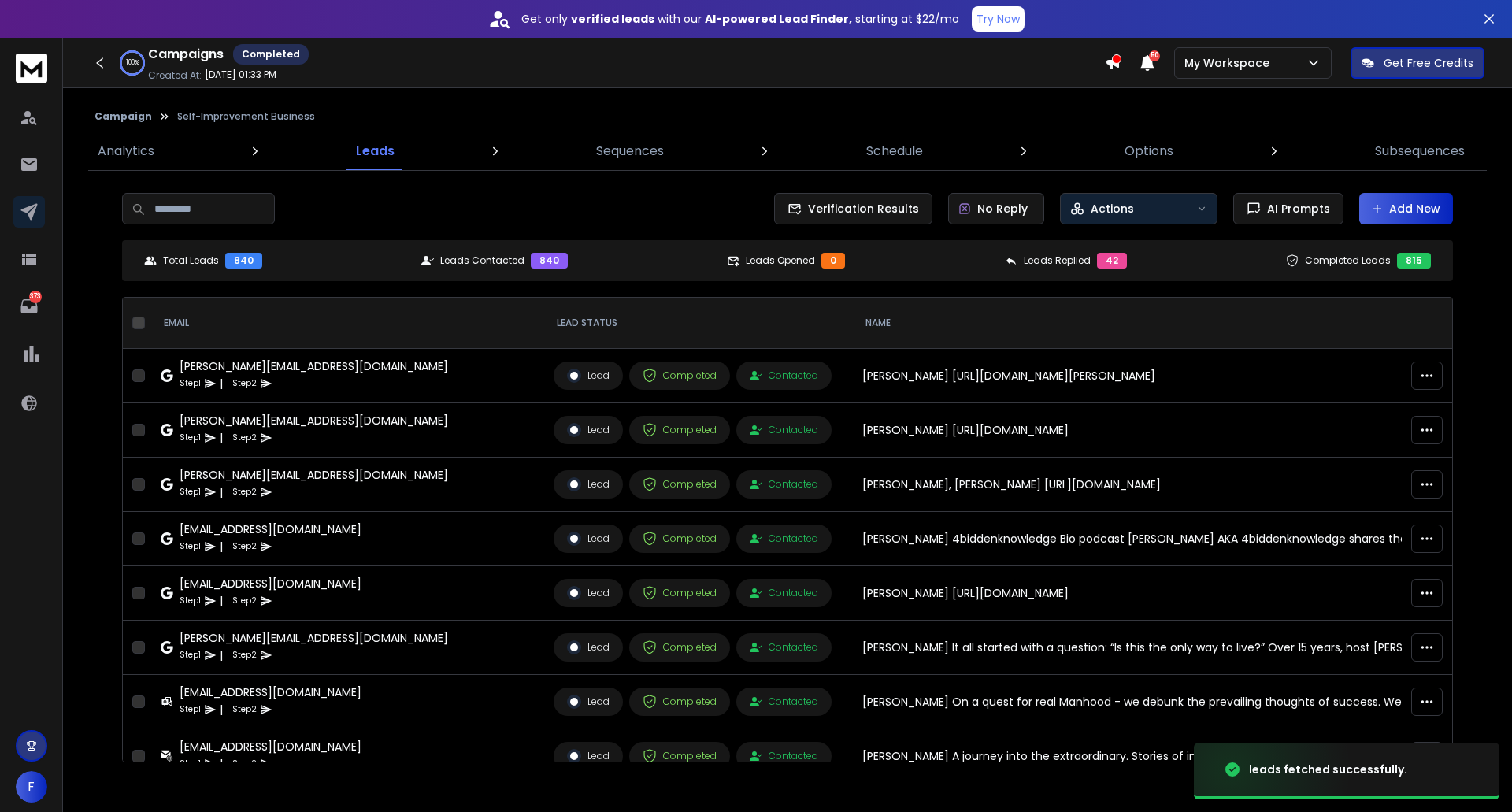
click at [1084, 203] on icon "button" at bounding box center [1077, 209] width 15 height 15
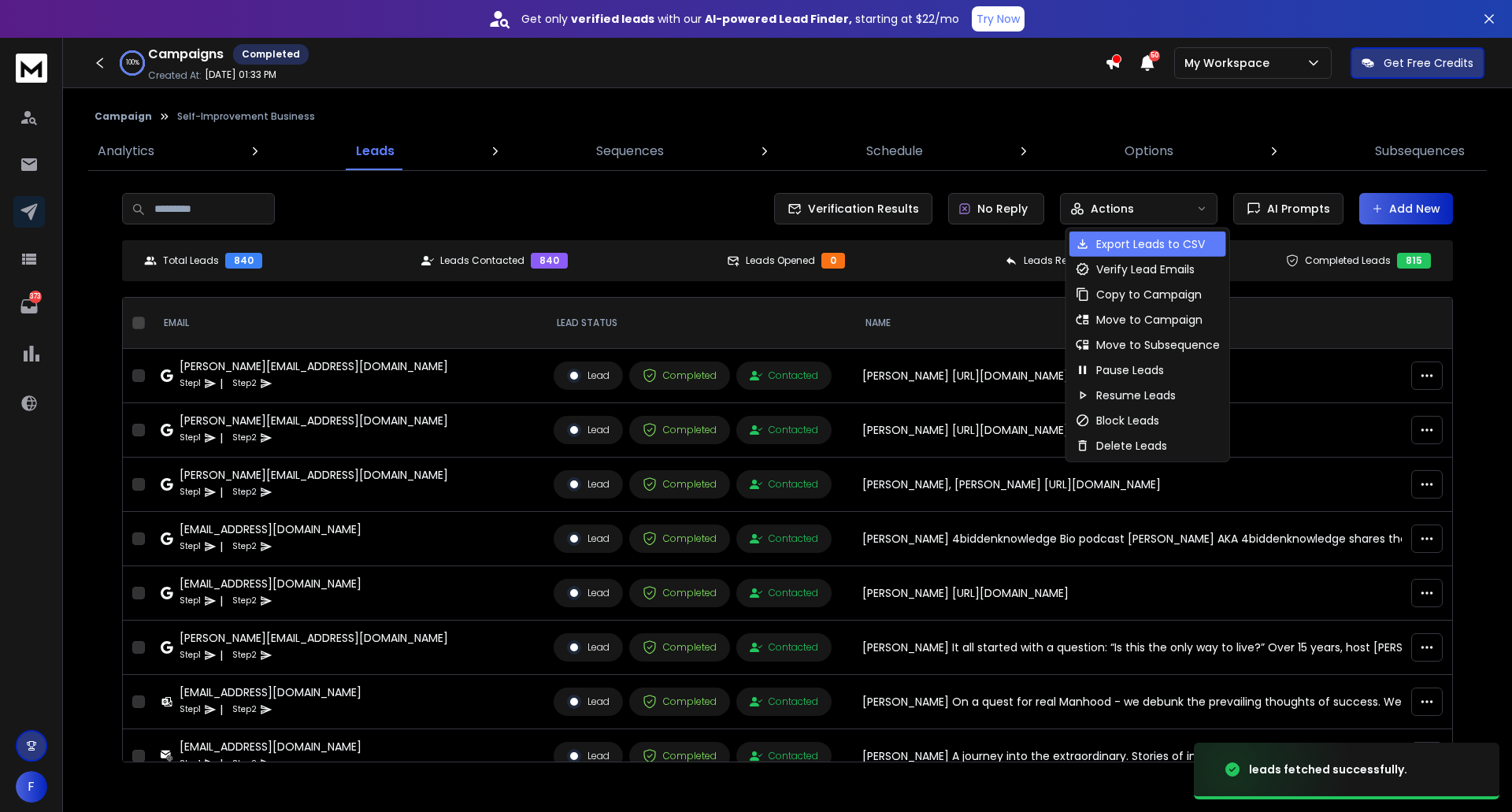
click at [1086, 236] on div "Export Leads to CSV" at bounding box center [1140, 243] width 129 height 15
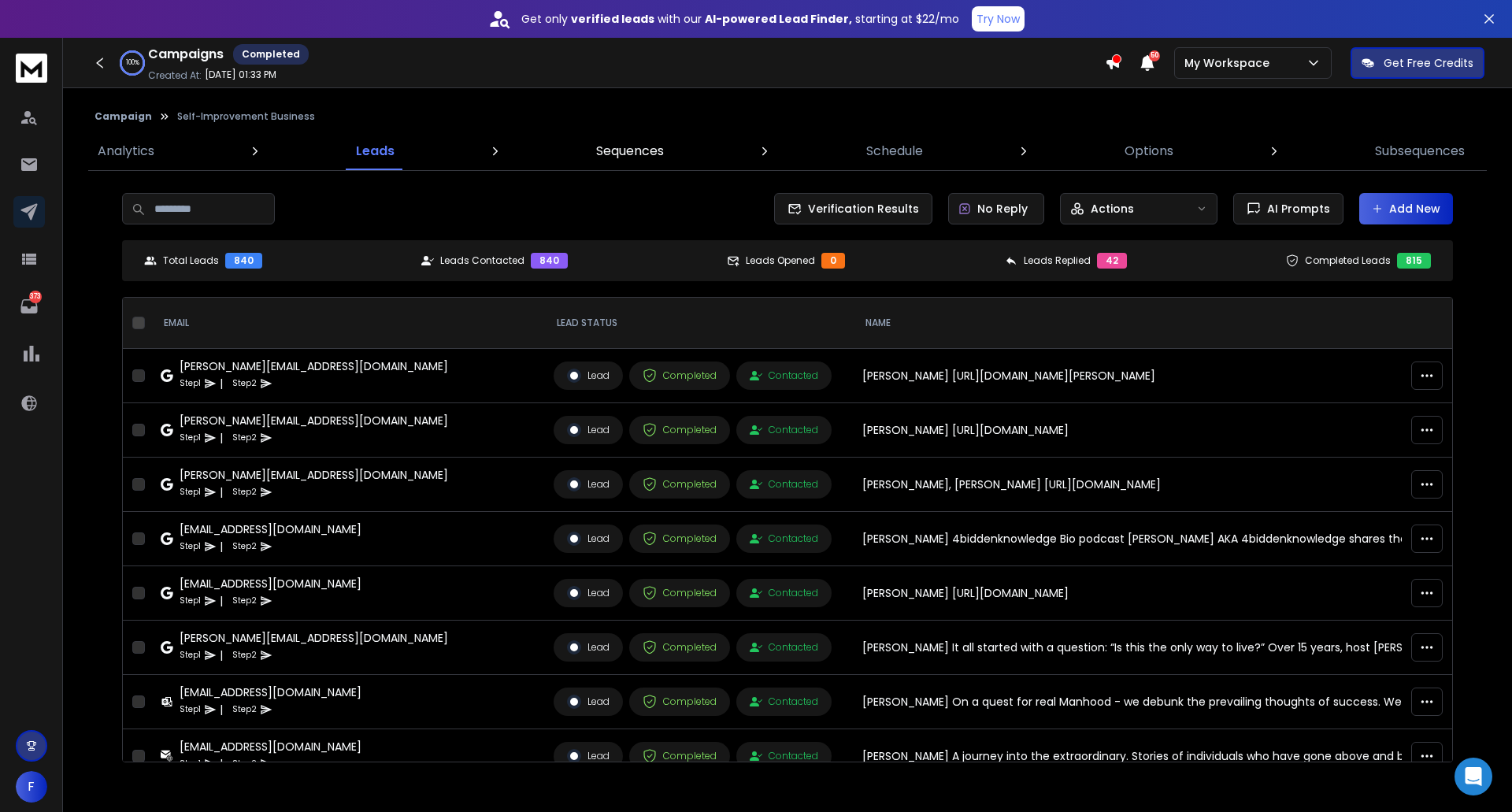
click at [624, 153] on p "Sequences" at bounding box center [630, 150] width 68 height 19
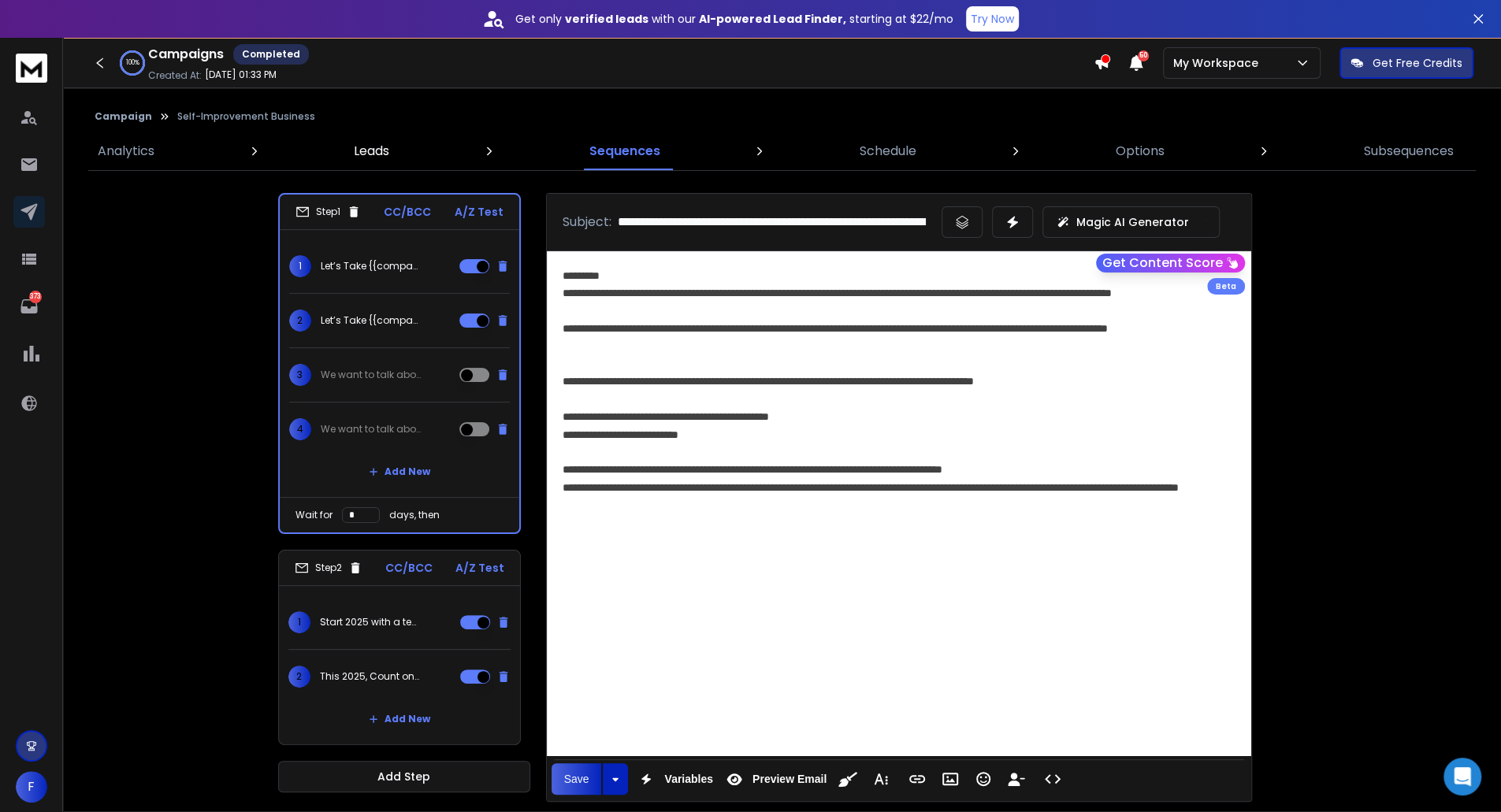
click at [386, 168] on link "Leads" at bounding box center [371, 151] width 54 height 38
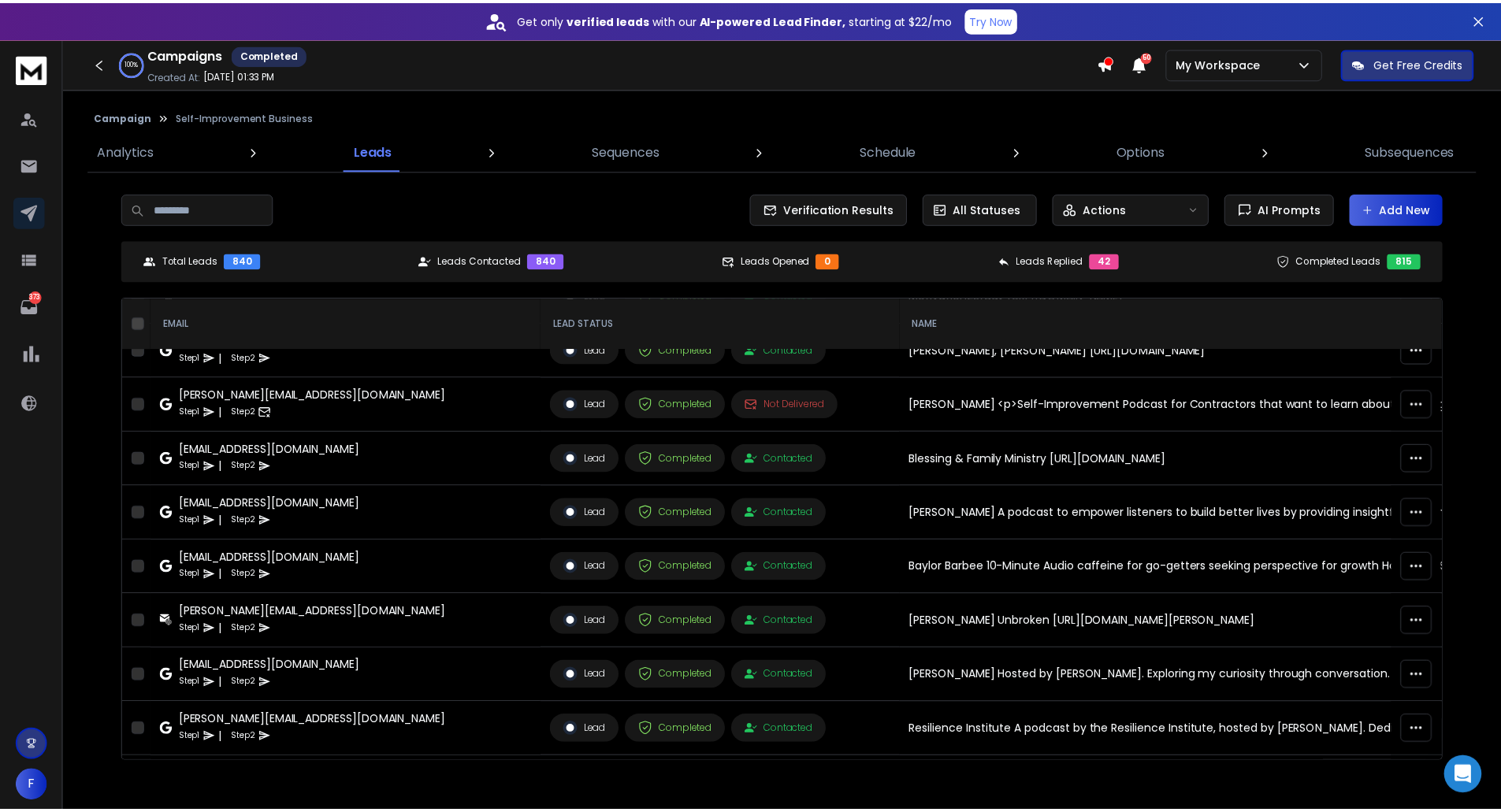
scroll to position [788, 0]
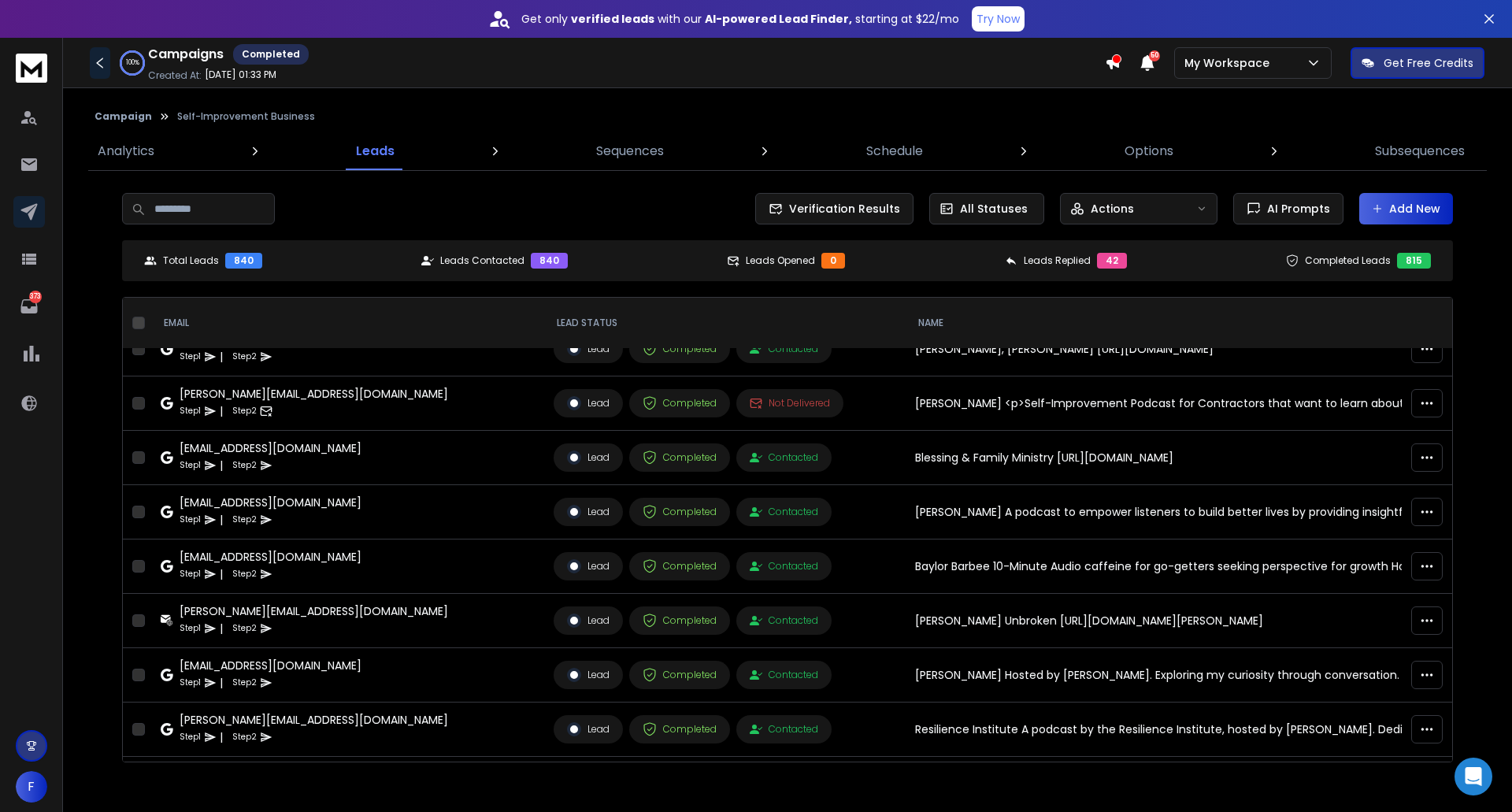
click at [96, 60] on icon at bounding box center [100, 63] width 15 height 15
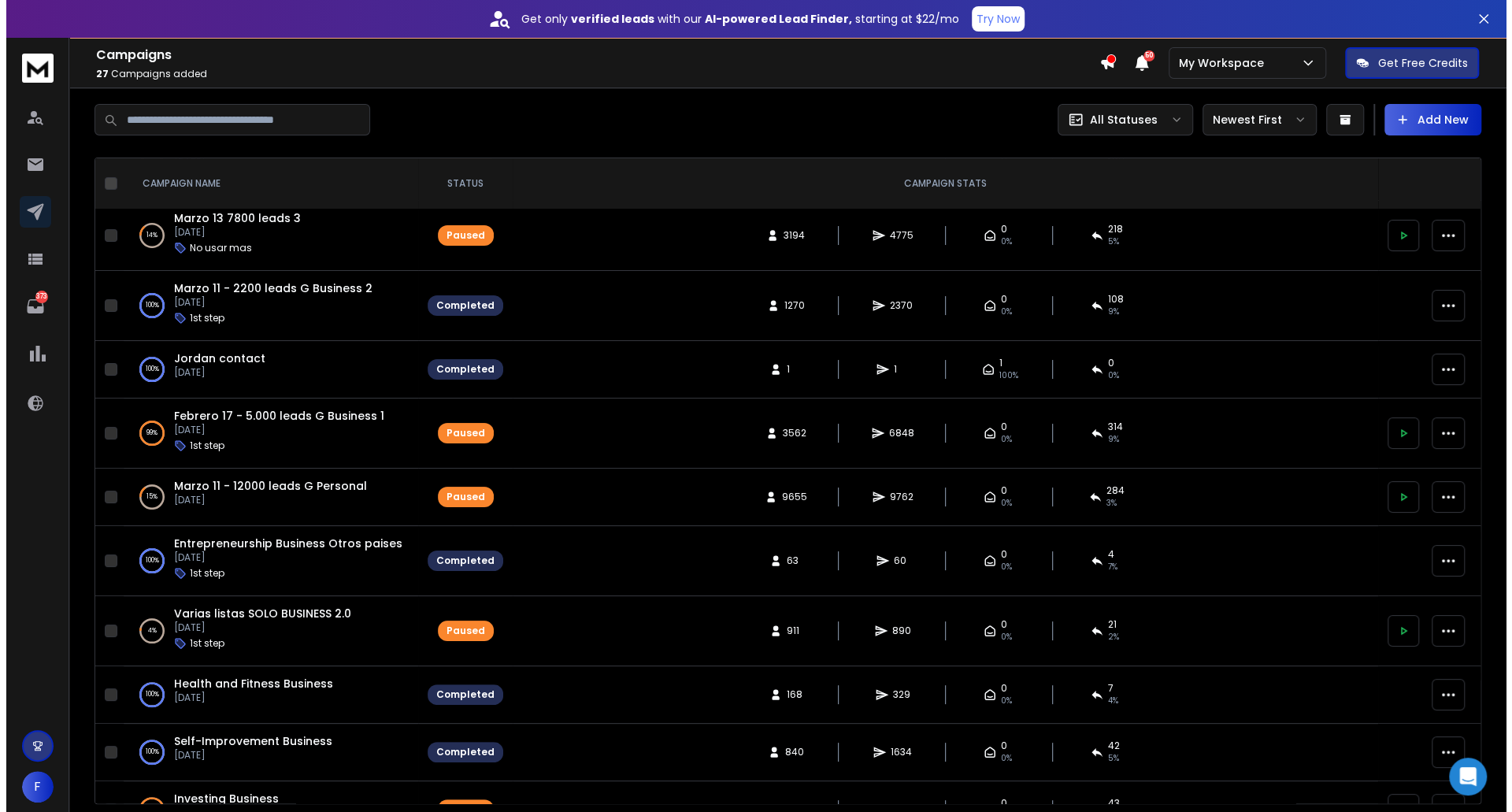
scroll to position [158, 0]
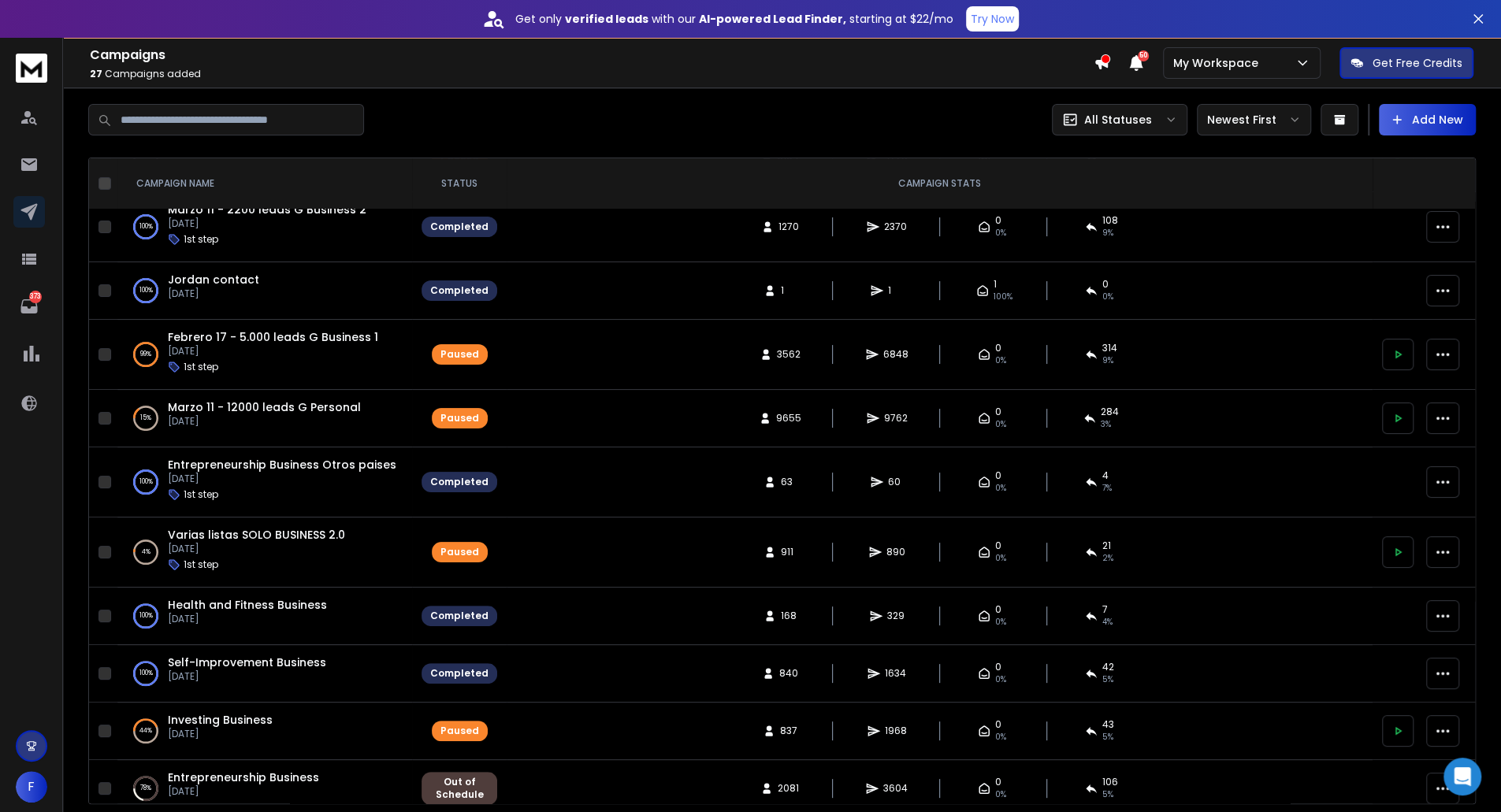
click at [246, 719] on span "Investing Business" at bounding box center [221, 719] width 105 height 15
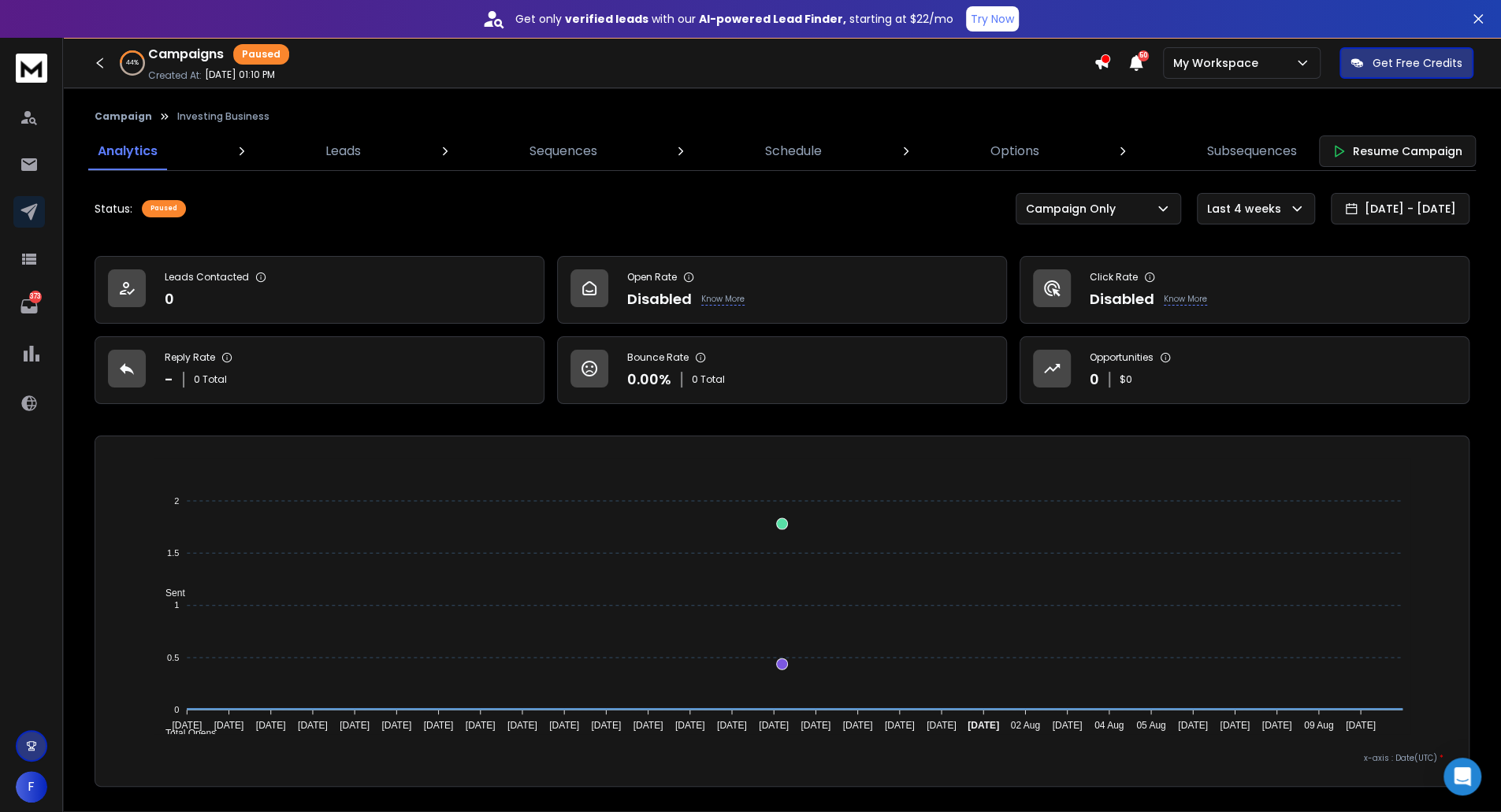
click at [1203, 228] on div "Status: Paused Resume Campaign Campaign Only Last 4 weeks [DATE] - [DATE] Leads…" at bounding box center [782, 614] width 1375 height 843
click at [1208, 210] on p "Last 4 weeks" at bounding box center [1247, 208] width 80 height 15
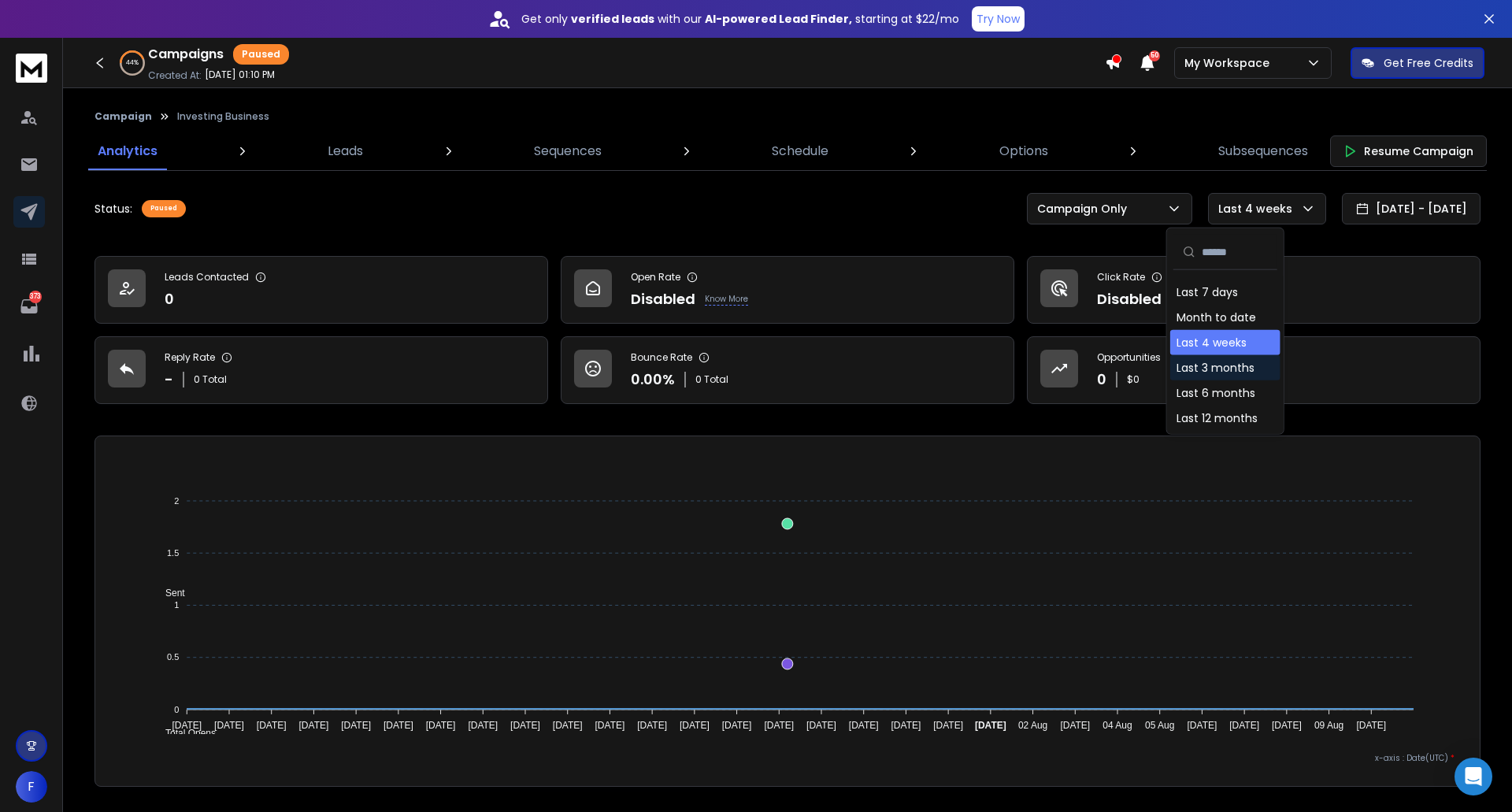
drag, startPoint x: 1184, startPoint y: 374, endPoint x: 1183, endPoint y: 364, distance: 10.0
click at [1184, 372] on div "Last 3 months" at bounding box center [1216, 368] width 78 height 15
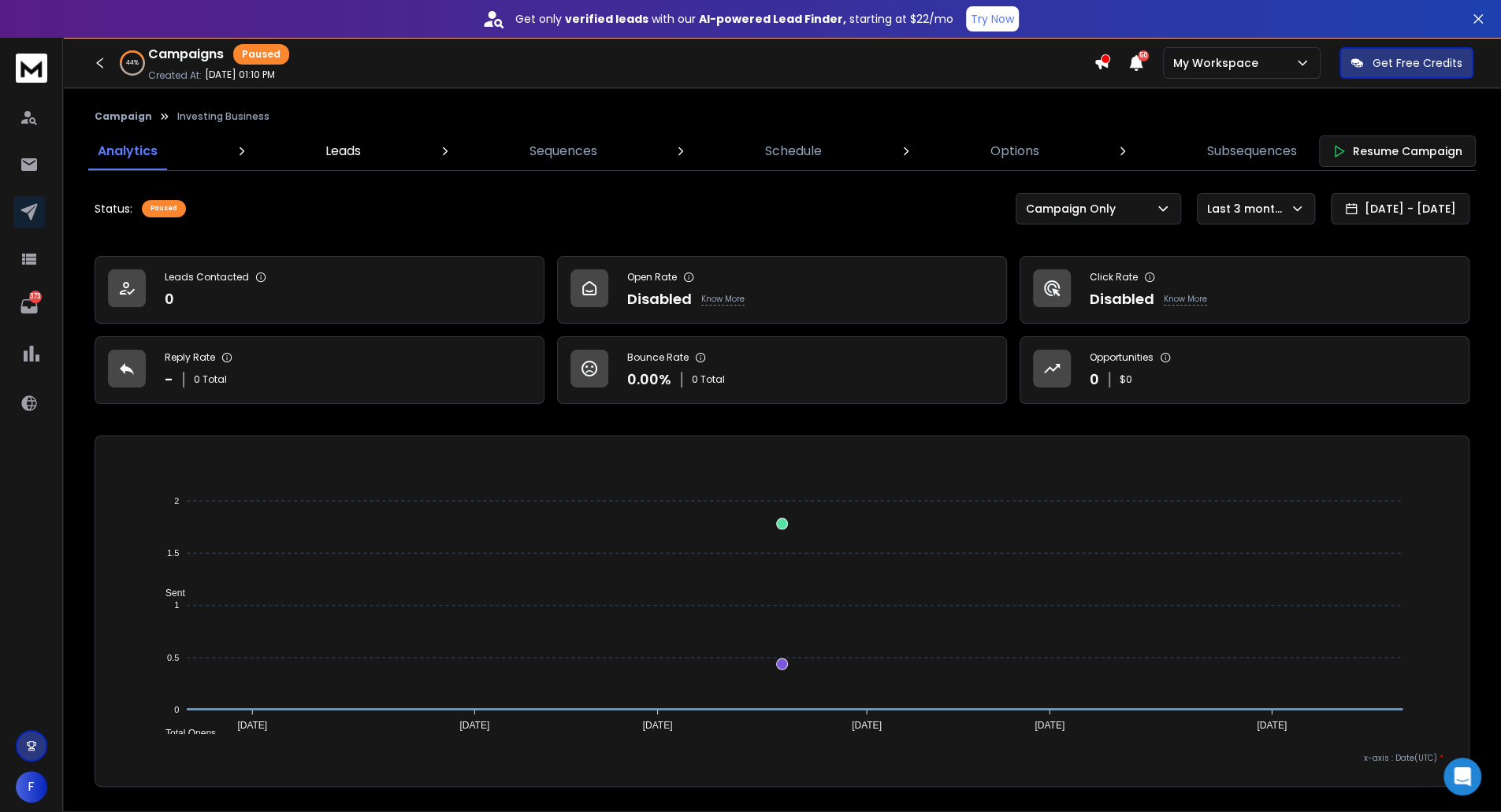
click at [339, 158] on p "Leads" at bounding box center [344, 150] width 36 height 19
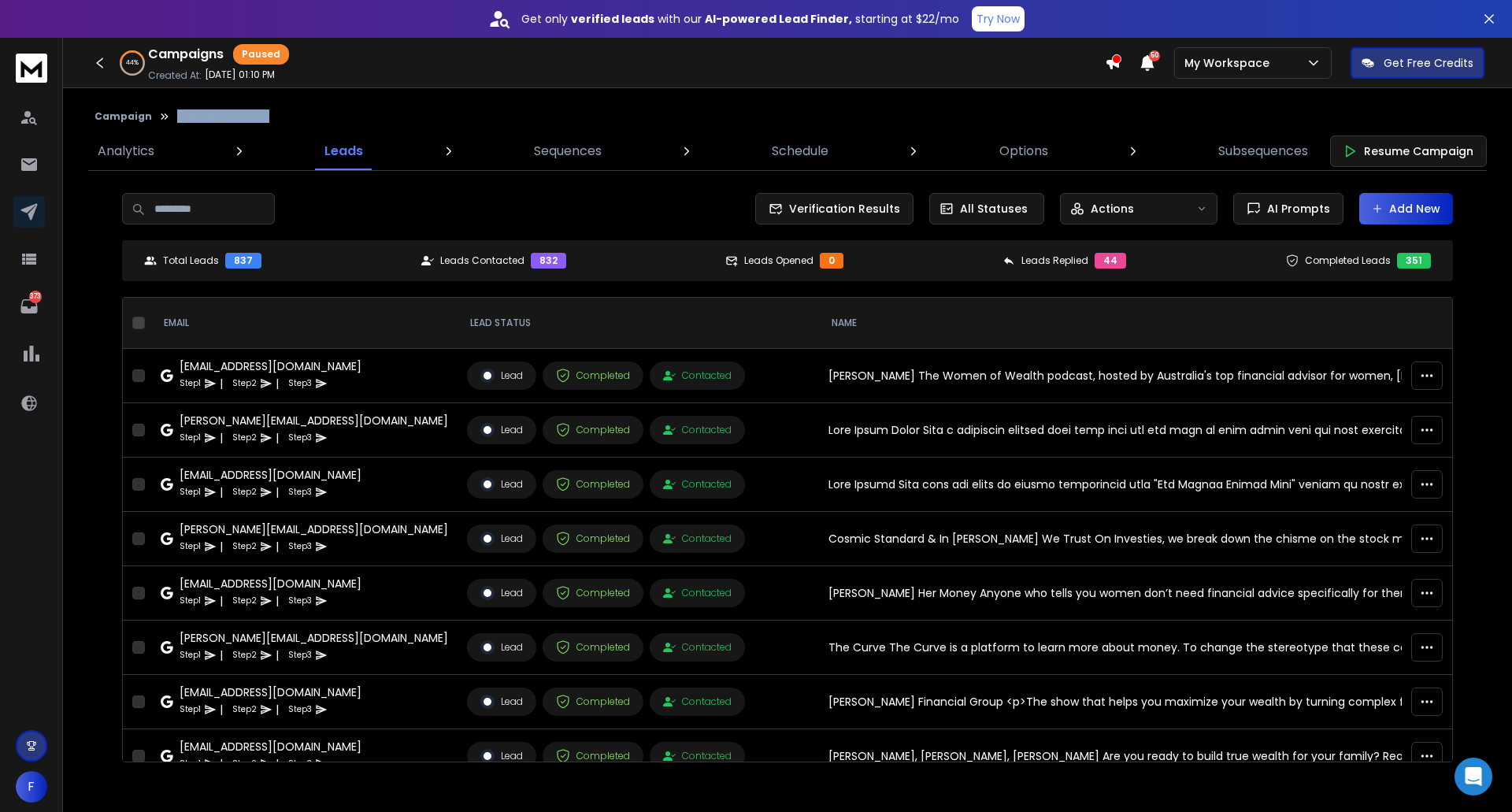
drag, startPoint x: 260, startPoint y: 117, endPoint x: 170, endPoint y: 112, distance: 90.1
click at [170, 112] on div "Campaign Investing Business" at bounding box center [788, 116] width 1399 height 25
copy p "Investing Business"
click at [1095, 202] on p "Actions" at bounding box center [1112, 208] width 44 height 15
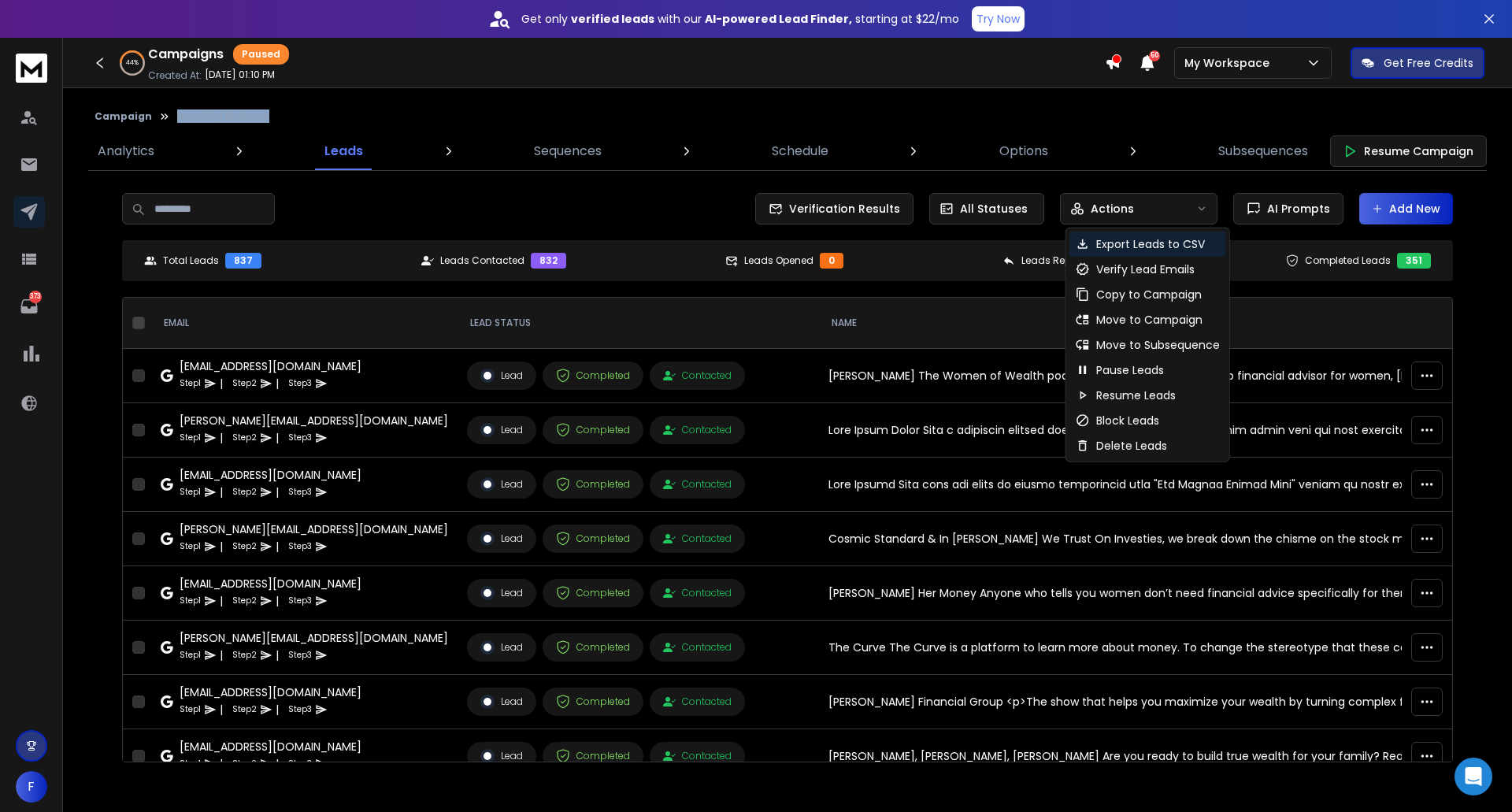
click at [1098, 241] on p "Export Leads to CSV" at bounding box center [1150, 243] width 109 height 15
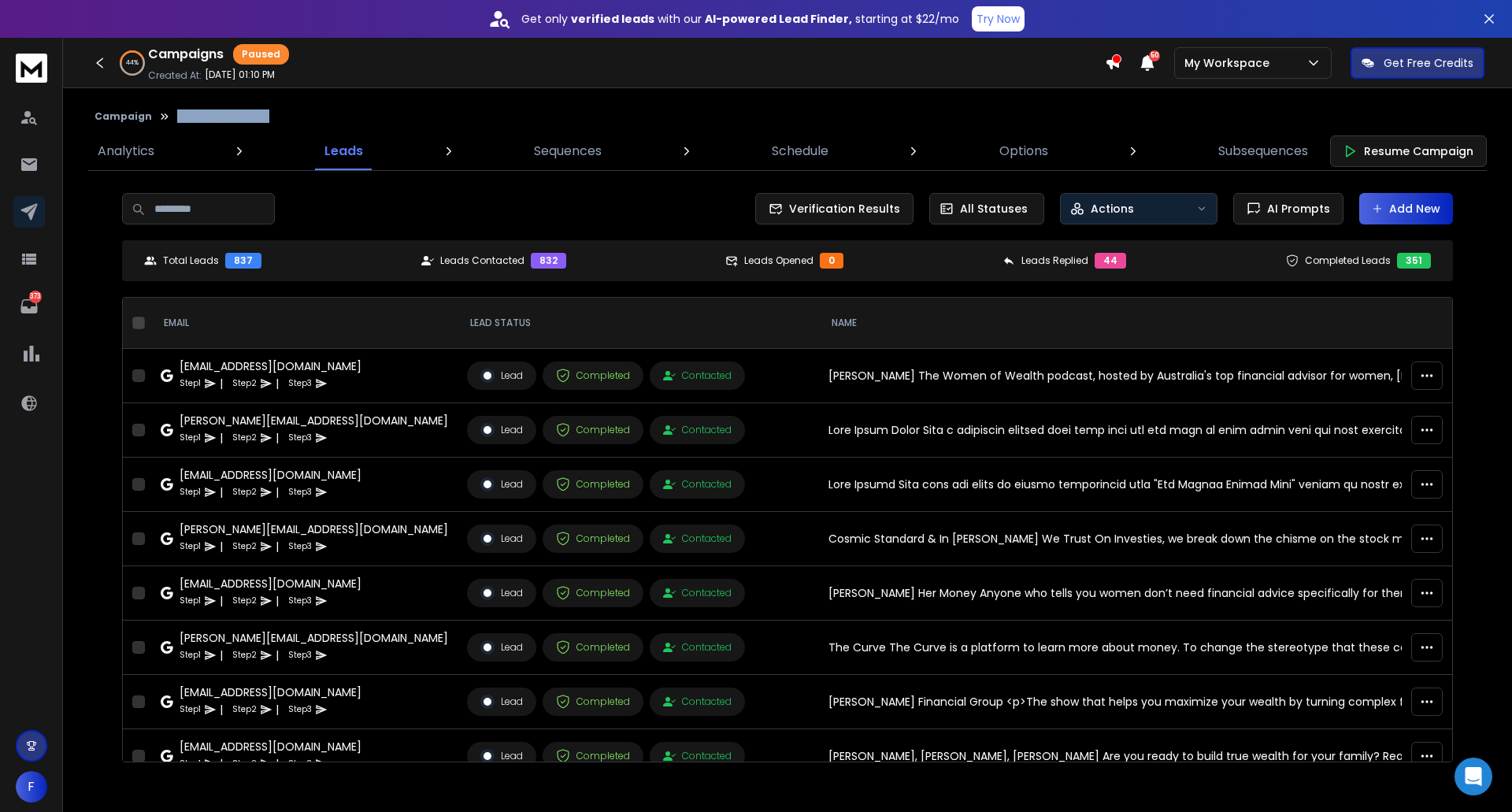
click at [1131, 199] on button "Actions" at bounding box center [1138, 208] width 158 height 32
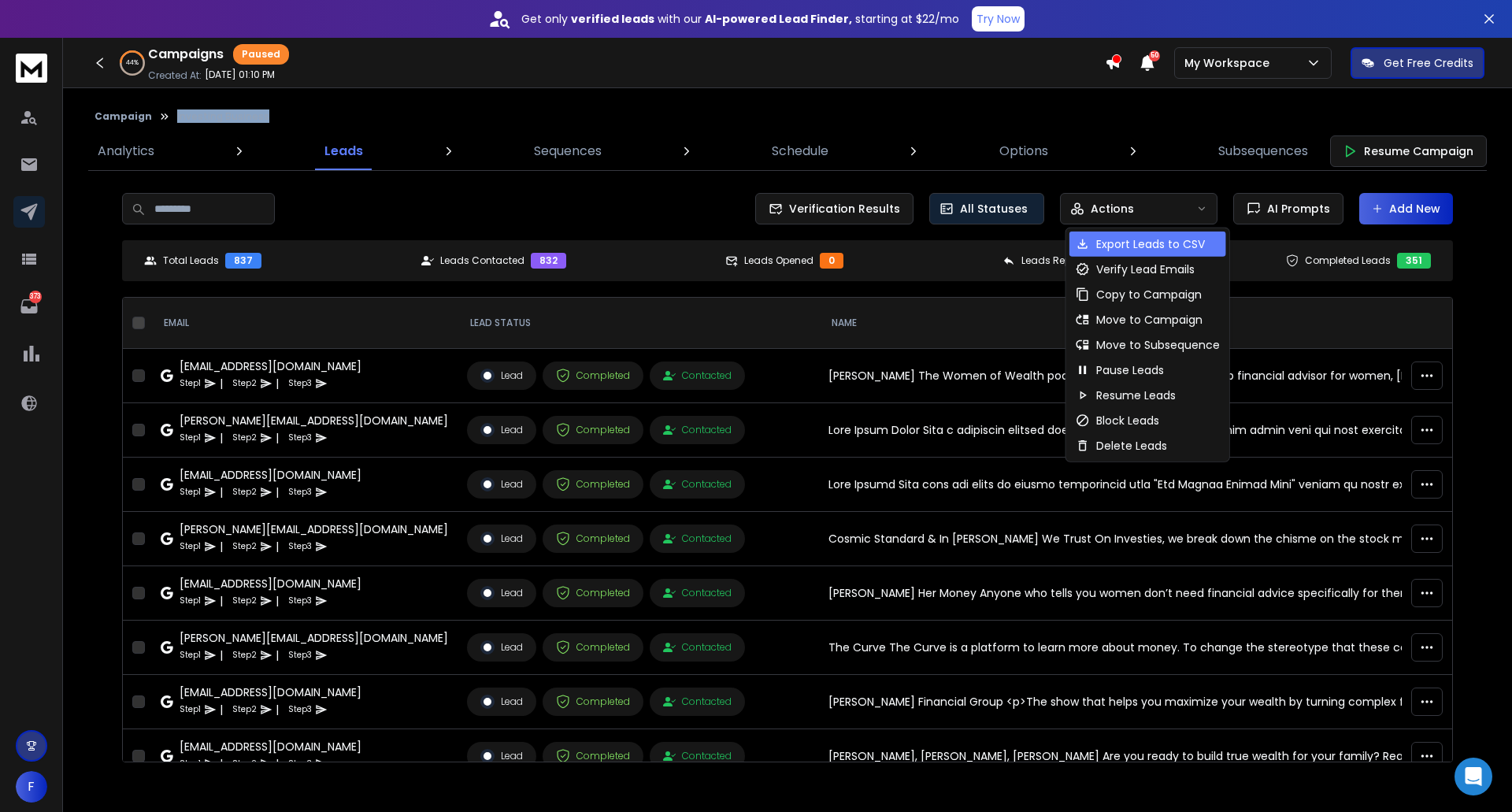
click at [1010, 206] on p "All Statuses" at bounding box center [994, 208] width 68 height 15
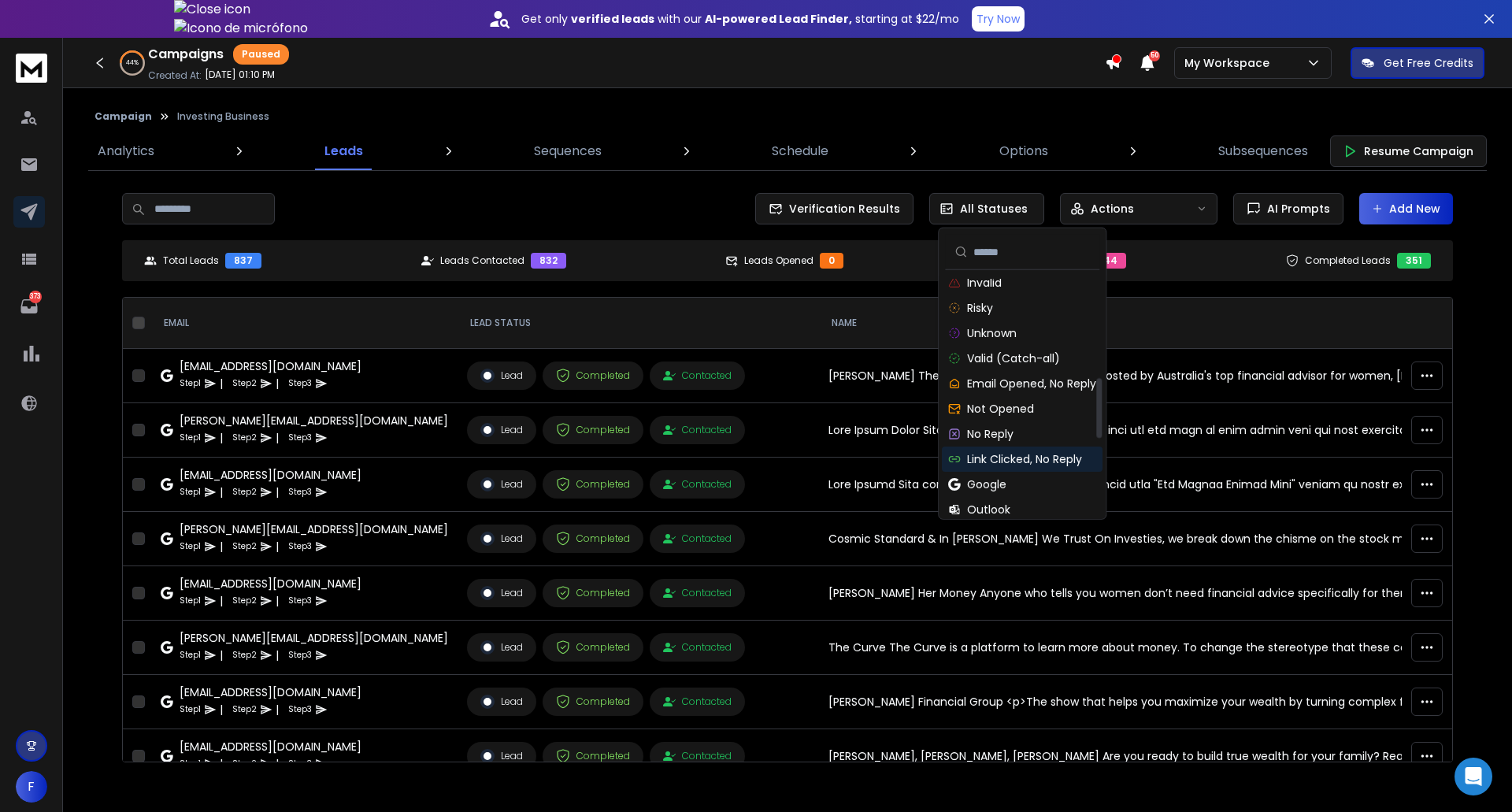
scroll to position [393, 0]
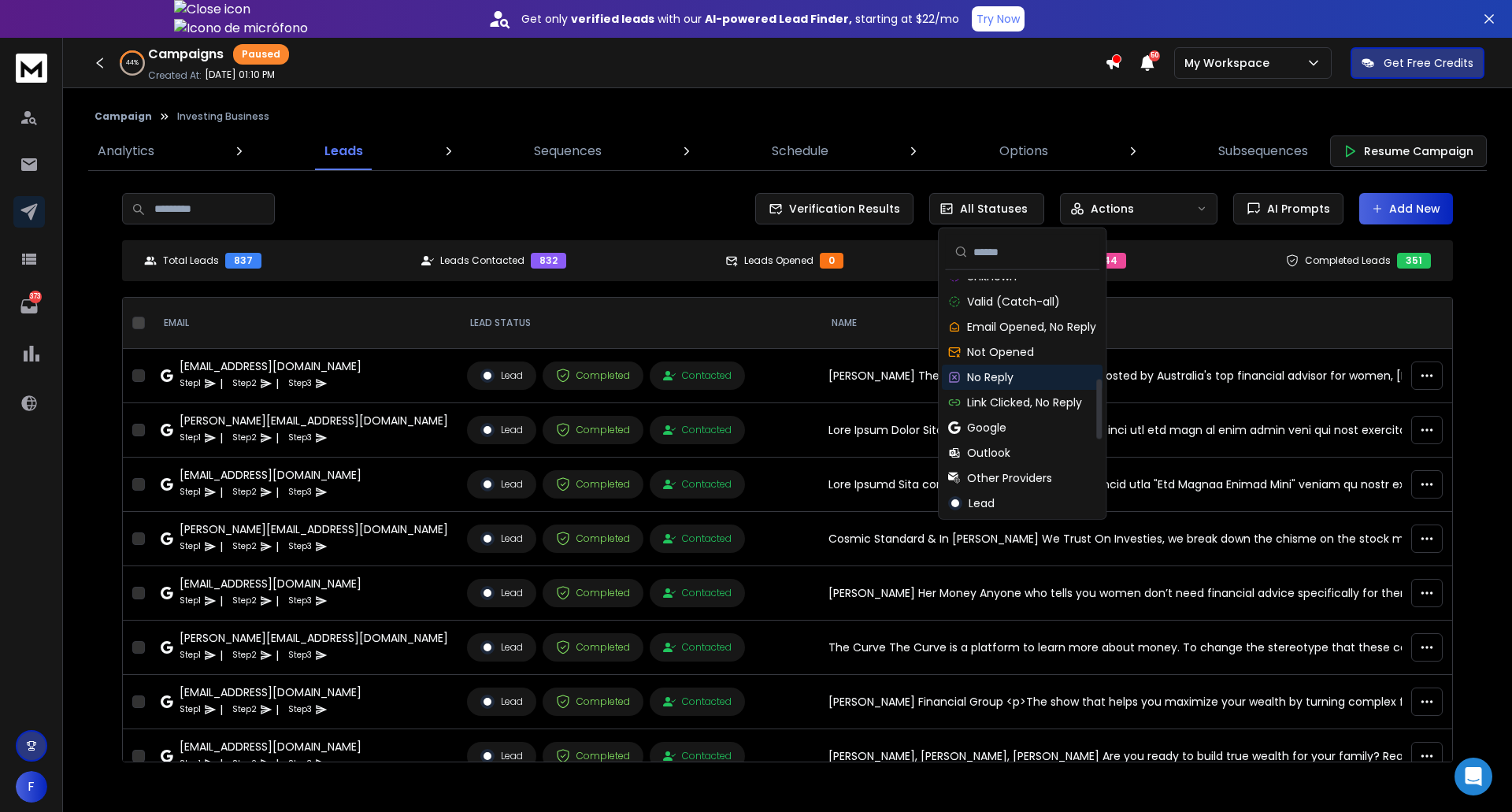
click at [1004, 383] on p "No Reply" at bounding box center [990, 377] width 47 height 15
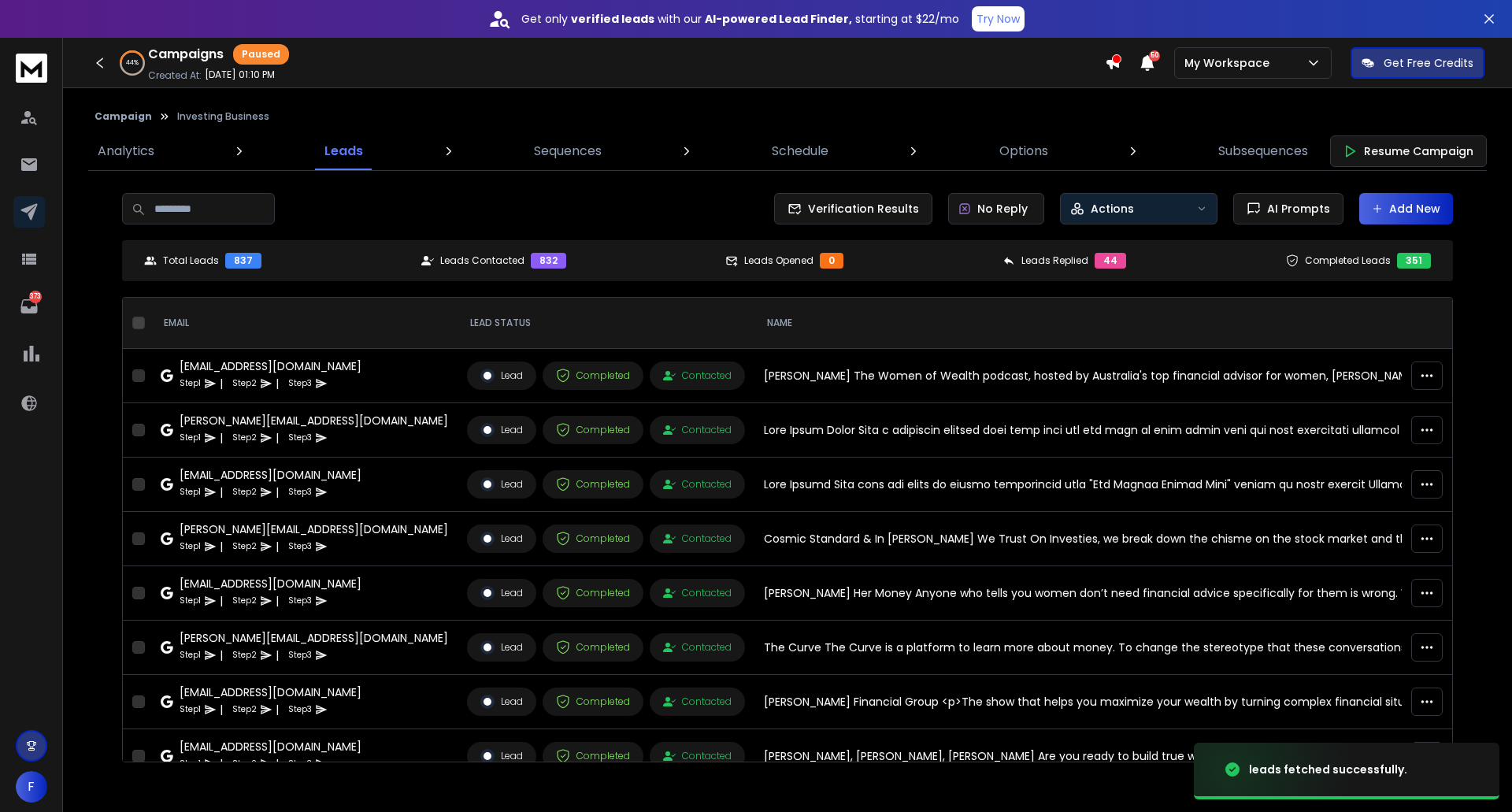
click at [1165, 203] on div "Actions" at bounding box center [1130, 208] width 120 height 15
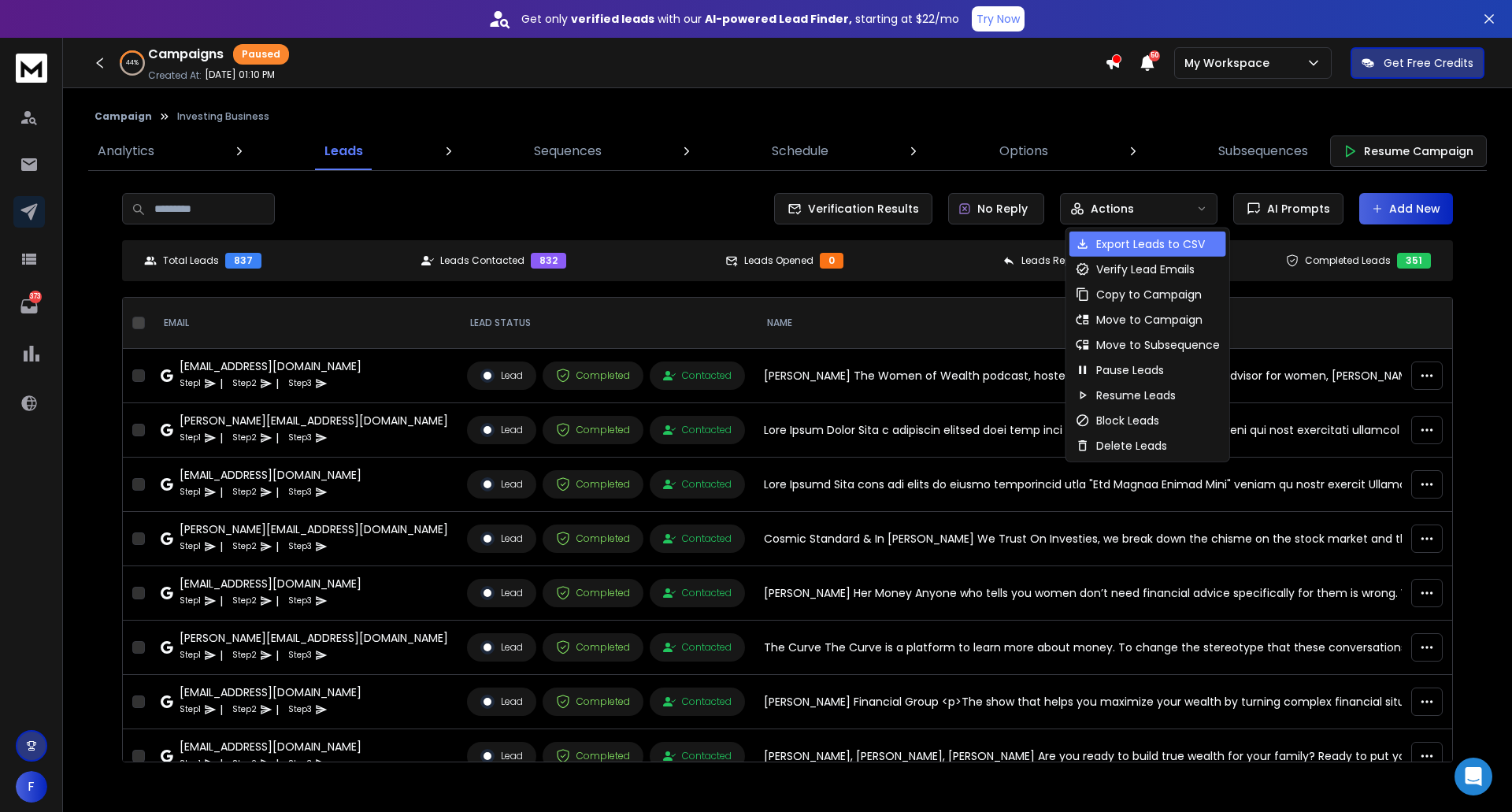
click at [1098, 238] on p "Export Leads to CSV" at bounding box center [1150, 243] width 109 height 15
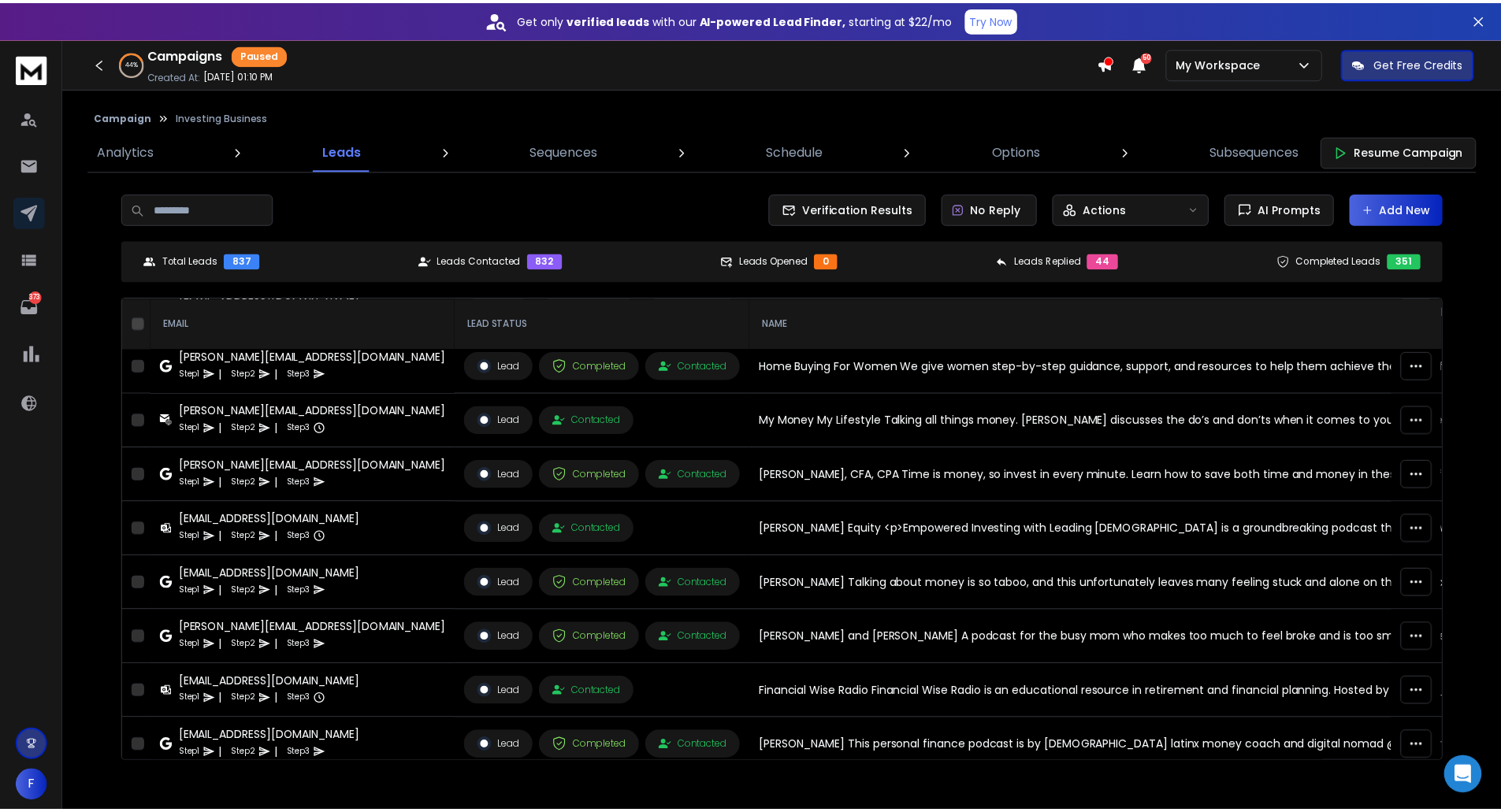
scroll to position [1339, 0]
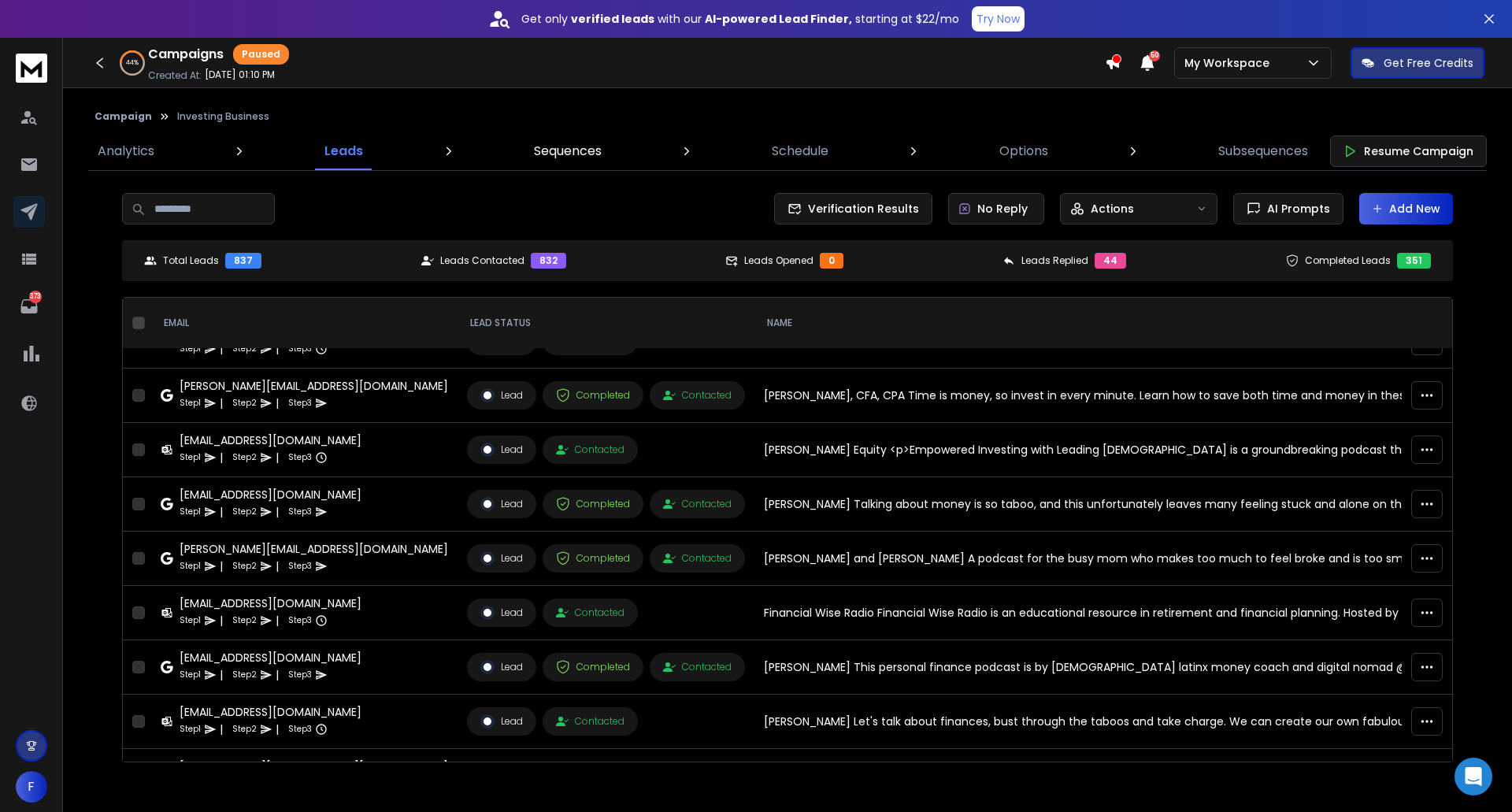
click at [572, 149] on p "Sequences" at bounding box center [568, 150] width 68 height 19
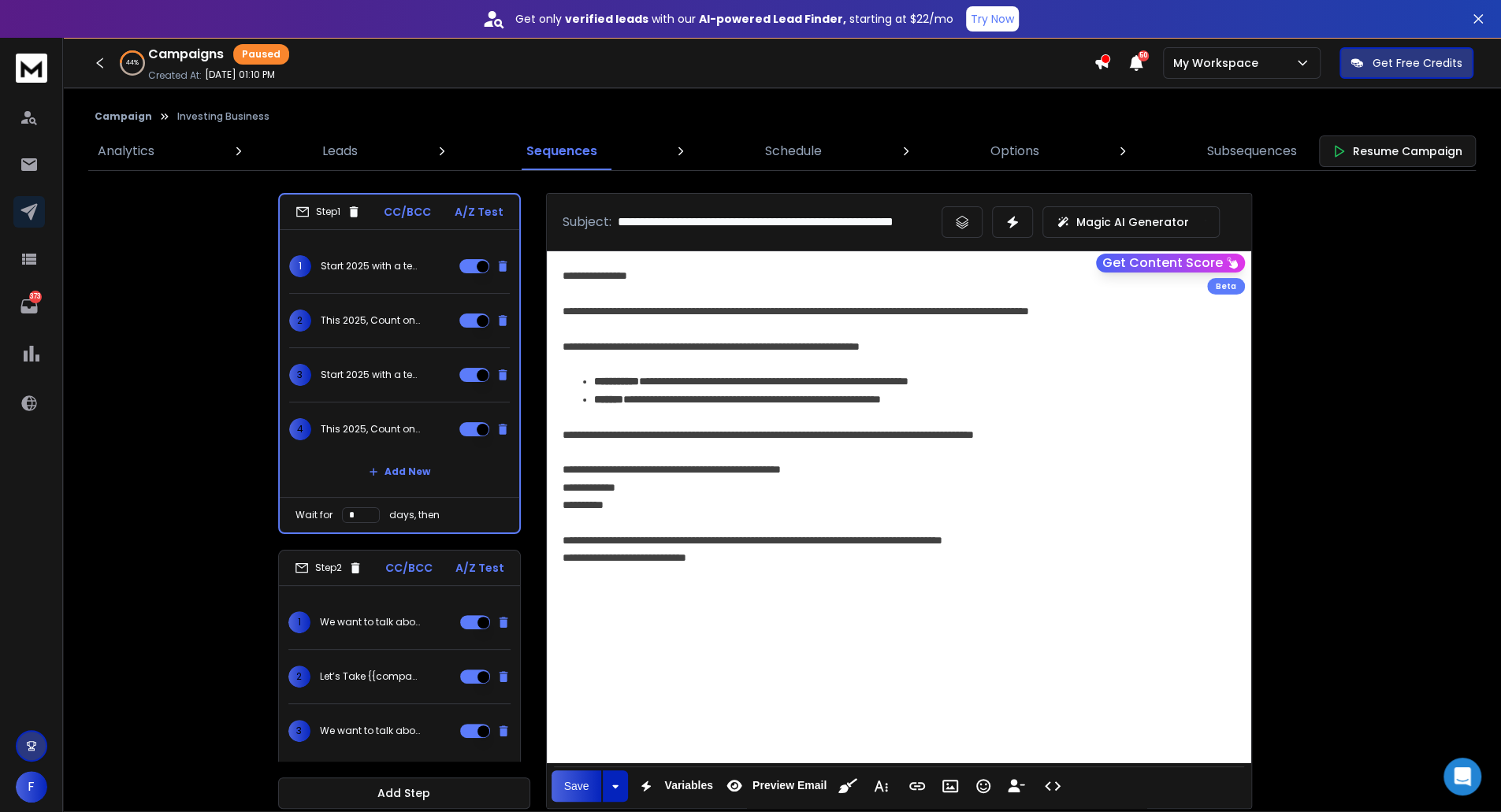
scroll to position [78, 0]
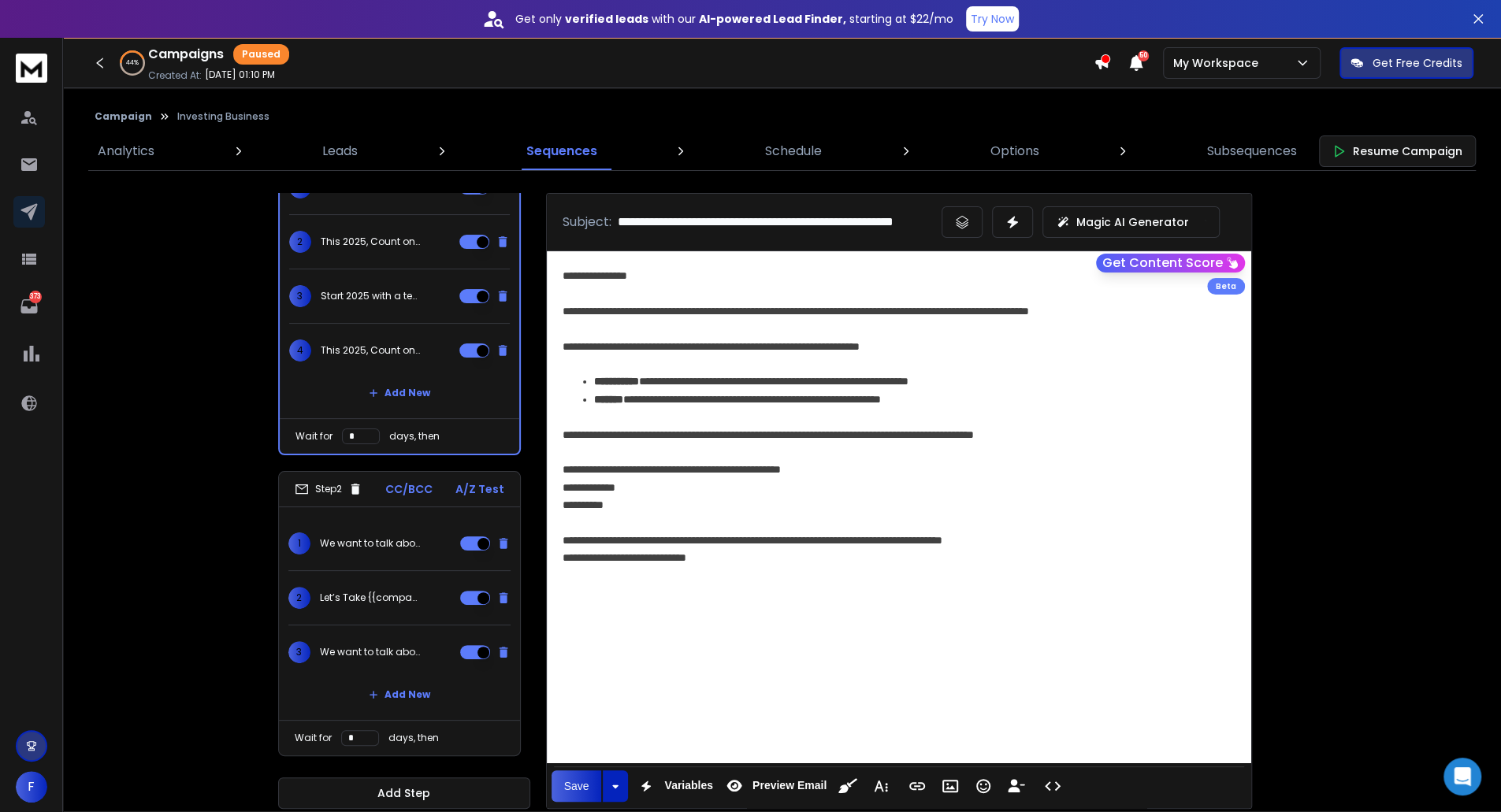
click at [381, 524] on div "1 We want to talk about your podcast 🔥" at bounding box center [399, 544] width 222 height 54
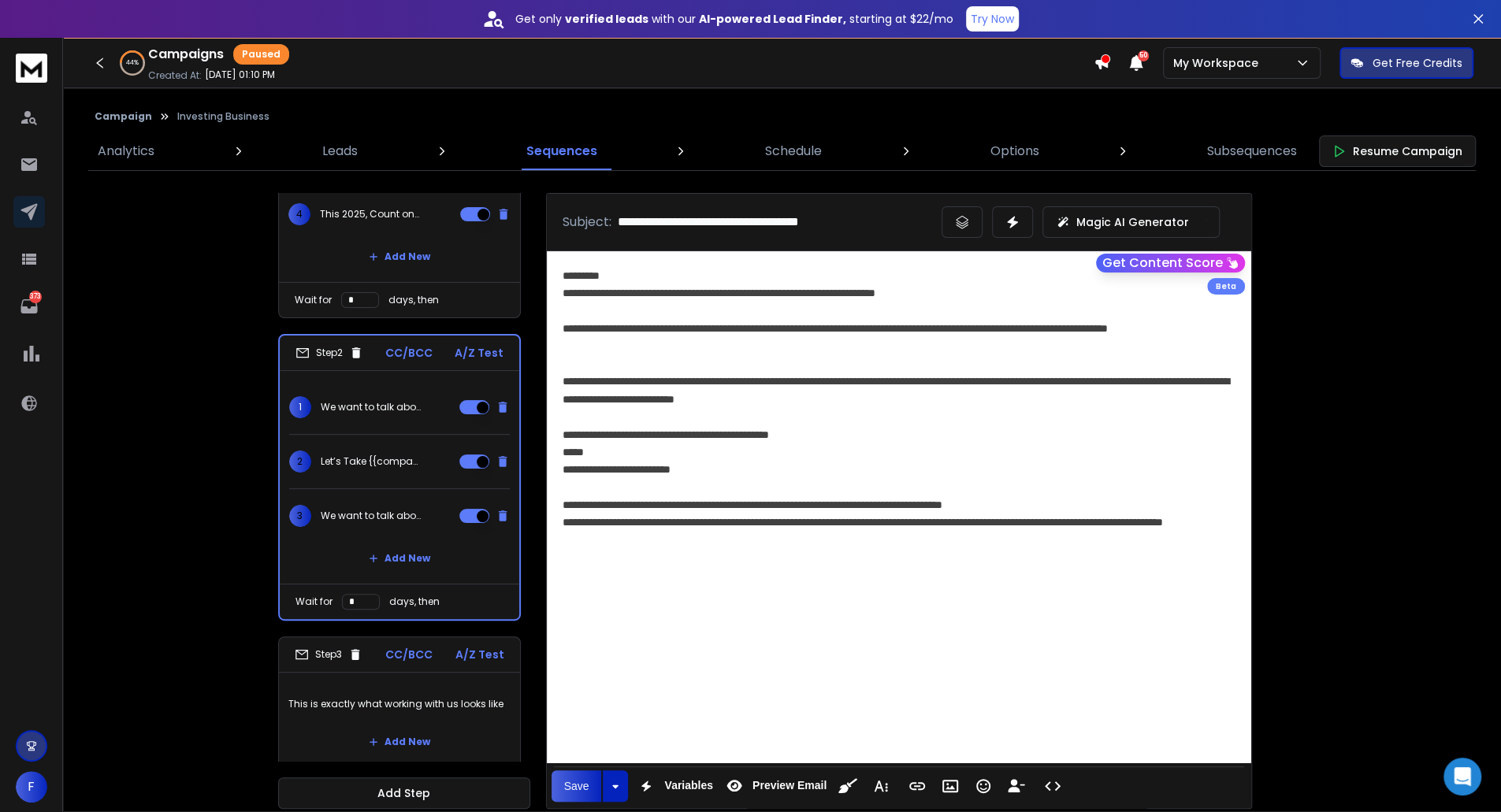
scroll to position [217, 0]
click at [373, 508] on p "We want to talk about your podcast 🔥" at bounding box center [371, 514] width 101 height 13
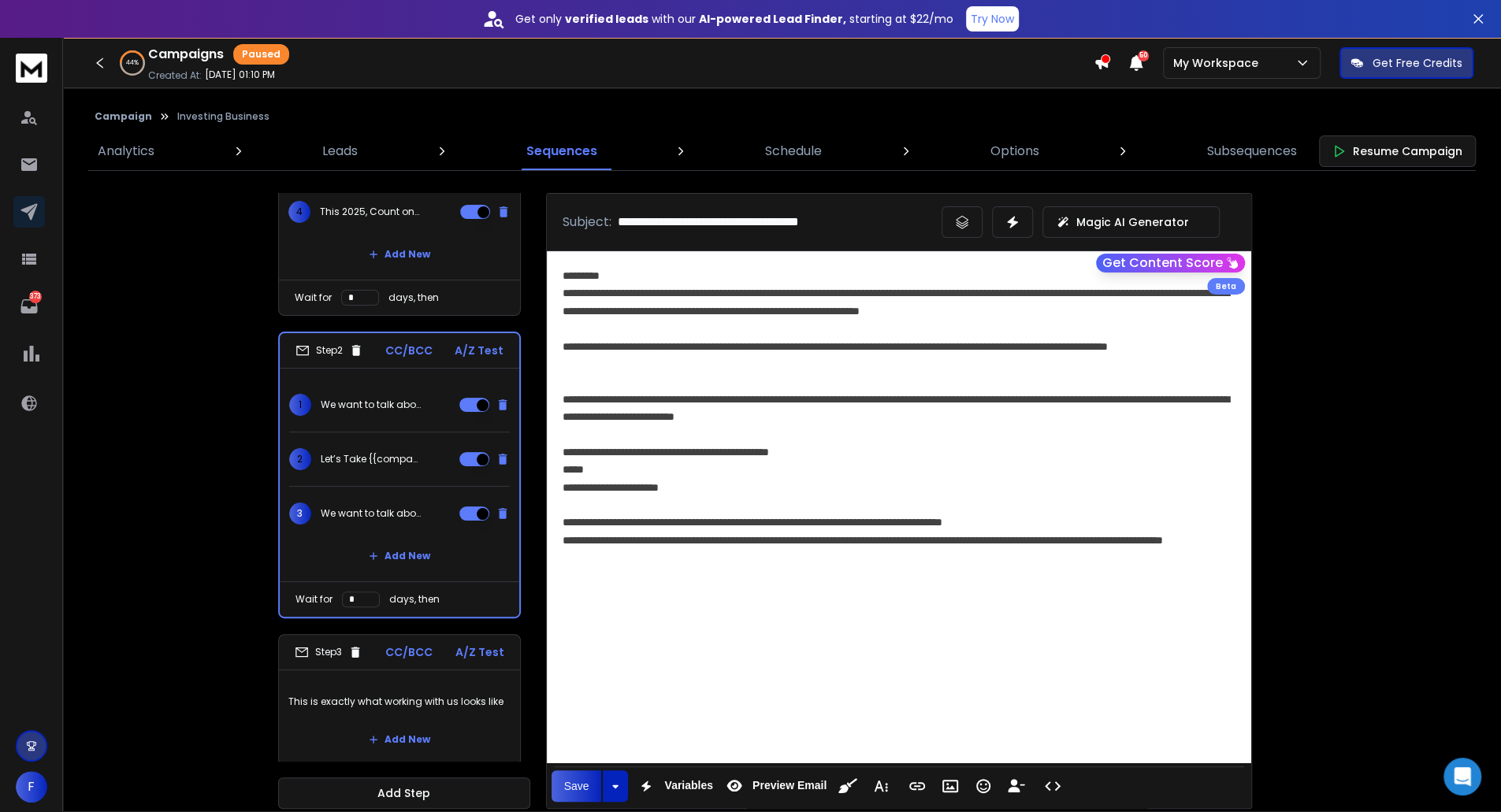
click at [372, 462] on div "2 Let’s Take {{companyName}} to the {{Next Level|Next Step|Next Stage|Next Heig…" at bounding box center [356, 459] width 133 height 22
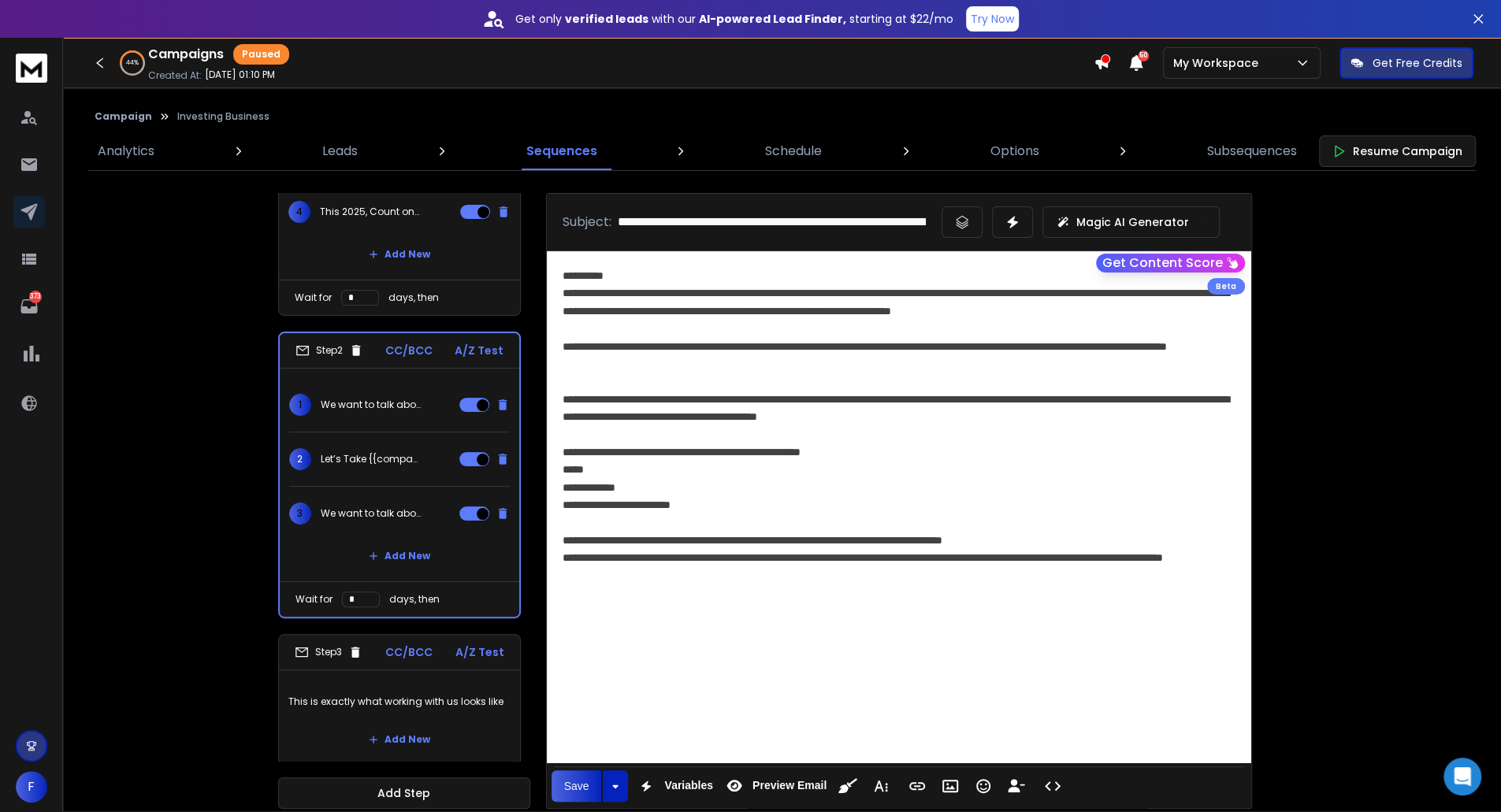
click at [375, 428] on div "1 We want to talk about your podcast 🔥" at bounding box center [399, 405] width 221 height 54
type input "**********"
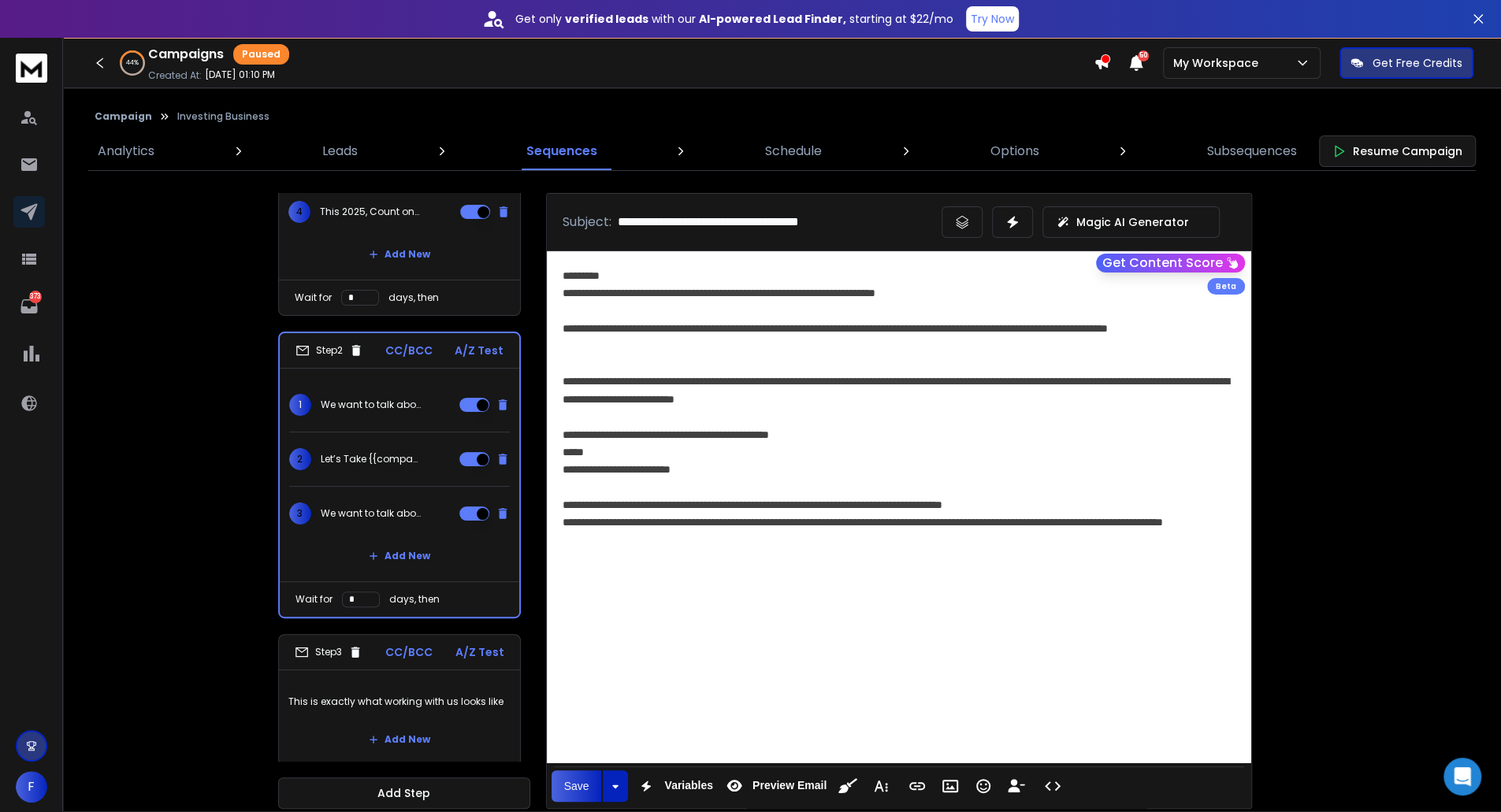
click at [369, 491] on div "3 We want to talk about your podcast 🔥" at bounding box center [399, 514] width 221 height 53
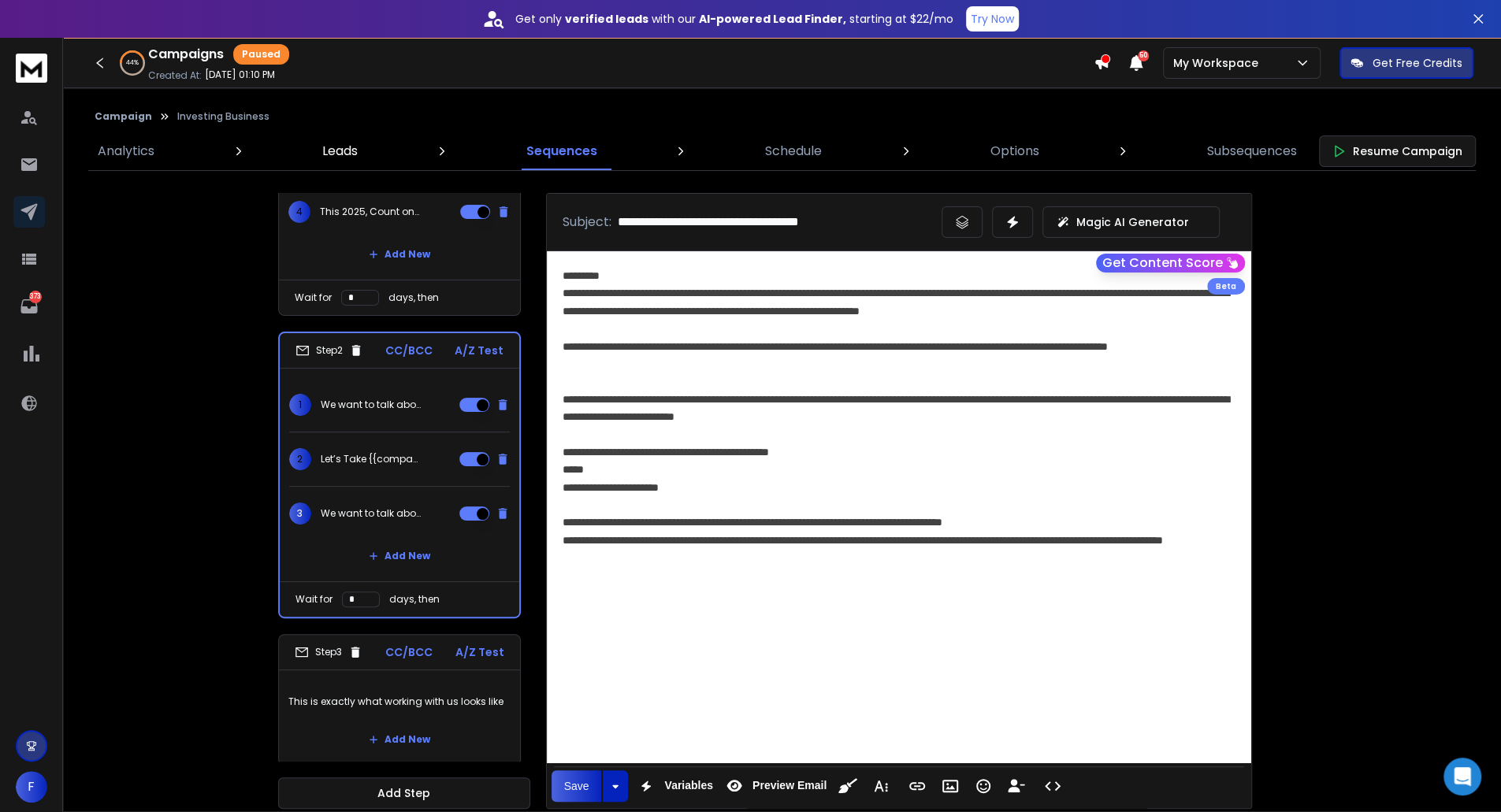
click at [341, 155] on p "Leads" at bounding box center [340, 150] width 36 height 19
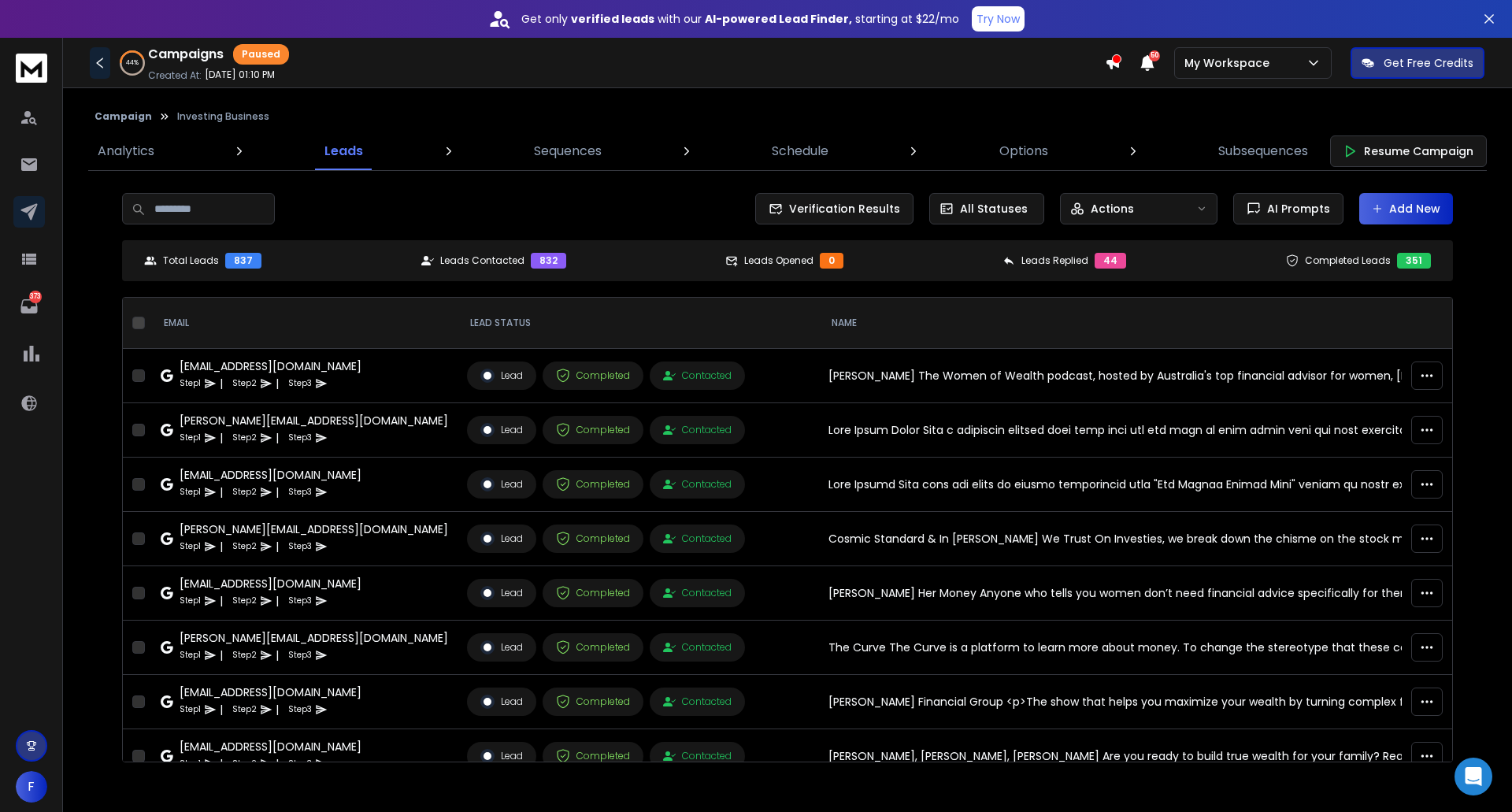
click at [103, 62] on icon at bounding box center [100, 63] width 15 height 15
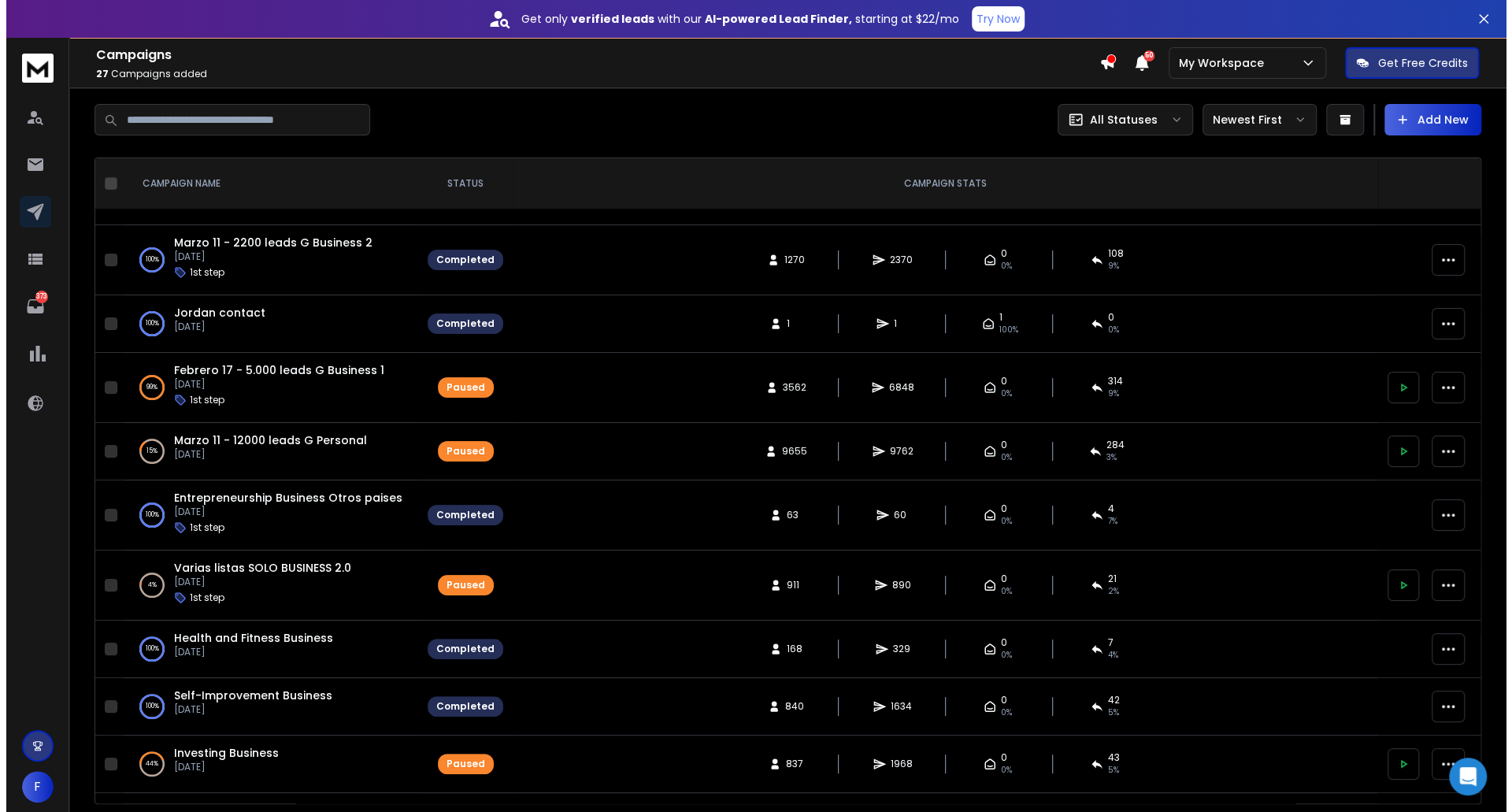
scroll to position [158, 0]
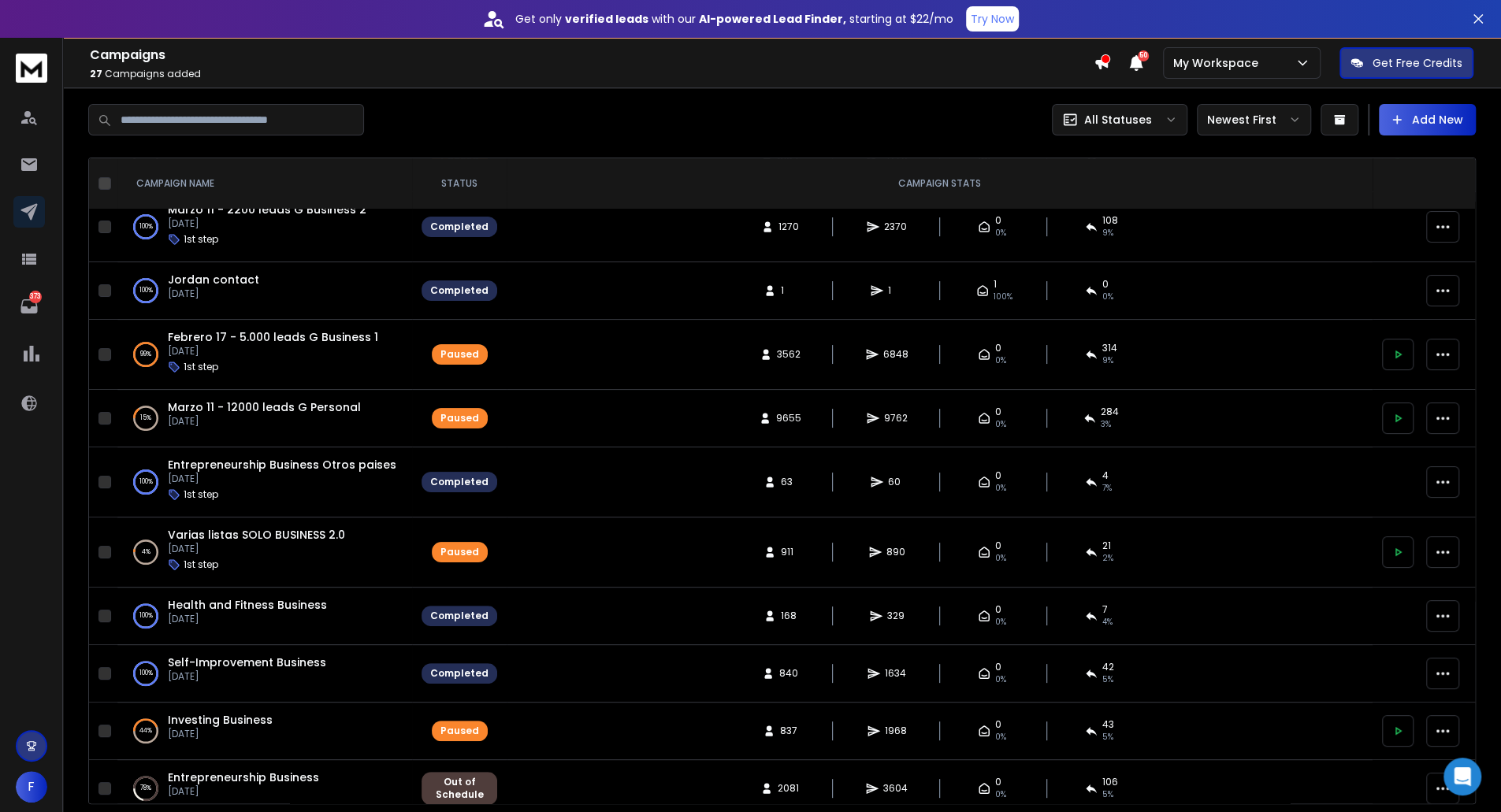
click at [256, 772] on span "Entrepreneurship Business" at bounding box center [243, 777] width 151 height 15
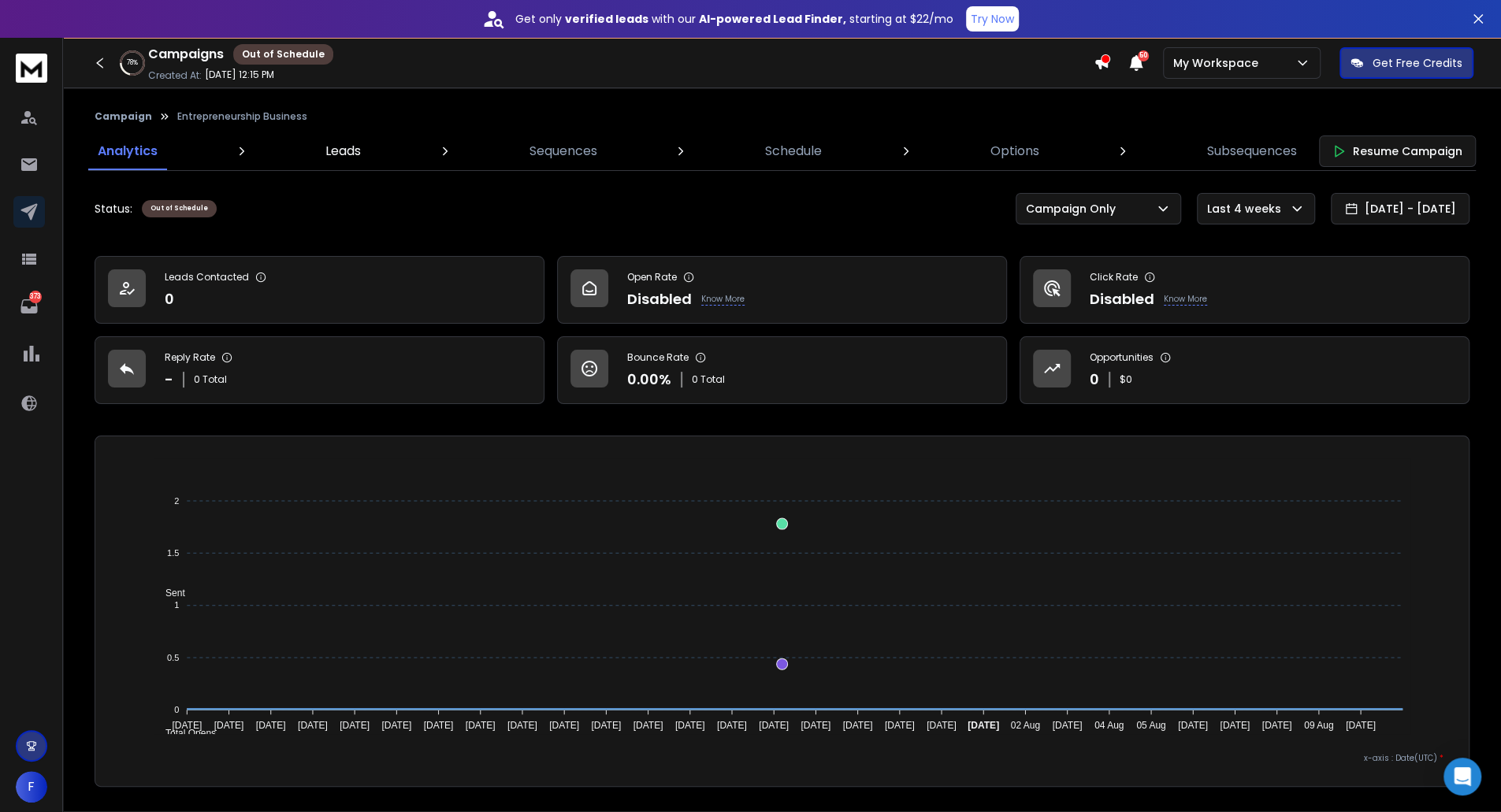
click at [344, 151] on p "Leads" at bounding box center [344, 150] width 36 height 19
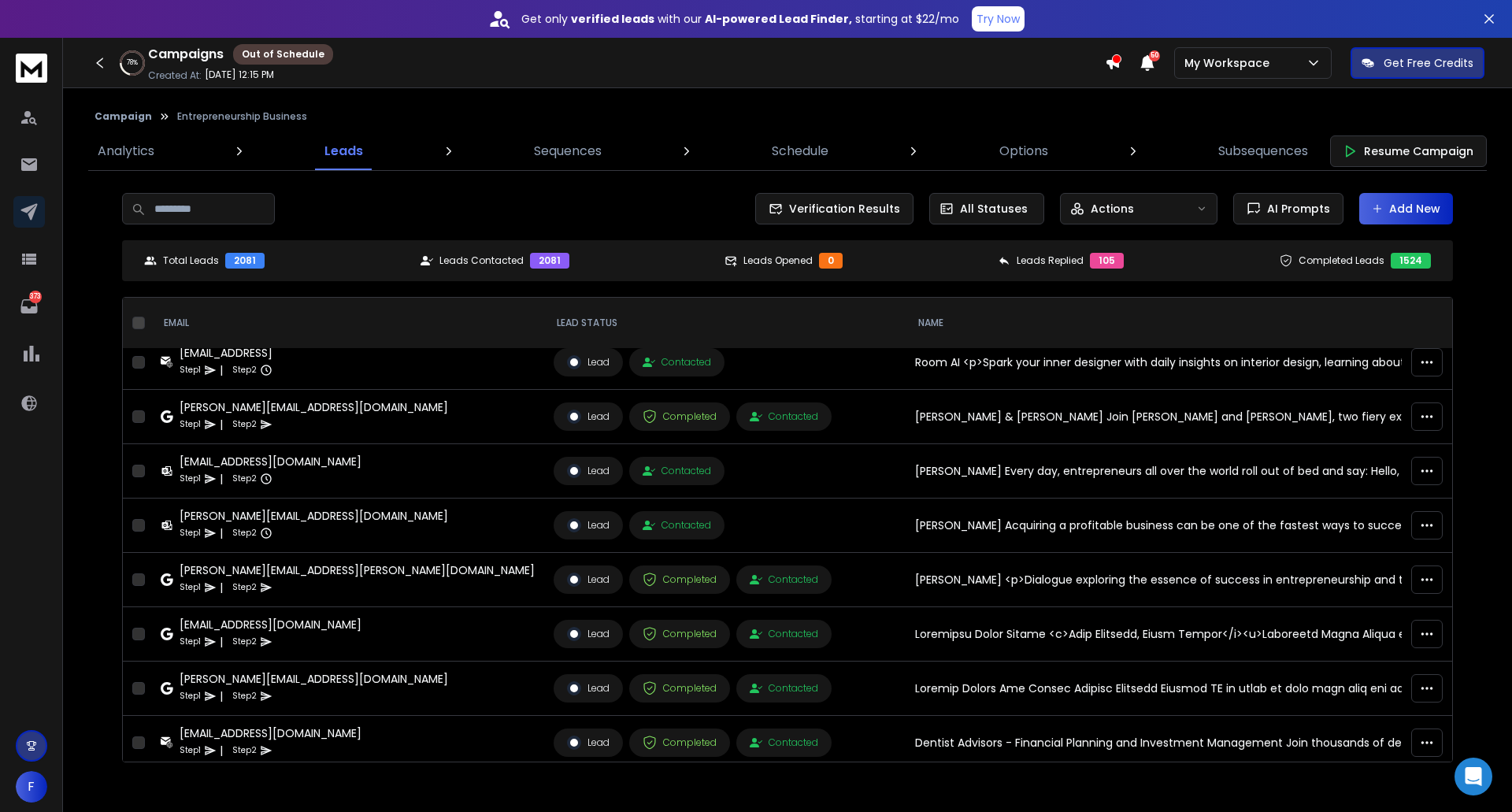
scroll to position [473, 0]
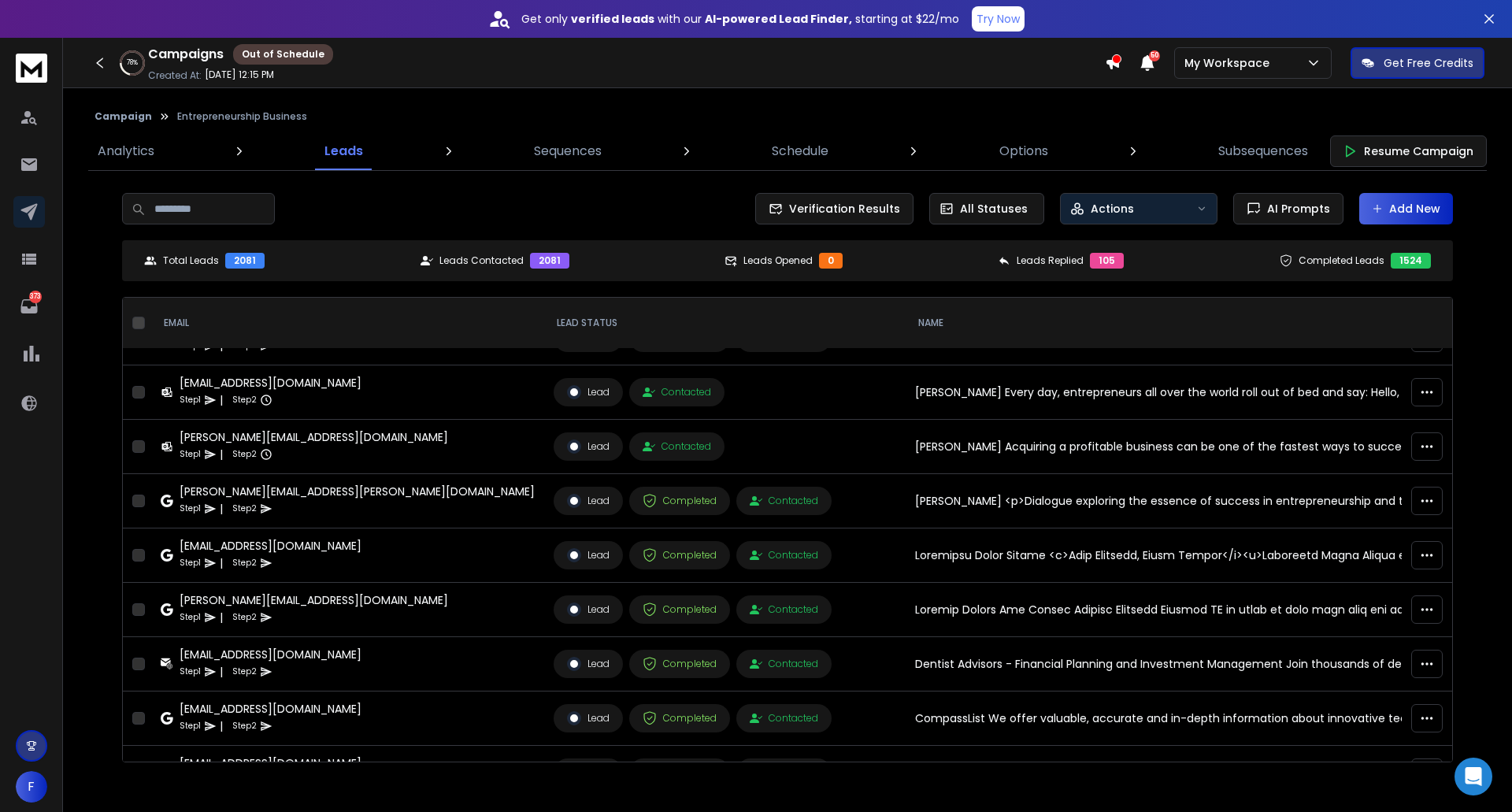
click at [1200, 204] on button "Actions" at bounding box center [1138, 208] width 158 height 32
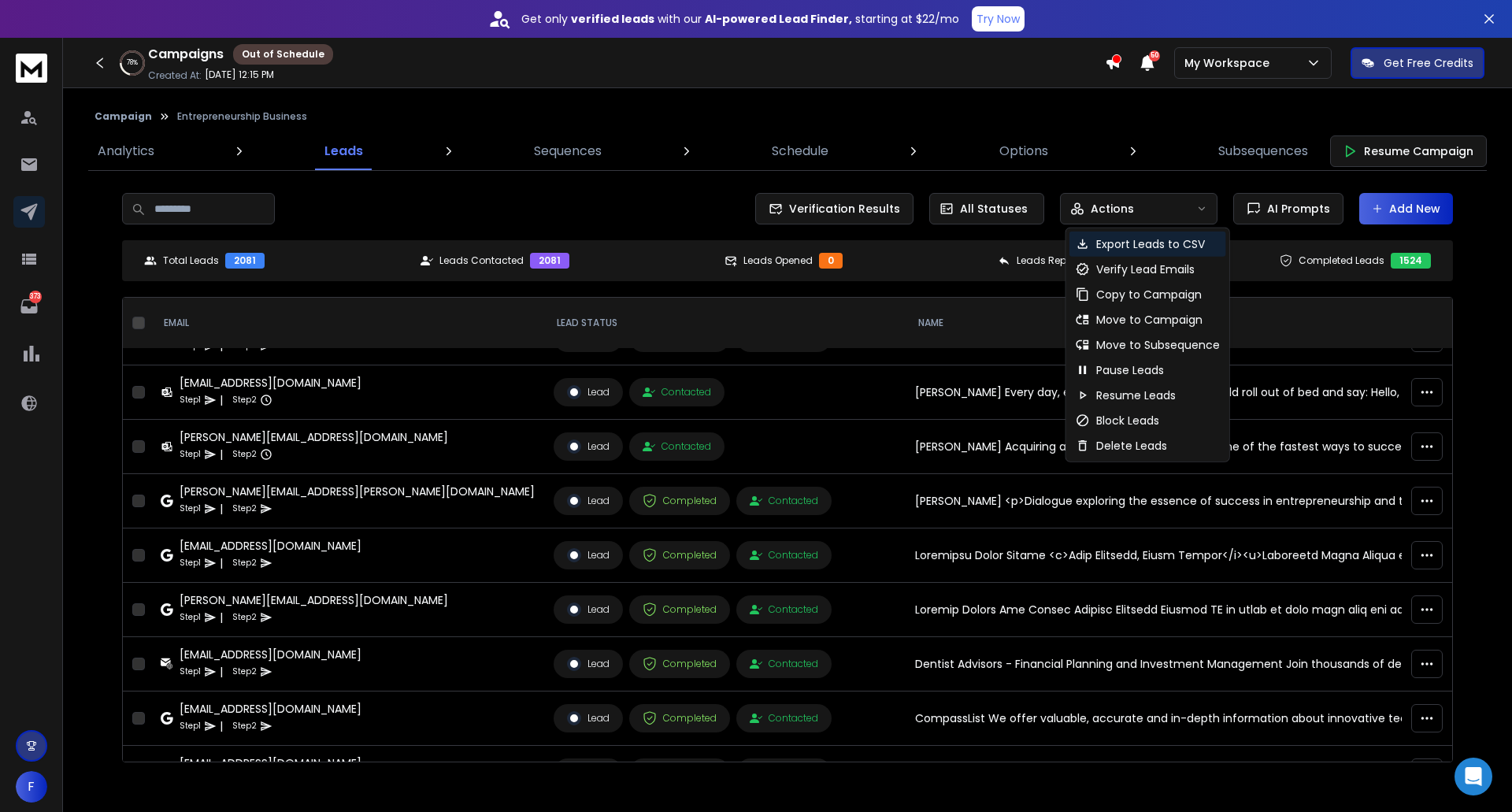
click at [1155, 237] on p "Export Leads to CSV" at bounding box center [1150, 243] width 109 height 15
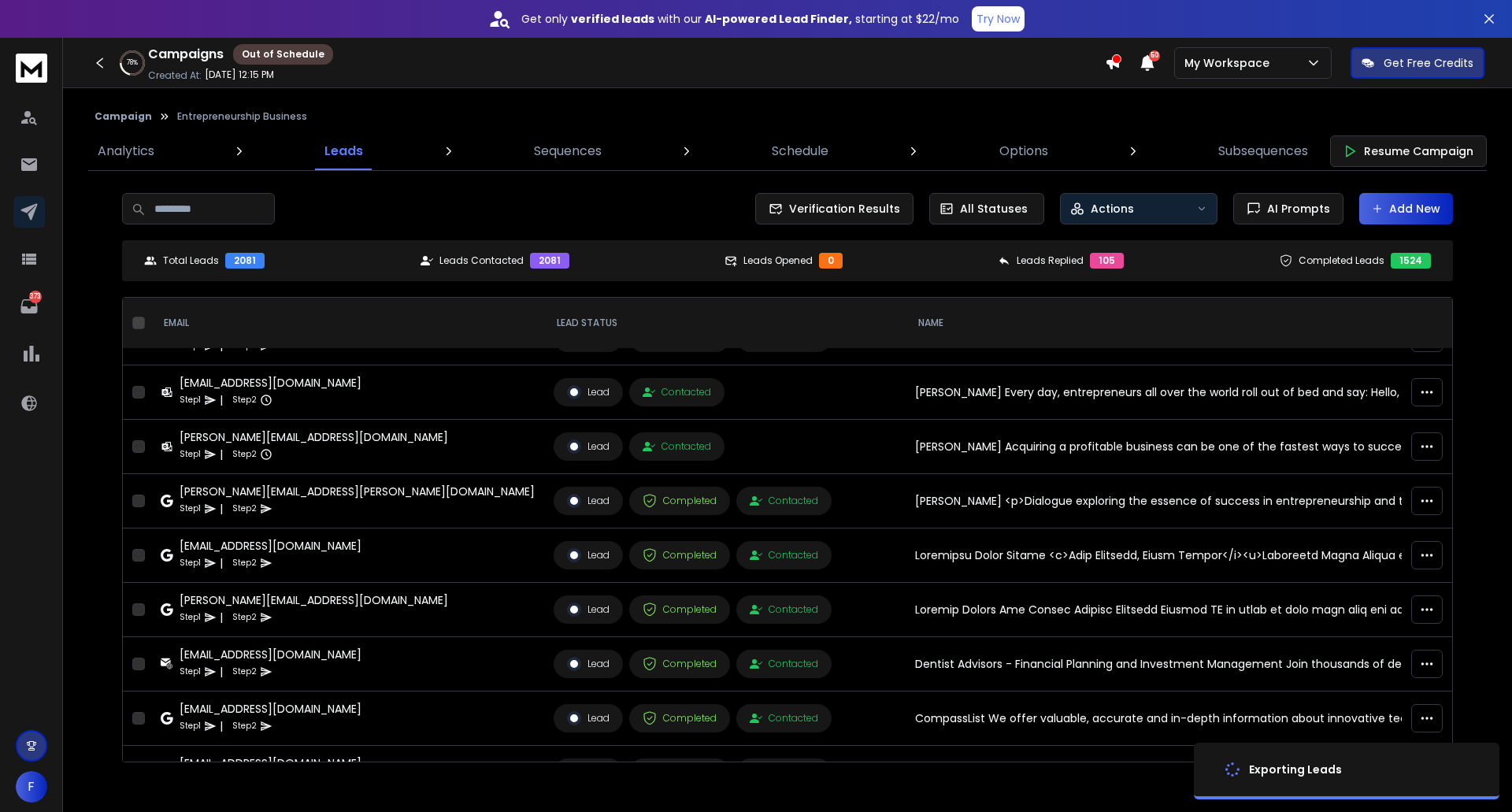
click at [1142, 209] on div "Actions" at bounding box center [1130, 208] width 120 height 15
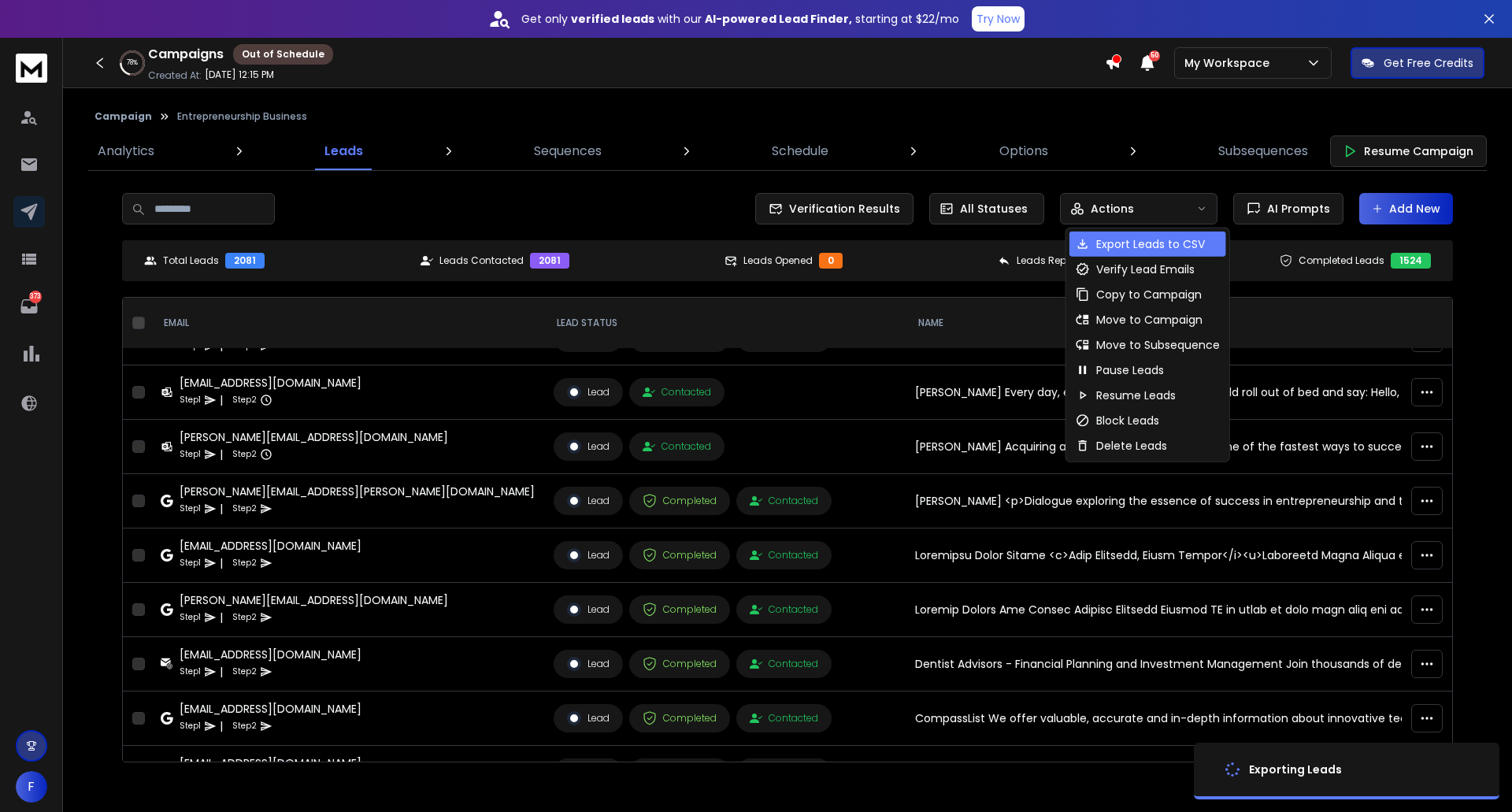
click at [600, 198] on div "Verification Results All Statuses Actions AI Prompts Add New" at bounding box center [788, 208] width 1331 height 32
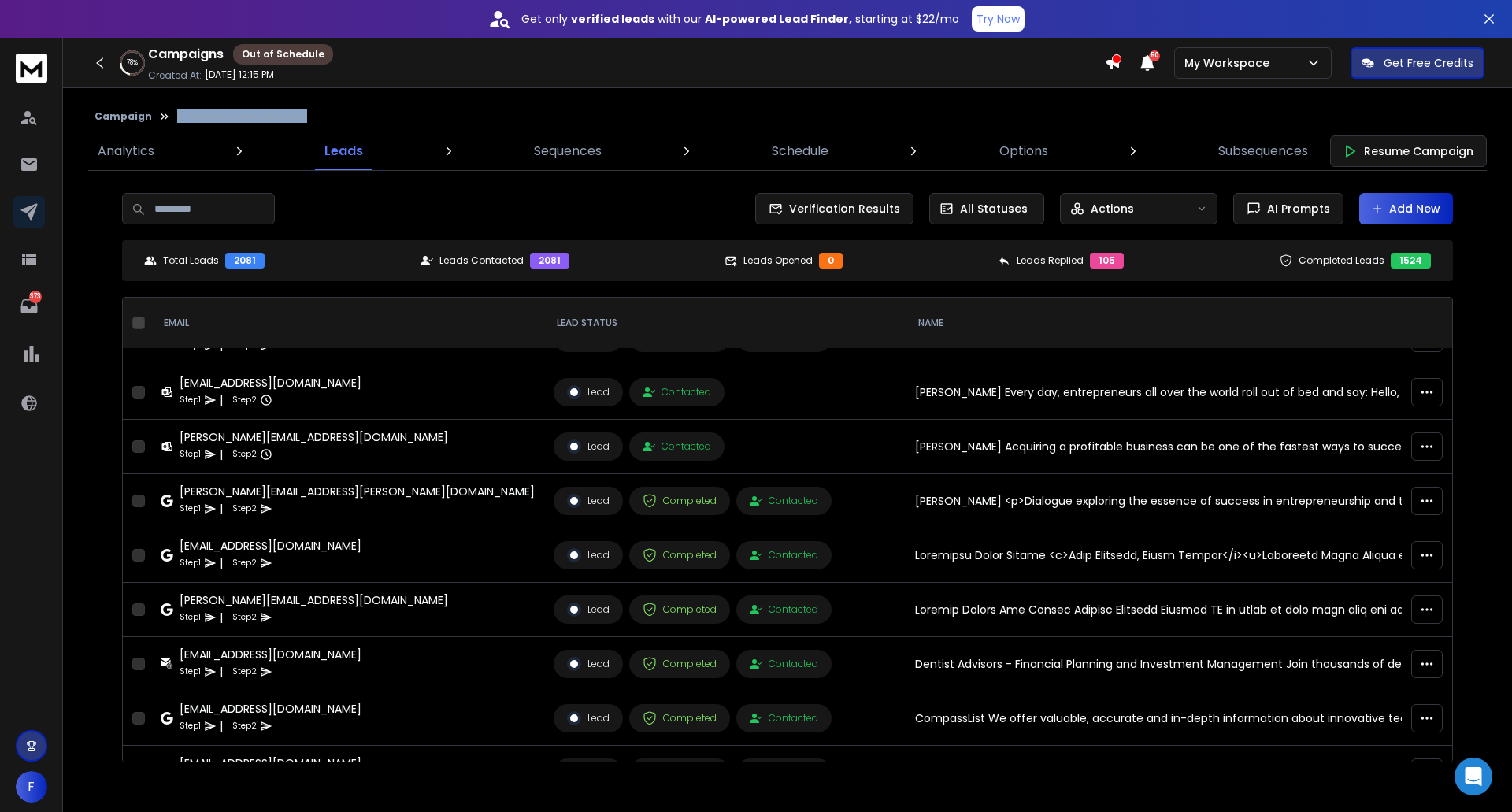
drag, startPoint x: 300, startPoint y: 120, endPoint x: 173, endPoint y: 114, distance: 127.1
click at [173, 114] on div "Campaign Entrepreneurship Business" at bounding box center [788, 116] width 1399 height 25
copy p "Entrepreneurship Business"
click at [1102, 198] on div "Leads Replied 105 Automatic Leads Replied 7" at bounding box center [1065, 224] width 188 height 55
click at [968, 201] on button "All Statuses" at bounding box center [986, 208] width 115 height 32
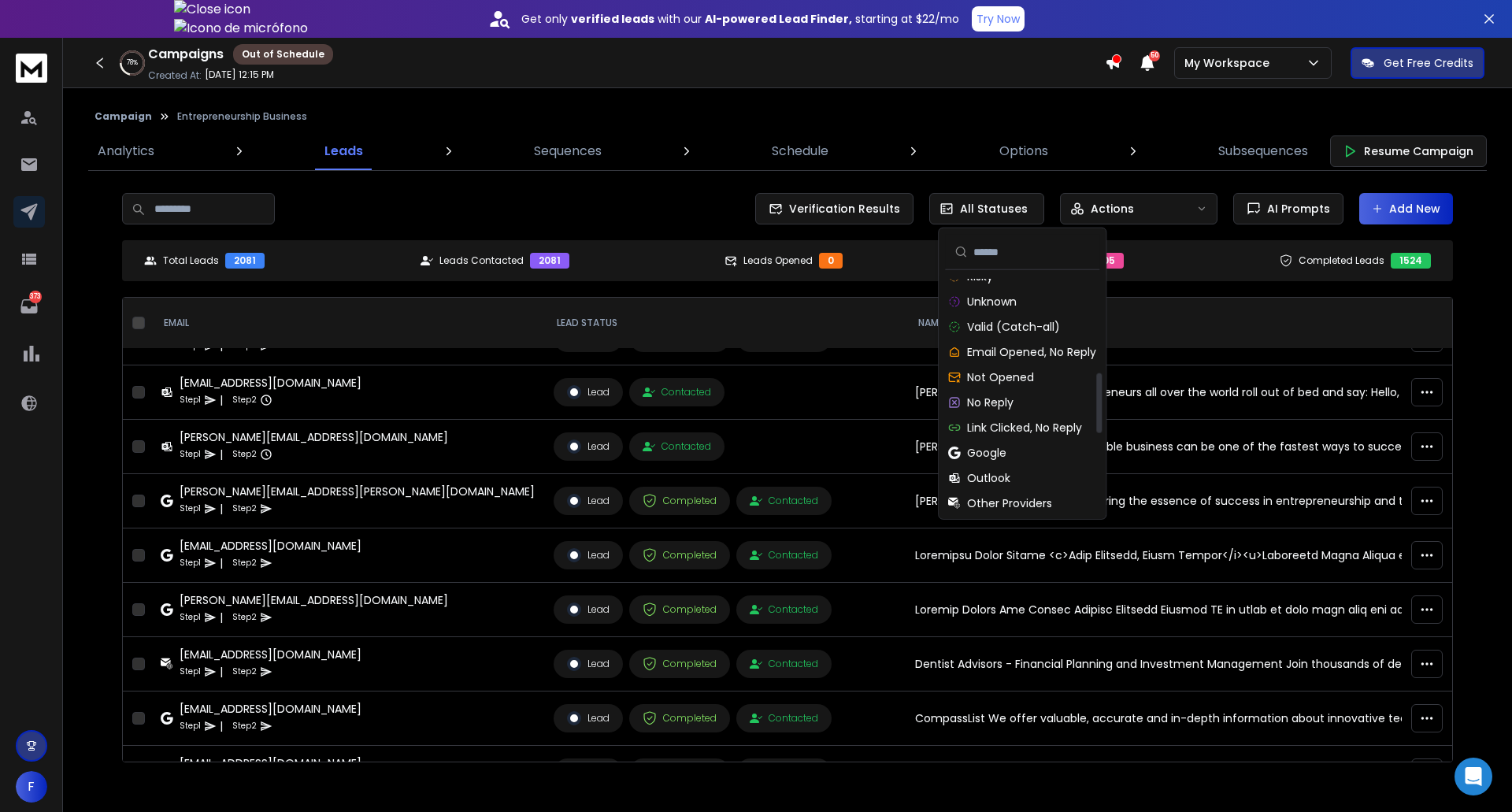
scroll to position [393, 0]
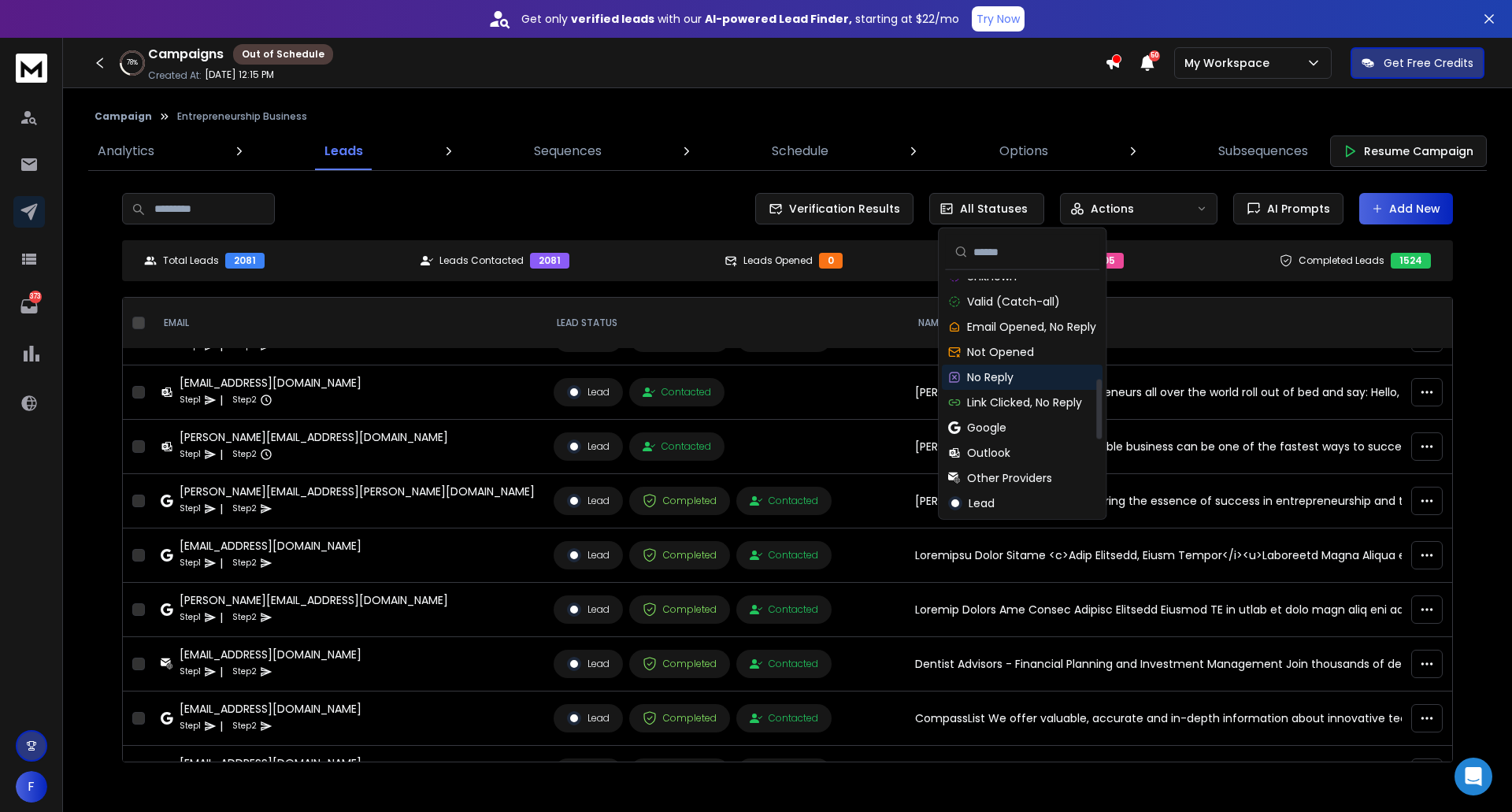
click at [993, 384] on p "No Reply" at bounding box center [990, 377] width 47 height 15
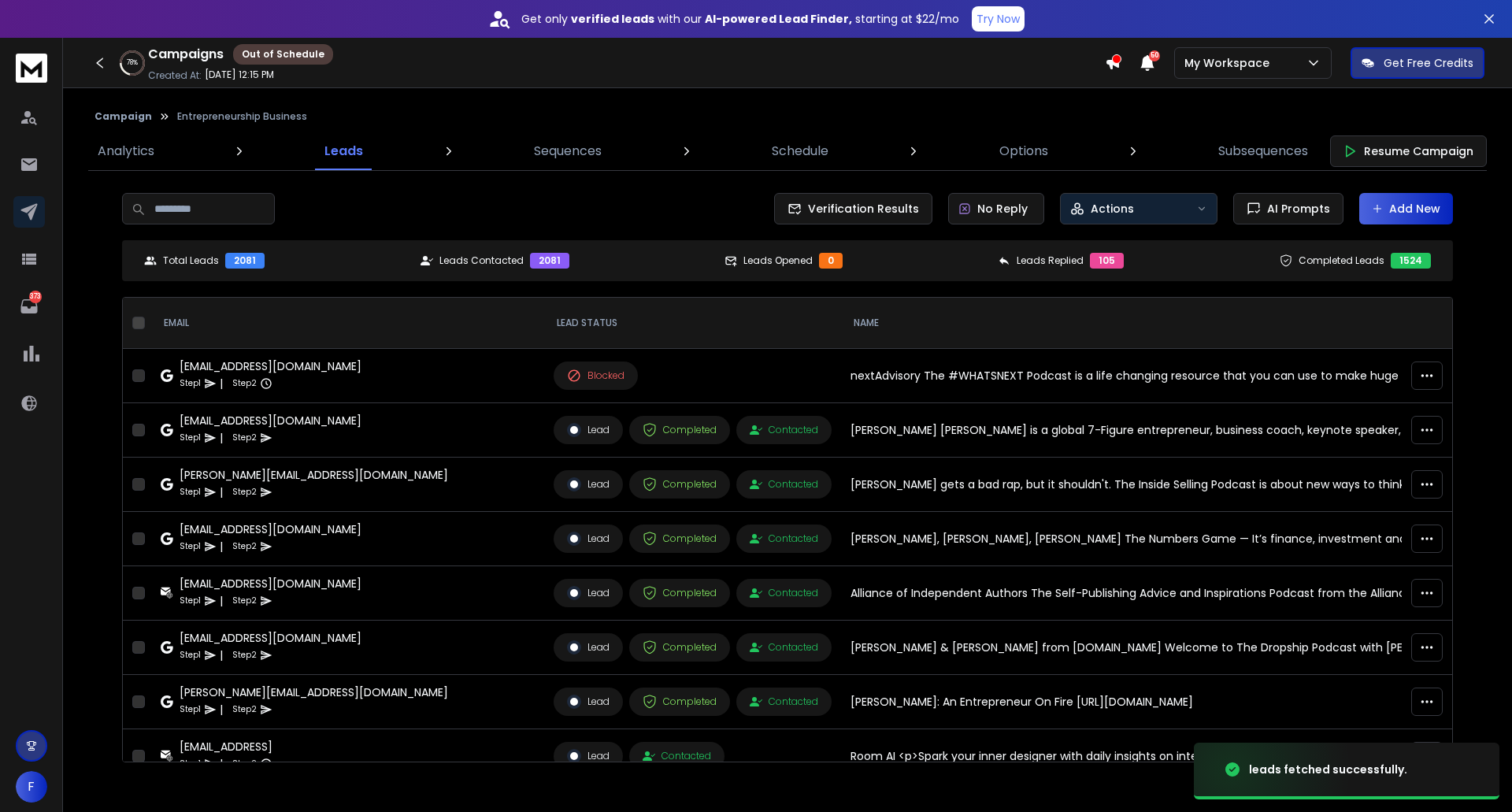
click at [1118, 203] on p "Actions" at bounding box center [1112, 208] width 44 height 15
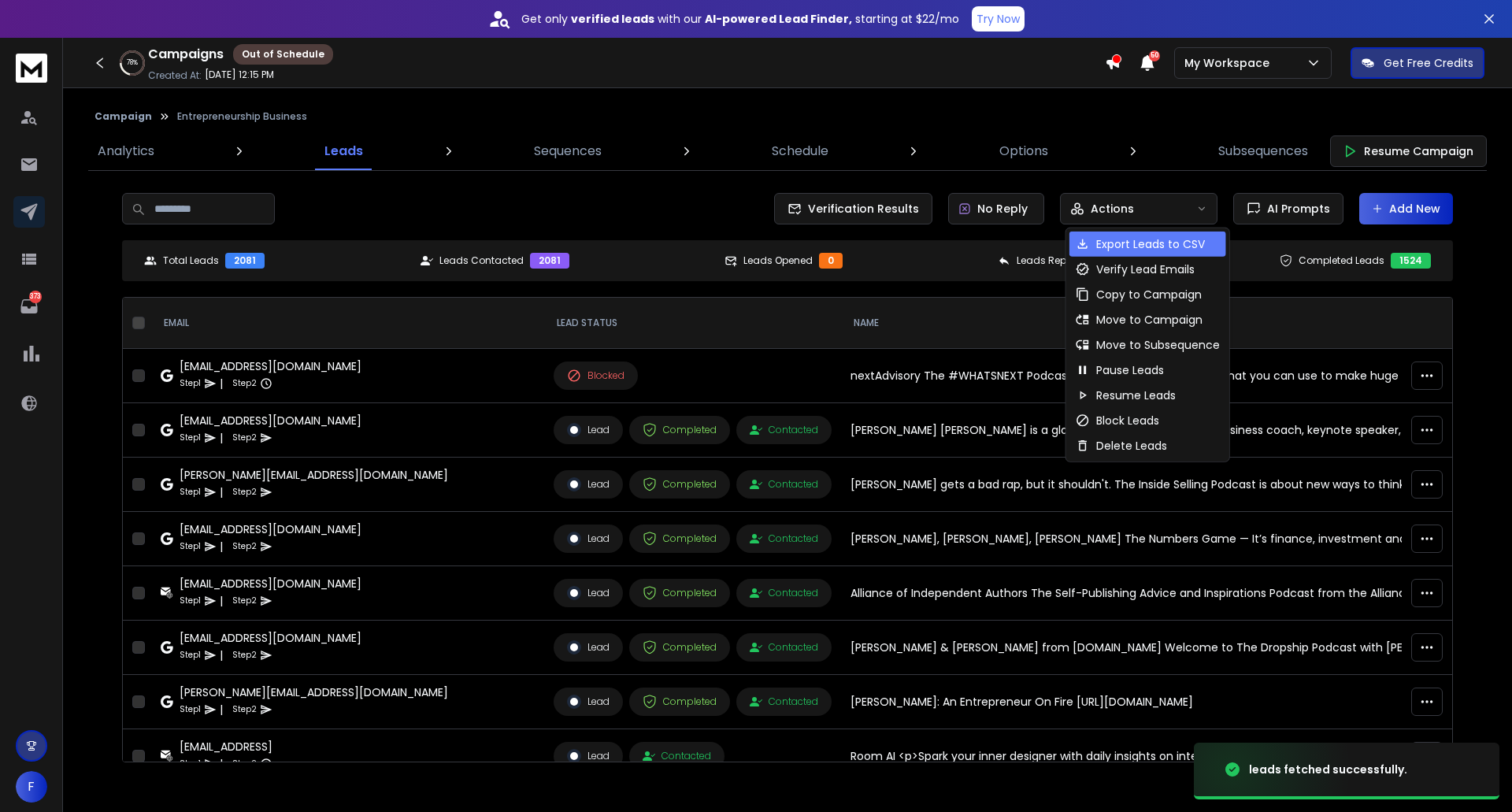
click at [1118, 238] on p "Export Leads to CSV" at bounding box center [1150, 243] width 109 height 15
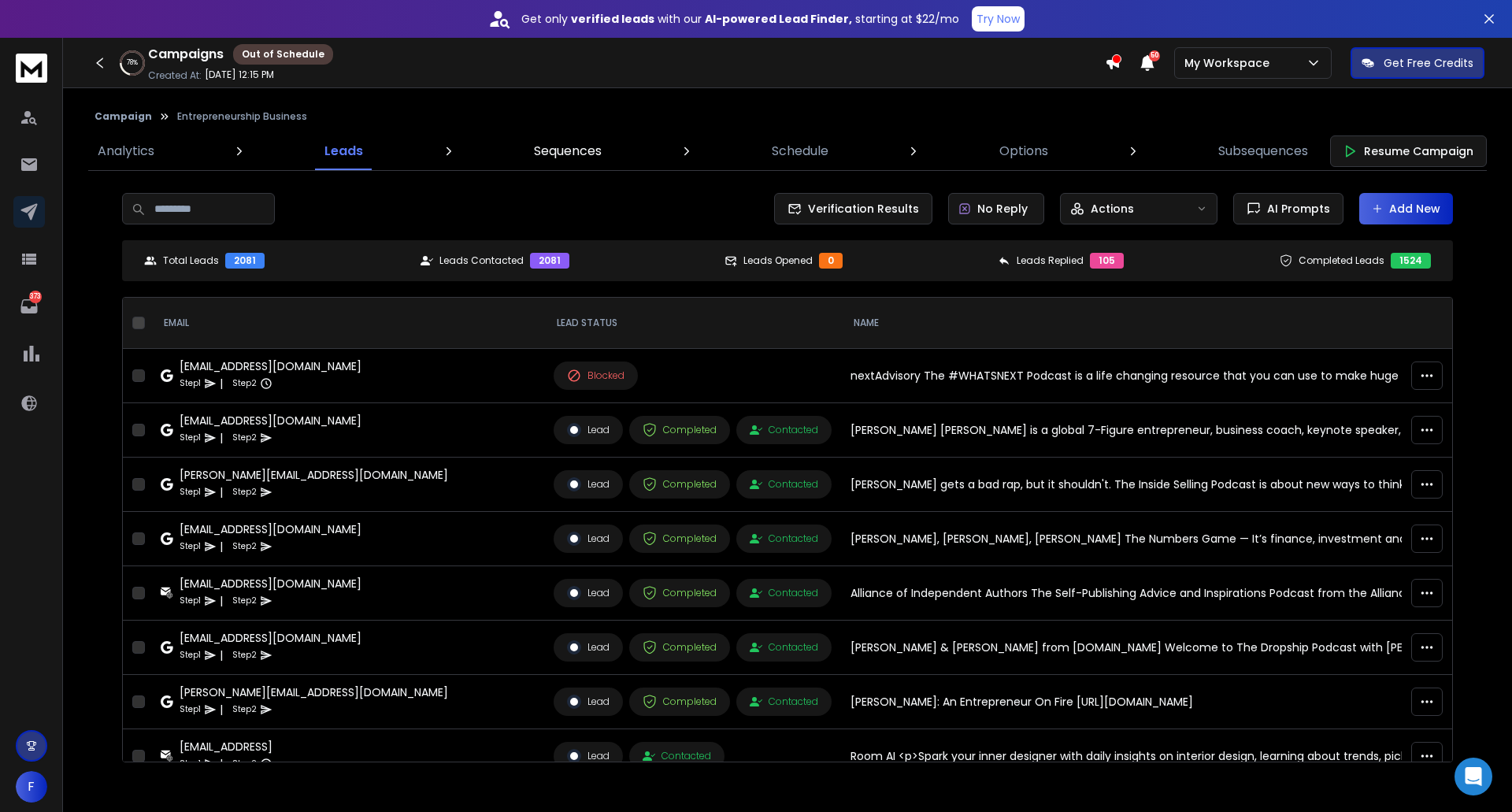
click at [582, 152] on p "Sequences" at bounding box center [568, 150] width 68 height 19
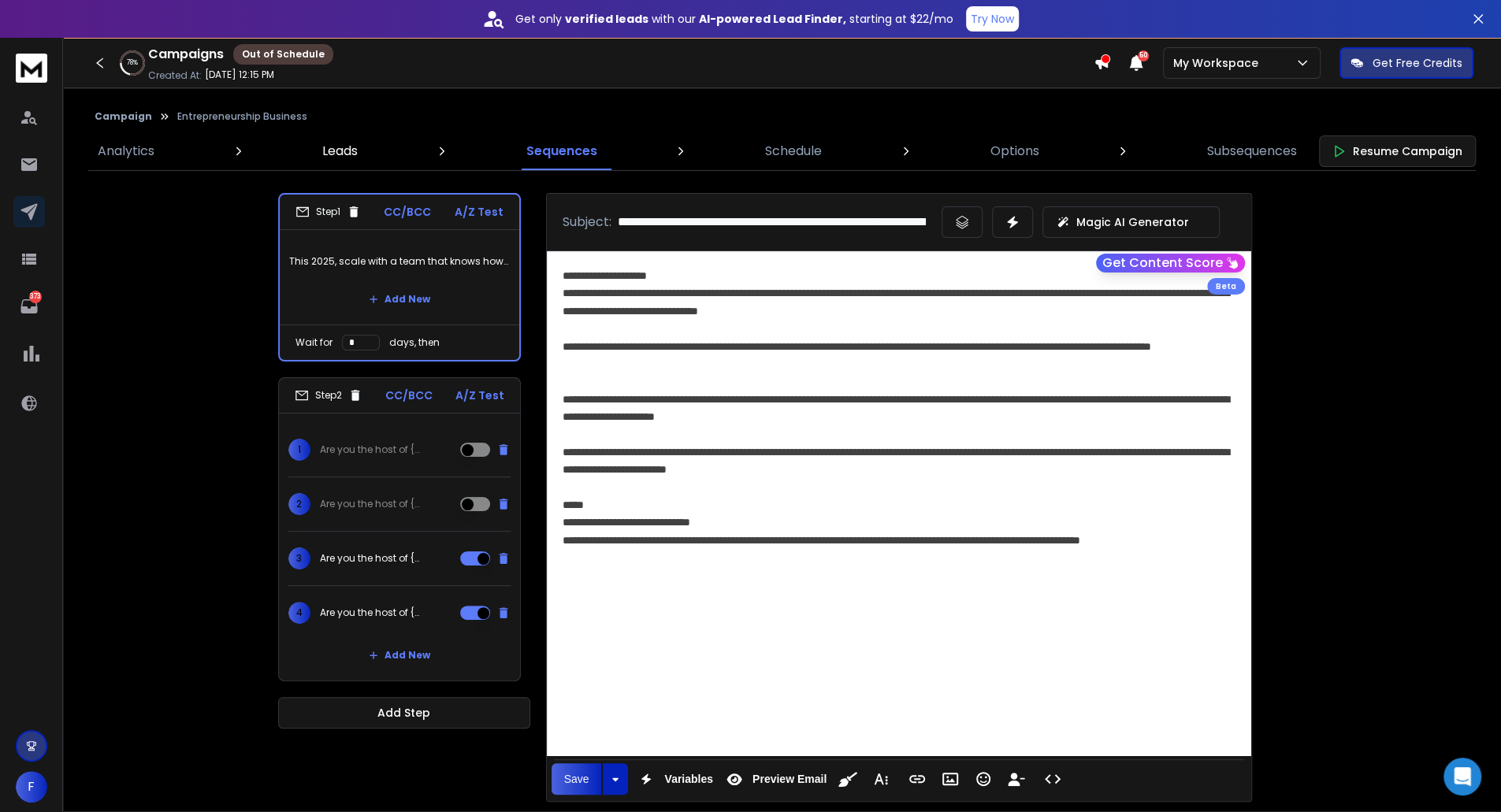
click at [325, 170] on link "Leads" at bounding box center [339, 151] width 54 height 38
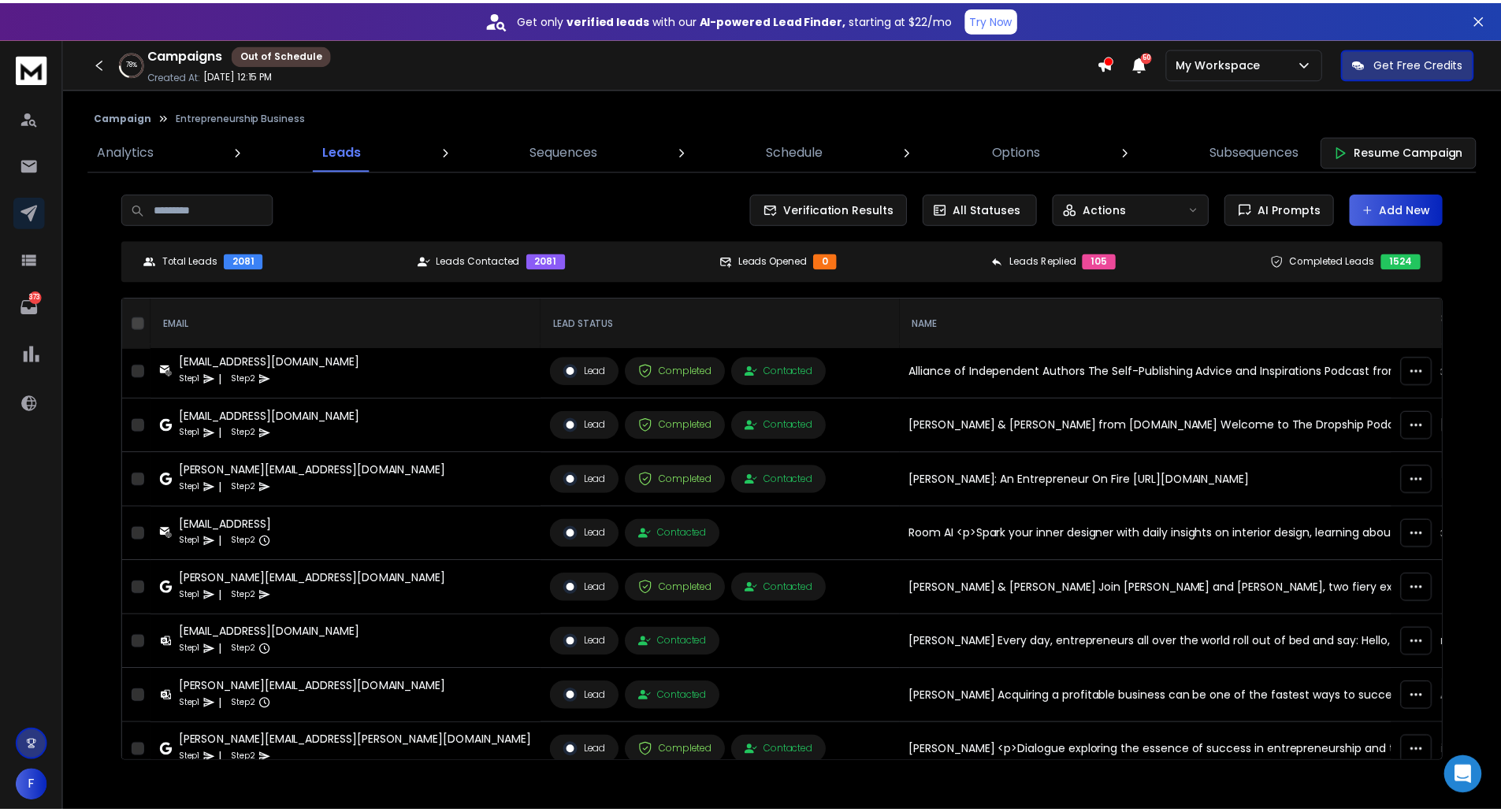
scroll to position [236, 0]
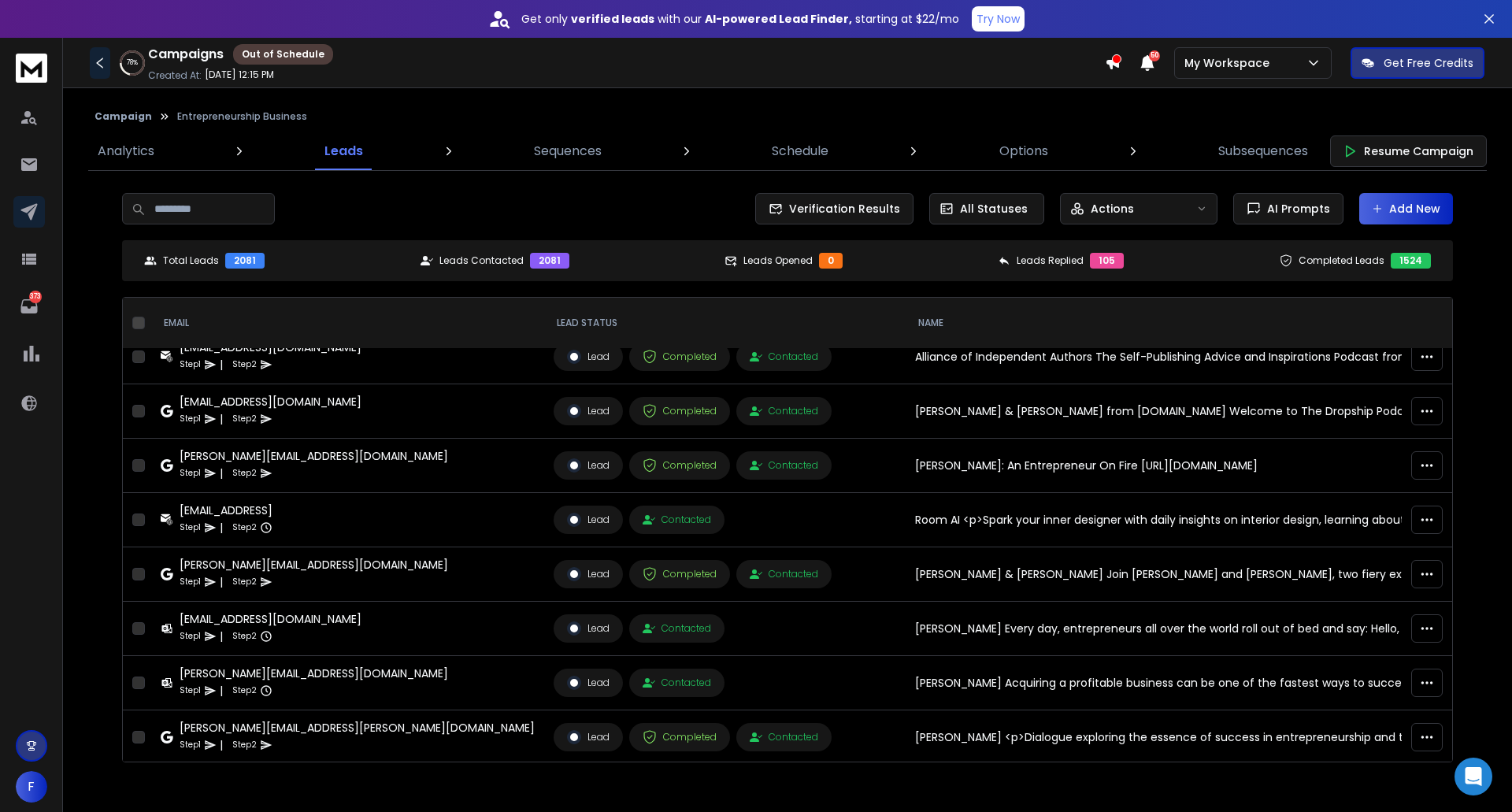
click at [99, 59] on icon at bounding box center [100, 63] width 15 height 15
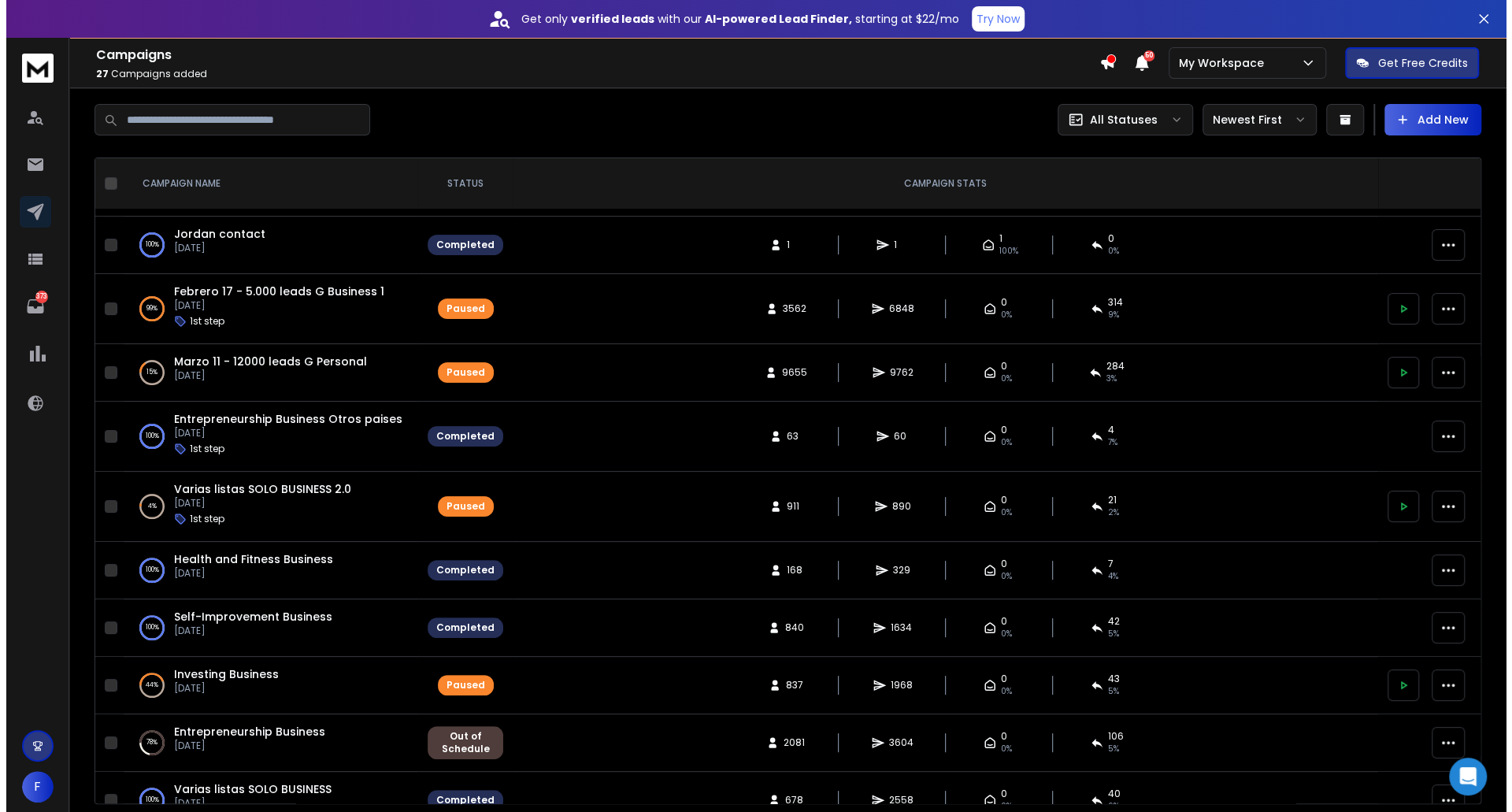
scroll to position [236, 0]
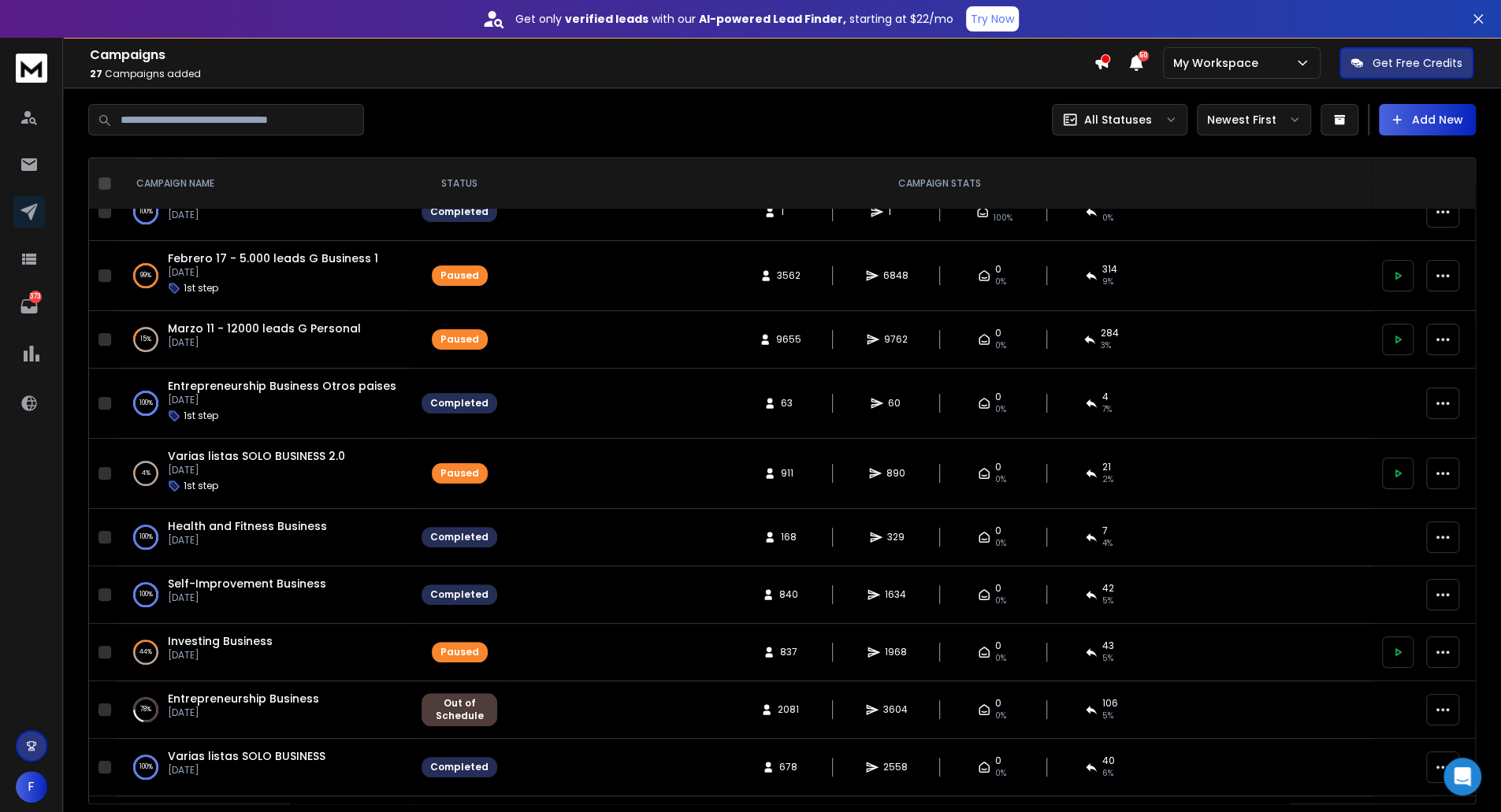
click at [296, 750] on span "Varias listas SOLO BUSINESS" at bounding box center [247, 755] width 158 height 15
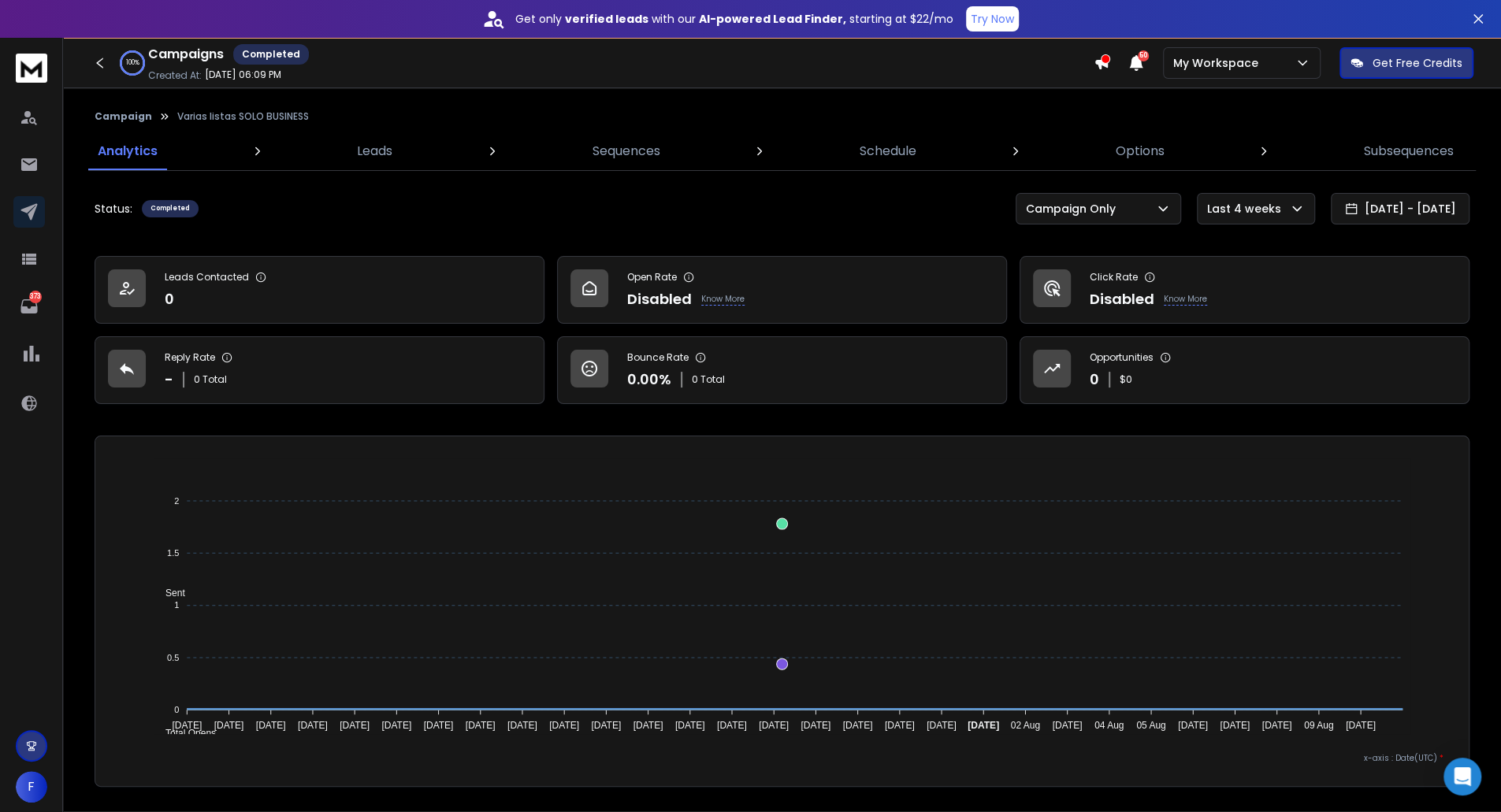
click at [403, 141] on div "Analytics Leads Sequences Schedule Options Subsequences" at bounding box center [775, 151] width 1375 height 38
click at [387, 149] on p "Leads" at bounding box center [375, 150] width 36 height 19
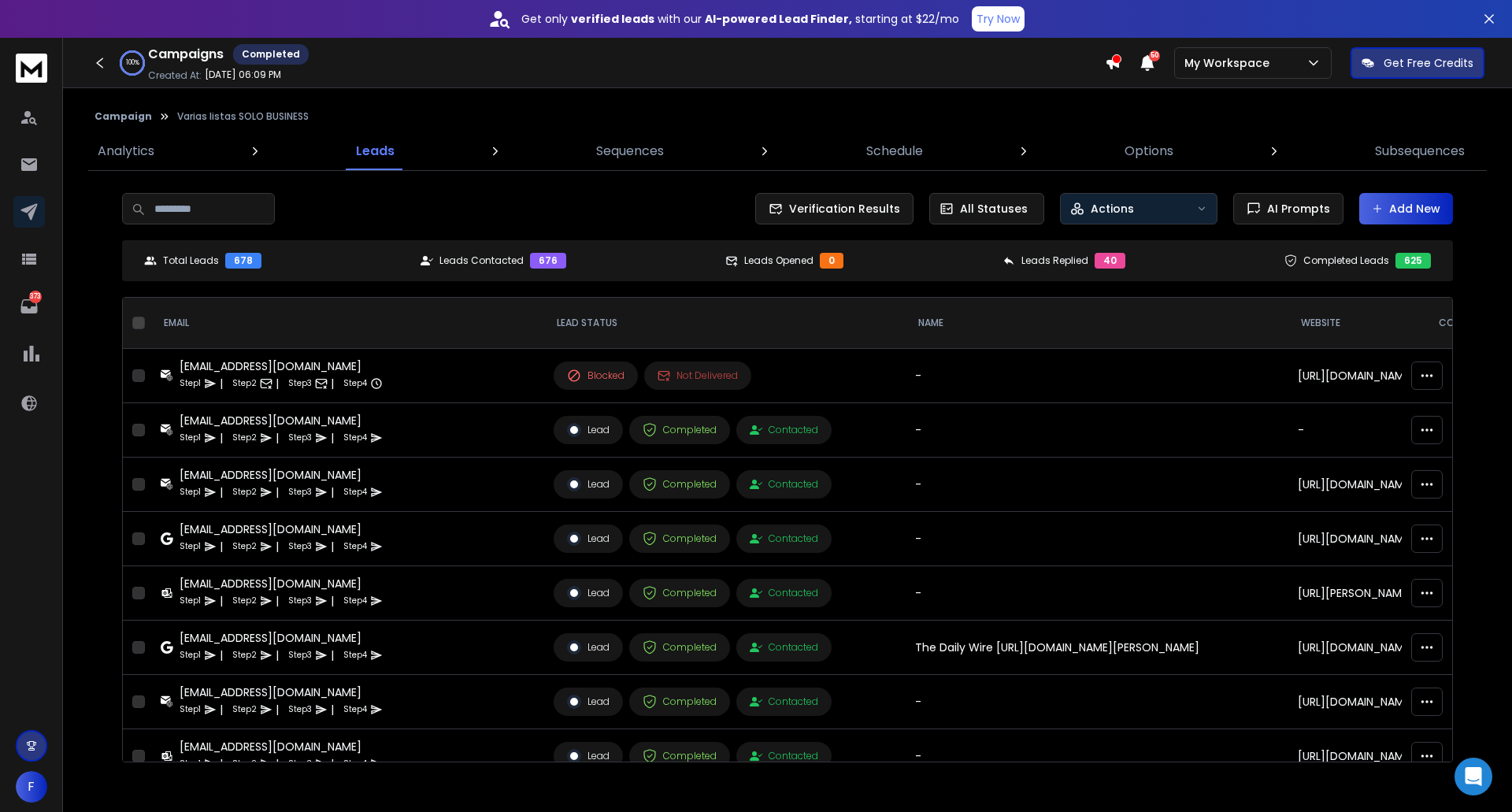
click at [1082, 210] on icon "button" at bounding box center [1077, 209] width 15 height 15
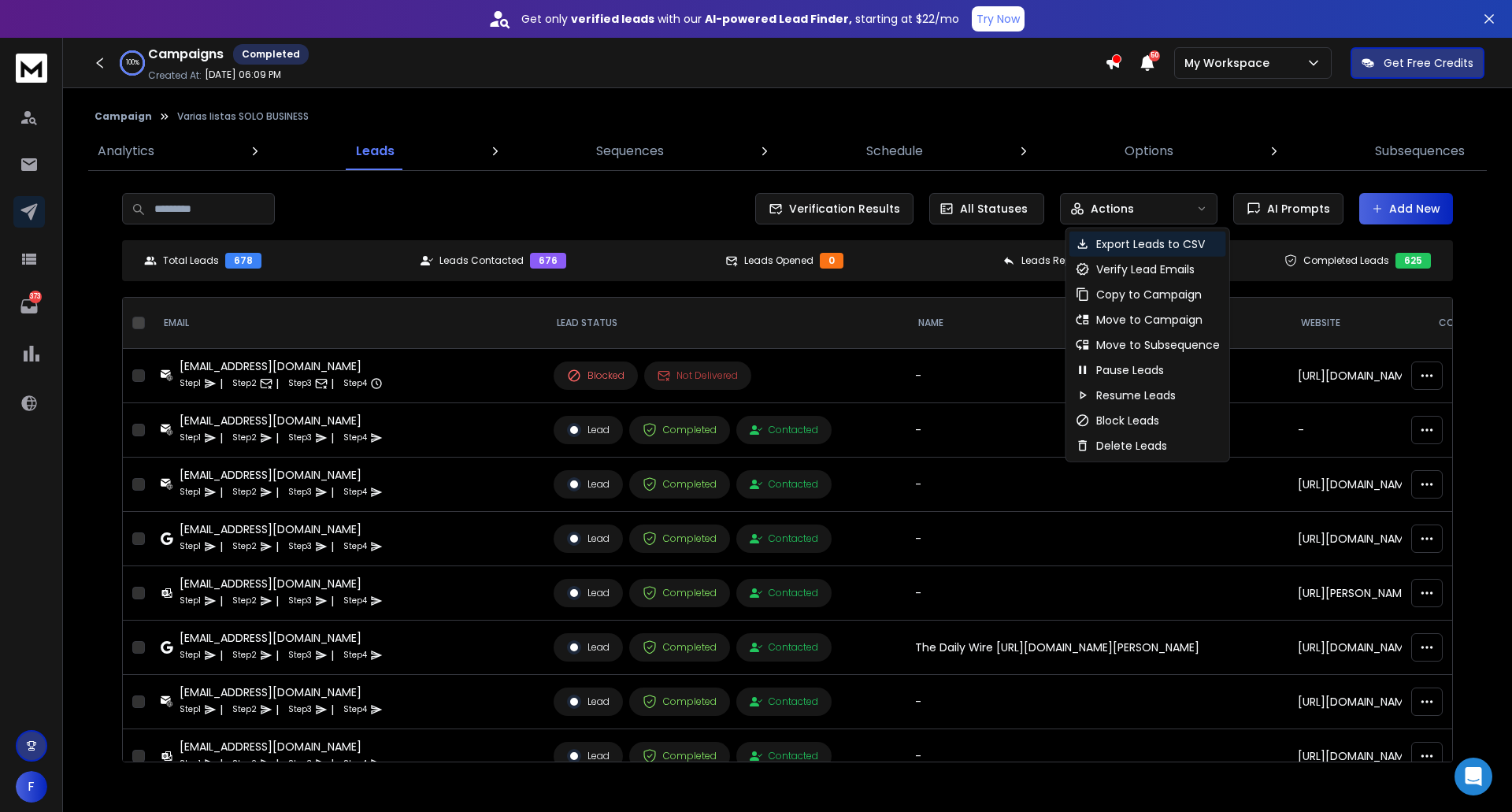
click at [1128, 248] on p "Export Leads to CSV" at bounding box center [1150, 243] width 109 height 15
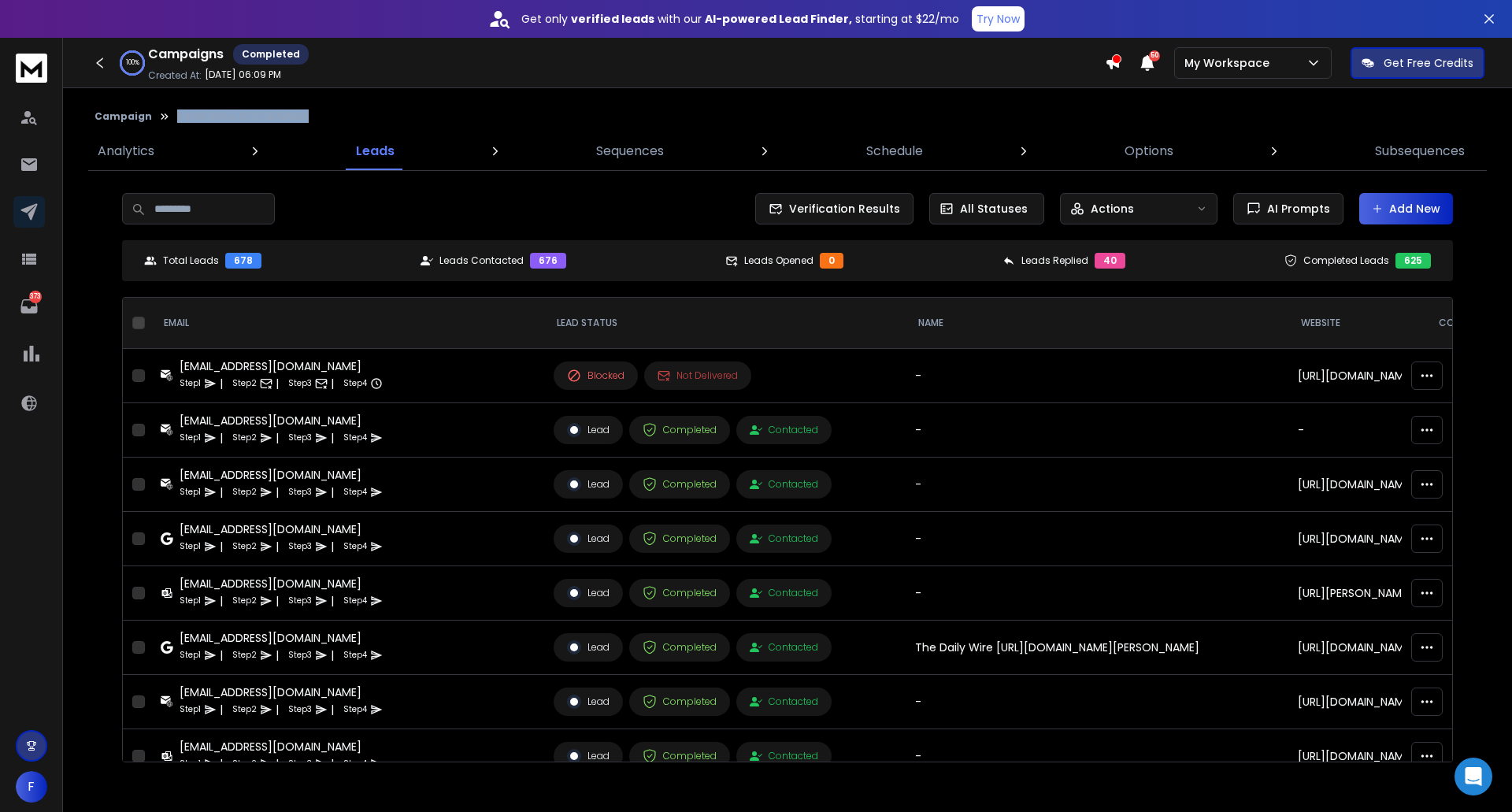
drag, startPoint x: 302, startPoint y: 113, endPoint x: 173, endPoint y: 116, distance: 129.0
click at [177, 116] on p "Varias listas SOLO BUSINESS" at bounding box center [242, 116] width 132 height 13
copy p "Varias listas SOLO BUSINESS"
click at [1128, 201] on p "Actions" at bounding box center [1112, 208] width 44 height 15
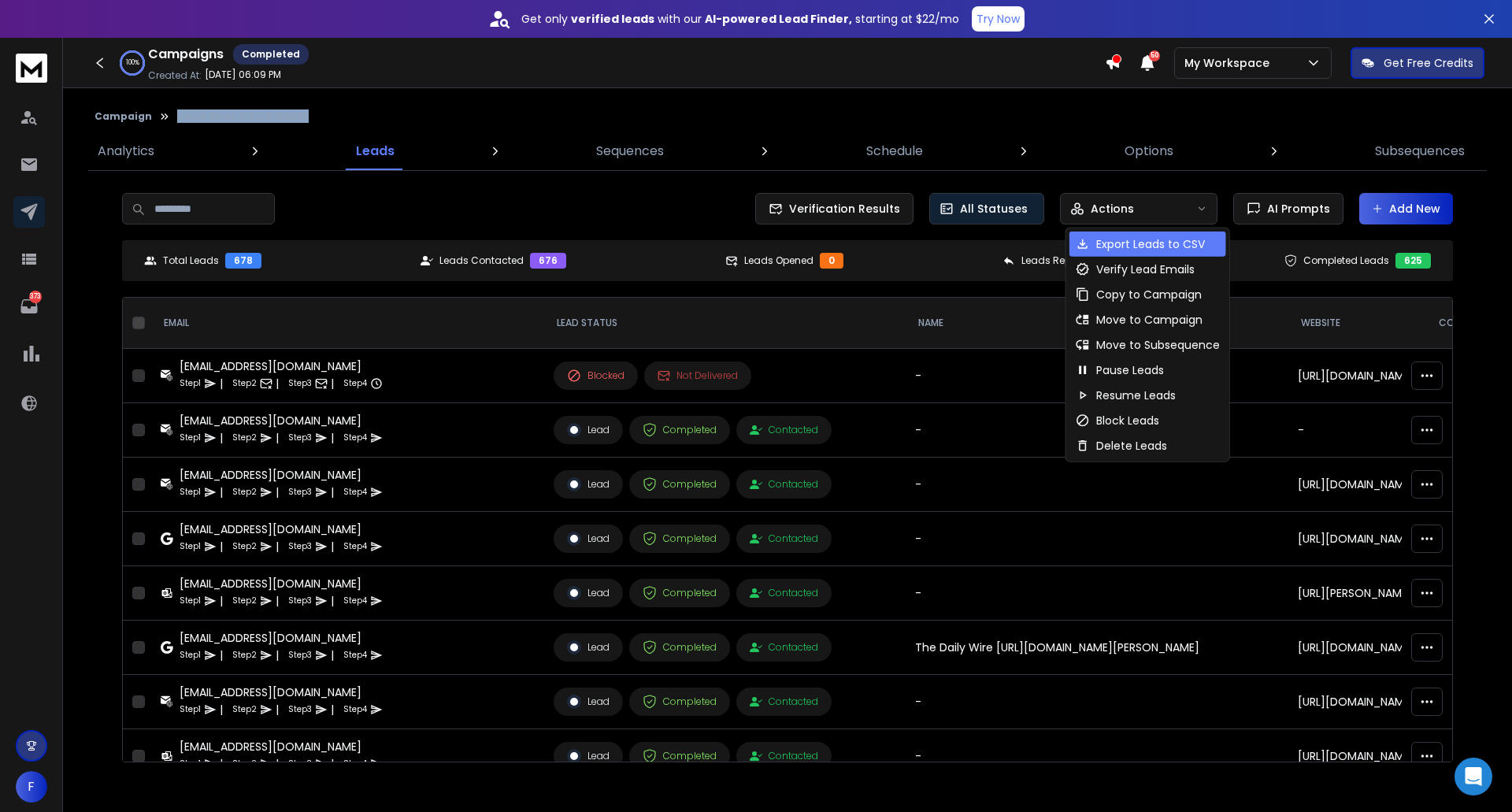
click at [989, 211] on p "All Statuses" at bounding box center [994, 208] width 68 height 15
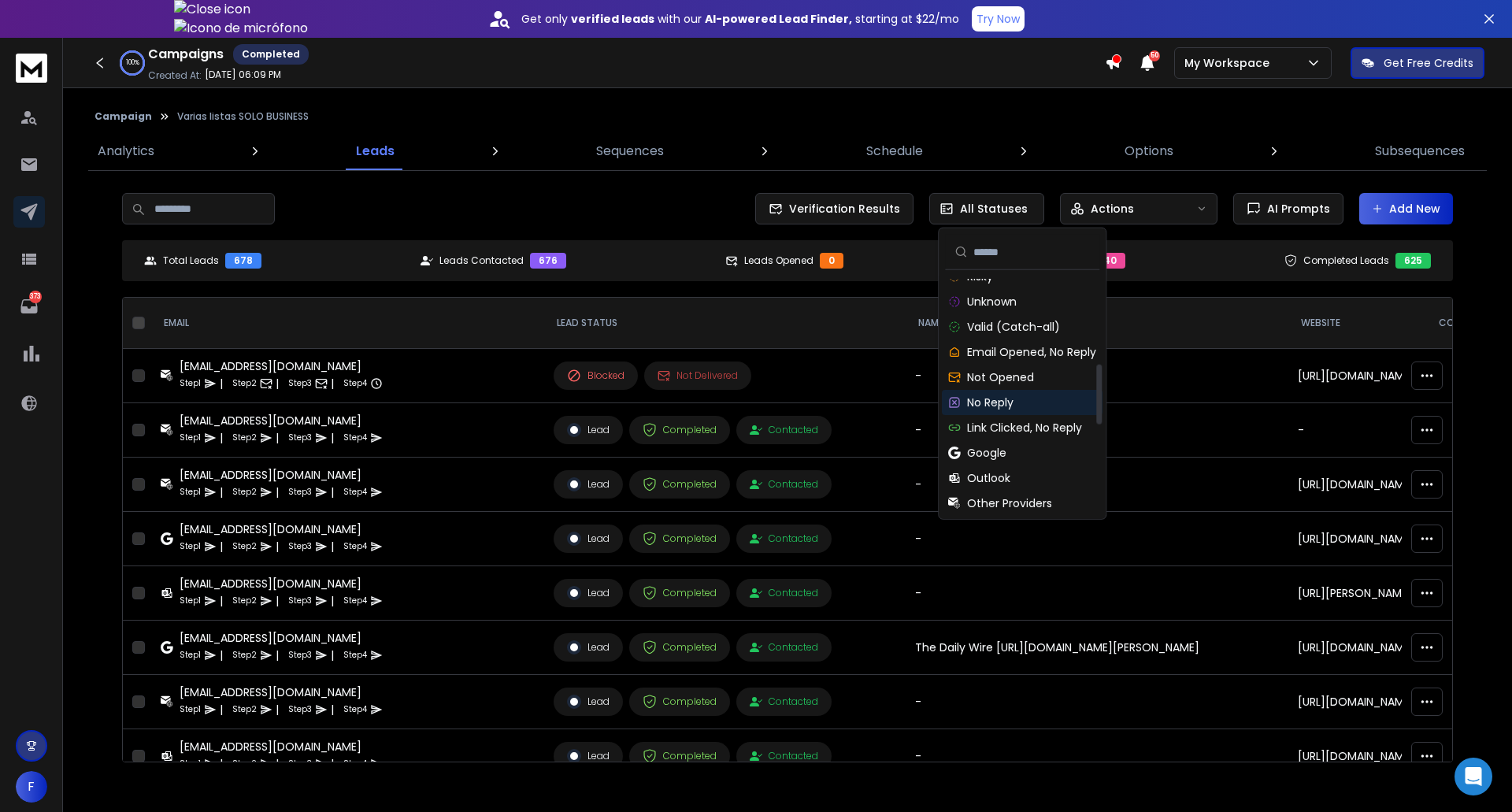
scroll to position [393, 0]
click at [1007, 377] on p "No Reply" at bounding box center [990, 377] width 47 height 15
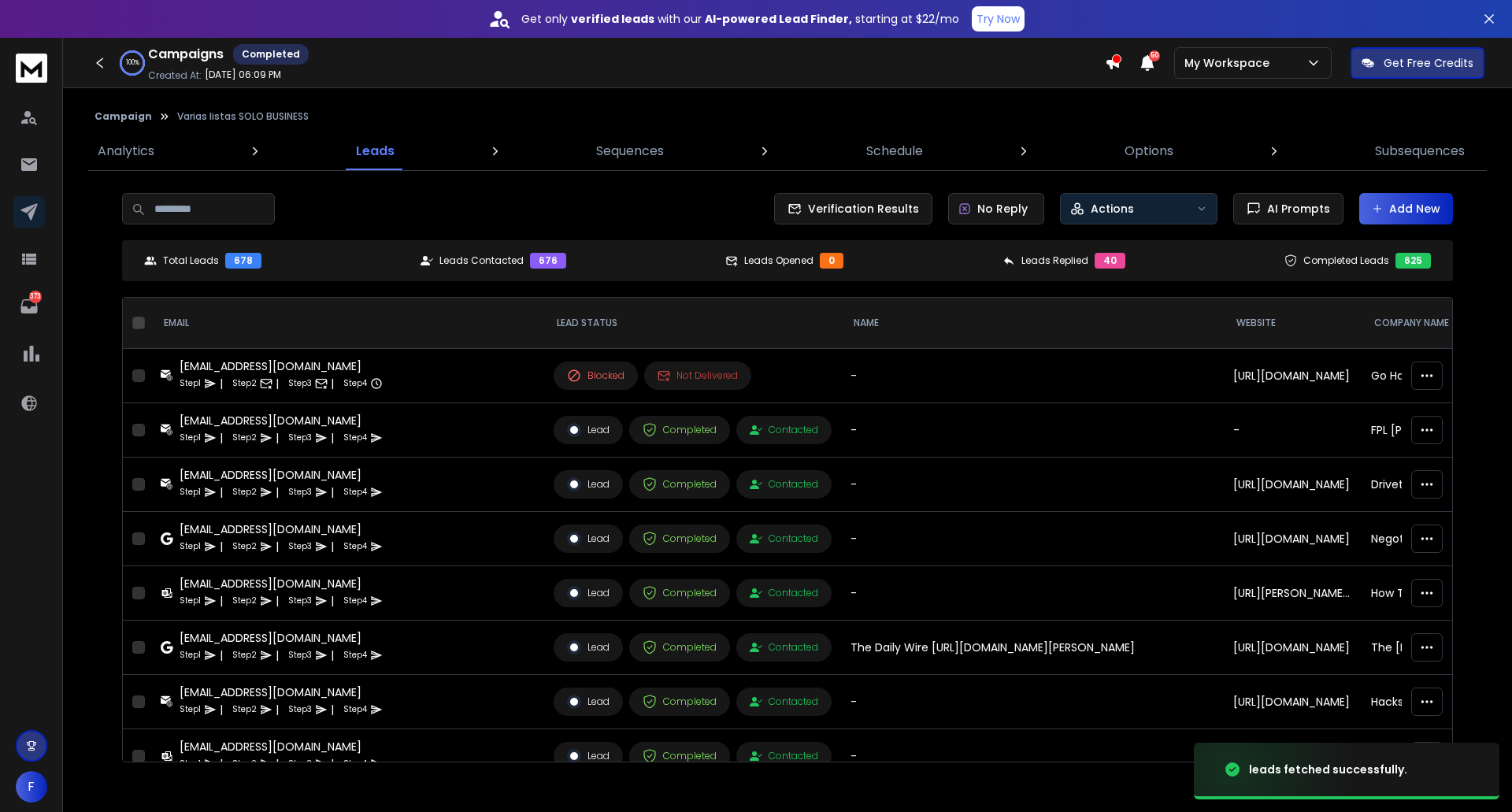
click at [1131, 209] on p "Actions" at bounding box center [1112, 208] width 44 height 15
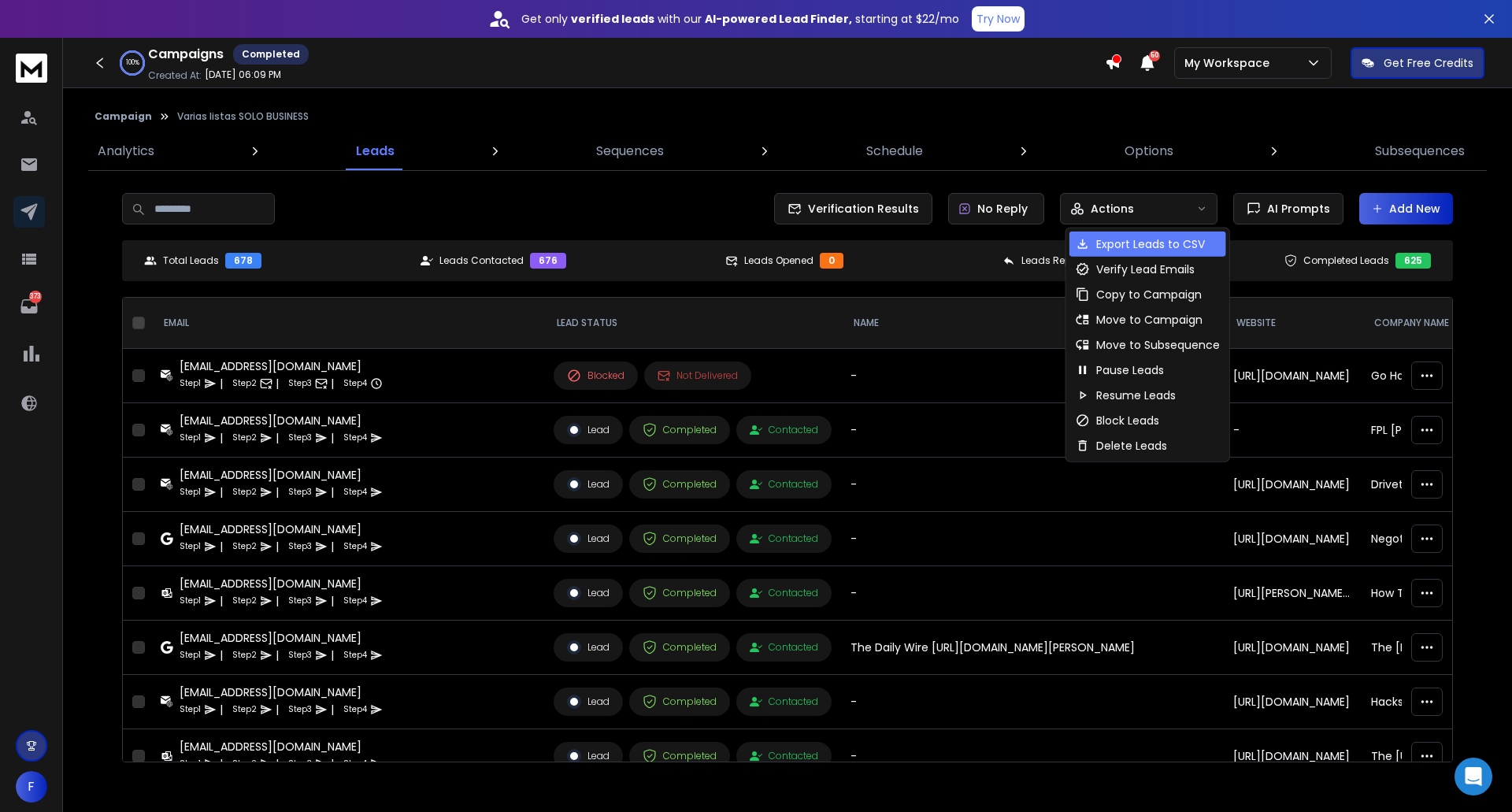
click at [590, 198] on div "Verification Results No Reply Actions AI Prompts Add New" at bounding box center [788, 208] width 1331 height 32
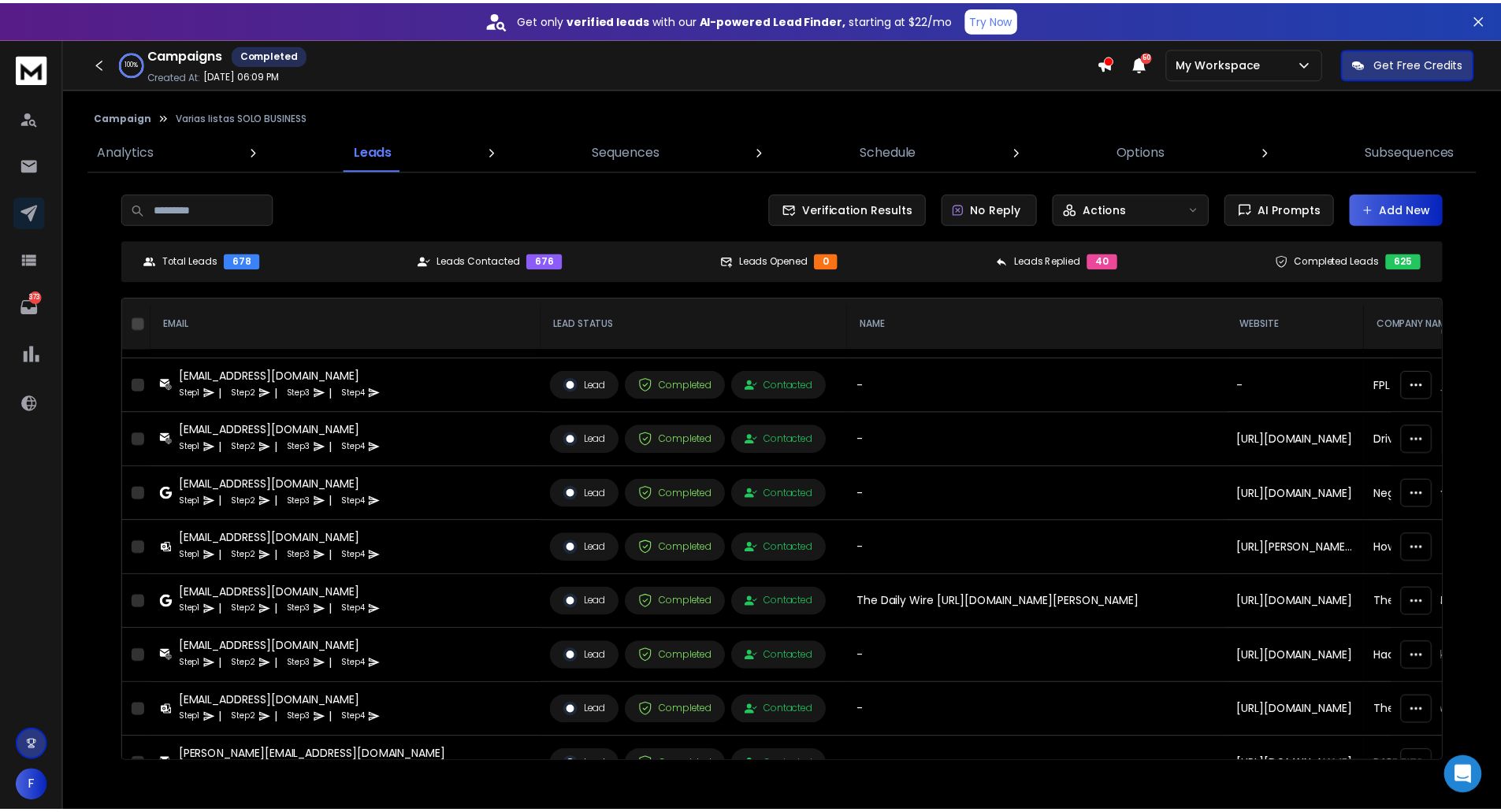
scroll to position [0, 0]
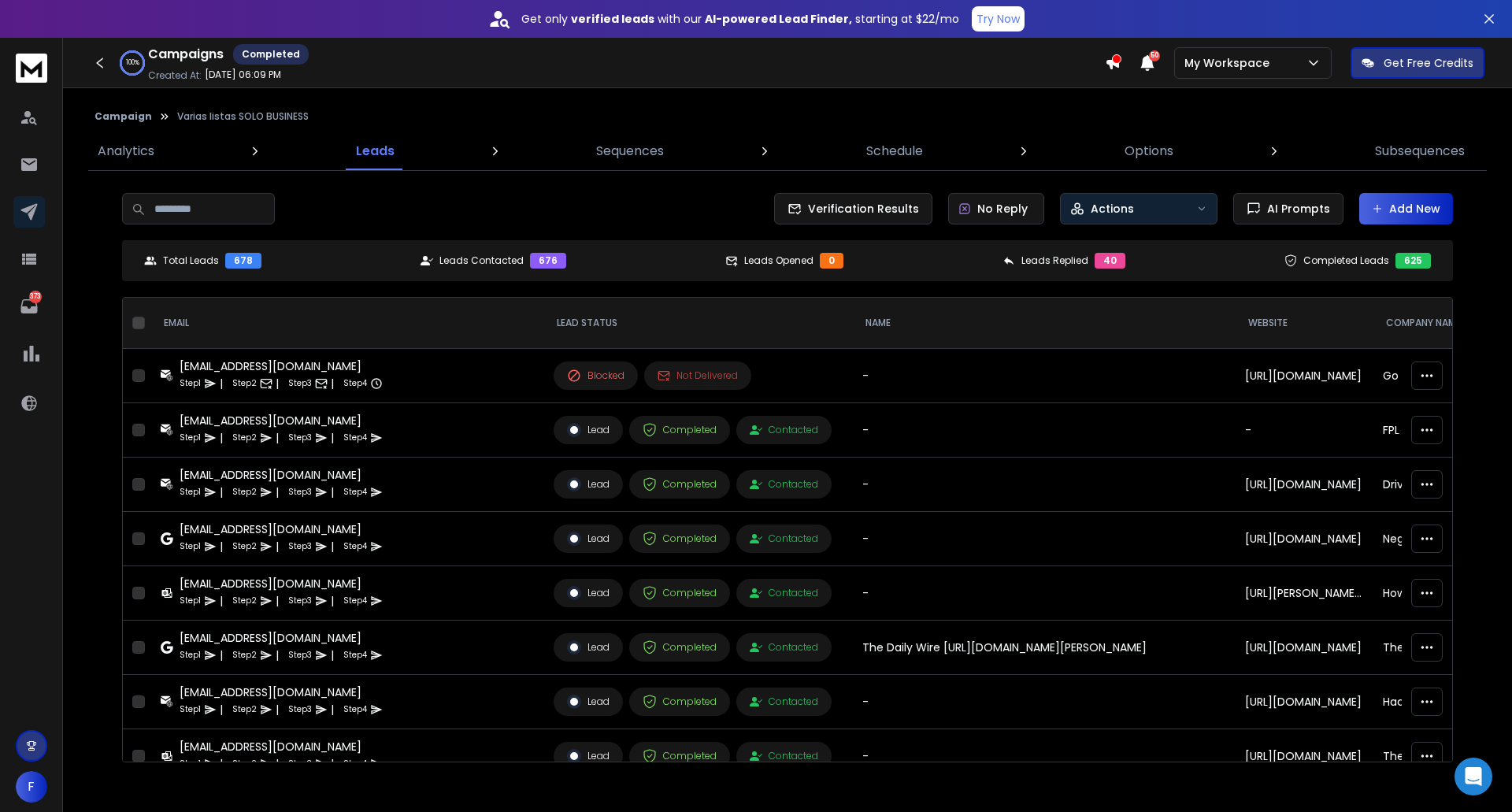
click at [1161, 202] on div "Actions" at bounding box center [1130, 208] width 120 height 15
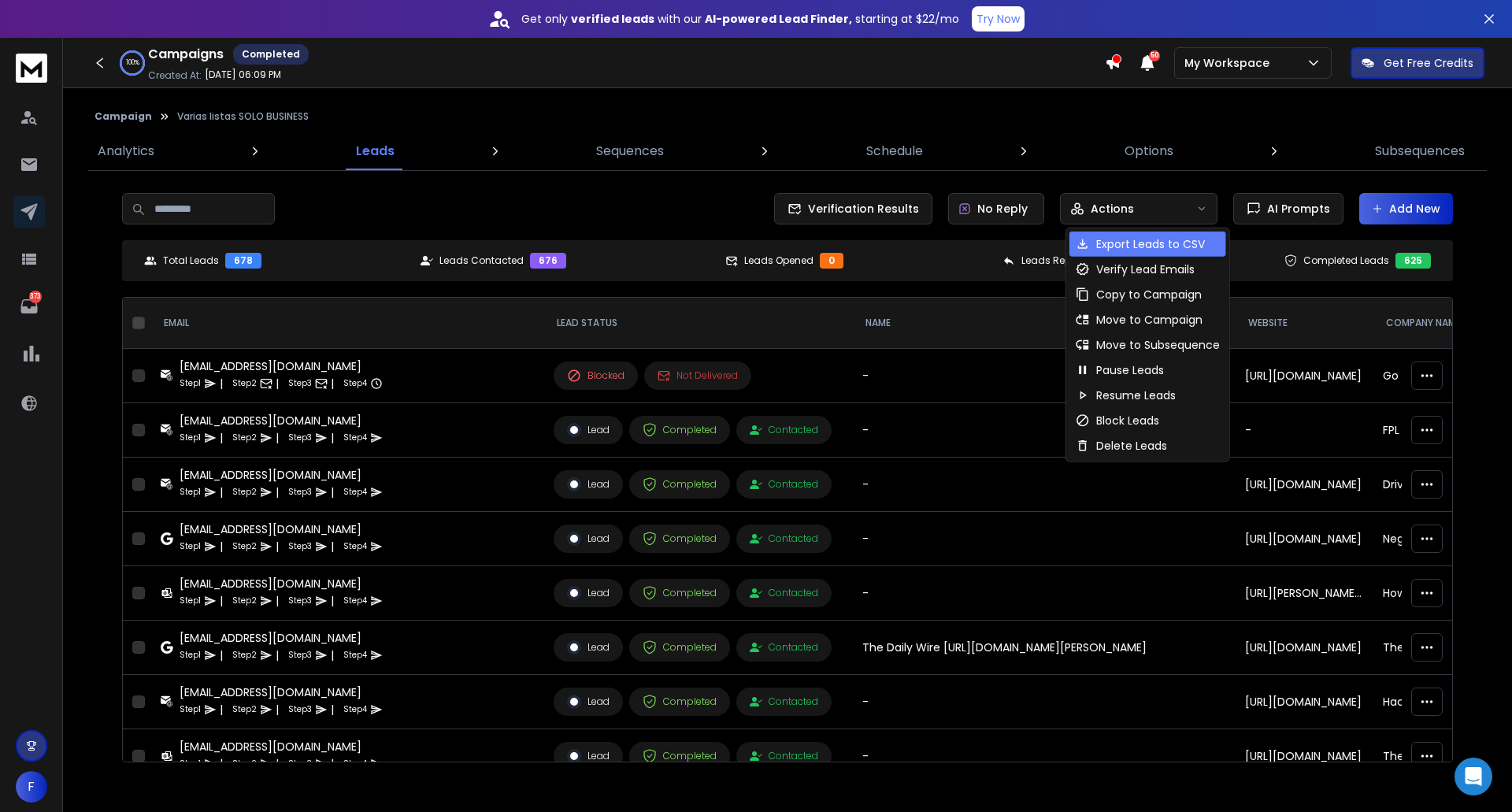
click at [1149, 243] on p "Export Leads to CSV" at bounding box center [1150, 243] width 109 height 15
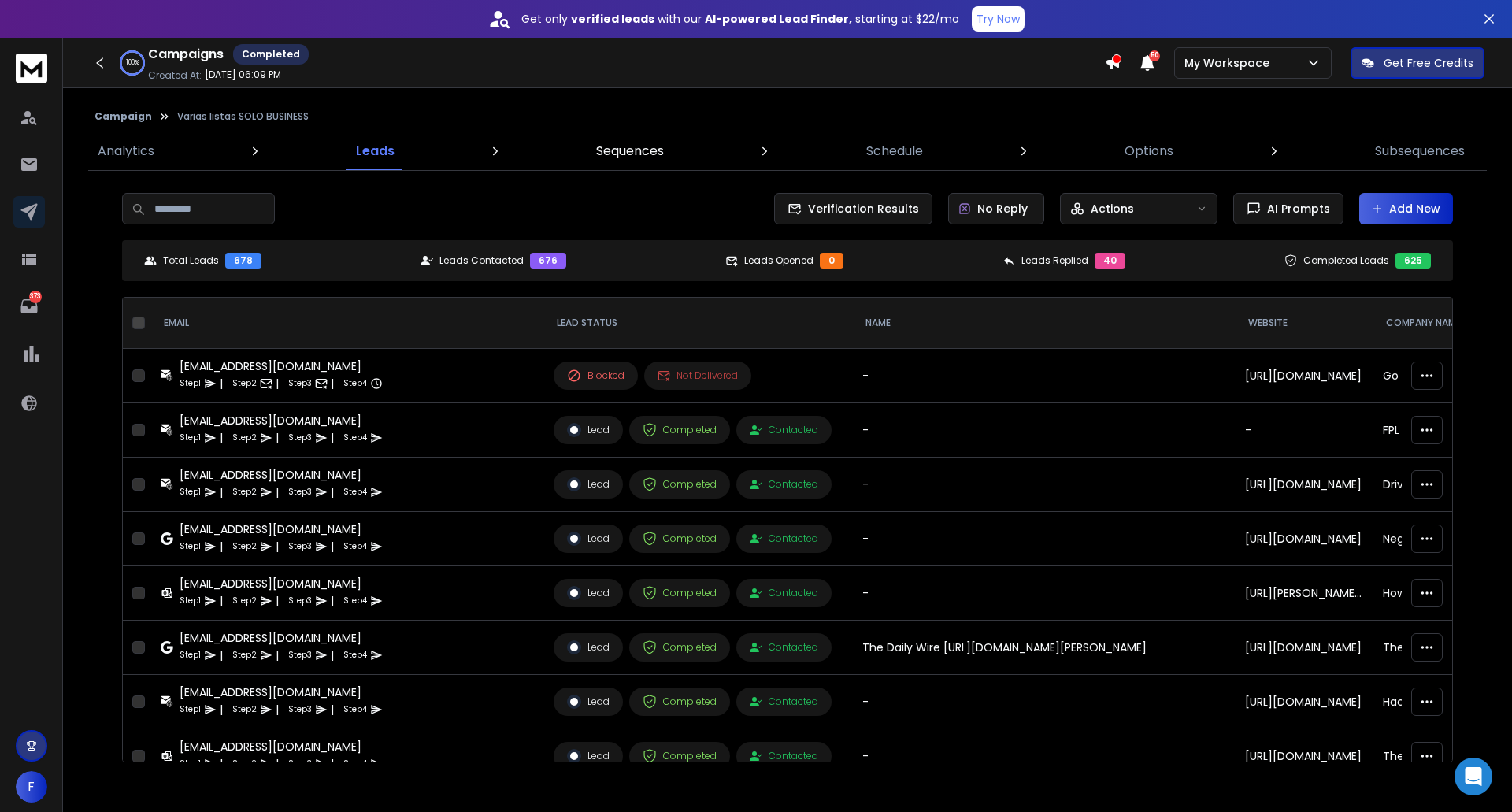
click at [628, 150] on p "Sequences" at bounding box center [630, 150] width 68 height 19
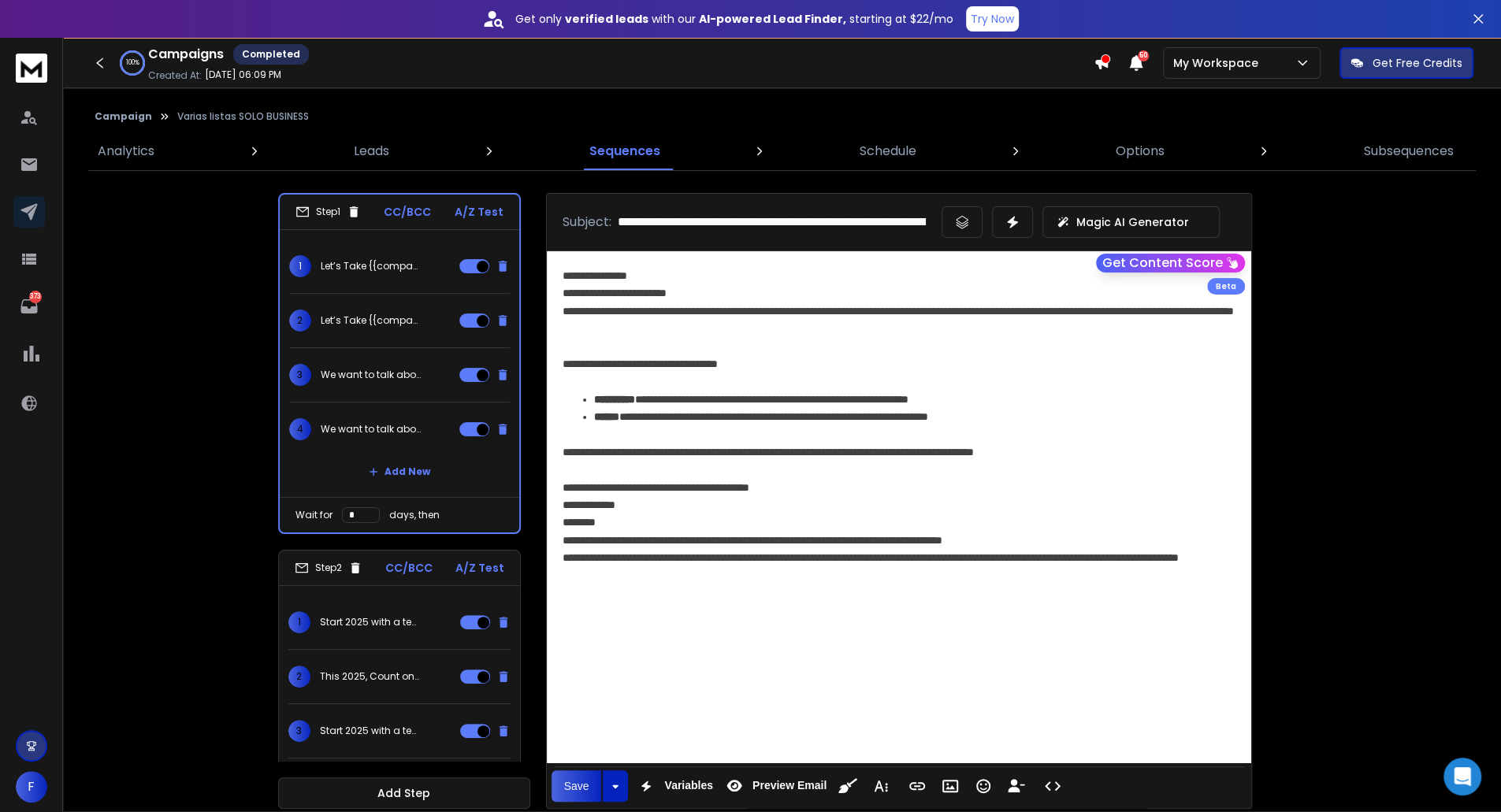
click at [404, 692] on div "2 This 2025, Count on a Team to Grow {{companyName}}" at bounding box center [399, 676] width 222 height 54
type input "**********"
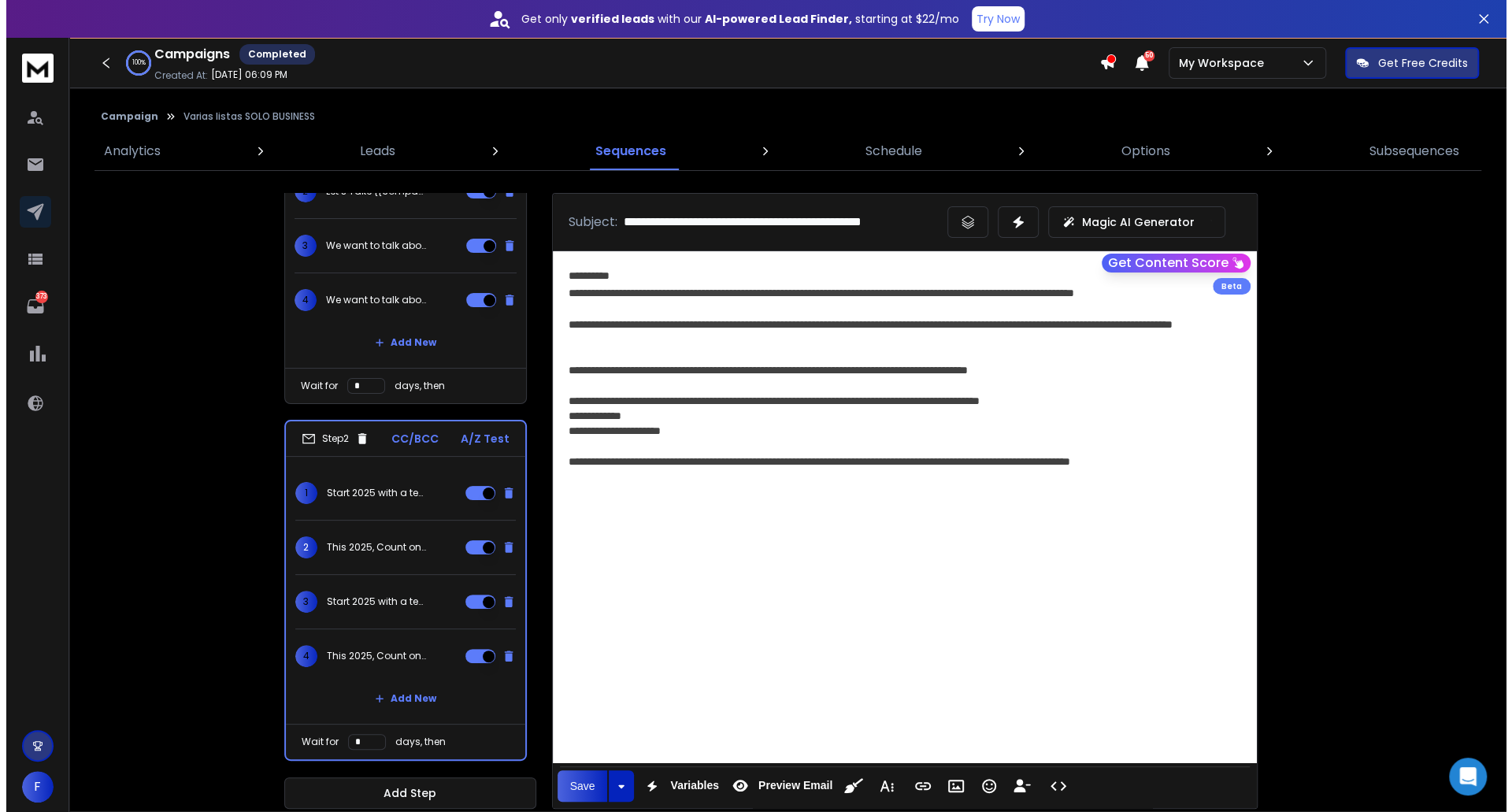
scroll to position [315, 0]
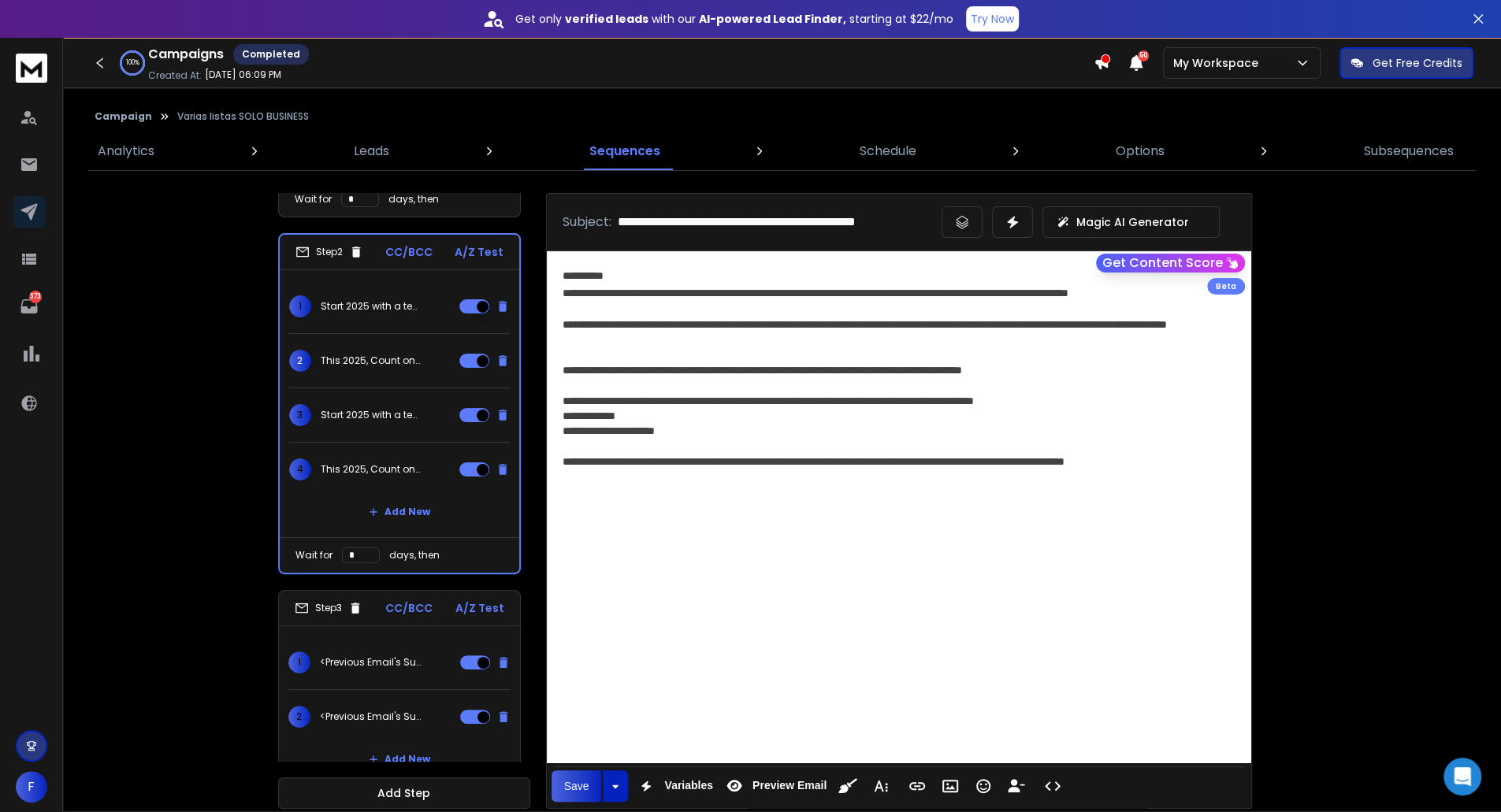
click at [400, 691] on div "2 <Previous Email's Subject>" at bounding box center [399, 717] width 222 height 53
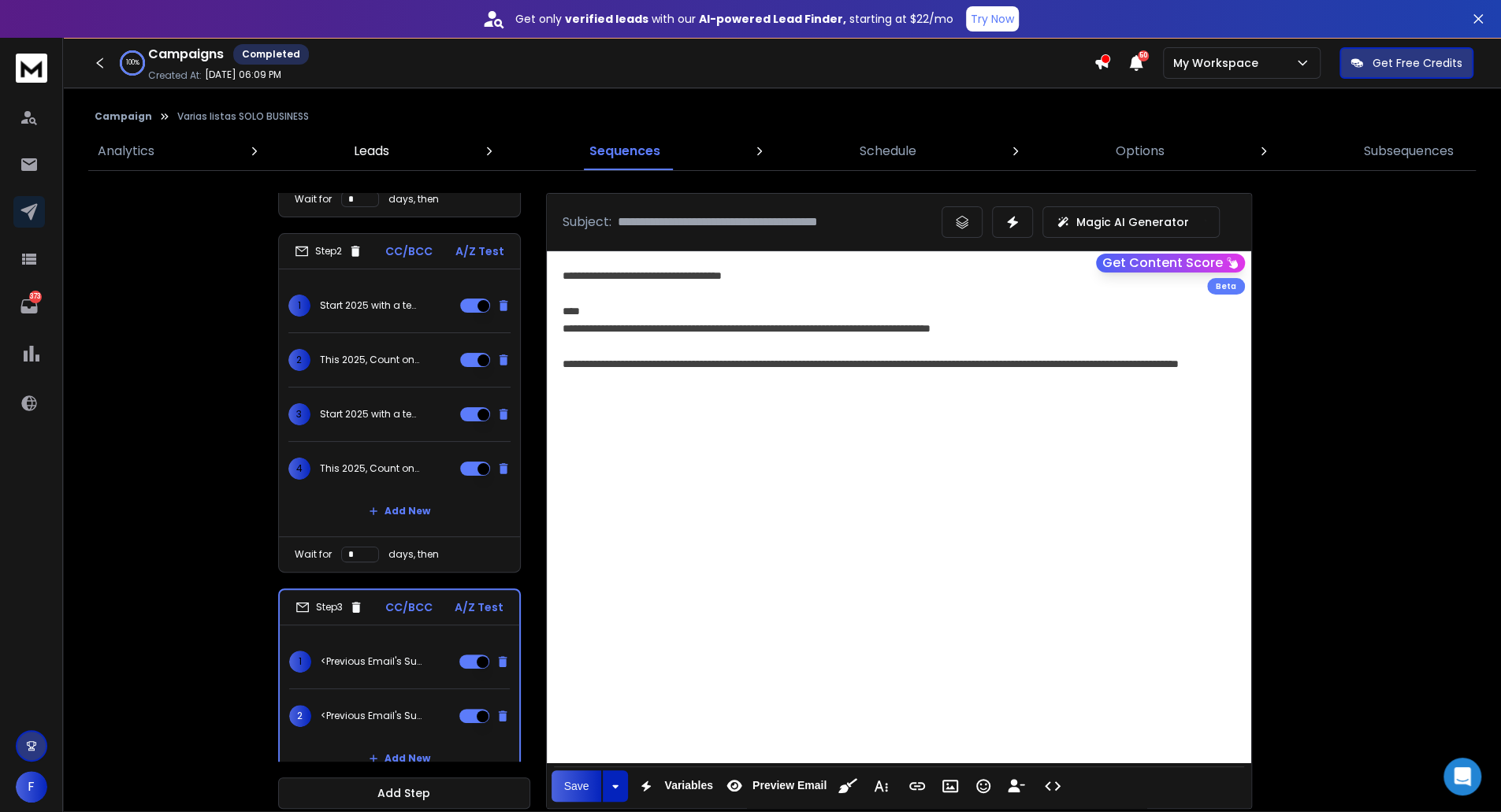
click at [357, 163] on link "Leads" at bounding box center [371, 151] width 54 height 38
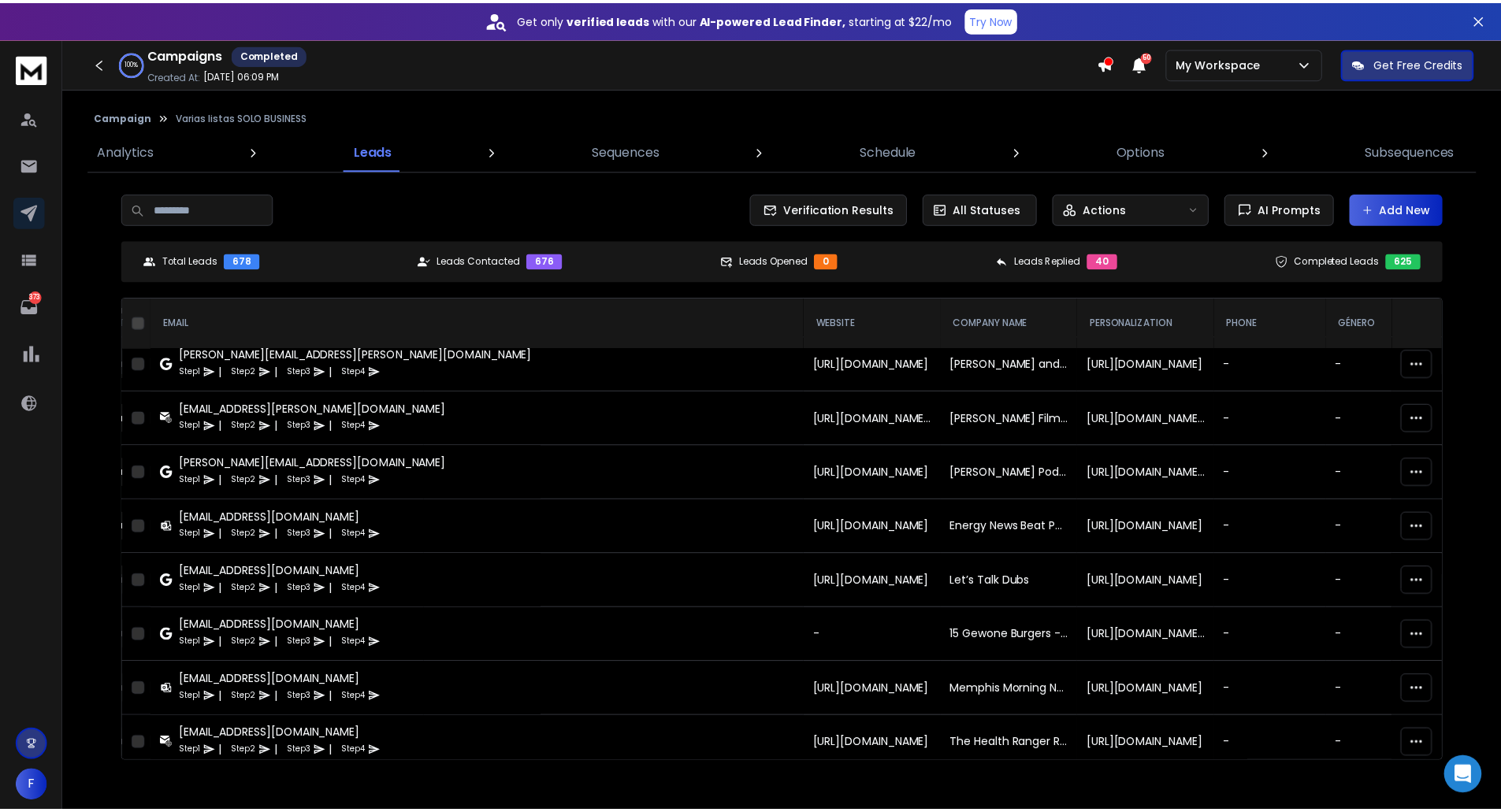
scroll to position [4362, 604]
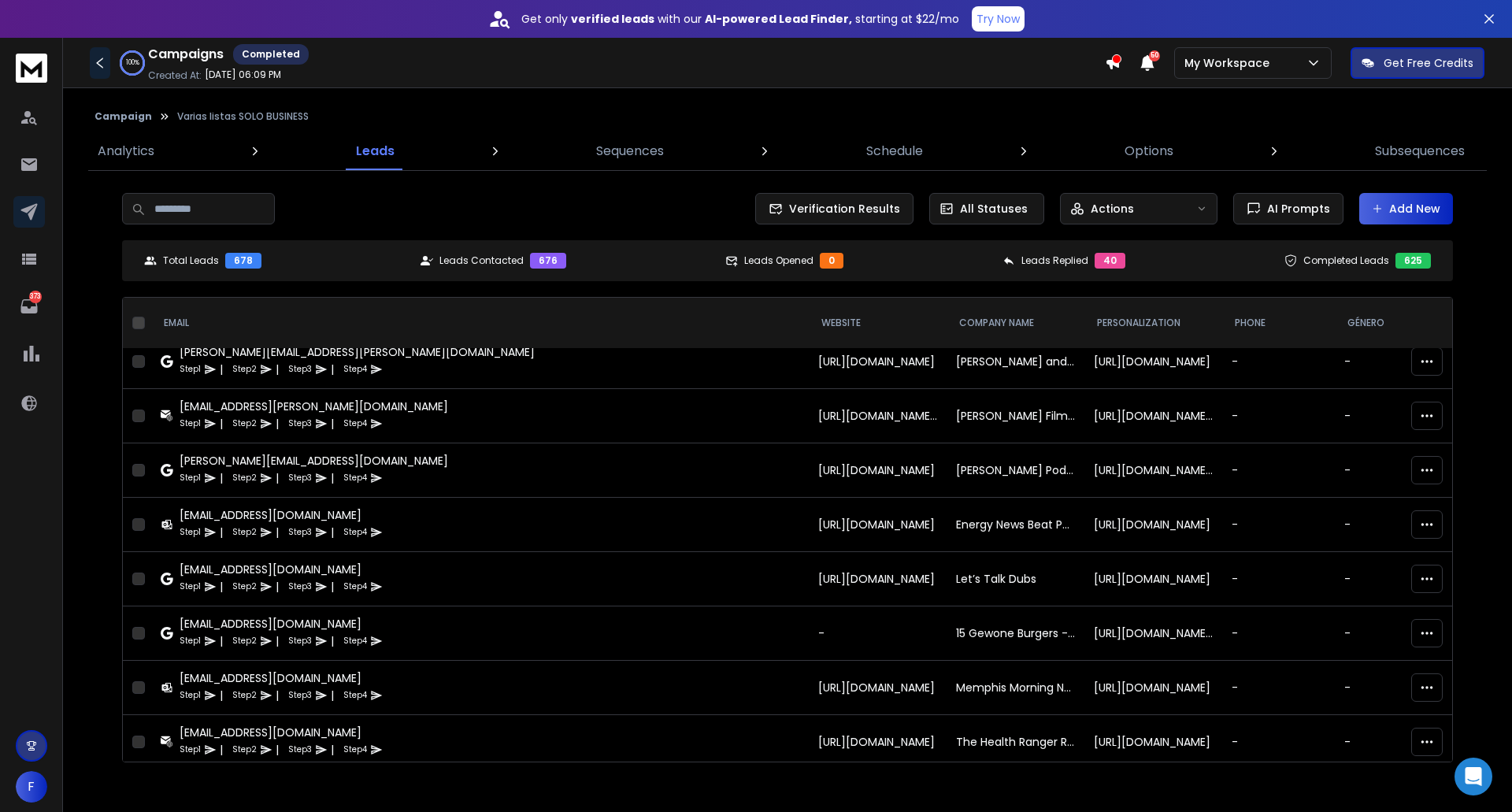
click at [91, 62] on button at bounding box center [99, 62] width 20 height 32
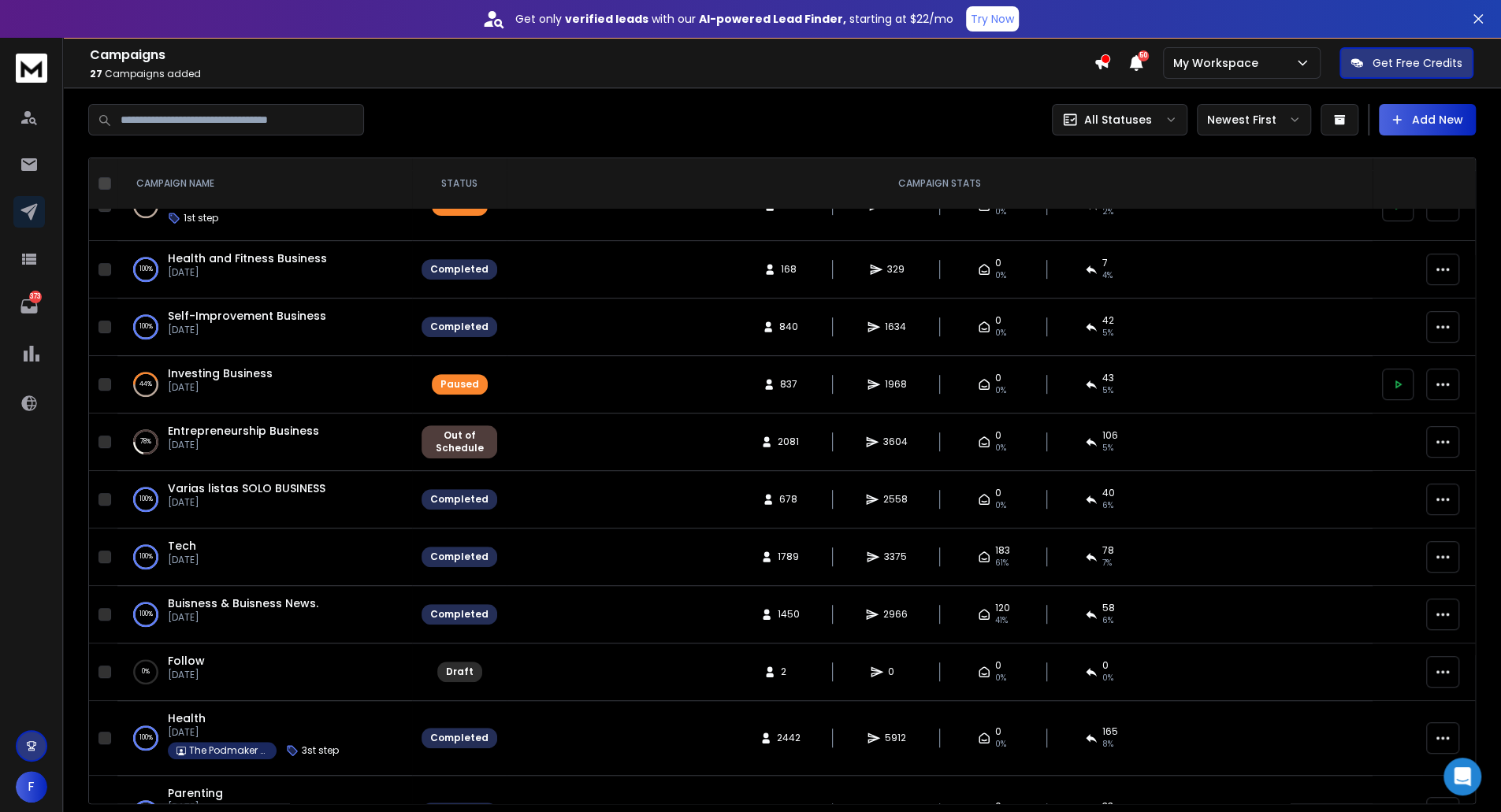
scroll to position [496, 0]
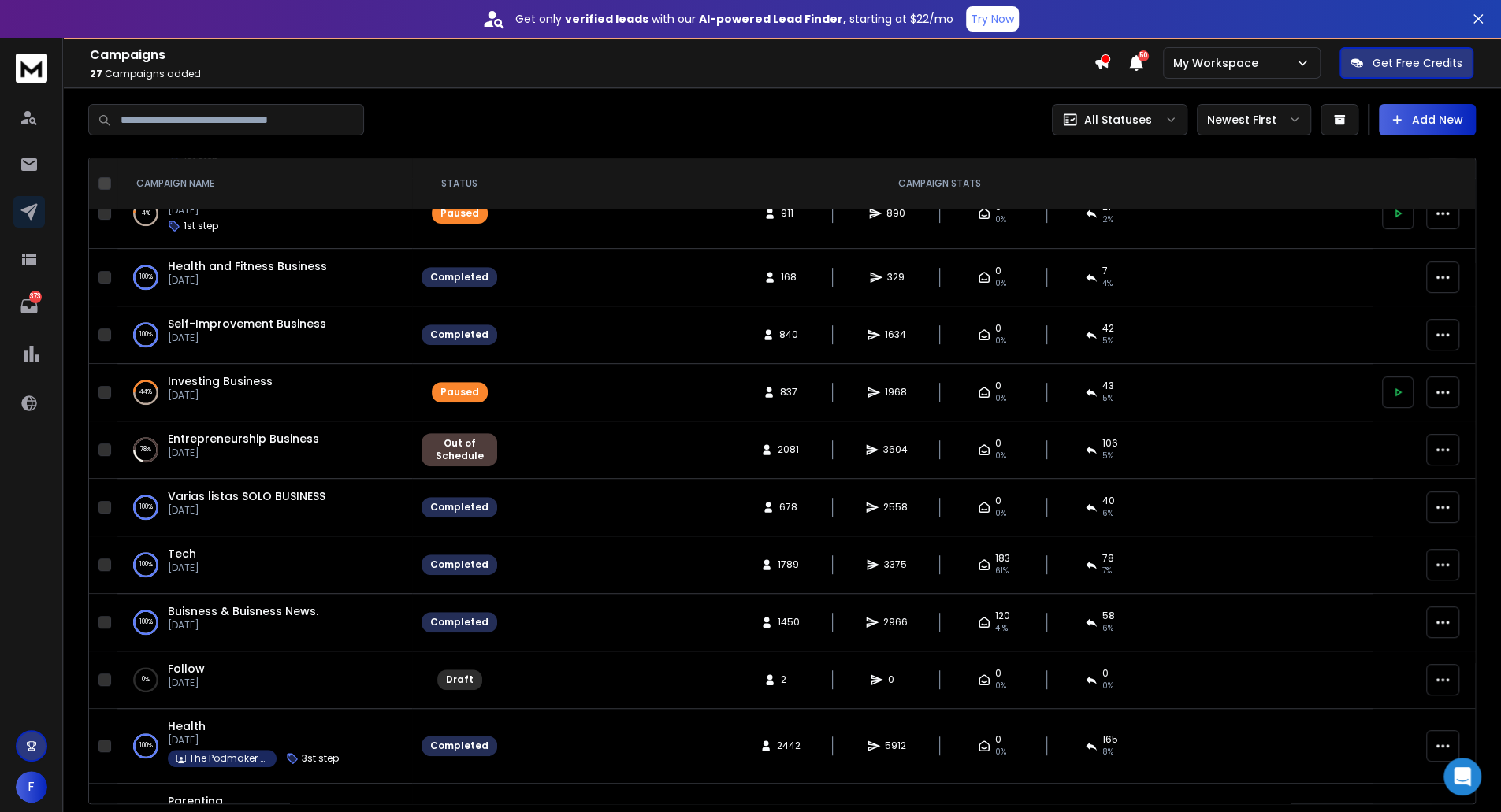
click at [179, 546] on span "Tech" at bounding box center [182, 553] width 28 height 15
